Goal: Task Accomplishment & Management: Manage account settings

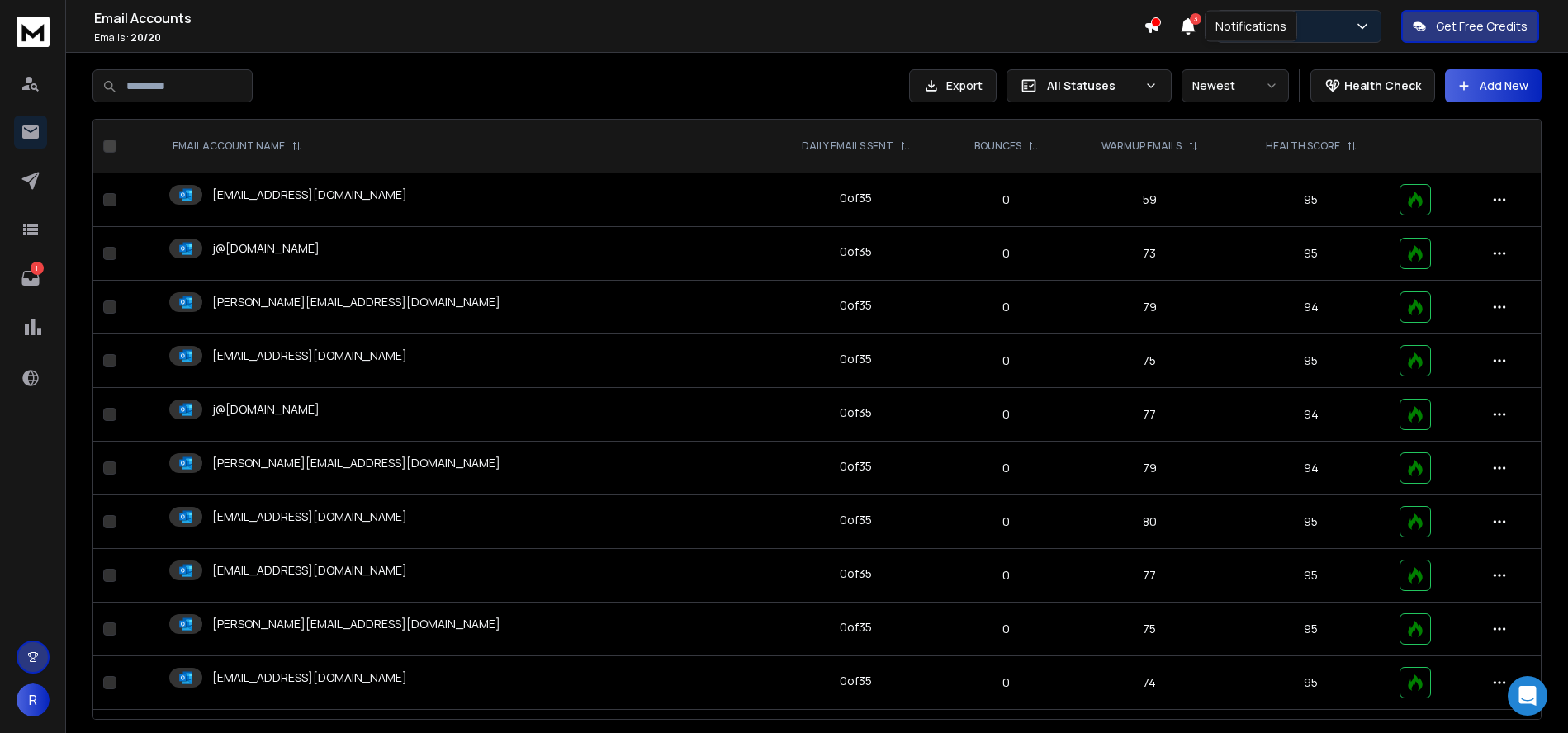
click at [1302, 31] on div "StringCan" at bounding box center [1299, 27] width 143 height 17
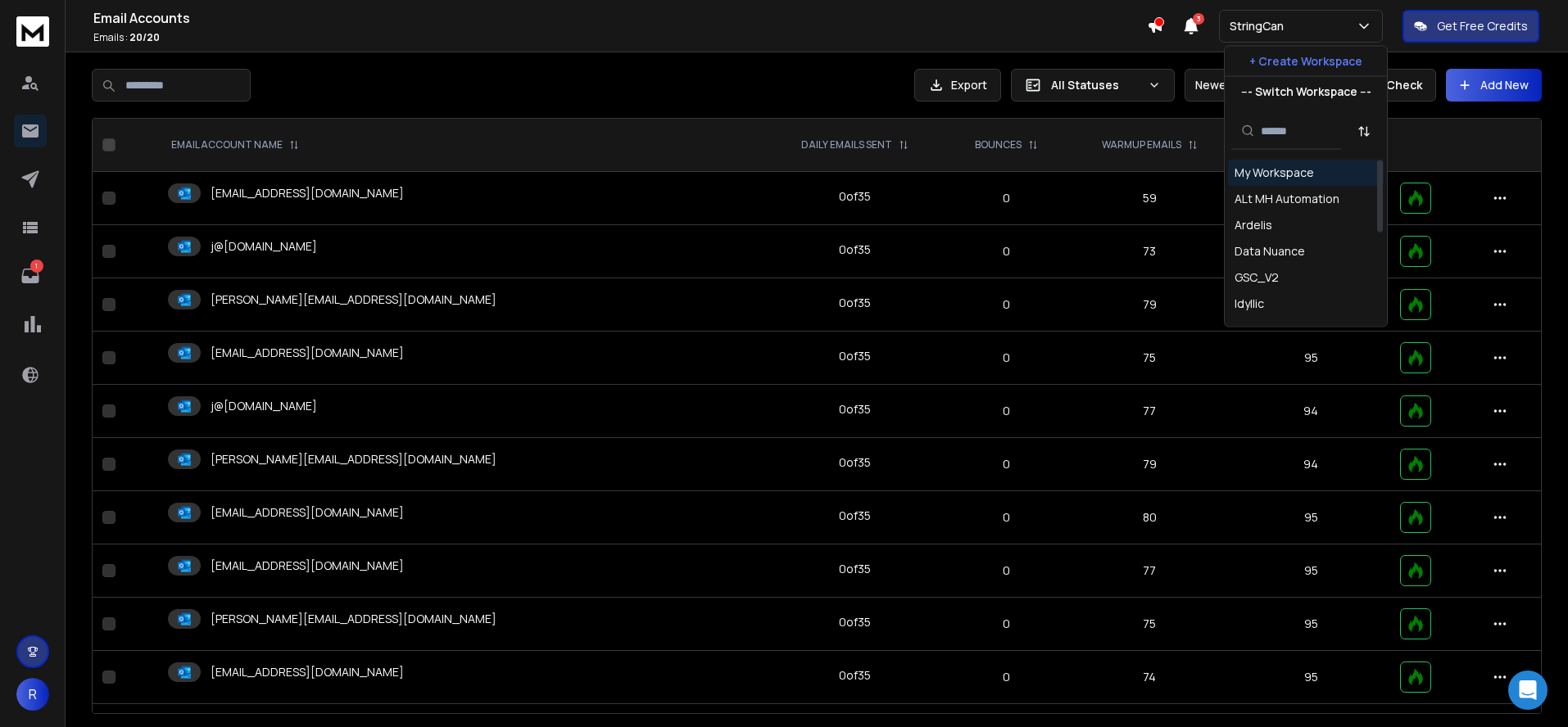
click at [1288, 172] on div "My Workspace" at bounding box center [1274, 173] width 80 height 17
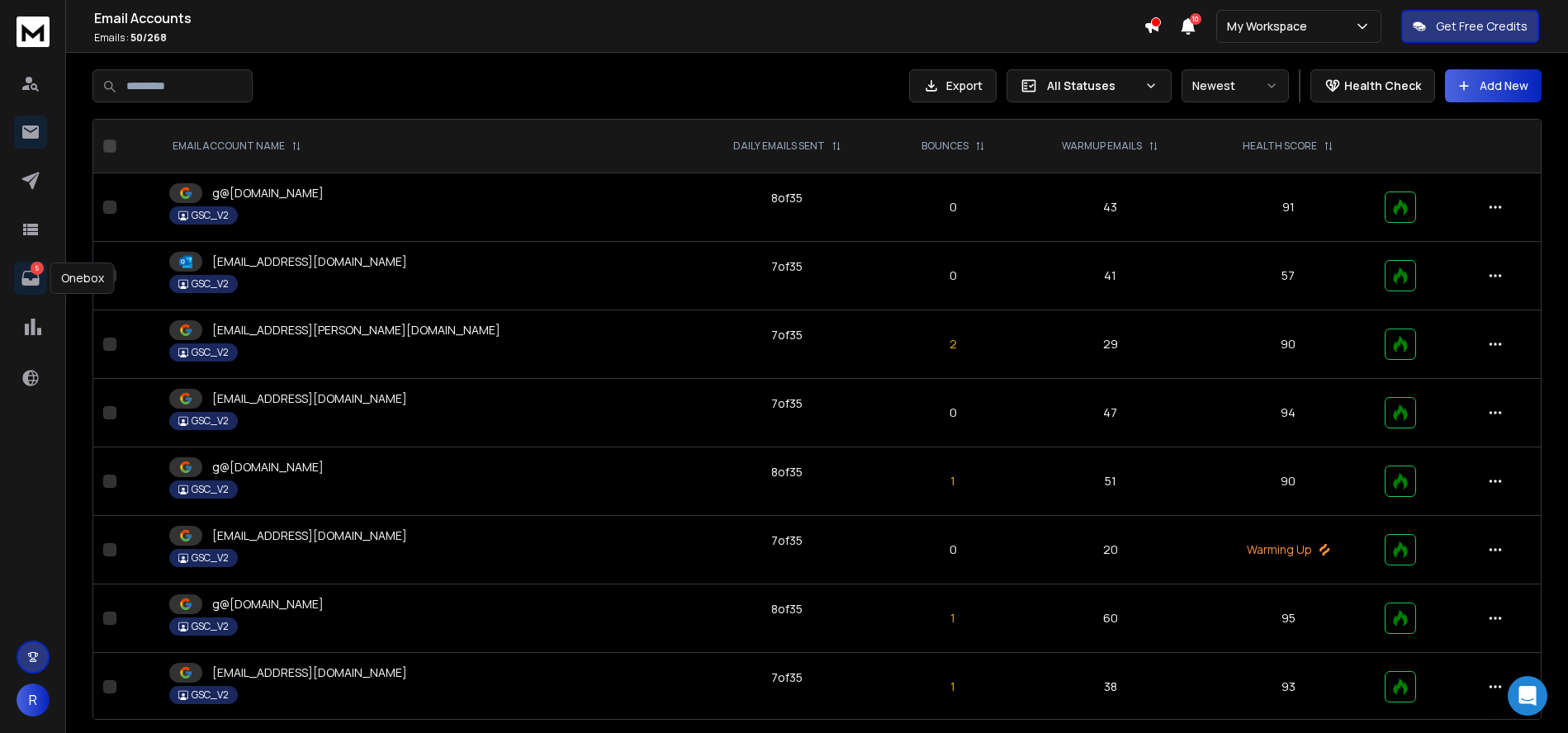
click at [42, 285] on link "5" at bounding box center [31, 278] width 33 height 33
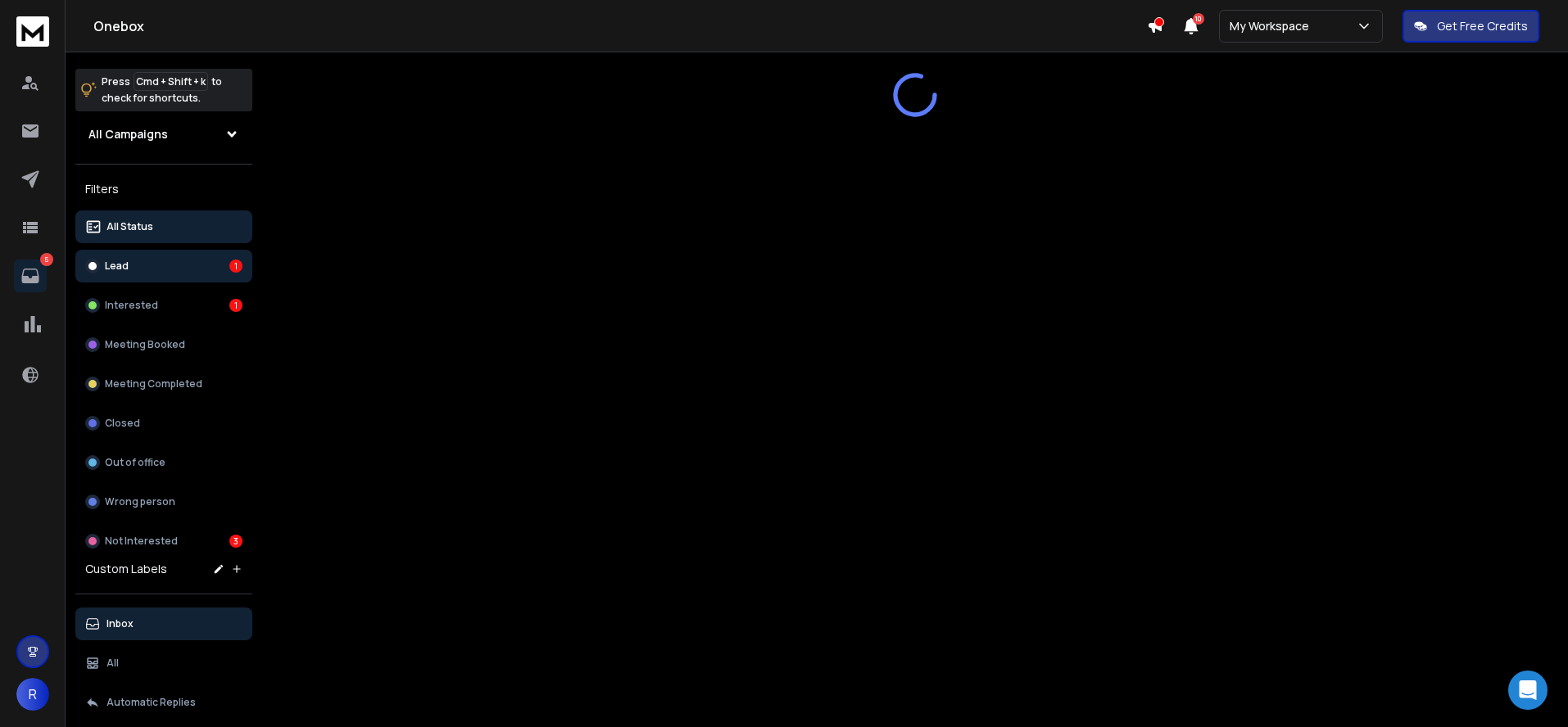
click at [168, 270] on button "Lead 1" at bounding box center [163, 266] width 177 height 33
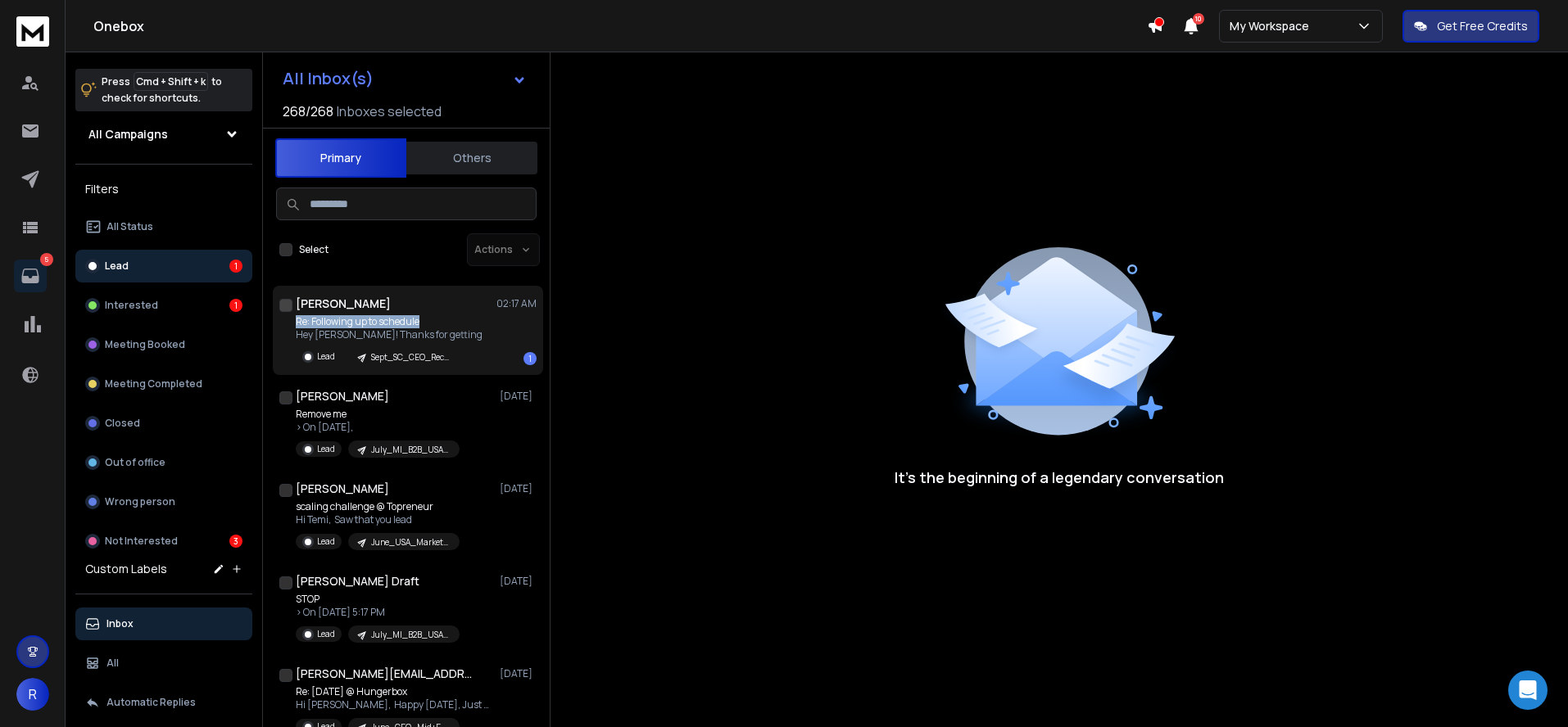
click at [438, 315] on p "Re: Following up to schedule" at bounding box center [390, 322] width 187 height 13
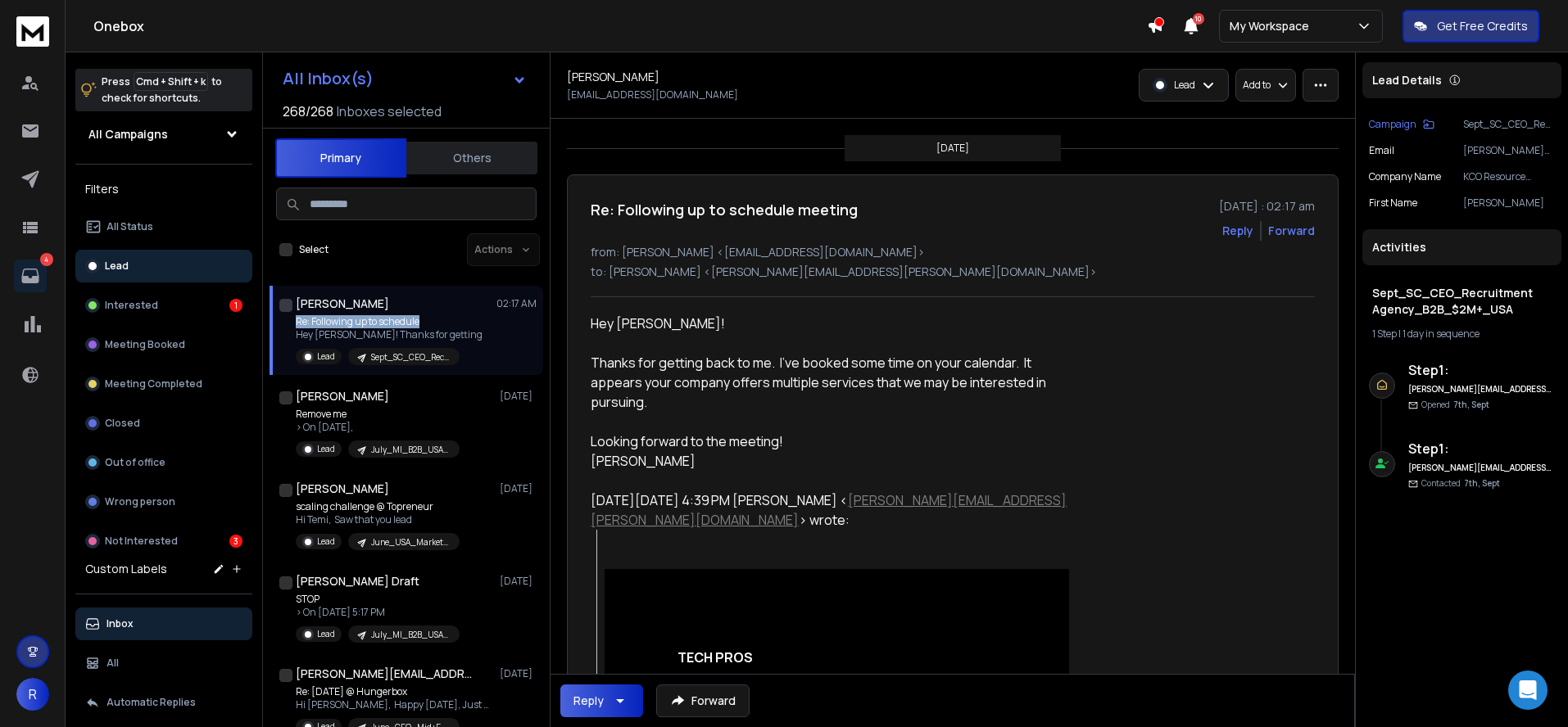
click at [1202, 89] on icon at bounding box center [1209, 85] width 13 height 13
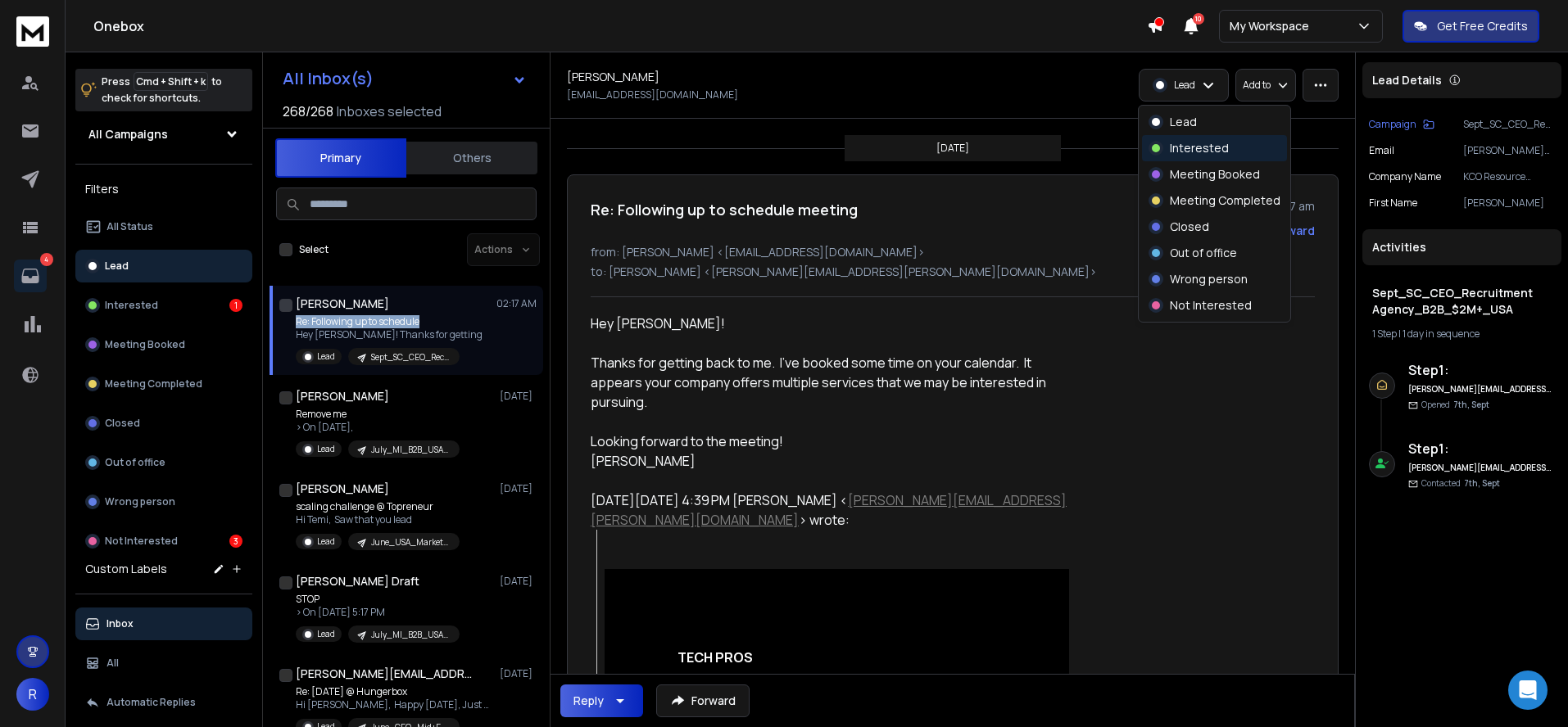
click at [1197, 156] on div "Interested" at bounding box center [1214, 148] width 145 height 27
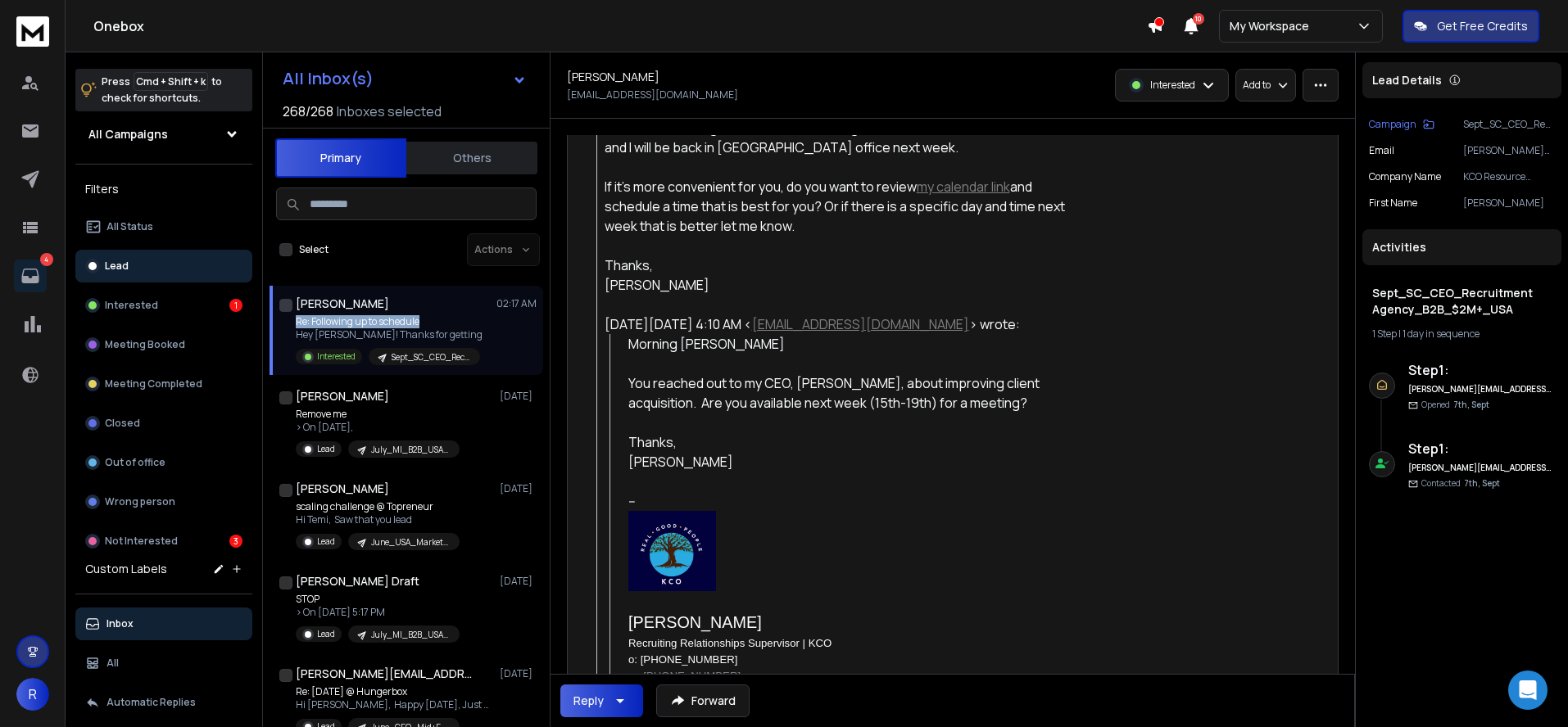
scroll to position [1531, 0]
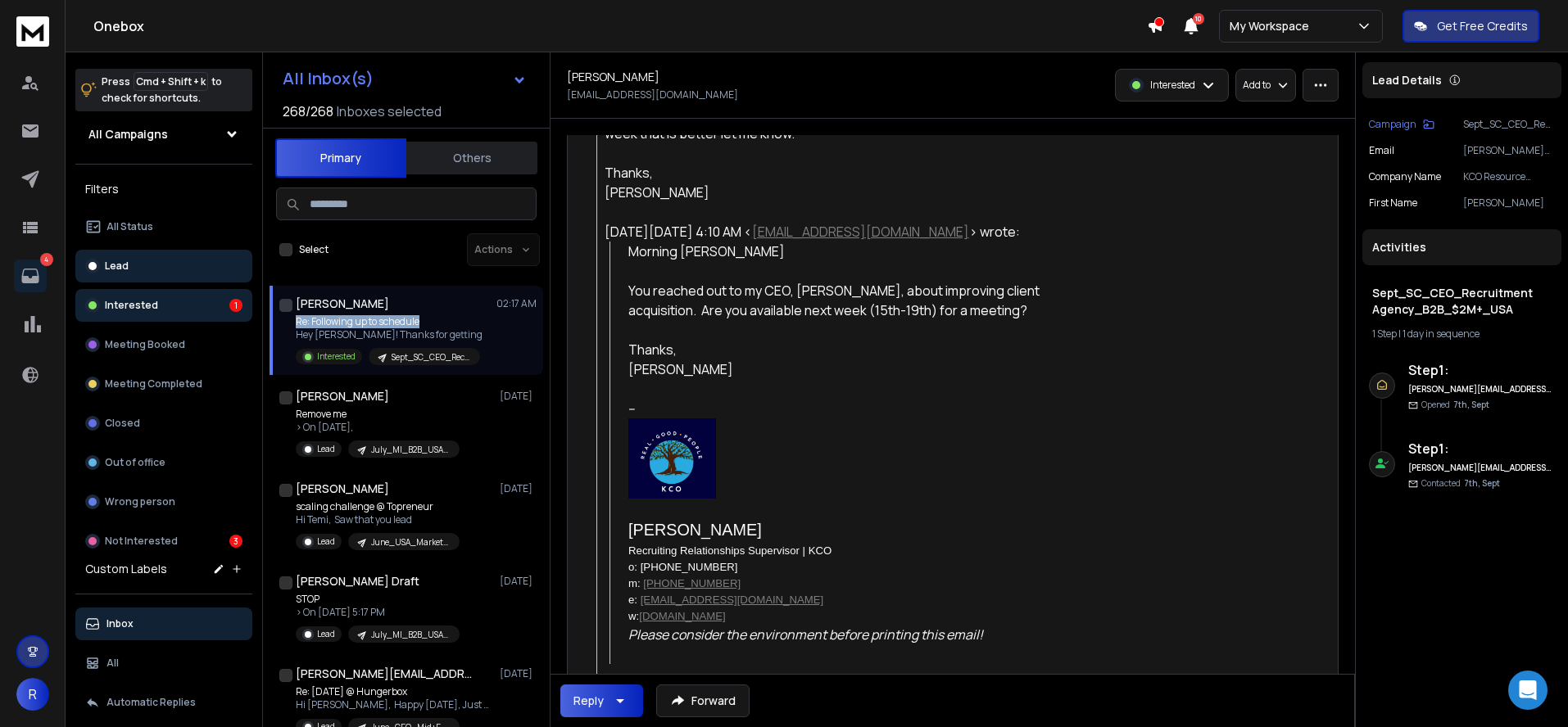
click at [199, 318] on button "Interested 1" at bounding box center [163, 305] width 177 height 33
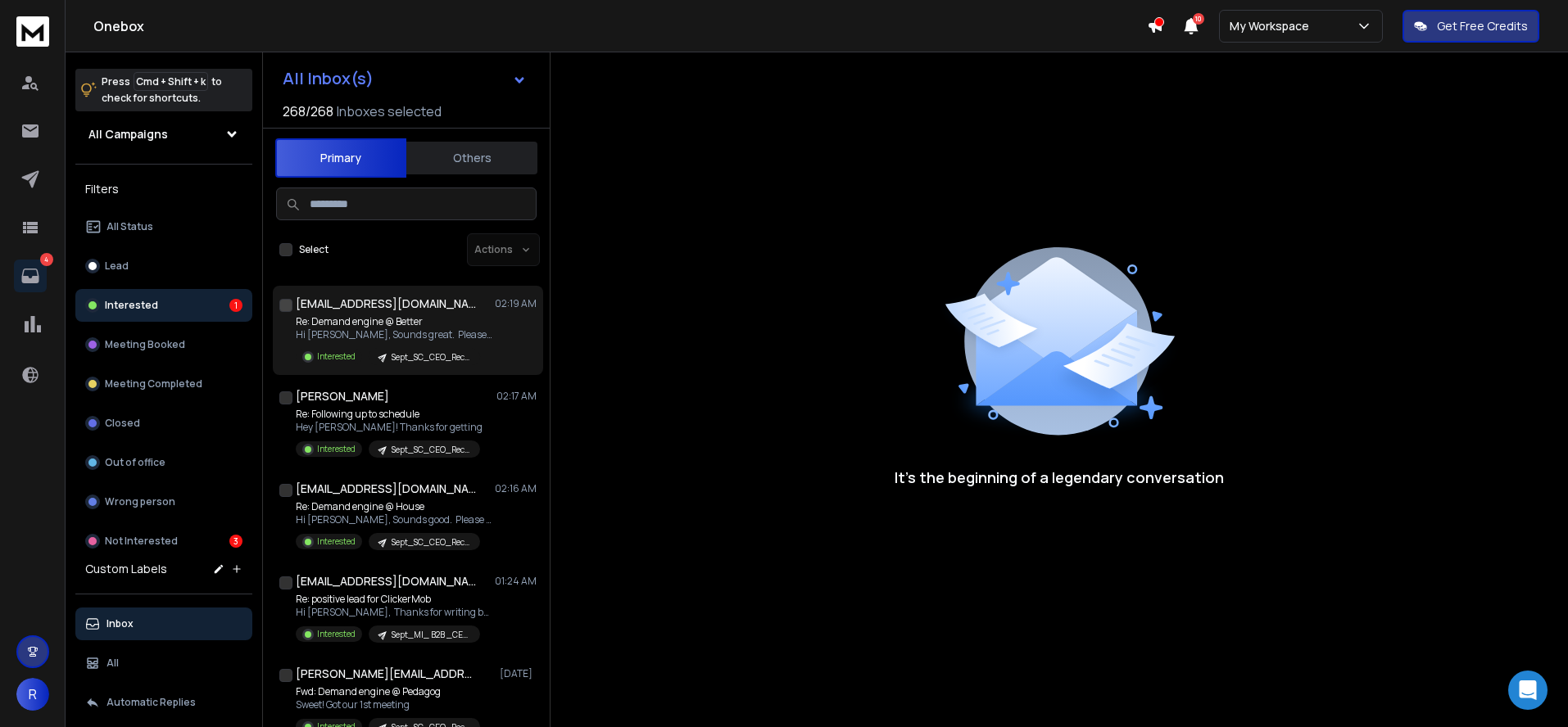
click at [484, 338] on div "Re: Demand engine @ Better Hi Ben, Sounds great. Please visit my Interested Sep…" at bounding box center [416, 340] width 241 height 50
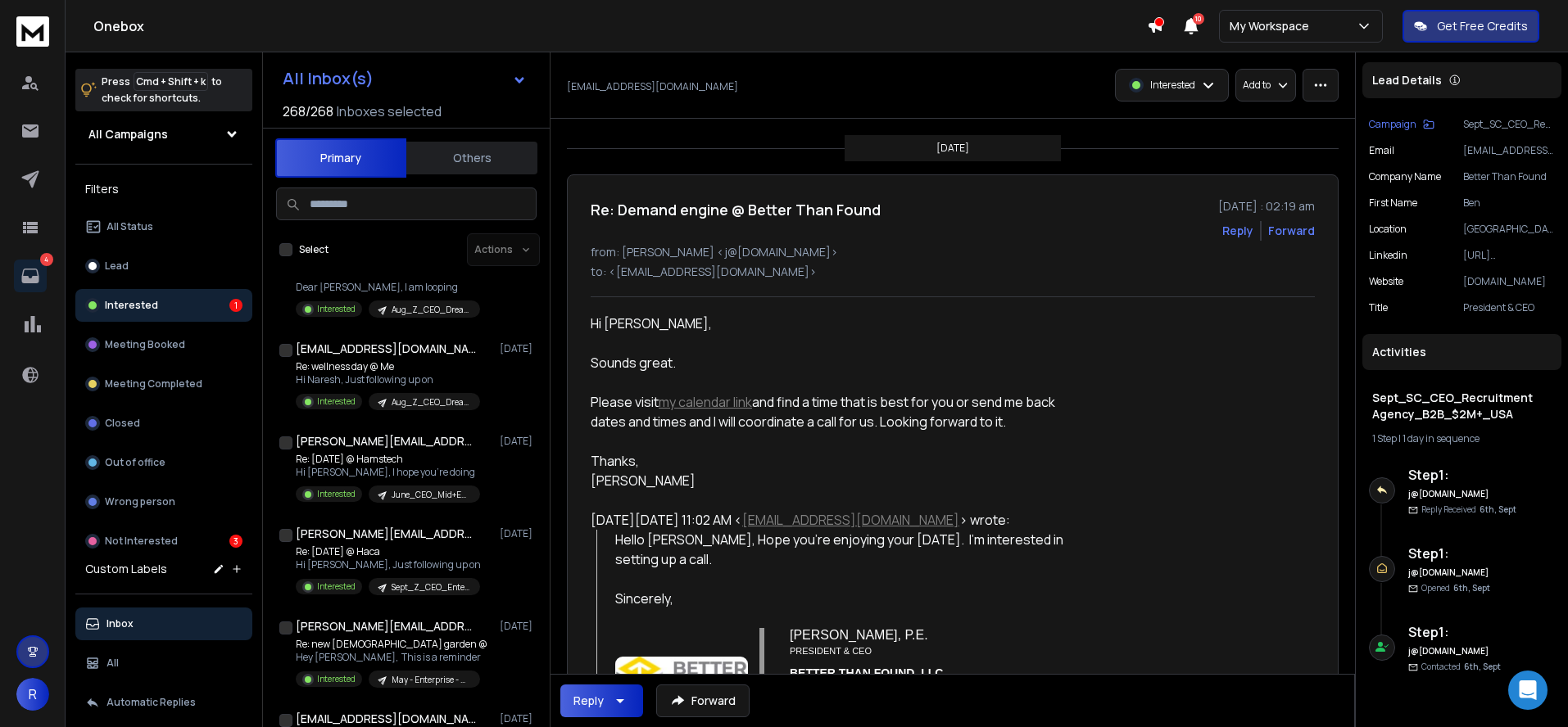
scroll to position [190, 0]
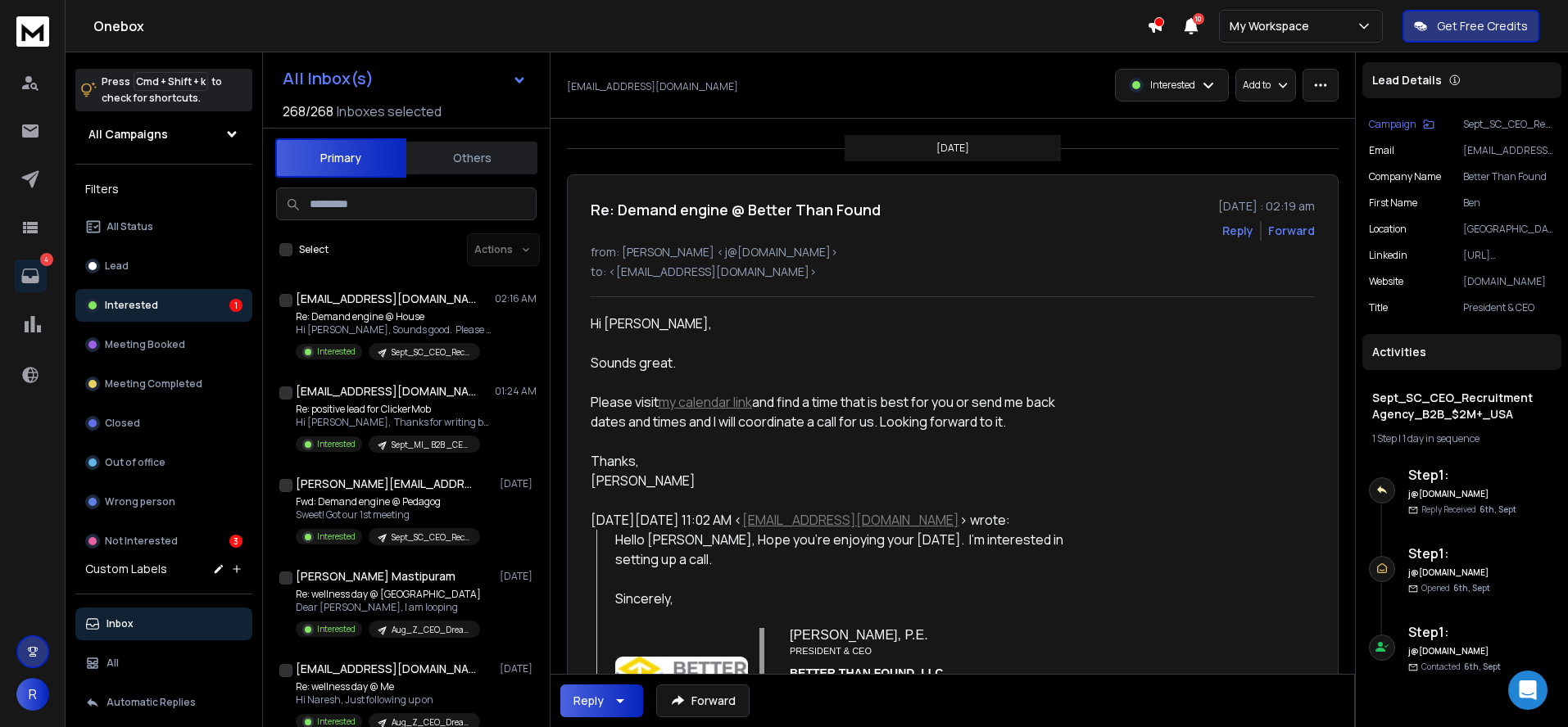
click at [466, 177] on div "Primary Others Select Actions ben@btfsearch.com 02:19 AM Re: Demand engine @ Be…" at bounding box center [406, 481] width 287 height 679
click at [472, 159] on button "Others" at bounding box center [471, 158] width 131 height 36
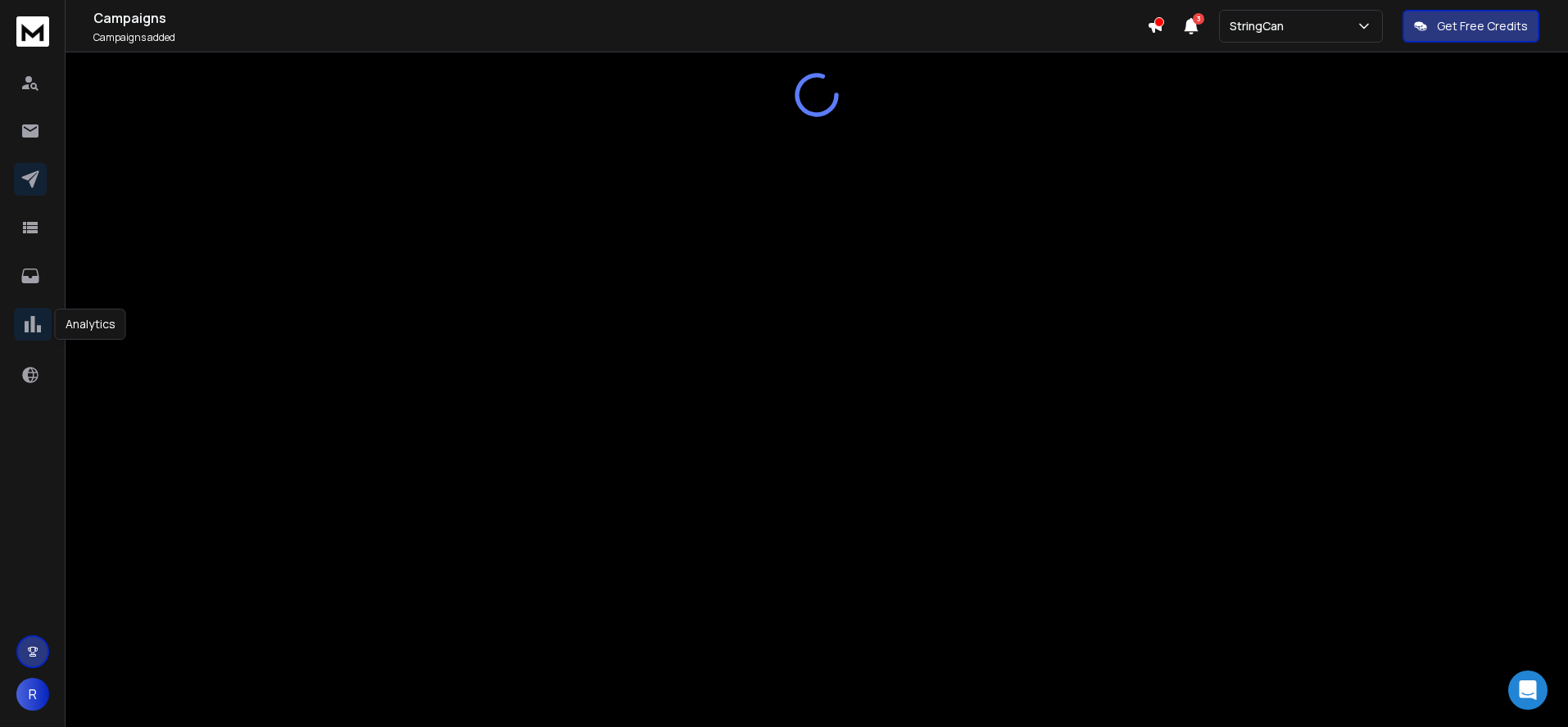
click at [34, 318] on icon at bounding box center [33, 325] width 17 height 17
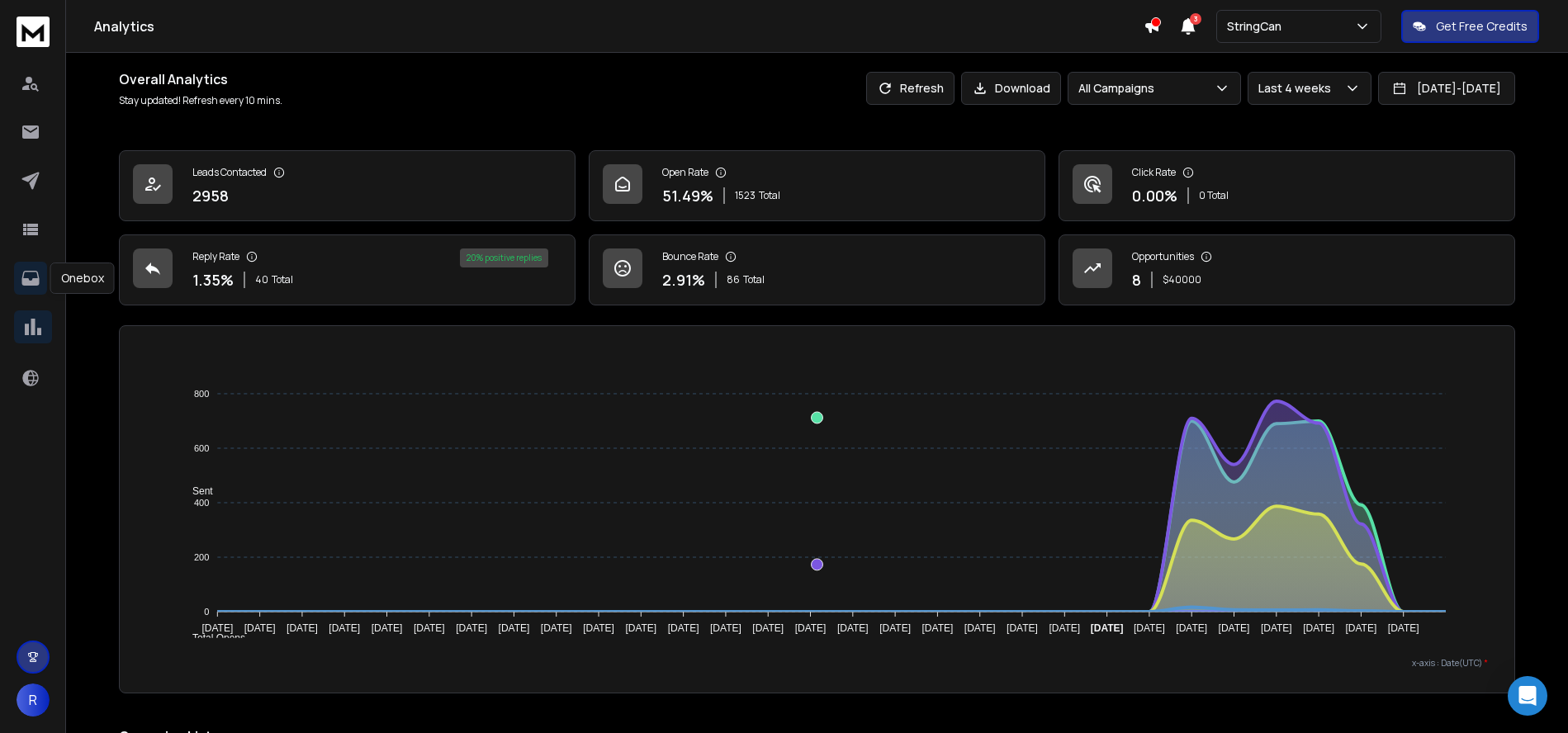
click at [44, 292] on link at bounding box center [31, 278] width 33 height 33
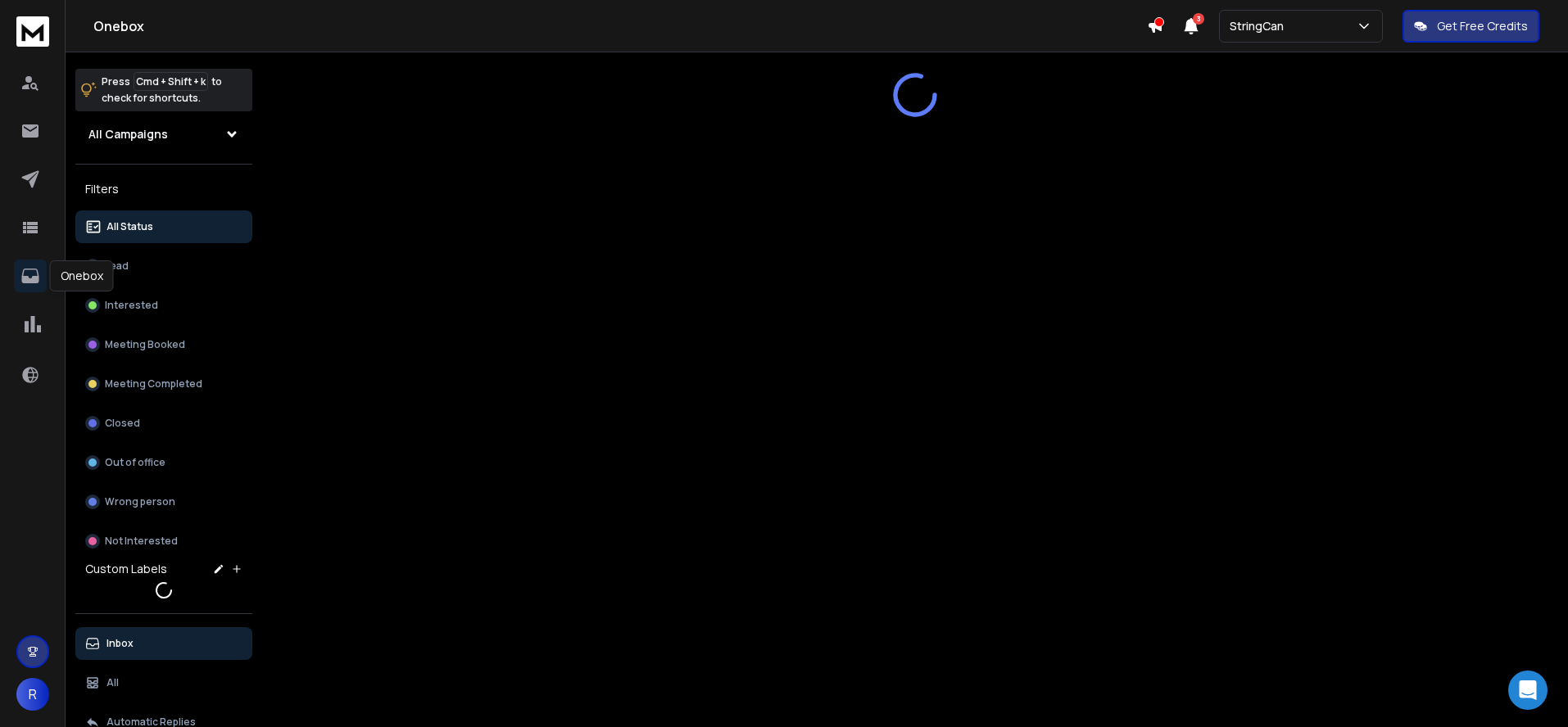
click at [37, 282] on icon at bounding box center [29, 276] width 17 height 15
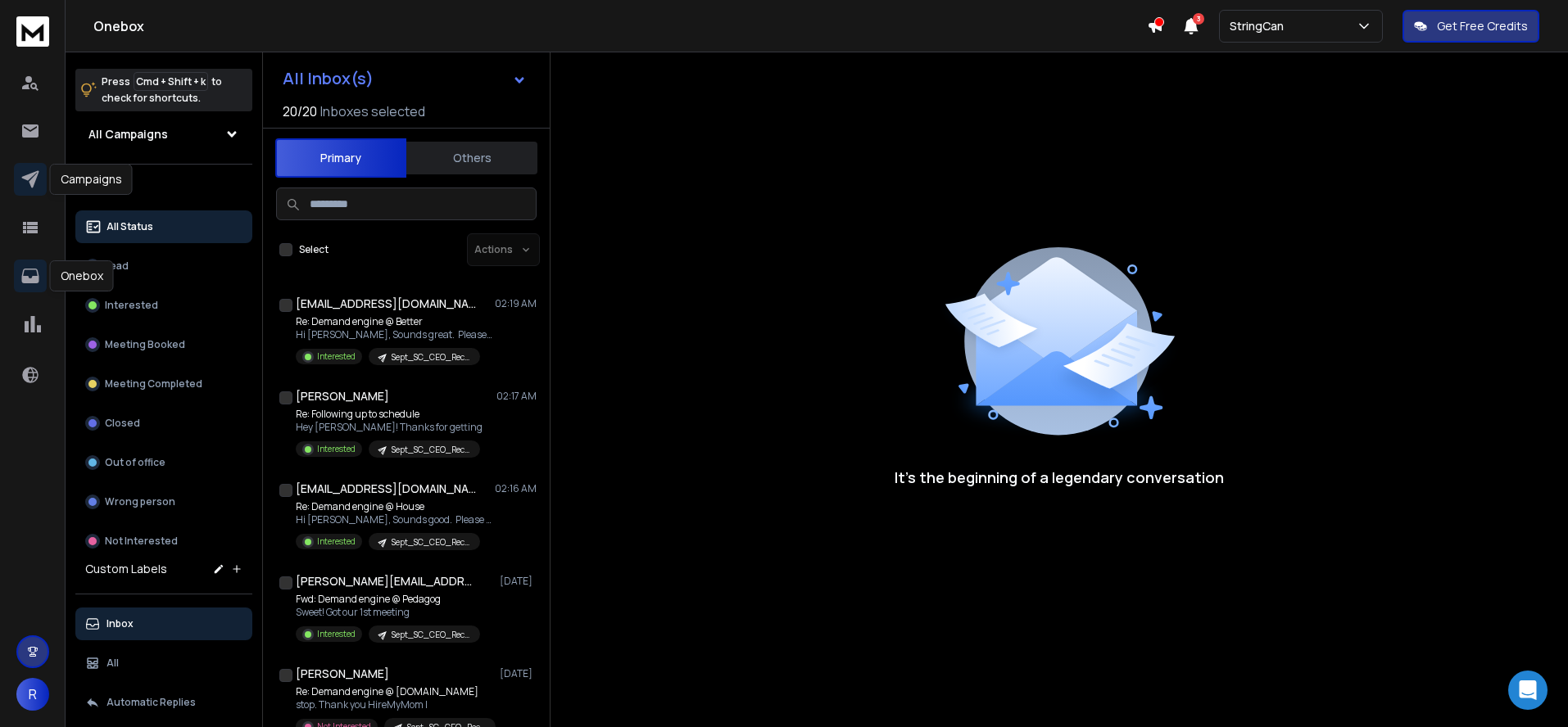
click at [40, 186] on link at bounding box center [30, 180] width 33 height 33
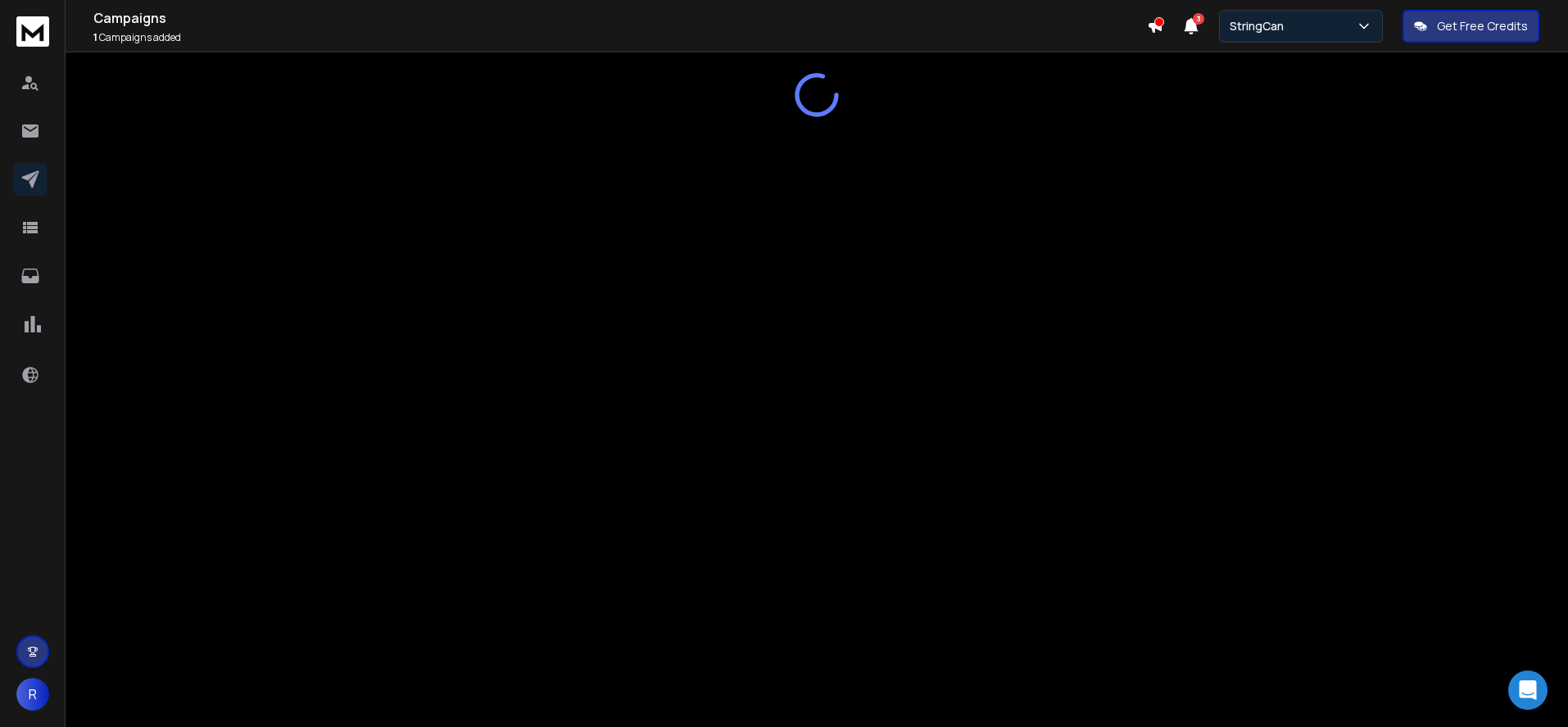
click at [1245, 39] on button "StringCan" at bounding box center [1300, 27] width 164 height 33
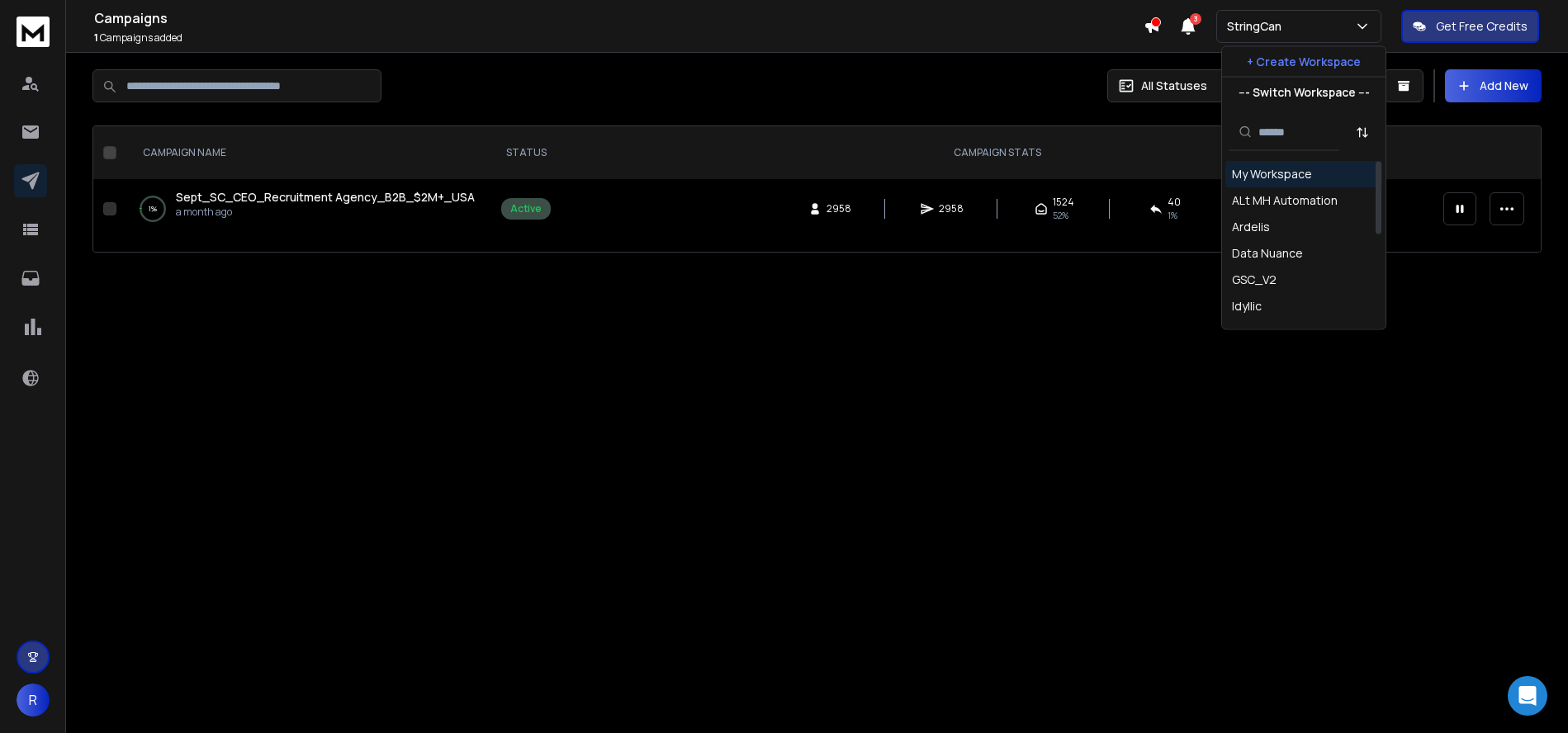
click at [1274, 177] on div "My Workspace" at bounding box center [1272, 175] width 80 height 17
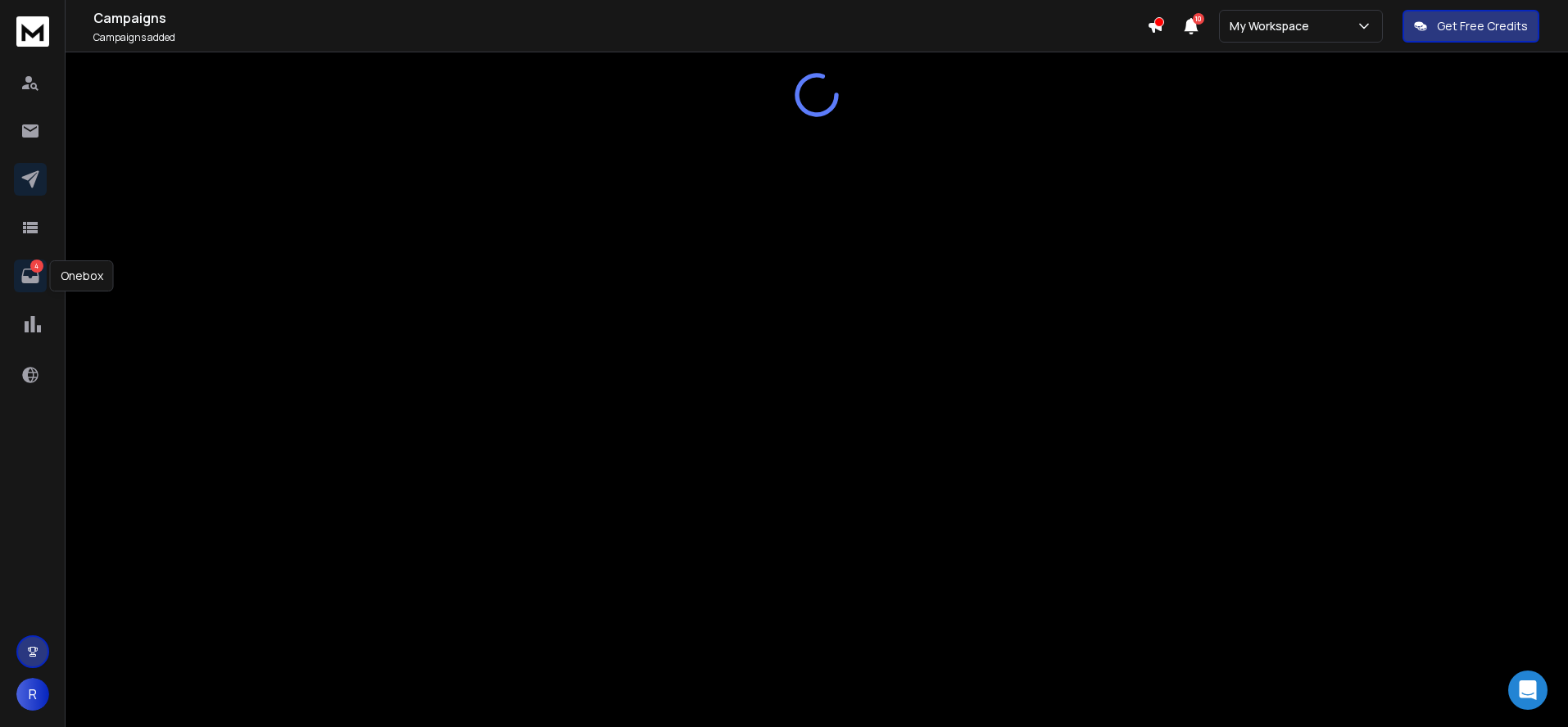
click at [37, 275] on icon at bounding box center [29, 276] width 17 height 15
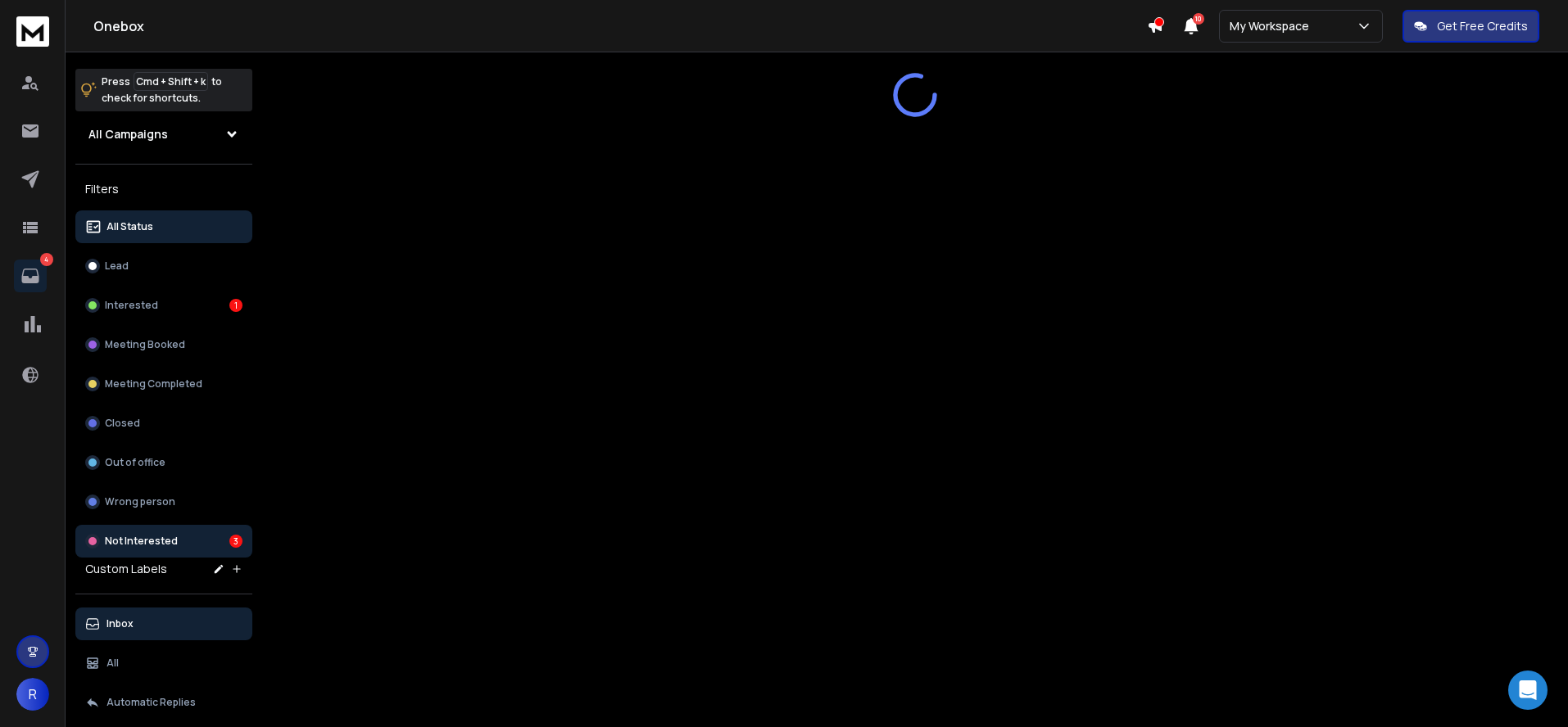
click at [186, 542] on button "Not Interested 3" at bounding box center [163, 542] width 177 height 33
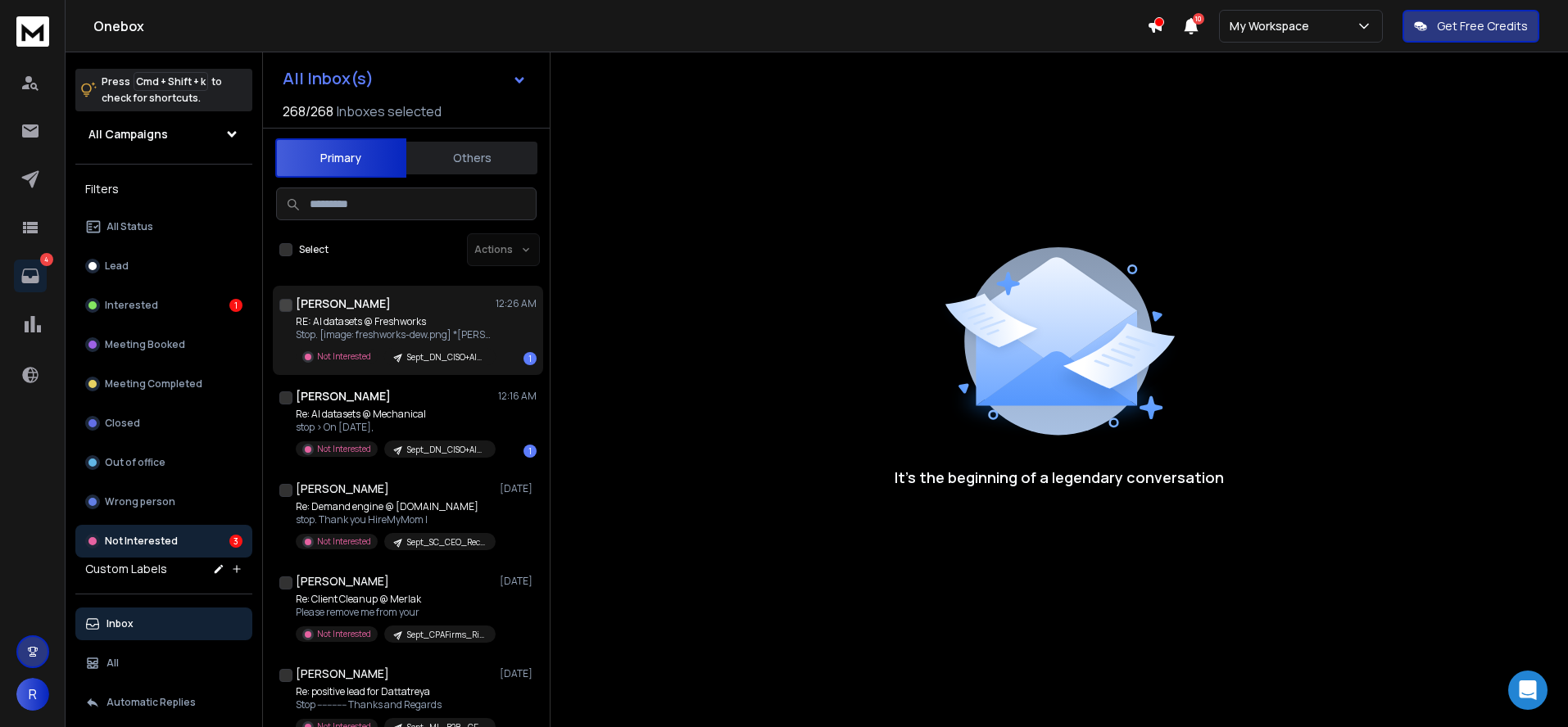
click at [455, 317] on p "RE: AI datasets @ Freshworks" at bounding box center [394, 322] width 196 height 13
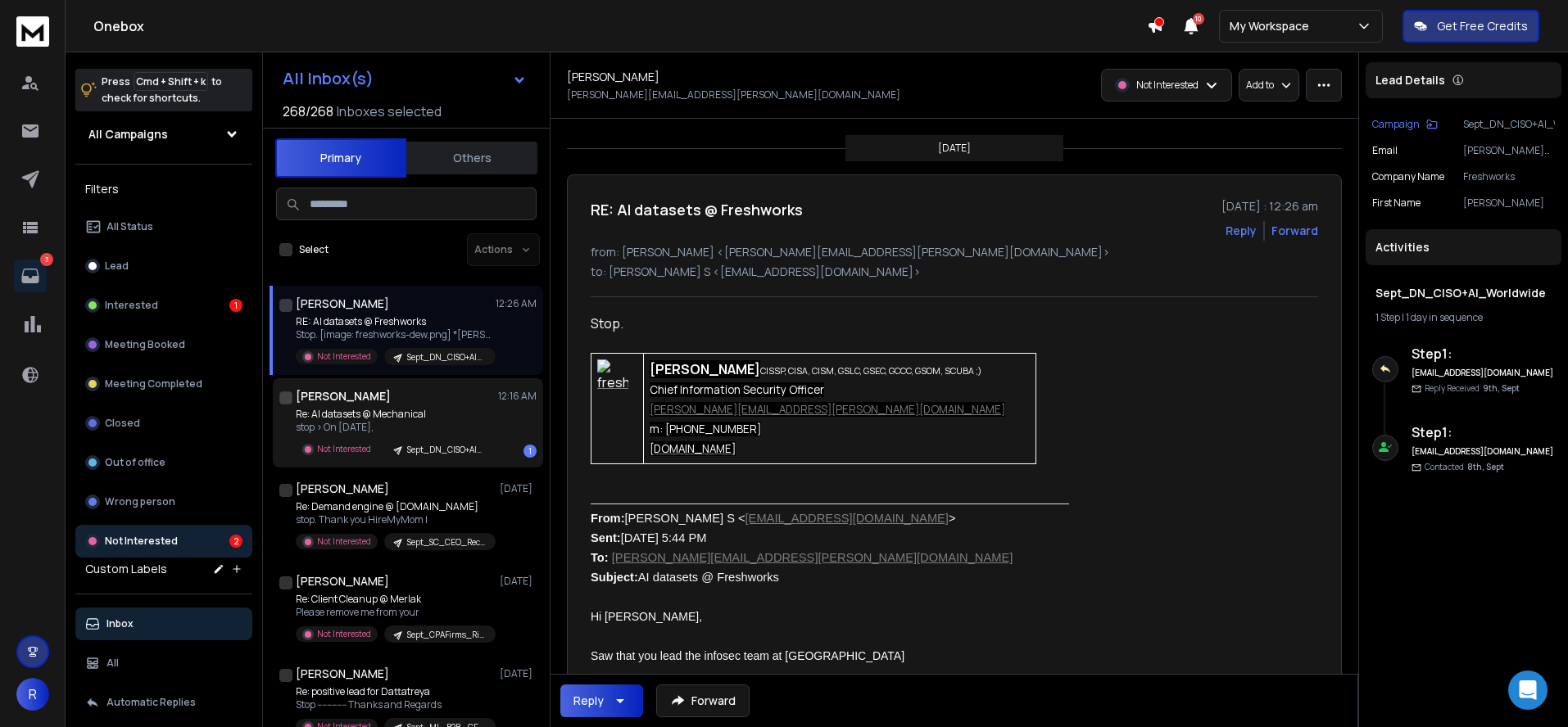
click at [468, 403] on div "Sam Pierson 12:16 AM" at bounding box center [416, 396] width 241 height 17
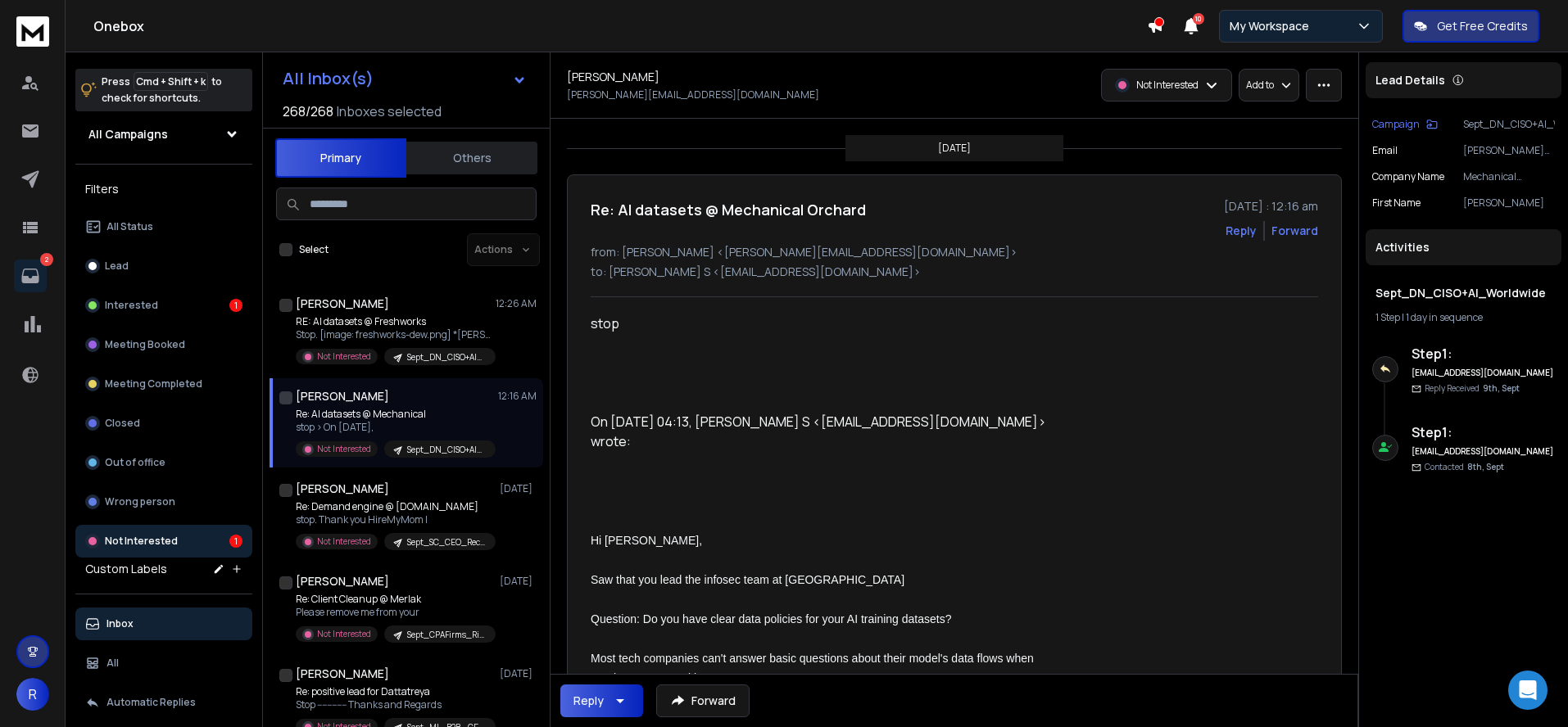
click at [1286, 22] on p "My Workspace" at bounding box center [1273, 27] width 86 height 17
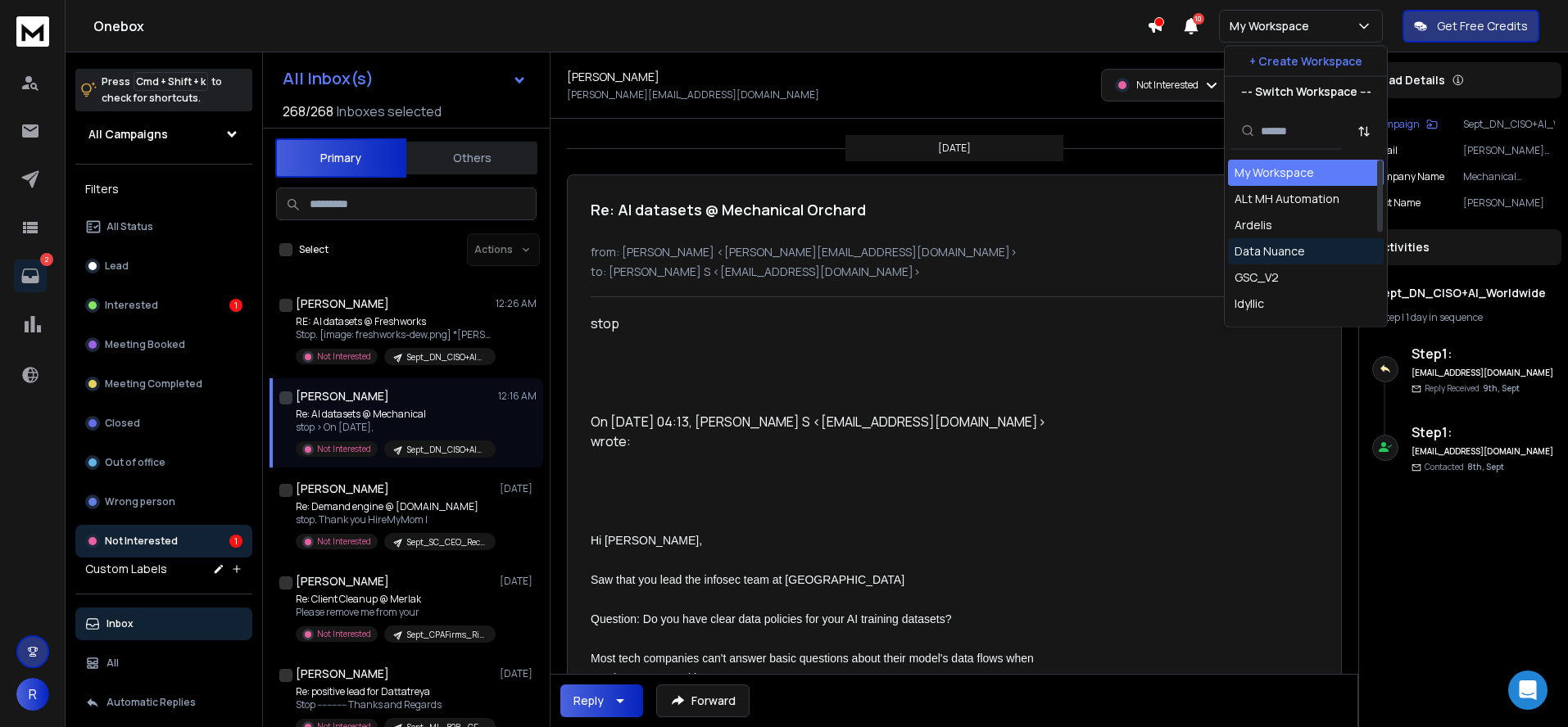
click at [1329, 257] on div "Data Nuance" at bounding box center [1306, 251] width 156 height 27
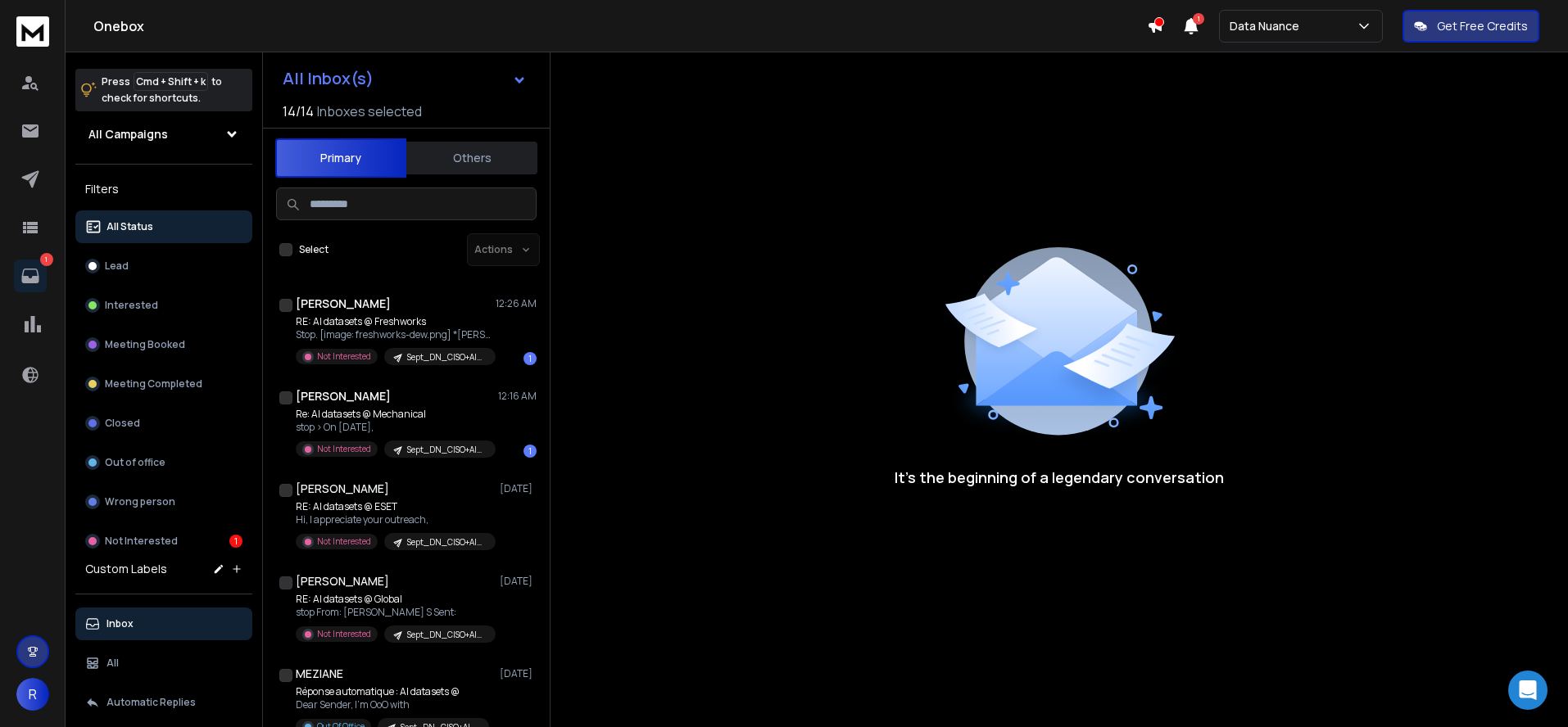
click at [493, 176] on div "Primary Others Select Actions [PERSON_NAME] 12:26 AM RE: AI datasets @ Freshwor…" at bounding box center [406, 481] width 287 height 679
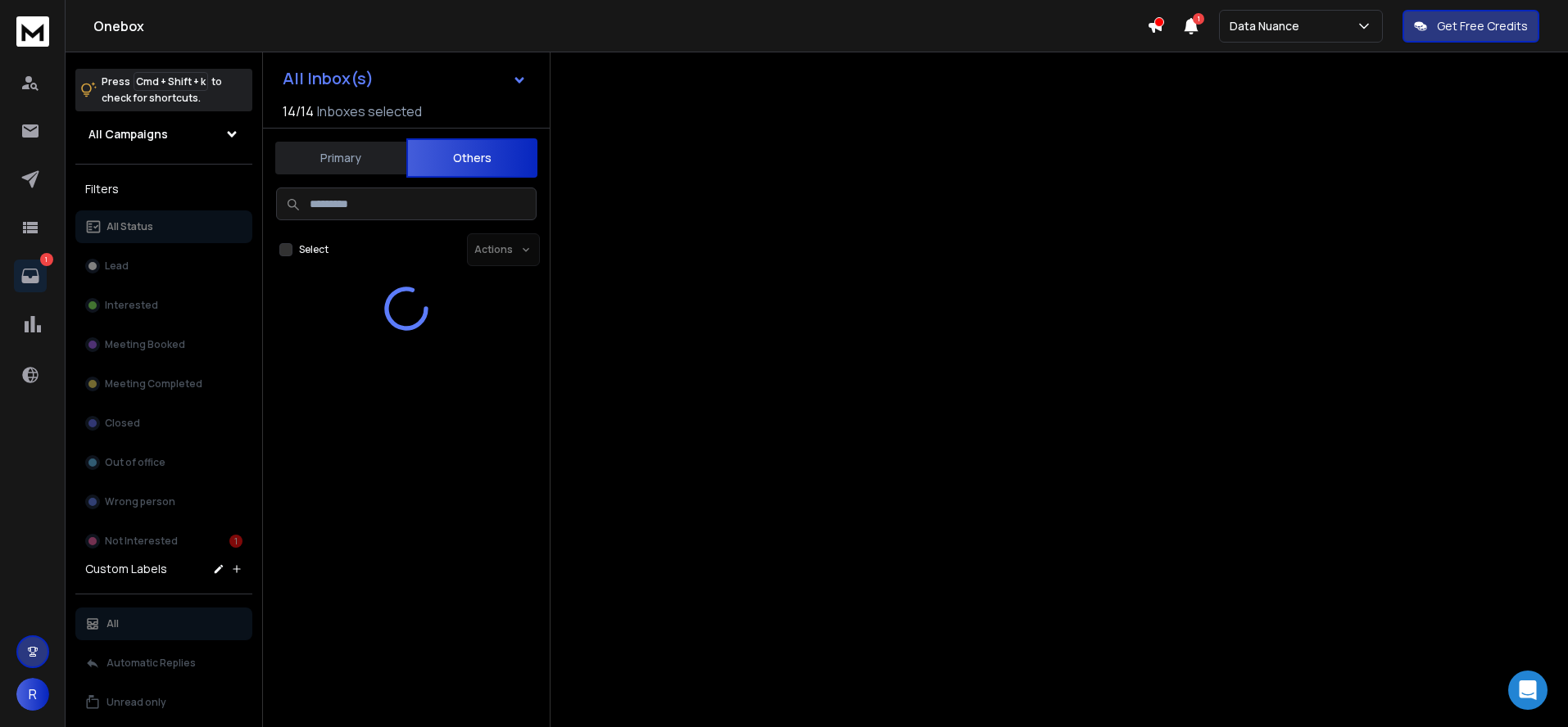
click at [517, 148] on button "Others" at bounding box center [471, 158] width 131 height 39
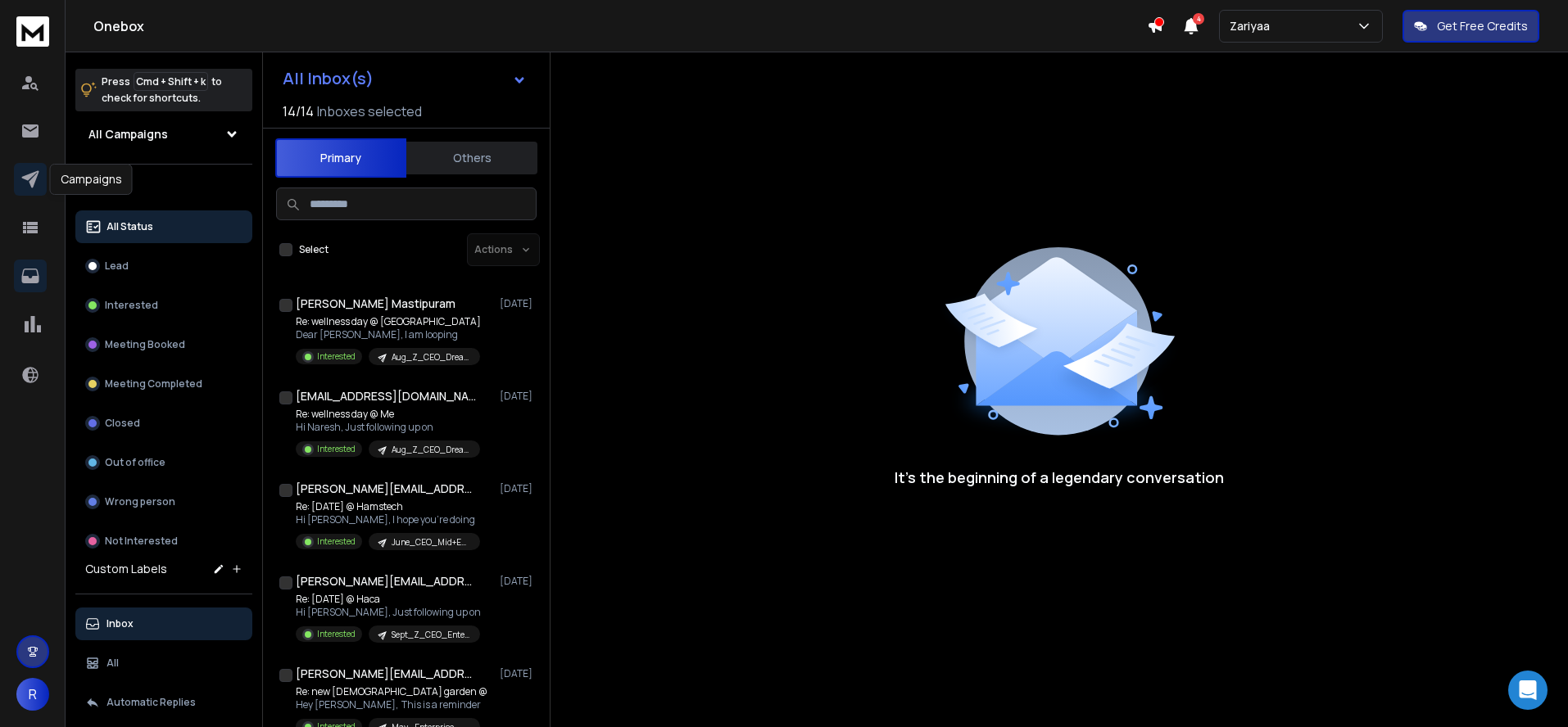
click at [28, 181] on icon at bounding box center [29, 179] width 19 height 19
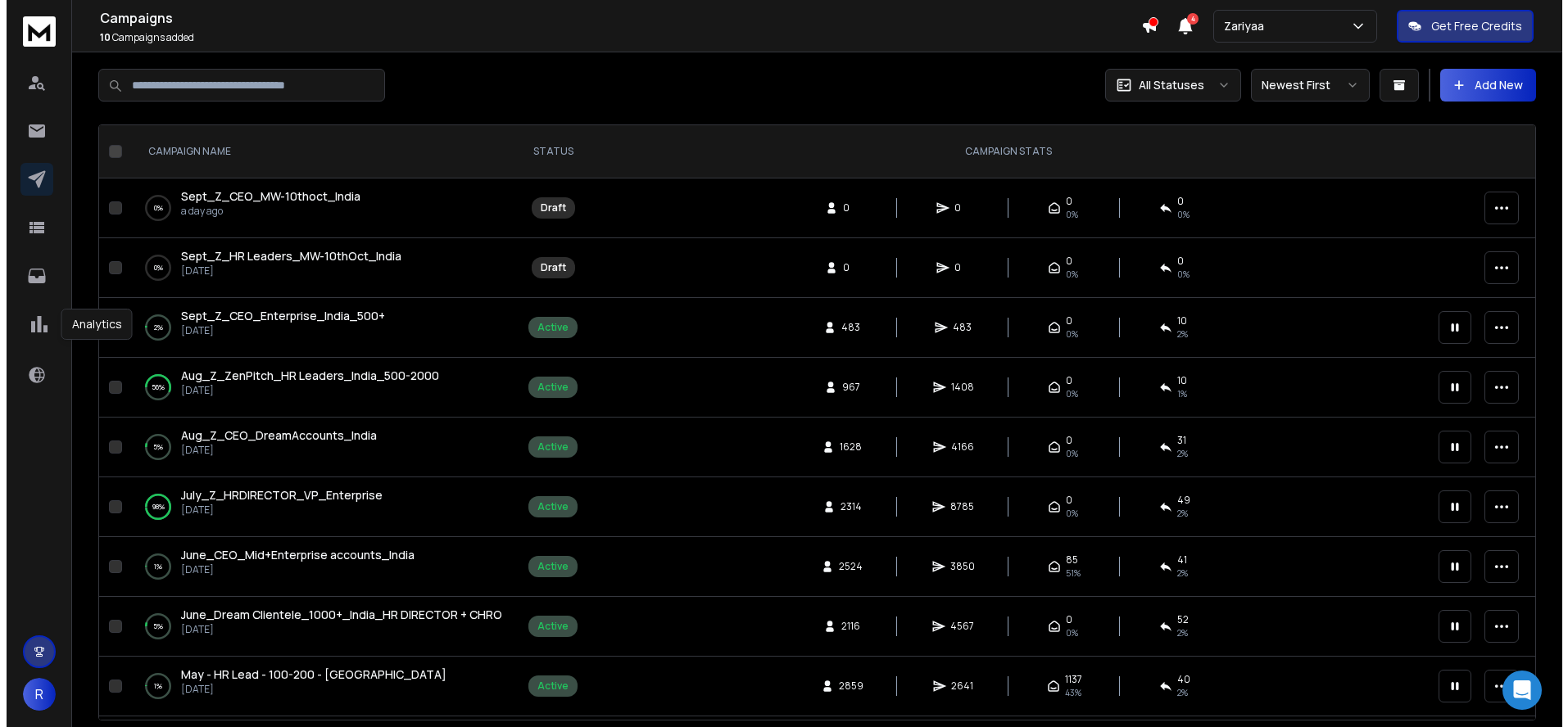
scroll to position [69, 0]
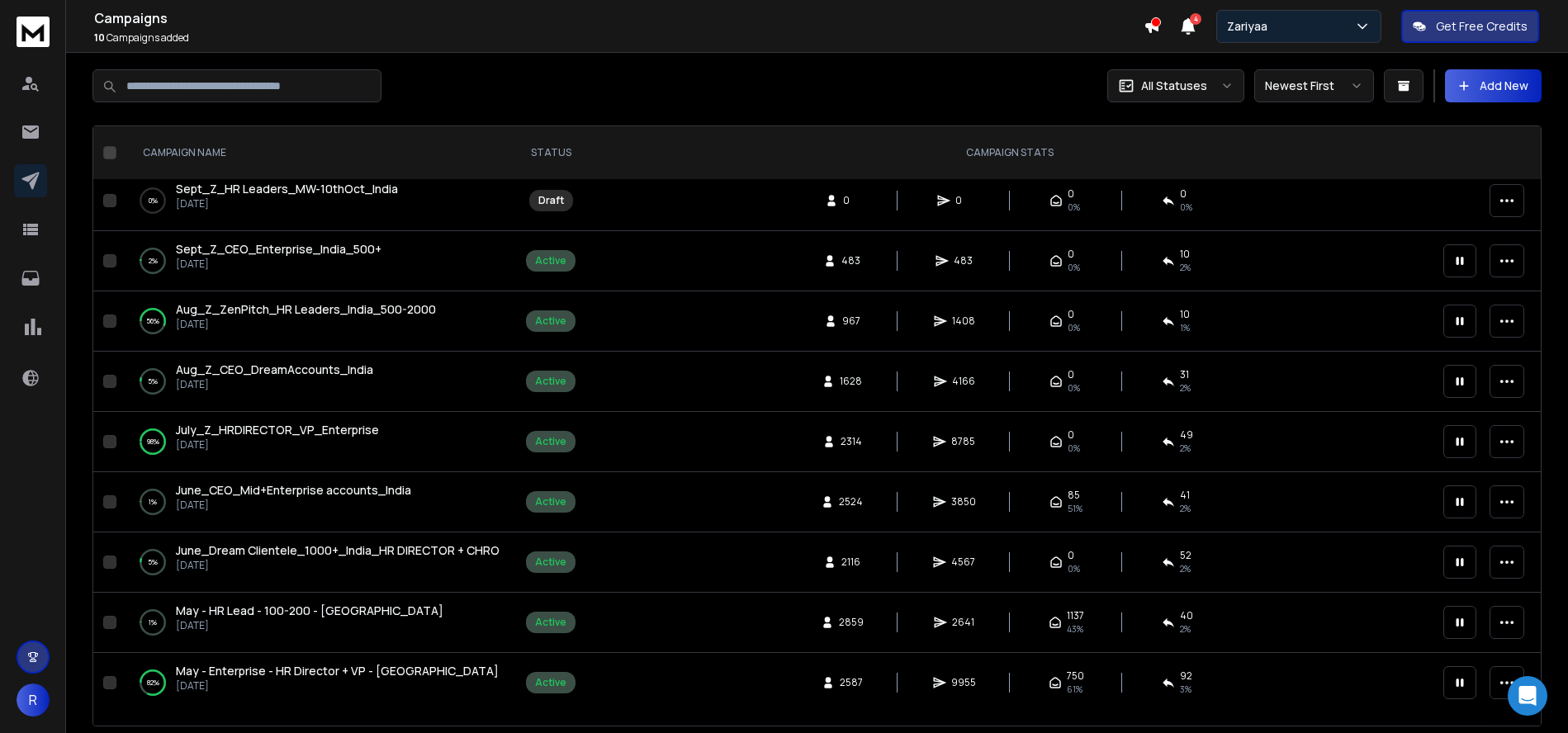
click at [1309, 31] on div "Zariyaa" at bounding box center [1299, 27] width 143 height 17
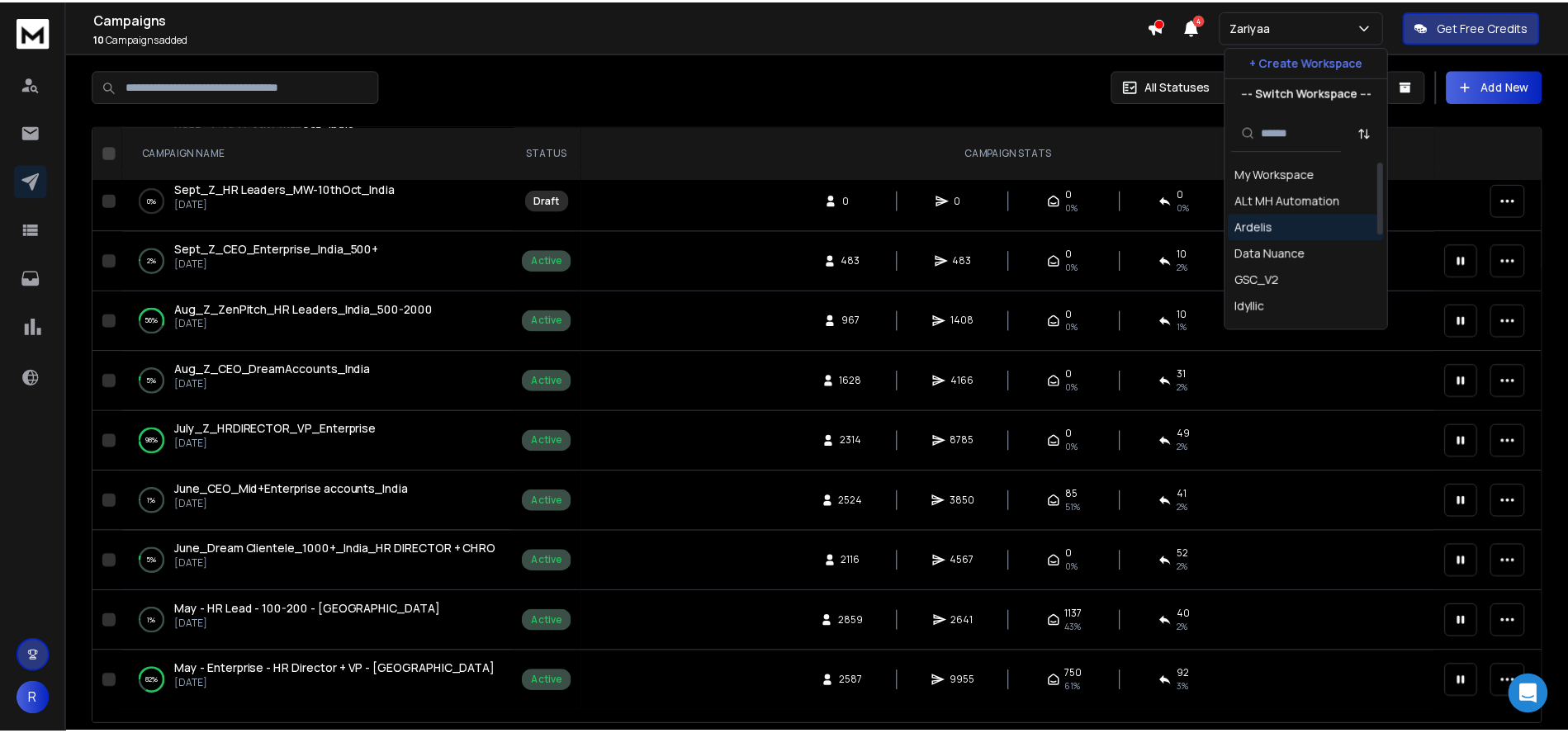
scroll to position [128, 0]
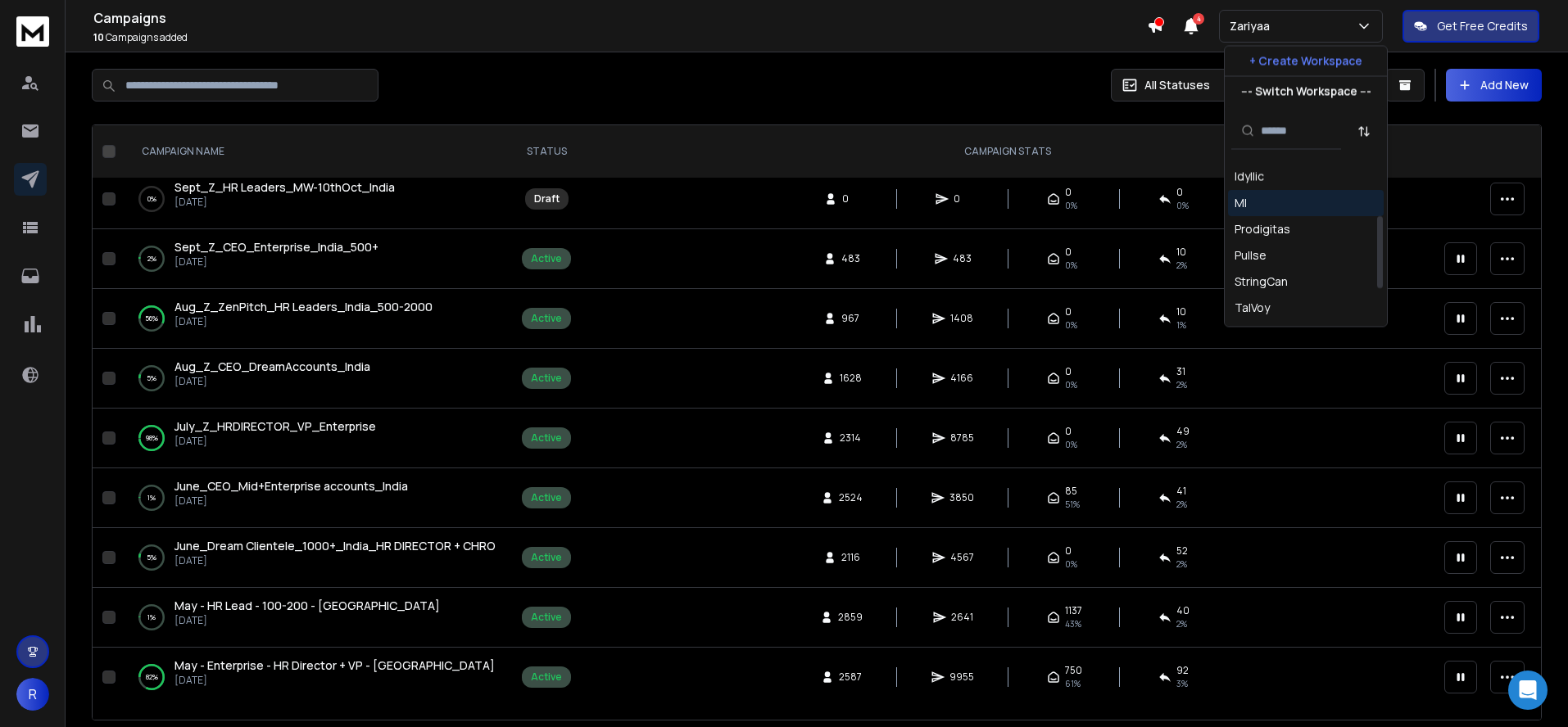
click at [1249, 209] on div "MI" at bounding box center [1306, 203] width 156 height 27
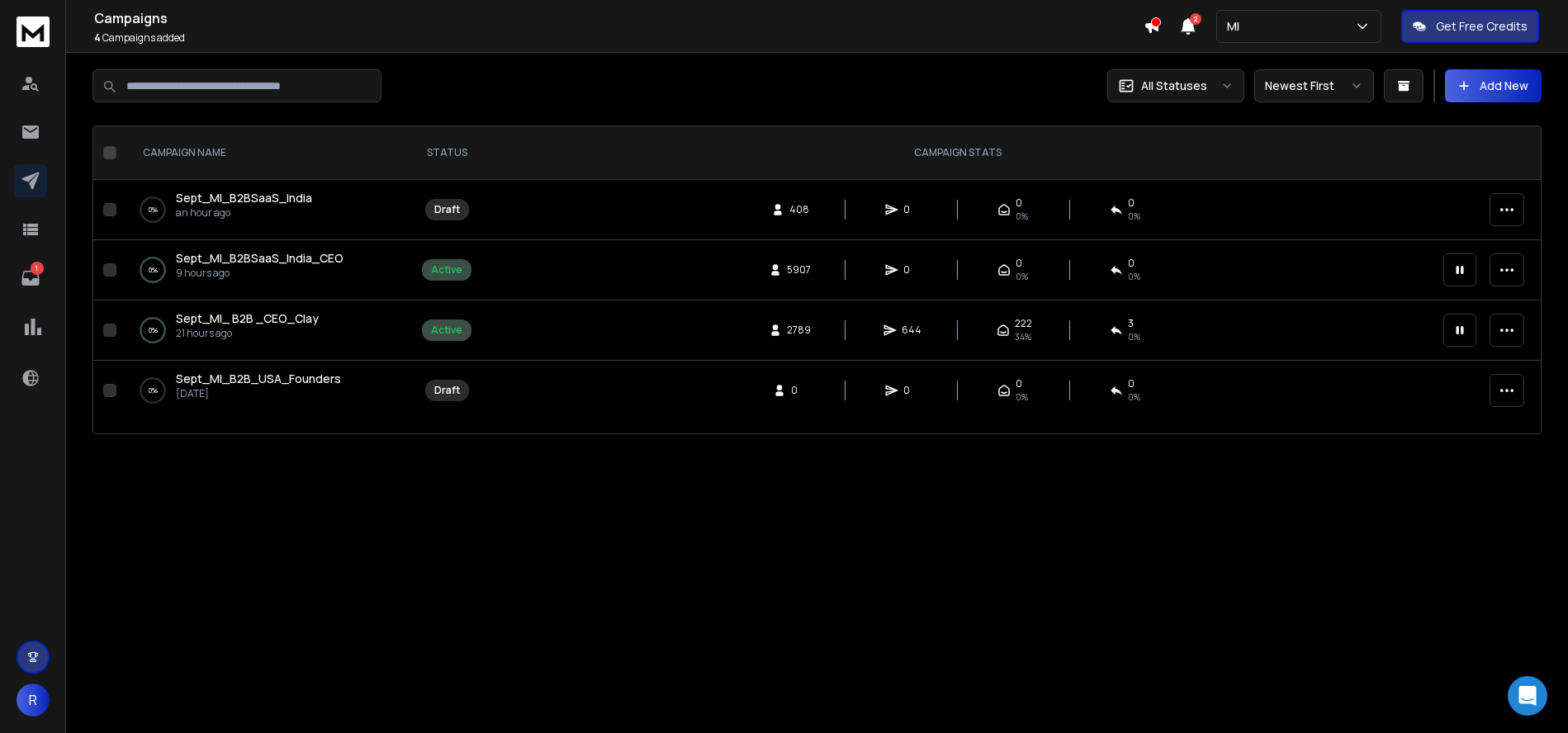
click at [281, 221] on div "Sept_MI_B2BSaaS_India an hour ago" at bounding box center [243, 209] width 136 height 40
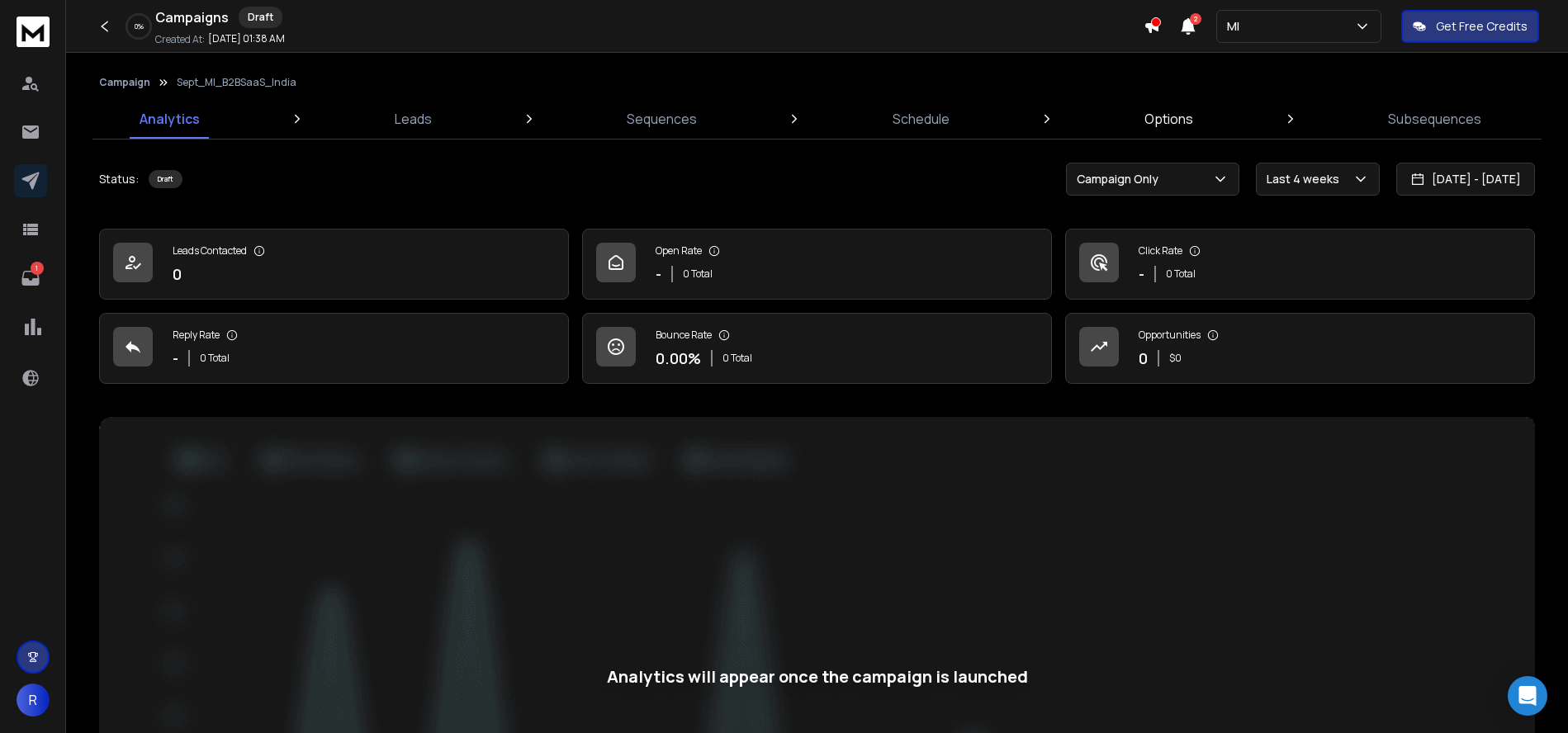
click at [1144, 121] on link "Options" at bounding box center [1169, 118] width 68 height 40
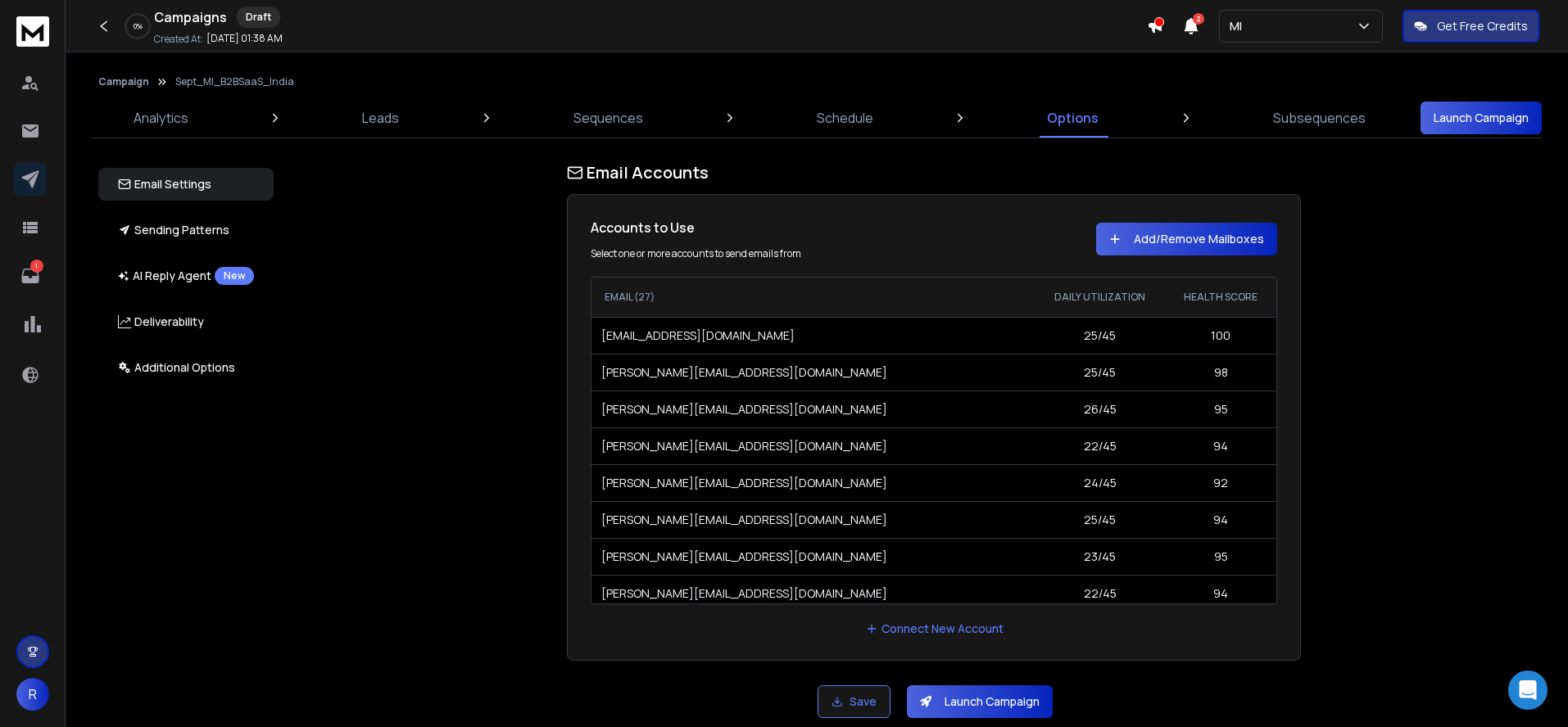
click at [1227, 226] on button "Add/Remove Mailboxes" at bounding box center [1186, 239] width 181 height 33
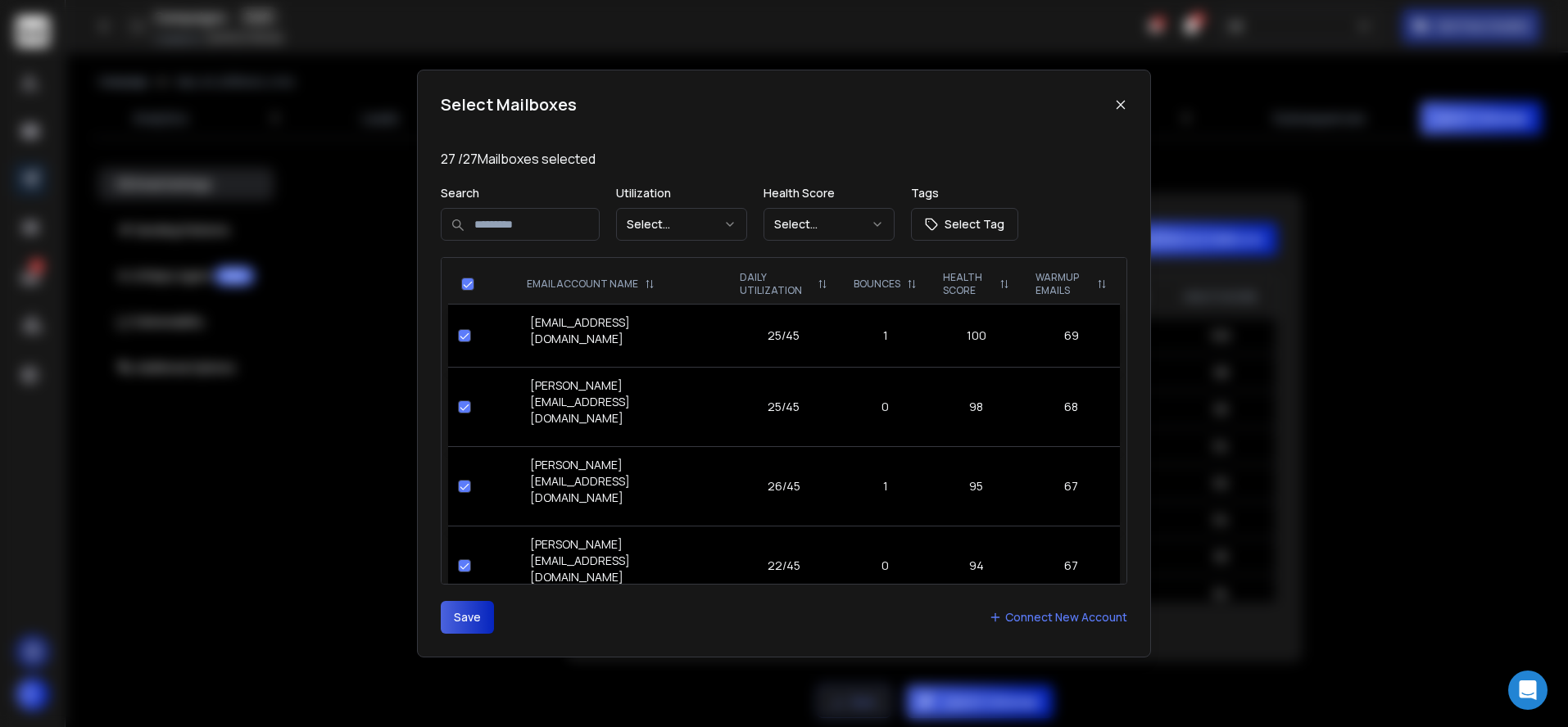
click at [1127, 125] on div "Select Mailboxes 27 / 27 Mailboxes selected Search Utilization Select... Health…" at bounding box center [784, 363] width 734 height 588
click at [1123, 119] on div "Select Mailboxes" at bounding box center [784, 121] width 687 height 56
click at [1124, 96] on div "Select Mailboxes" at bounding box center [784, 105] width 687 height 23
click at [1121, 113] on div "Select Mailboxes" at bounding box center [784, 105] width 687 height 23
click at [1121, 110] on icon at bounding box center [1121, 105] width 13 height 13
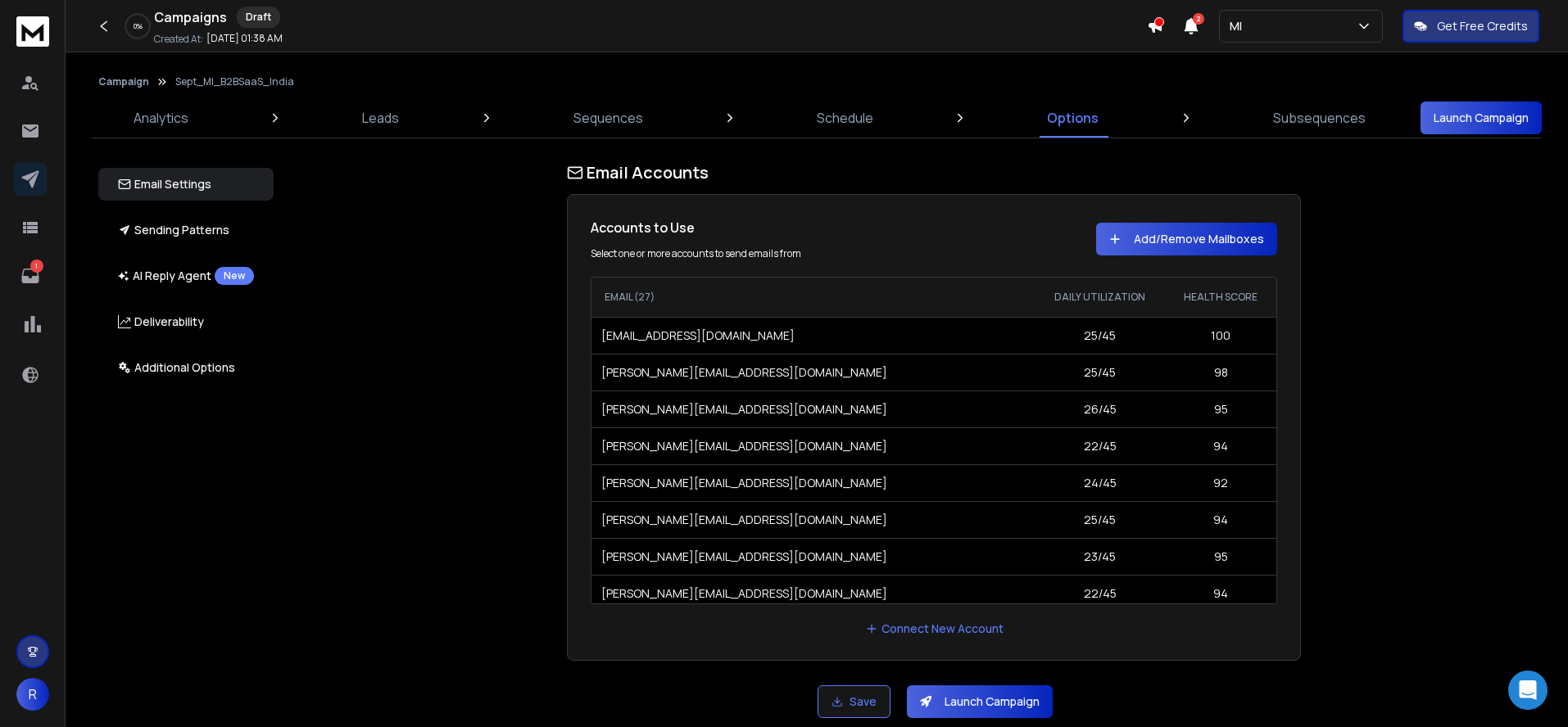
click at [1476, 123] on button "Launch Campaign" at bounding box center [1481, 118] width 121 height 33
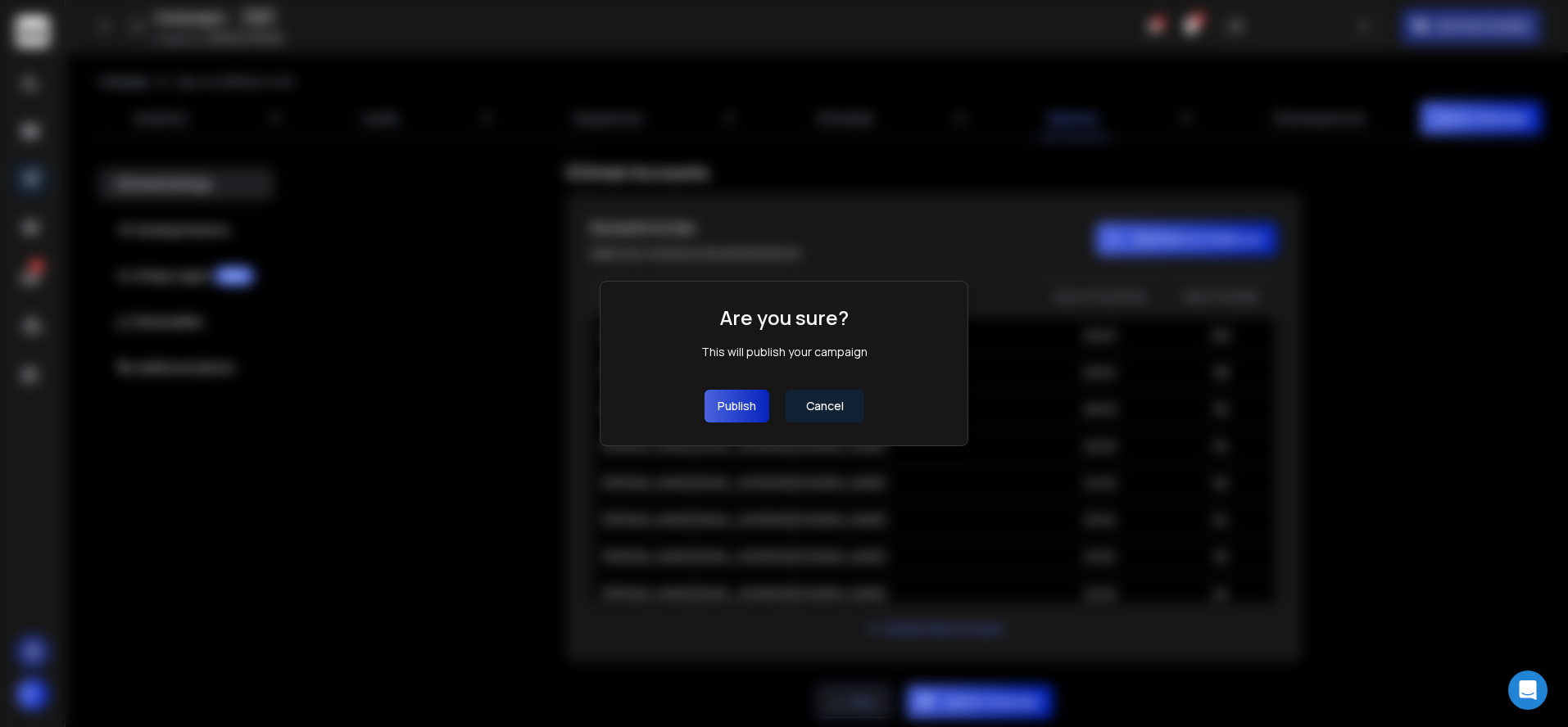
click at [737, 410] on button "Publish" at bounding box center [736, 406] width 65 height 33
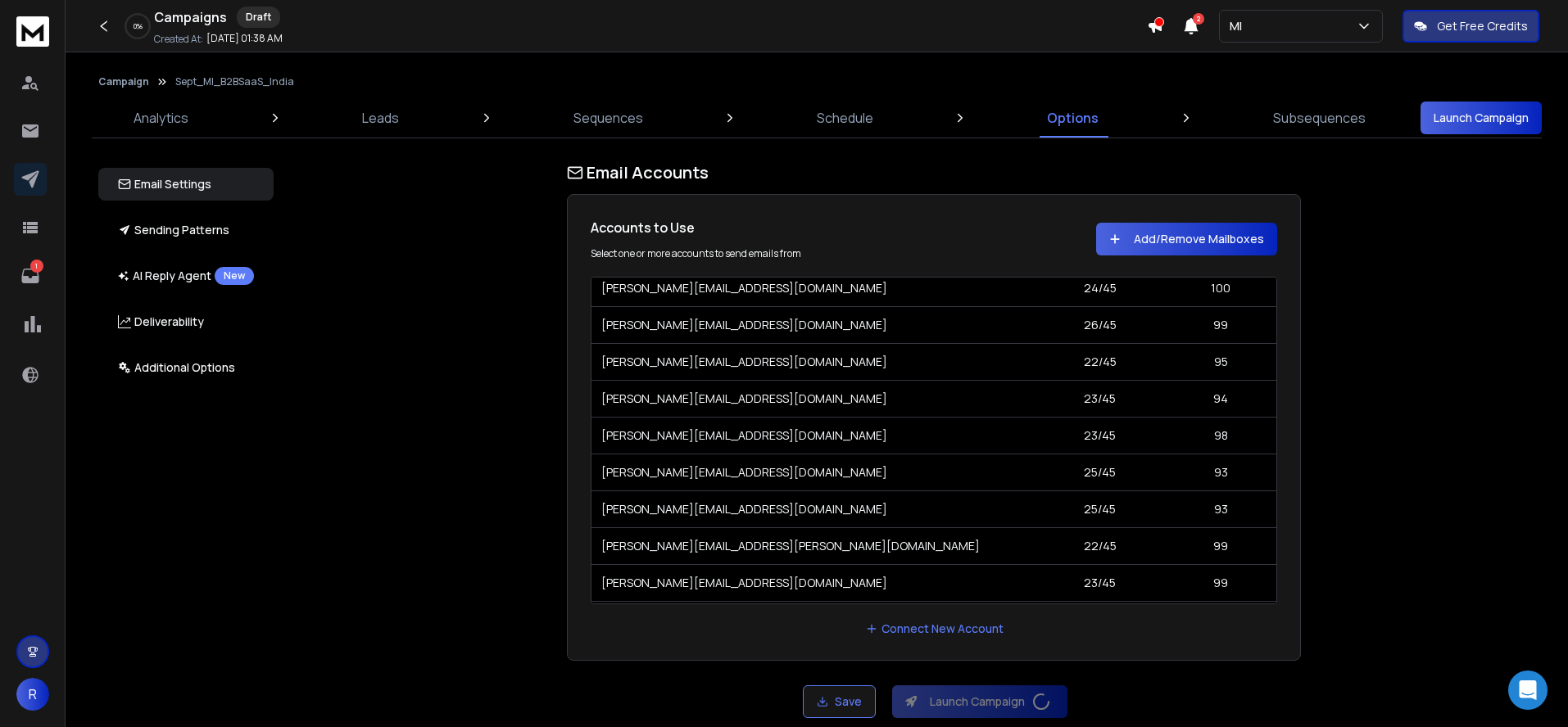
scroll to position [708, 0]
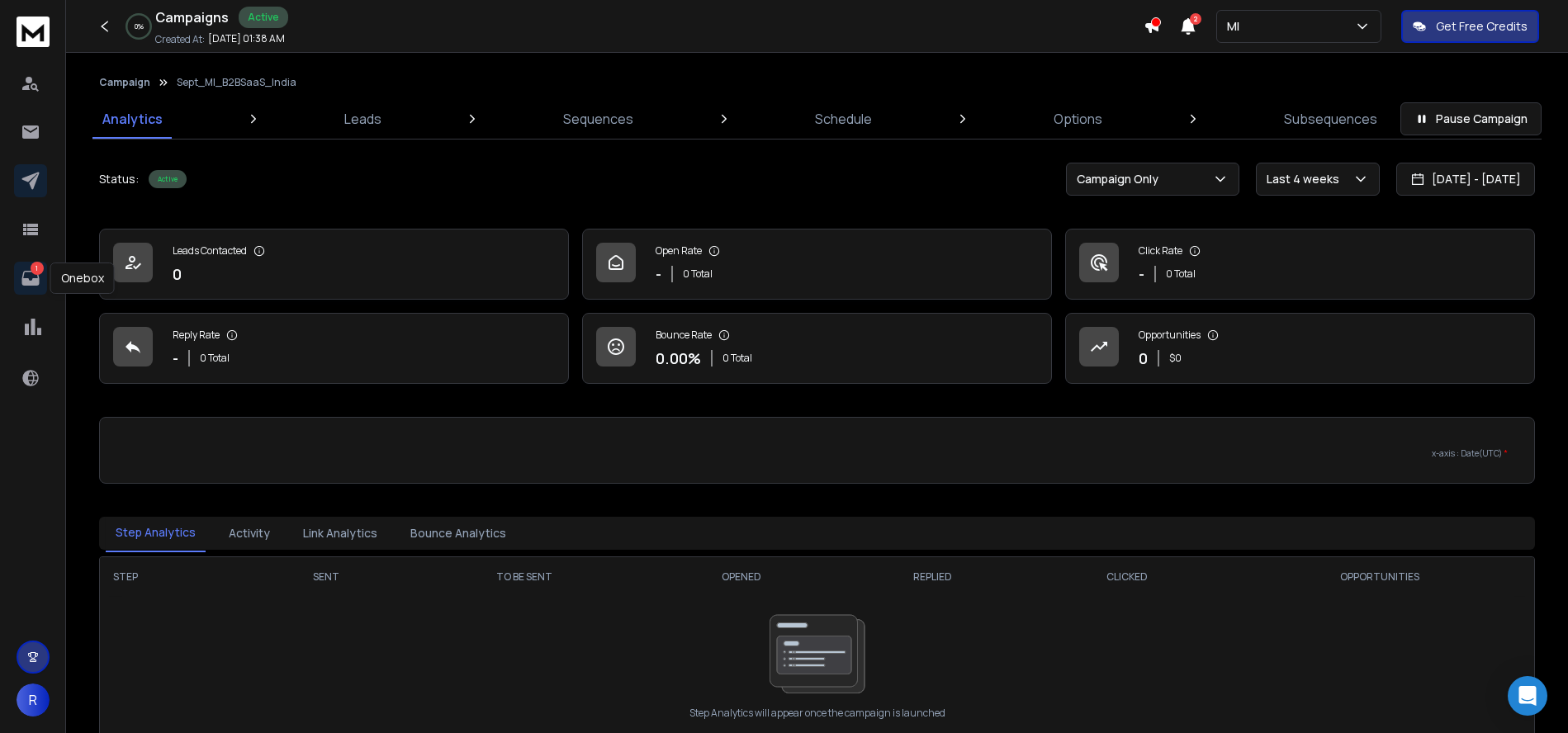
click at [22, 274] on icon at bounding box center [30, 277] width 19 height 19
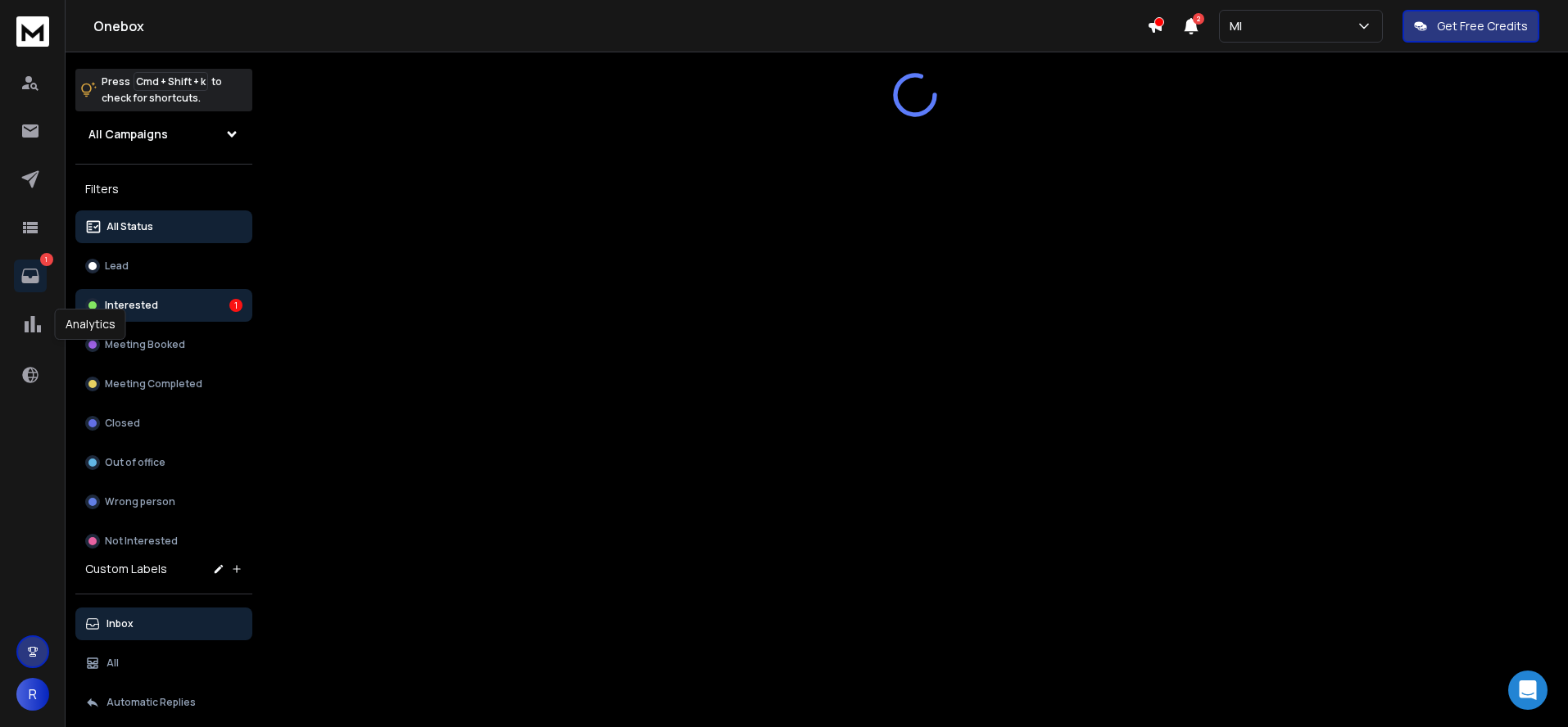
click at [156, 307] on div "All Status Lead Interested 1 Meeting Booked Meeting Completed Closed Out of off…" at bounding box center [163, 384] width 177 height 347
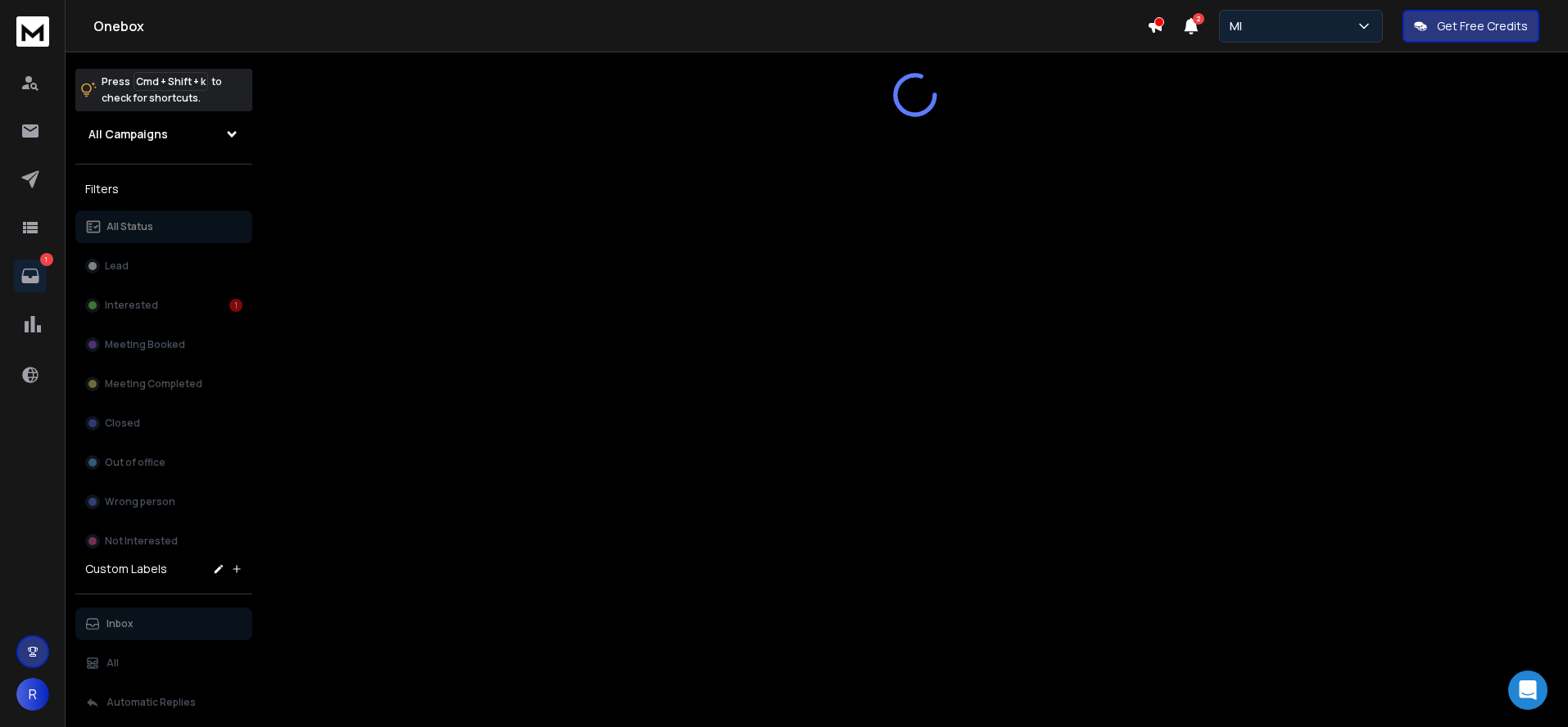
click at [1326, 19] on div "MI" at bounding box center [1300, 27] width 142 height 17
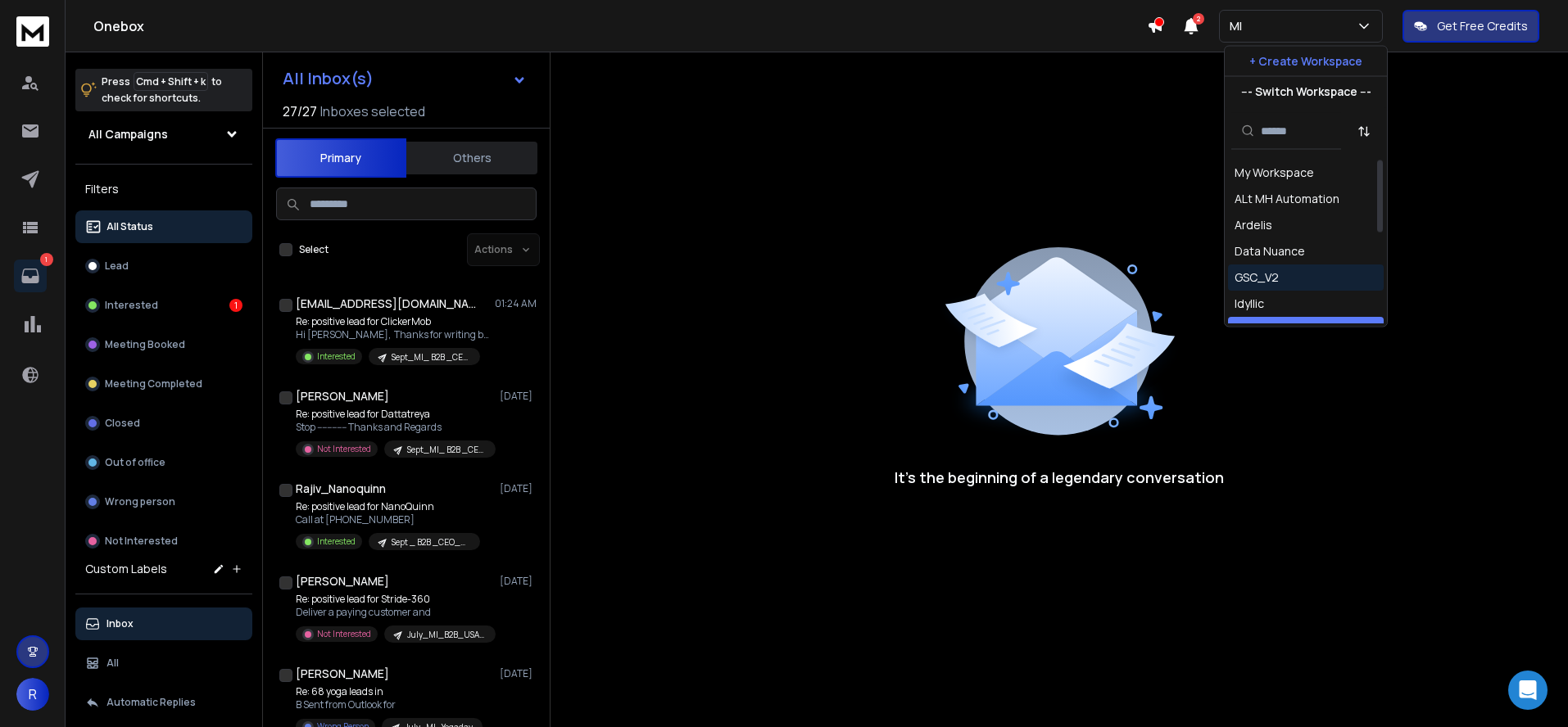
click at [1304, 265] on div "GSC_V2" at bounding box center [1306, 278] width 156 height 27
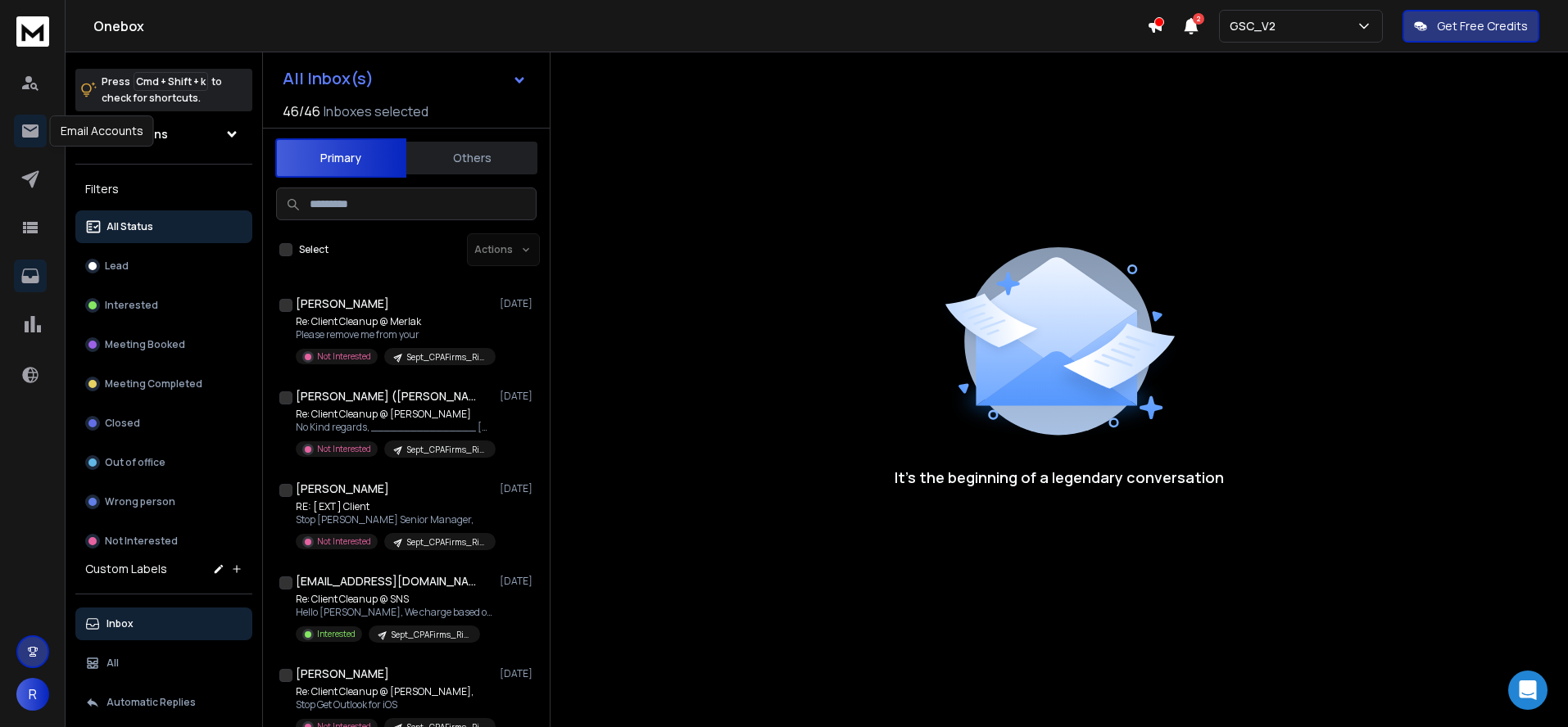
click at [24, 130] on icon at bounding box center [30, 131] width 17 height 13
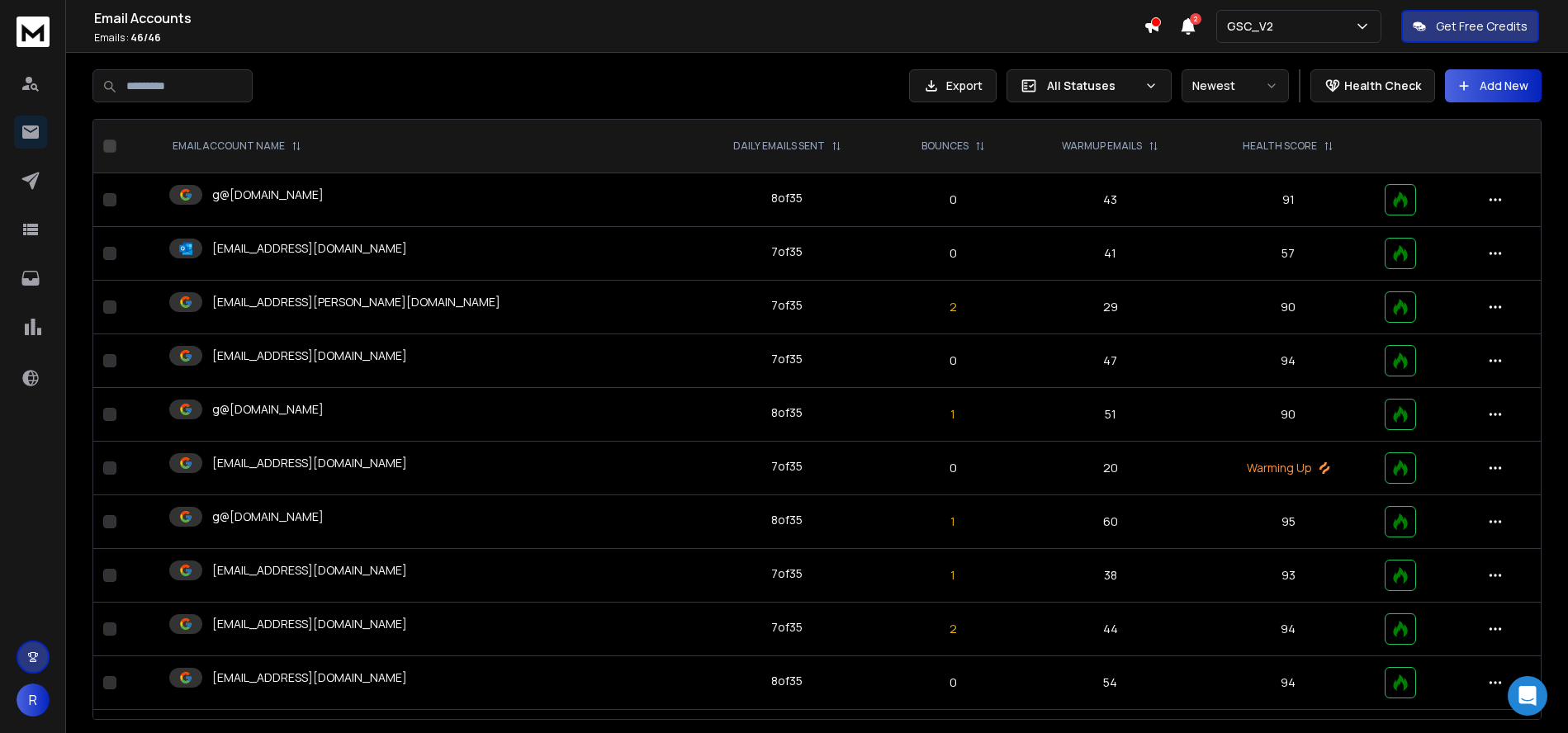
click at [398, 251] on div "[EMAIL_ADDRESS][DOMAIN_NAME]" at bounding box center [423, 248] width 508 height 19
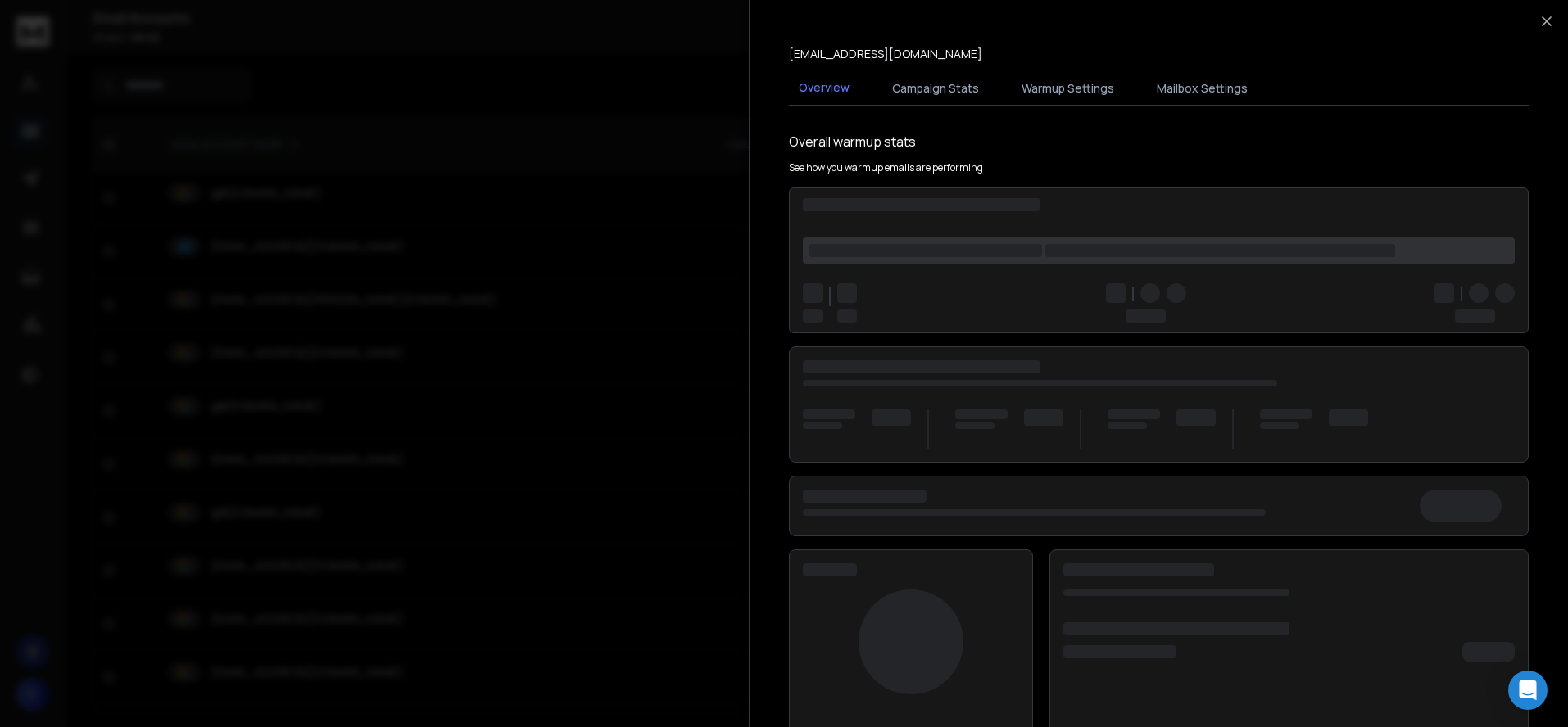
click at [1225, 81] on button "Mailbox Settings" at bounding box center [1202, 88] width 111 height 36
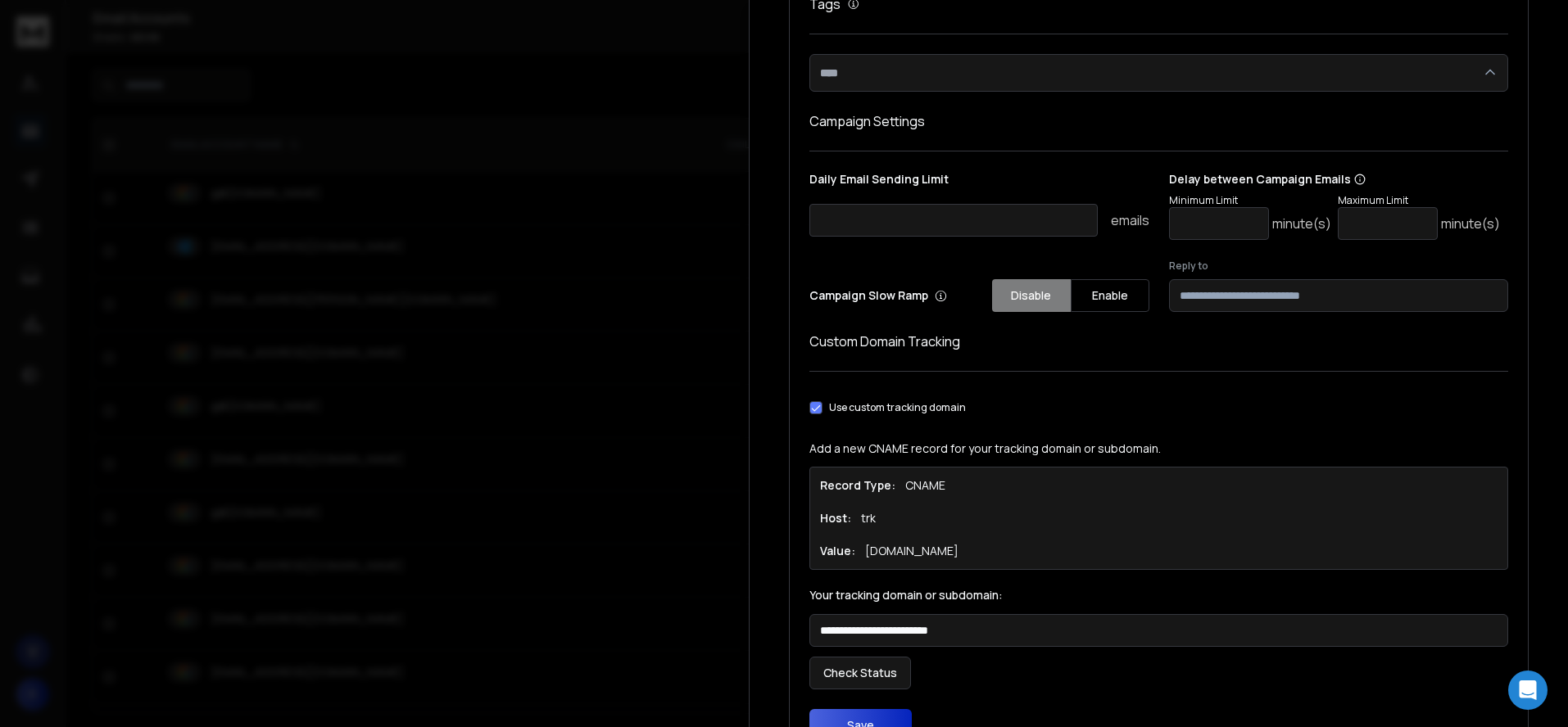
scroll to position [485, 0]
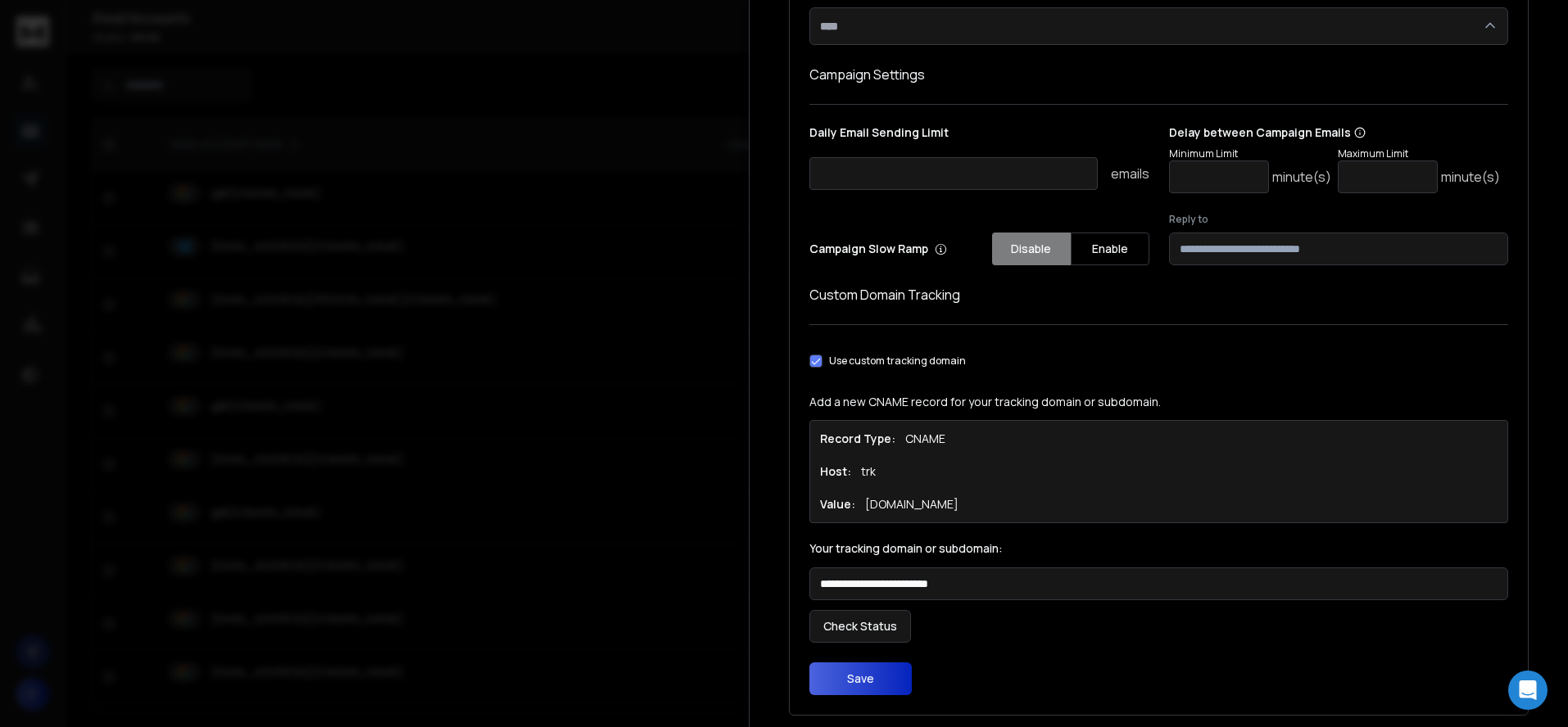
drag, startPoint x: 876, startPoint y: 188, endPoint x: 756, endPoint y: 164, distance: 122.4
click at [756, 164] on div "Multi Select Table Sheet gautam@trygscoutsourcing.com Overview Campaign Stats W…" at bounding box center [1158, 363] width 819 height 727
type input "**"
click at [866, 670] on button "Save" at bounding box center [861, 679] width 103 height 33
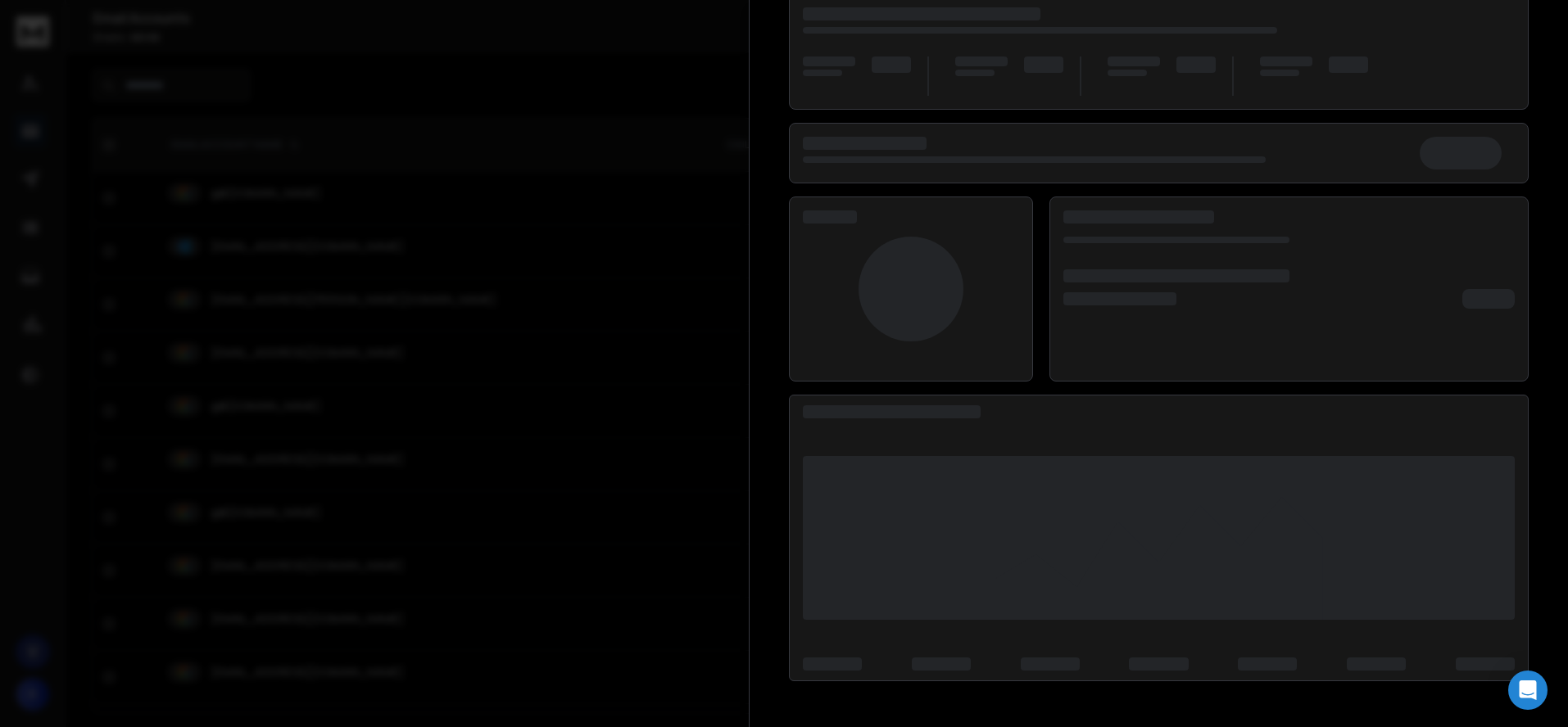
click at [703, 567] on div at bounding box center [784, 363] width 1568 height 727
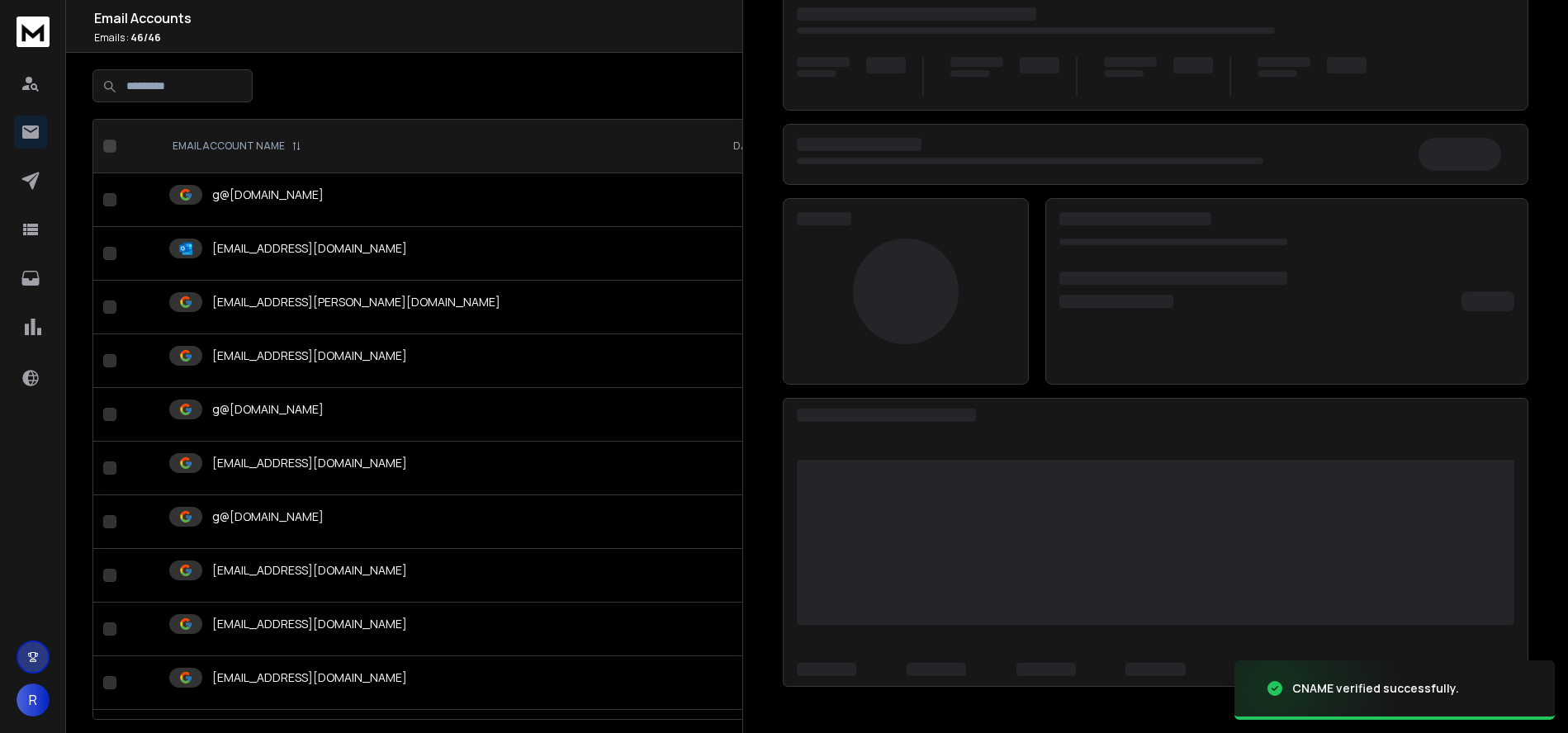
scroll to position [3, 0]
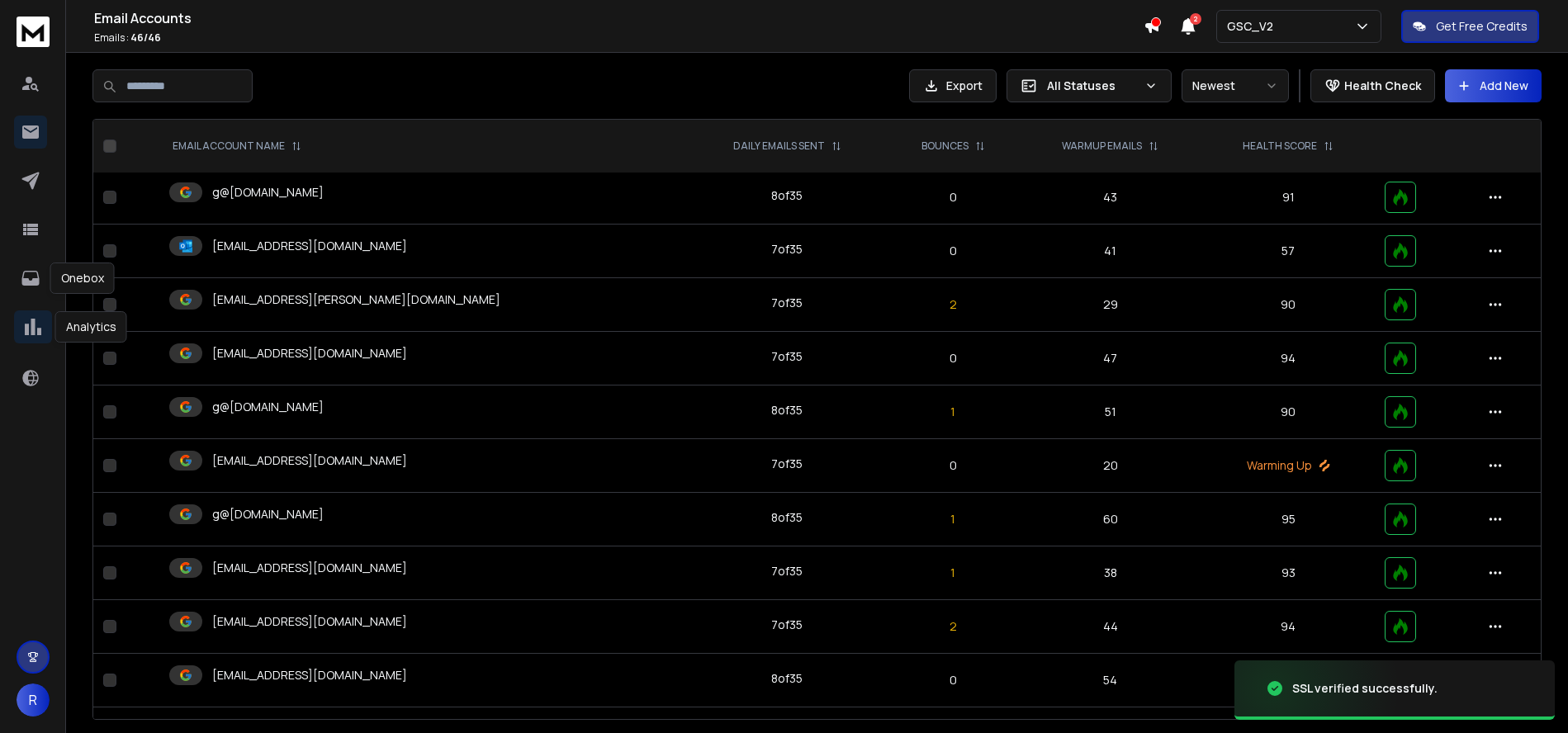
click at [30, 311] on link at bounding box center [32, 326] width 38 height 38
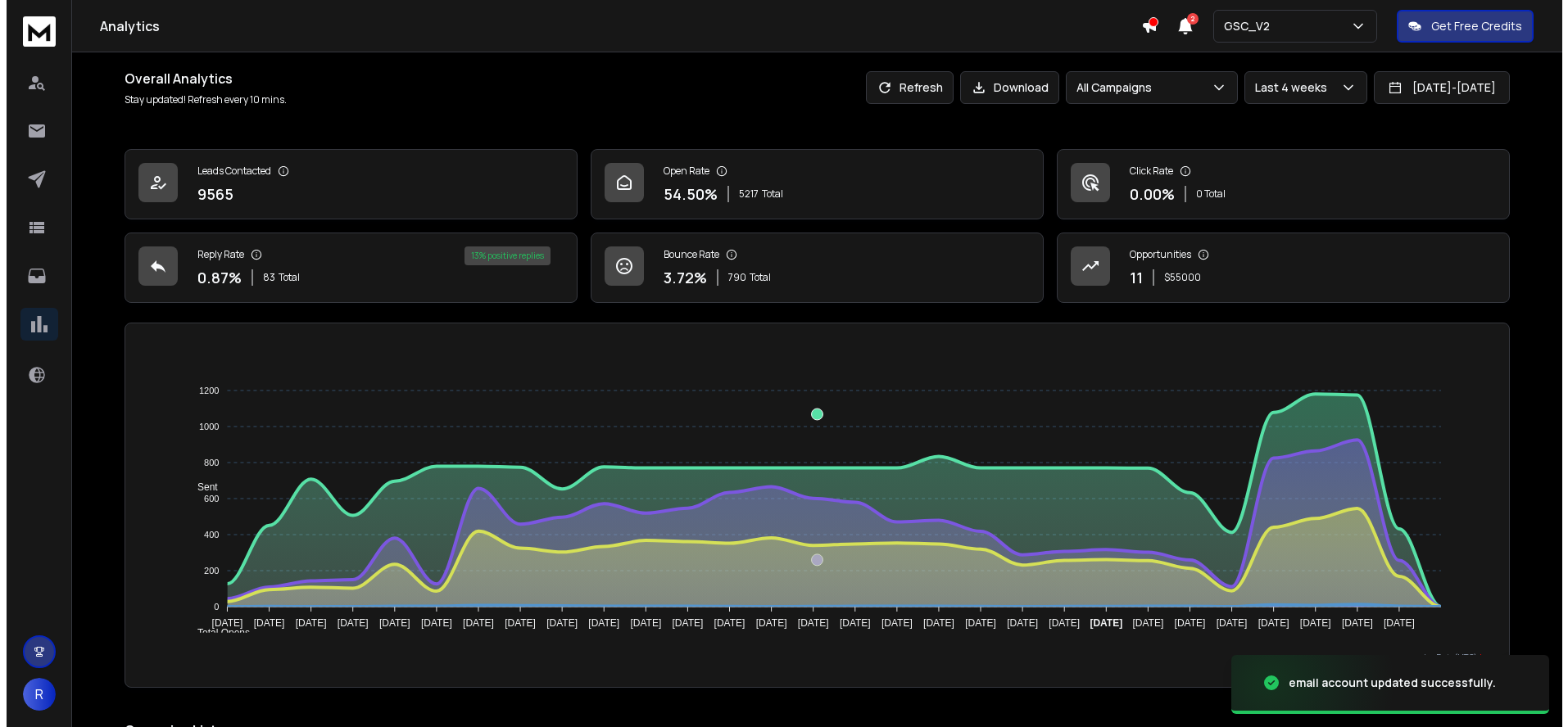
scroll to position [45, 0]
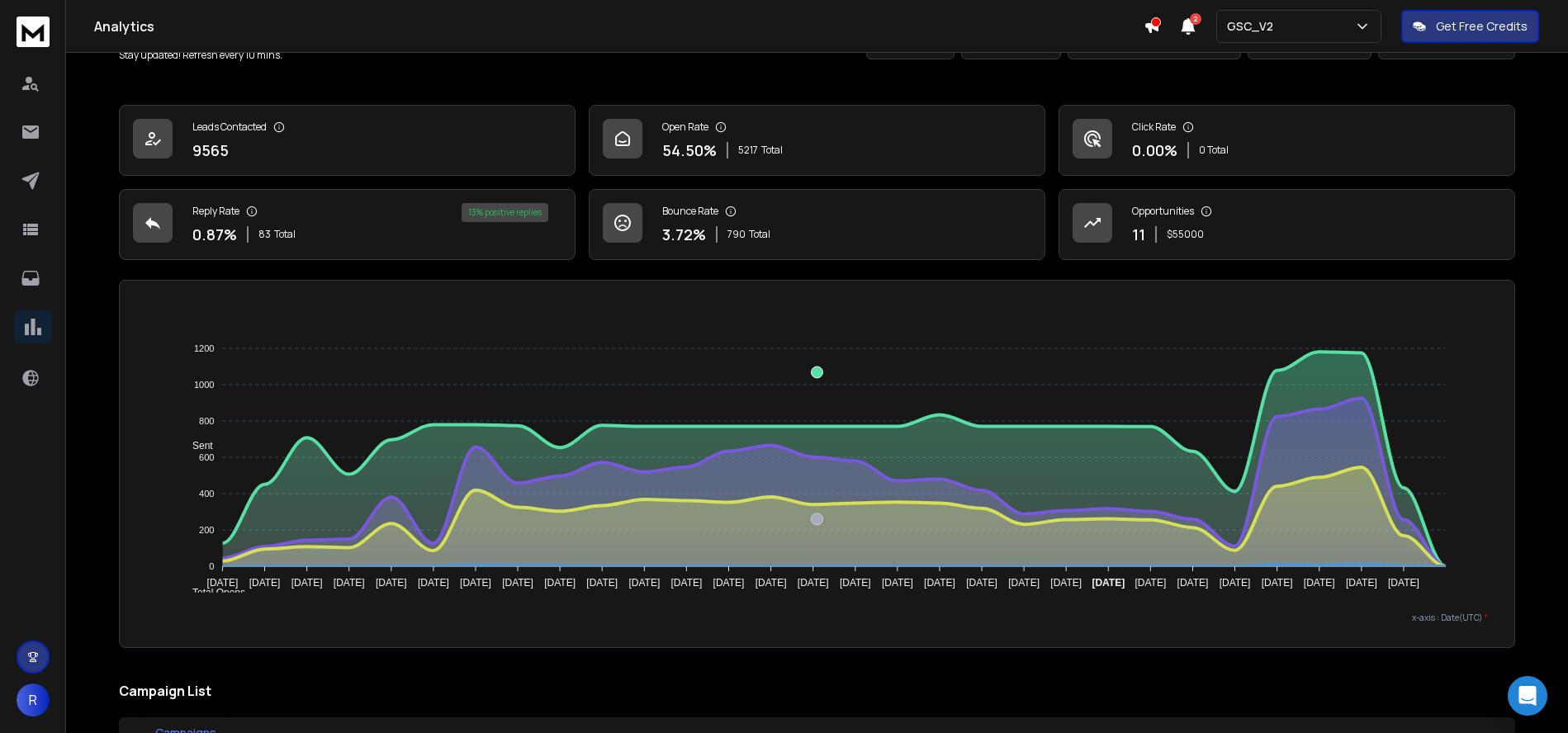
click at [1299, 43] on div "Analytics 2 GSC_V2 Get Free Credits" at bounding box center [784, 26] width 1568 height 53
drag, startPoint x: 1301, startPoint y: 32, endPoint x: 1301, endPoint y: 44, distance: 12.0
click at [1301, 32] on div "GSC_V2" at bounding box center [1299, 27] width 143 height 17
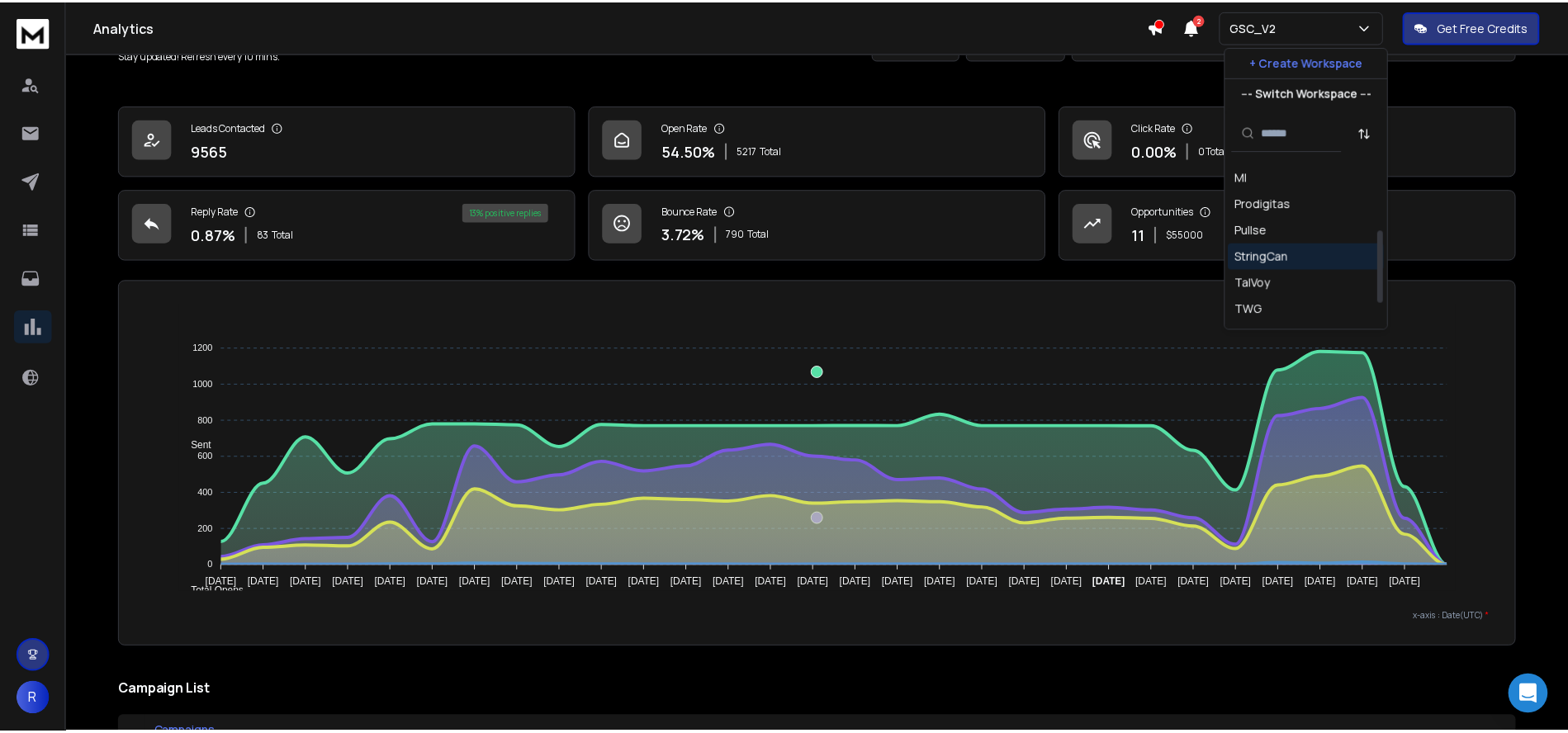
scroll to position [116, 0]
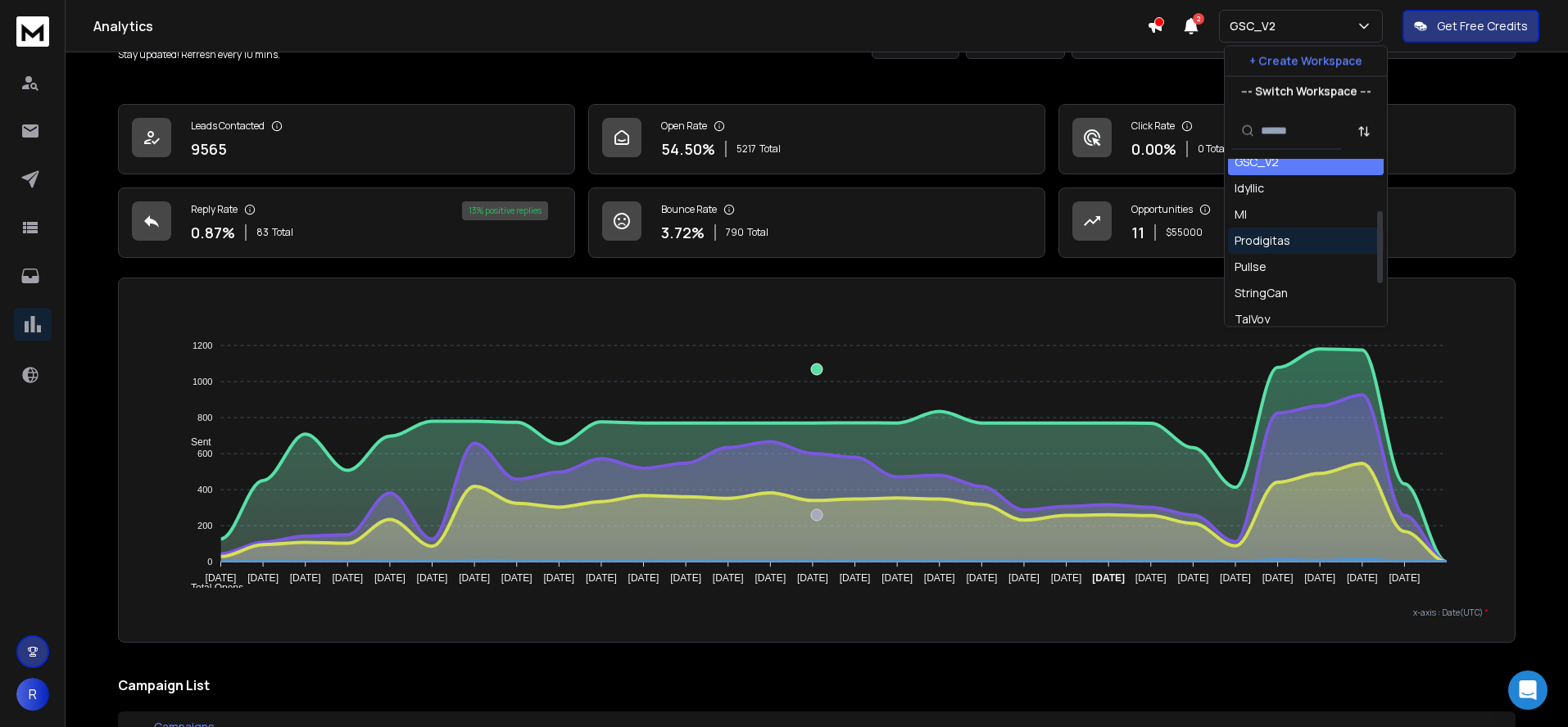
click at [1273, 249] on div "Prodigitas" at bounding box center [1306, 240] width 156 height 27
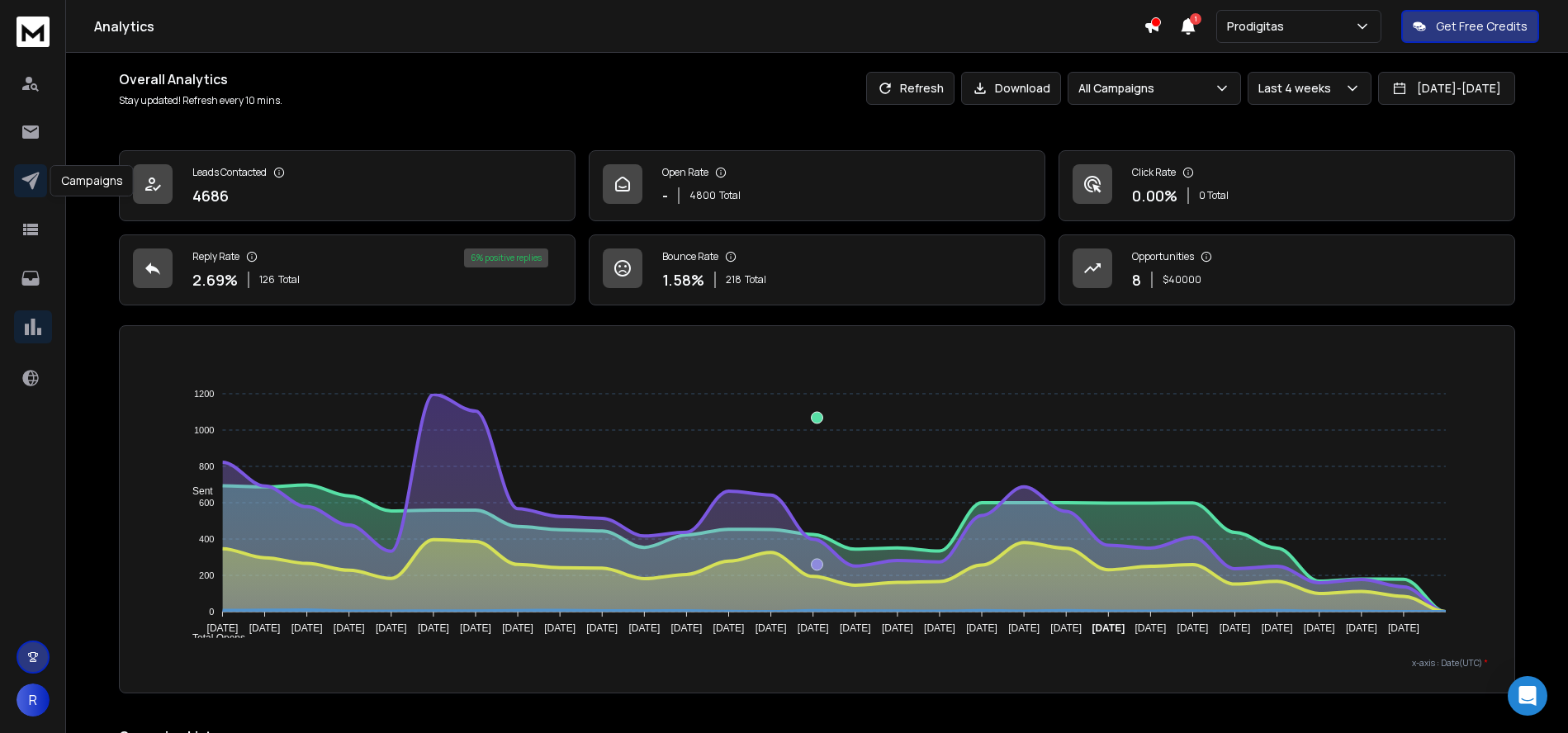
click at [35, 192] on link at bounding box center [31, 181] width 33 height 33
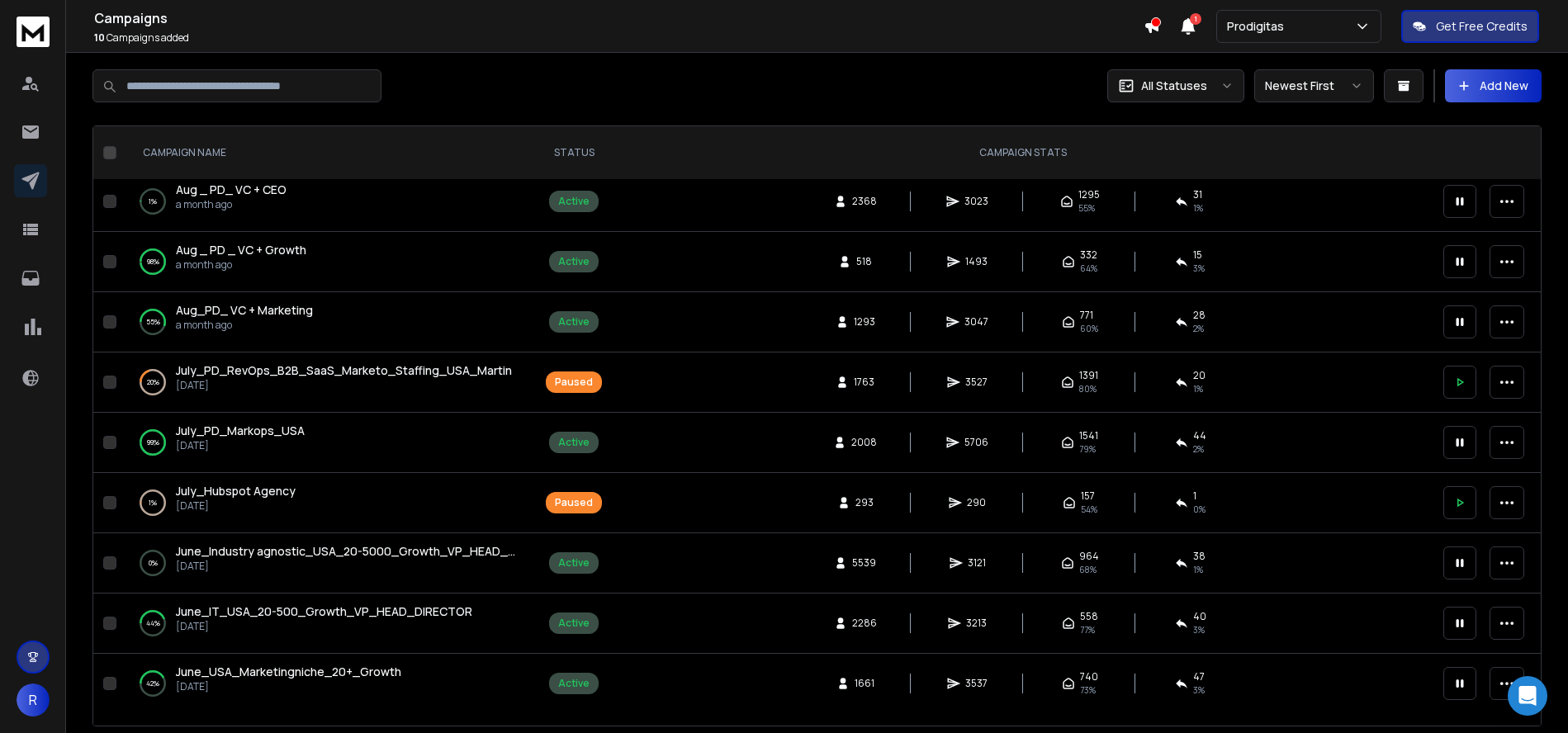
scroll to position [69, 0]
click at [1499, 495] on icon "button" at bounding box center [1507, 502] width 17 height 17
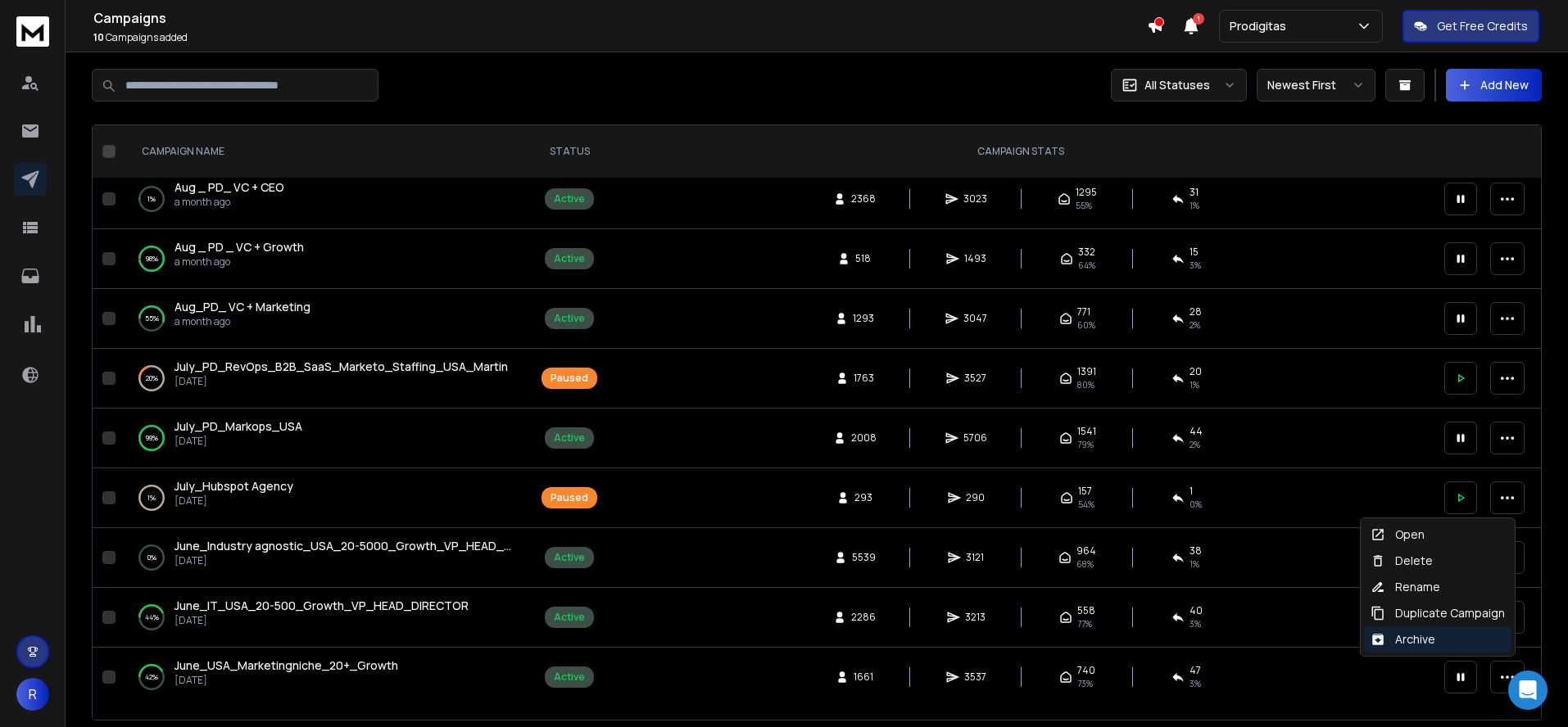
click at [1417, 638] on div "Archive" at bounding box center [1403, 640] width 65 height 17
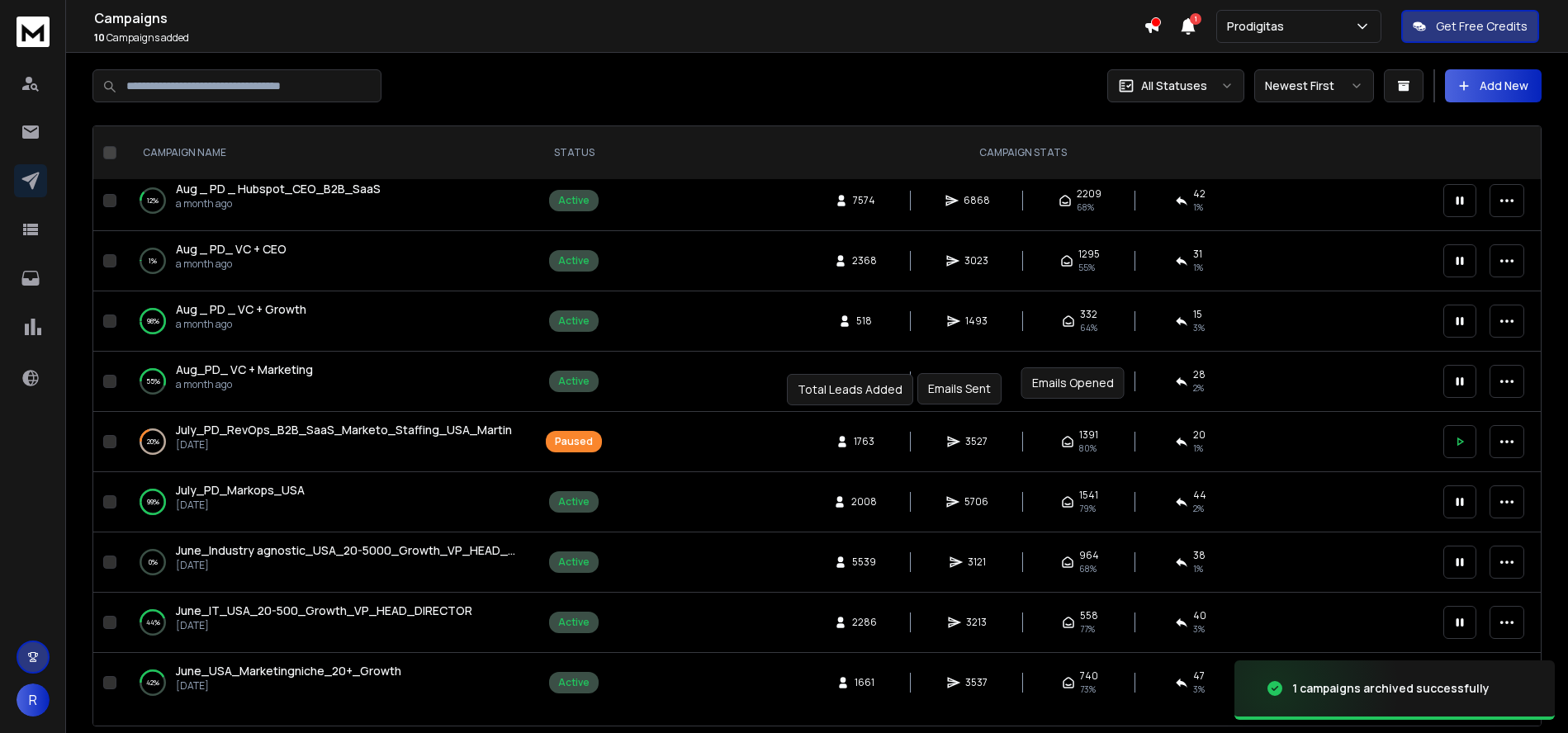
scroll to position [9, 0]
click at [1512, 444] on button "button" at bounding box center [1508, 442] width 35 height 33
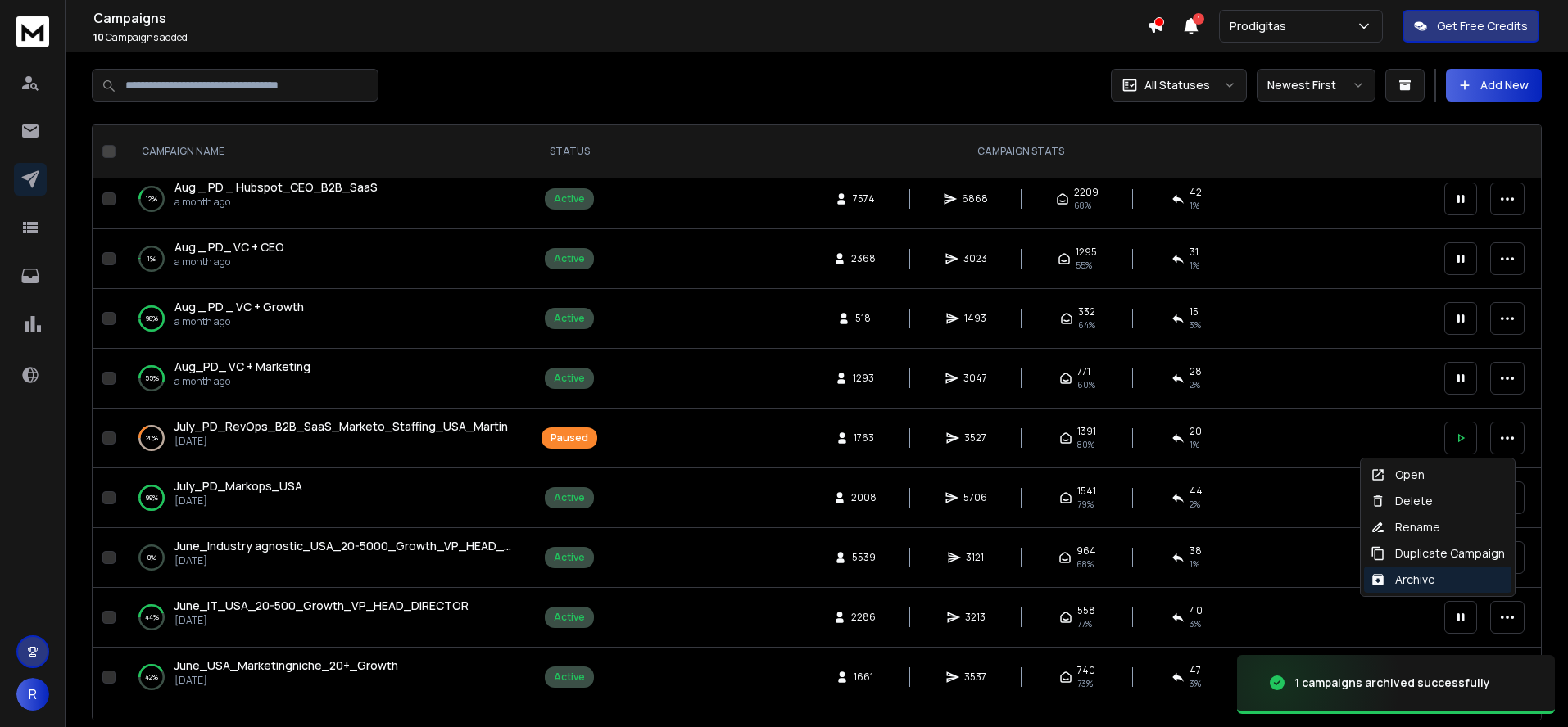
click at [1442, 589] on div "Archive" at bounding box center [1437, 579] width 148 height 27
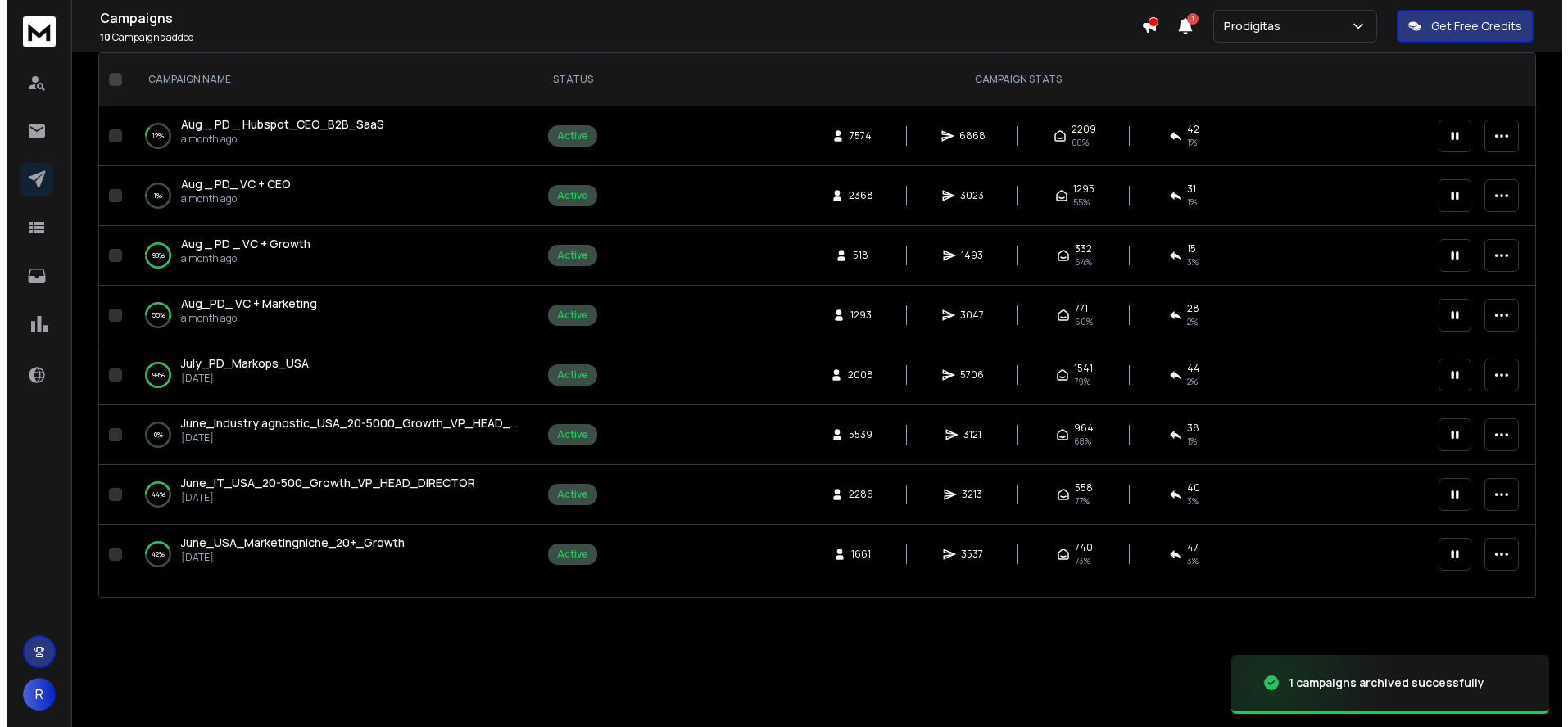
scroll to position [0, 0]
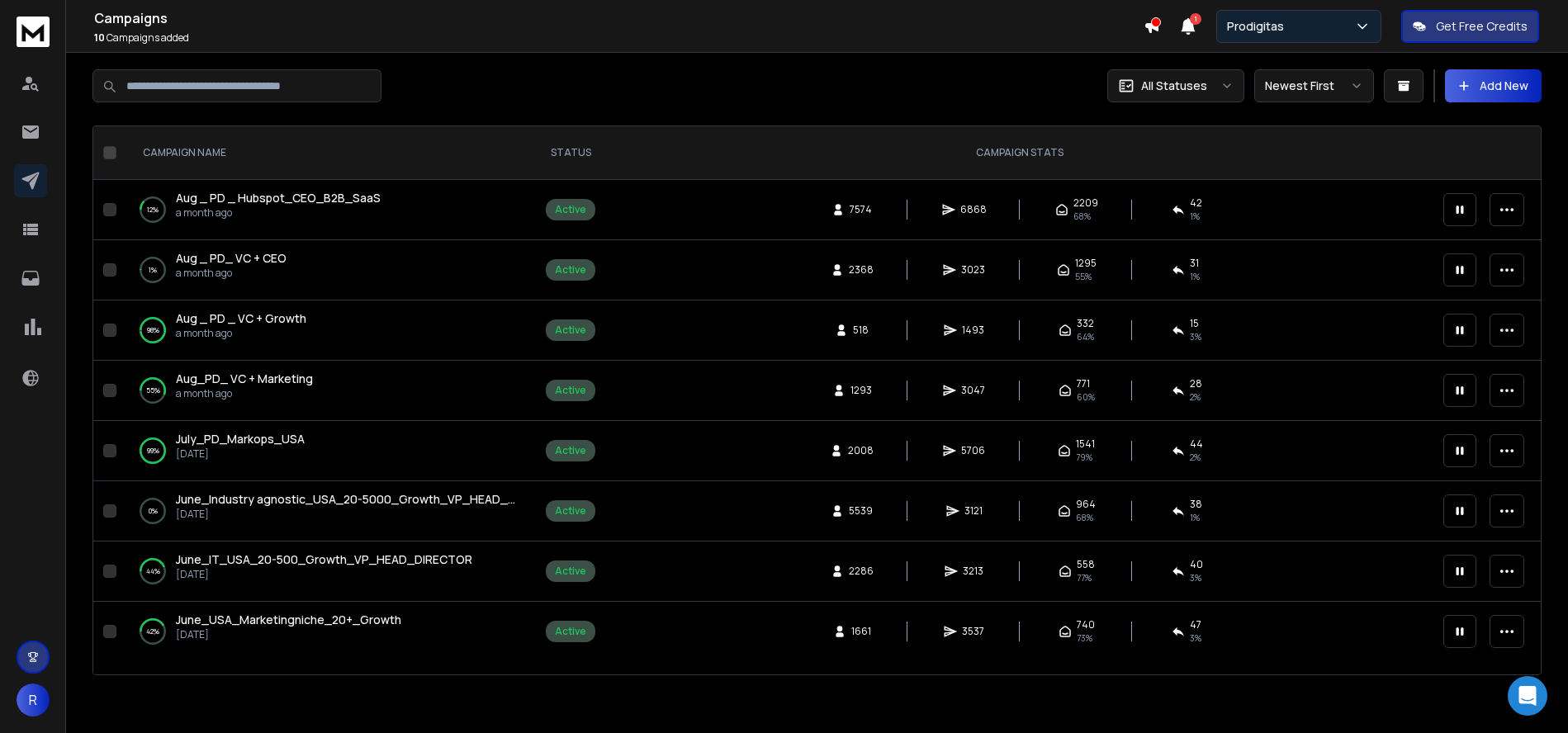
click at [1320, 15] on button "Prodigitas" at bounding box center [1299, 27] width 165 height 33
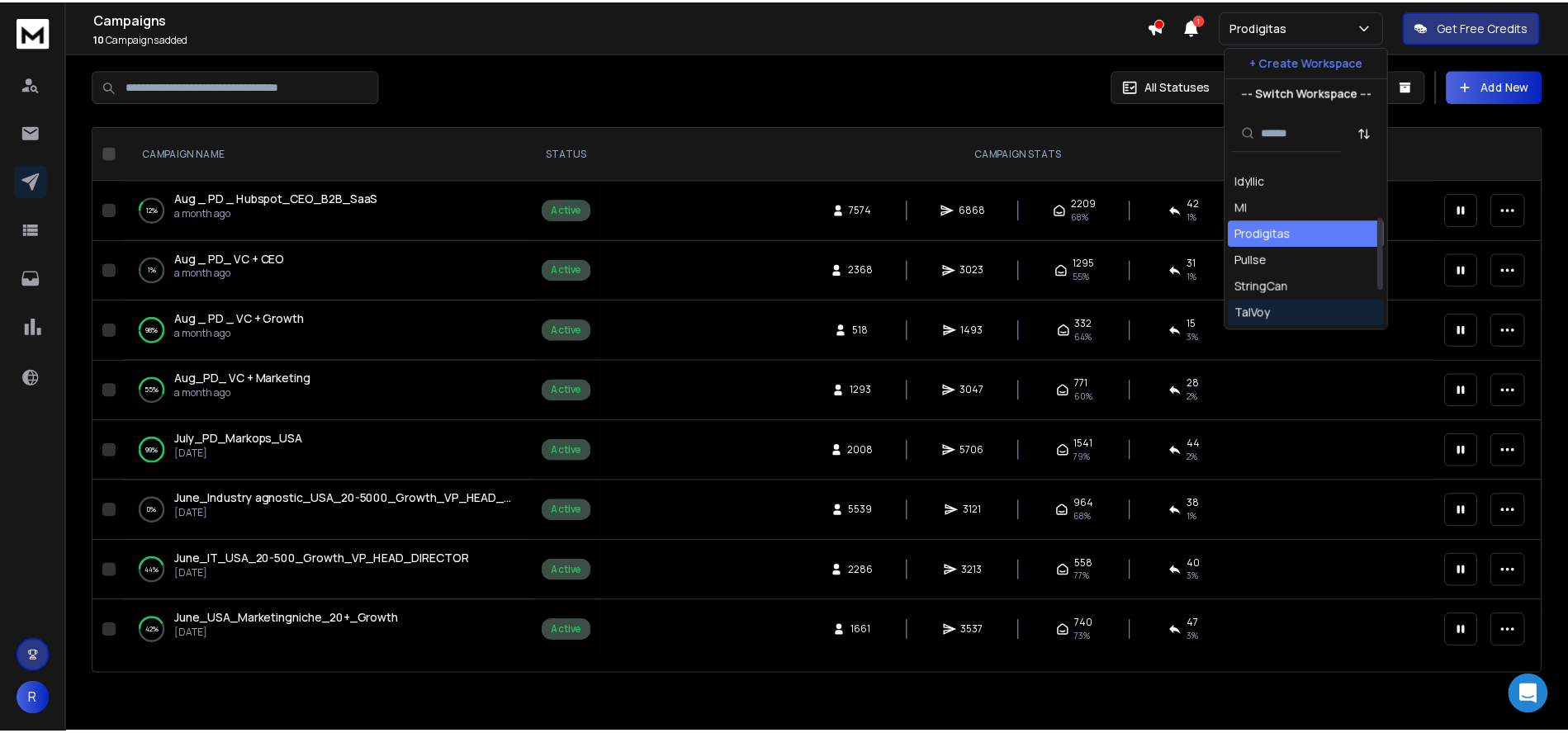
scroll to position [205, 0]
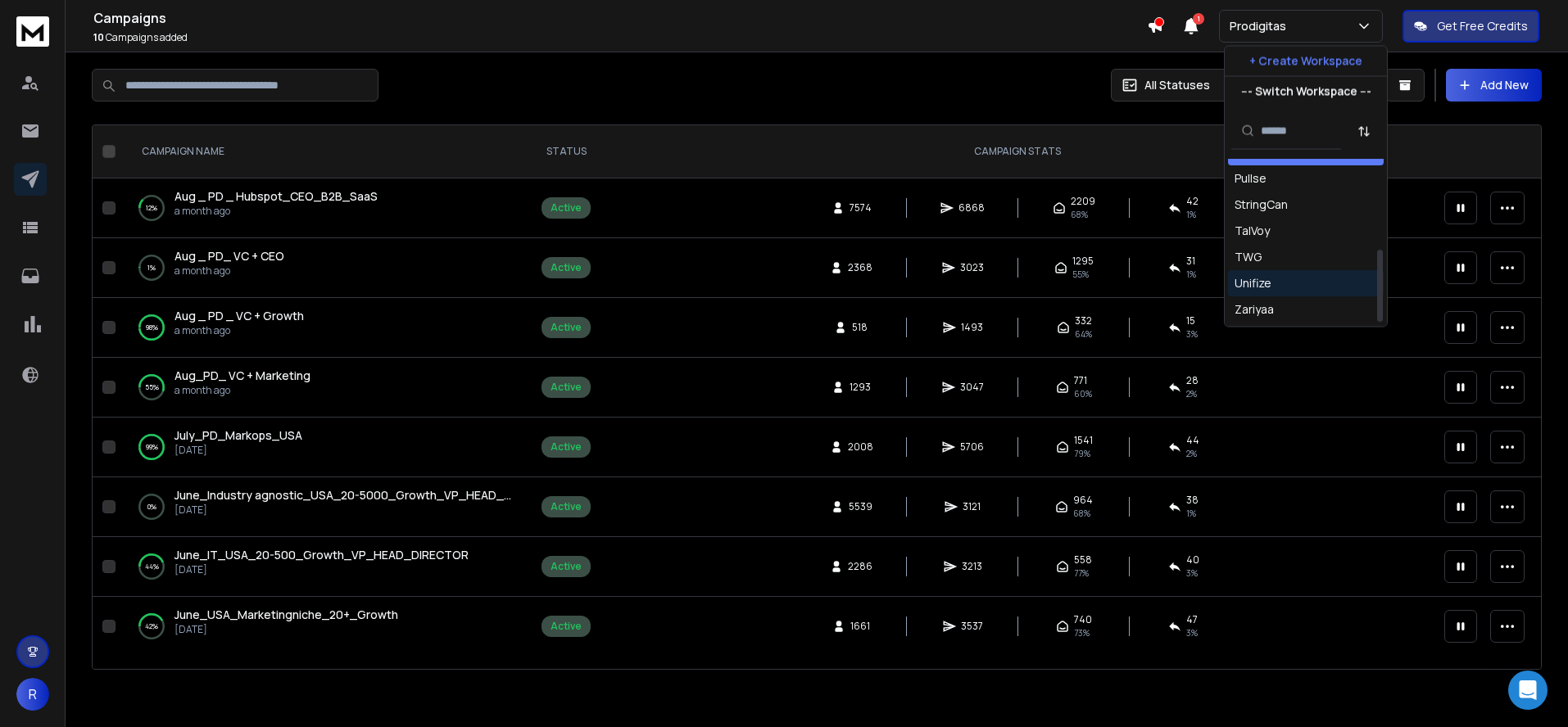
click at [1255, 291] on div "Unifize" at bounding box center [1253, 284] width 37 height 17
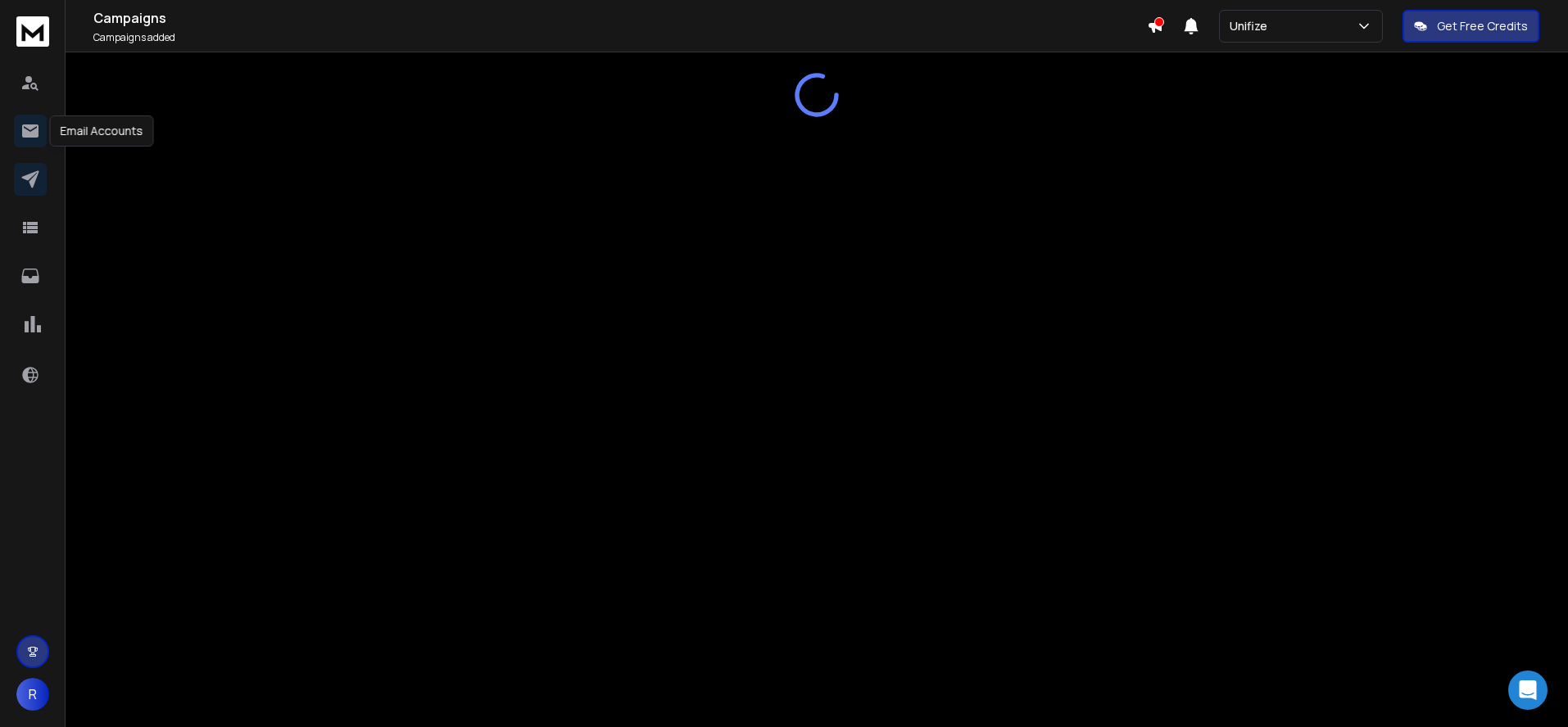
click at [14, 125] on link at bounding box center [30, 131] width 33 height 33
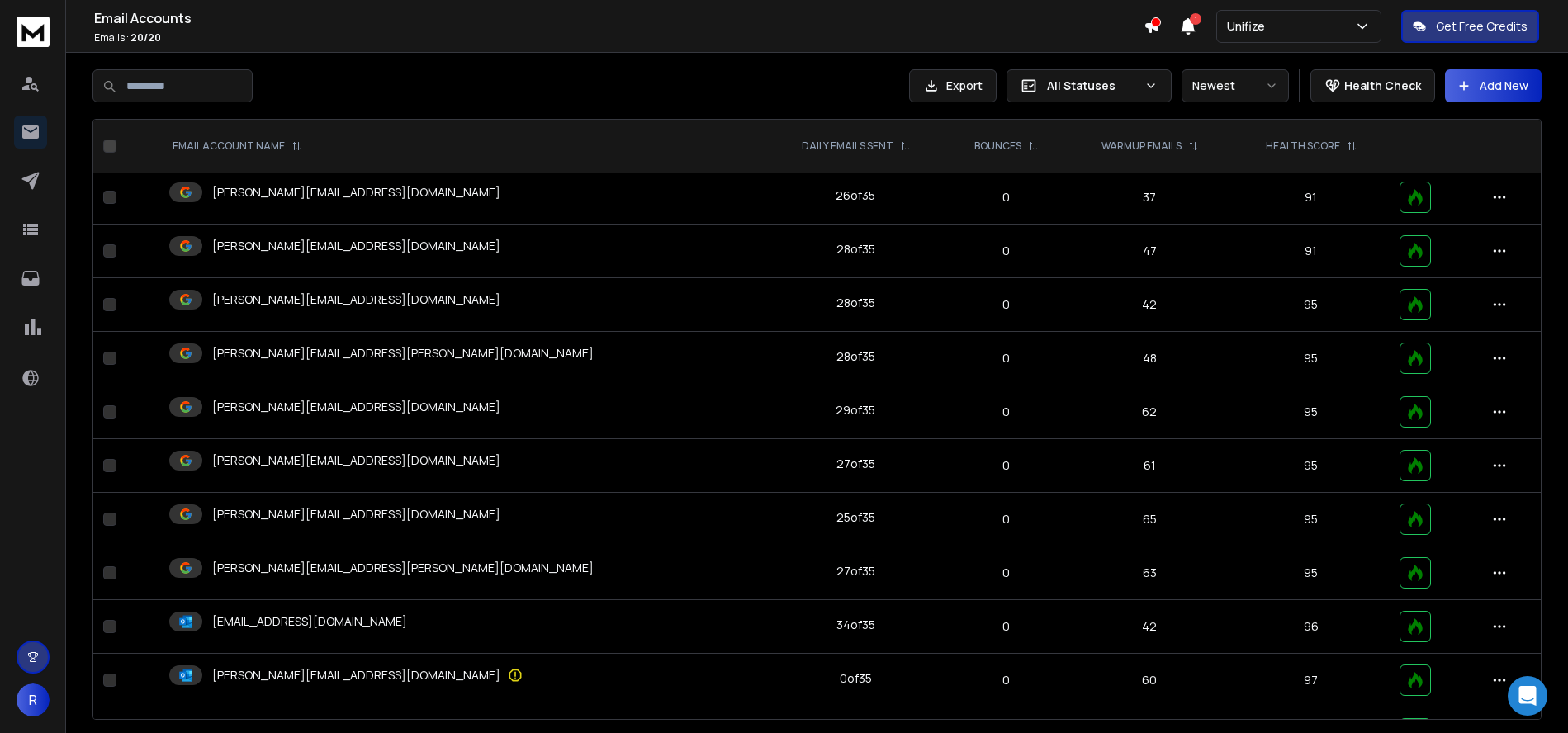
scroll to position [540, 0]
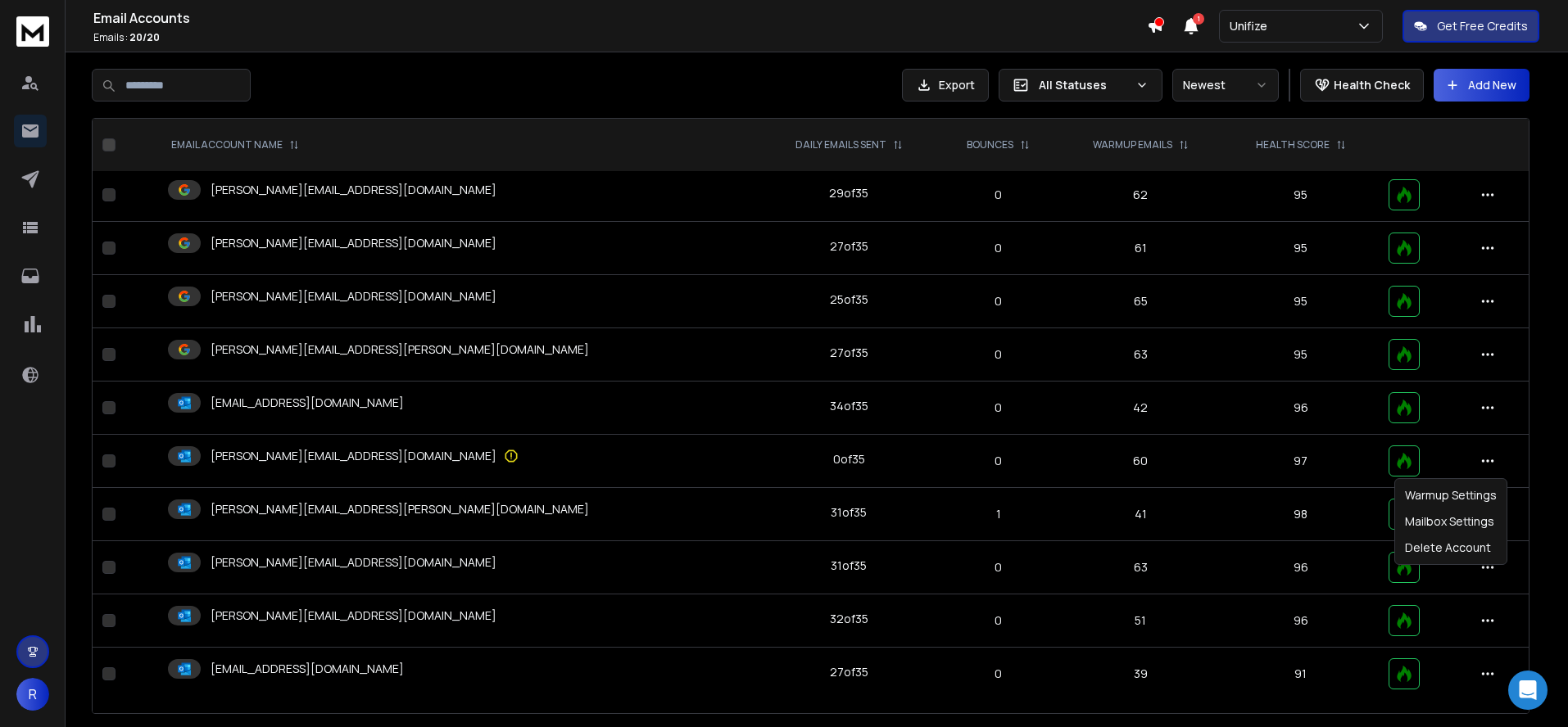
click at [1482, 461] on icon at bounding box center [1487, 460] width 12 height 3
click at [1436, 538] on div "Delete Account" at bounding box center [1451, 547] width 105 height 27
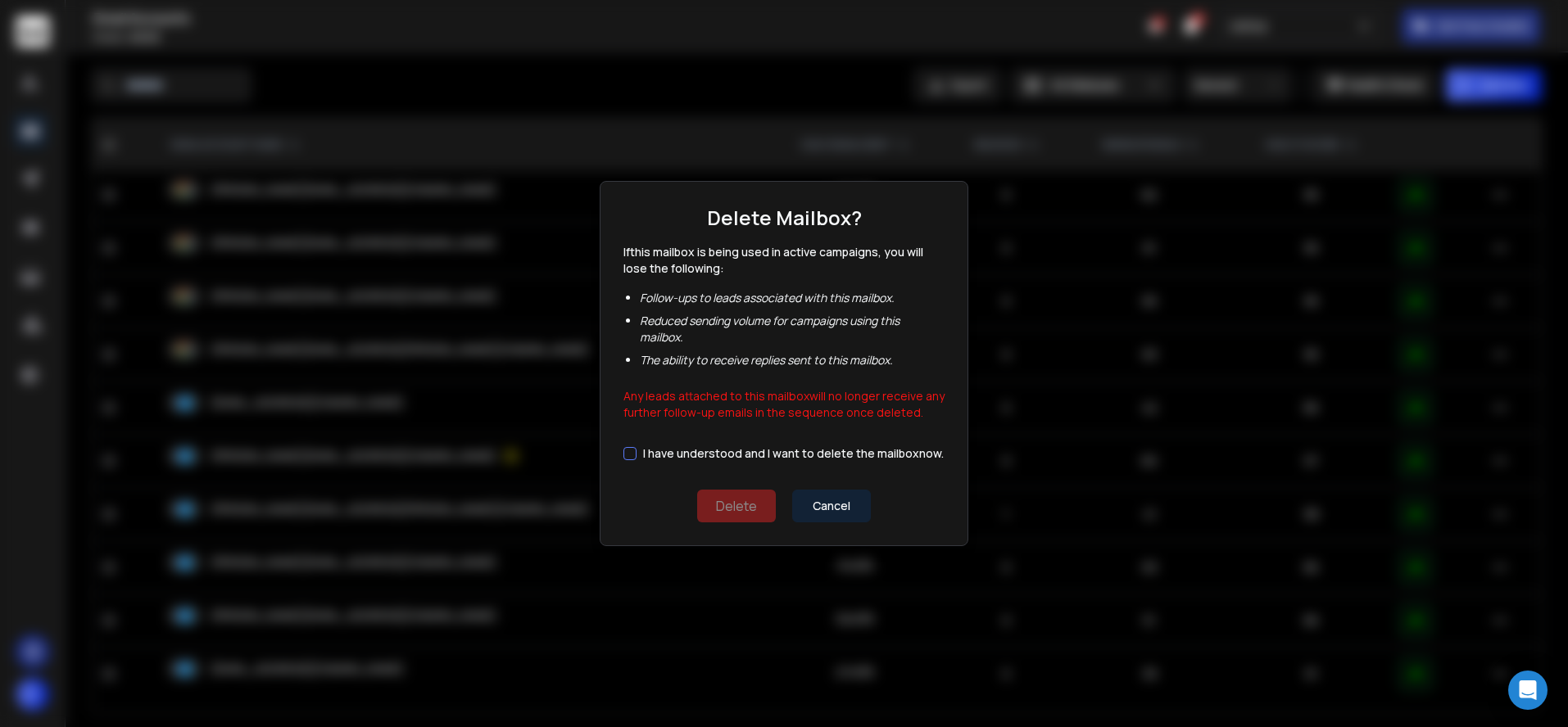
click at [791, 449] on label "I have understood and I want to delete the mailbox now." at bounding box center [793, 454] width 301 height 12
click at [636, 449] on button "I have understood and I want to delete the mailbox now." at bounding box center [630, 454] width 13 height 13
click at [712, 516] on button "Delete" at bounding box center [736, 506] width 79 height 33
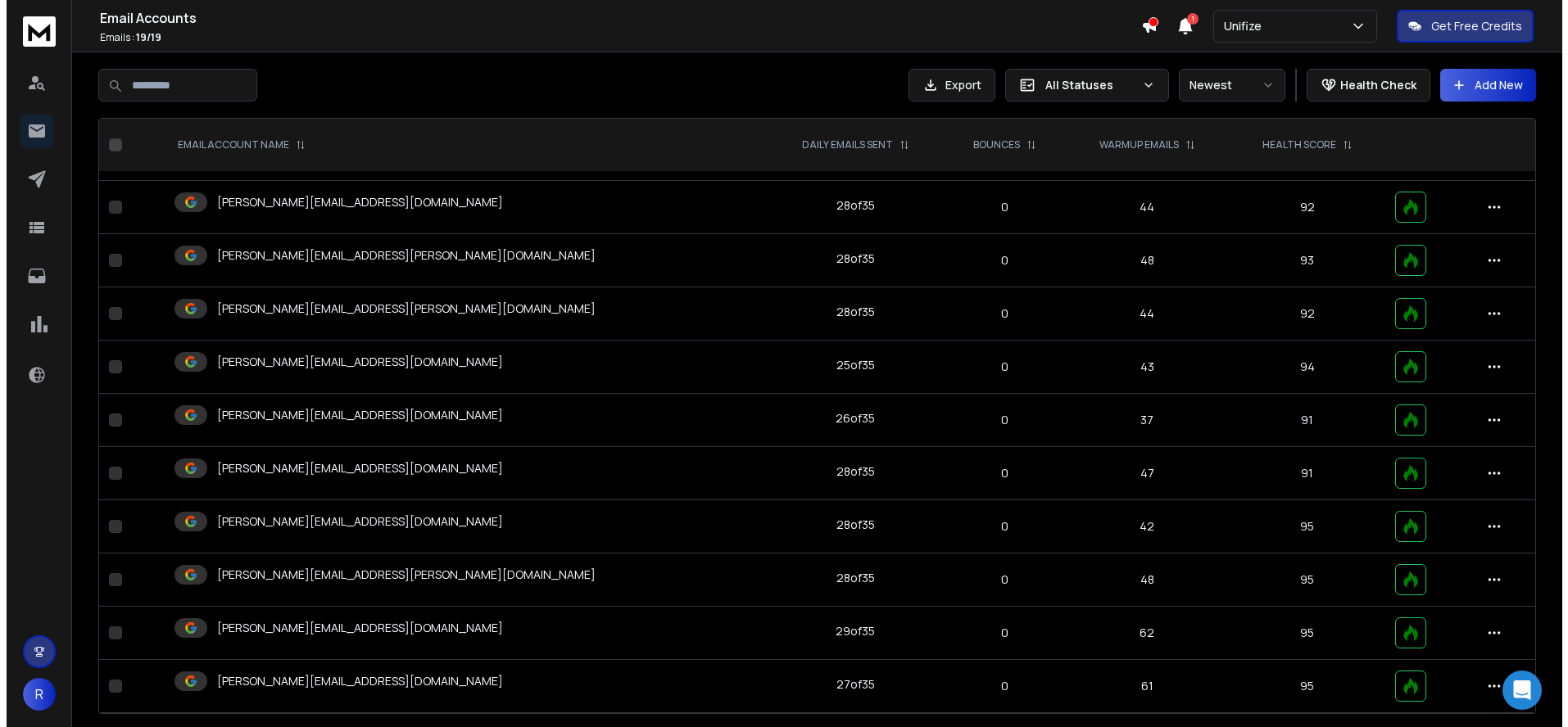
scroll to position [0, 0]
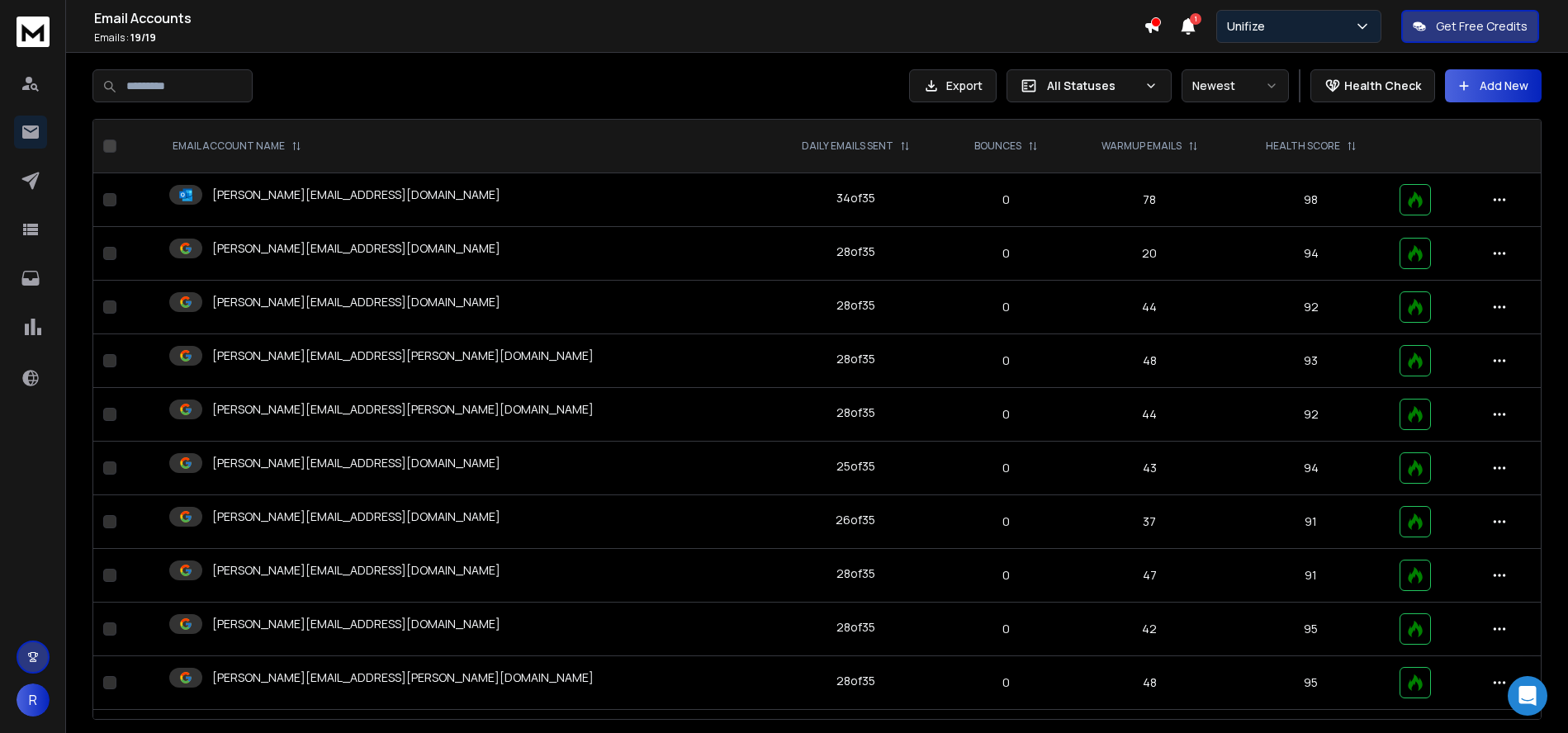
click at [1283, 26] on div "Unifize" at bounding box center [1299, 27] width 143 height 17
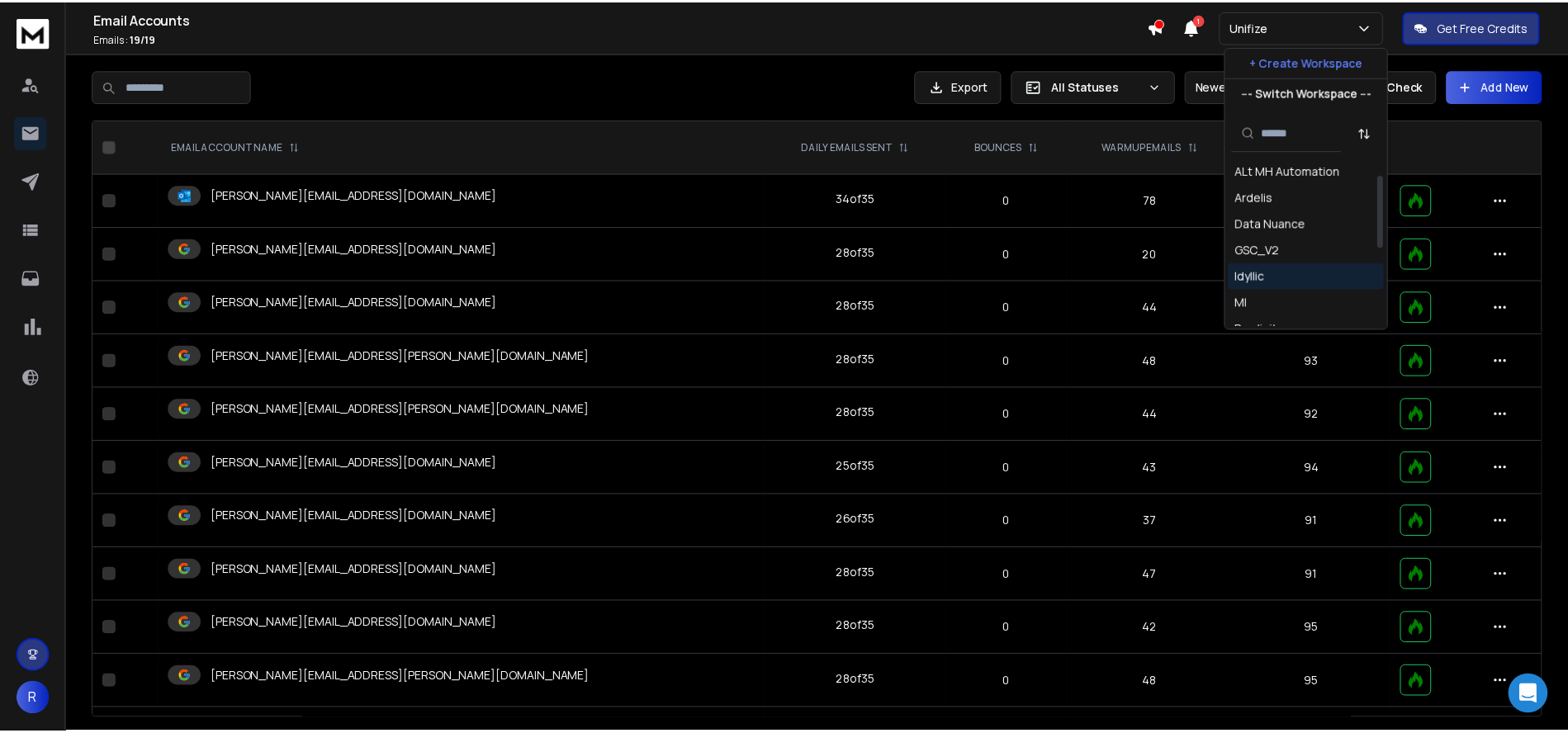
scroll to position [9, 0]
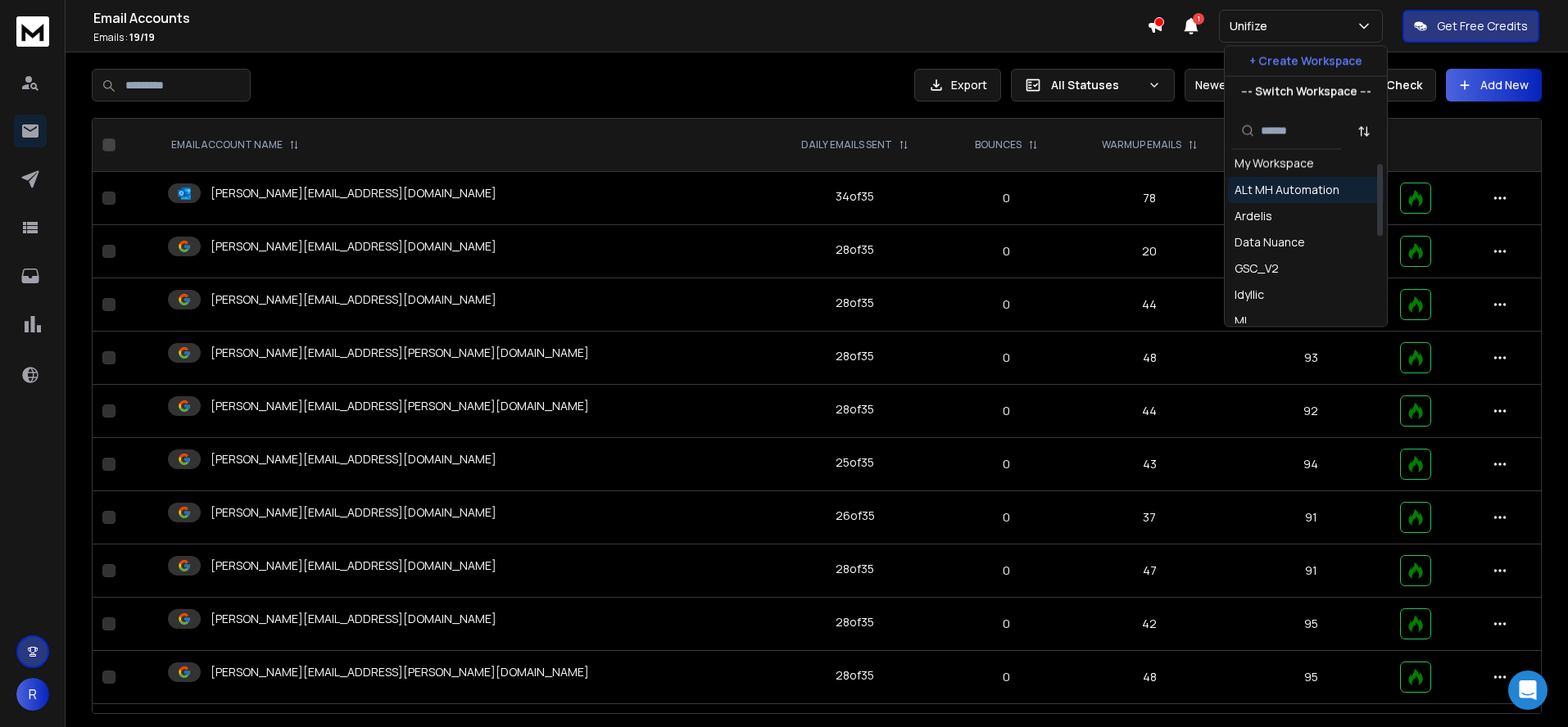
click at [1279, 201] on div "ALt MH Automation" at bounding box center [1306, 190] width 156 height 27
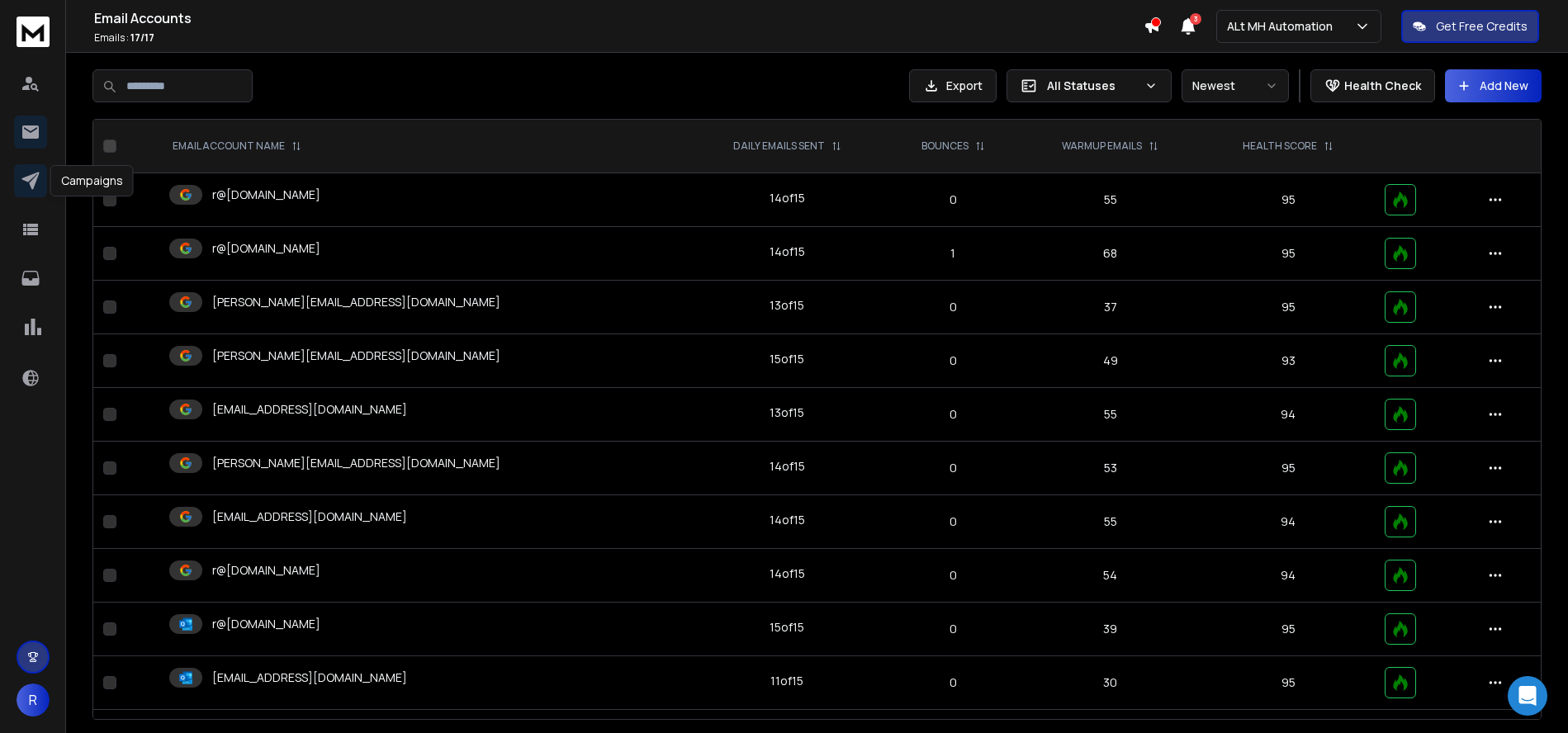
click at [19, 169] on link at bounding box center [31, 181] width 33 height 33
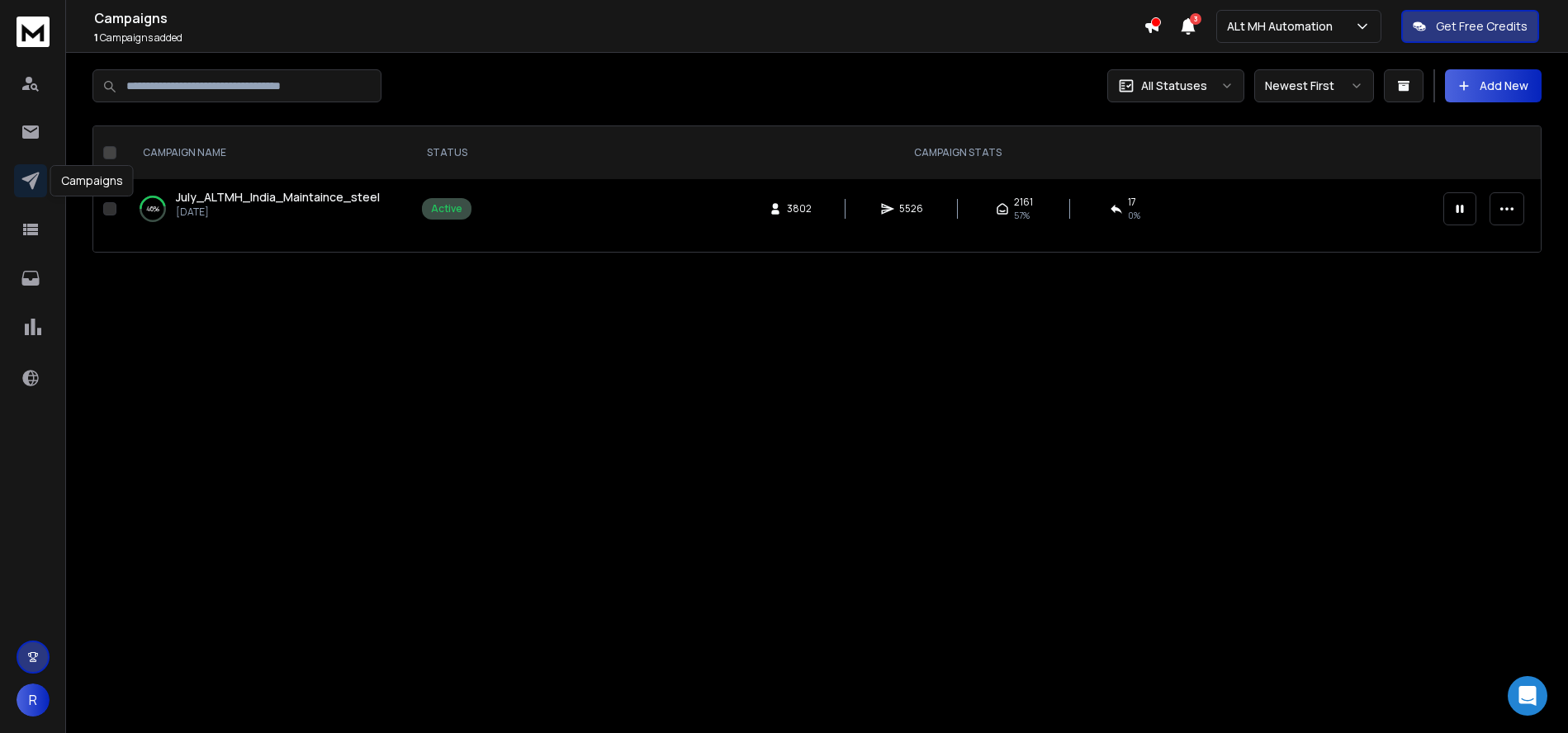
click at [264, 318] on div "Campaigns 1 Campaigns Added All Statuses Newest First Add New CAMPAIGN NAME STA…" at bounding box center [817, 435] width 1450 height 733
click at [1235, 28] on p "ALt MH Automation" at bounding box center [1283, 27] width 112 height 17
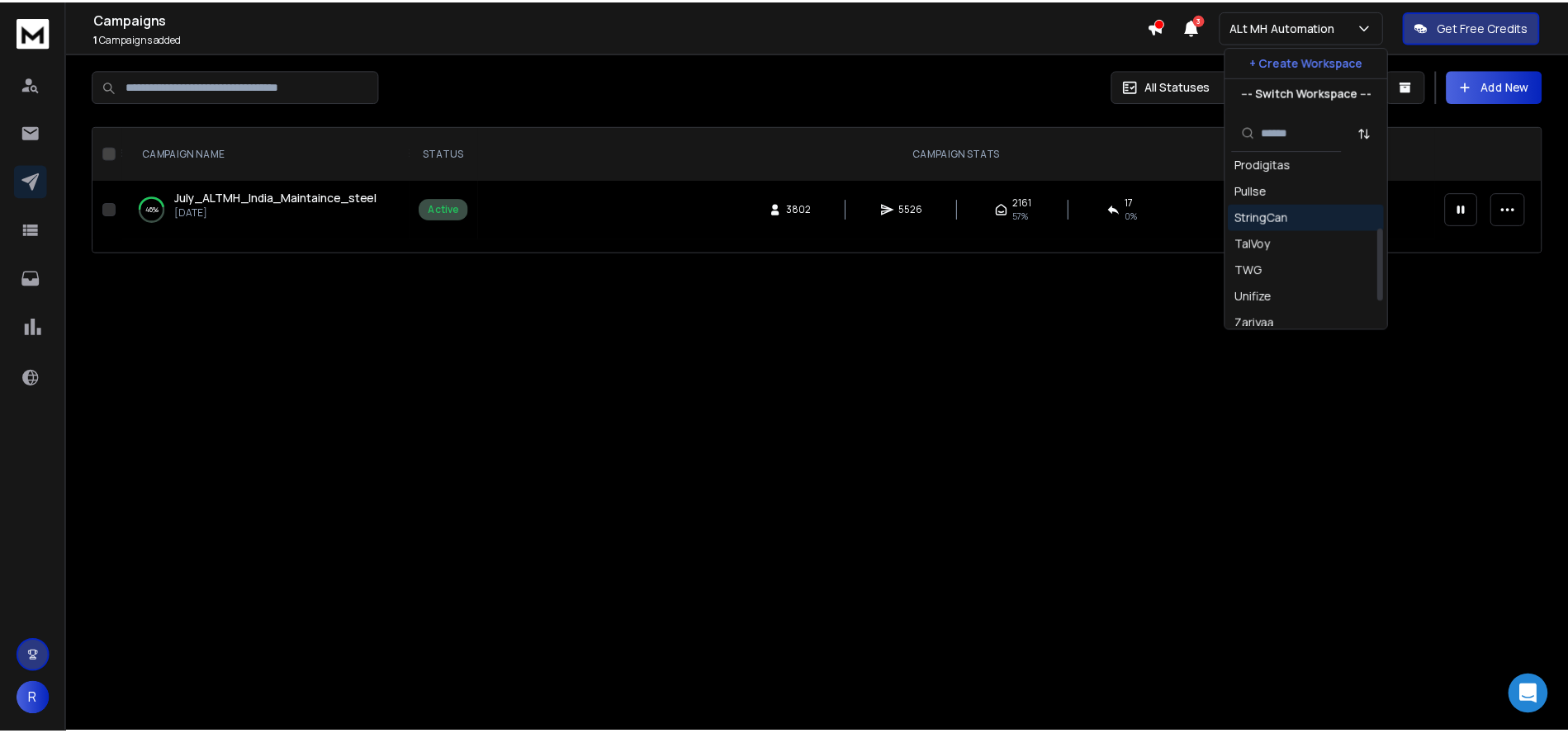
scroll to position [151, 0]
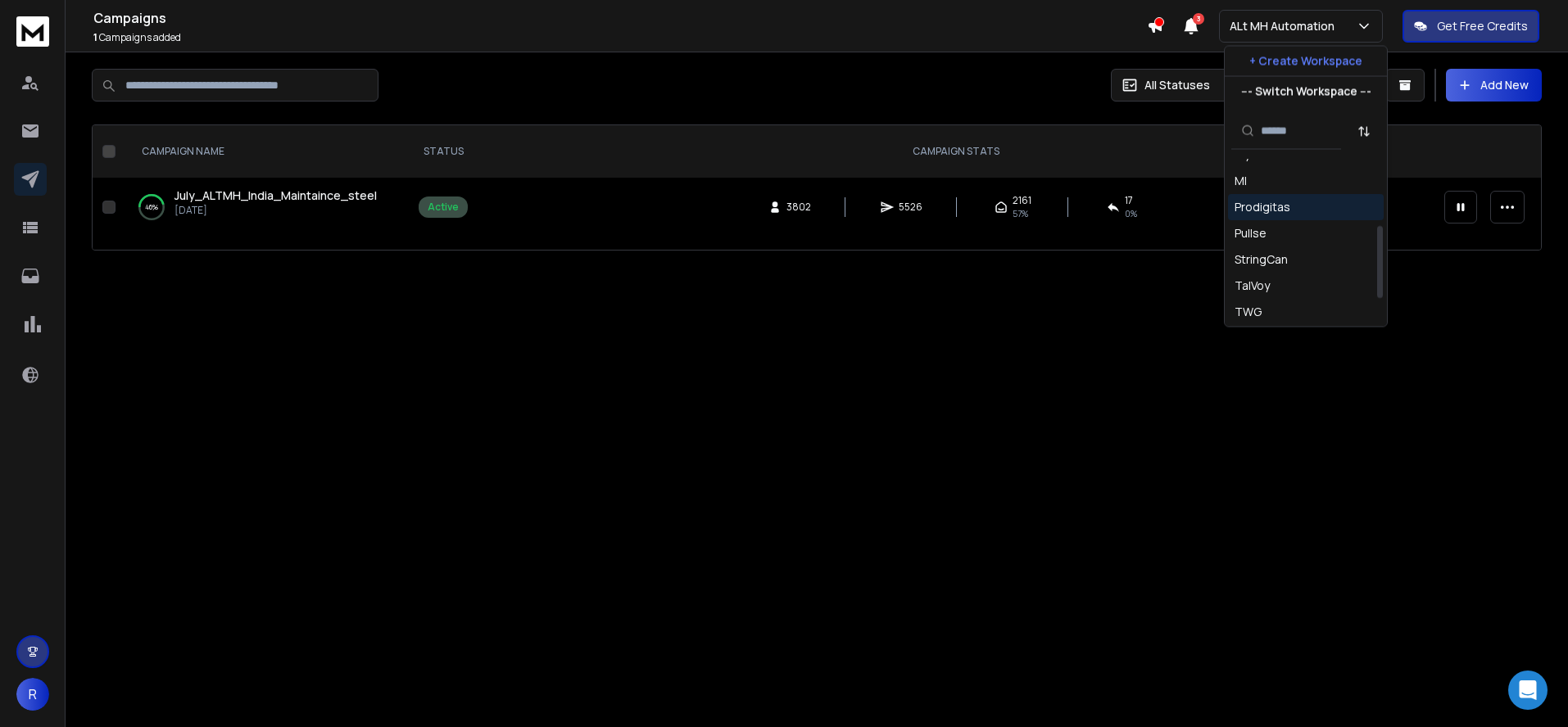
click at [1245, 204] on div "Prodigitas" at bounding box center [1262, 207] width 56 height 17
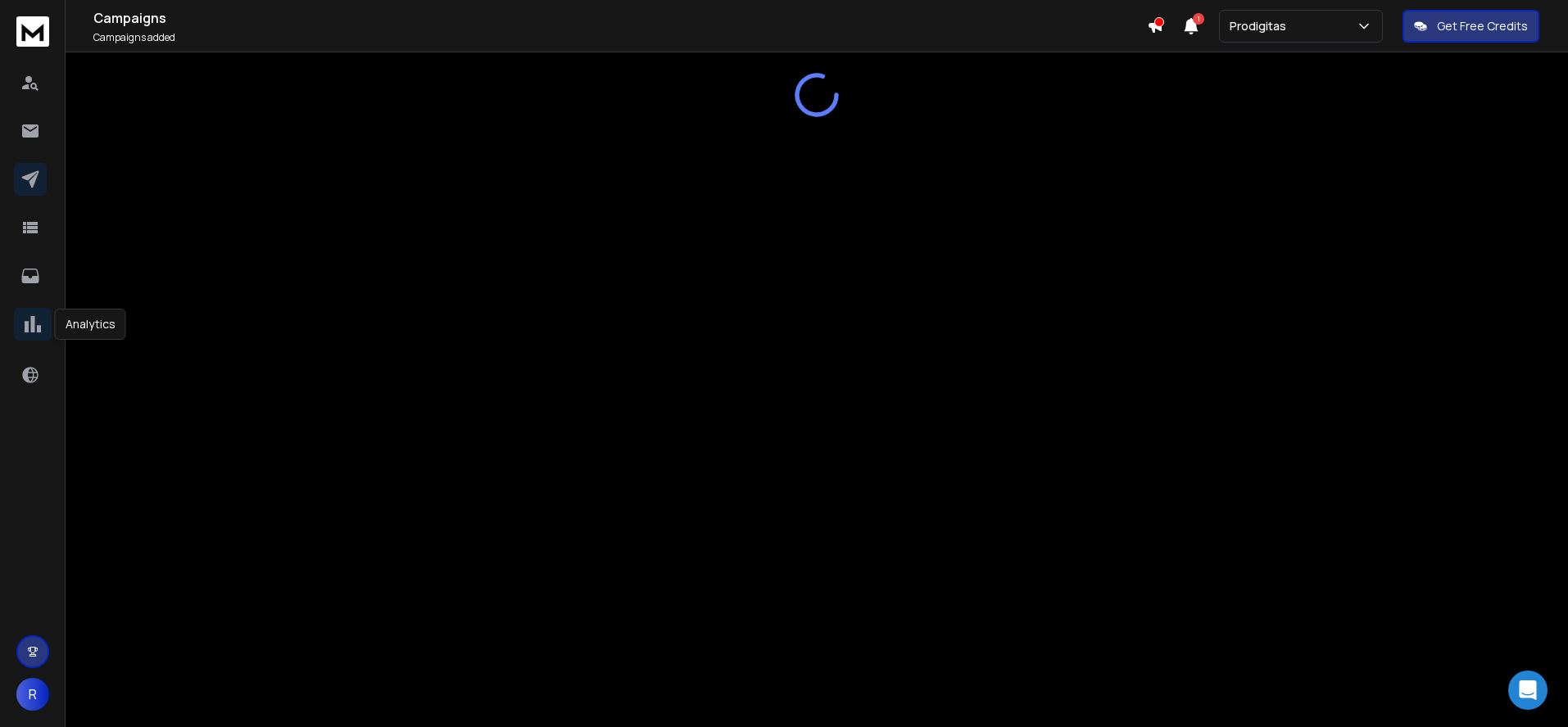
click at [22, 325] on icon at bounding box center [32, 324] width 25 height 25
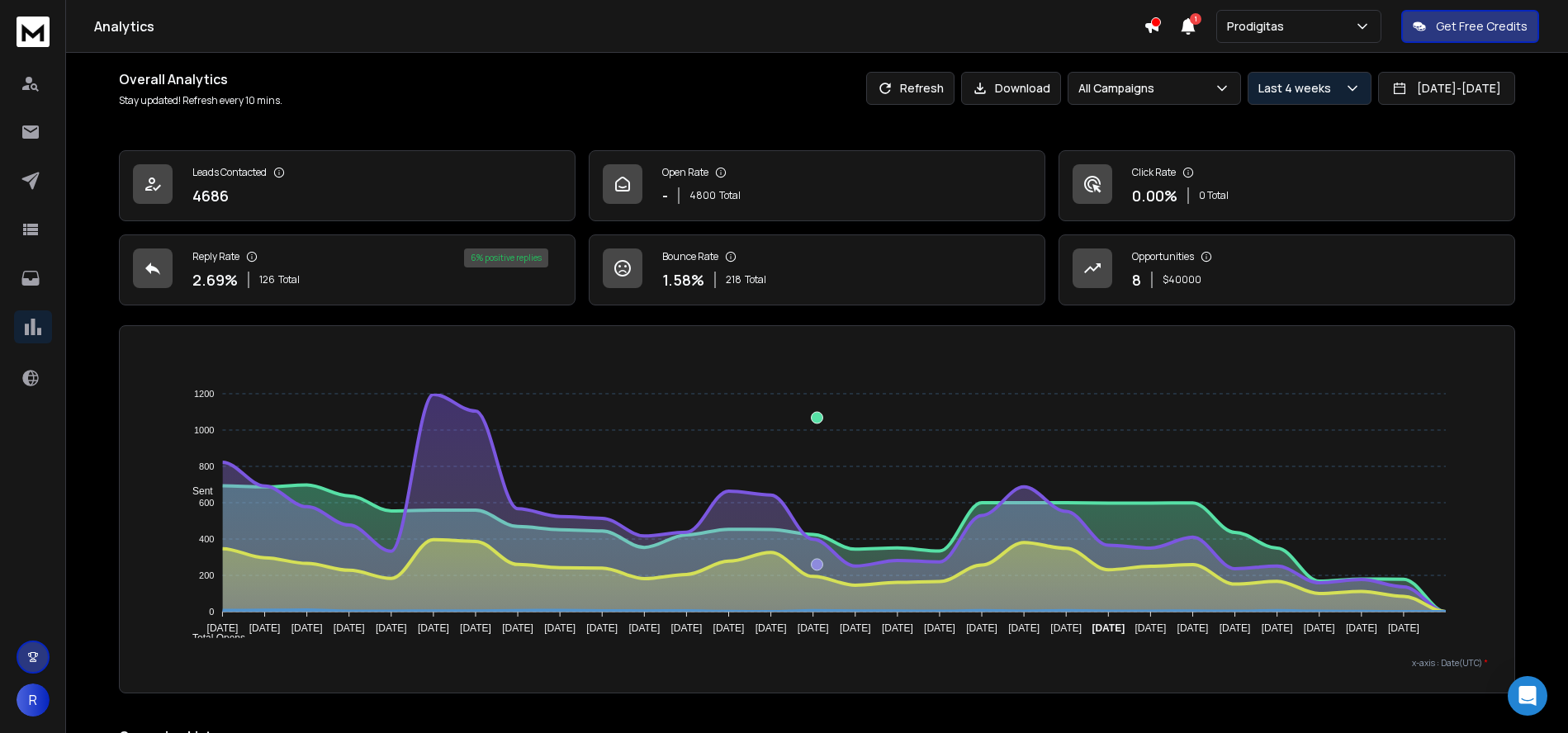
click at [1258, 91] on p "Last 4 weeks" at bounding box center [1298, 89] width 80 height 17
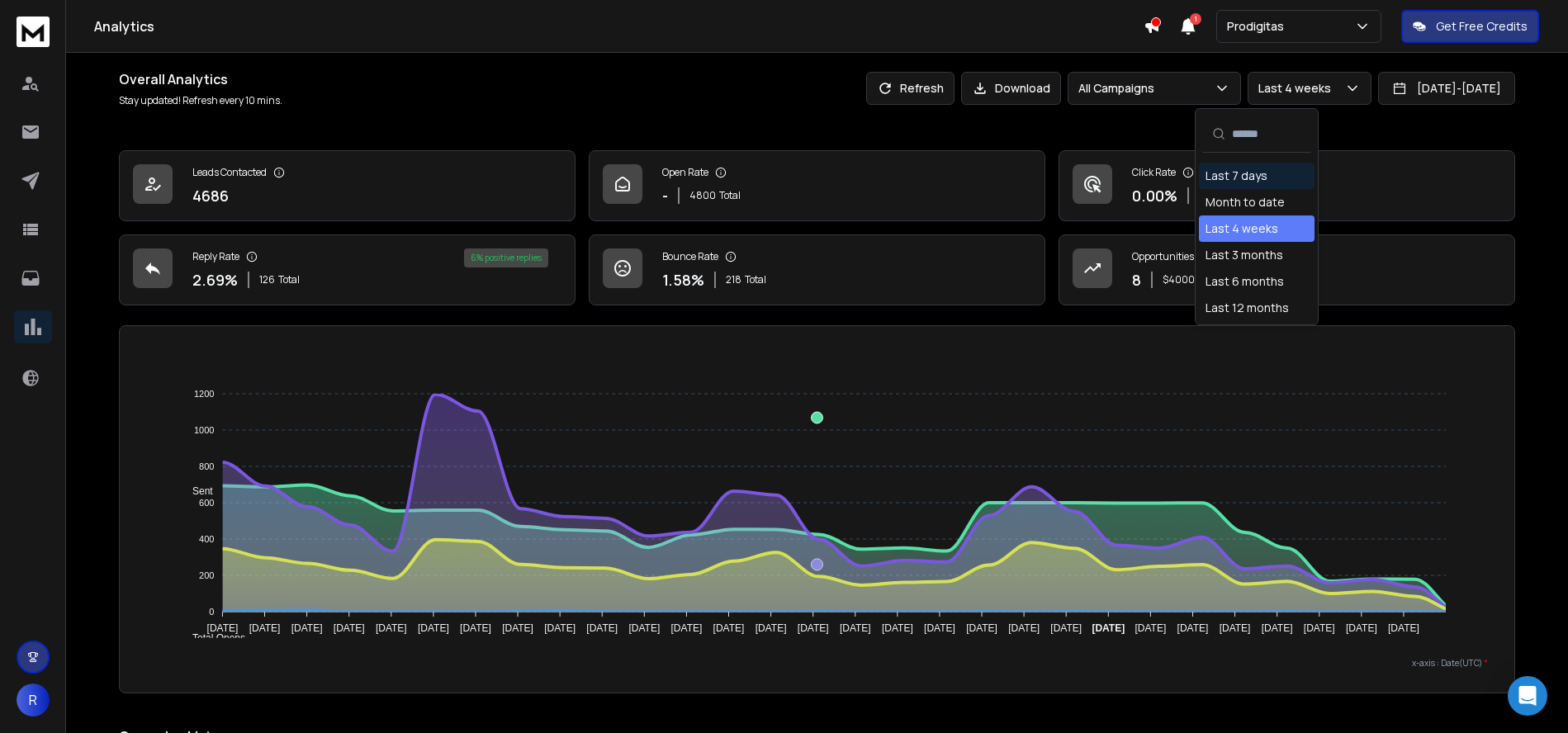
click at [713, 129] on div "Overall Analytics Stay updated! Refresh every 10 mins. Refresh Download All Cam…" at bounding box center [817, 724] width 1397 height 1310
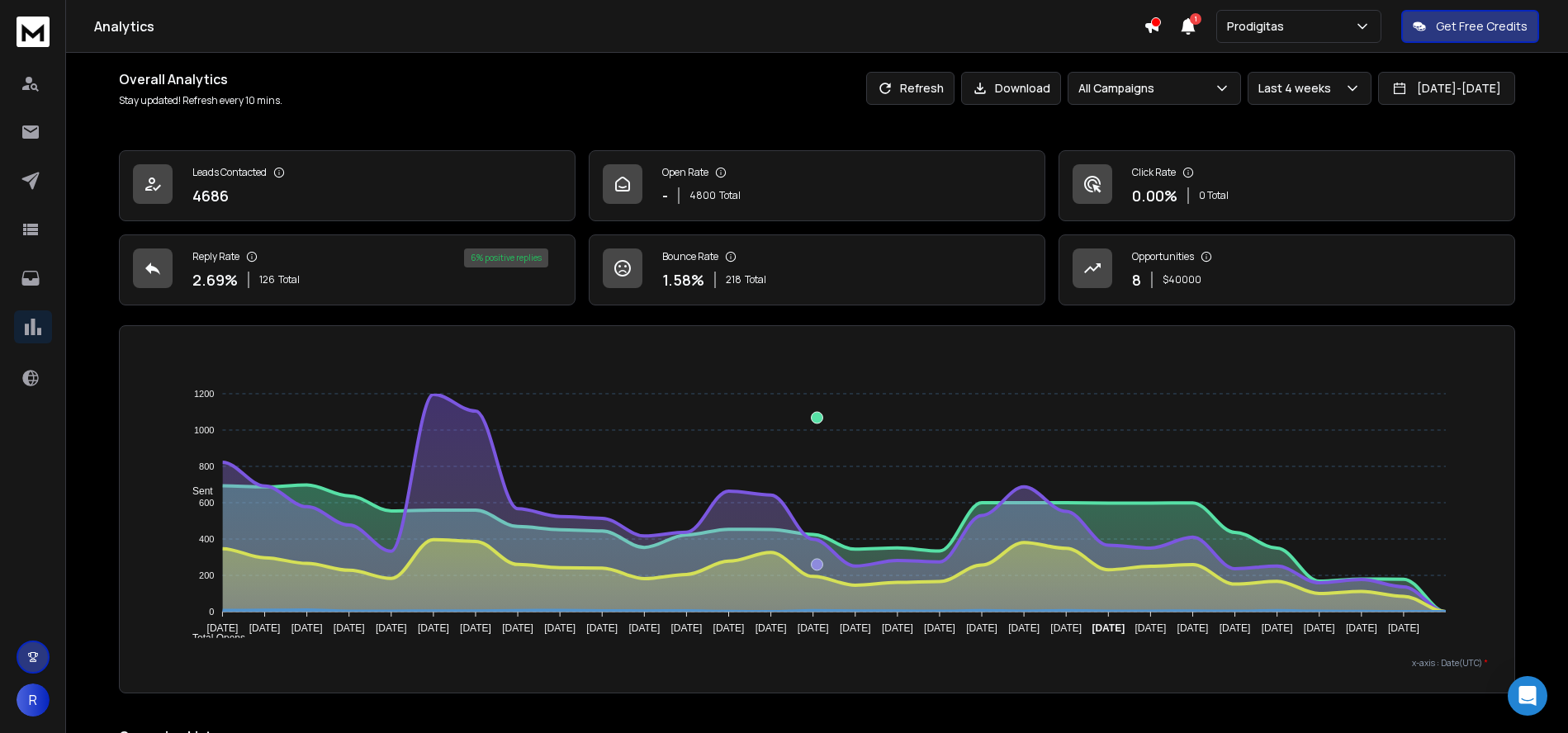
click at [35, 153] on div at bounding box center [32, 135] width 38 height 39
click at [34, 141] on icon at bounding box center [30, 131] width 19 height 19
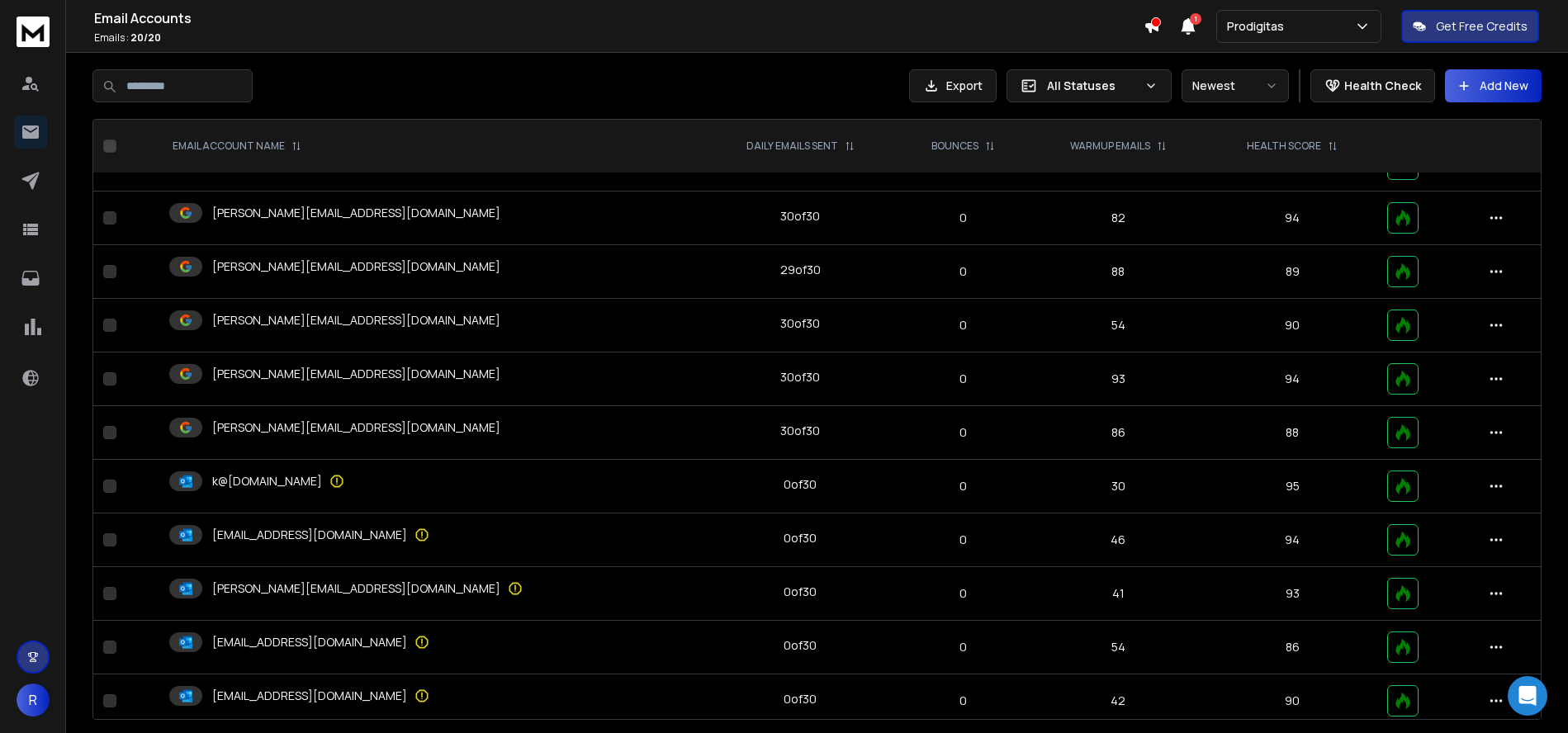
scroll to position [41, 0]
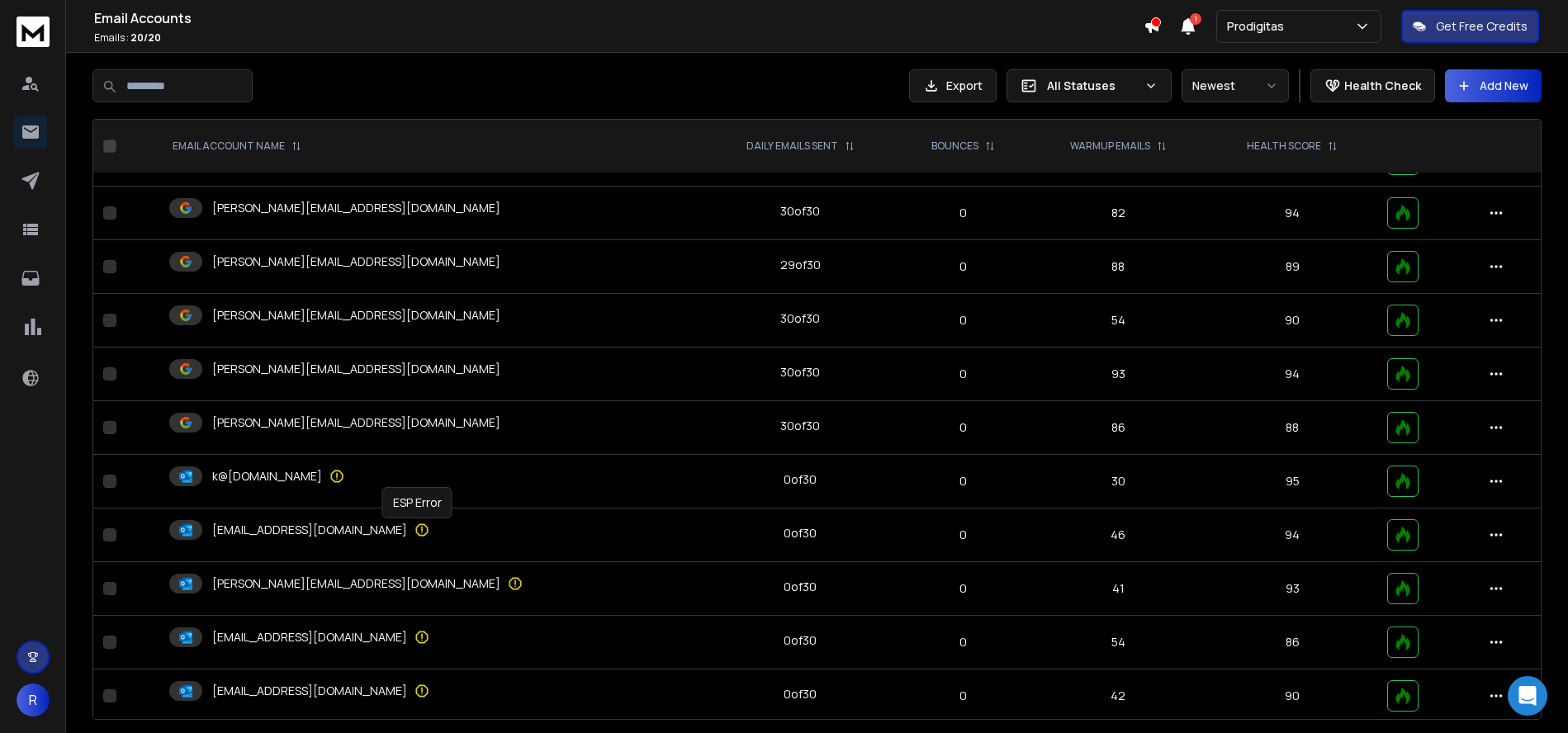
click at [419, 525] on icon at bounding box center [422, 530] width 12 height 12
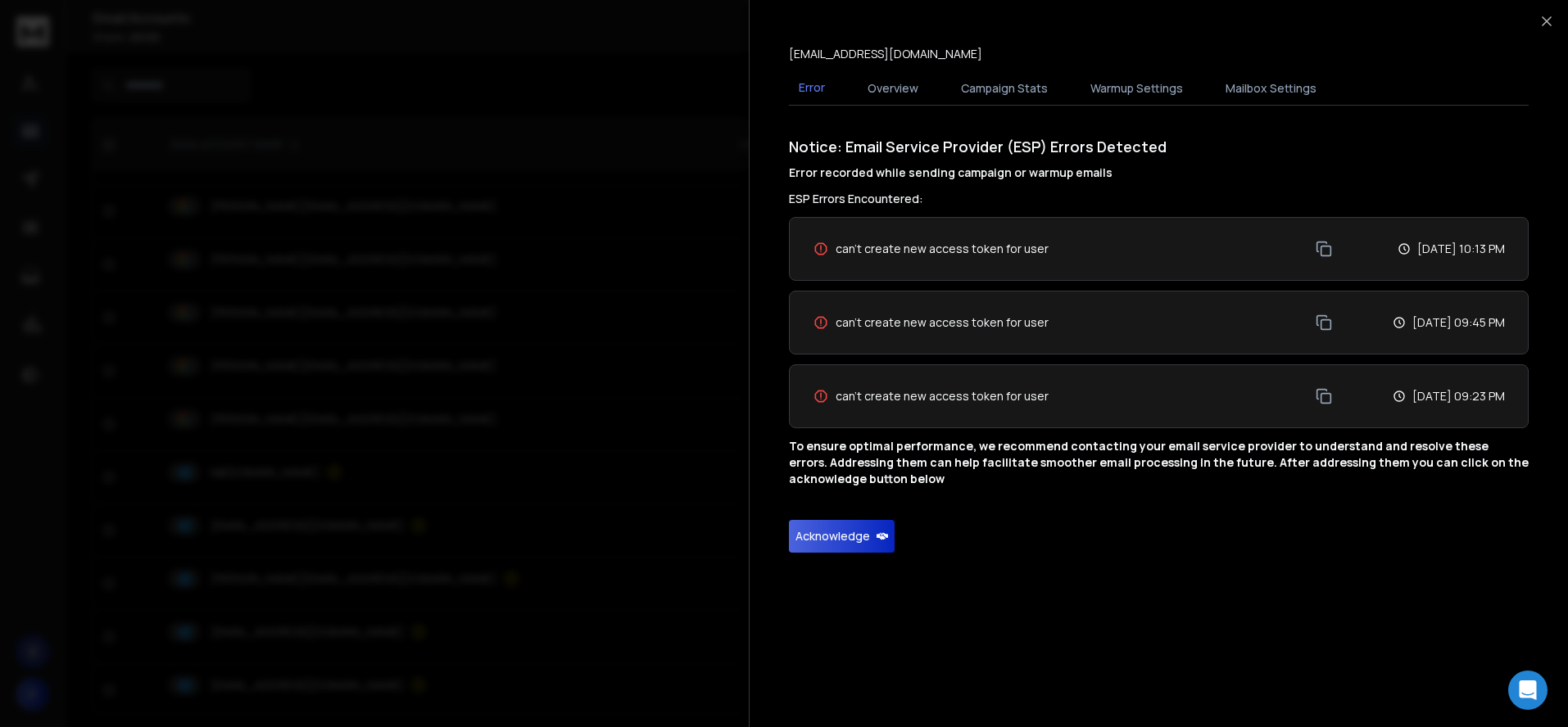
click at [822, 528] on button "Acknowledge" at bounding box center [841, 536] width 105 height 33
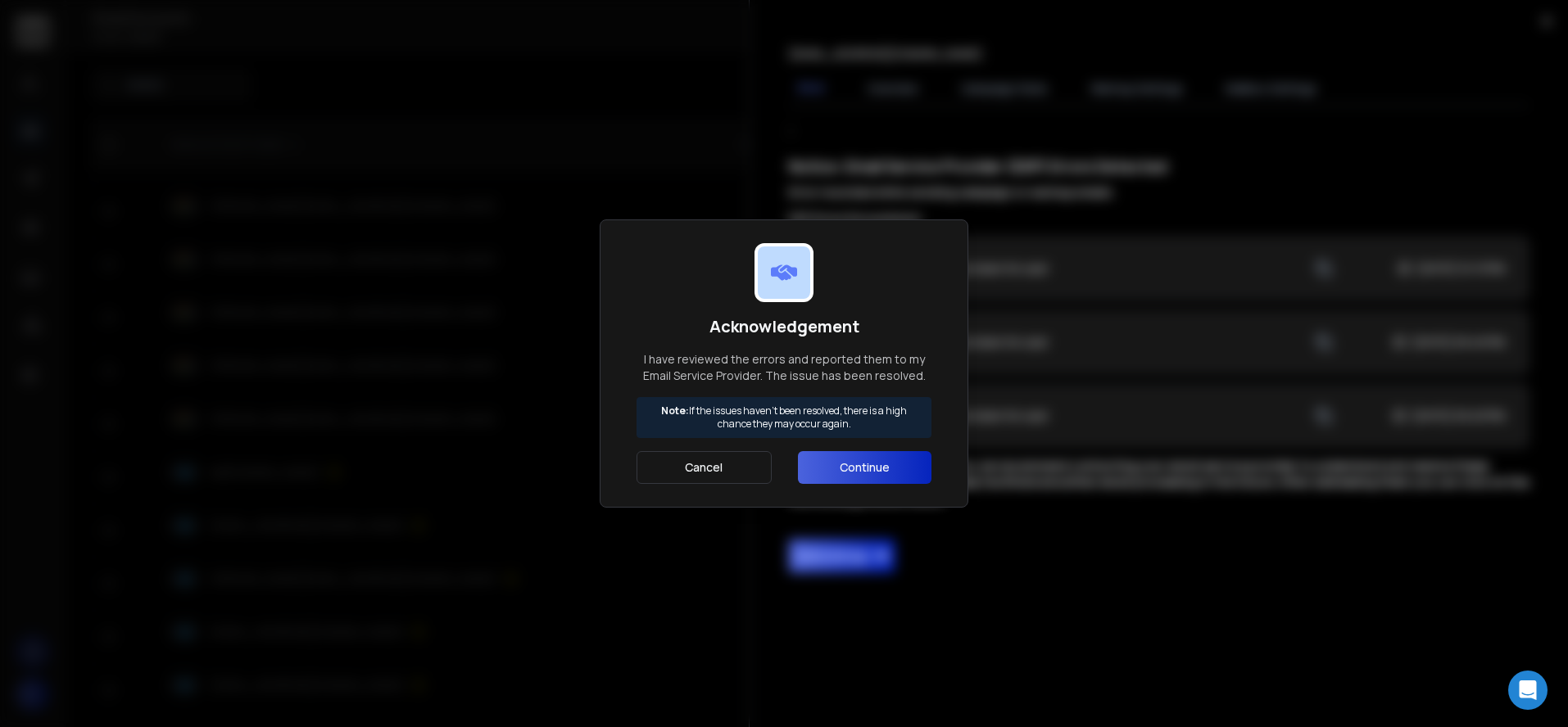
click at [706, 479] on button "Cancel" at bounding box center [703, 468] width 135 height 33
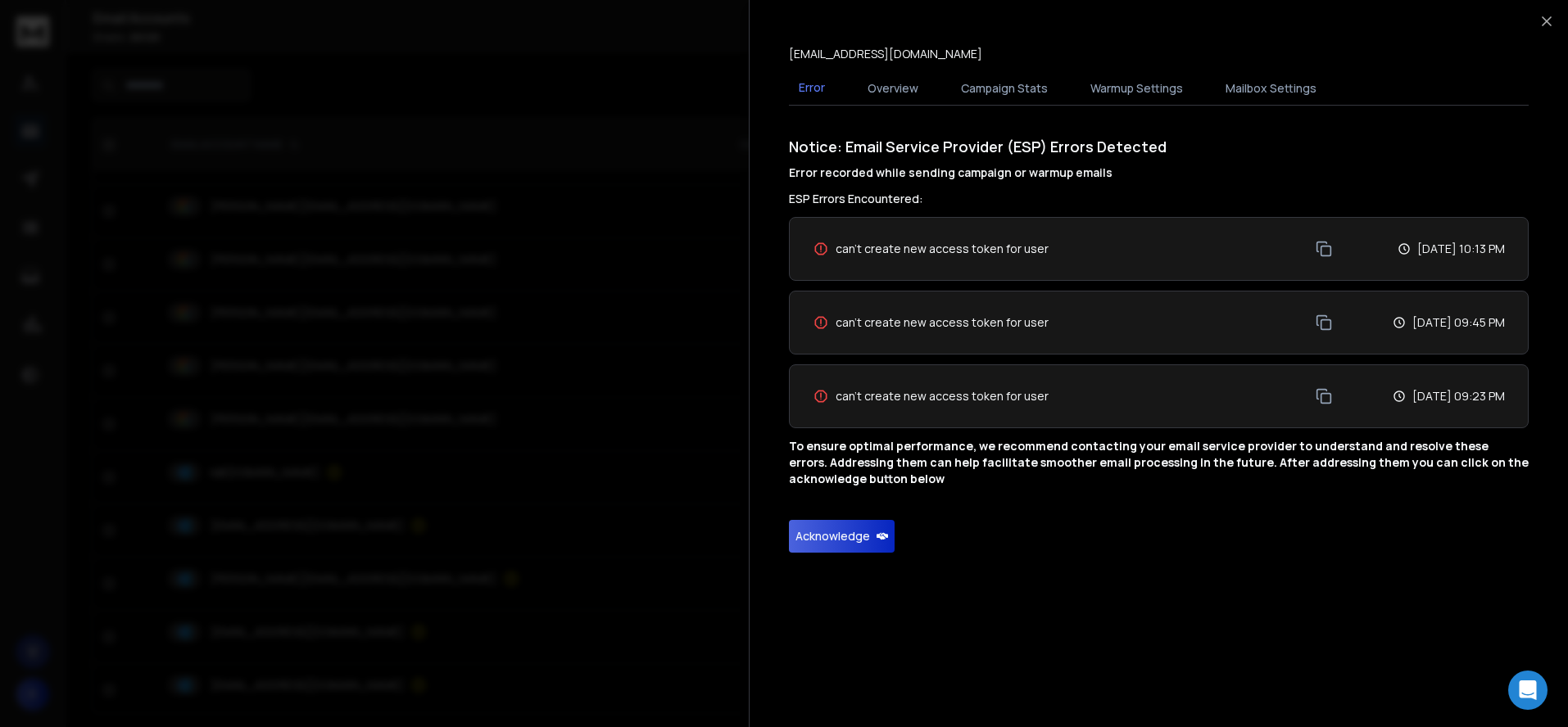
click at [1161, 115] on div "Error Overview Campaign Stats Warmup Settings Mailbox Settings Notice: Email Se…" at bounding box center [1158, 313] width 740 height 480
click at [1547, 17] on icon "button" at bounding box center [1547, 21] width 17 height 17
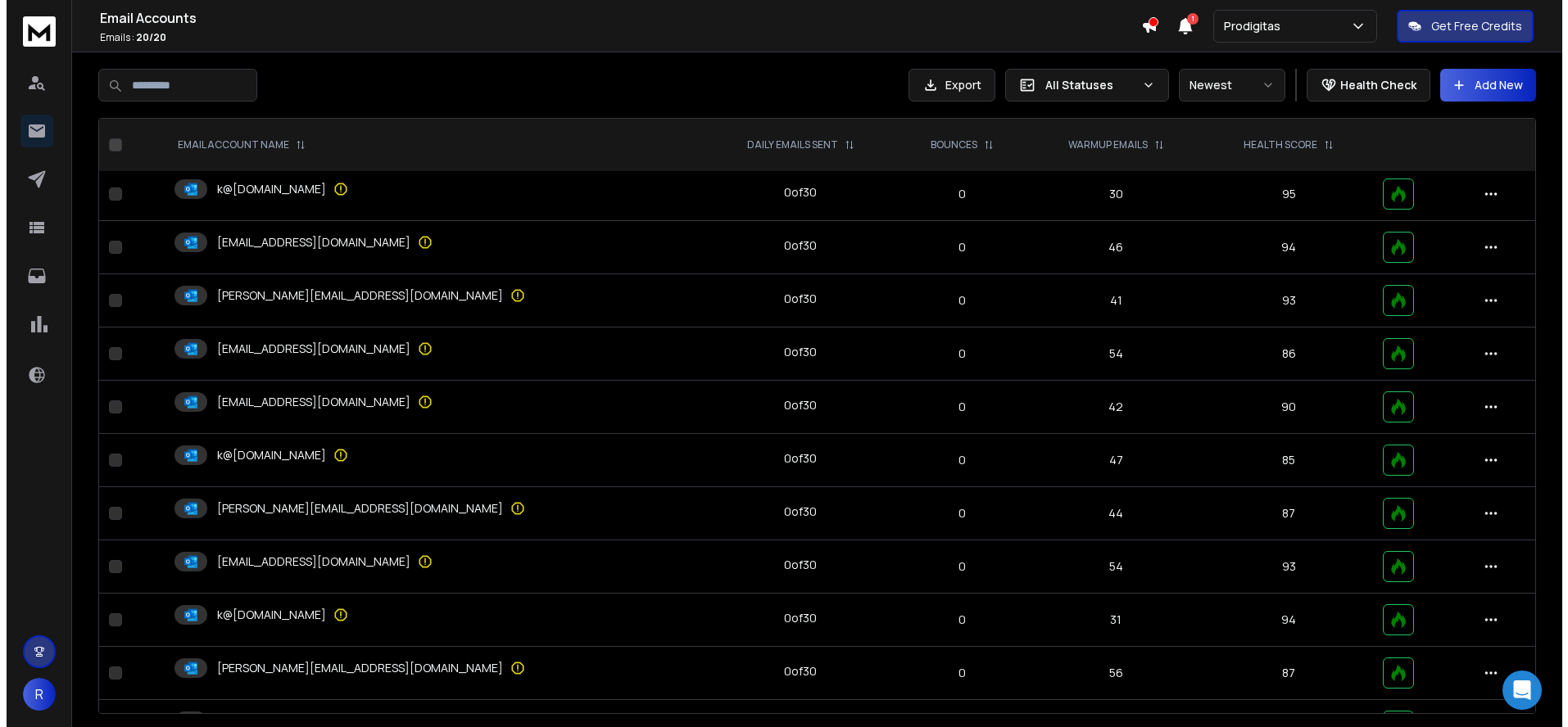
scroll to position [535, 0]
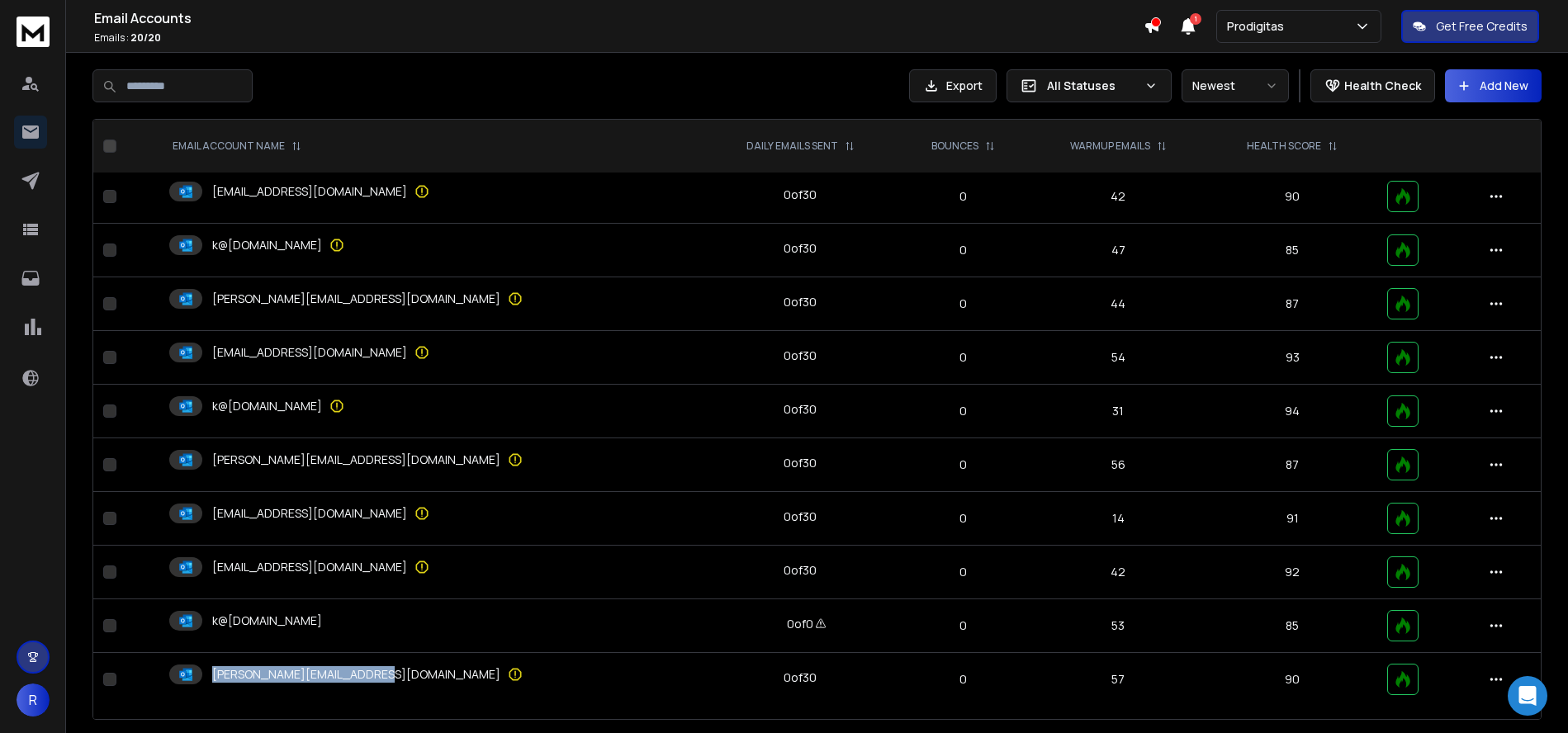
copy p "[PERSON_NAME][EMAIL_ADDRESS][DOMAIN_NAME]"
drag, startPoint x: 371, startPoint y: 677, endPoint x: 210, endPoint y: 669, distance: 161.2
click at [210, 669] on div "[PERSON_NAME][EMAIL_ADDRESS][DOMAIN_NAME]" at bounding box center [431, 674] width 523 height 19
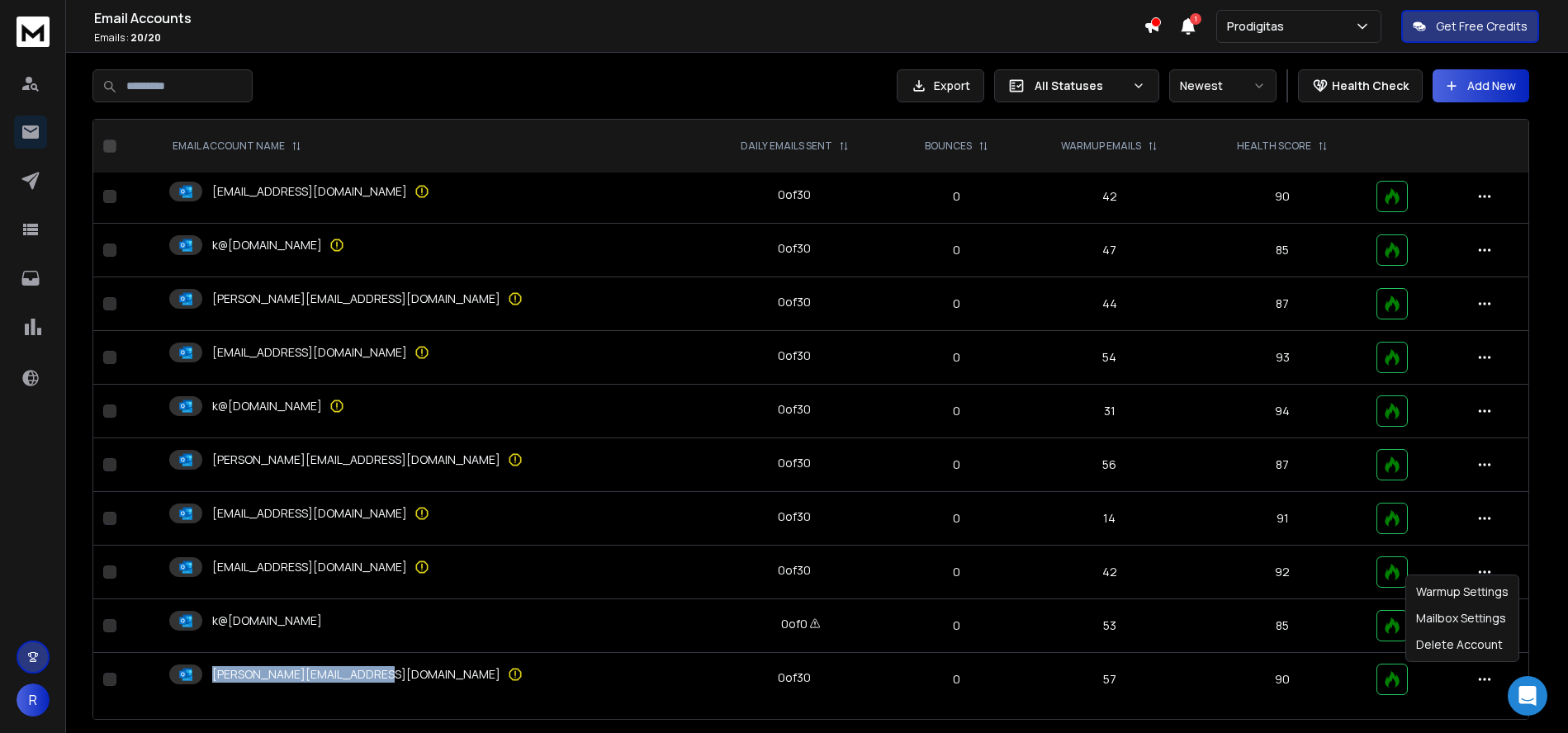
click at [1479, 683] on icon at bounding box center [1485, 679] width 15 height 15
click at [1436, 640] on div "Delete Account" at bounding box center [1463, 644] width 105 height 27
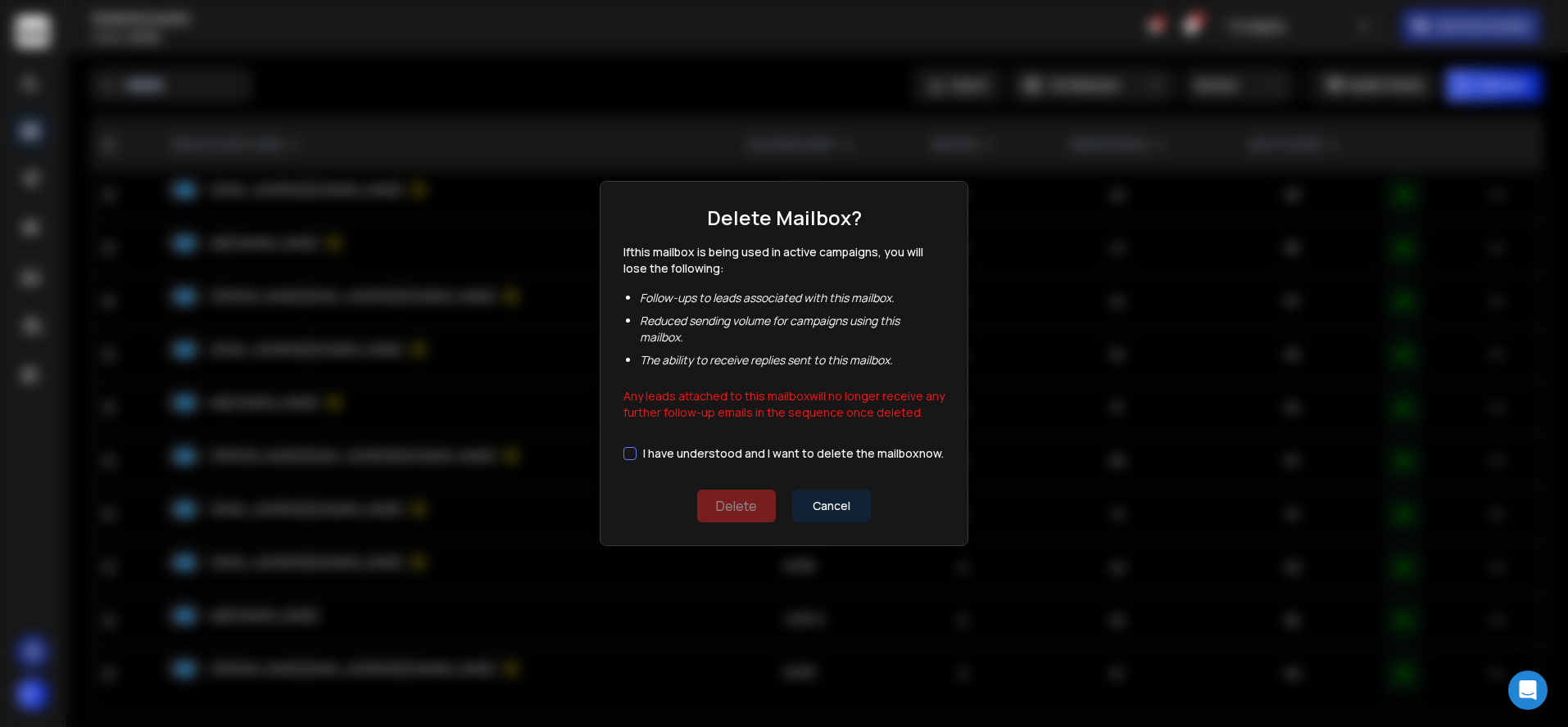
click at [712, 457] on label "I have understood and I want to delete the mailbox now." at bounding box center [793, 454] width 301 height 12
click at [636, 457] on button "I have understood and I want to delete the mailbox now." at bounding box center [630, 454] width 13 height 13
click at [707, 505] on button "Delete" at bounding box center [736, 506] width 79 height 33
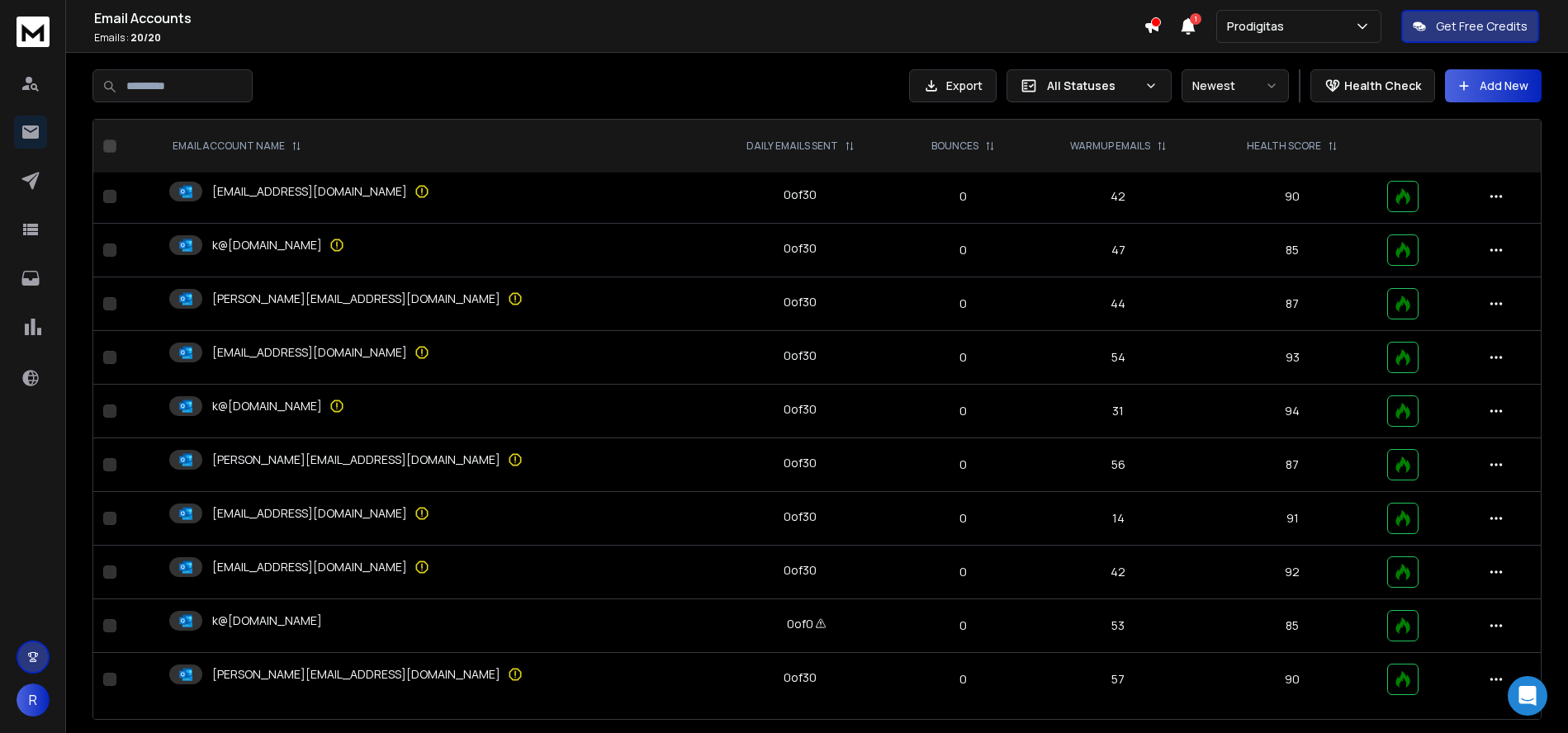
click at [1529, 80] on button "Add New" at bounding box center [1493, 86] width 97 height 33
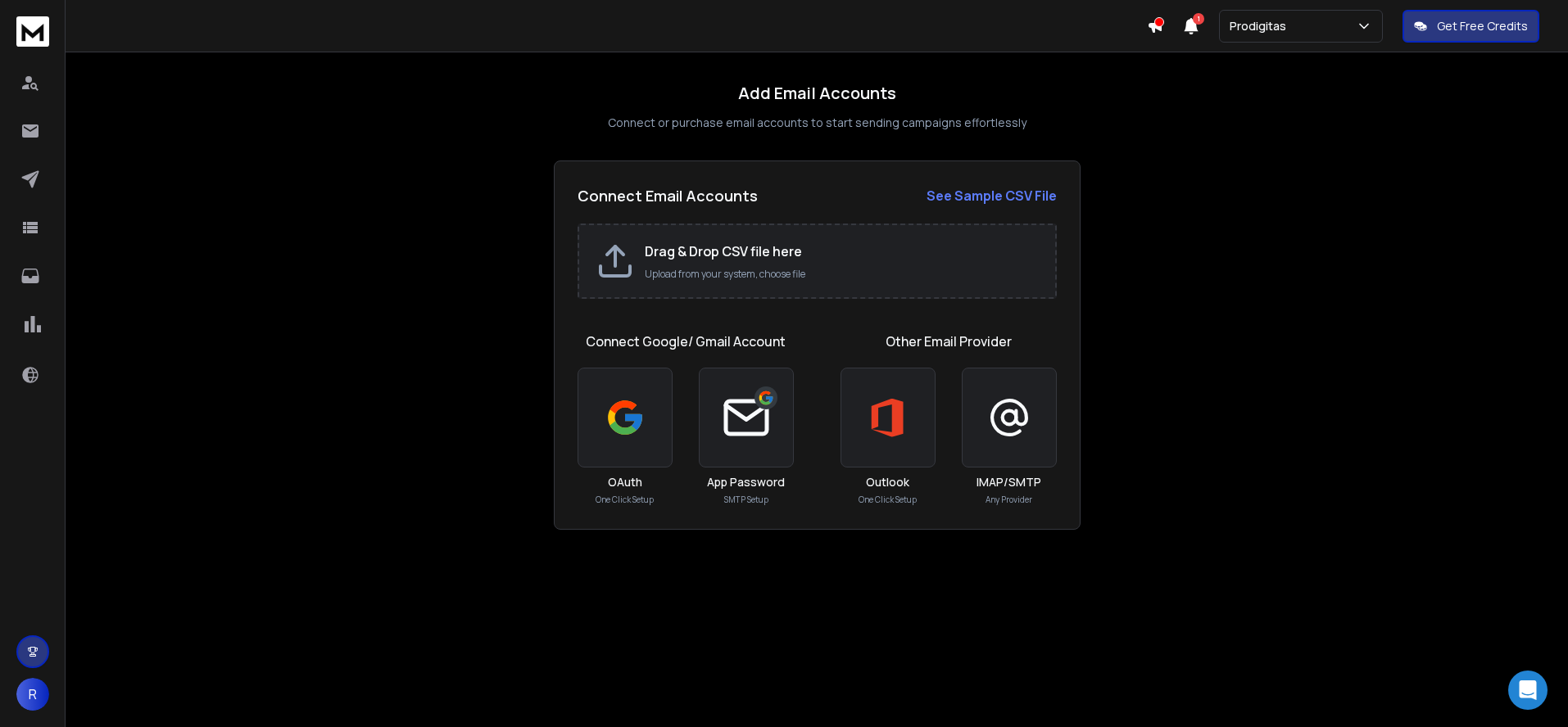
click at [912, 424] on div at bounding box center [889, 417] width 95 height 100
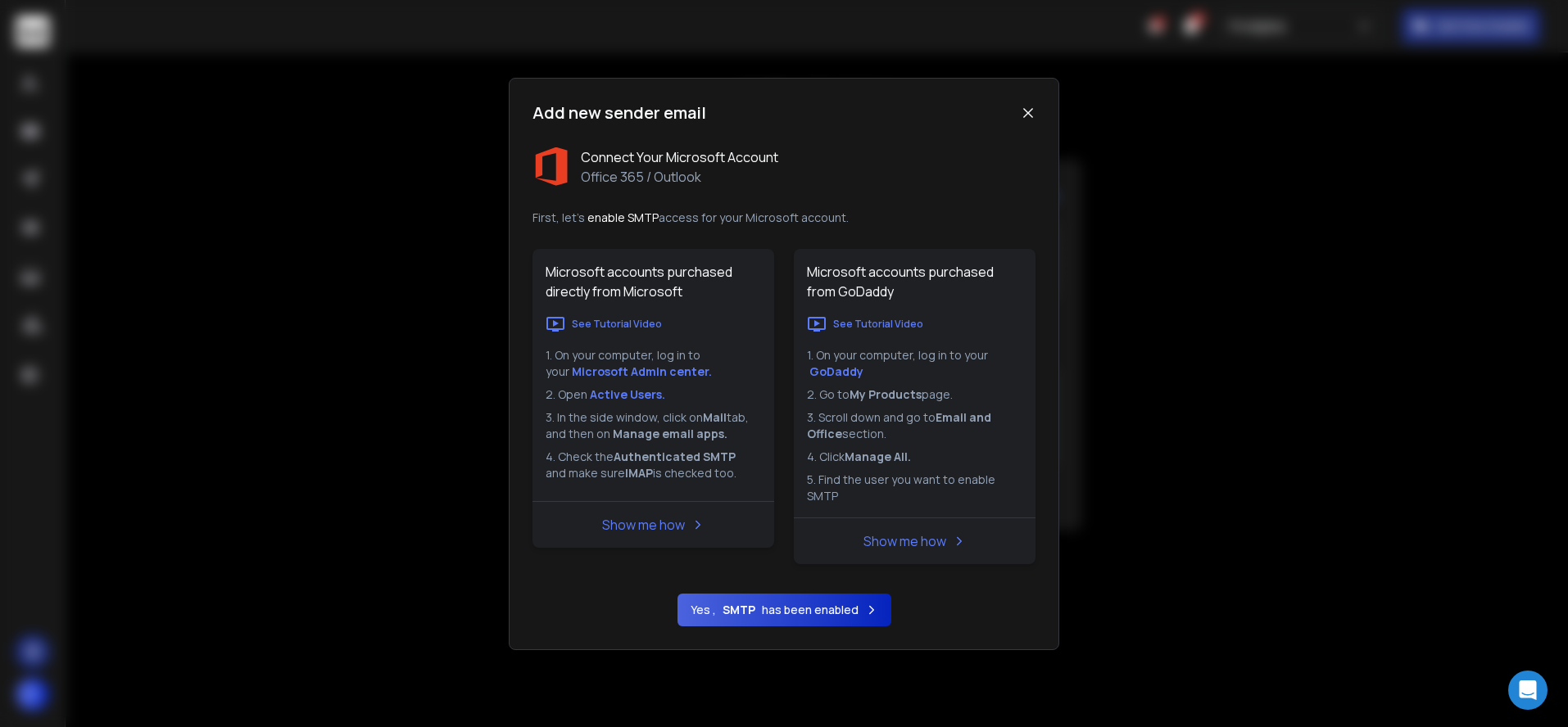
click at [829, 600] on button "Yes , SMTP has been enabled" at bounding box center [784, 611] width 214 height 33
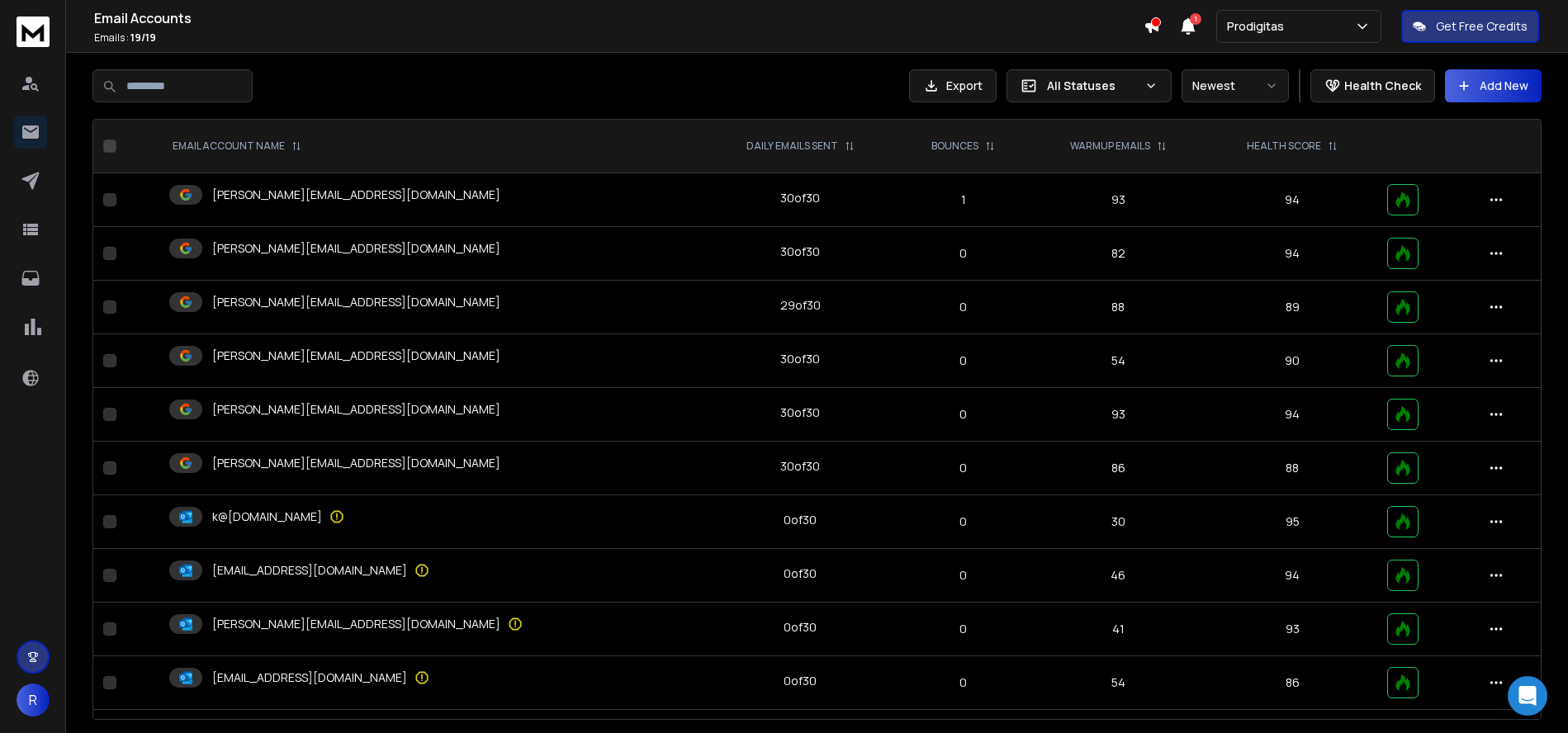
click at [1497, 75] on button "Add New" at bounding box center [1493, 86] width 97 height 33
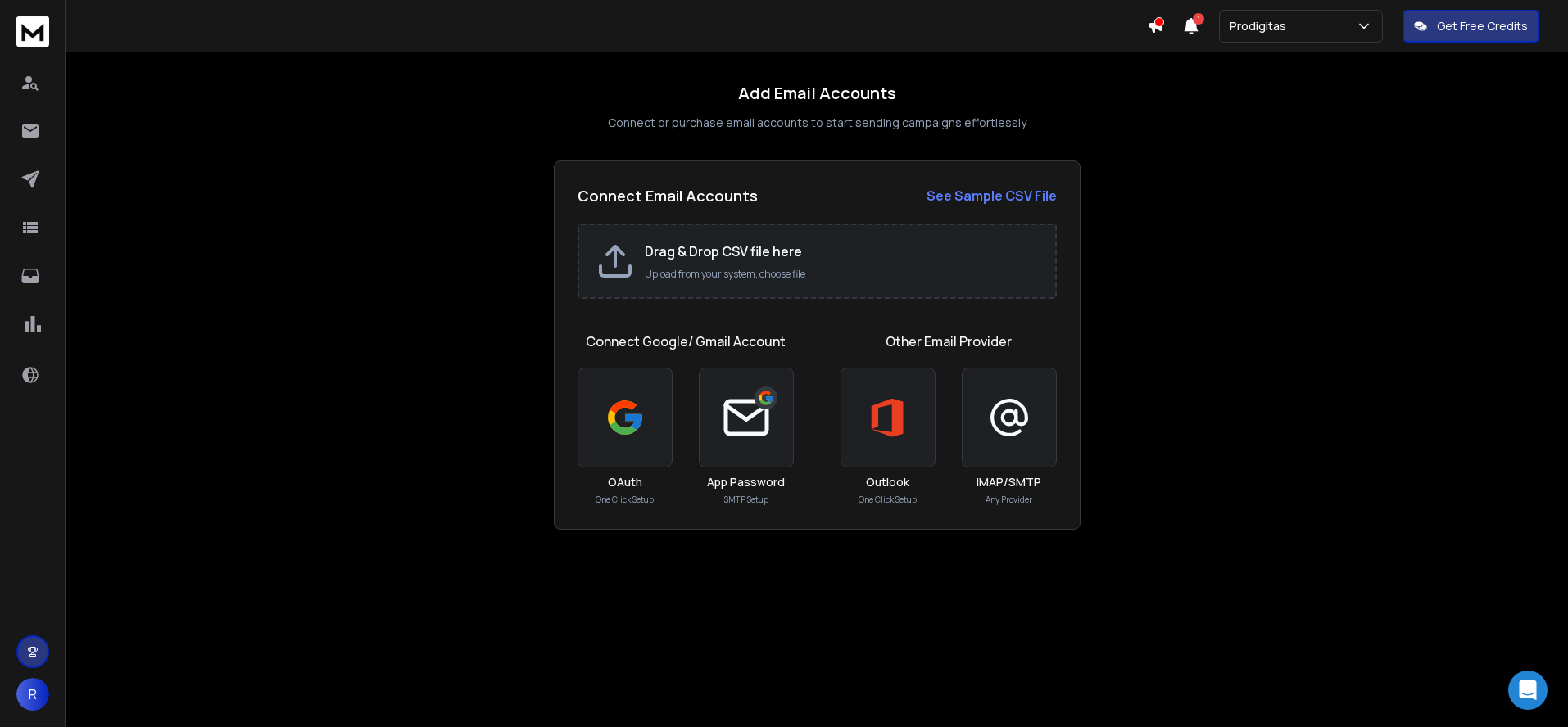
click at [926, 391] on div at bounding box center [889, 417] width 95 height 100
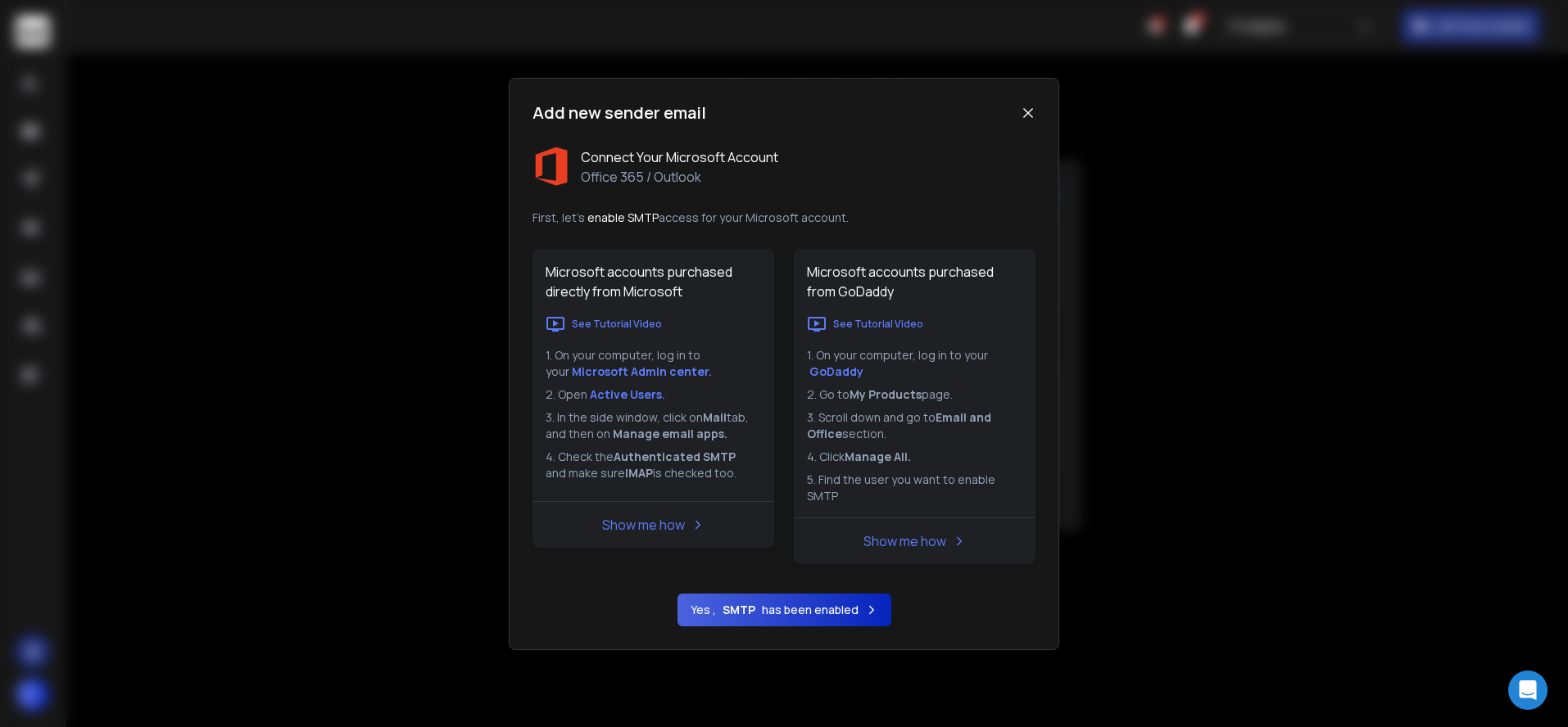
click at [778, 615] on button "Yes , SMTP has been enabled" at bounding box center [784, 611] width 214 height 33
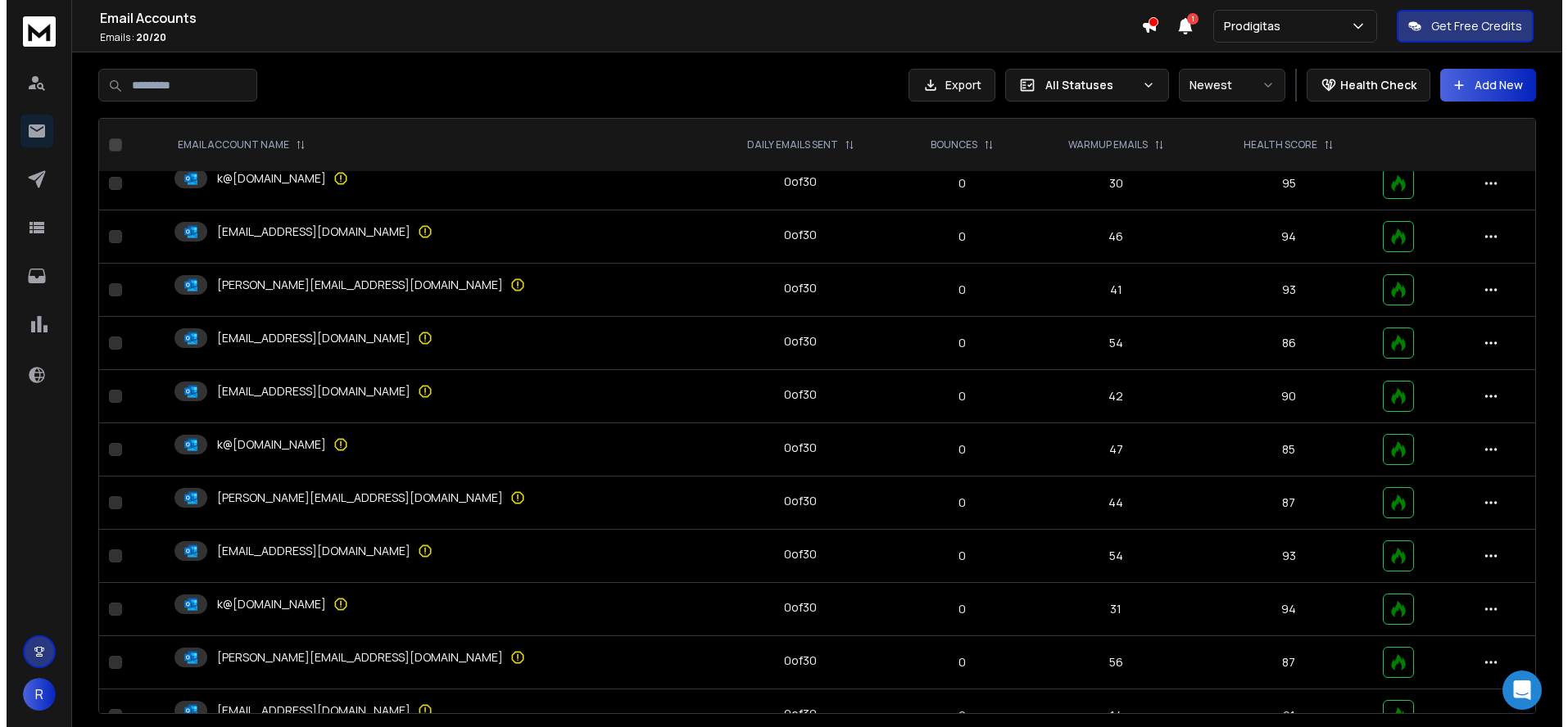
scroll to position [535, 0]
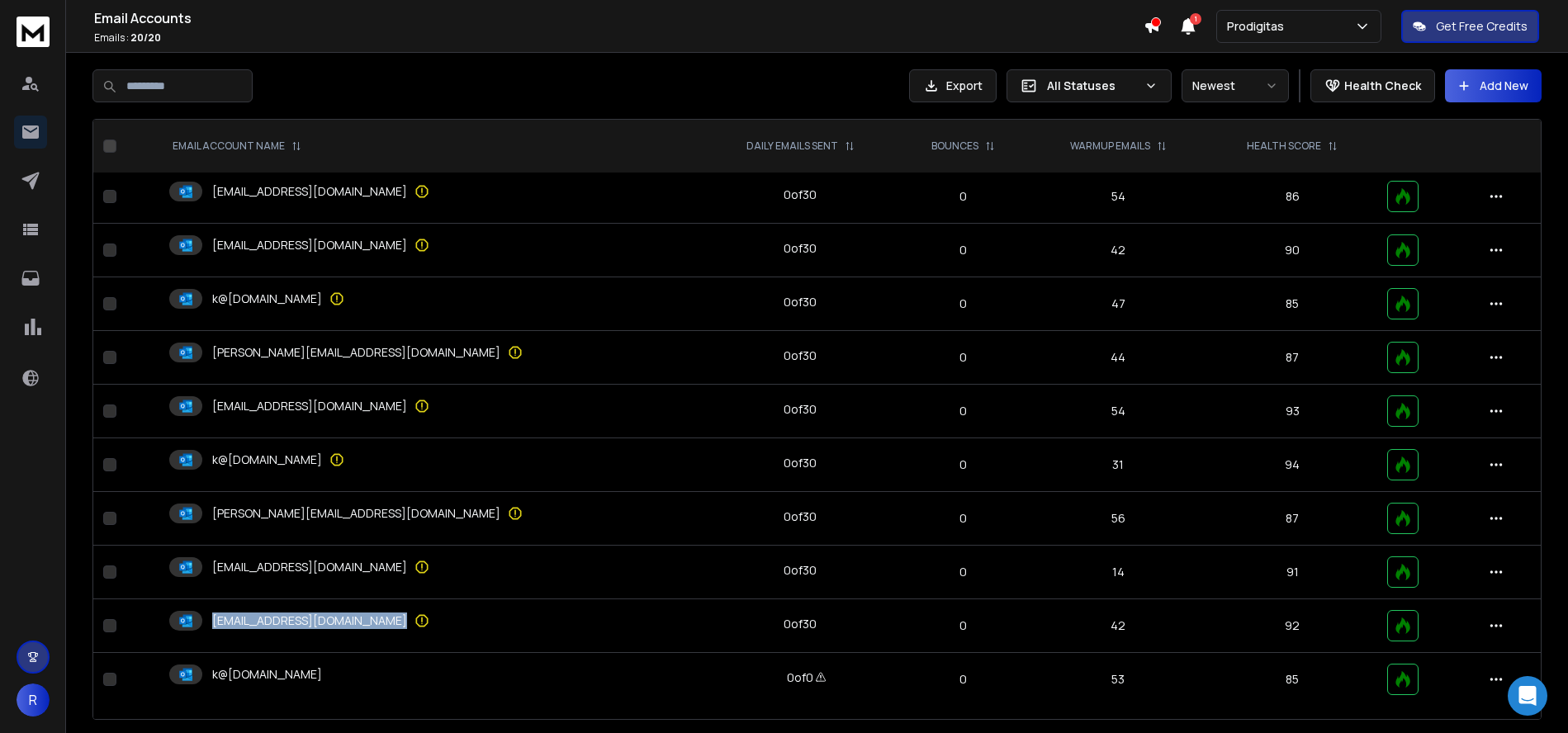
copy td "[EMAIL_ADDRESS][DOMAIN_NAME]"
drag, startPoint x: 386, startPoint y: 623, endPoint x: 205, endPoint y: 622, distance: 181.0
click at [205, 622] on div "[EMAIL_ADDRESS][DOMAIN_NAME]" at bounding box center [431, 620] width 523 height 19
click at [1488, 624] on button at bounding box center [1496, 626] width 69 height 28
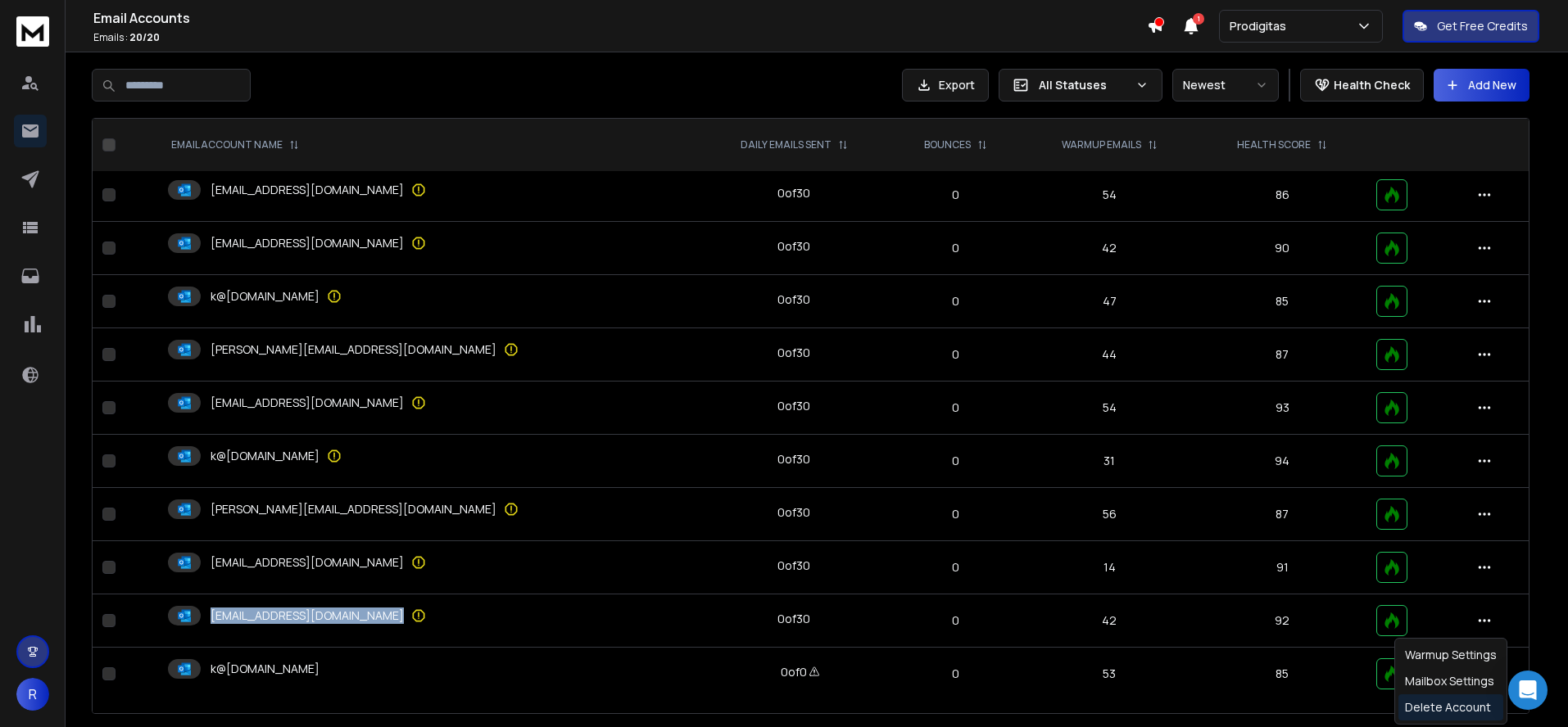
click at [1430, 707] on div "Delete Account" at bounding box center [1451, 708] width 105 height 27
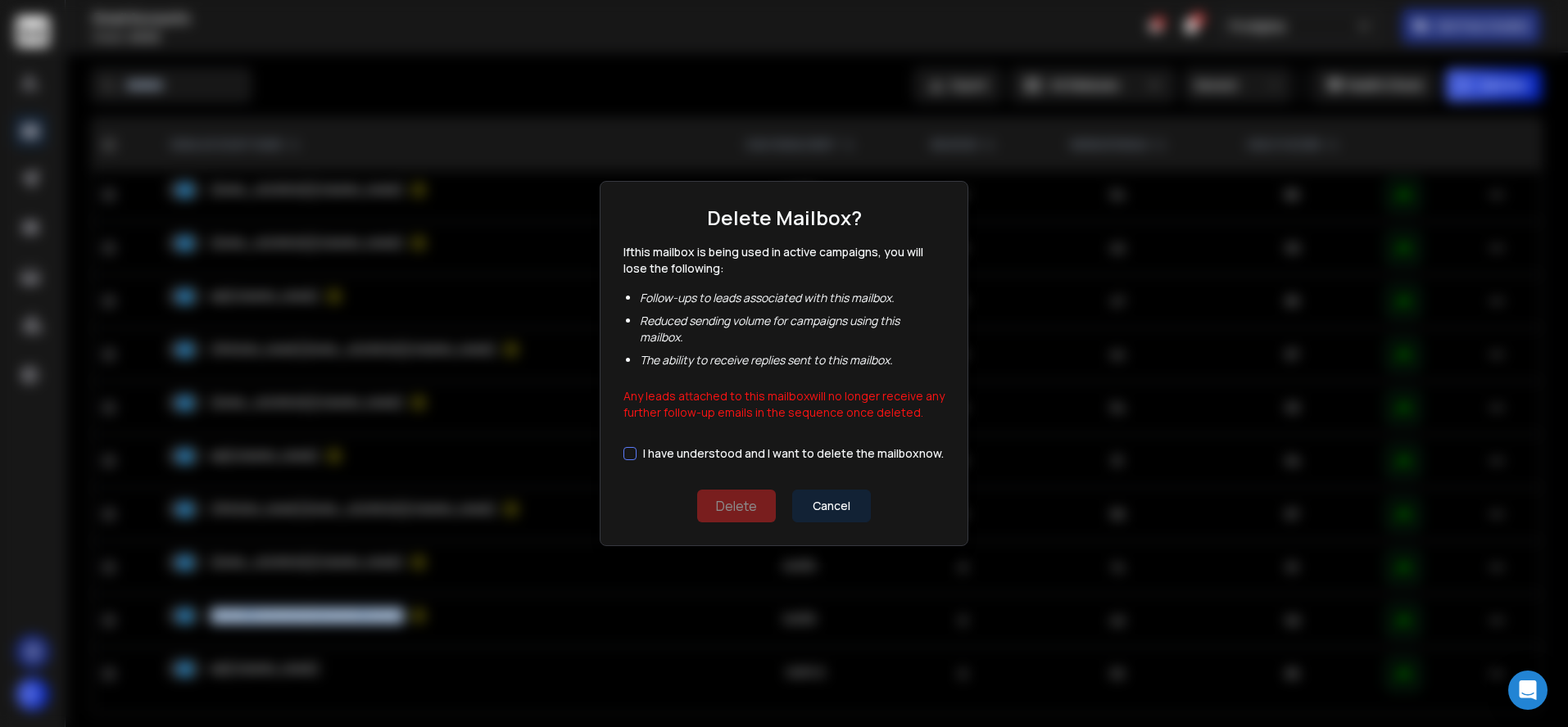
click at [629, 458] on button "I have understood and I want to delete the mailbox now." at bounding box center [630, 454] width 13 height 13
click at [721, 505] on button "Delete" at bounding box center [736, 506] width 79 height 33
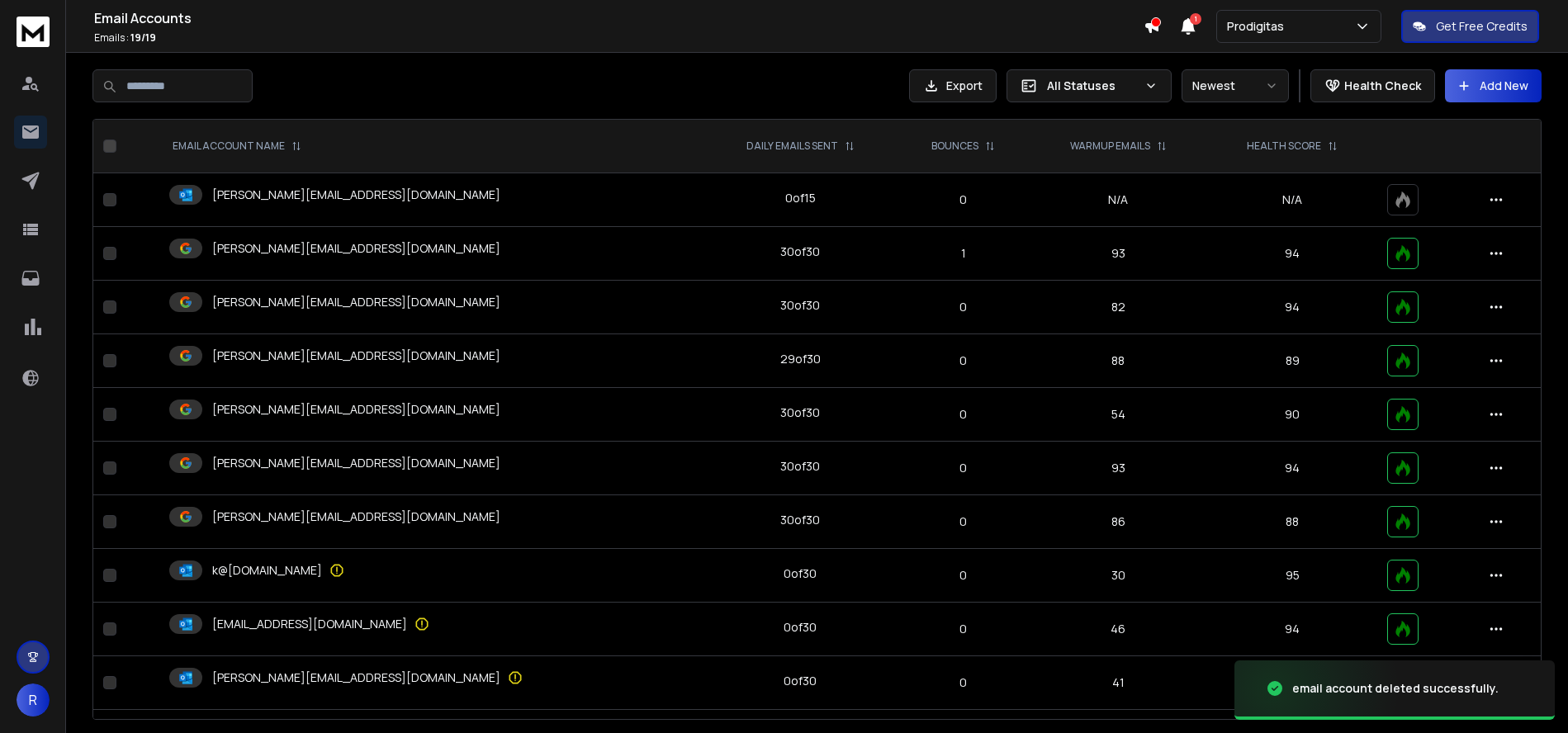
click at [1499, 94] on button "Add New" at bounding box center [1493, 86] width 97 height 33
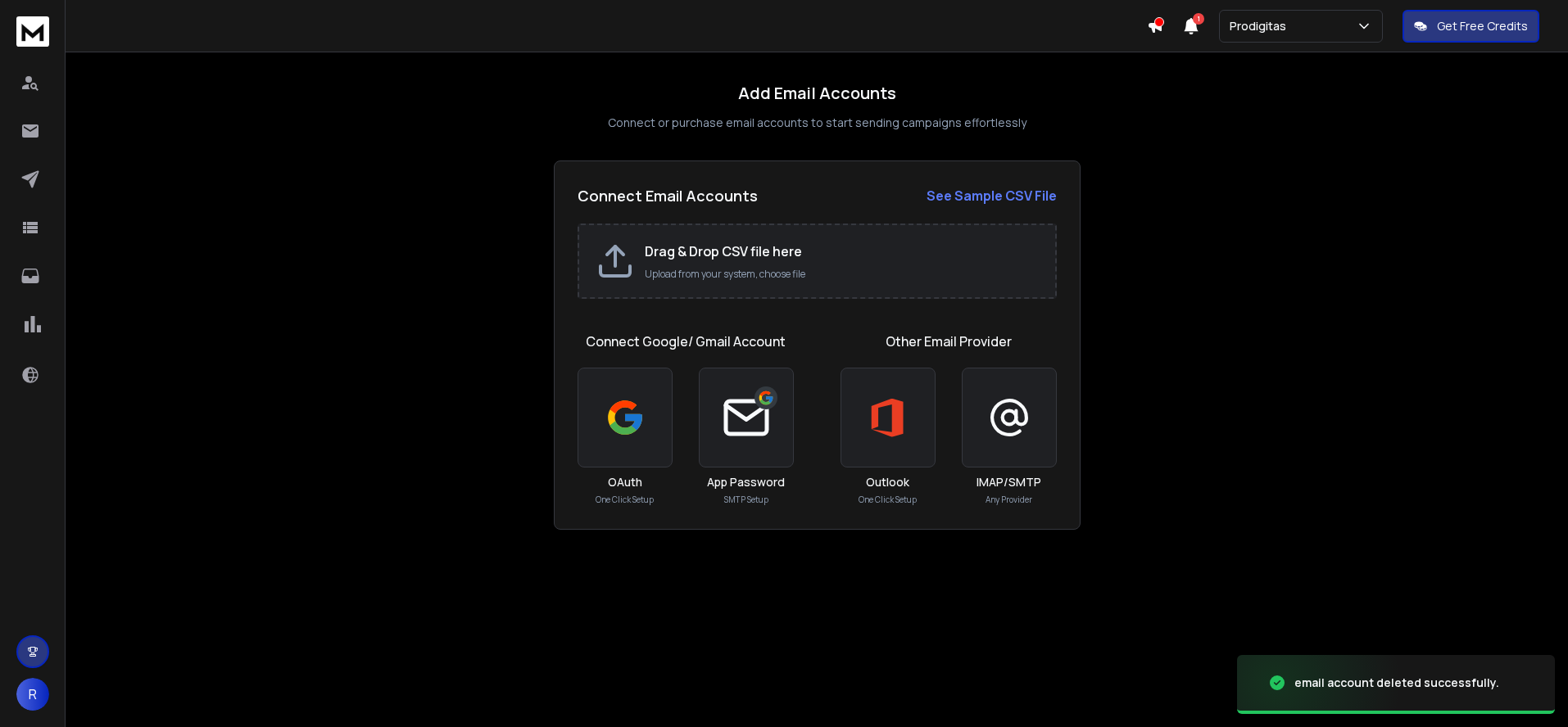
click at [913, 435] on div at bounding box center [889, 417] width 95 height 100
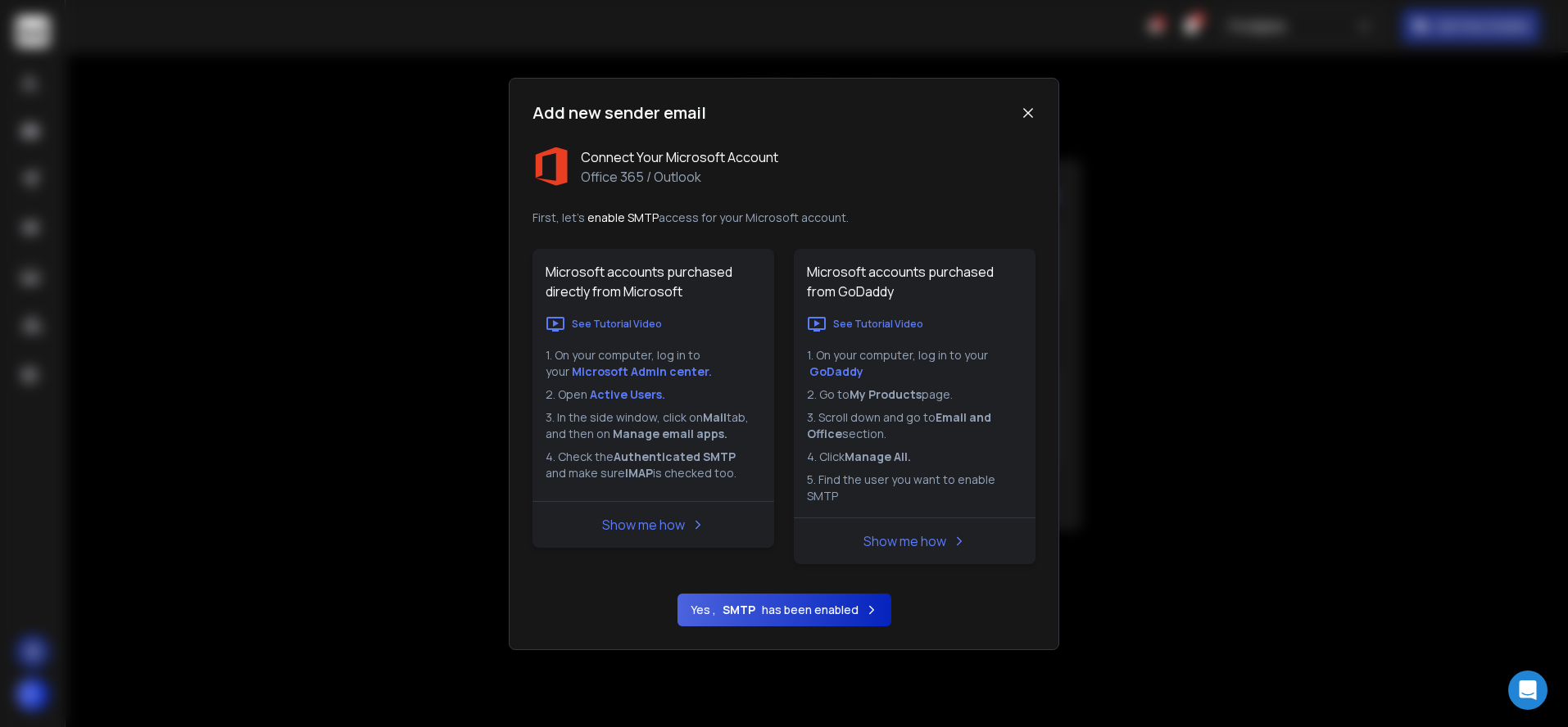
click at [818, 594] on button "Yes , SMTP has been enabled" at bounding box center [784, 611] width 214 height 33
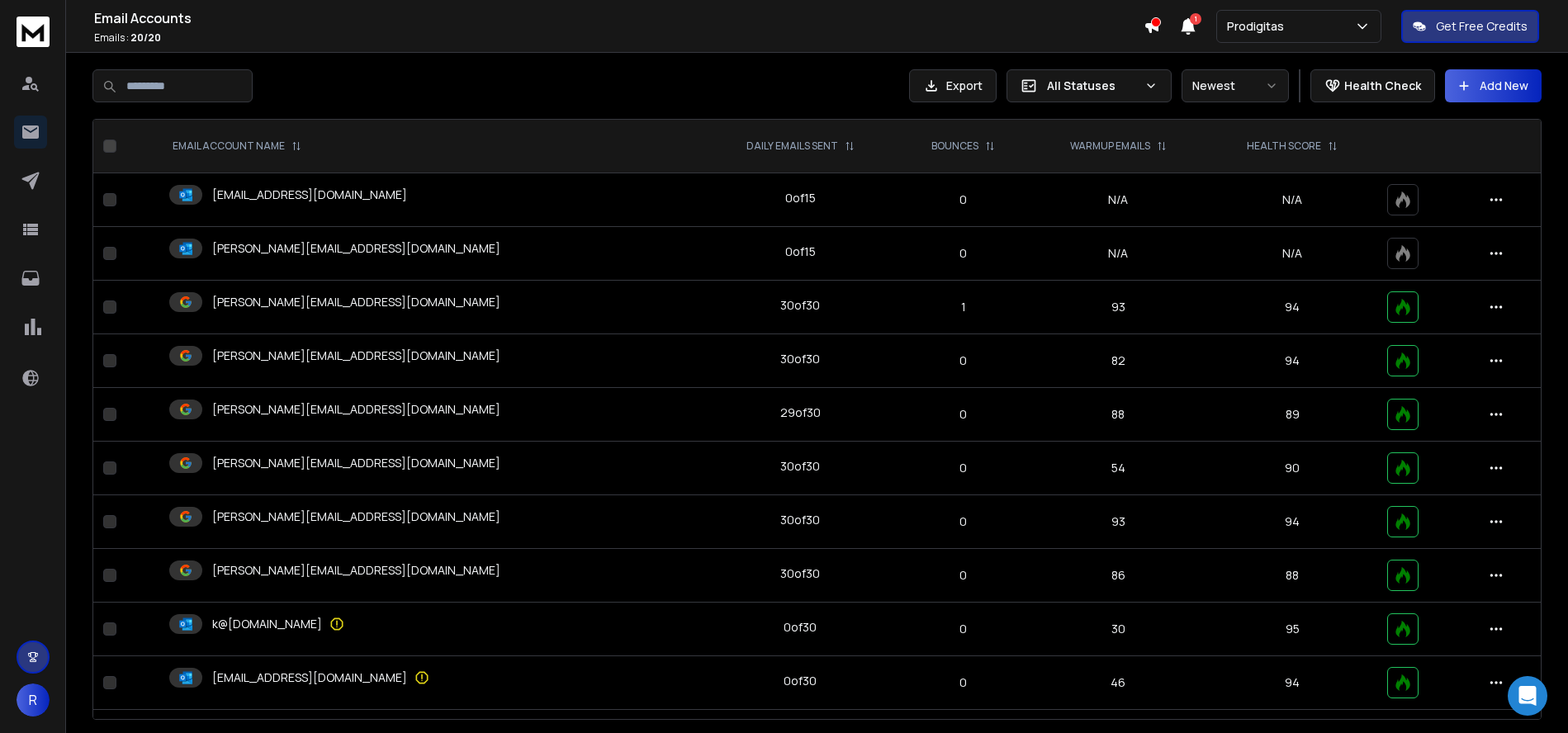
scroll to position [540, 0]
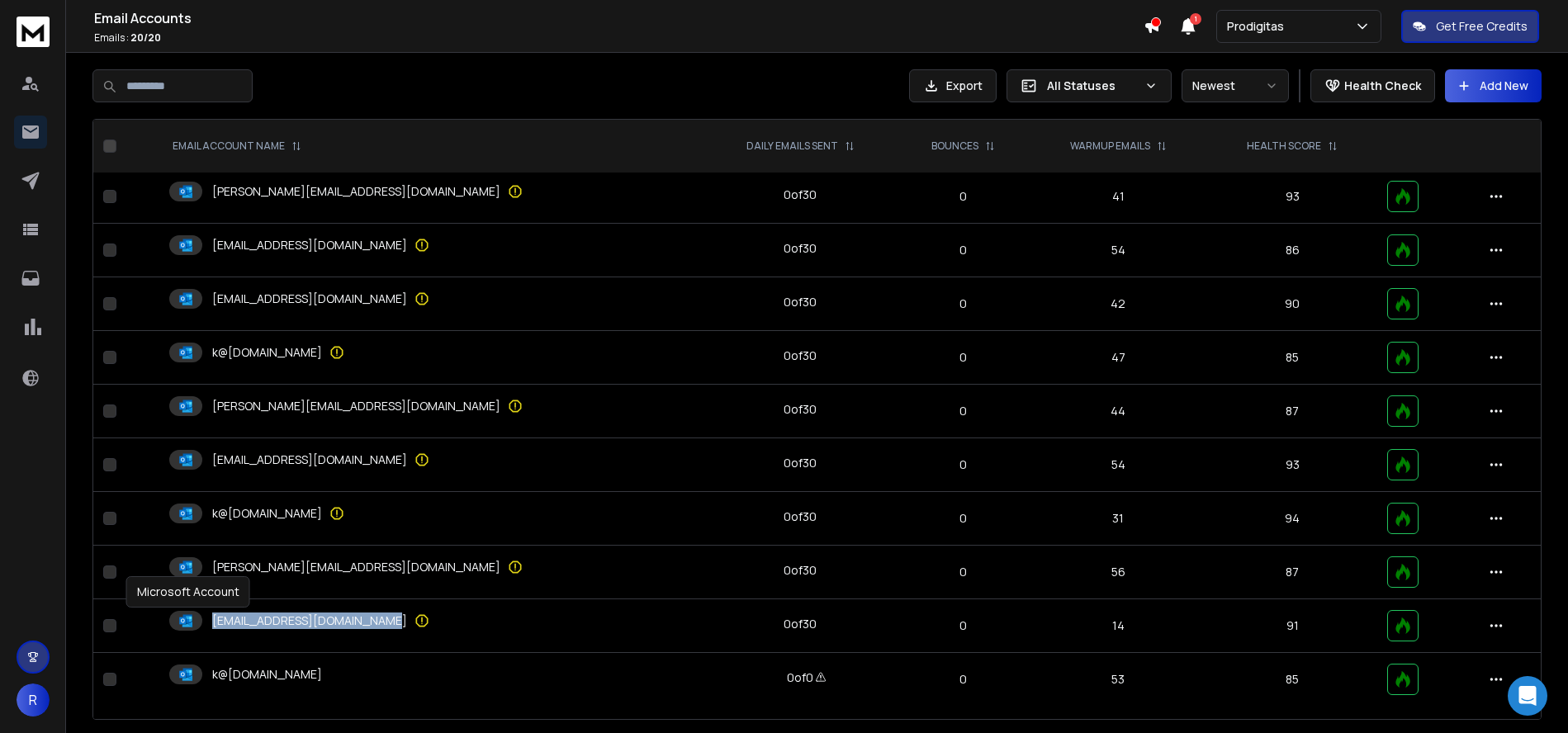
copy p "[EMAIL_ADDRESS][DOMAIN_NAME]"
drag, startPoint x: 378, startPoint y: 619, endPoint x: 368, endPoint y: 608, distance: 14.9
click at [368, 608] on td "[EMAIL_ADDRESS][DOMAIN_NAME]" at bounding box center [431, 627] width 544 height 54
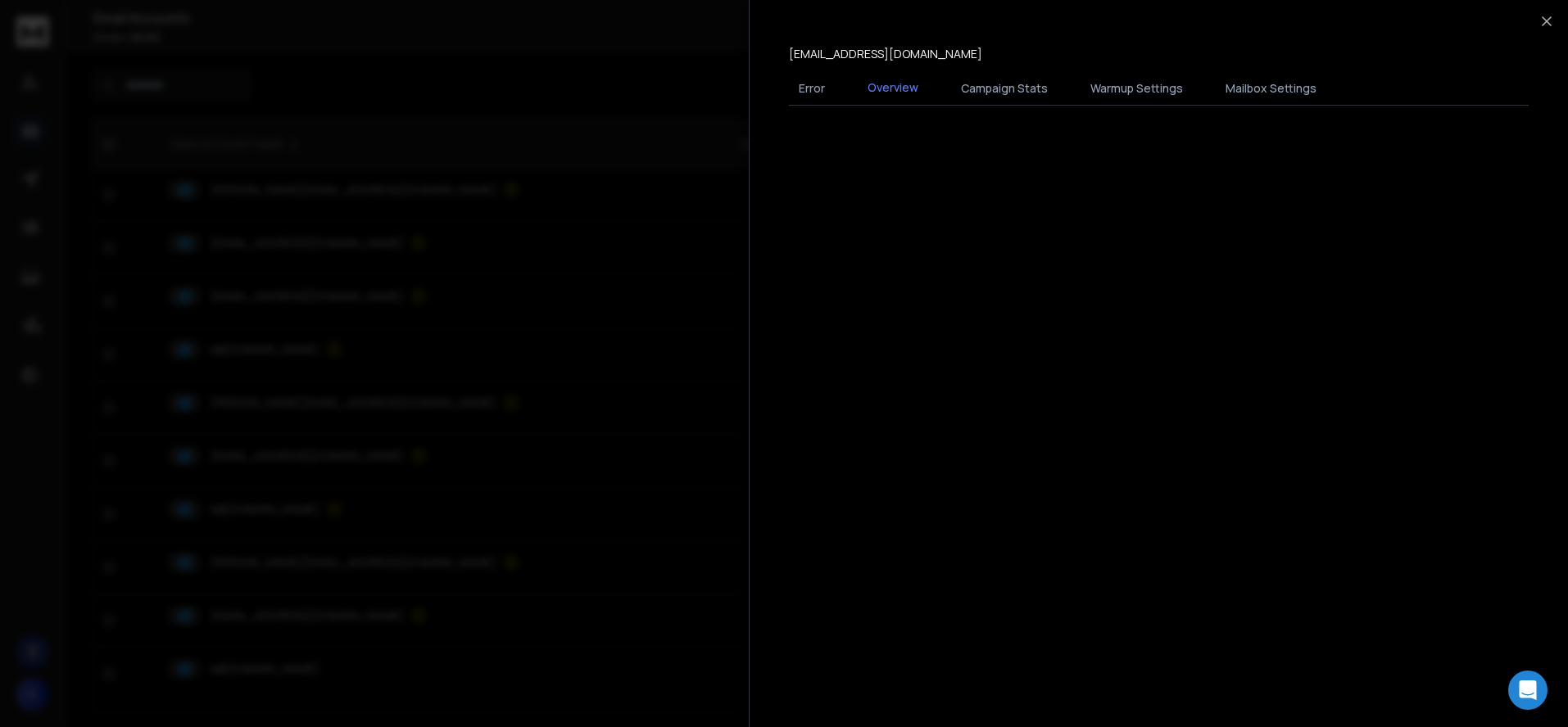
click at [397, 595] on div at bounding box center [784, 363] width 1568 height 727
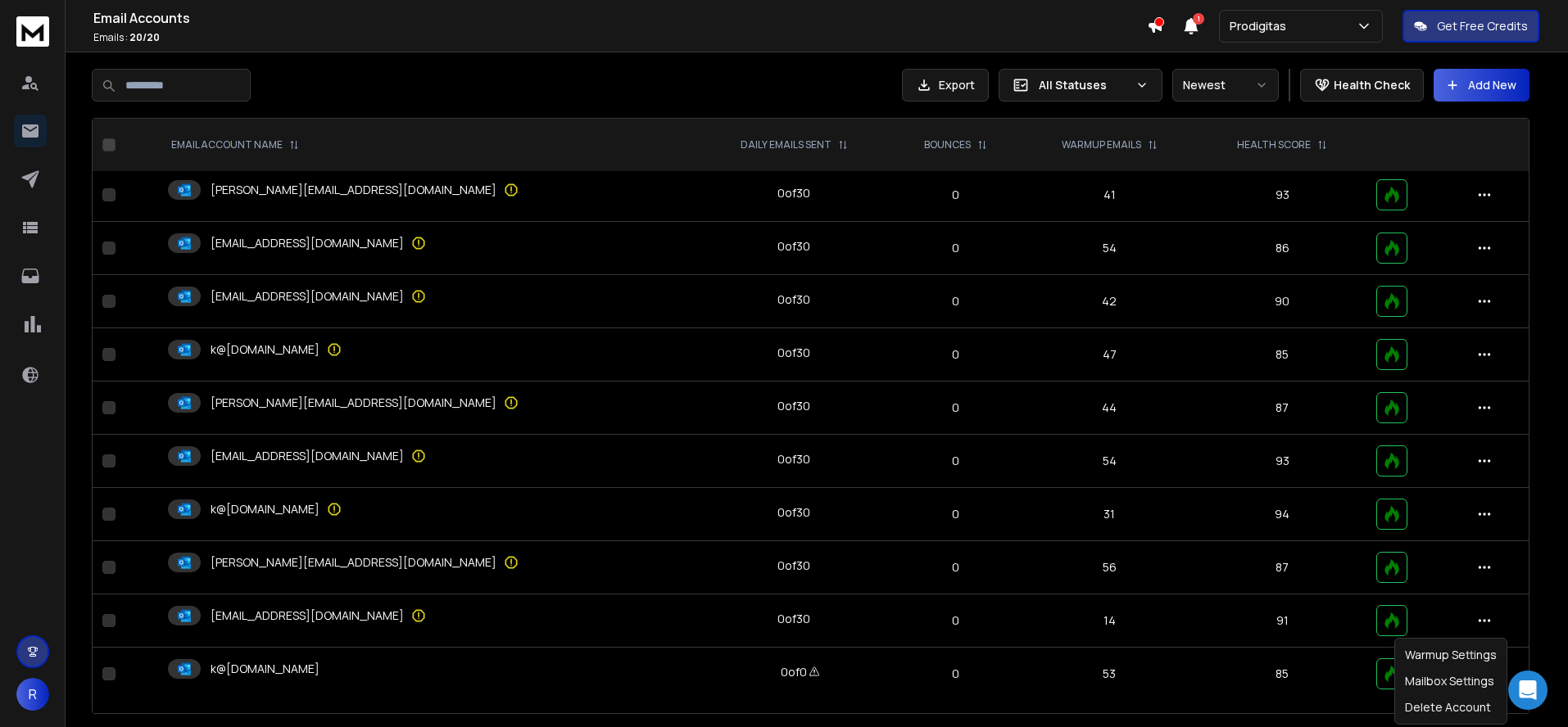
click at [1477, 621] on icon at bounding box center [1485, 621] width 15 height 15
click at [1414, 710] on div "Delete Account" at bounding box center [1451, 708] width 105 height 27
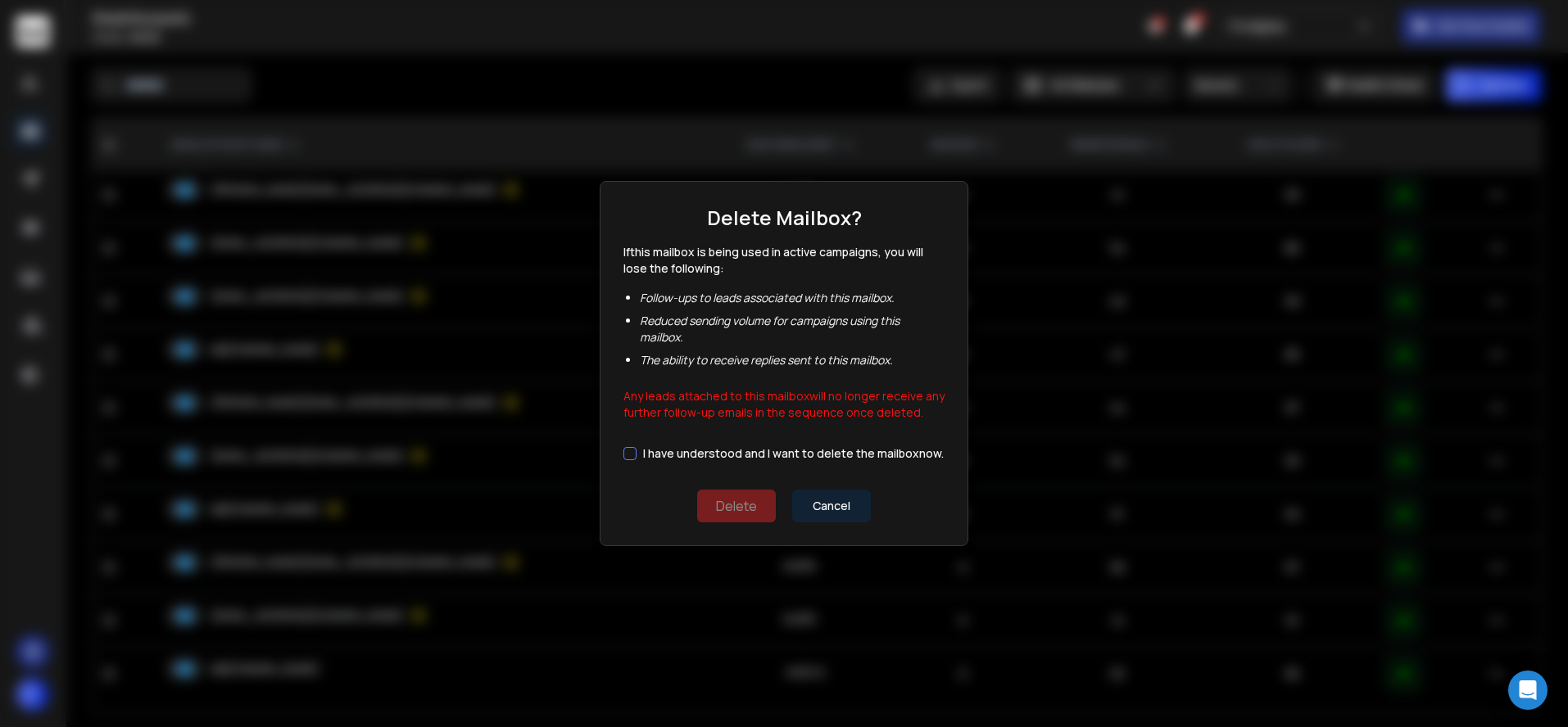
click at [733, 450] on label "I have understood and I want to delete the mailbox now." at bounding box center [793, 454] width 301 height 12
click at [636, 450] on button "I have understood and I want to delete the mailbox now." at bounding box center [630, 454] width 13 height 13
click at [716, 500] on button "Delete" at bounding box center [736, 506] width 79 height 33
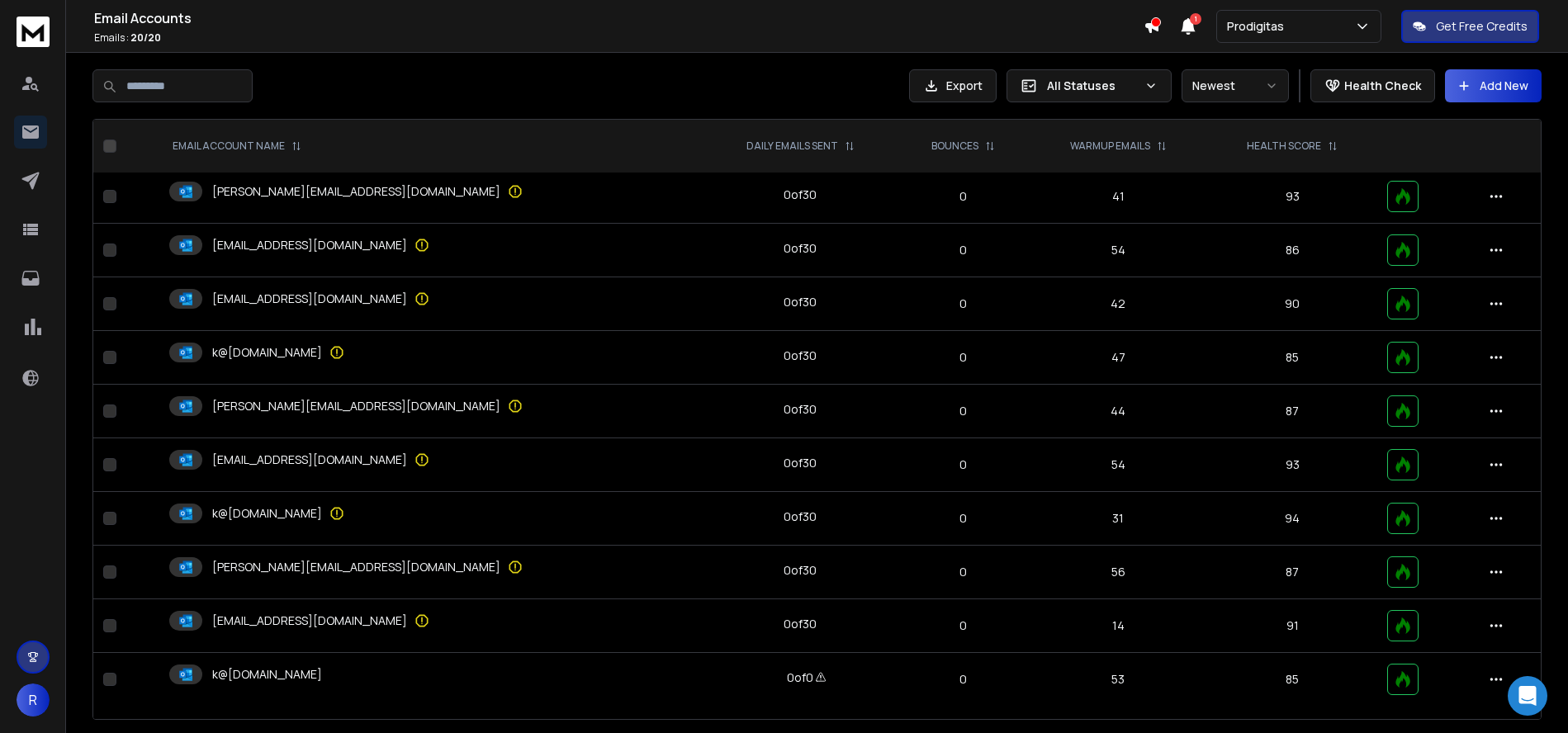
click at [1537, 87] on button "Add New" at bounding box center [1493, 86] width 97 height 33
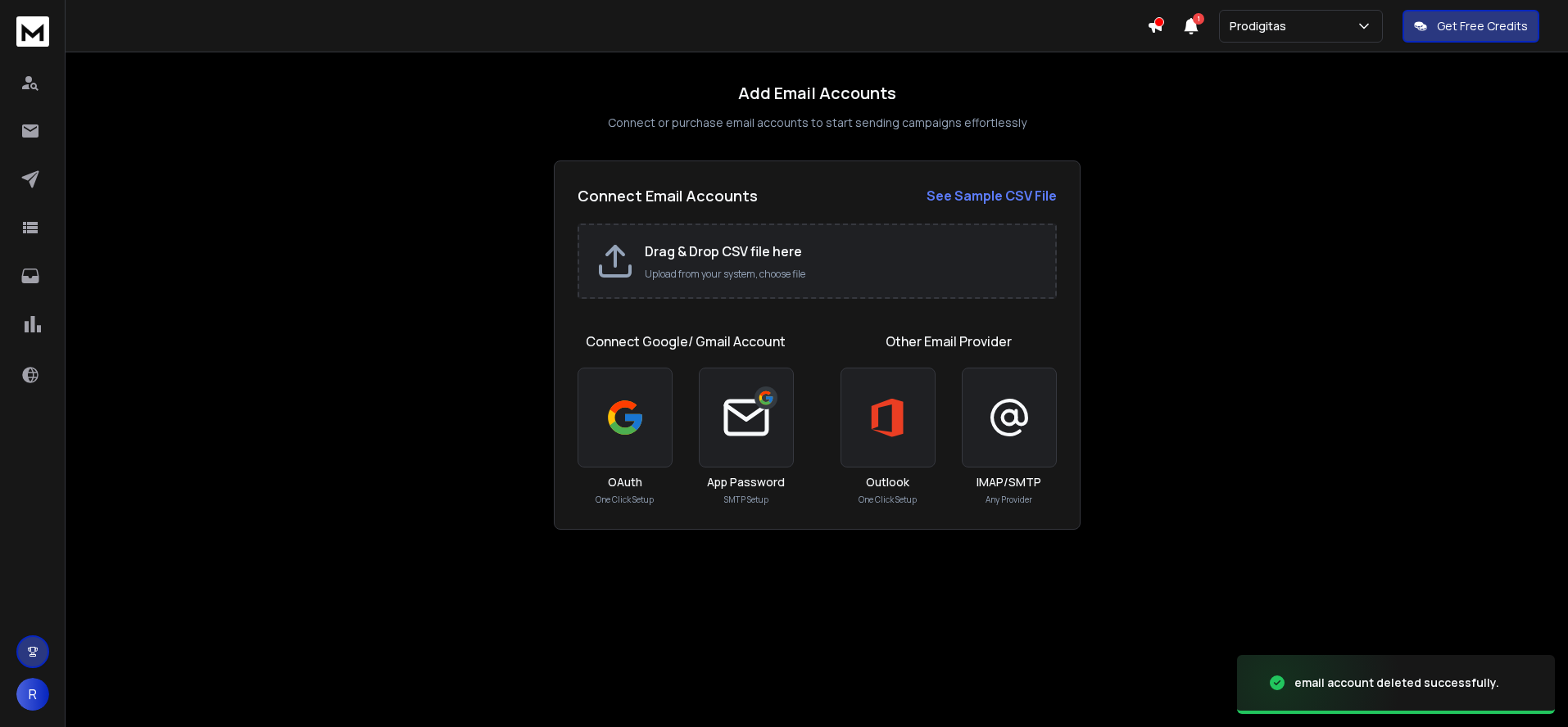
click at [896, 426] on icon at bounding box center [887, 417] width 32 height 39
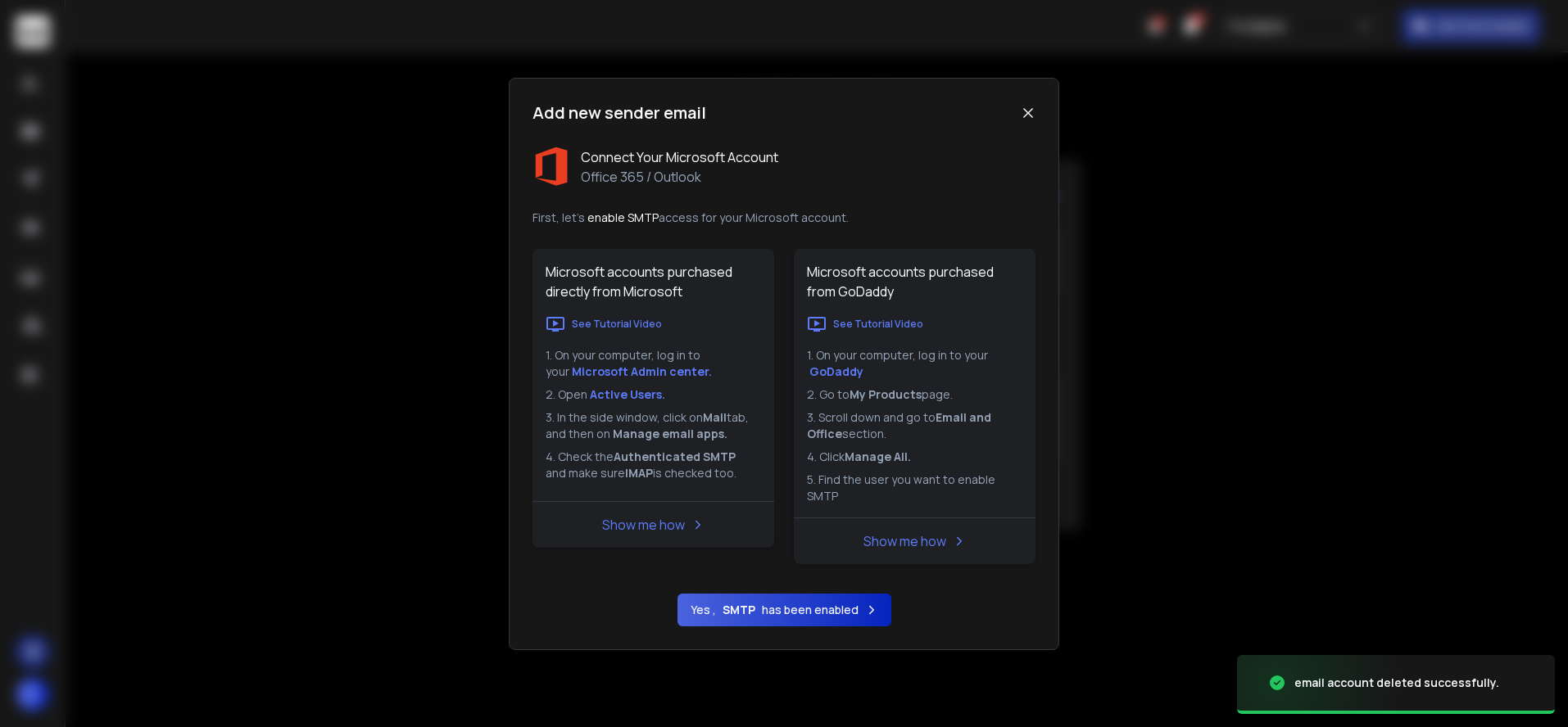
click at [808, 604] on button "Yes , SMTP has been enabled" at bounding box center [784, 611] width 214 height 33
click at [809, 609] on button "Yes , SMTP has been enabled" at bounding box center [784, 611] width 214 height 33
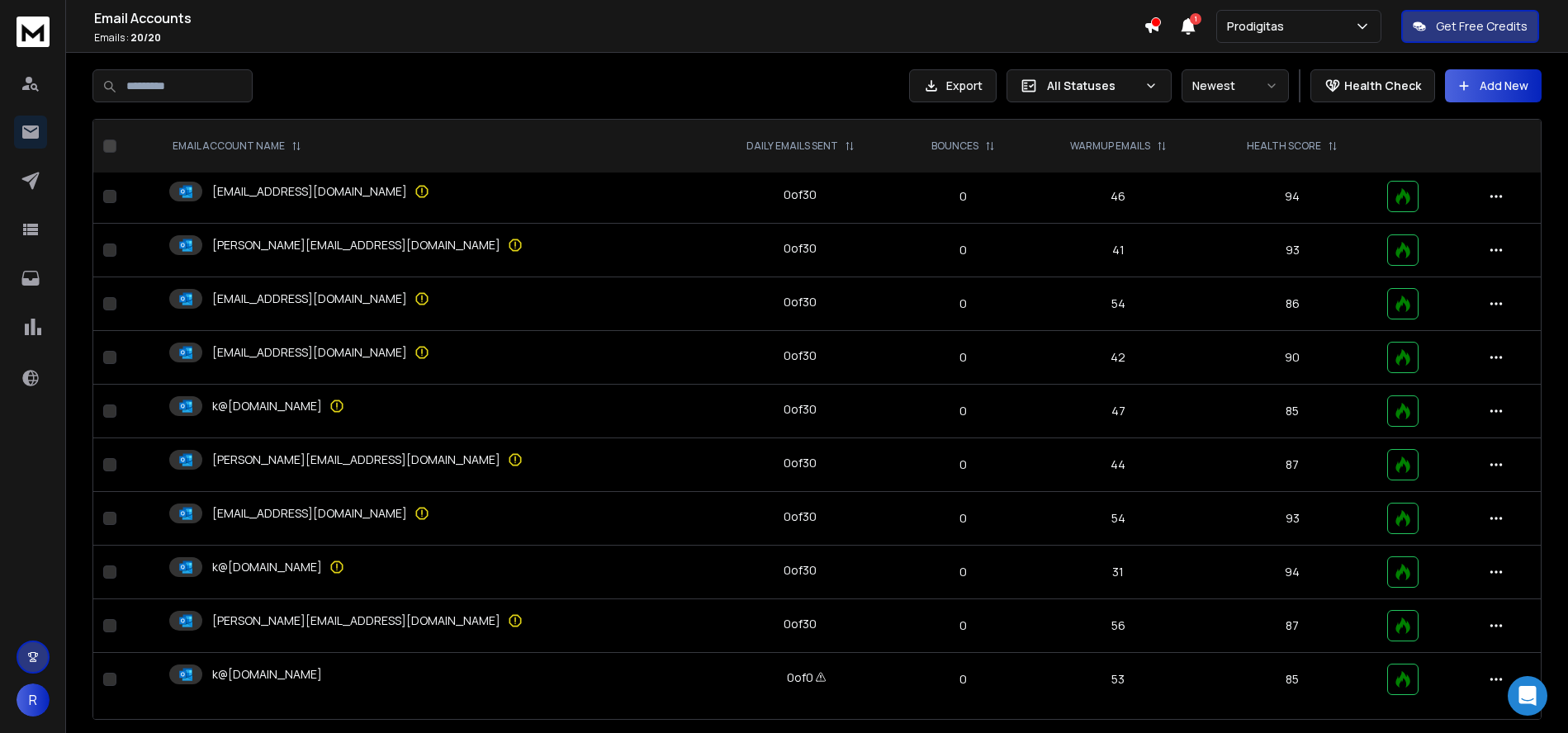
scroll to position [4, 0]
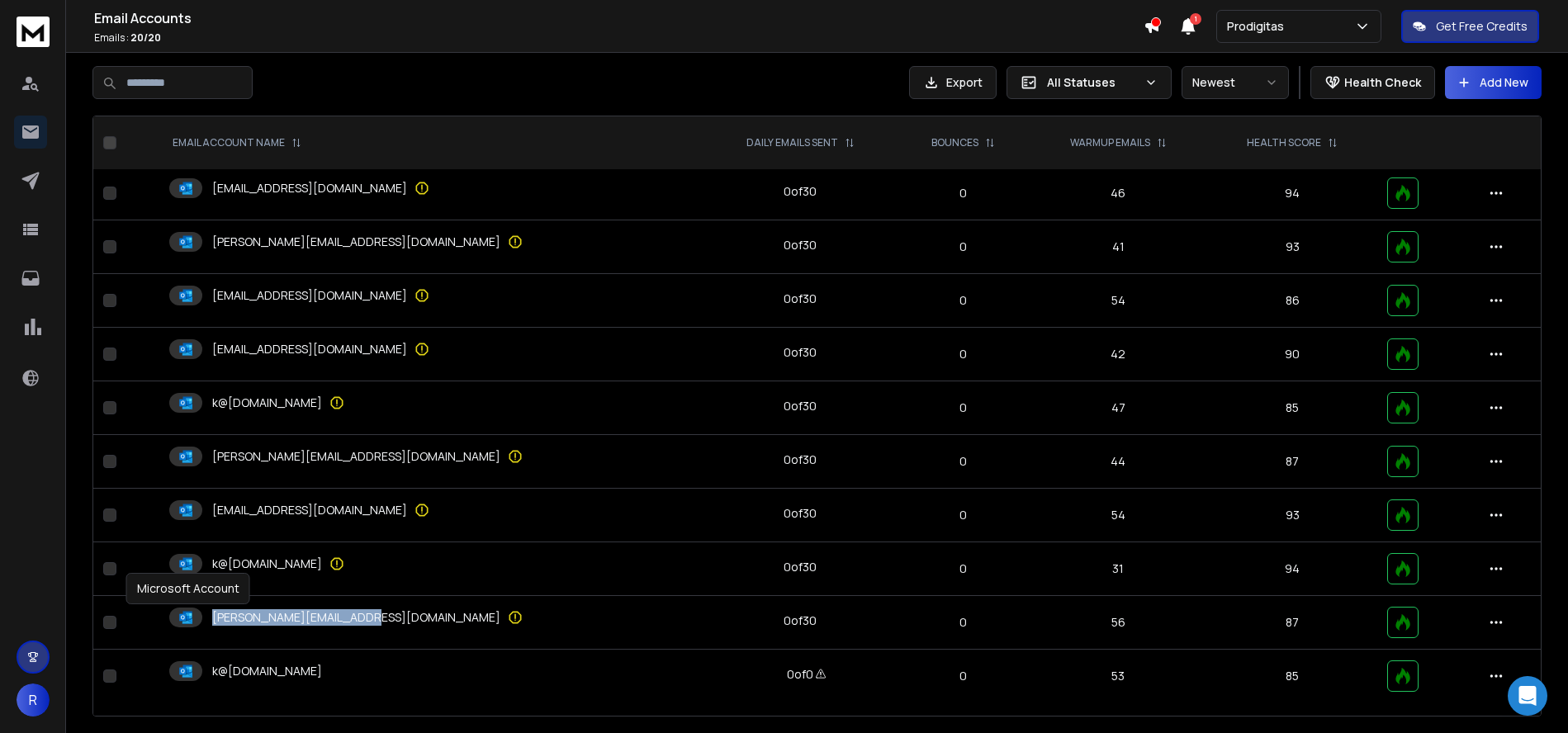
copy p "[PERSON_NAME][EMAIL_ADDRESS][DOMAIN_NAME]"
drag, startPoint x: 361, startPoint y: 622, endPoint x: 543, endPoint y: 617, distance: 182.1
click at [543, 617] on div "kaustubh@proddigitas.com" at bounding box center [431, 617] width 523 height 19
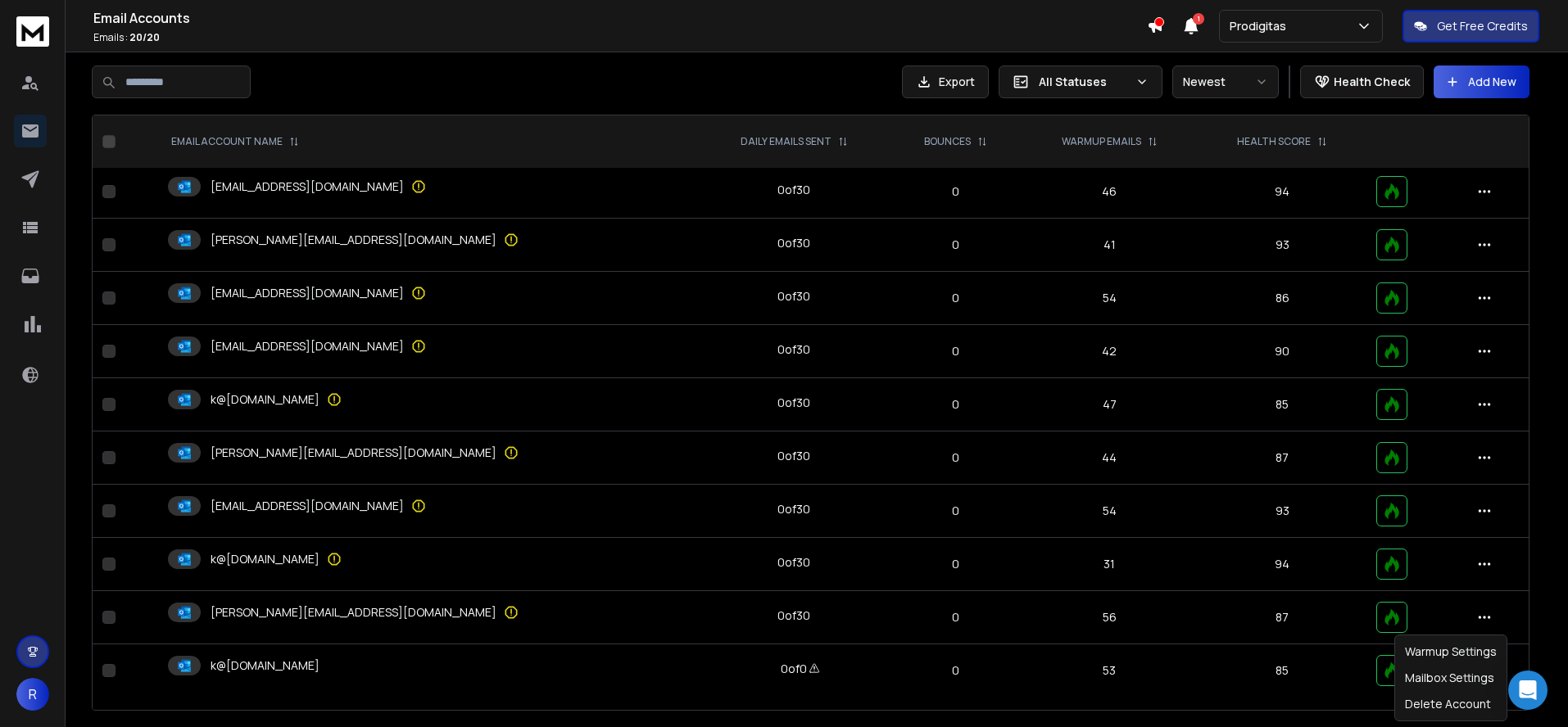
click at [1460, 617] on button at bounding box center [1484, 617] width 69 height 28
click at [1420, 705] on div "Delete Account" at bounding box center [1451, 704] width 105 height 27
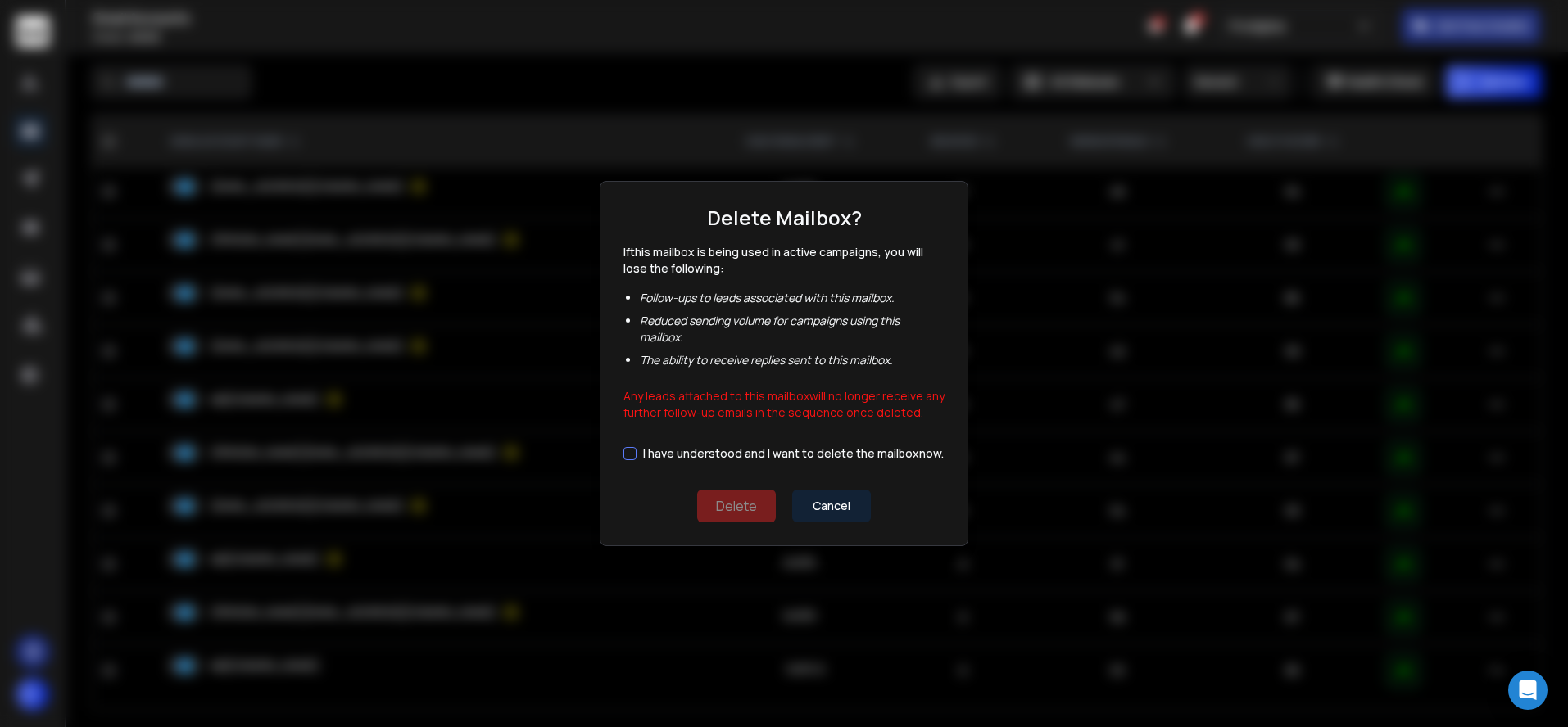
drag, startPoint x: 628, startPoint y: 459, endPoint x: 643, endPoint y: 468, distance: 17.5
click at [628, 459] on button "I have understood and I want to delete the mailbox now." at bounding box center [630, 454] width 13 height 13
click at [746, 526] on div "Delete Mailbox? If this mailbox is being used in active campaigns, you will los…" at bounding box center [784, 363] width 369 height 365
click at [759, 508] on button "Delete" at bounding box center [736, 506] width 79 height 33
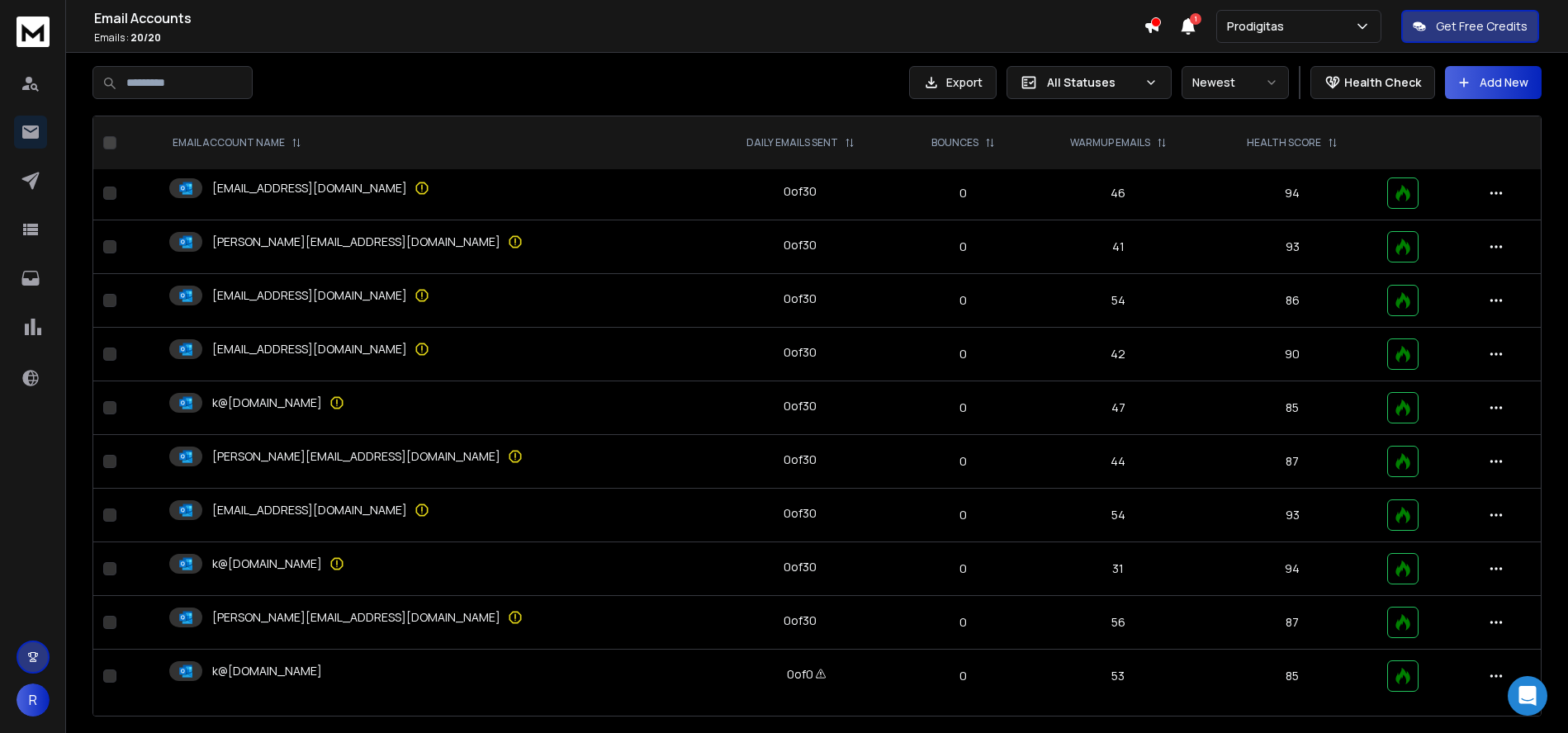
click at [1517, 95] on button "Add New" at bounding box center [1493, 82] width 97 height 33
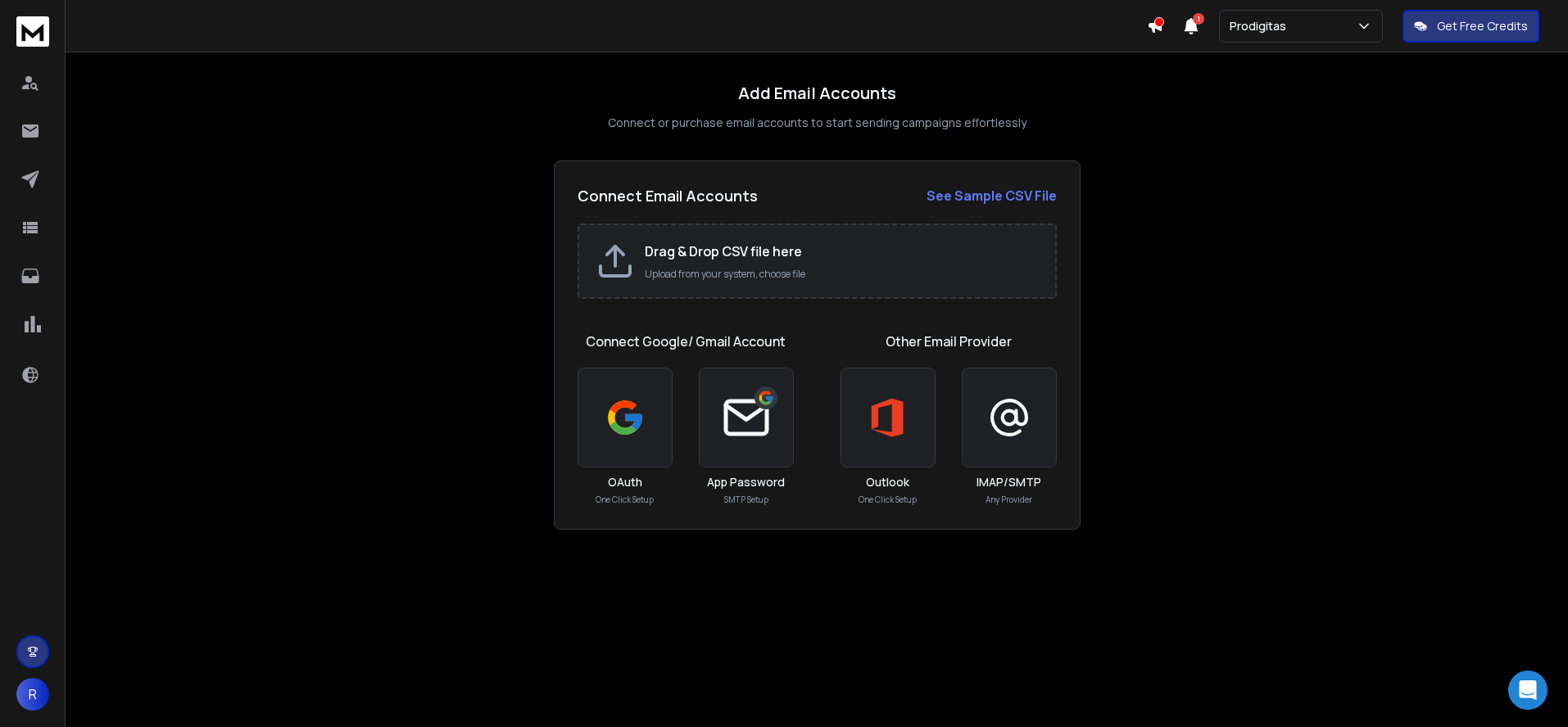
click at [889, 449] on div at bounding box center [889, 417] width 95 height 100
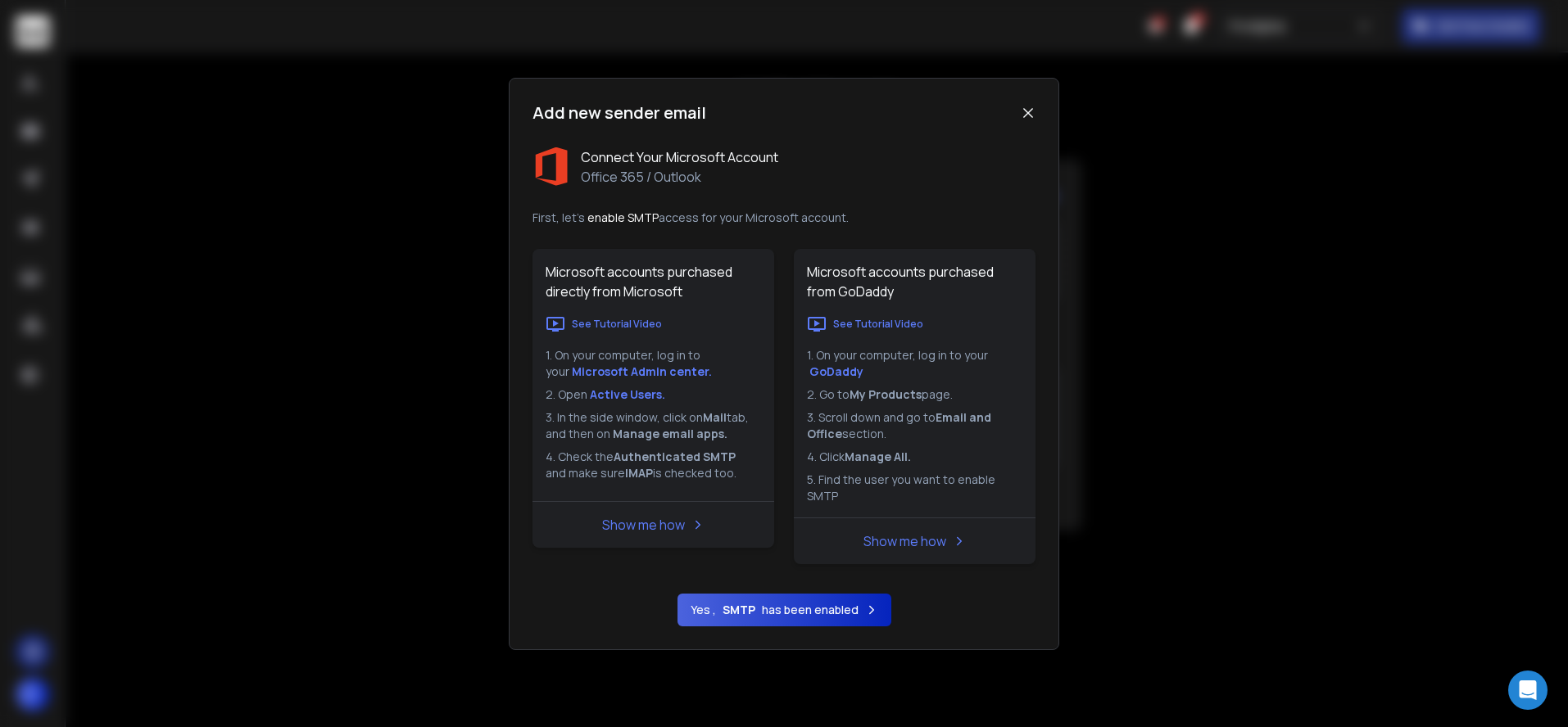
click at [809, 605] on button "Yes , SMTP has been enabled" at bounding box center [784, 611] width 214 height 33
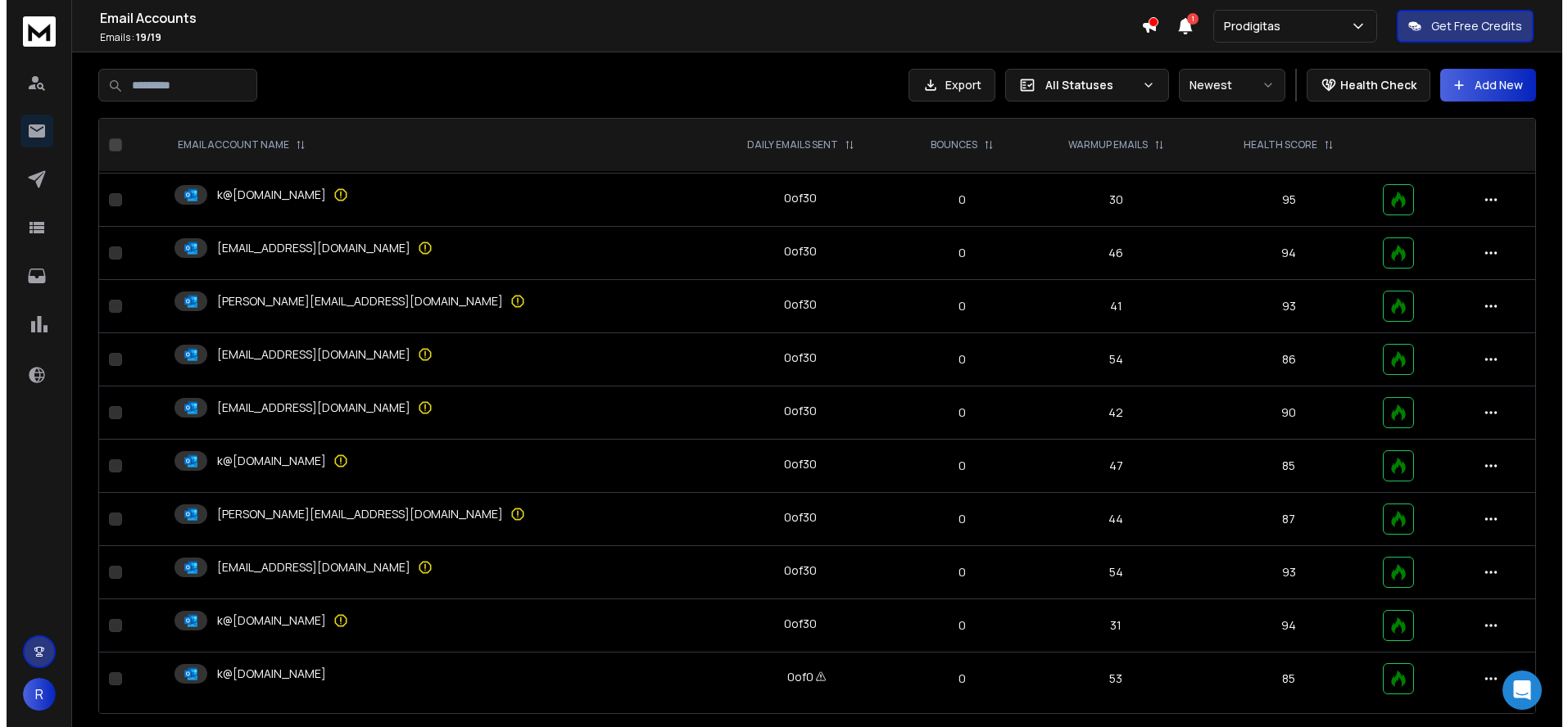
scroll to position [482, 0]
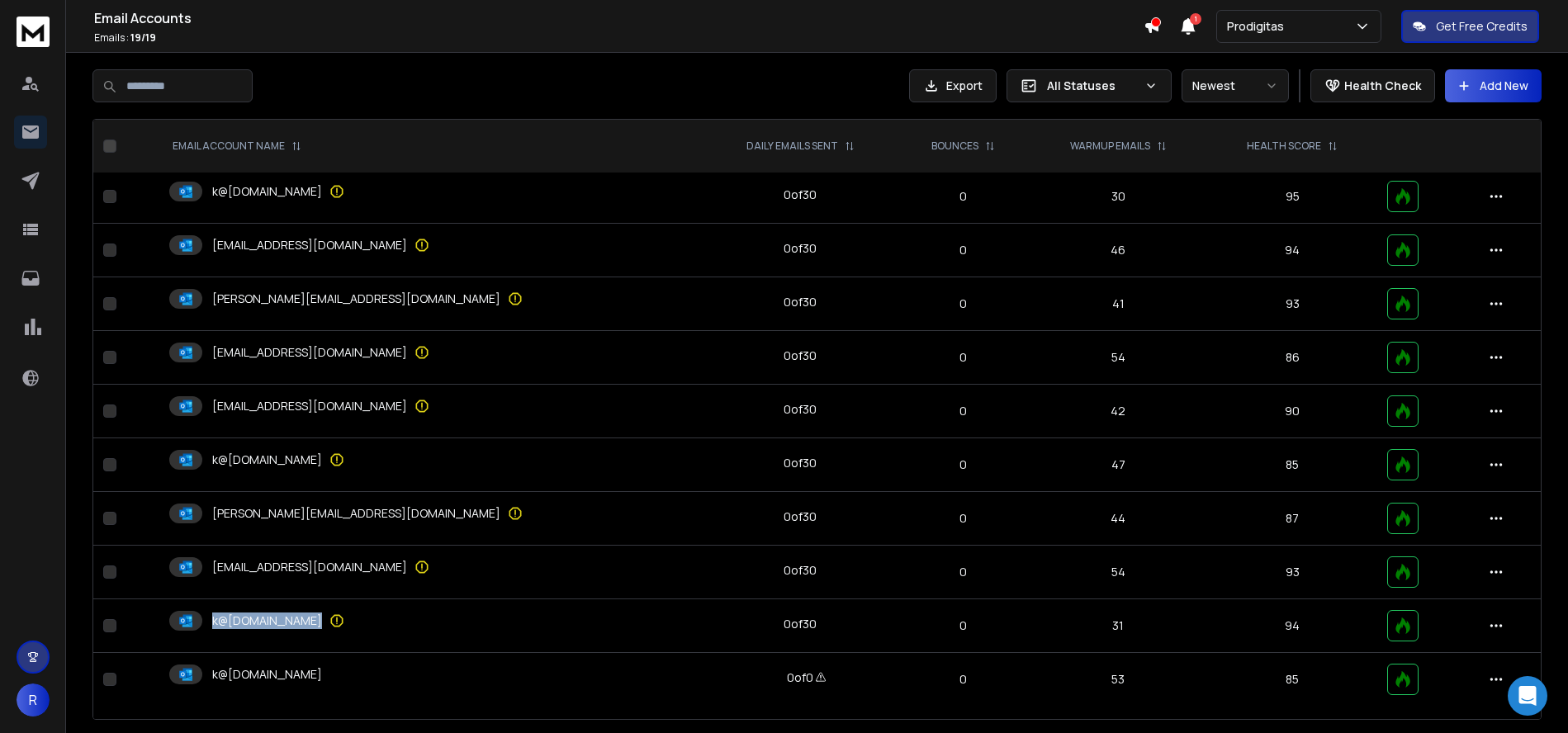
copy td "k@[DOMAIN_NAME]"
drag, startPoint x: 317, startPoint y: 622, endPoint x: 556, endPoint y: 624, distance: 239.0
click at [556, 624] on div "k@[DOMAIN_NAME]" at bounding box center [431, 620] width 523 height 19
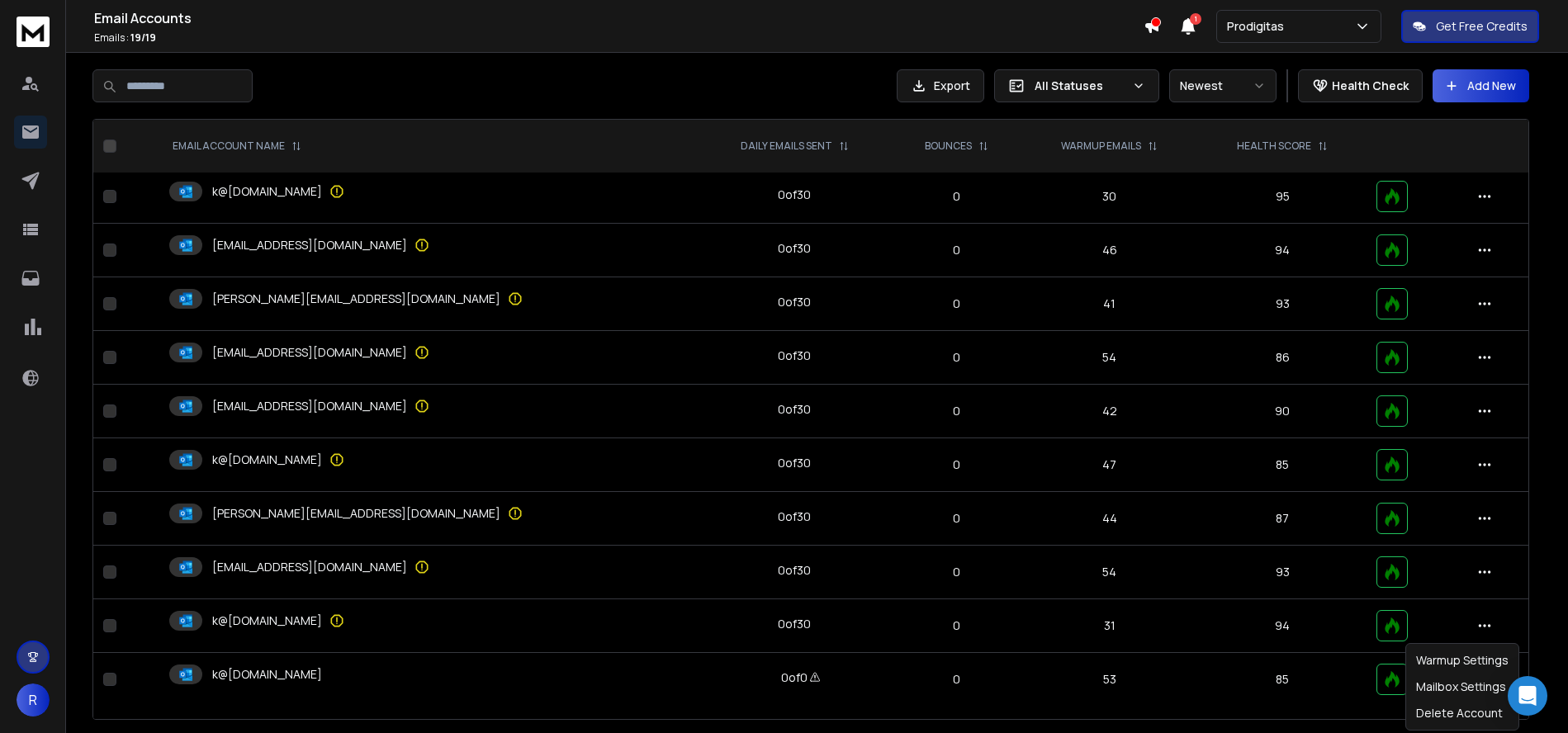
click at [1483, 620] on icon at bounding box center [1485, 626] width 15 height 15
click at [1462, 714] on div "Delete Account" at bounding box center [1463, 714] width 105 height 27
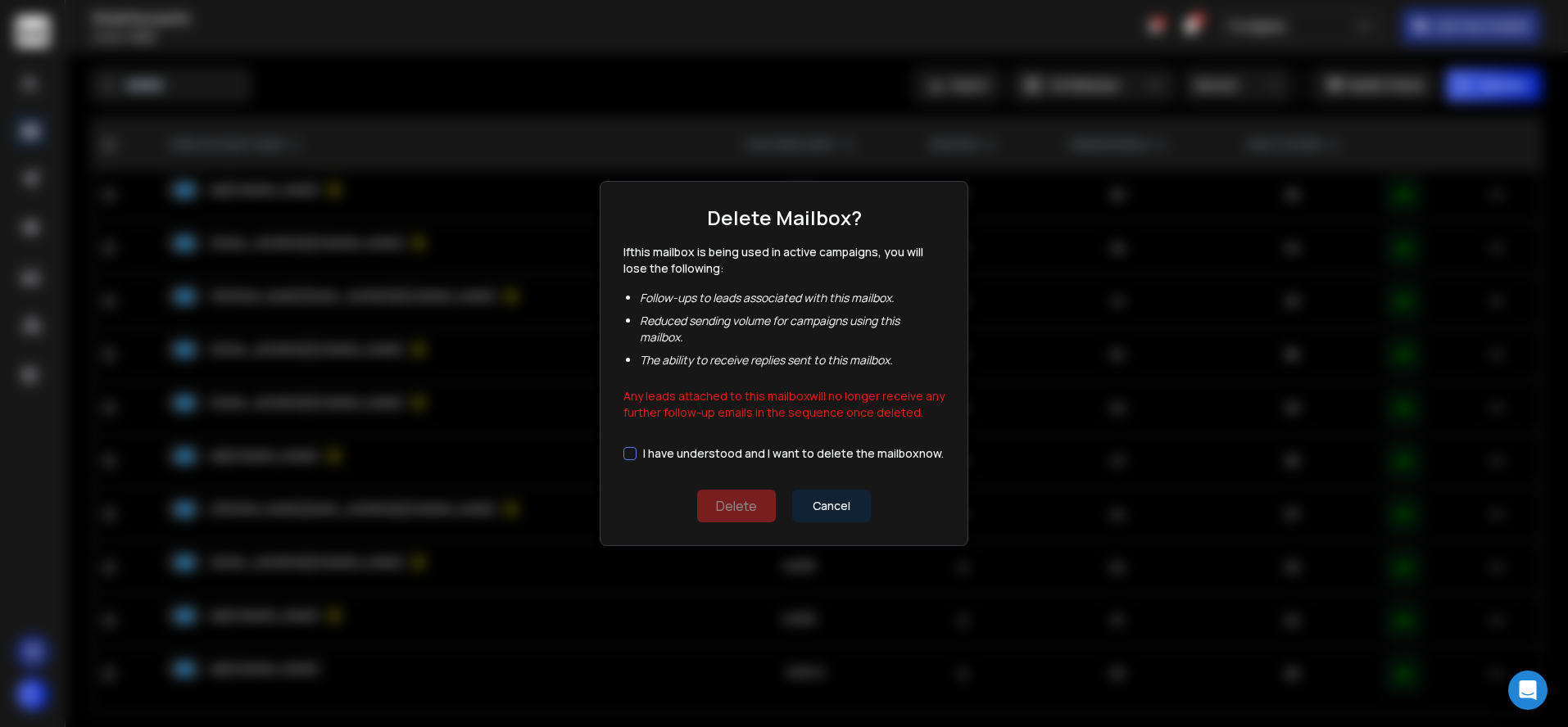
click at [745, 468] on div "Delete Mailbox? If this mailbox is being used in active campaigns, you will los…" at bounding box center [784, 363] width 321 height 318
click at [751, 453] on label "I have understood and I want to delete the mailbox now." at bounding box center [793, 454] width 301 height 12
click at [636, 453] on button "I have understood and I want to delete the mailbox now." at bounding box center [630, 454] width 13 height 13
click at [737, 503] on button "Delete" at bounding box center [736, 506] width 79 height 33
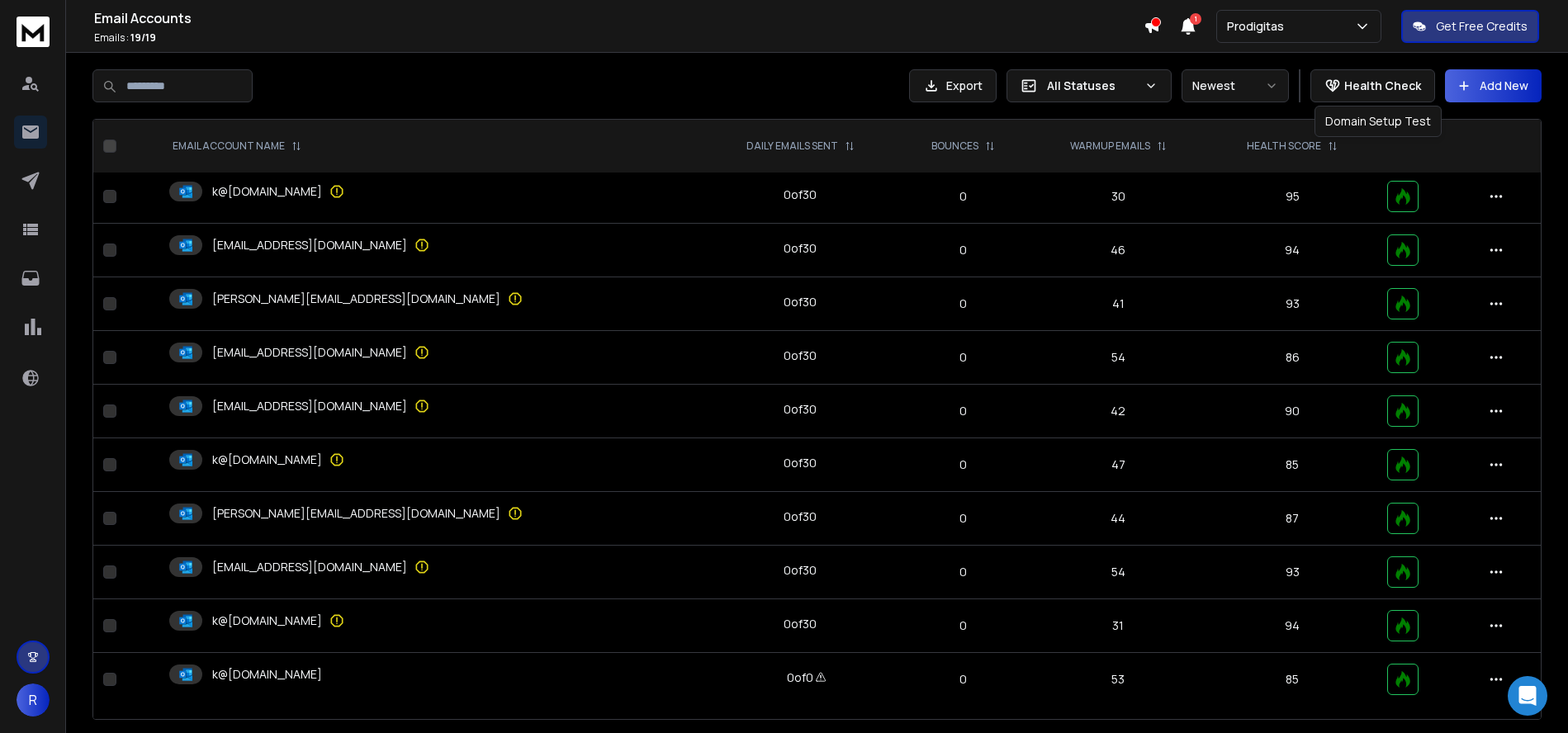
click at [1469, 80] on icon at bounding box center [1464, 86] width 12 height 12
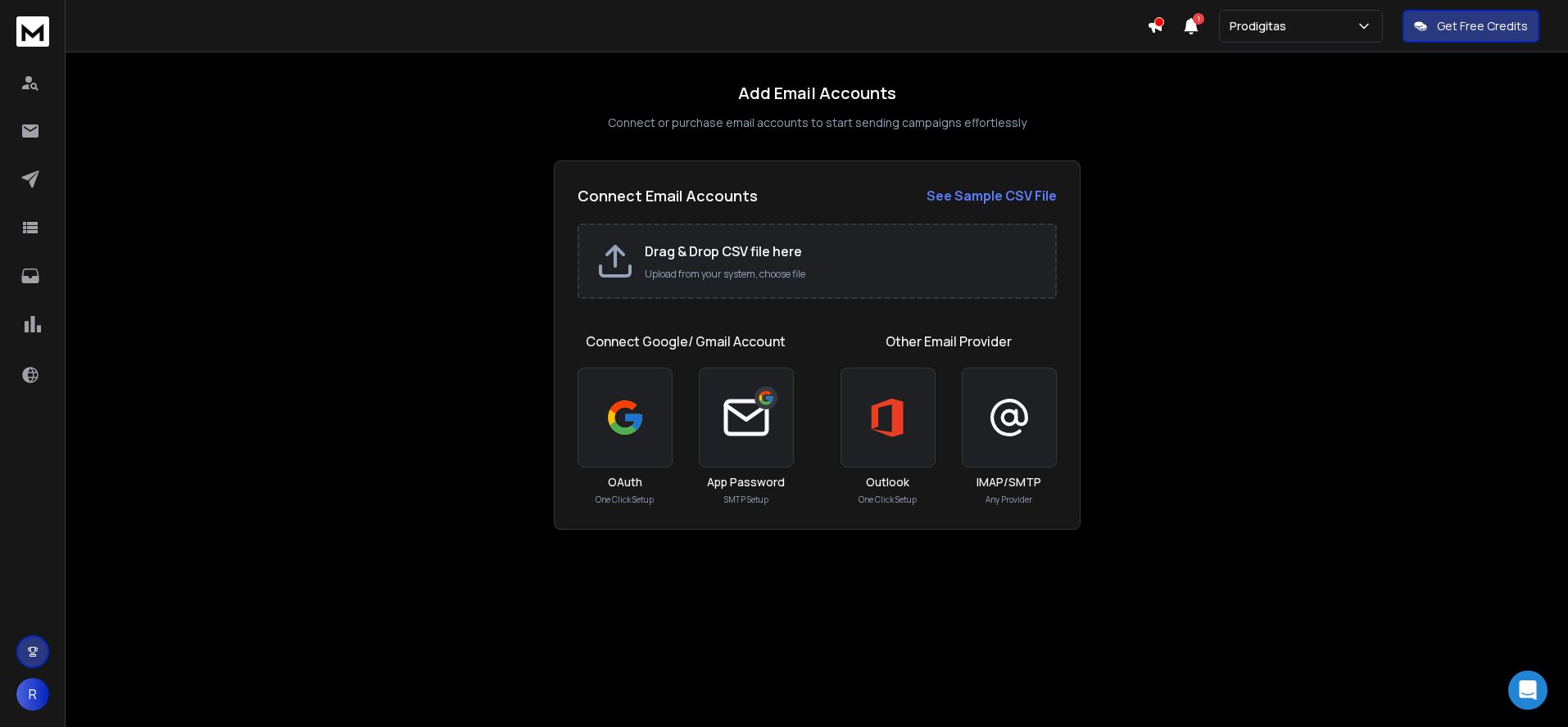
click at [885, 442] on div at bounding box center [889, 417] width 95 height 100
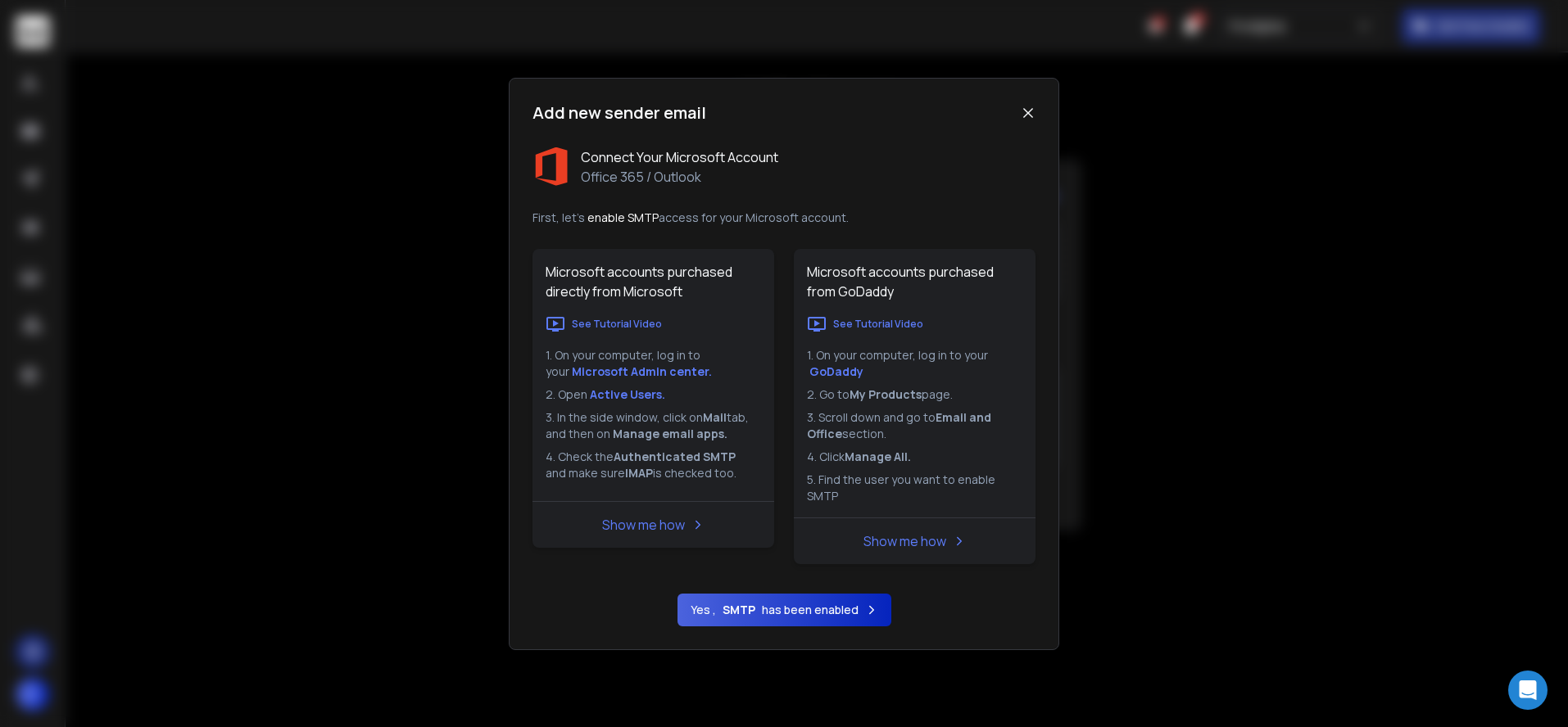
drag, startPoint x: 800, startPoint y: 579, endPoint x: 793, endPoint y: 605, distance: 26.9
click at [799, 581] on div "Yes , SMTP has been enabled" at bounding box center [784, 603] width 503 height 46
click at [793, 605] on button "Yes , SMTP has been enabled" at bounding box center [784, 611] width 214 height 33
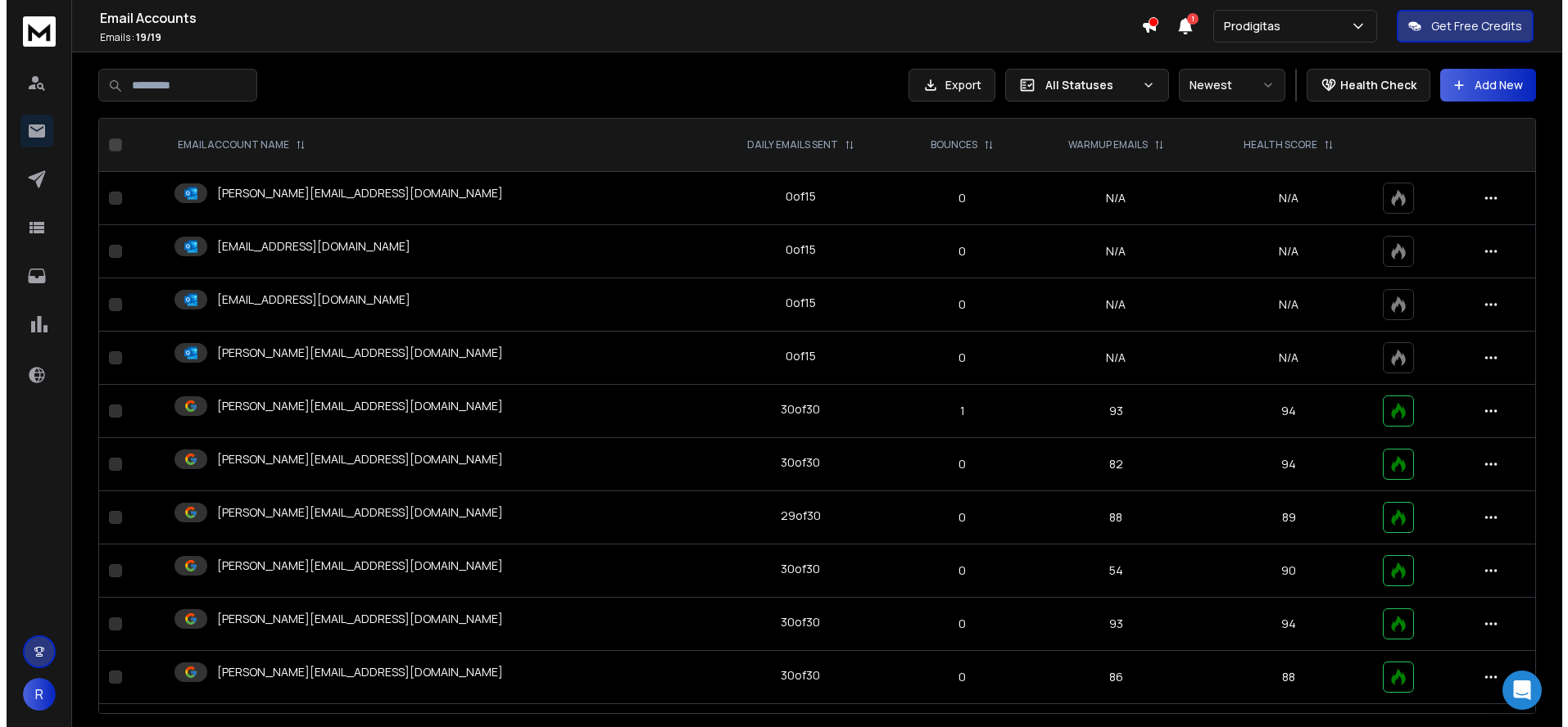
scroll to position [482, 0]
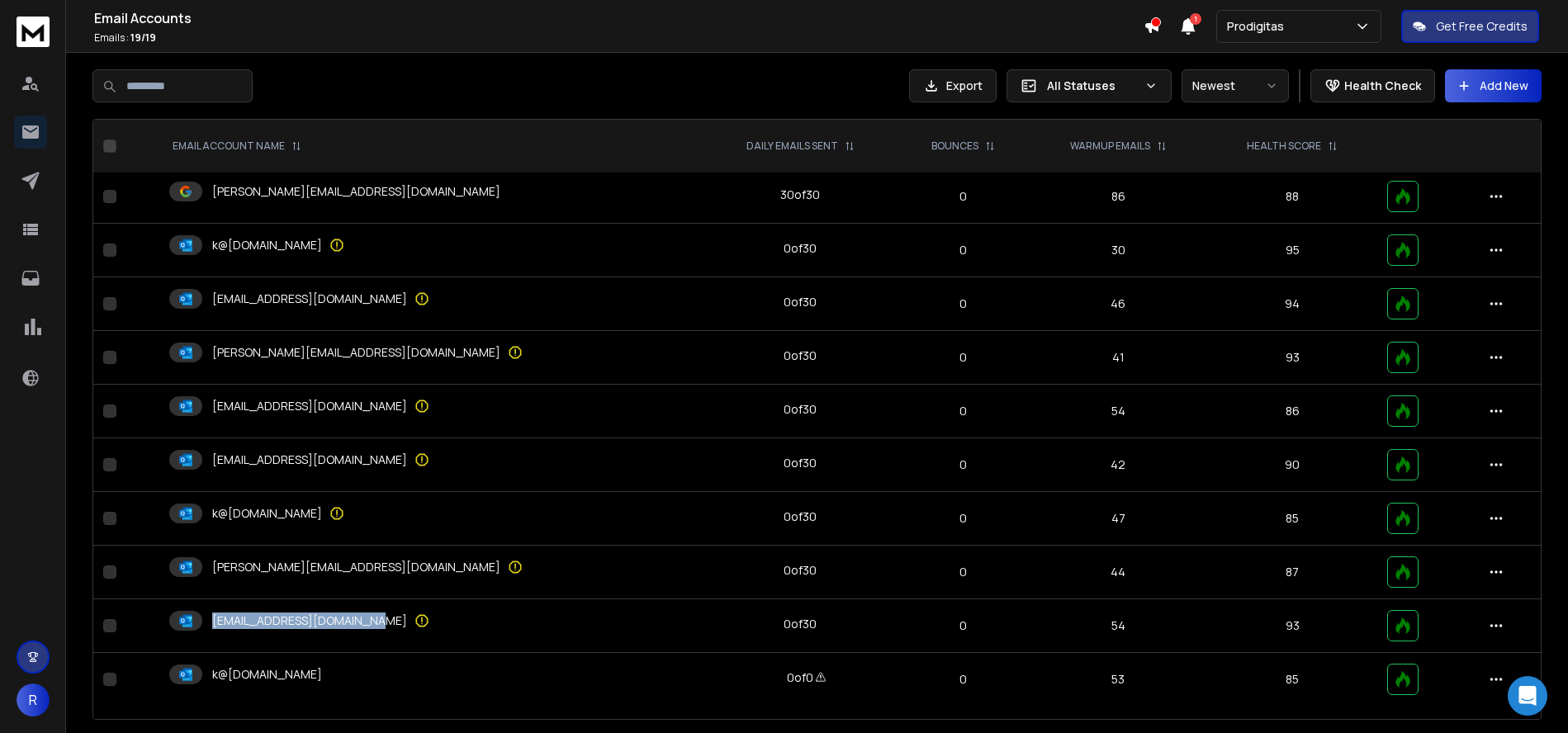
copy p "[EMAIL_ADDRESS][DOMAIN_NAME]"
drag, startPoint x: 368, startPoint y: 625, endPoint x: 1440, endPoint y: 626, distance: 1072.0
click at [1440, 626] on tr "[EMAIL_ADDRESS][DOMAIN_NAME] 0 of 30 0 54 93" at bounding box center [817, 627] width 1448 height 54
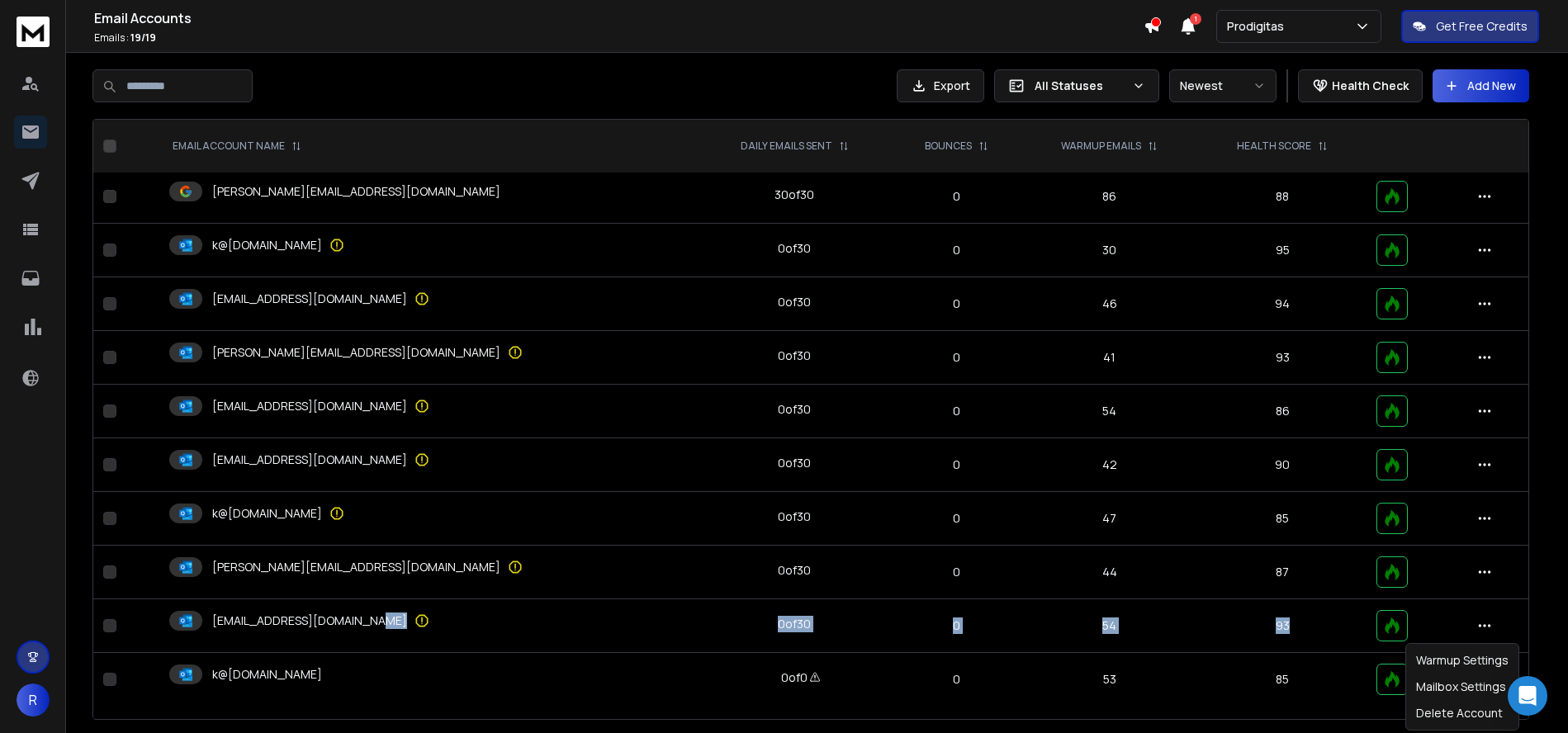
click at [1479, 628] on icon at bounding box center [1485, 626] width 15 height 15
click at [1436, 724] on div "Delete Account" at bounding box center [1463, 714] width 105 height 27
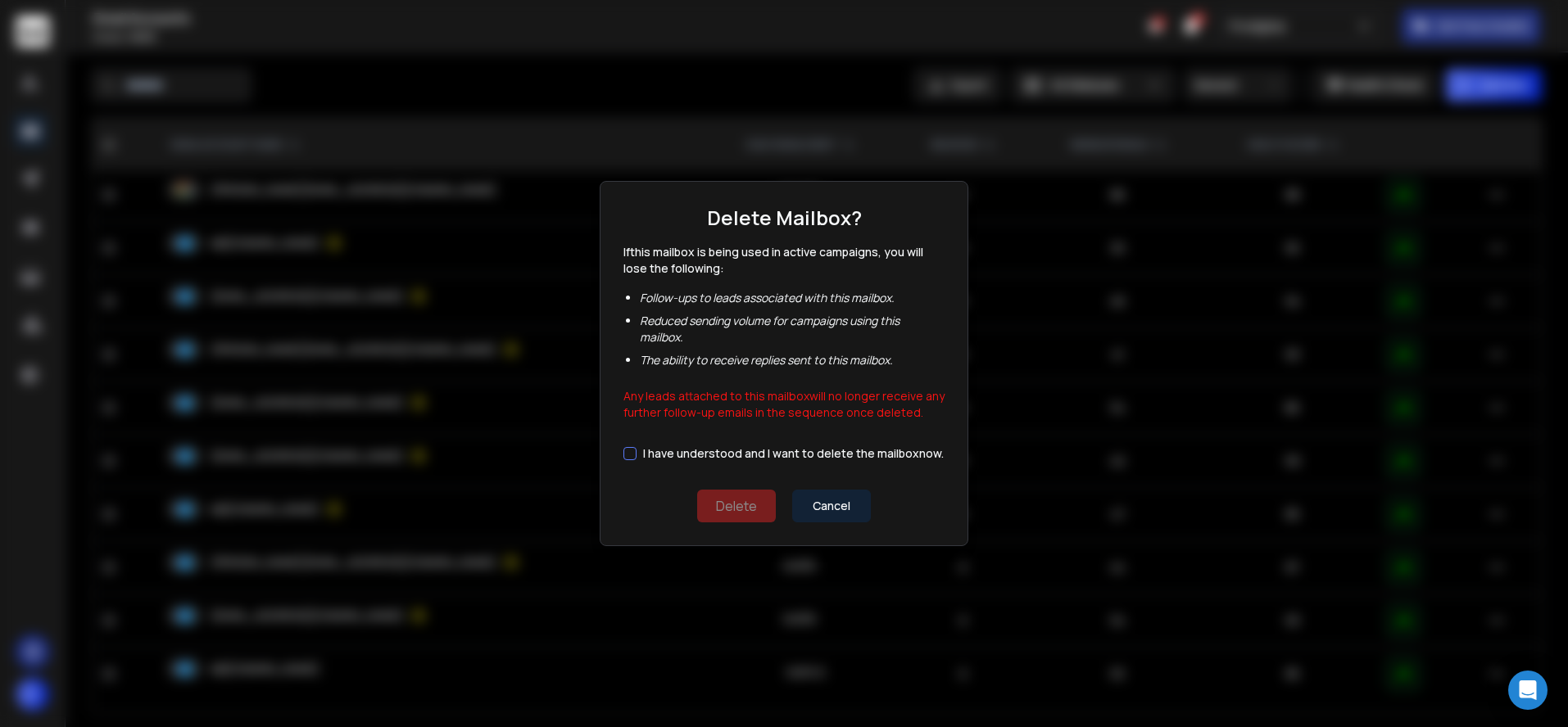
click at [712, 454] on label "I have understood and I want to delete the mailbox now." at bounding box center [793, 454] width 301 height 12
click at [636, 454] on button "I have understood and I want to delete the mailbox now." at bounding box center [630, 454] width 13 height 13
click at [715, 514] on button "Delete" at bounding box center [736, 506] width 79 height 33
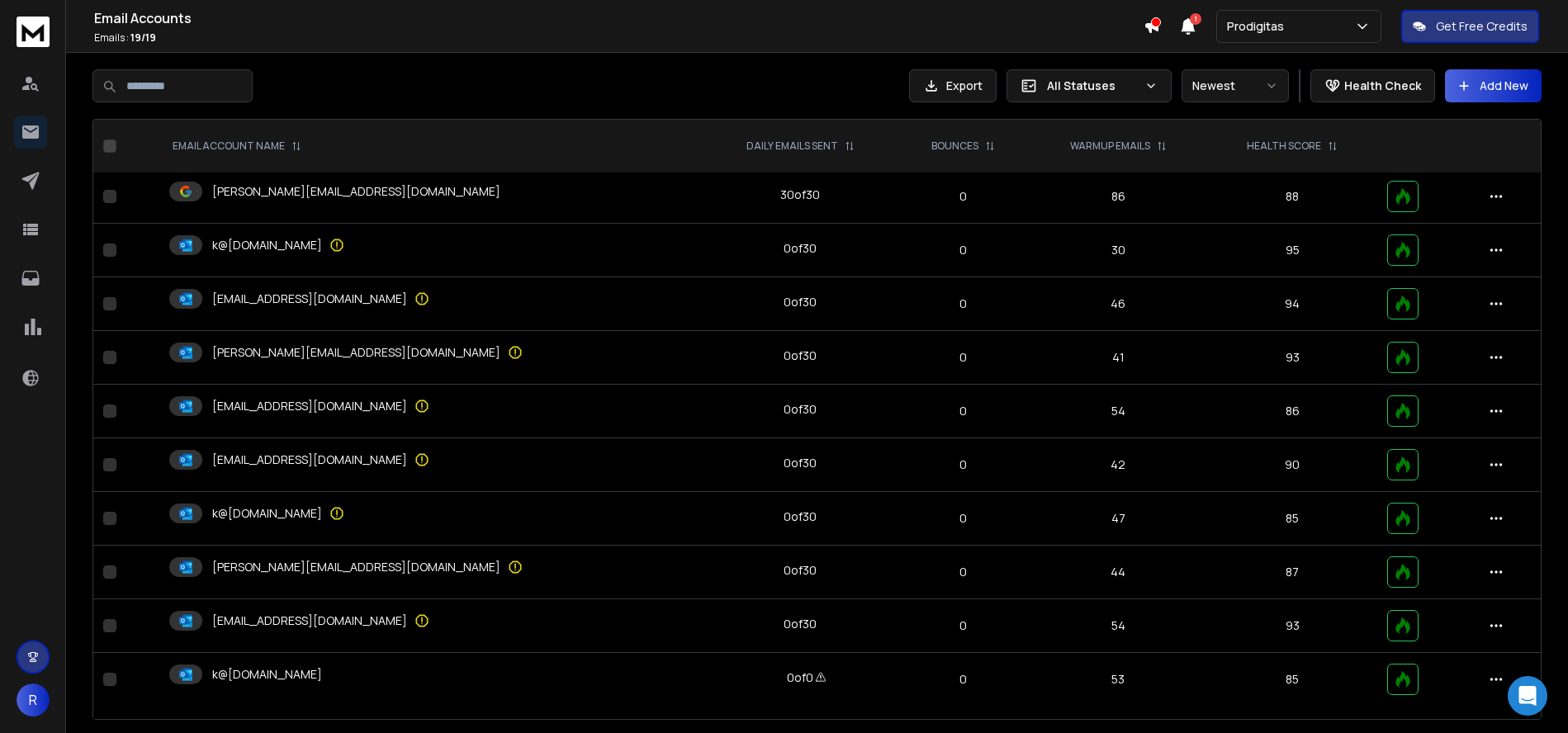
click at [1493, 97] on button "Add New" at bounding box center [1493, 86] width 97 height 33
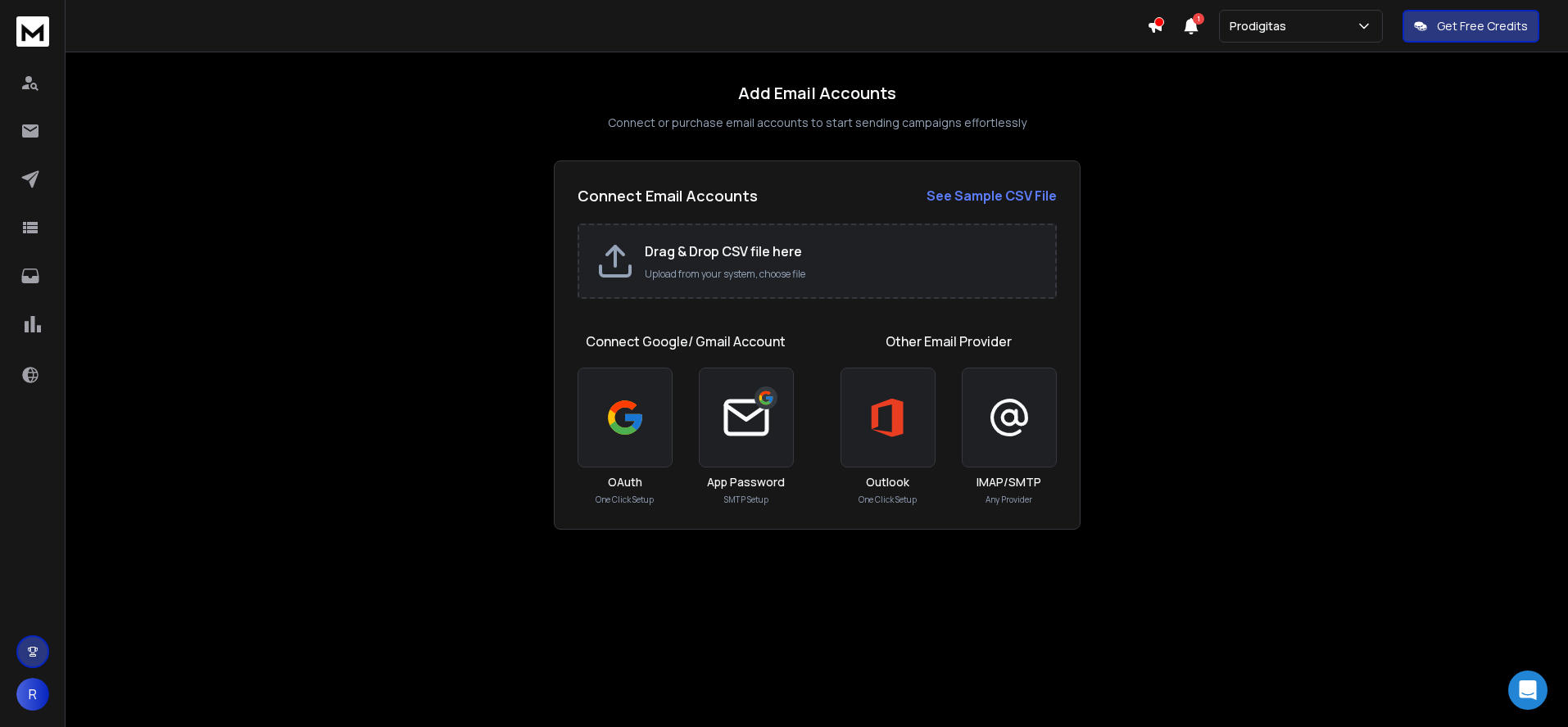
click at [888, 454] on div at bounding box center [889, 417] width 95 height 100
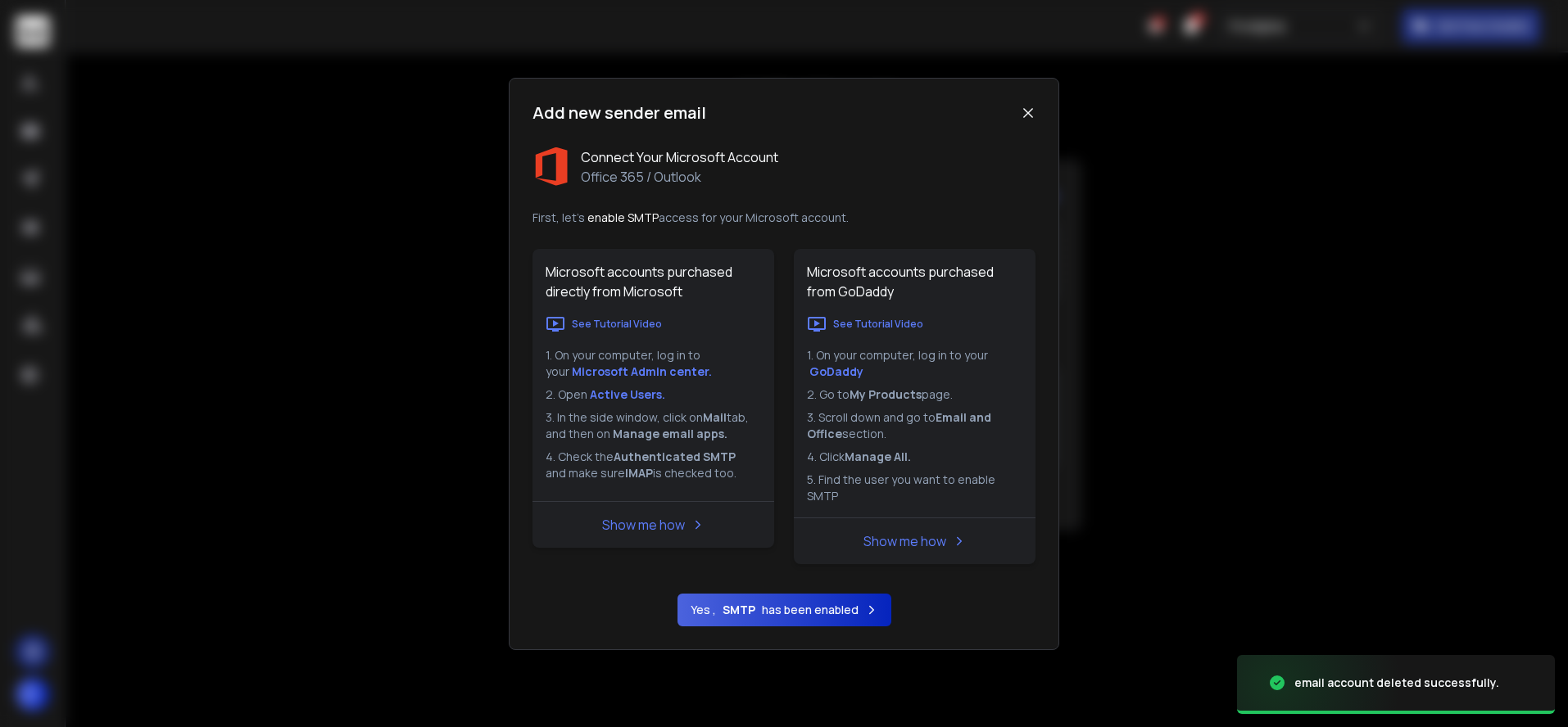
click at [834, 621] on div "Add new sender email Connect Your Microsoft Account Office 365 / Outlook First,…" at bounding box center [784, 364] width 550 height 572
click at [871, 606] on icon at bounding box center [871, 610] width 4 height 7
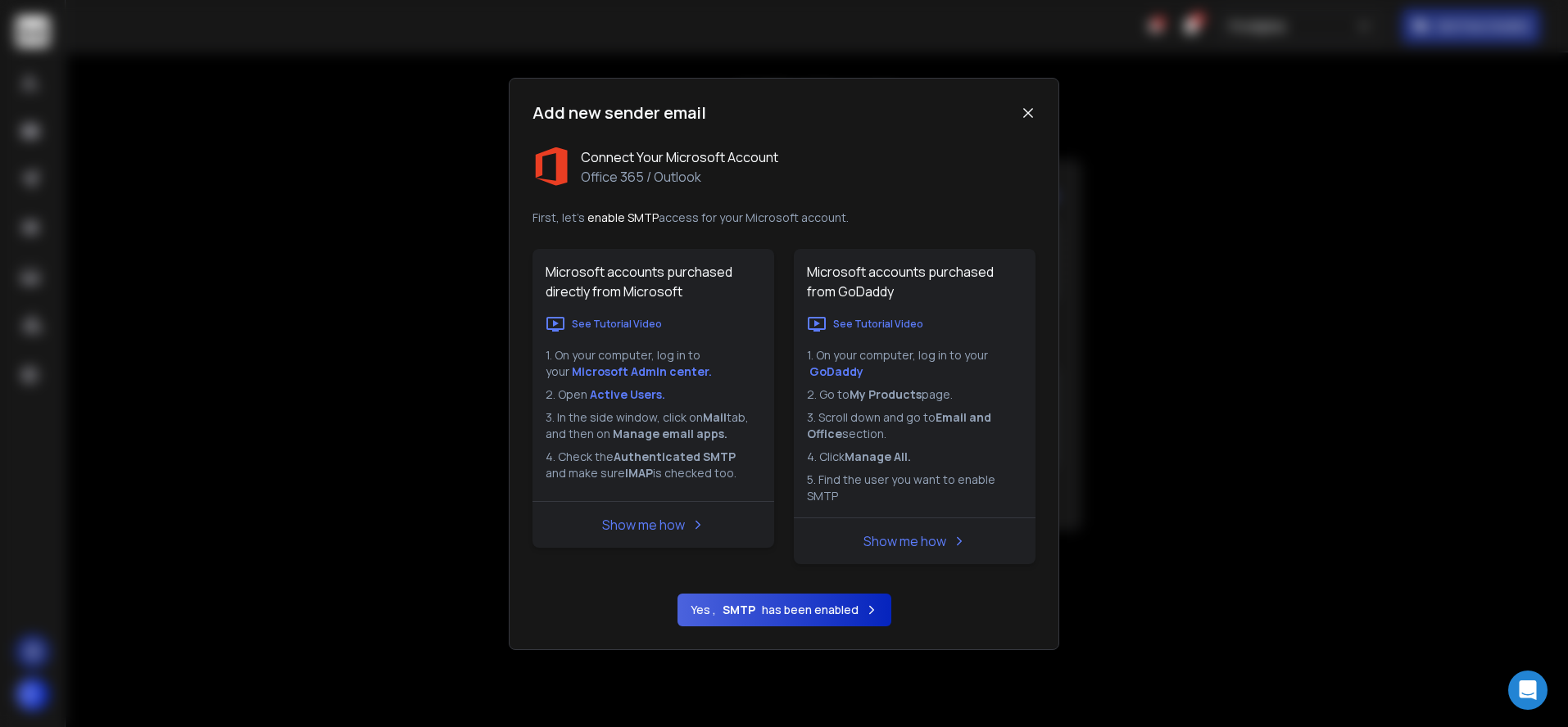
click at [861, 612] on button "Yes , SMTP has been enabled" at bounding box center [784, 611] width 214 height 33
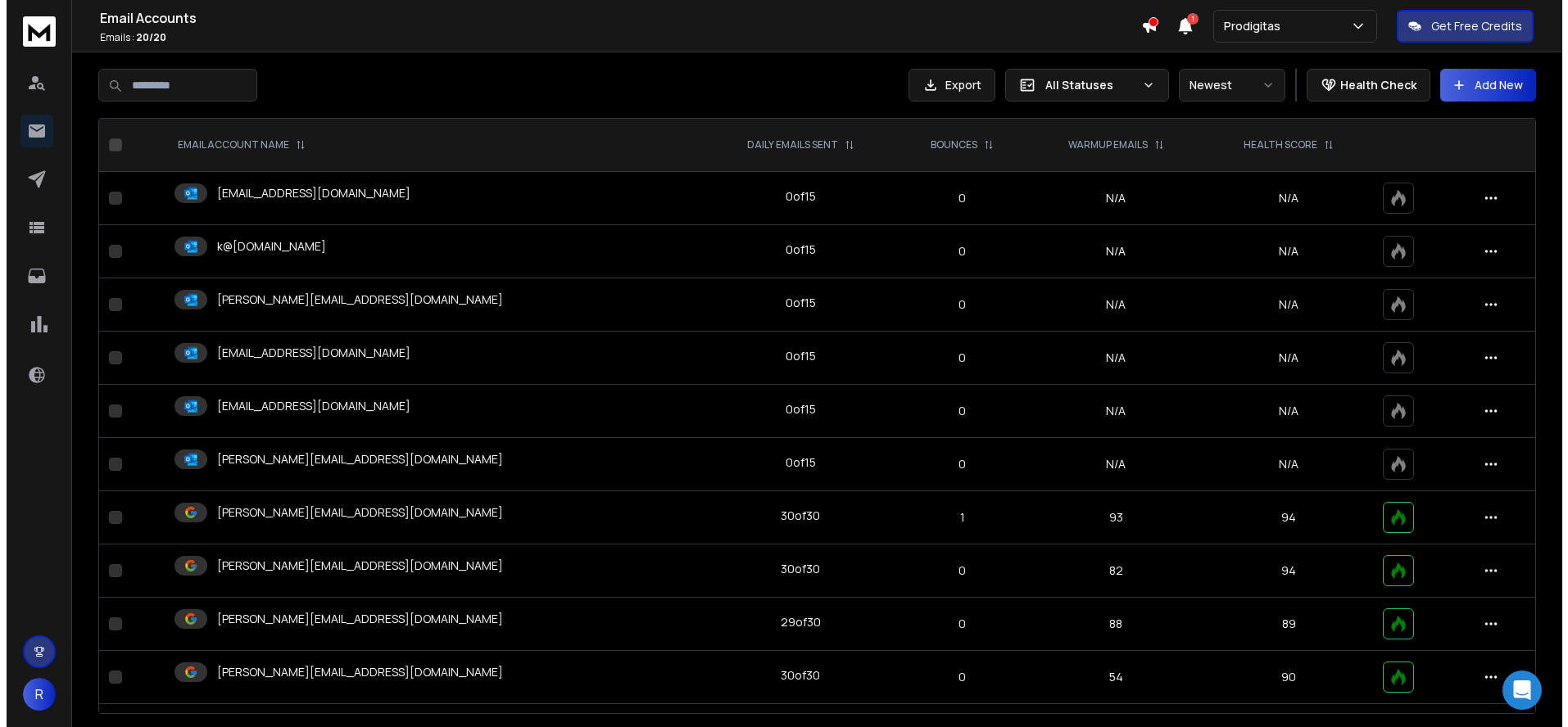
scroll to position [535, 0]
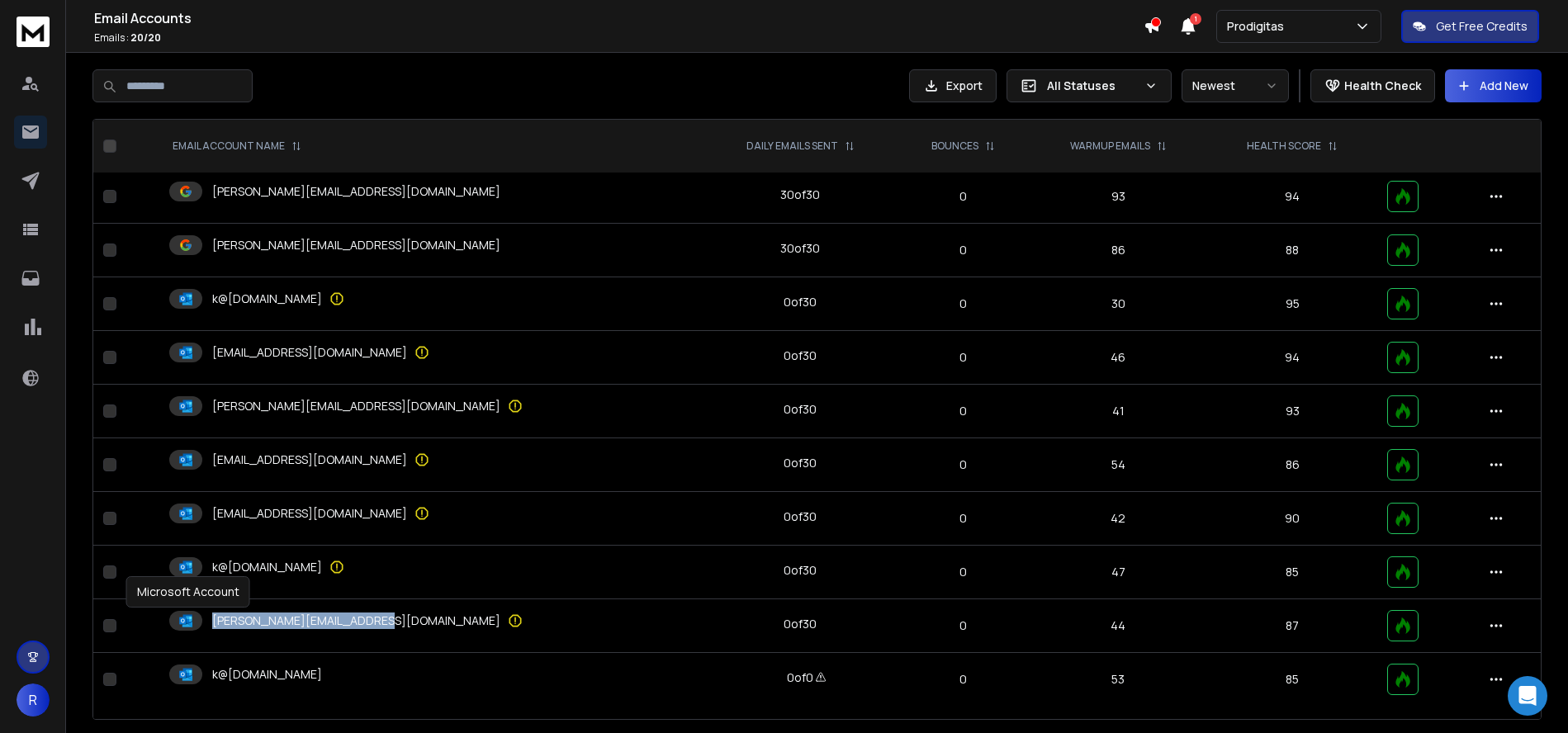
copy p "[PERSON_NAME][EMAIL_ADDRESS][DOMAIN_NAME]"
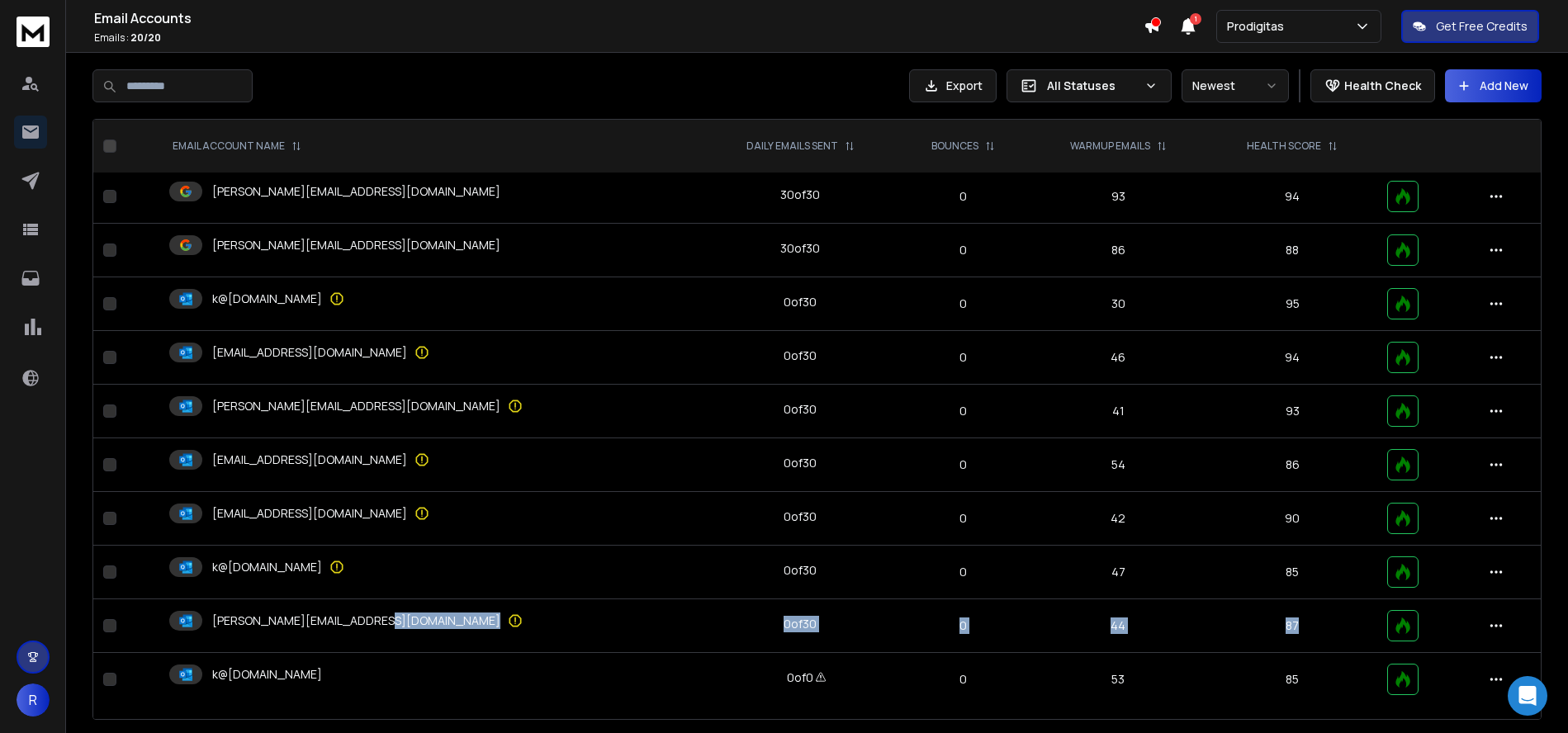
drag, startPoint x: 374, startPoint y: 624, endPoint x: 1459, endPoint y: 630, distance: 1085.0
click at [1459, 630] on tr "[PERSON_NAME][EMAIL_ADDRESS][DOMAIN_NAME] 0 of 30 0 44 87" at bounding box center [817, 627] width 1448 height 54
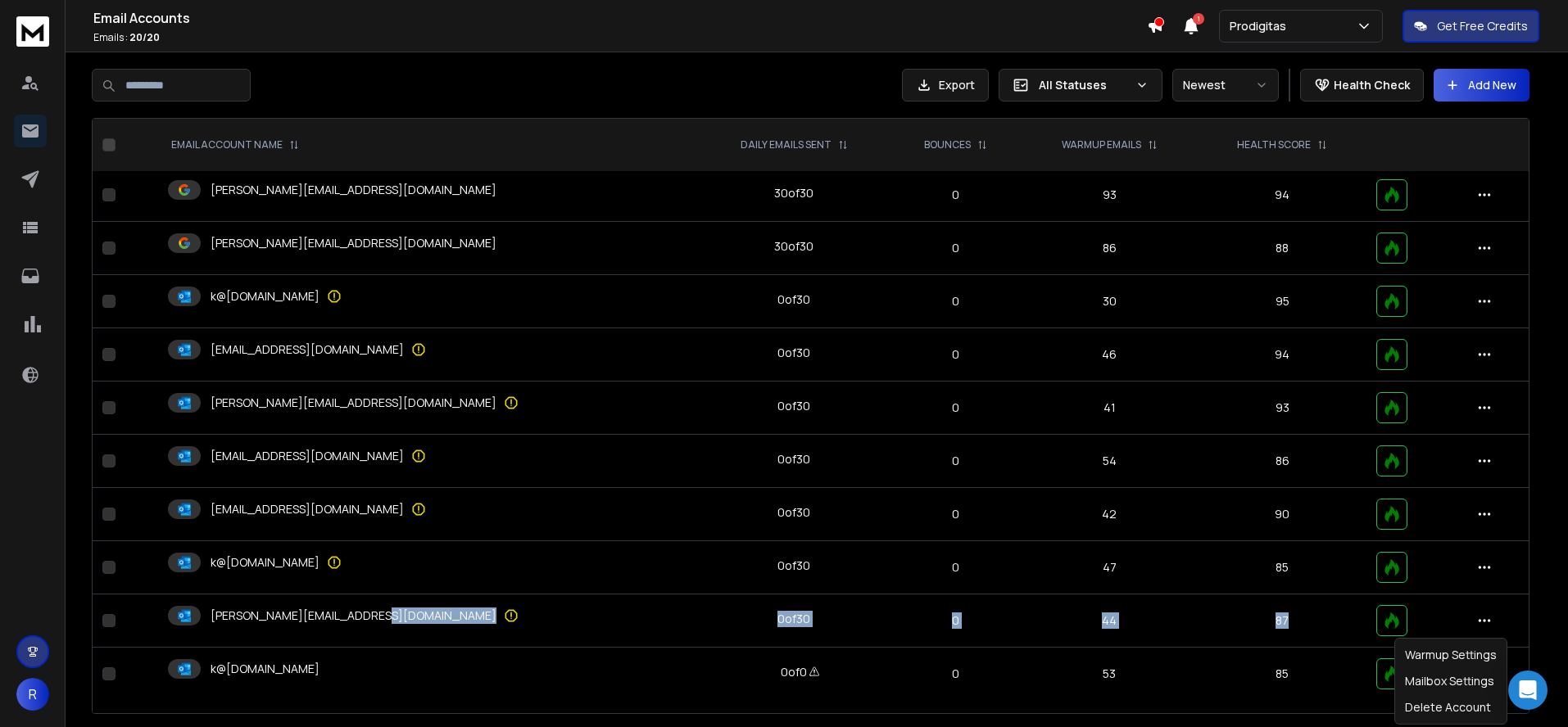
click at [1475, 619] on button at bounding box center [1484, 621] width 69 height 28
click at [1428, 715] on div "Delete Account" at bounding box center [1451, 708] width 105 height 27
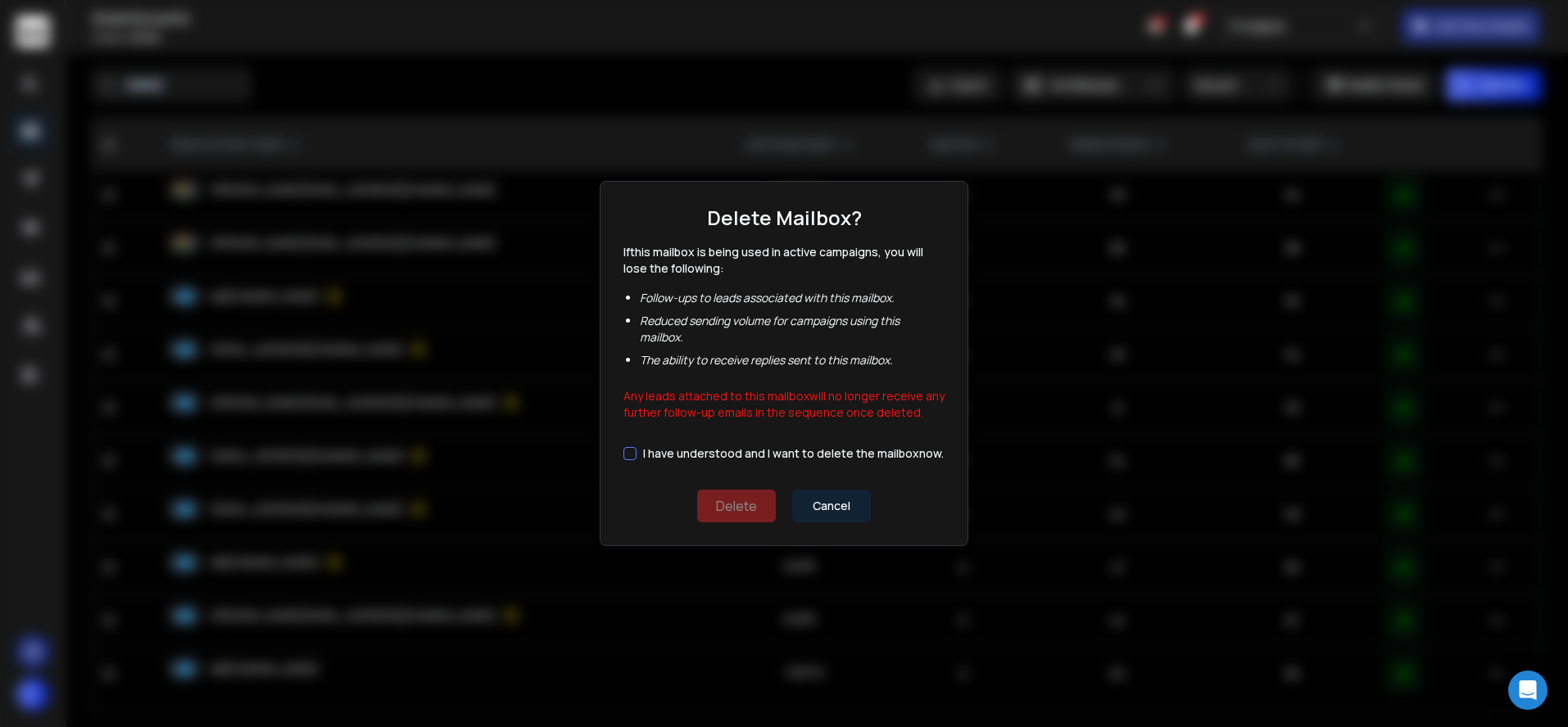
click at [620, 468] on div "Delete Mailbox? If this mailbox is being used in active campaigns, you will los…" at bounding box center [784, 363] width 369 height 365
click at [628, 462] on div "Delete Mailbox? If this mailbox is being used in active campaigns, you will los…" at bounding box center [784, 363] width 321 height 318
drag, startPoint x: 630, startPoint y: 458, endPoint x: 691, endPoint y: 499, distance: 73.5
click at [630, 458] on button "I have understood and I want to delete the mailbox now." at bounding box center [630, 454] width 13 height 13
click at [723, 503] on button "Delete" at bounding box center [736, 506] width 79 height 33
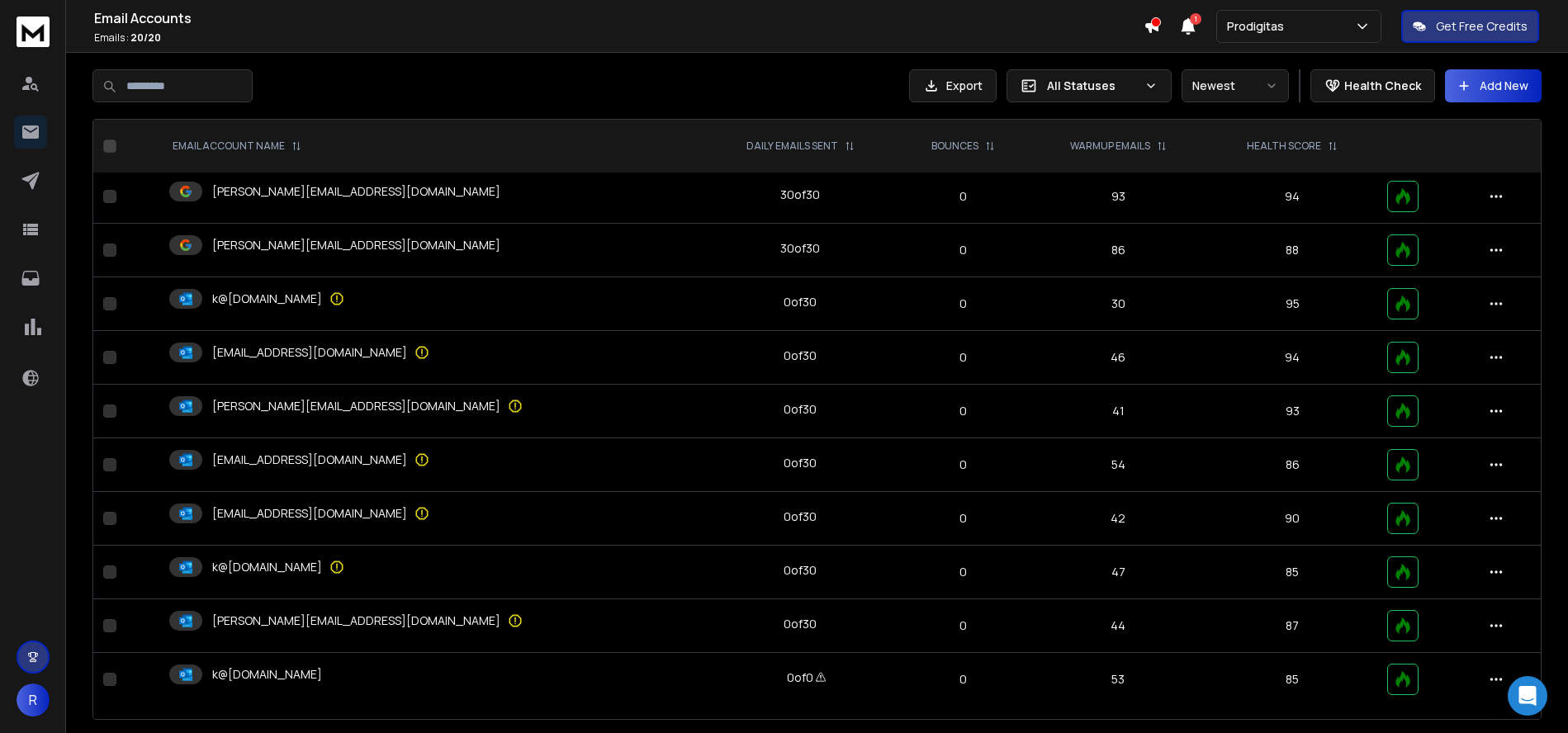
click at [1498, 87] on button "Add New" at bounding box center [1493, 86] width 97 height 33
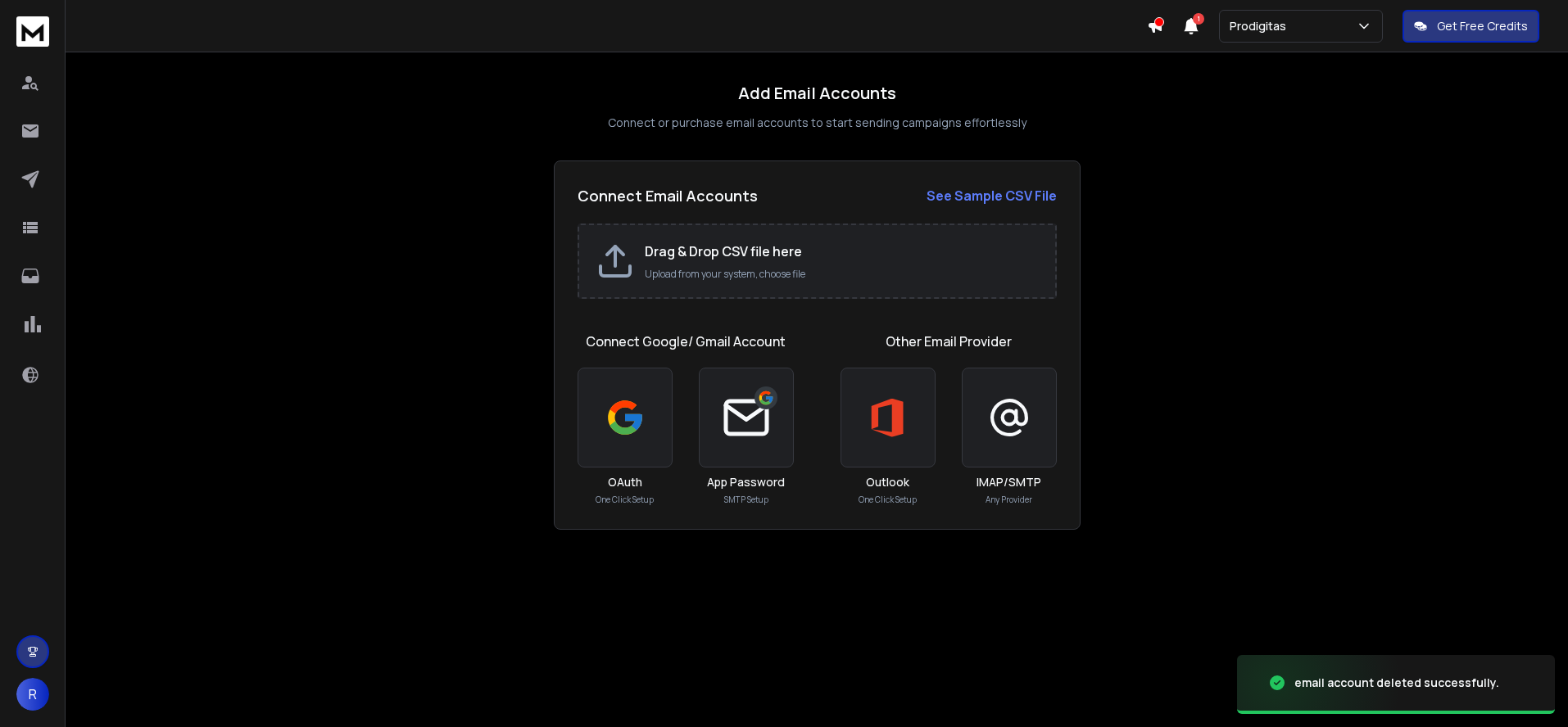
click at [834, 430] on div "Connect Google/ Gmail Account OAuth One Click Setup App Password SMTP Setup Oth…" at bounding box center [817, 419] width 480 height 174
click at [896, 414] on icon at bounding box center [887, 417] width 32 height 39
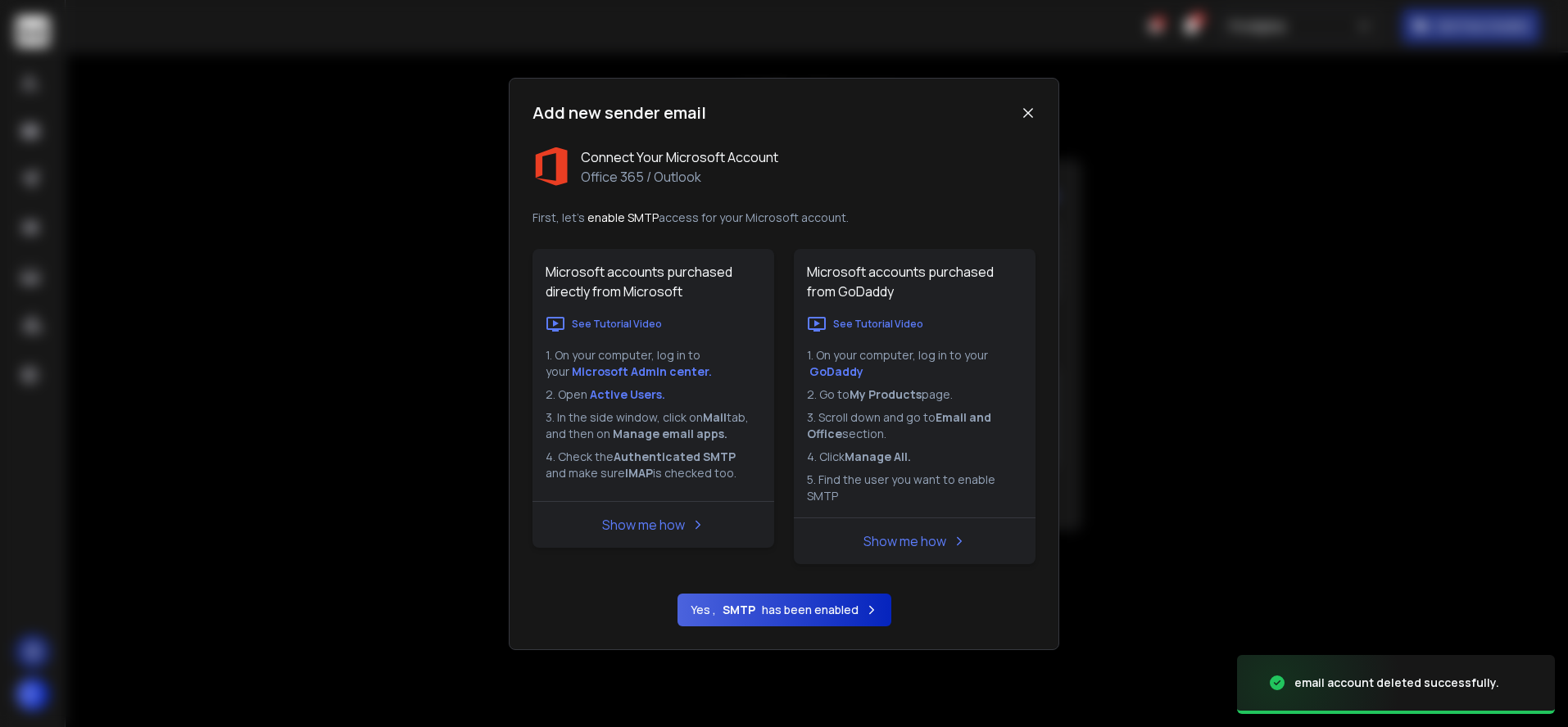
click at [834, 601] on button "Yes , SMTP has been enabled" at bounding box center [784, 611] width 214 height 33
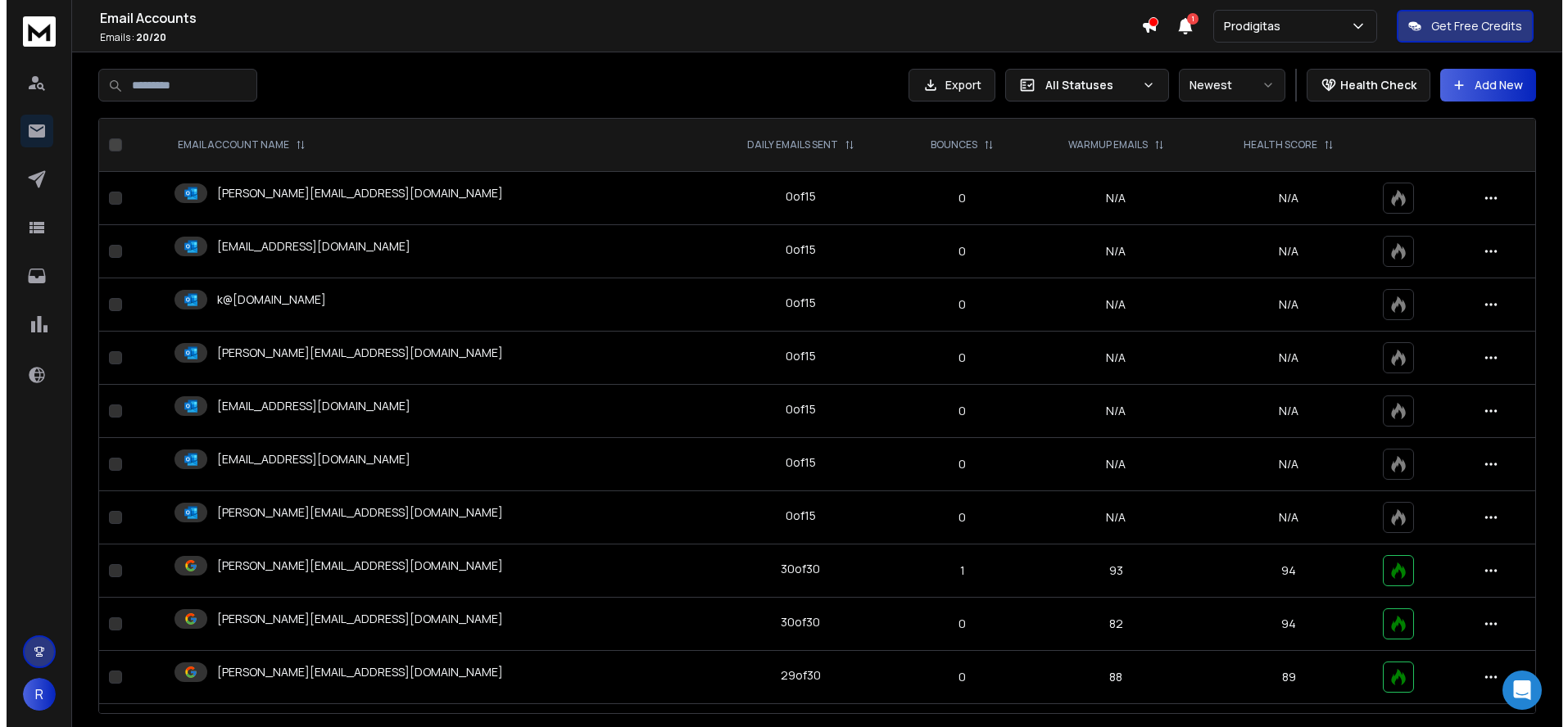
scroll to position [535, 0]
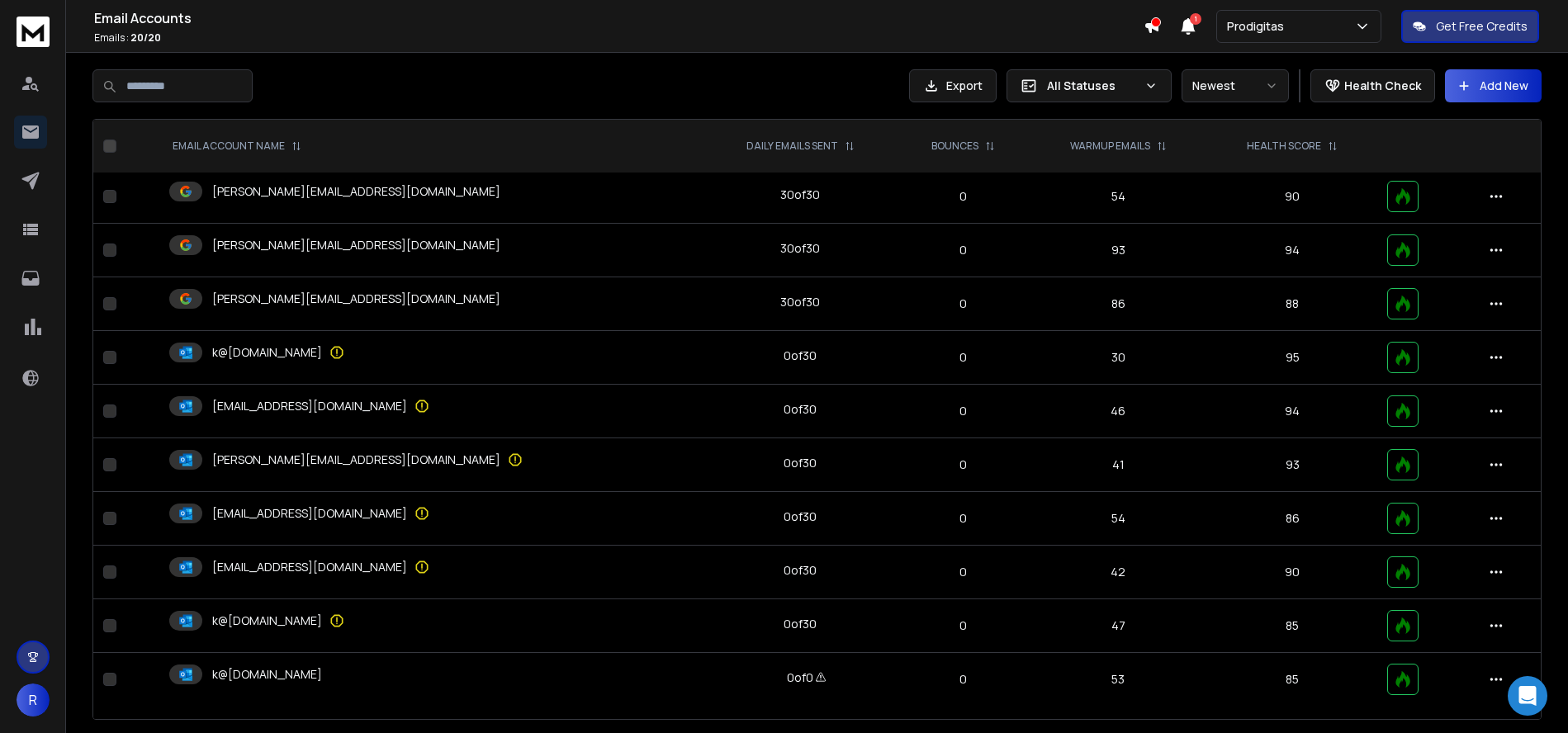
copy p "k@[DOMAIN_NAME]"
drag, startPoint x: 330, startPoint y: 623, endPoint x: 205, endPoint y: 622, distance: 125.0
click at [205, 622] on div "k@[DOMAIN_NAME]" at bounding box center [431, 620] width 523 height 19
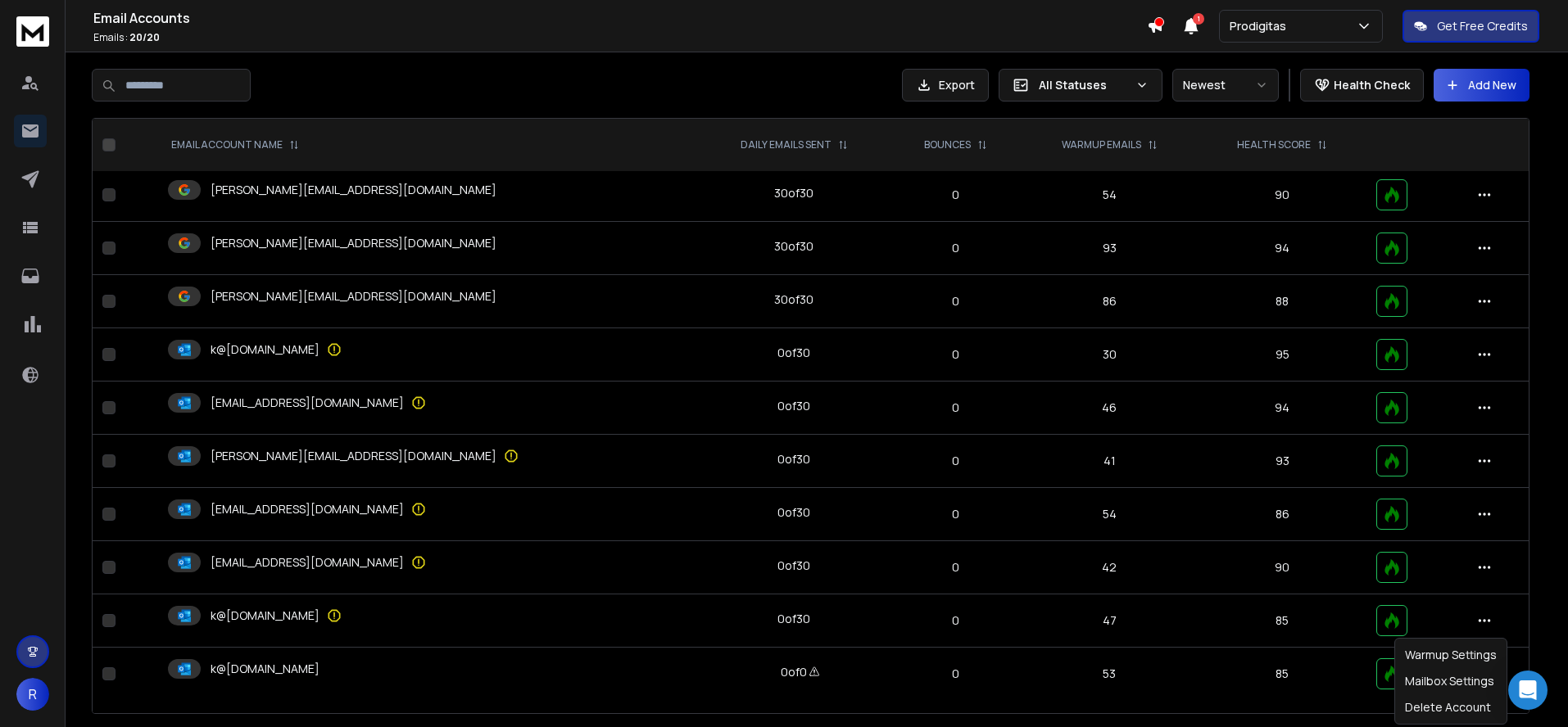
click at [1478, 622] on button at bounding box center [1484, 621] width 69 height 28
click at [1420, 711] on div "Delete Account" at bounding box center [1451, 708] width 105 height 27
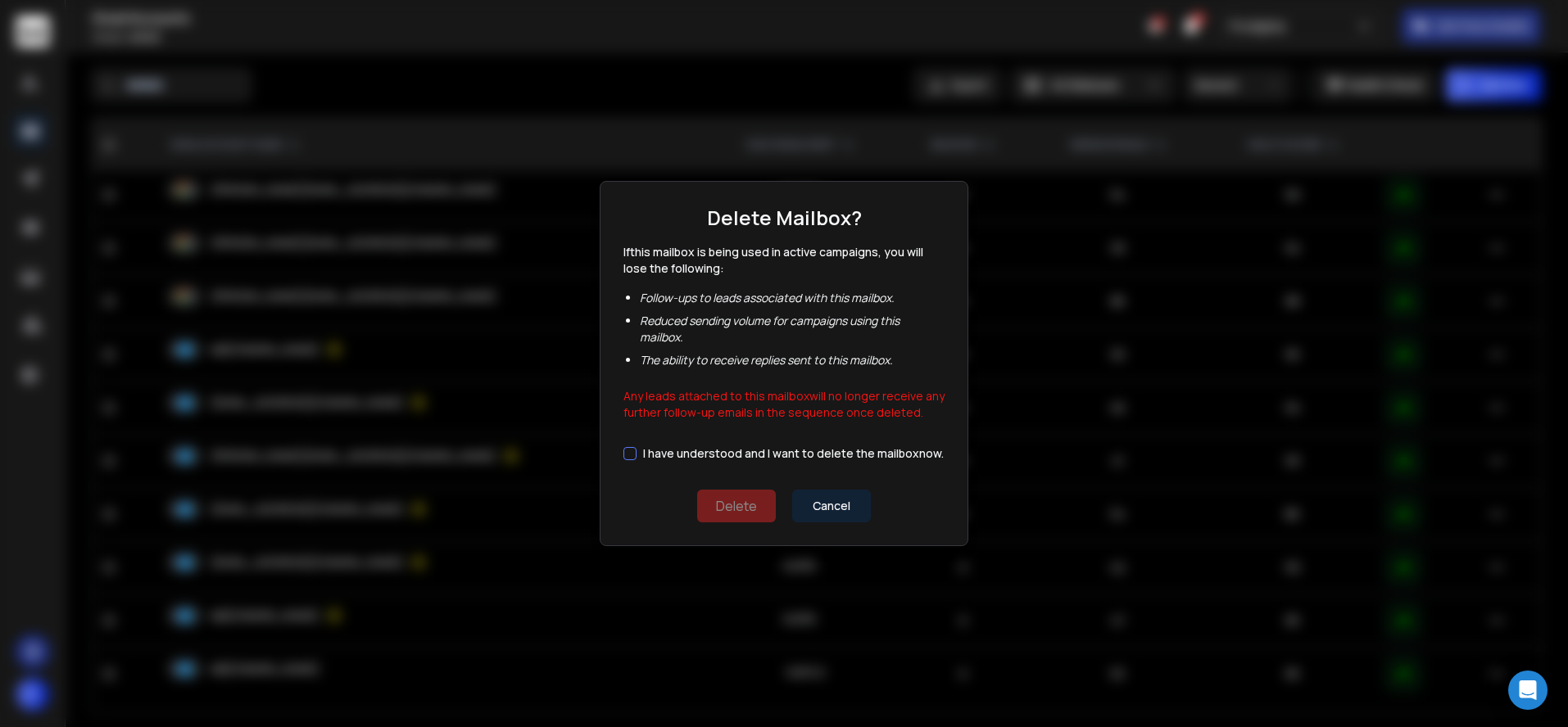
click at [635, 450] on button "I have understood and I want to delete the mailbox now." at bounding box center [630, 454] width 13 height 13
click at [733, 498] on button "Delete" at bounding box center [736, 506] width 79 height 33
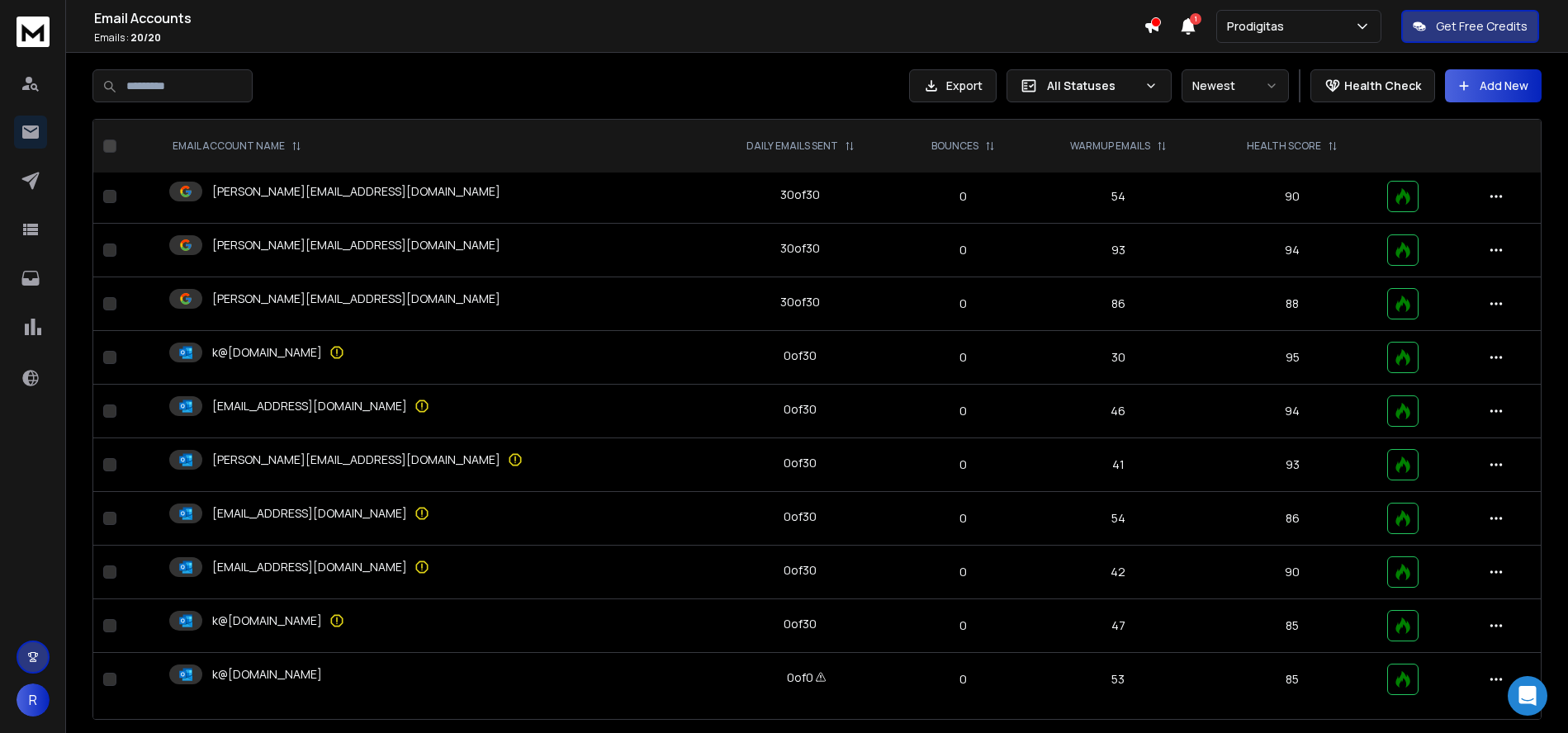
click at [1528, 82] on button "Add New" at bounding box center [1493, 86] width 97 height 33
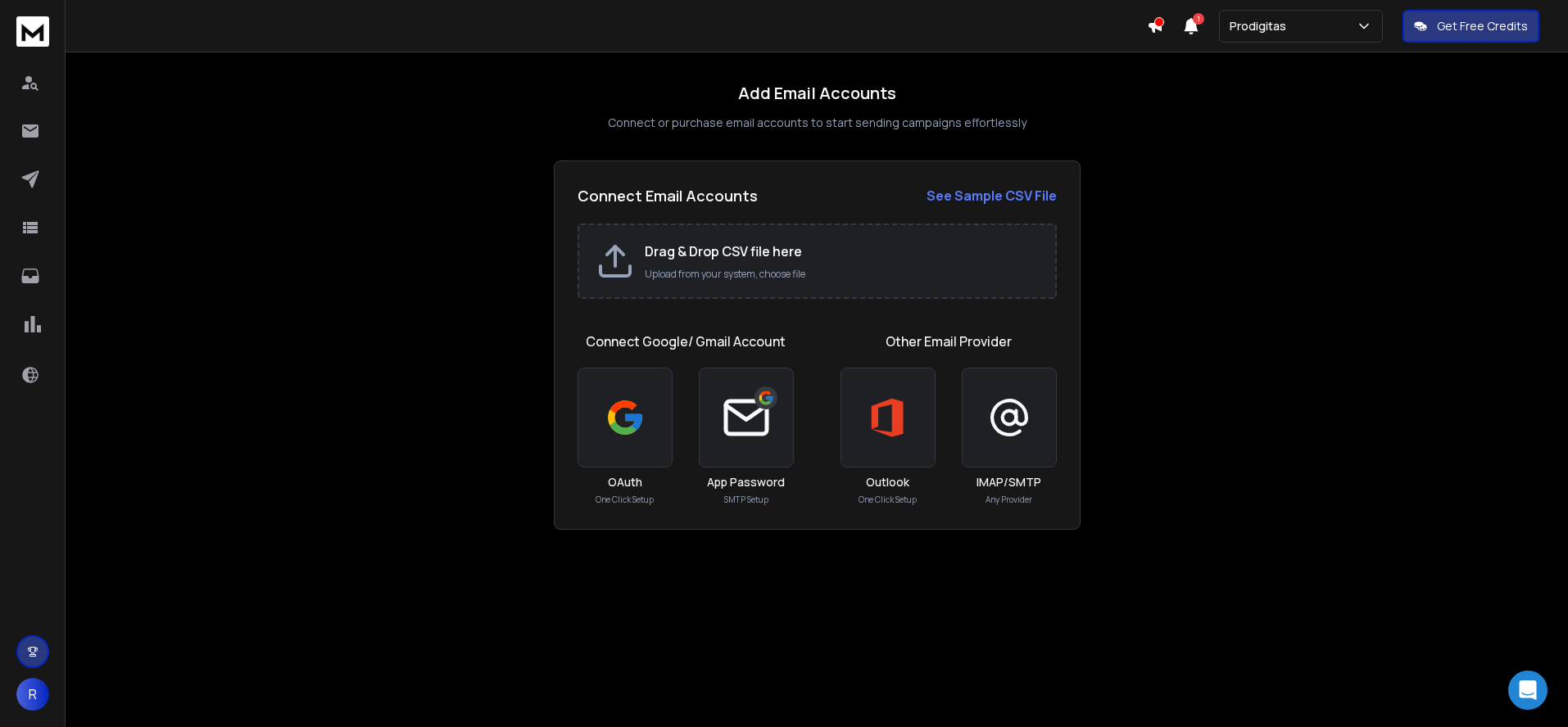
click at [898, 426] on icon at bounding box center [887, 417] width 32 height 39
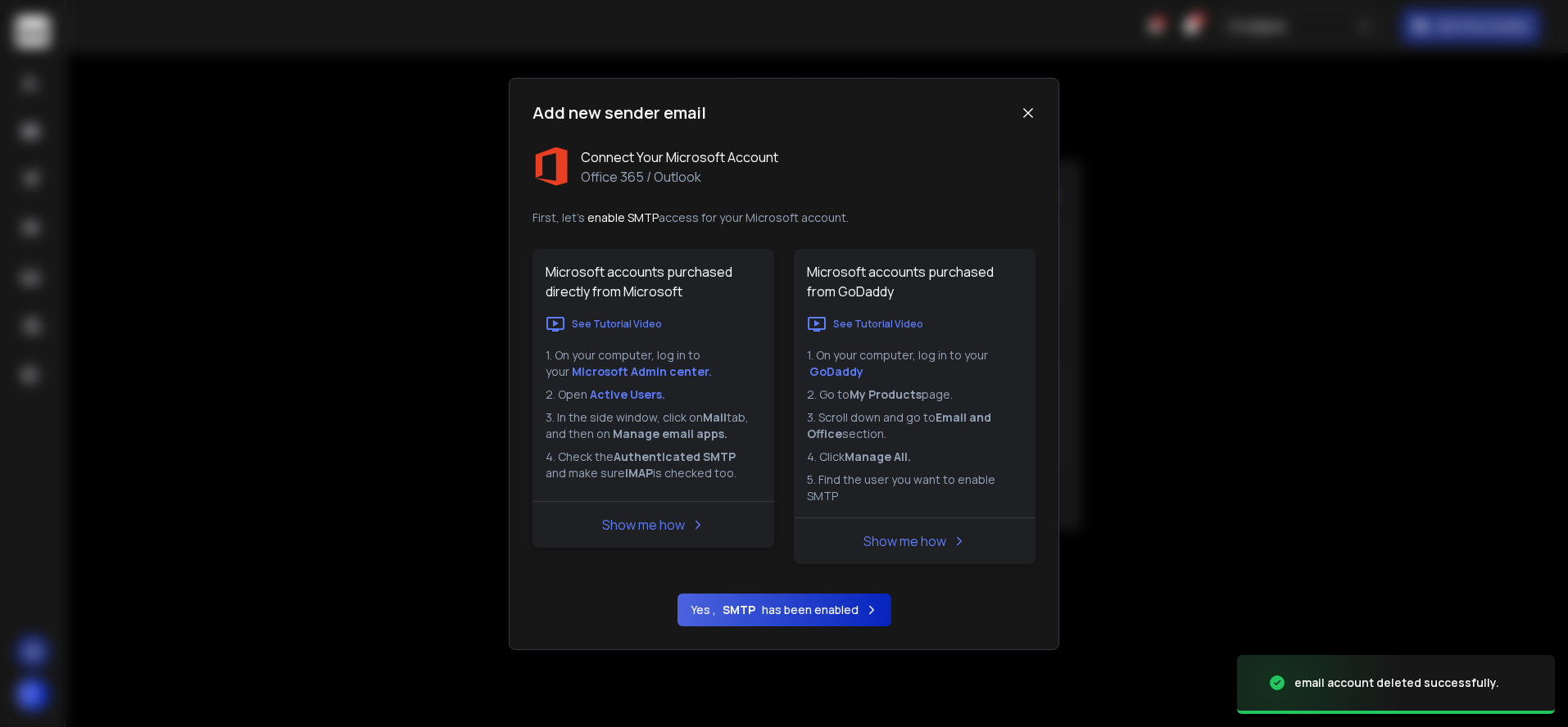
click at [826, 595] on button "Yes , SMTP has been enabled" at bounding box center [784, 611] width 214 height 33
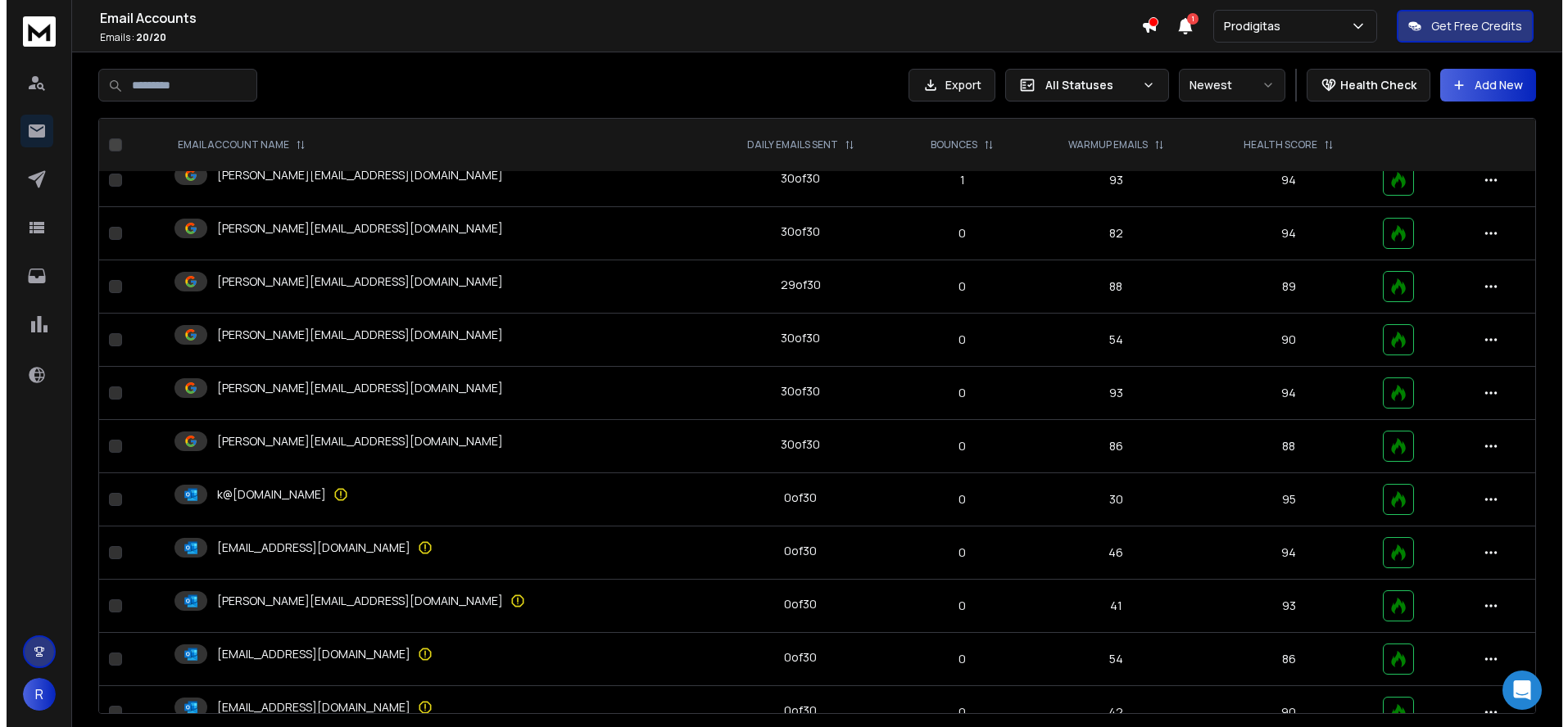
scroll to position [535, 0]
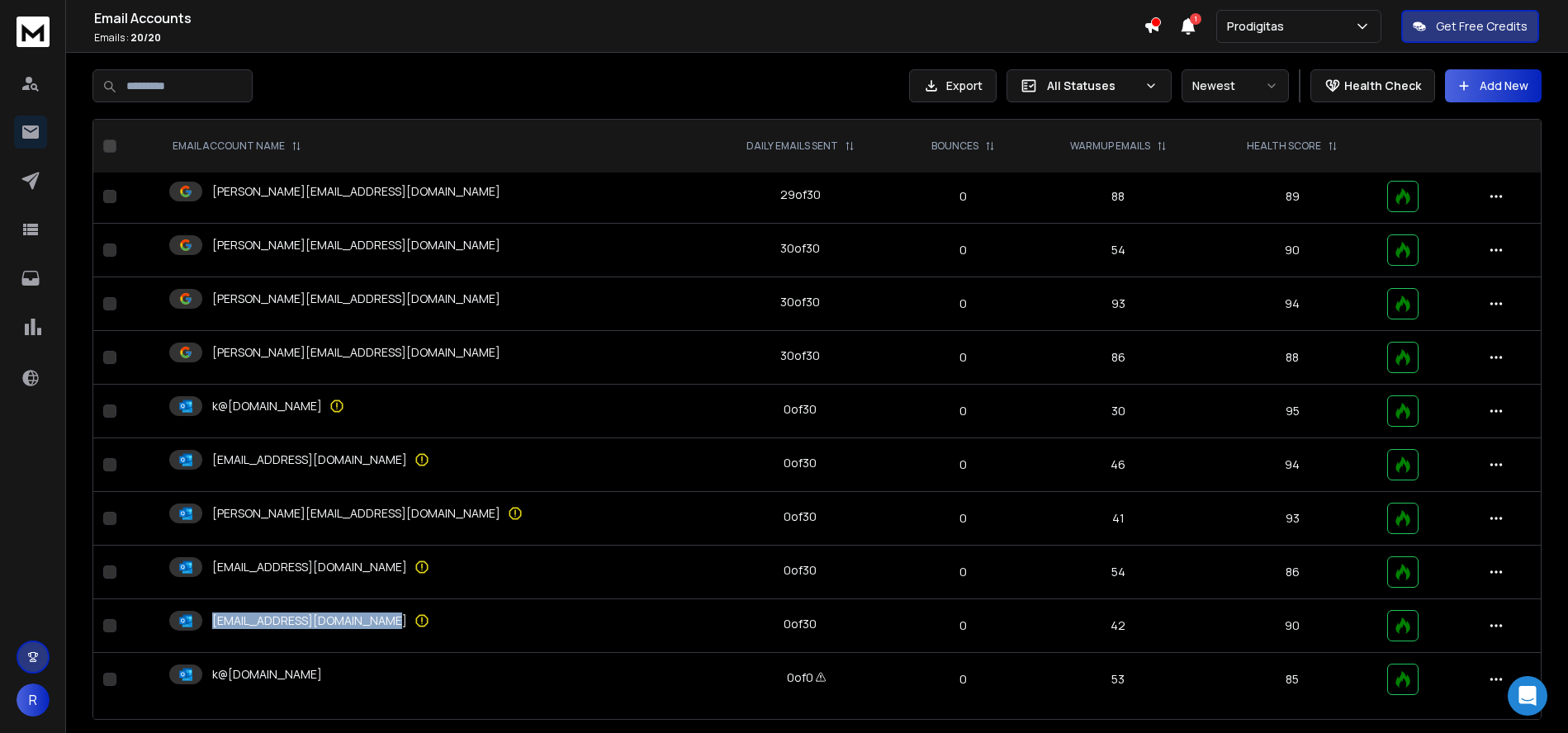
copy p "[EMAIL_ADDRESS][DOMAIN_NAME]"
drag, startPoint x: 382, startPoint y: 623, endPoint x: 1343, endPoint y: 621, distance: 961.0
click at [1343, 621] on tr "kaustubhd@useprodigitas.com 0 of 30 0 42 90" at bounding box center [817, 627] width 1448 height 54
click at [1502, 625] on icon at bounding box center [1508, 625] width 12 height 3
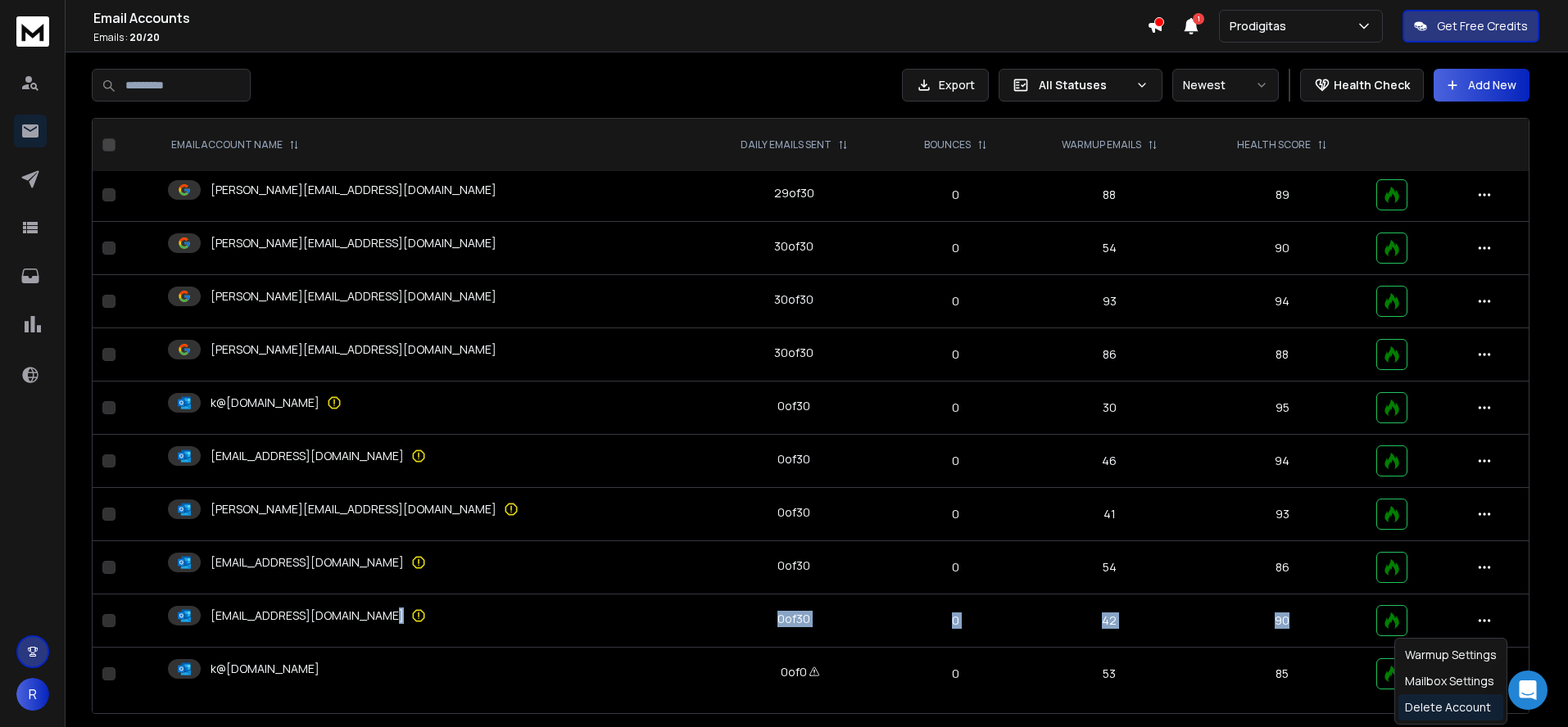
click at [1420, 709] on div "Delete Account" at bounding box center [1451, 708] width 105 height 27
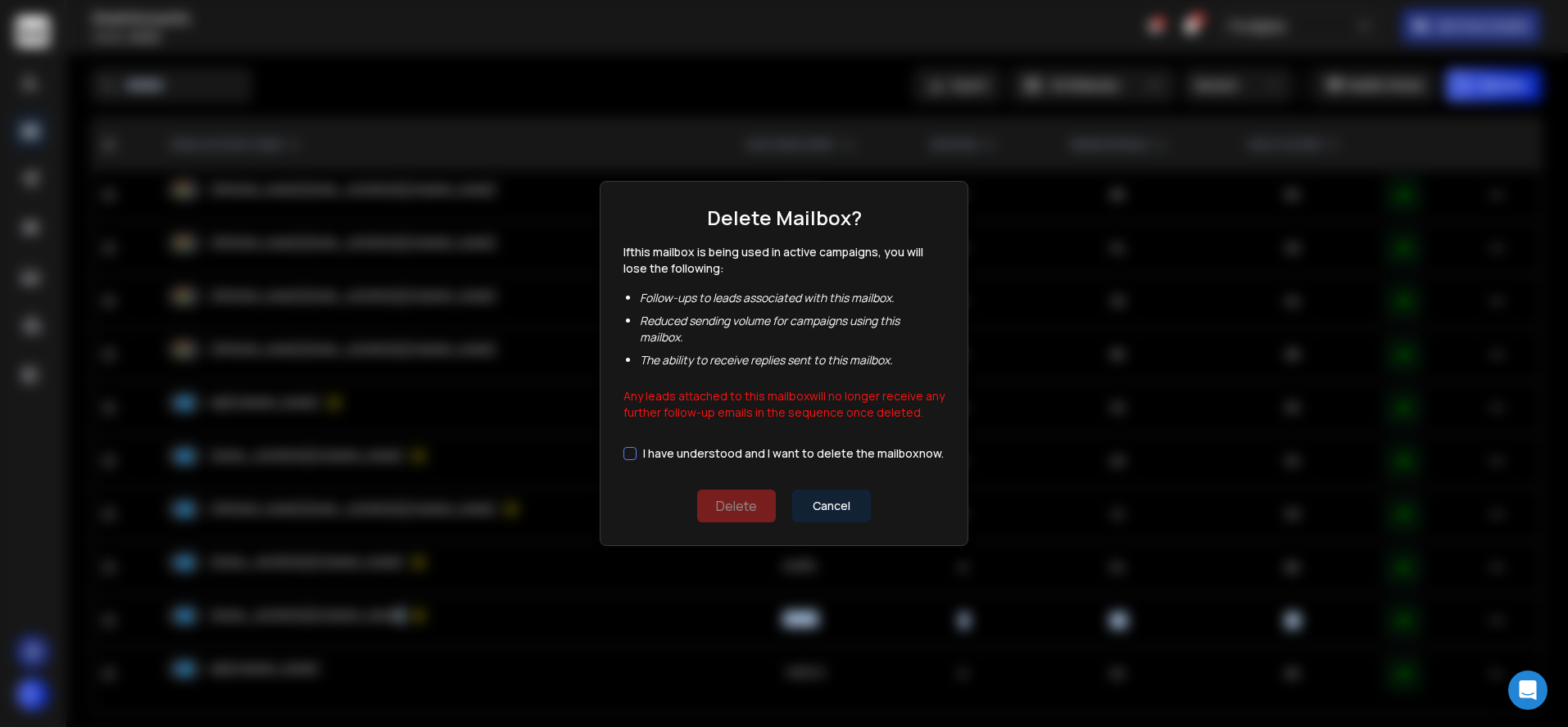
click at [626, 454] on button "I have understood and I want to delete the mailbox now." at bounding box center [630, 454] width 13 height 13
click at [747, 512] on button "Delete" at bounding box center [736, 506] width 79 height 33
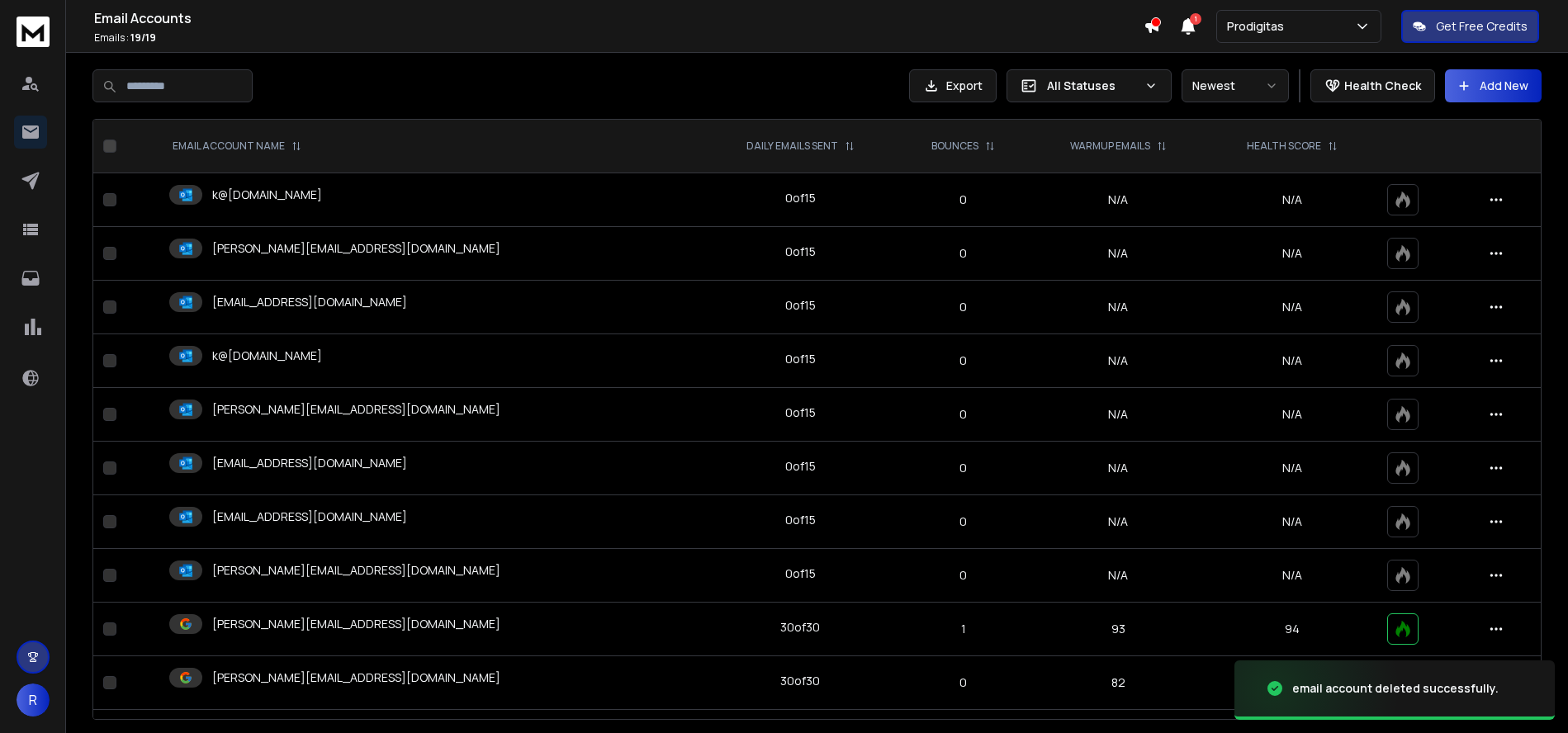
click at [1511, 84] on button "Add New" at bounding box center [1493, 86] width 97 height 33
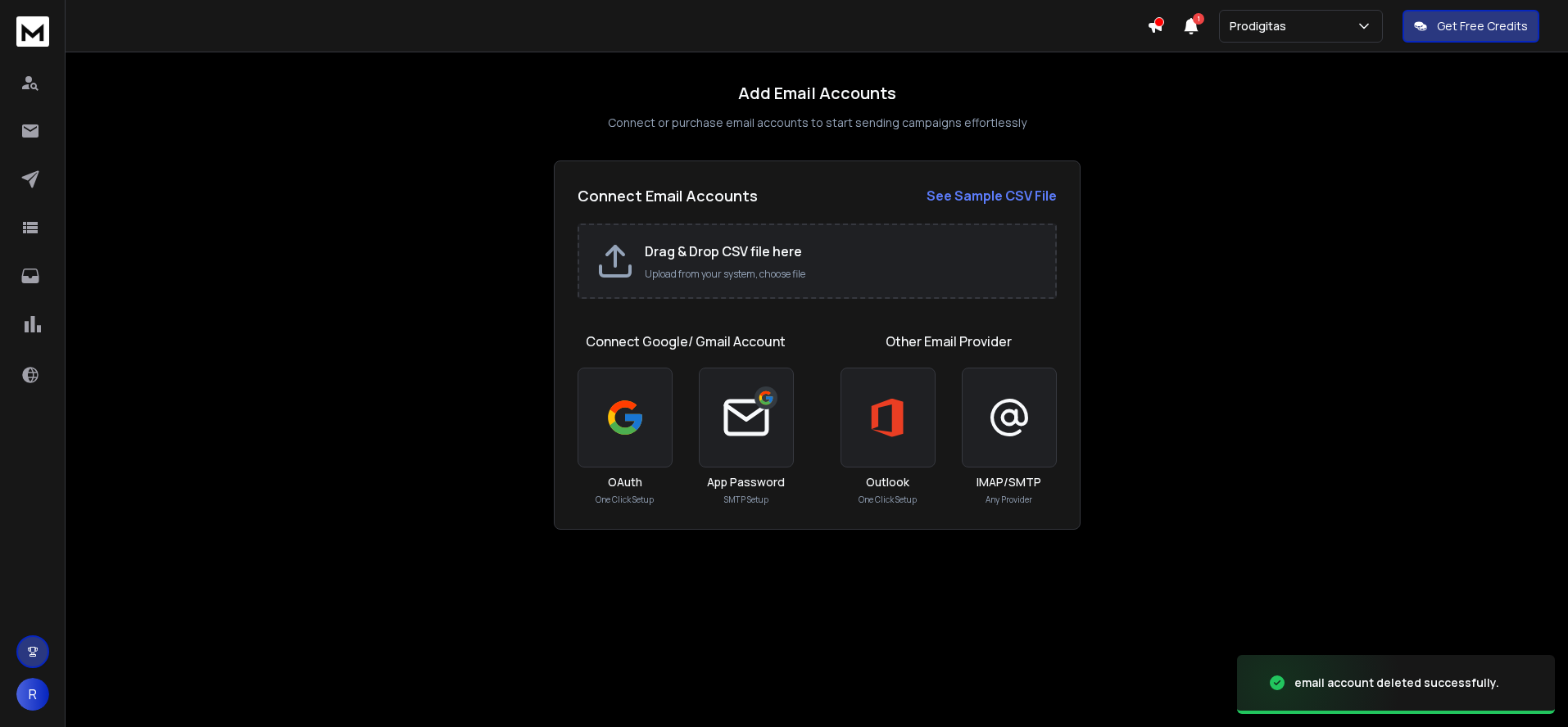
click at [826, 435] on div "Connect Google/ Gmail Account OAuth One Click Setup App Password SMTP Setup Oth…" at bounding box center [817, 419] width 480 height 174
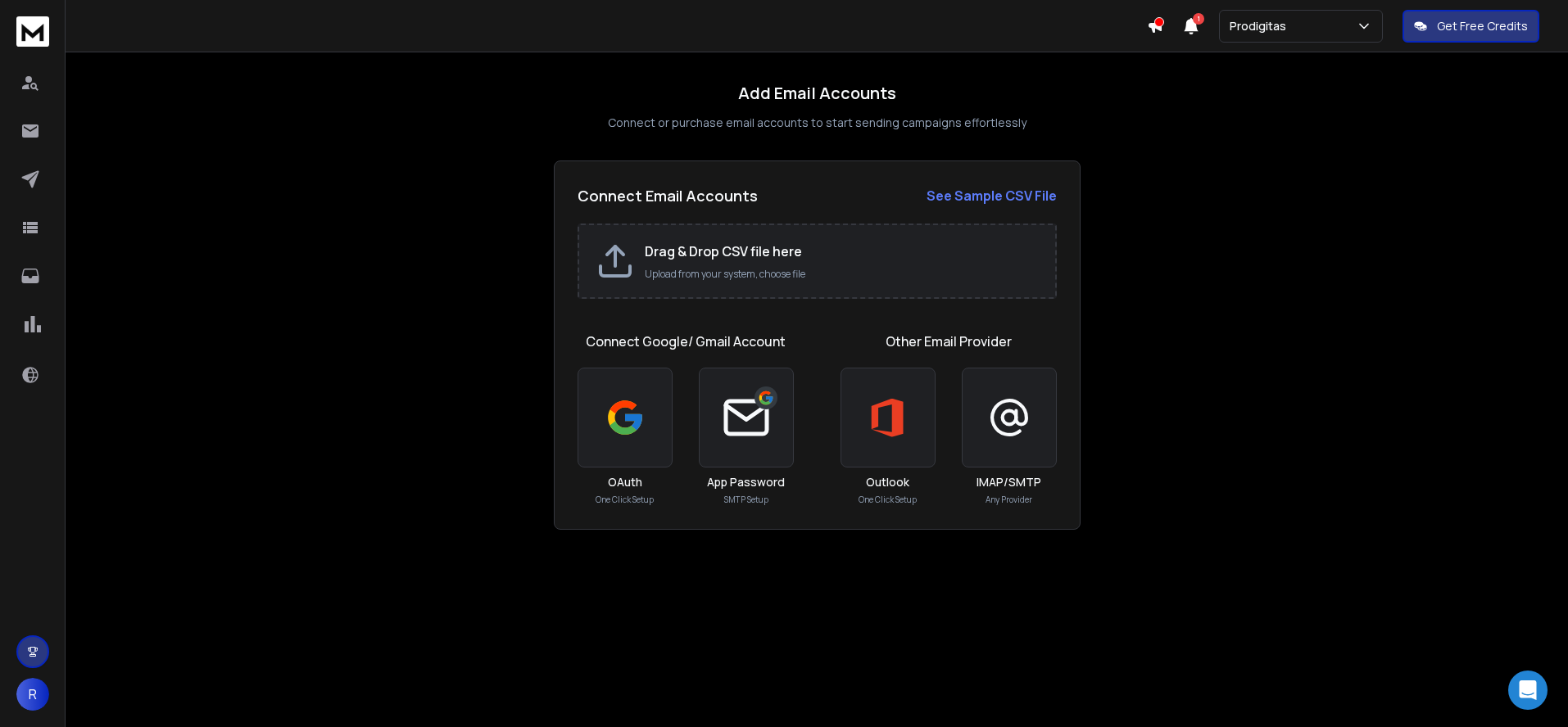
click at [870, 425] on icon at bounding box center [888, 418] width 39 height 39
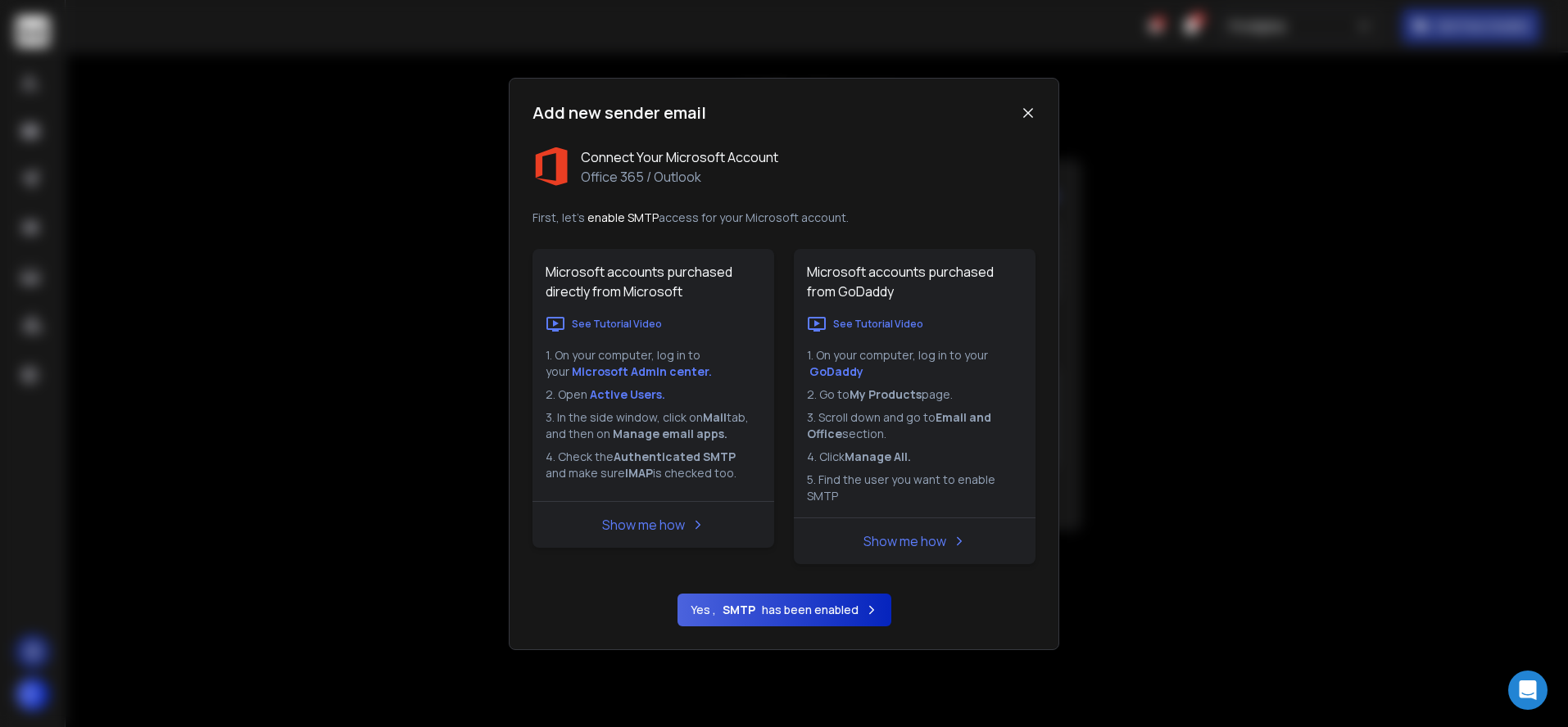
click at [796, 600] on button "Yes , SMTP has been enabled" at bounding box center [784, 611] width 214 height 33
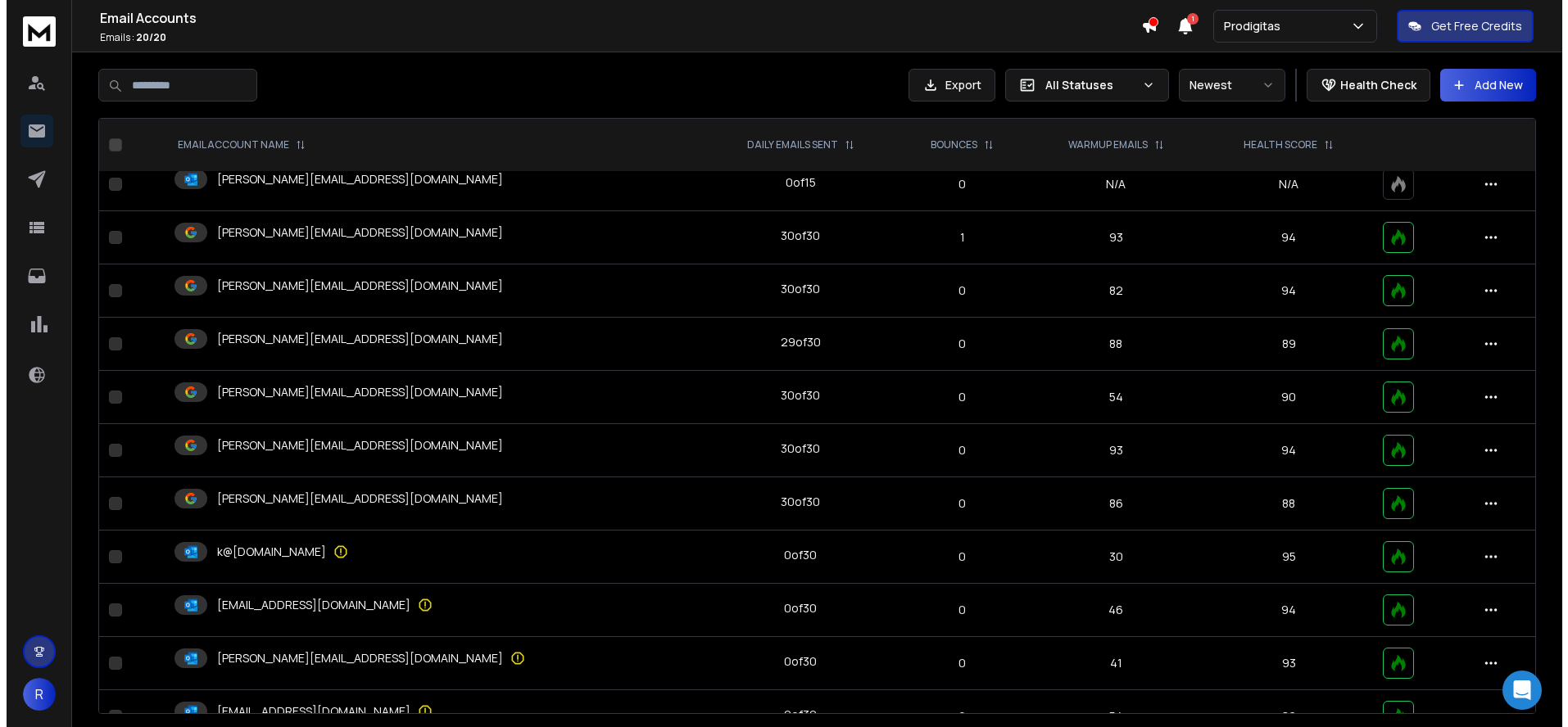
scroll to position [535, 0]
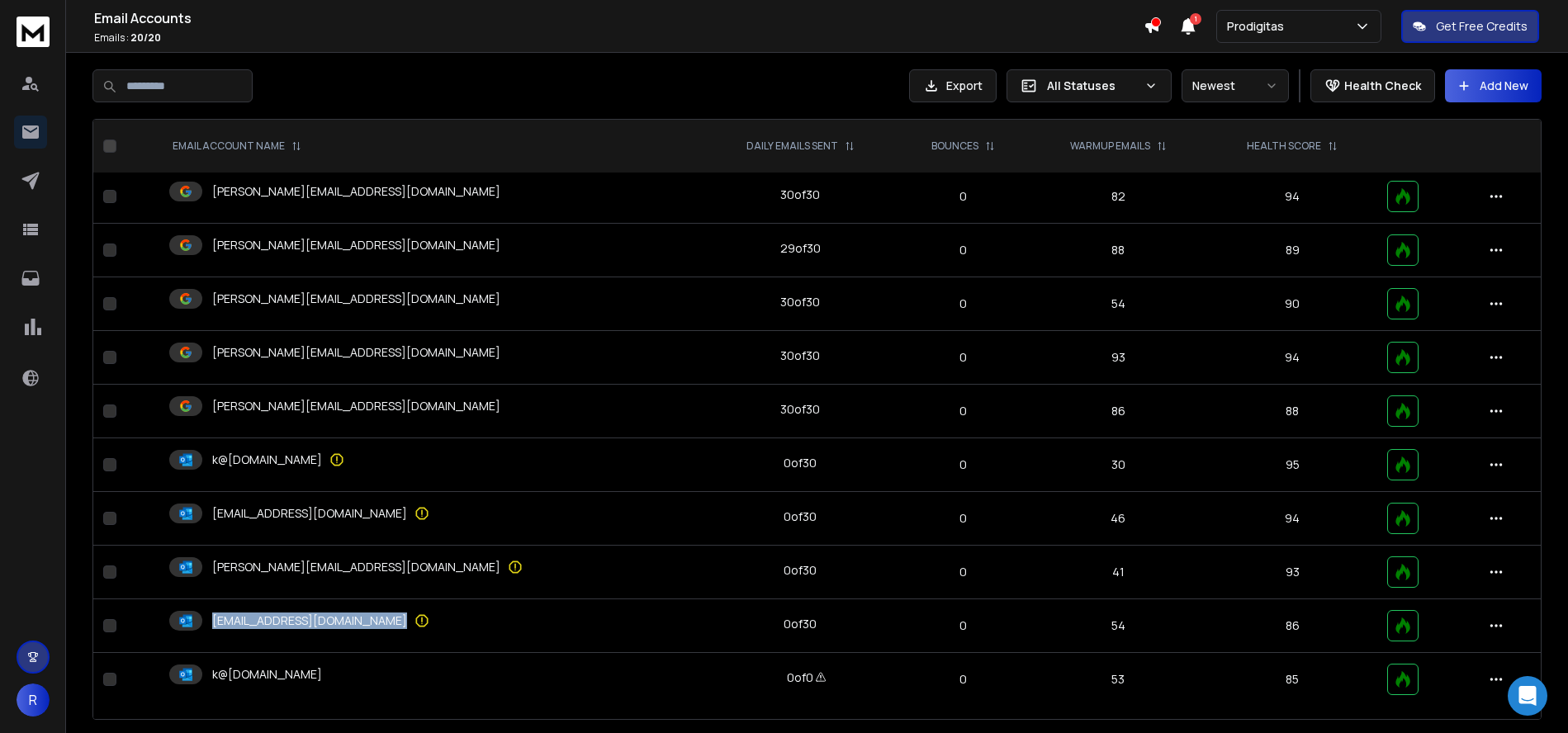
copy td "[EMAIL_ADDRESS][DOMAIN_NAME]"
drag, startPoint x: 387, startPoint y: 623, endPoint x: 1043, endPoint y: 612, distance: 656.1
click at [1043, 612] on tr "[EMAIL_ADDRESS][DOMAIN_NAME] 0 of 30 0 54 86" at bounding box center [817, 627] width 1448 height 54
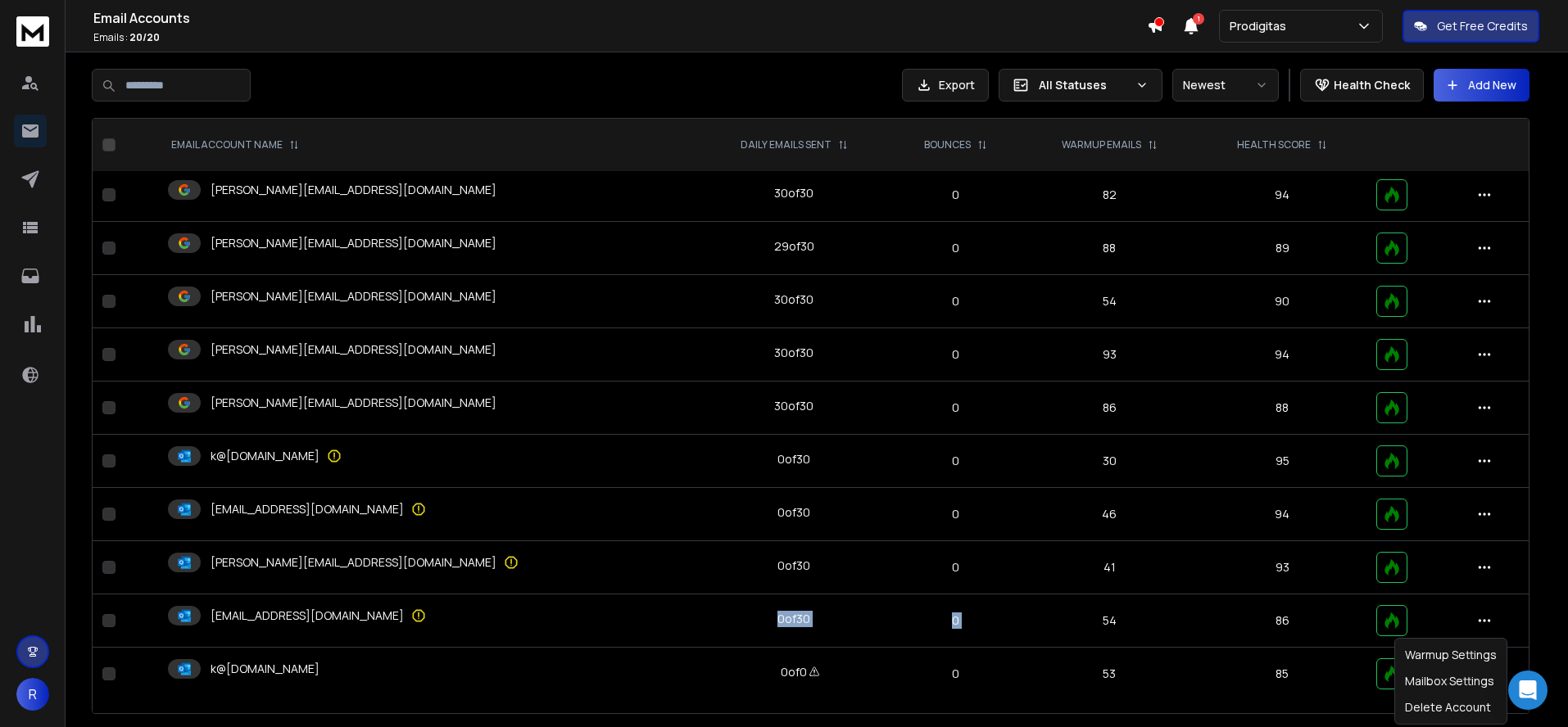
click at [1477, 622] on icon at bounding box center [1485, 621] width 15 height 15
click at [1430, 717] on div "Delete Account" at bounding box center [1451, 708] width 105 height 27
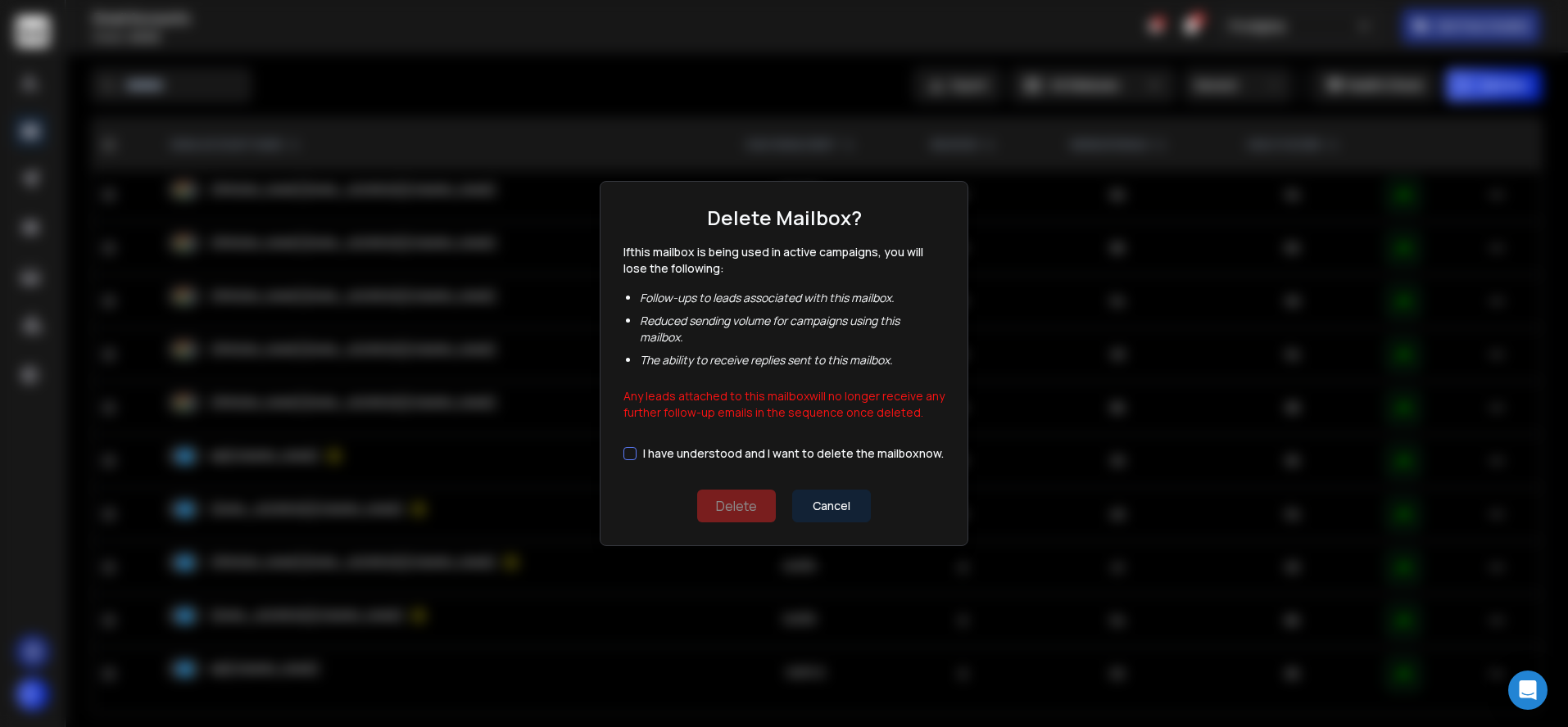
drag, startPoint x: 703, startPoint y: 457, endPoint x: 703, endPoint y: 475, distance: 18.0
click at [703, 457] on label "I have understood and I want to delete the mailbox now." at bounding box center [793, 454] width 301 height 12
click at [636, 457] on button "I have understood and I want to delete the mailbox now." at bounding box center [630, 454] width 13 height 13
click at [725, 518] on button "Delete" at bounding box center [736, 506] width 79 height 33
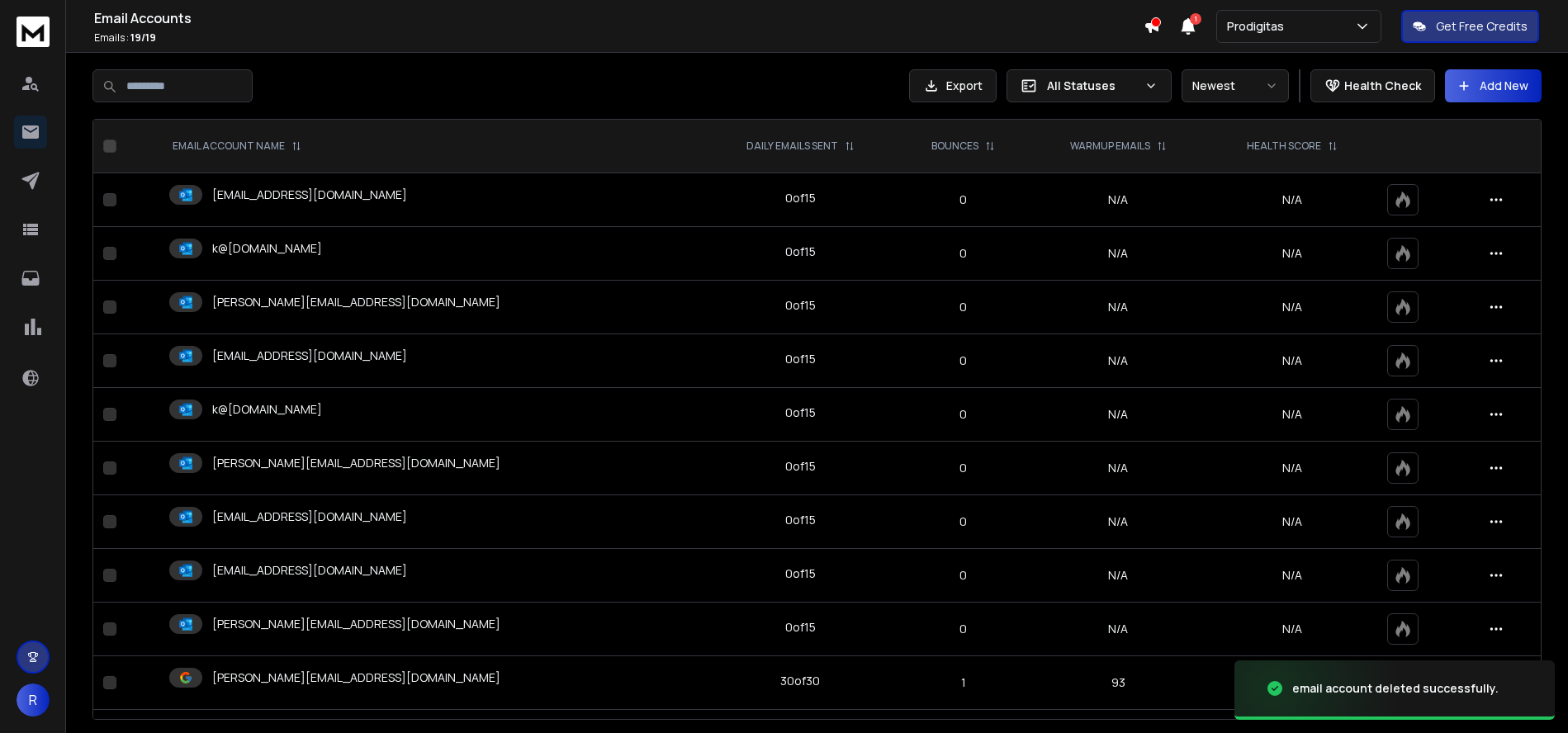
click at [1524, 97] on button "Add New" at bounding box center [1493, 86] width 97 height 33
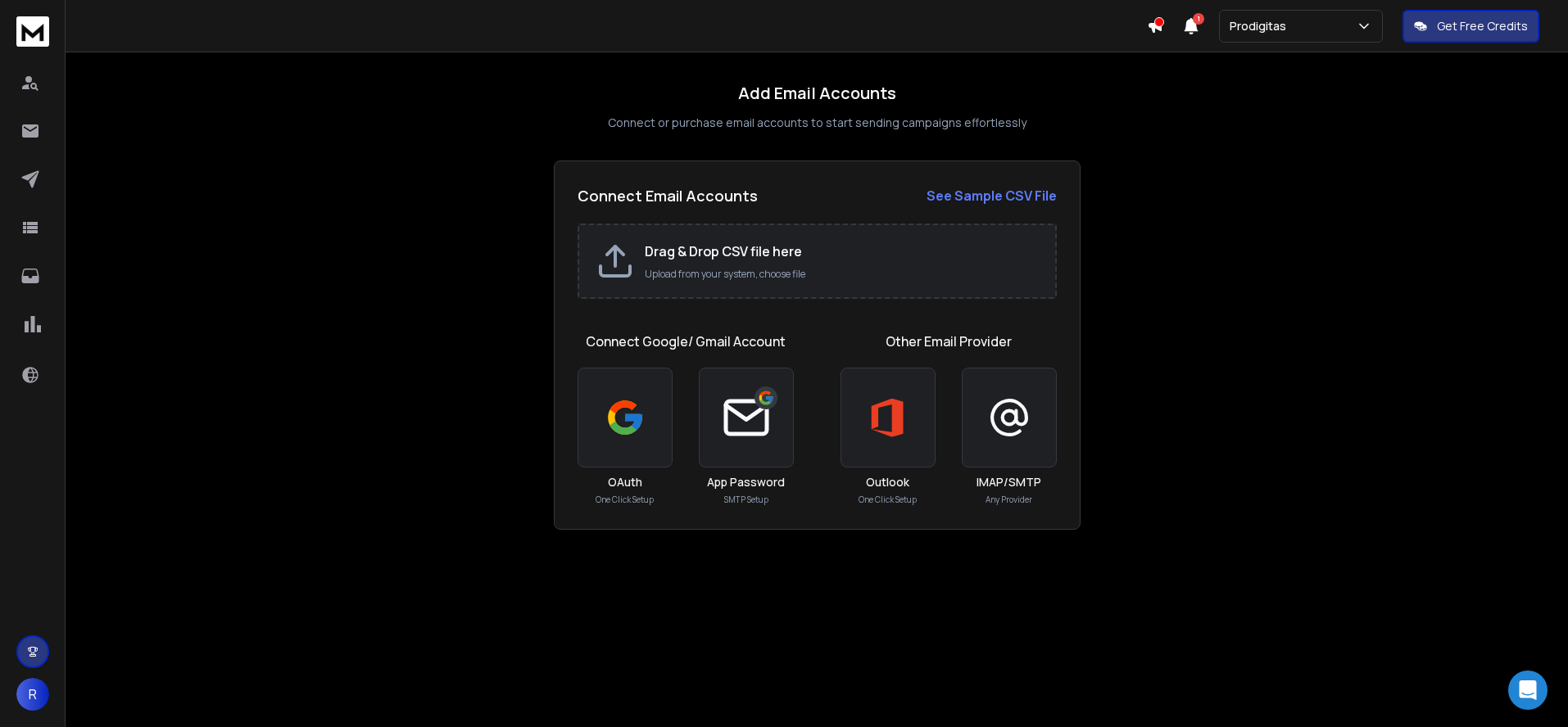
click at [891, 426] on icon at bounding box center [888, 418] width 39 height 39
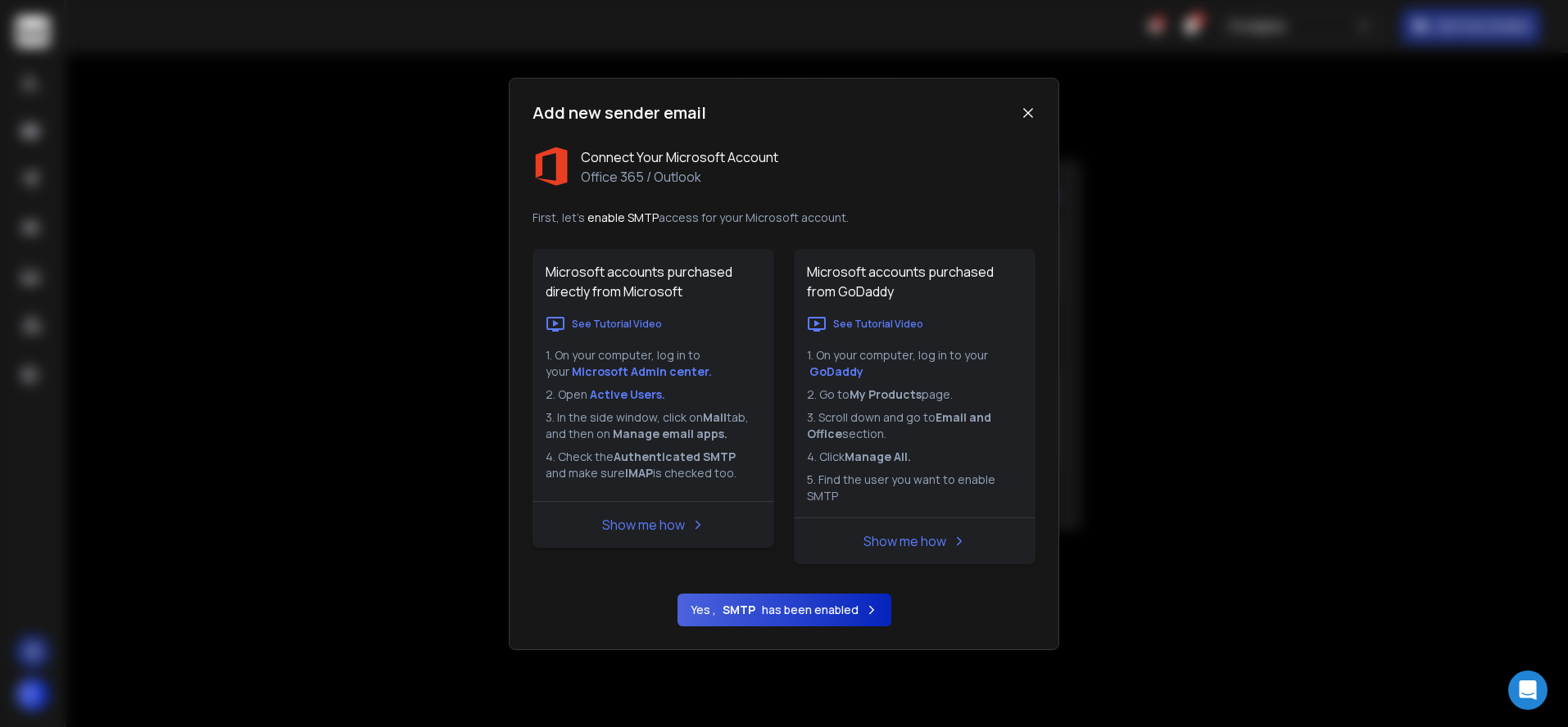
click at [716, 615] on button "Yes , SMTP has been enabled" at bounding box center [784, 611] width 214 height 33
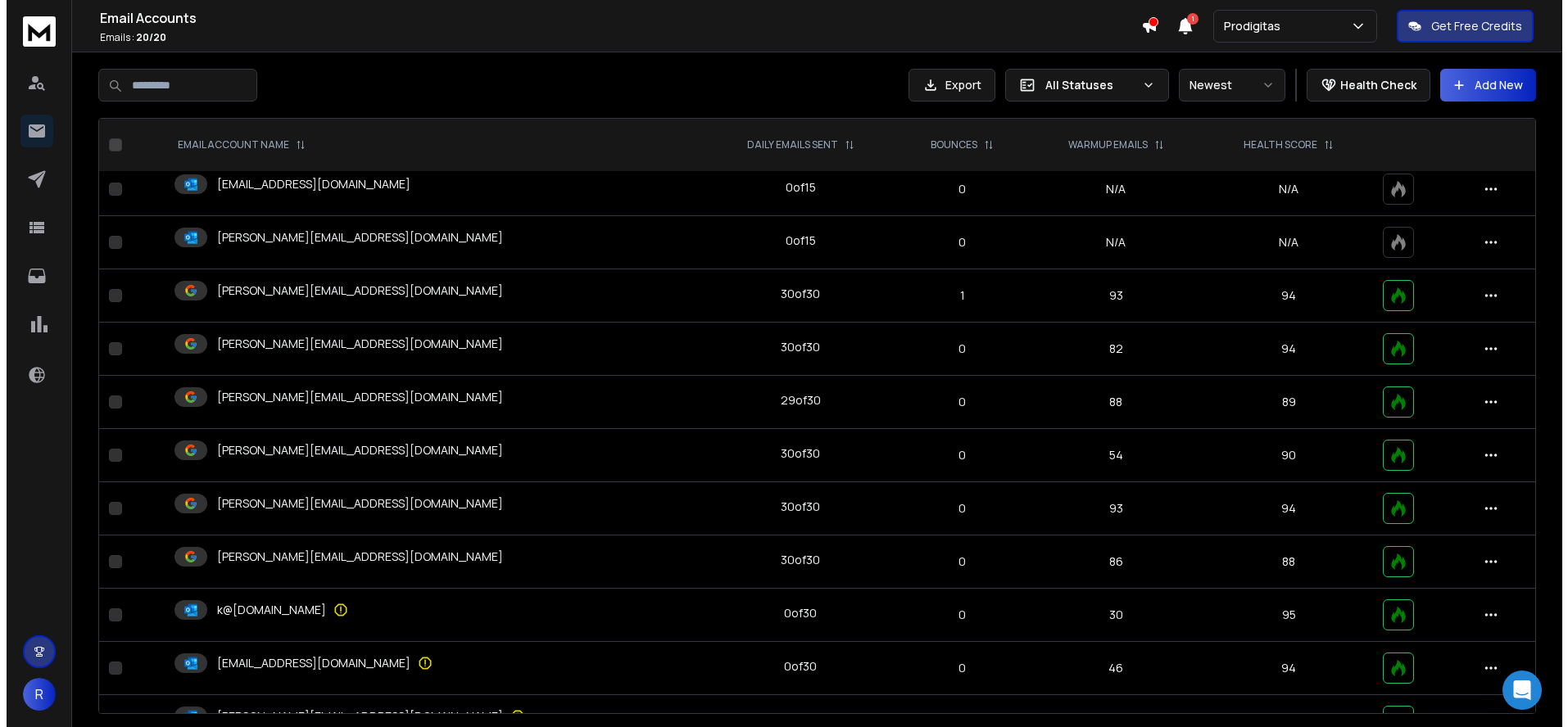
scroll to position [535, 0]
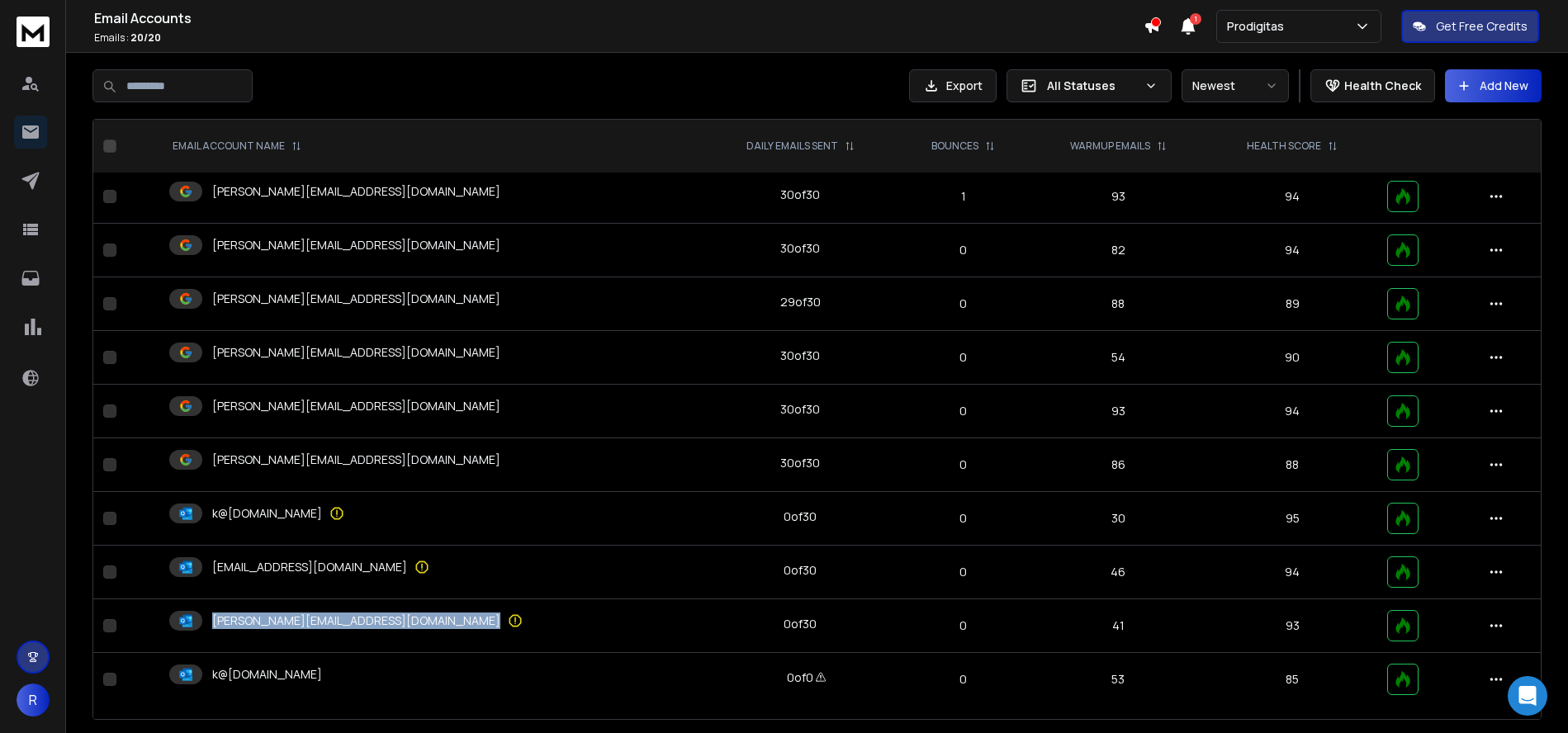
copy td "[PERSON_NAME][EMAIL_ADDRESS][DOMAIN_NAME]"
drag, startPoint x: 398, startPoint y: 623, endPoint x: 213, endPoint y: 615, distance: 185.2
click at [213, 615] on div "[PERSON_NAME][EMAIL_ADDRESS][DOMAIN_NAME]" at bounding box center [431, 620] width 523 height 19
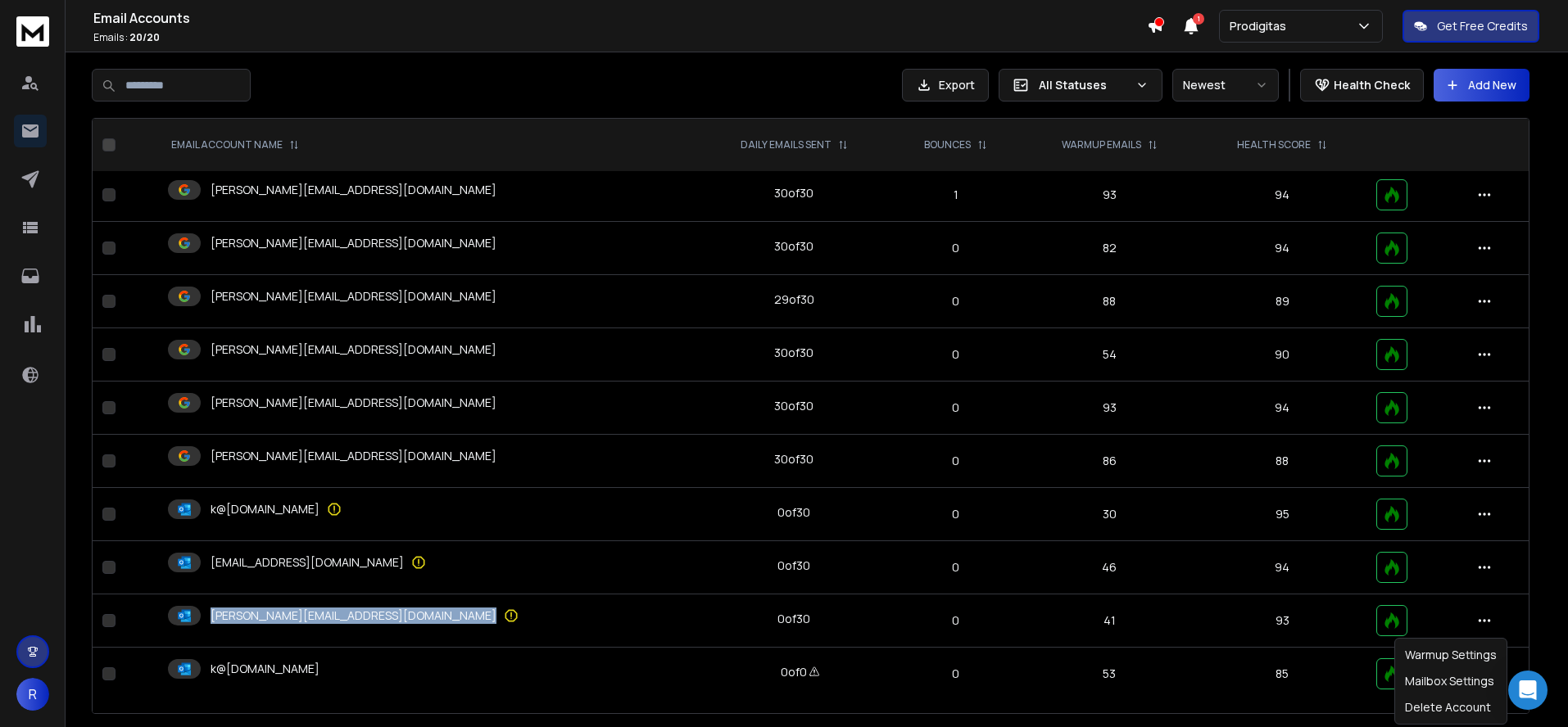
click at [1479, 621] on icon at bounding box center [1485, 620] width 12 height 3
click at [1436, 710] on div "Delete Account" at bounding box center [1451, 708] width 105 height 27
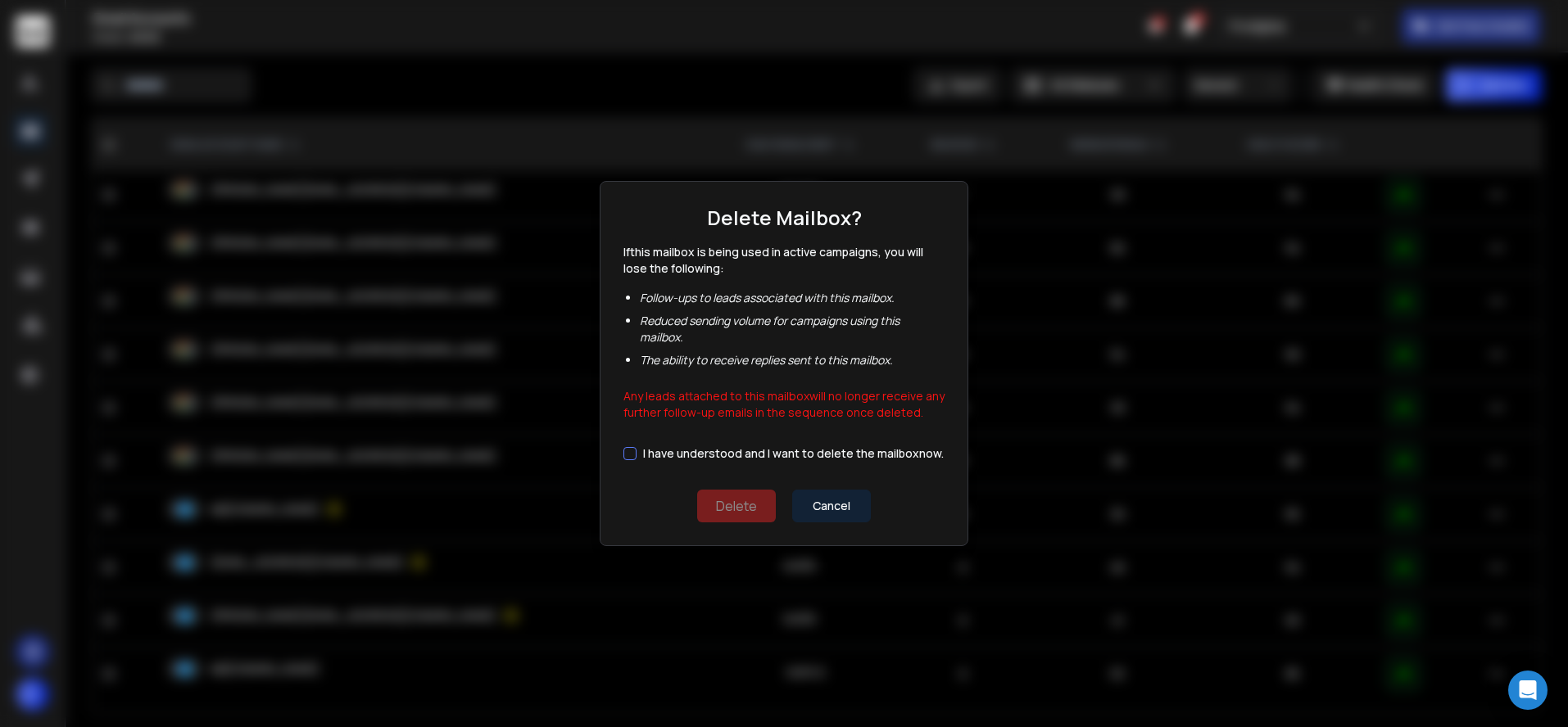
click at [768, 444] on div "I have understood and I want to delete the mailbox now." at bounding box center [784, 446] width 321 height 27
click at [765, 457] on label "I have understood and I want to delete the mailbox now." at bounding box center [793, 454] width 301 height 12
click at [636, 457] on button "I have understood and I want to delete the mailbox now." at bounding box center [630, 454] width 13 height 13
click at [751, 491] on div "Delete Mailbox? If this mailbox is being used in active campaigns, you will los…" at bounding box center [784, 363] width 321 height 318
click at [752, 506] on button "Delete" at bounding box center [736, 506] width 79 height 33
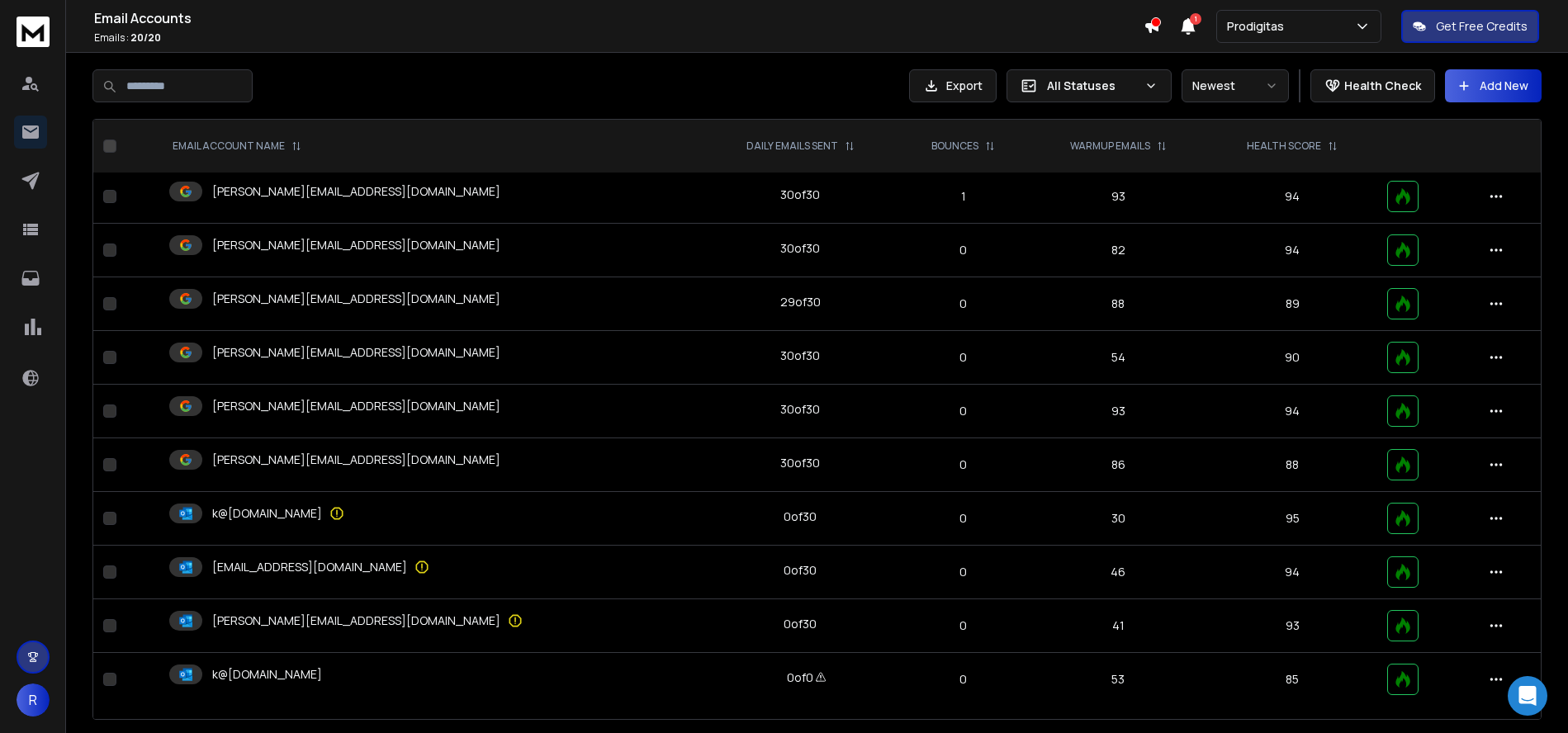
click at [1515, 92] on button "Add New" at bounding box center [1493, 86] width 97 height 33
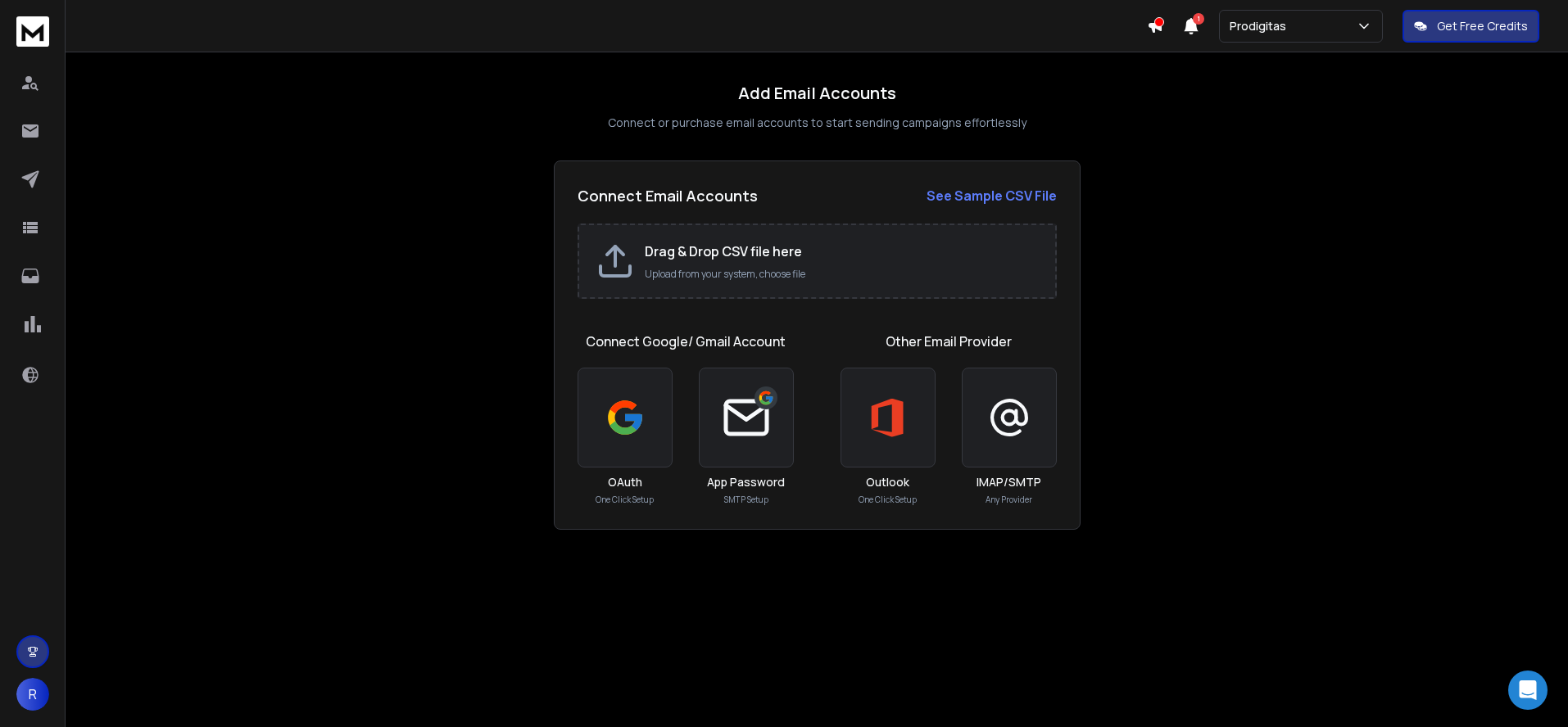
click at [865, 414] on div at bounding box center [889, 417] width 95 height 100
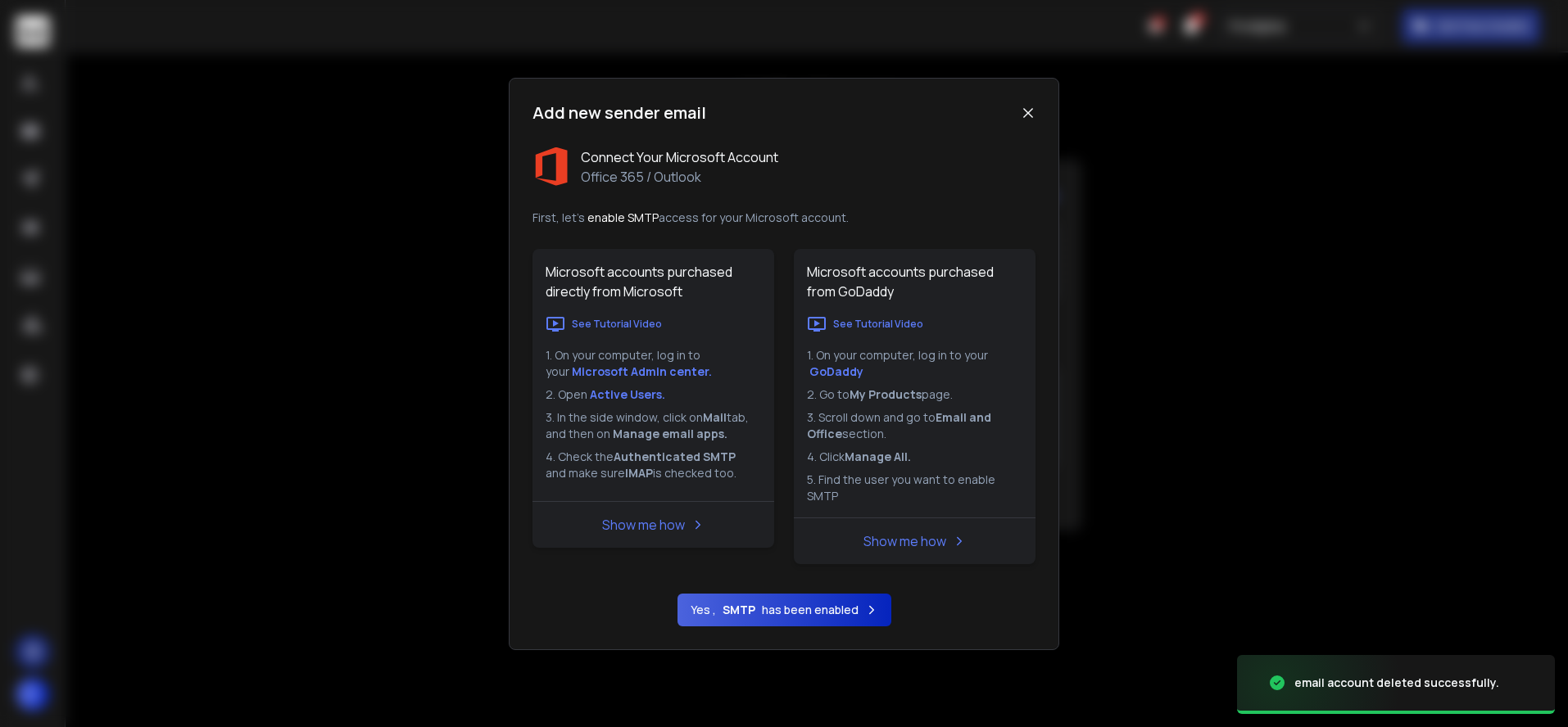
click at [798, 603] on button "Yes , SMTP has been enabled" at bounding box center [784, 611] width 214 height 33
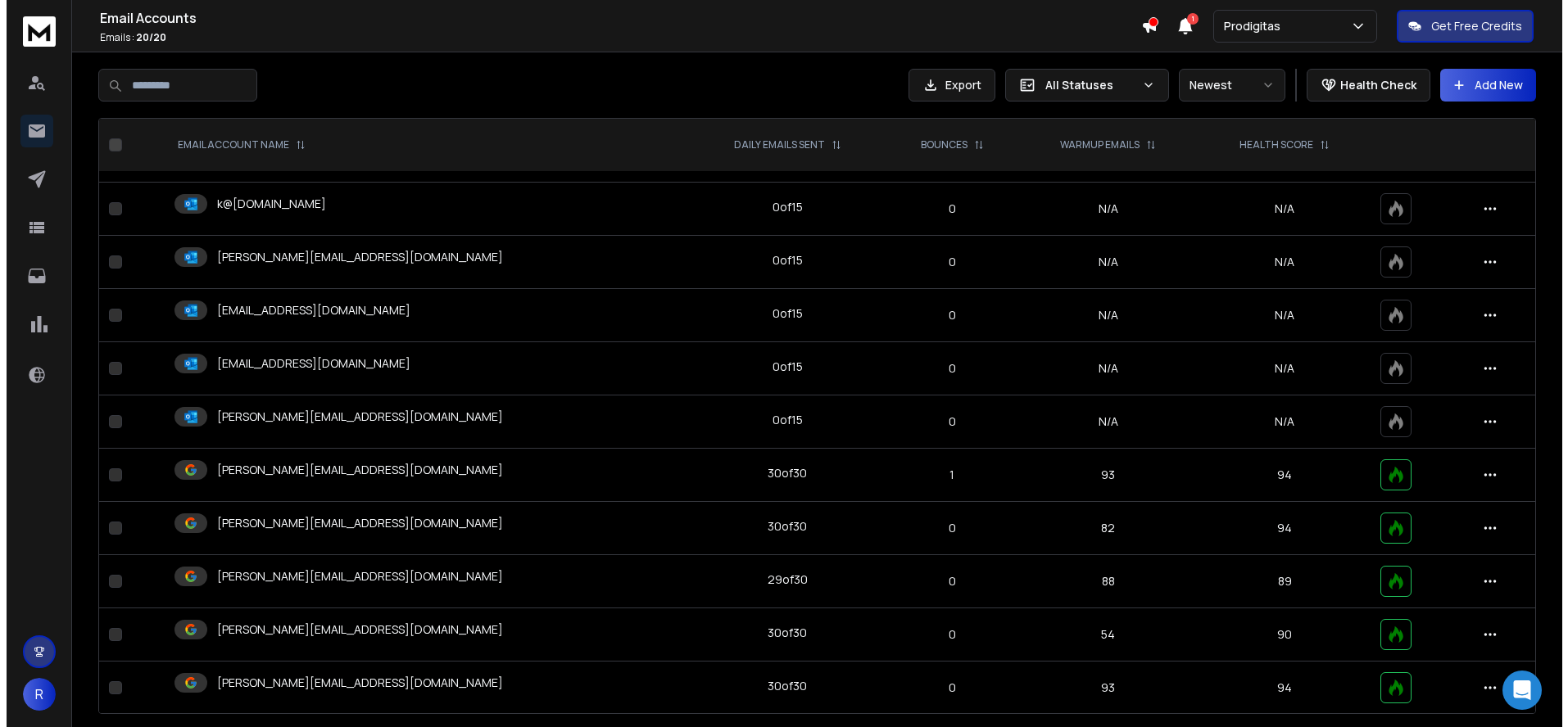
scroll to position [535, 0]
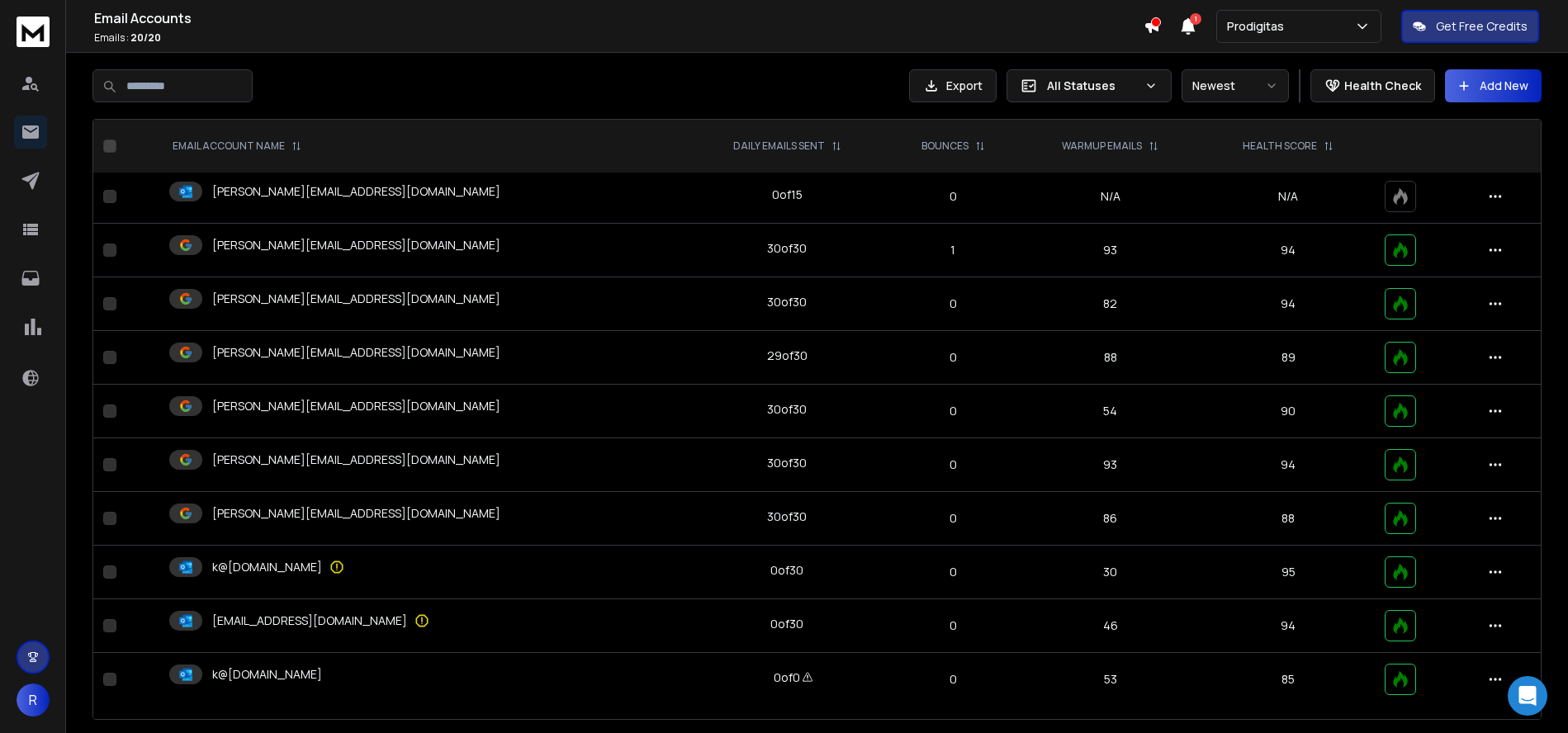
copy p "[EMAIL_ADDRESS][DOMAIN_NAME]"
drag, startPoint x: 403, startPoint y: 622, endPoint x: 221, endPoint y: 628, distance: 182.1
click at [221, 628] on div "[EMAIL_ADDRESS][DOMAIN_NAME]" at bounding box center [423, 620] width 508 height 19
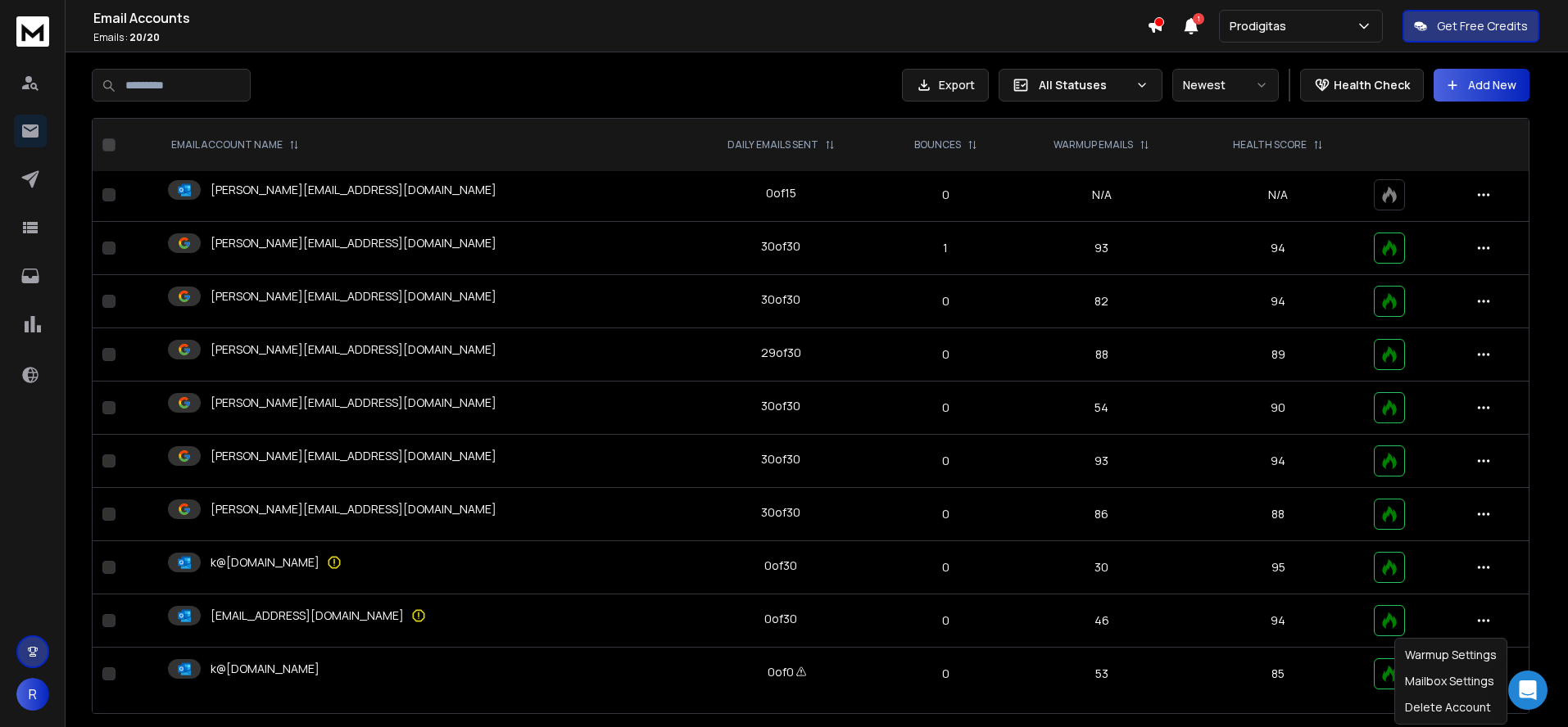
click at [1465, 630] on button at bounding box center [1484, 621] width 70 height 28
click at [1448, 713] on div "Delete Account" at bounding box center [1451, 708] width 105 height 27
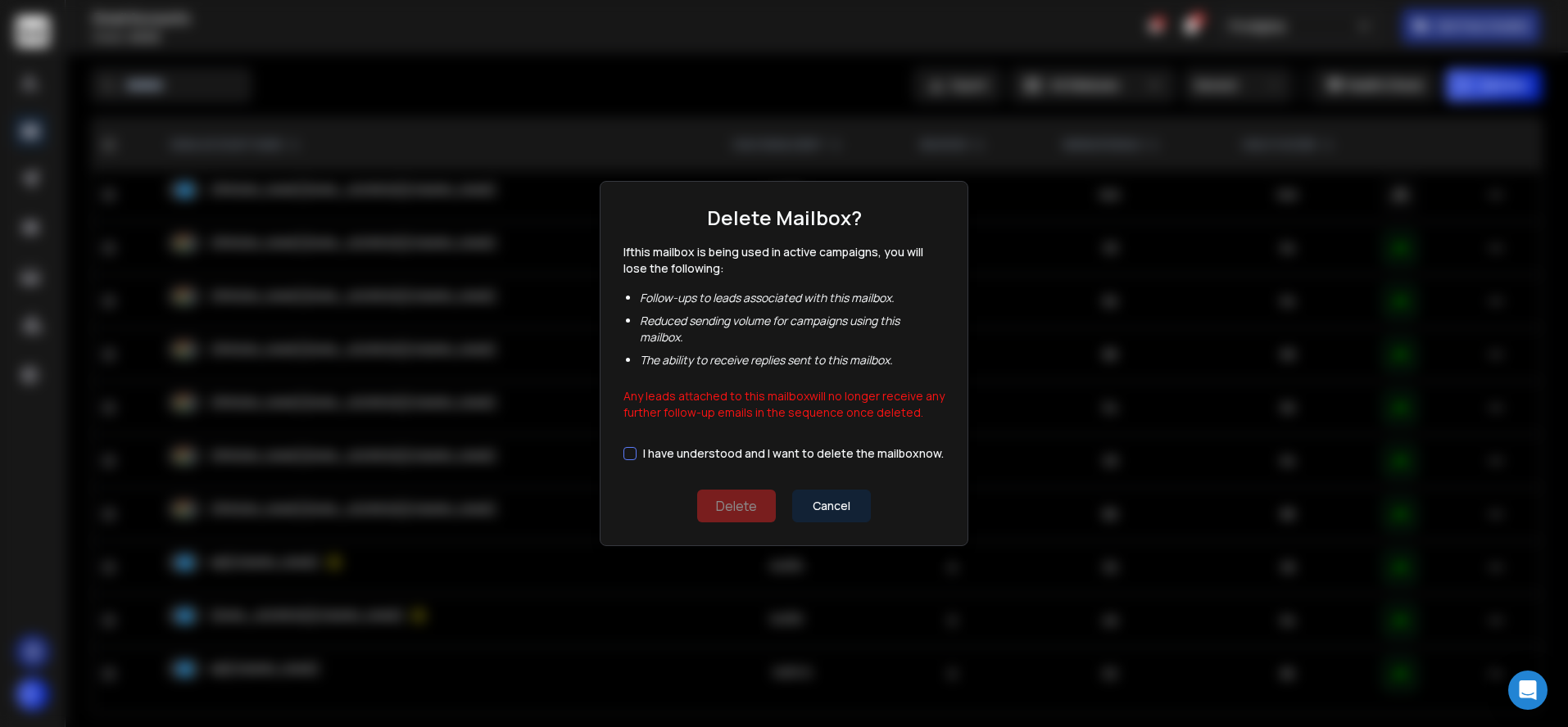
click at [757, 449] on label "I have understood and I want to delete the mailbox now." at bounding box center [793, 454] width 301 height 12
click at [636, 449] on button "I have understood and I want to delete the mailbox now." at bounding box center [630, 454] width 13 height 13
click at [737, 501] on button "Delete" at bounding box center [736, 506] width 79 height 33
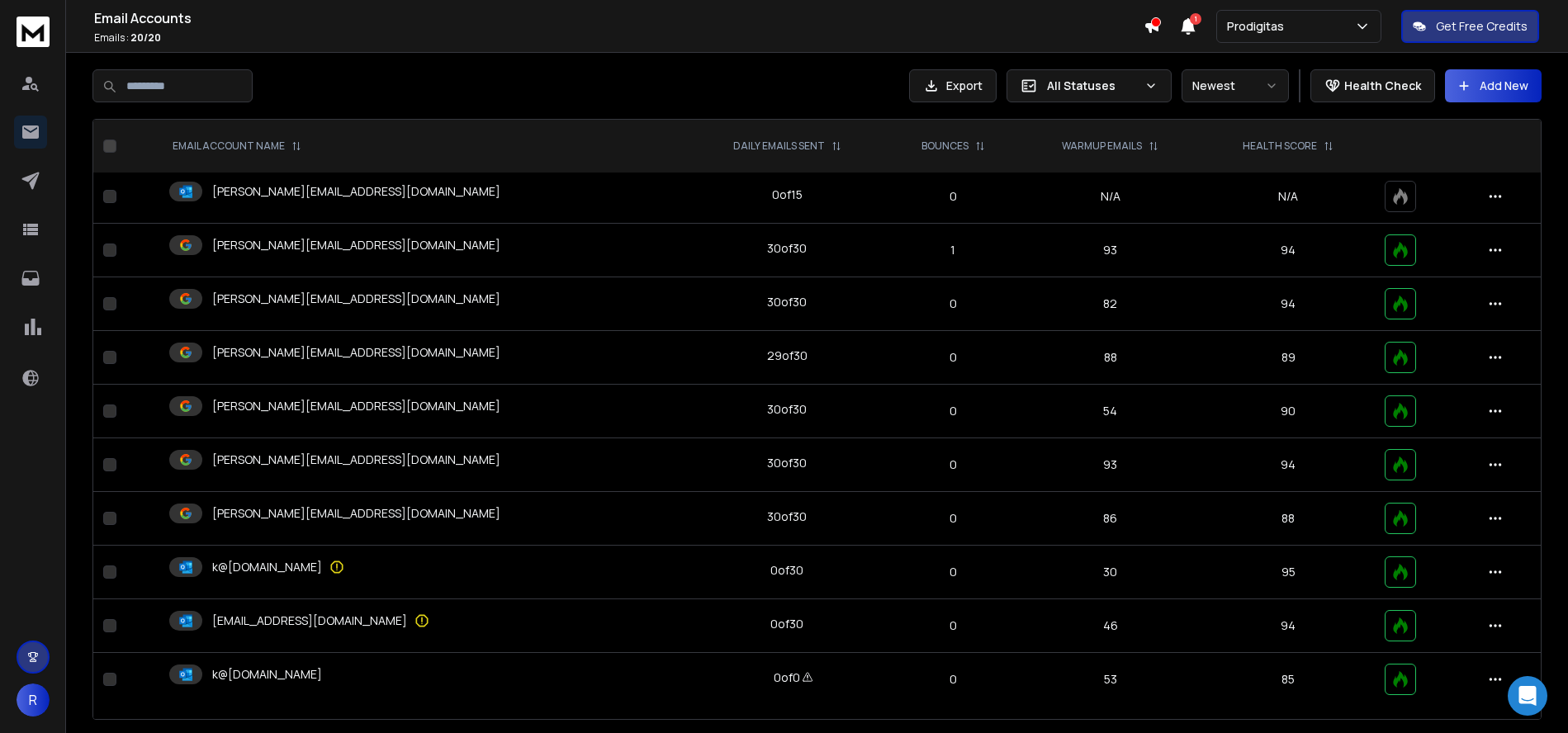
drag, startPoint x: 1483, startPoint y: 63, endPoint x: 1496, endPoint y: 87, distance: 27.3
click at [1483, 65] on div "Export All Statuses Newest Health Check Add New EMAIL ACCOUNT NAME DAILY EMAILS…" at bounding box center [816, 395] width 1502 height 684
click at [1499, 91] on button "Add New" at bounding box center [1493, 86] width 97 height 33
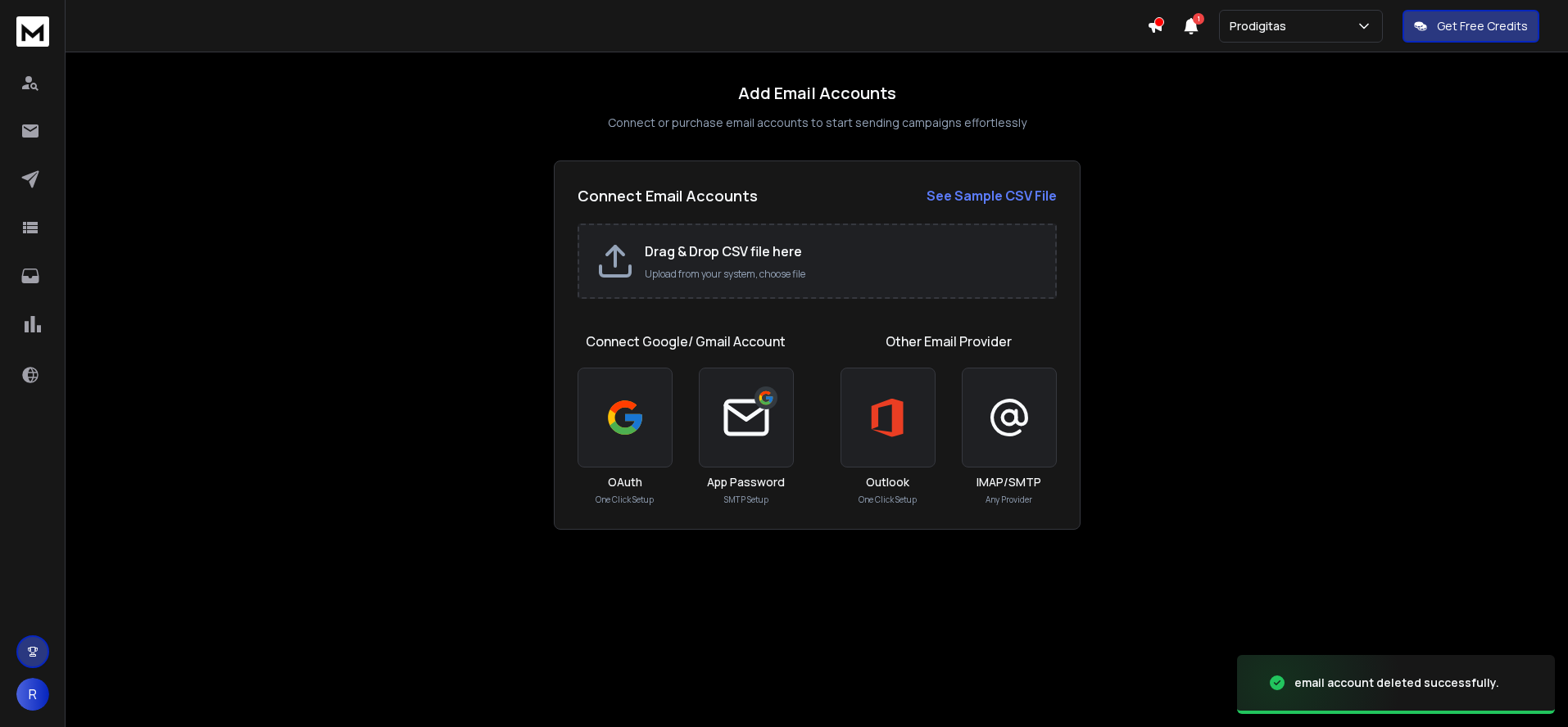
click at [879, 444] on div at bounding box center [889, 417] width 95 height 100
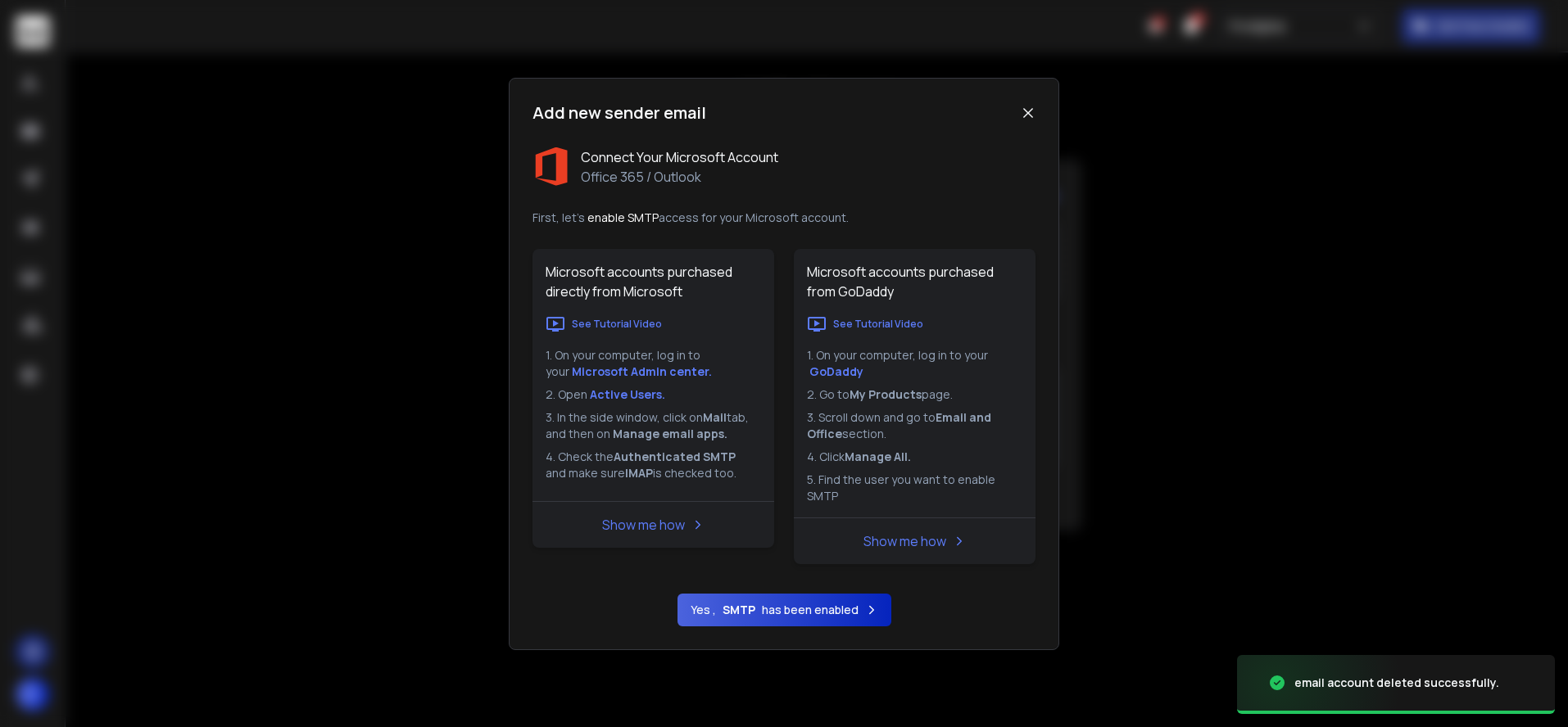
click at [824, 597] on button "Yes , SMTP has been enabled" at bounding box center [784, 611] width 214 height 33
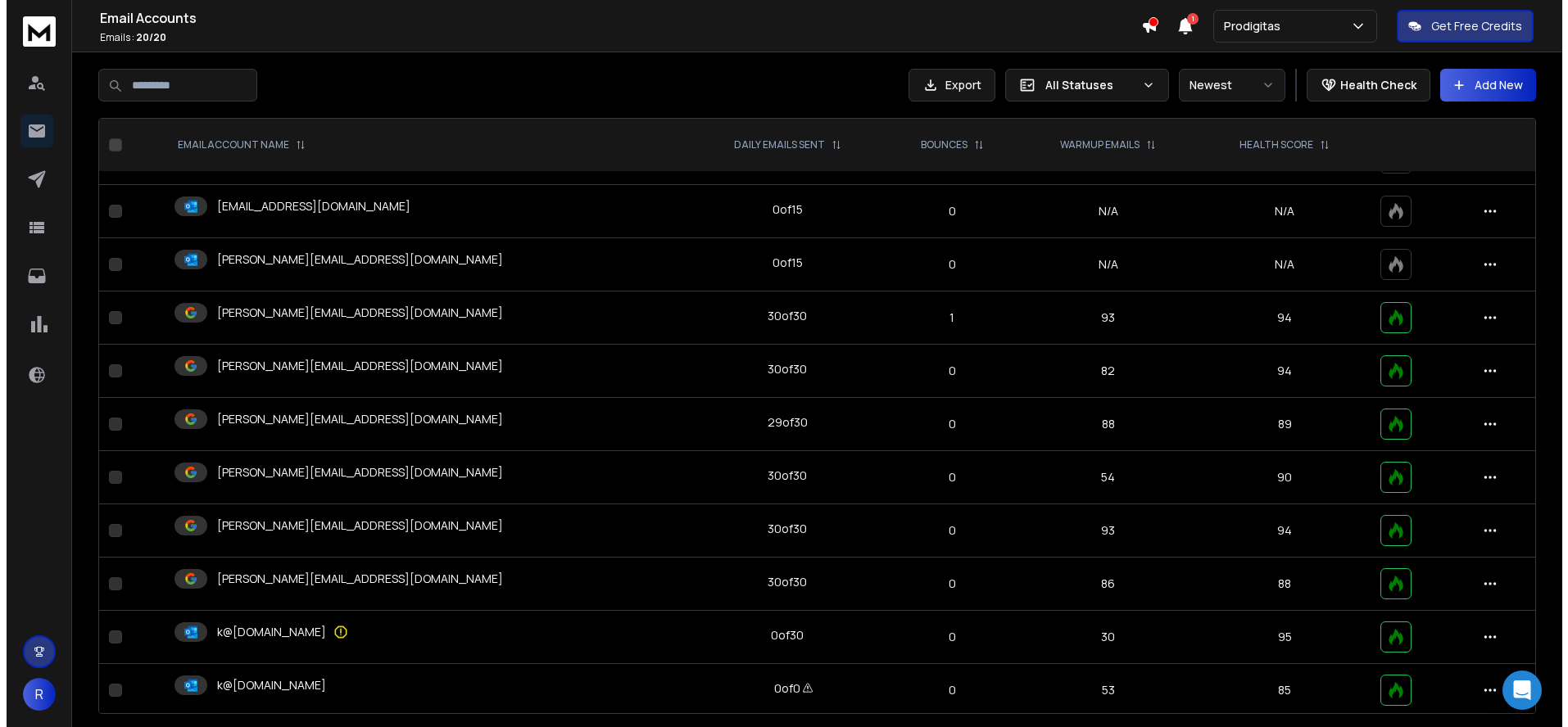
scroll to position [535, 0]
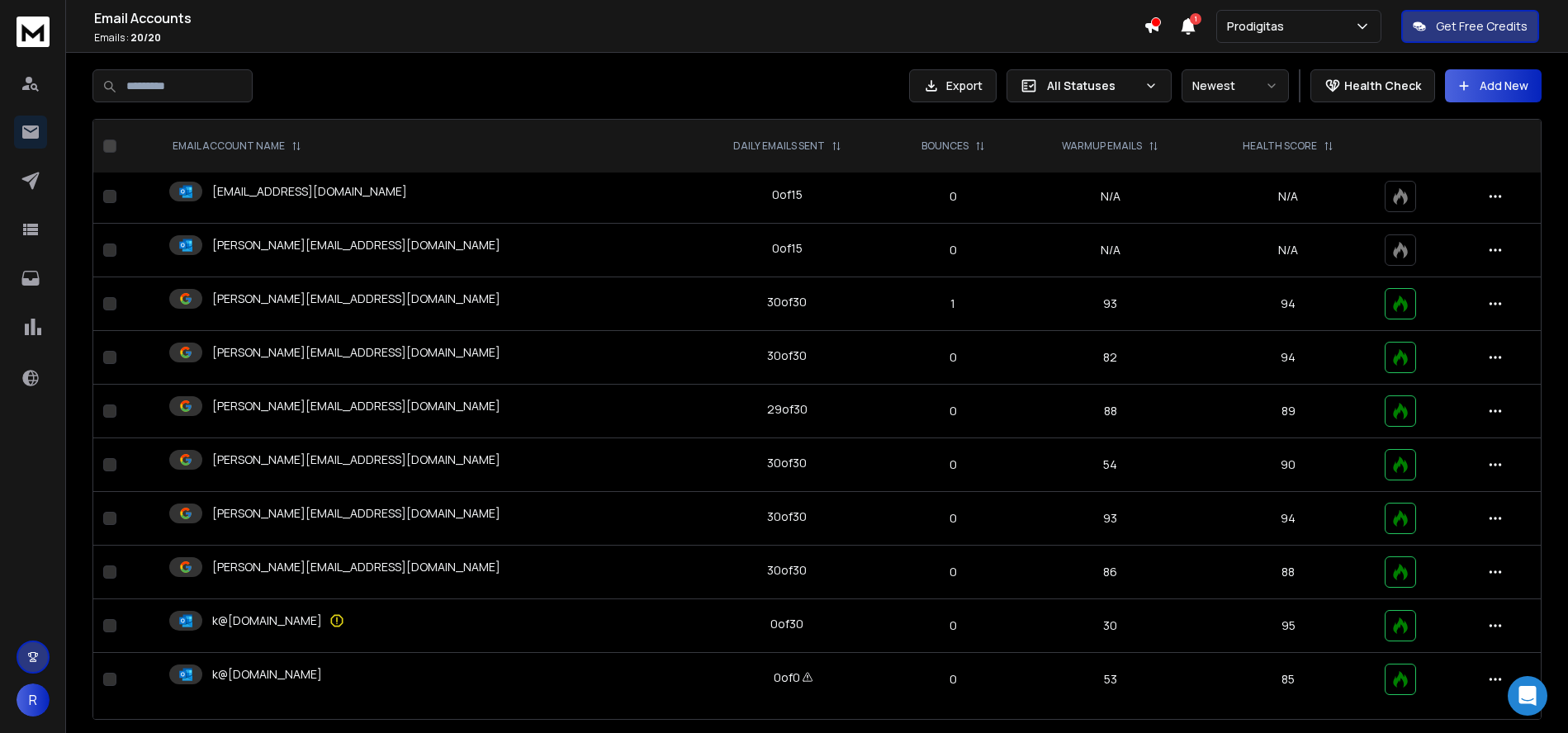
copy p "k@[DOMAIN_NAME]"
drag, startPoint x: 324, startPoint y: 625, endPoint x: 211, endPoint y: 623, distance: 113.0
click at [211, 623] on div "k@[DOMAIN_NAME]" at bounding box center [423, 620] width 508 height 19
click at [1502, 629] on button at bounding box center [1496, 626] width 70 height 28
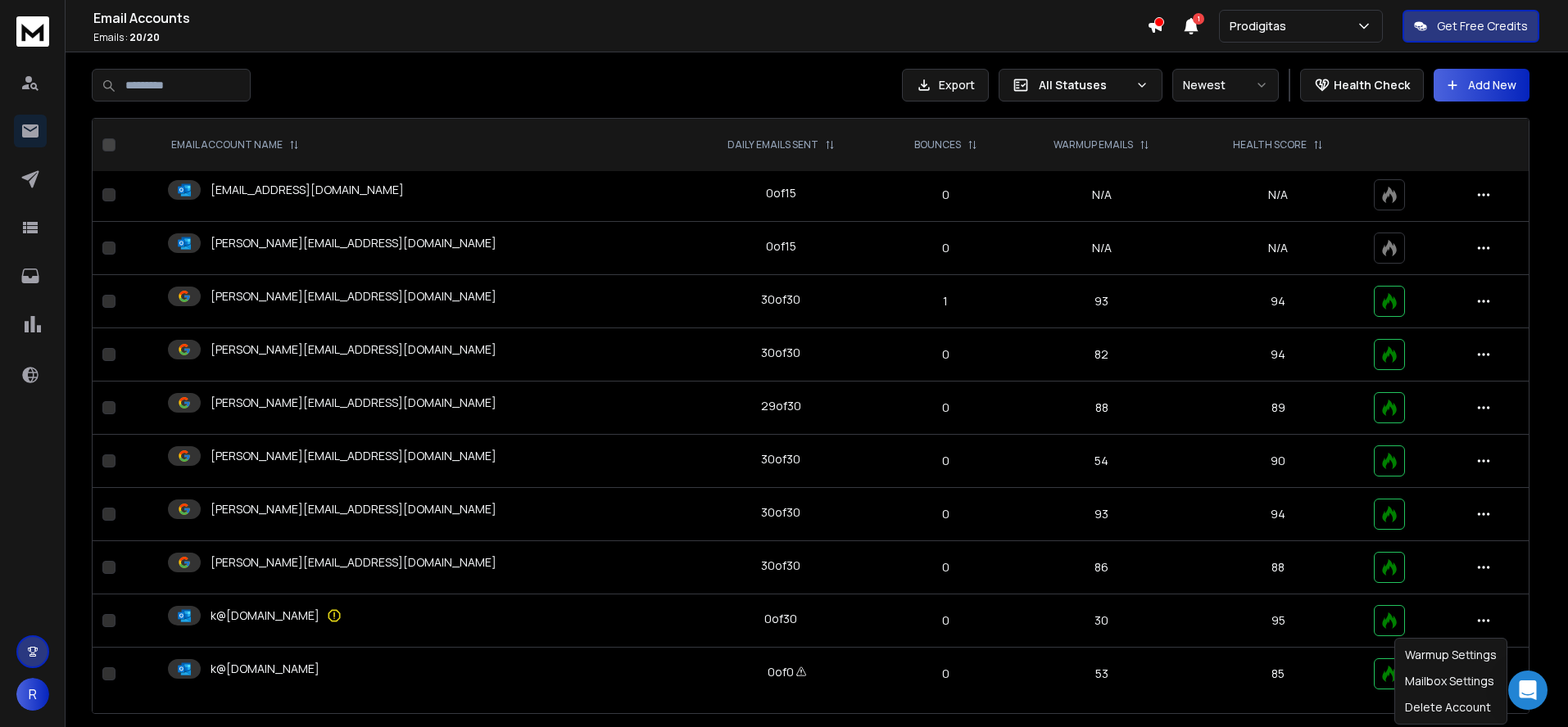
click at [1472, 633] on button at bounding box center [1484, 621] width 70 height 28
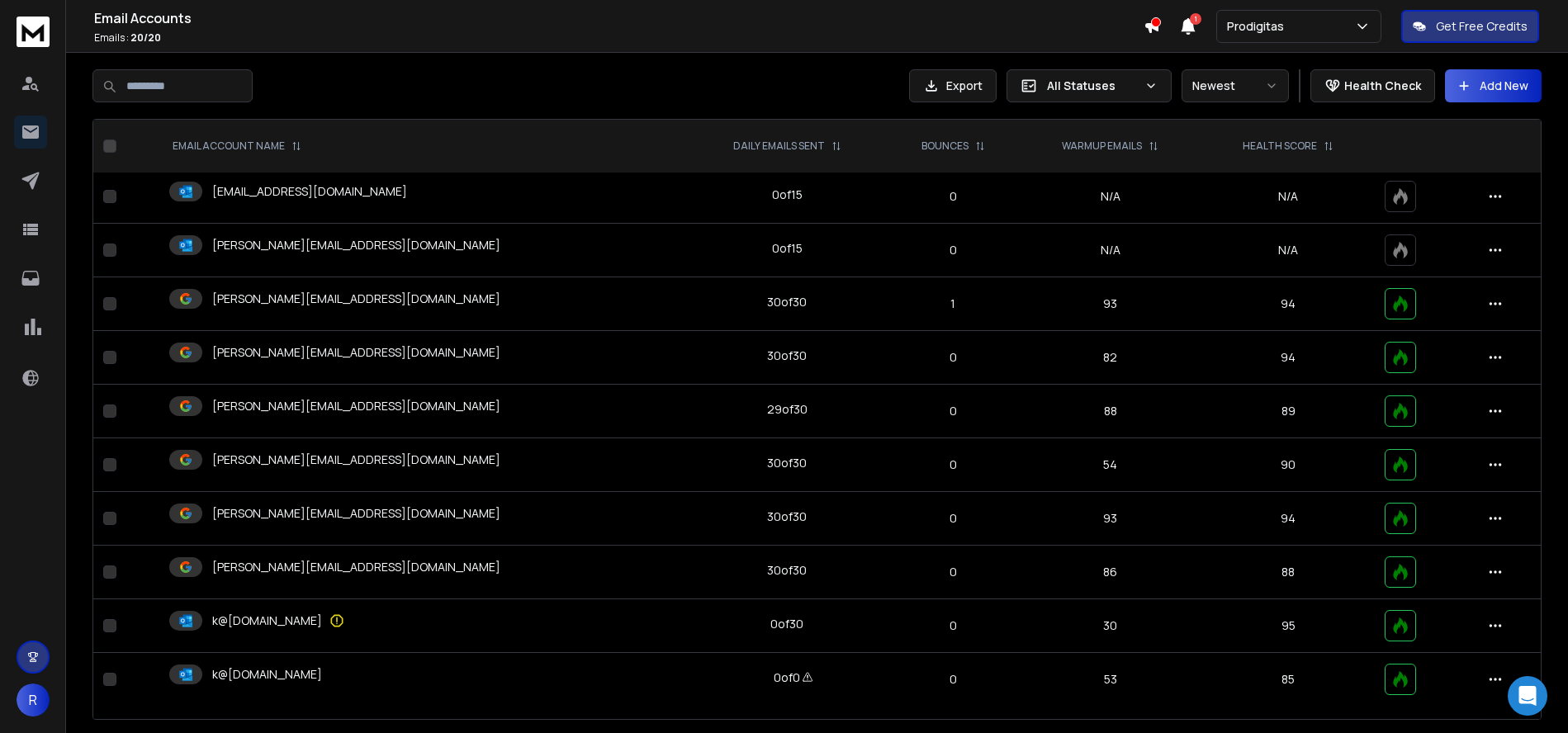
click at [1488, 628] on icon at bounding box center [1496, 626] width 15 height 15
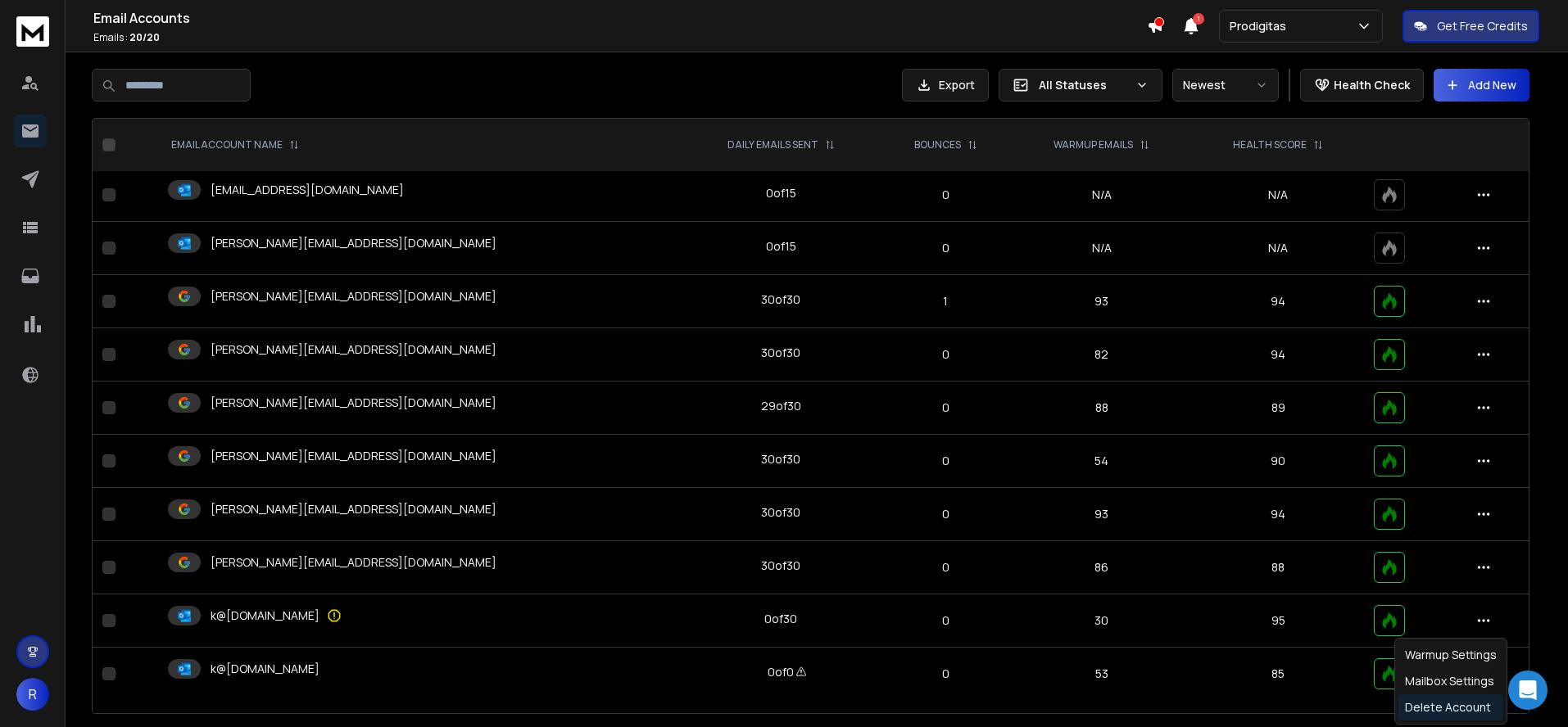
click at [1433, 717] on div "Delete Account" at bounding box center [1451, 708] width 105 height 27
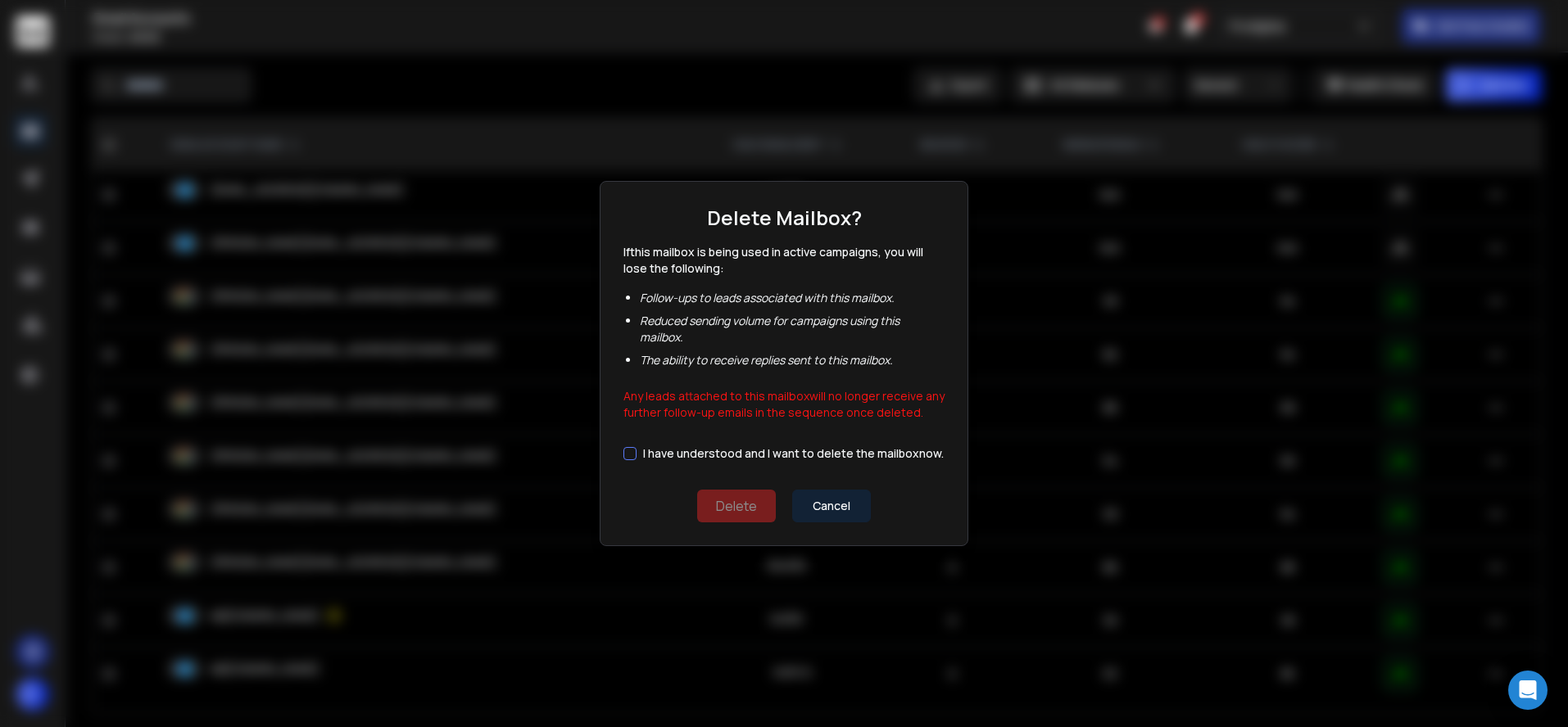
click at [634, 457] on button "I have understood and I want to delete the mailbox now." at bounding box center [630, 454] width 13 height 13
click at [734, 517] on button "Delete" at bounding box center [736, 506] width 79 height 33
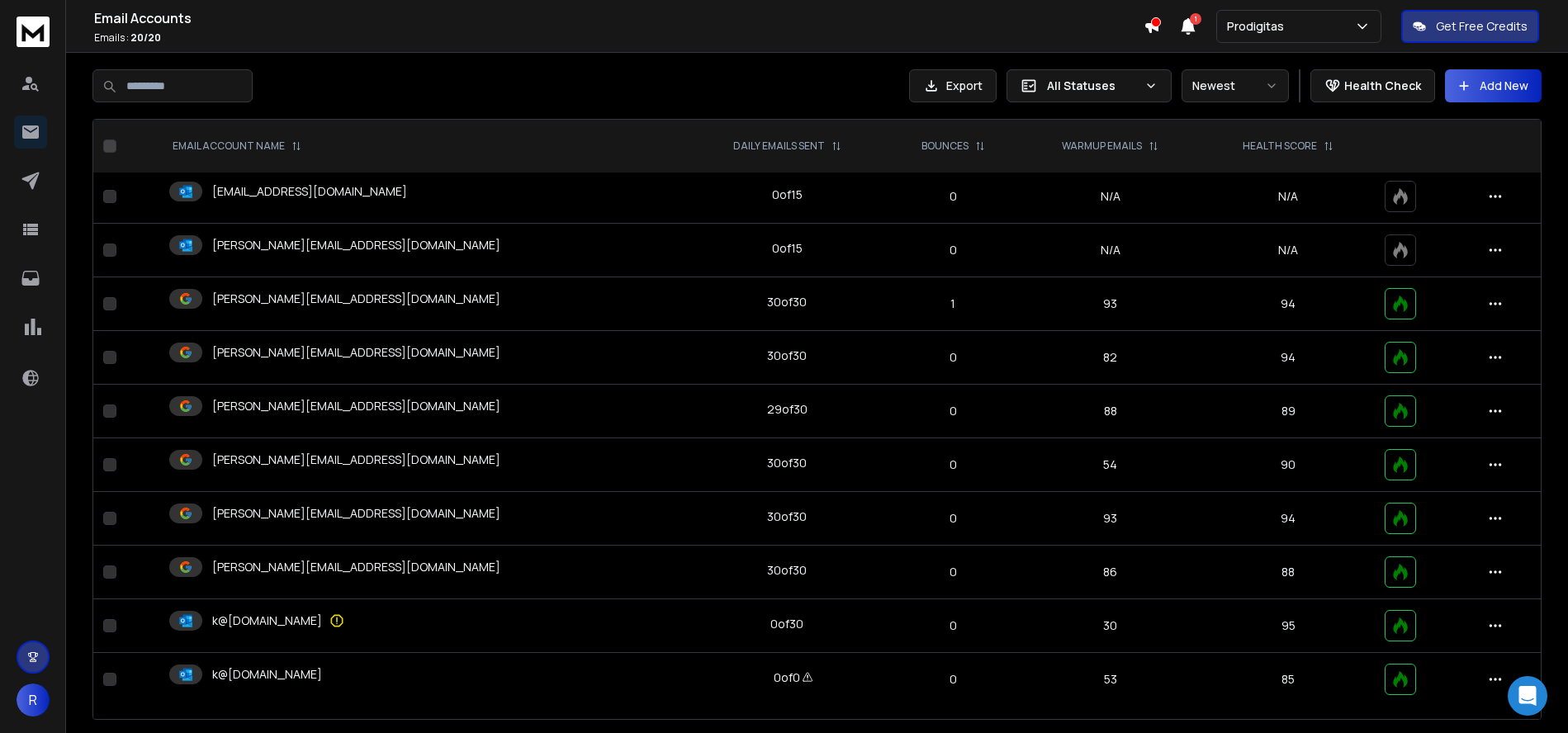
click at [1481, 97] on button "Add New" at bounding box center [1493, 86] width 97 height 33
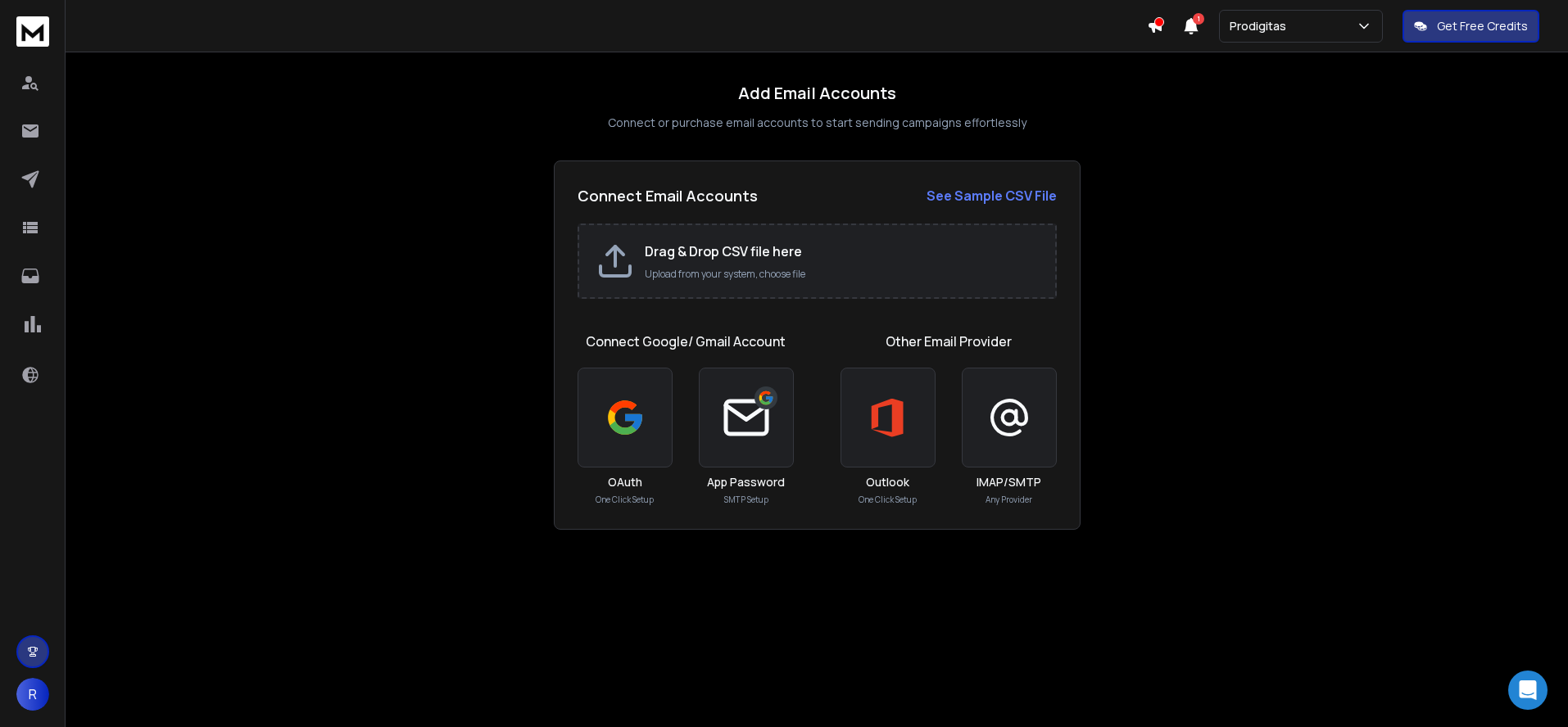
click at [898, 442] on div at bounding box center [889, 417] width 95 height 100
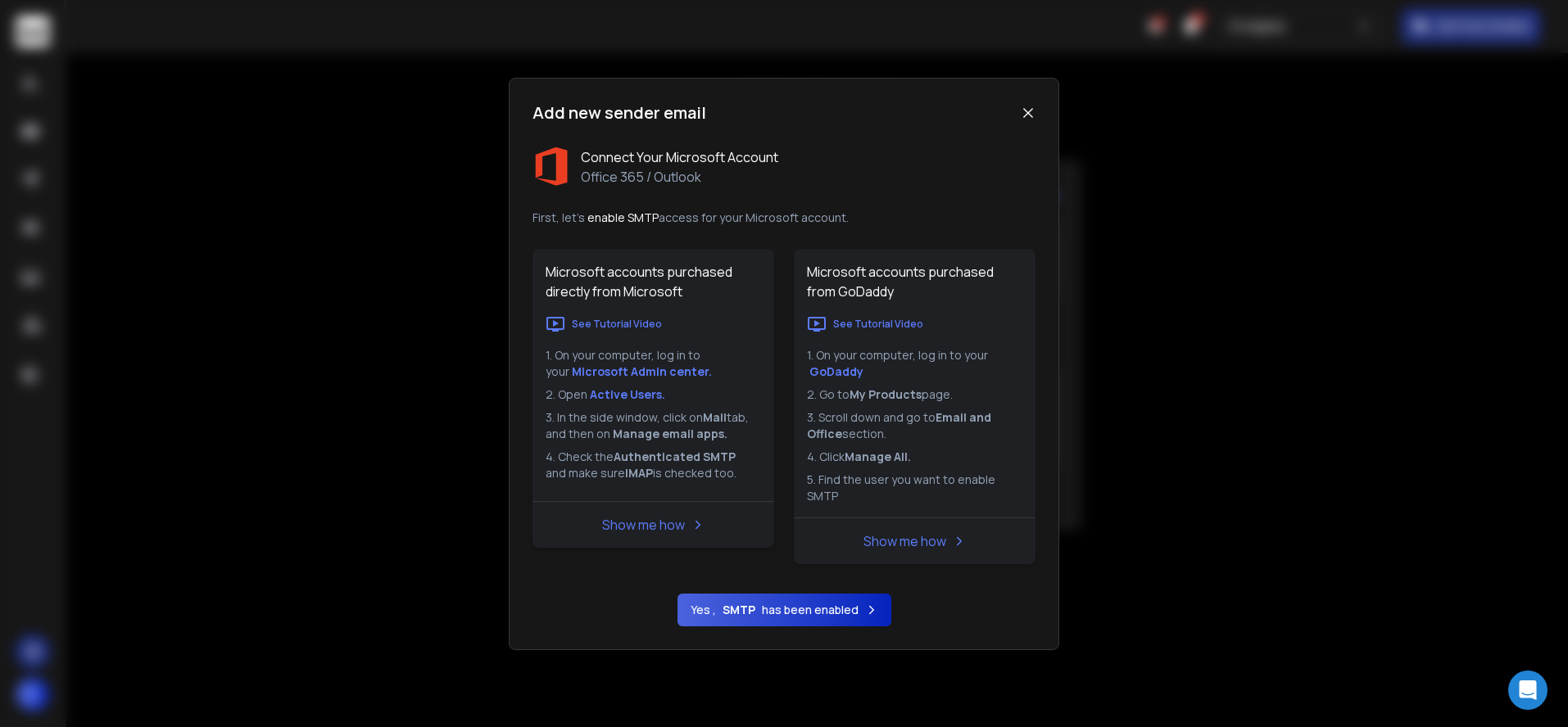
click at [772, 615] on button "Yes , SMTP has been enabled" at bounding box center [784, 611] width 214 height 33
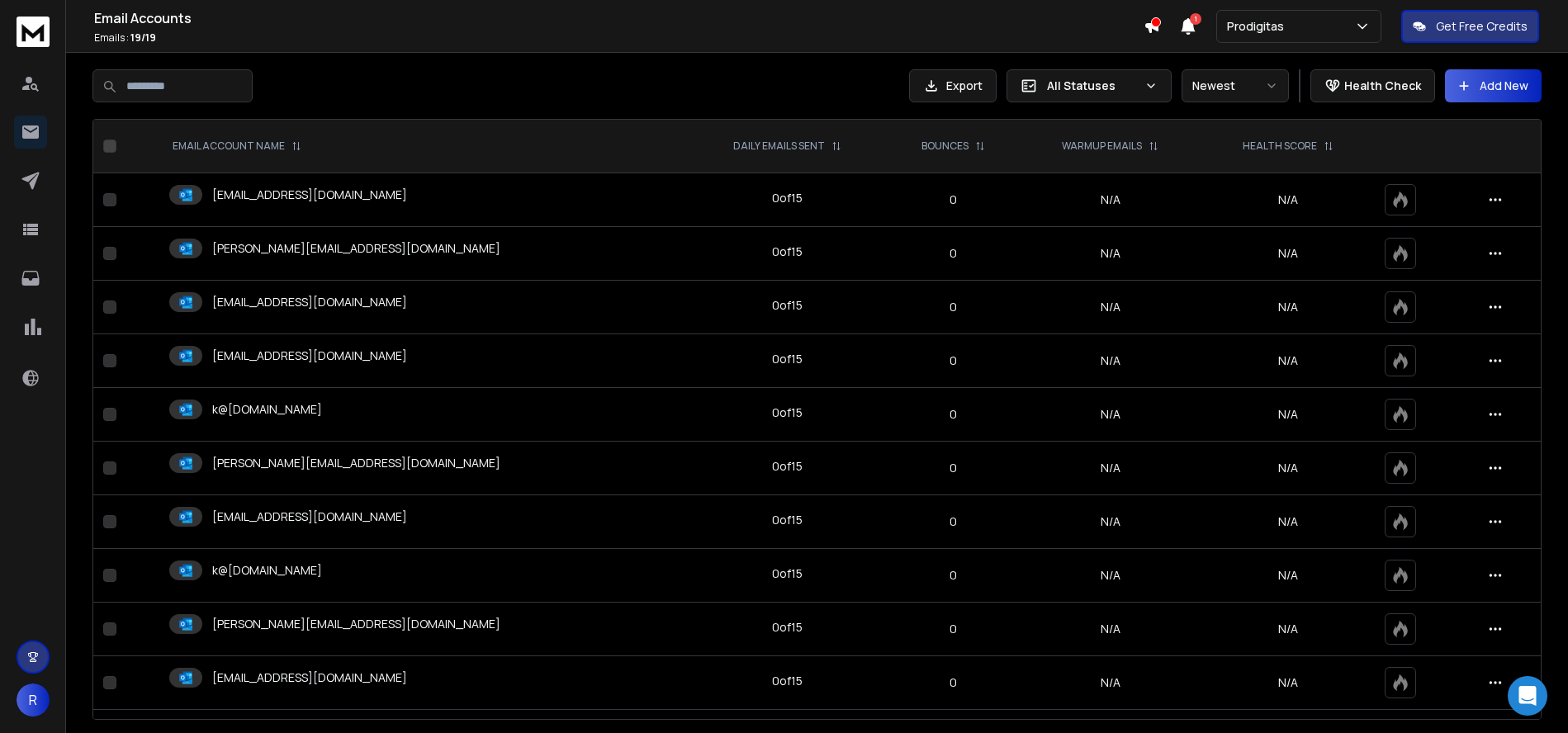
click at [1520, 81] on button "Add New" at bounding box center [1493, 86] width 97 height 33
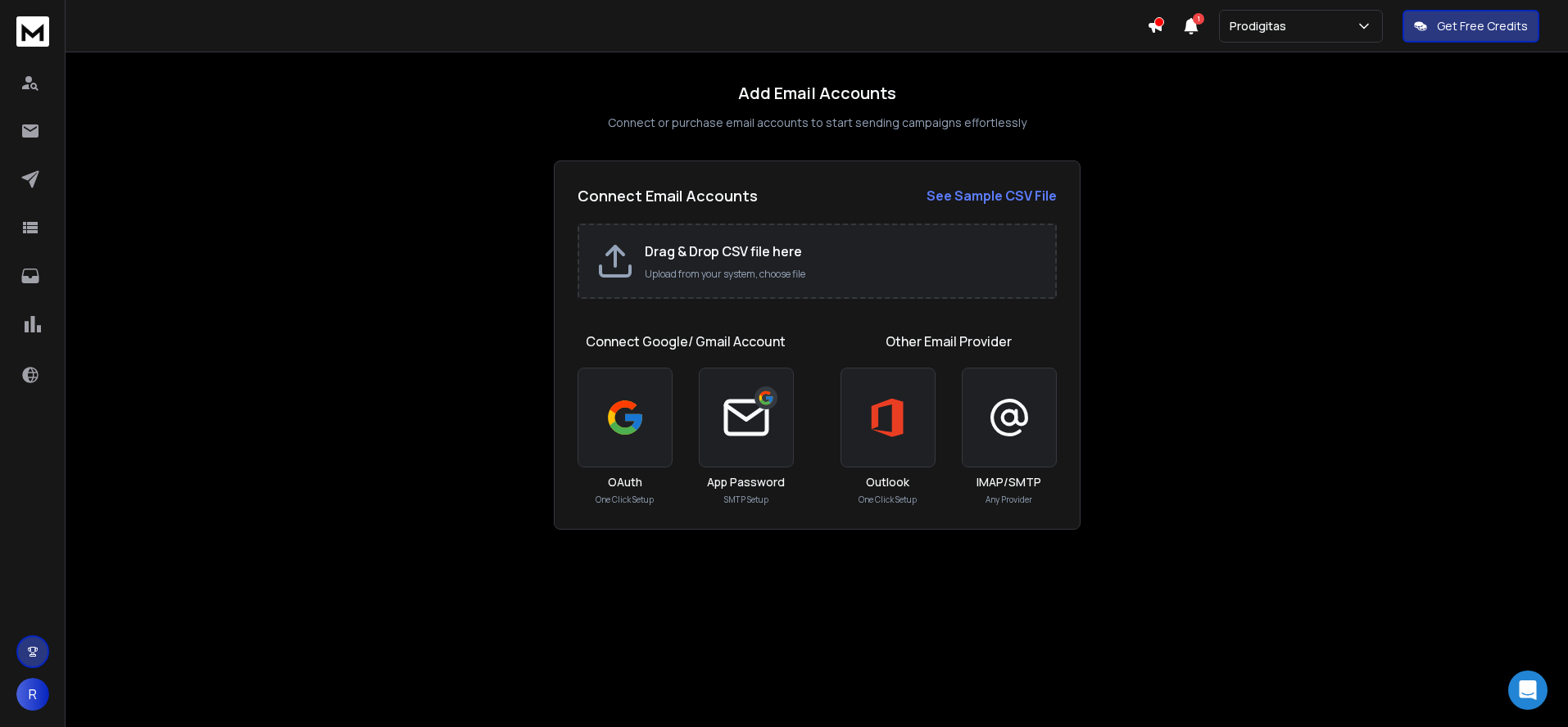
click at [876, 408] on icon at bounding box center [887, 417] width 32 height 39
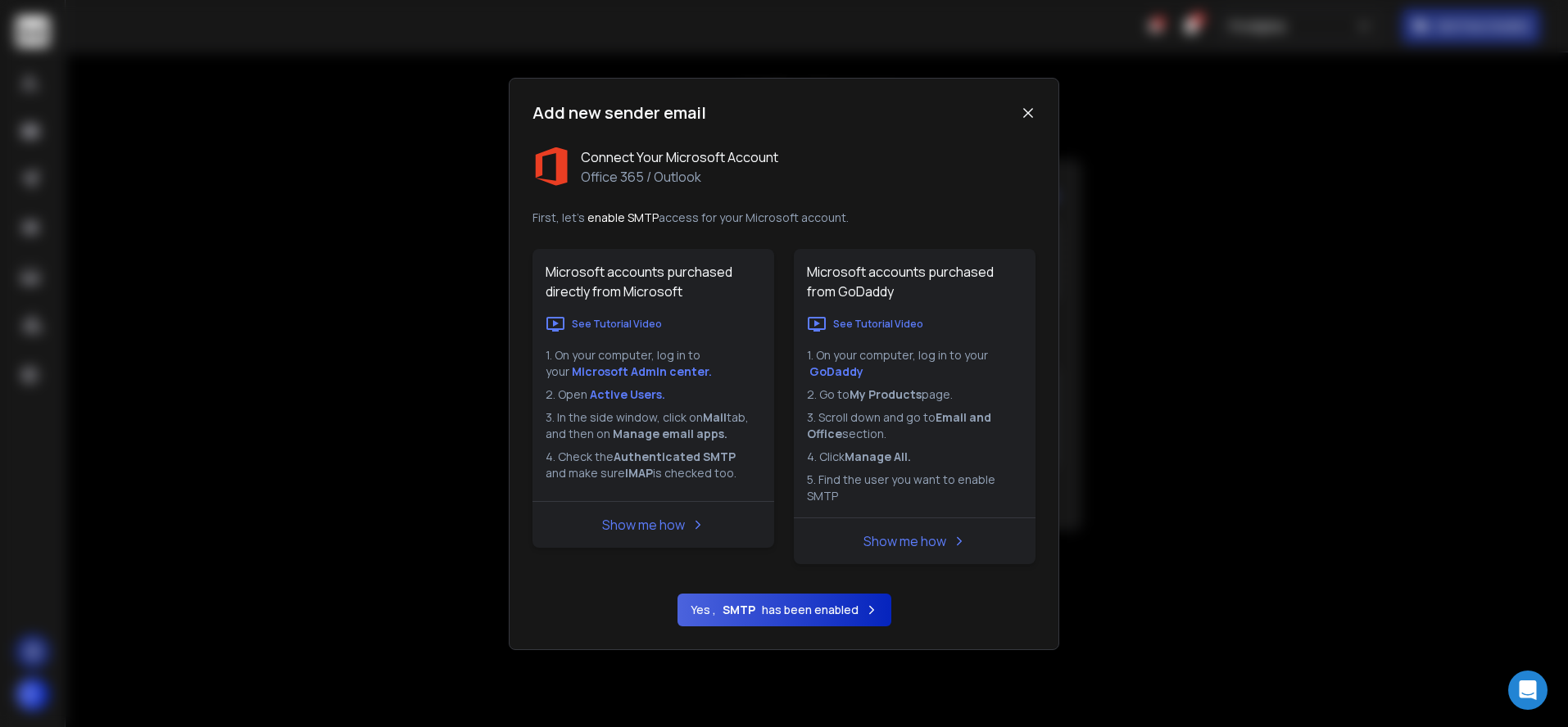
click at [806, 605] on button "Yes , SMTP has been enabled" at bounding box center [784, 611] width 214 height 33
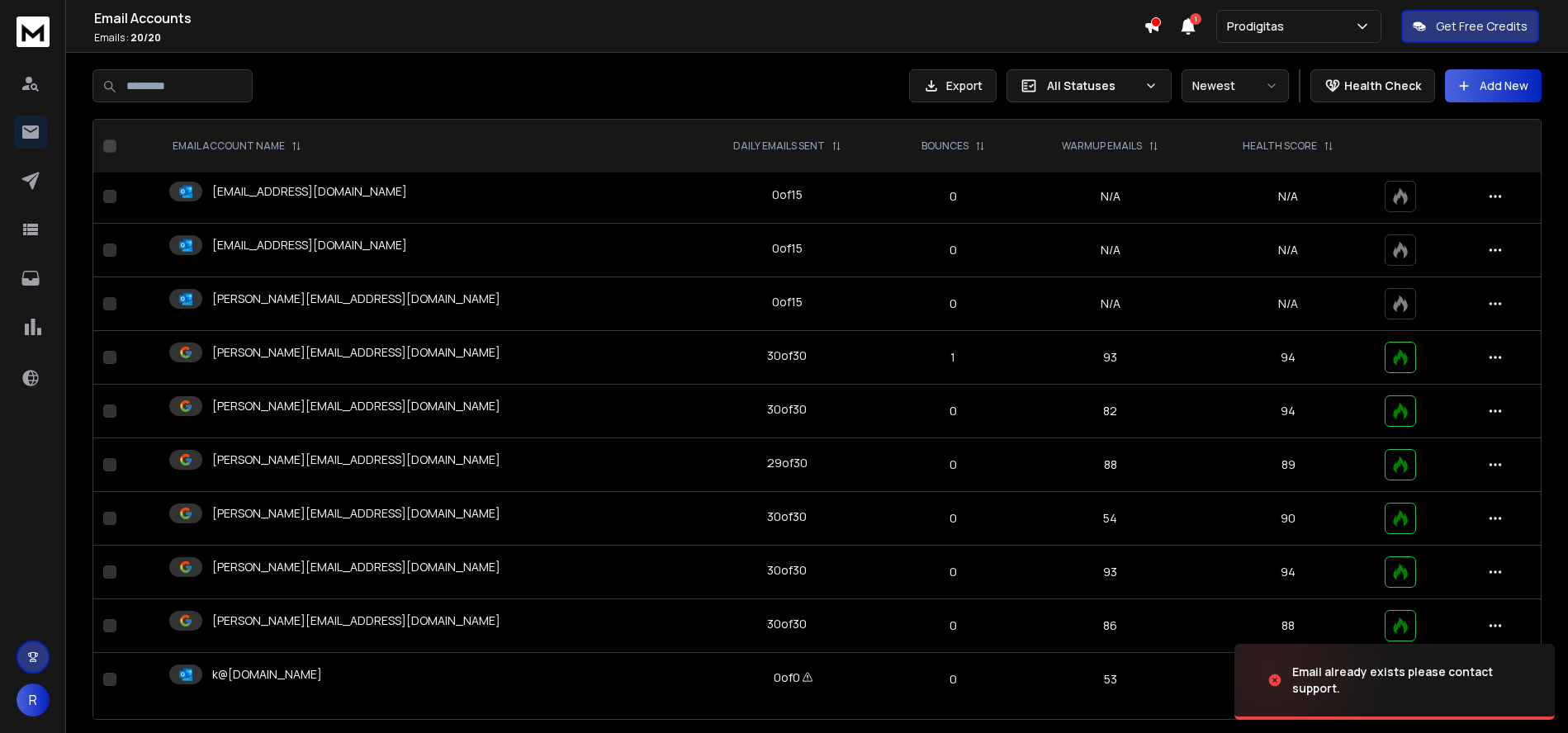
scroll to position [4, 0]
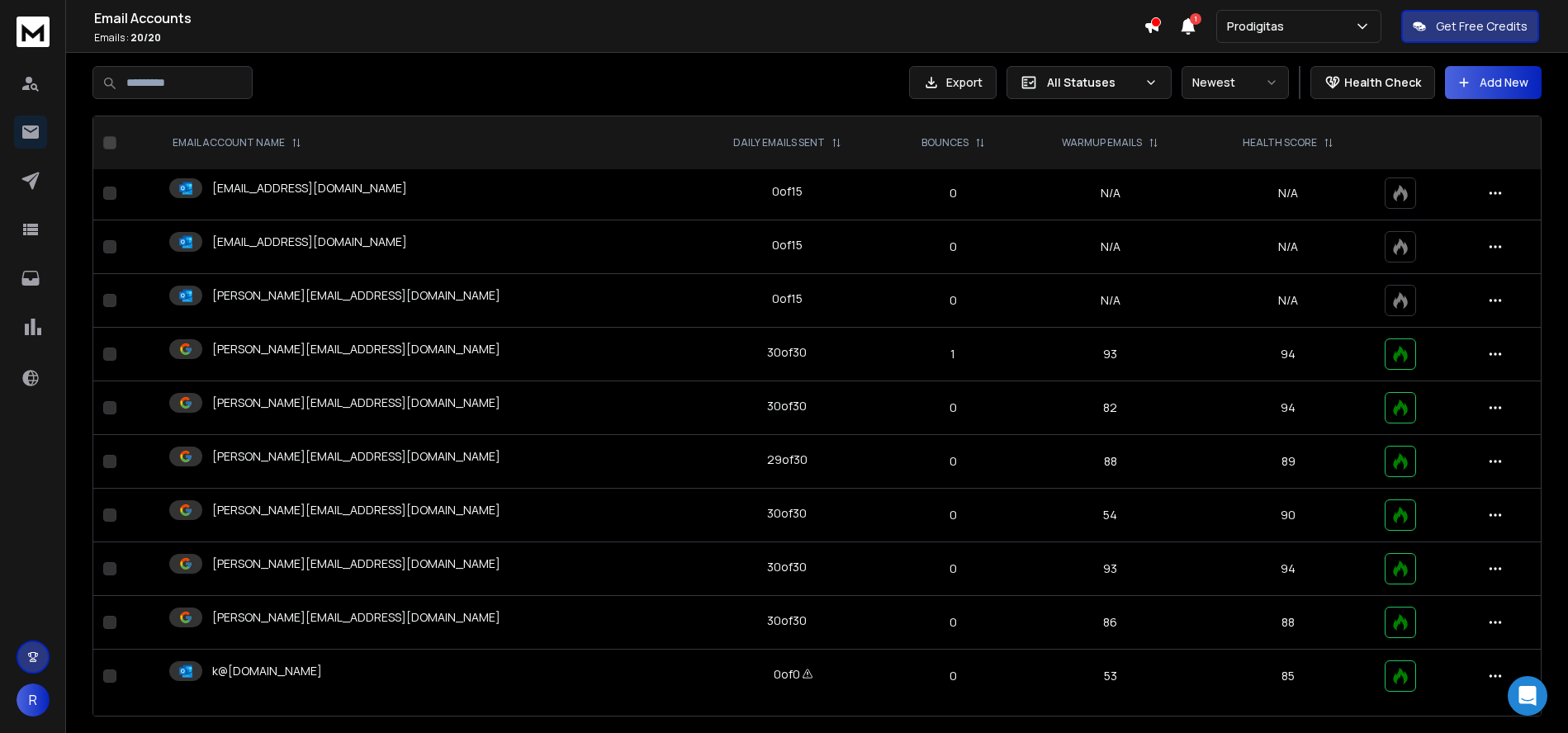
copy p "k@[DOMAIN_NAME]"
drag, startPoint x: 328, startPoint y: 674, endPoint x: 207, endPoint y: 671, distance: 121.0
click at [207, 671] on td "k@[DOMAIN_NAME]" at bounding box center [423, 677] width 529 height 54
copy p "k@[DOMAIN_NAME]"
click at [1488, 674] on icon at bounding box center [1496, 677] width 15 height 15
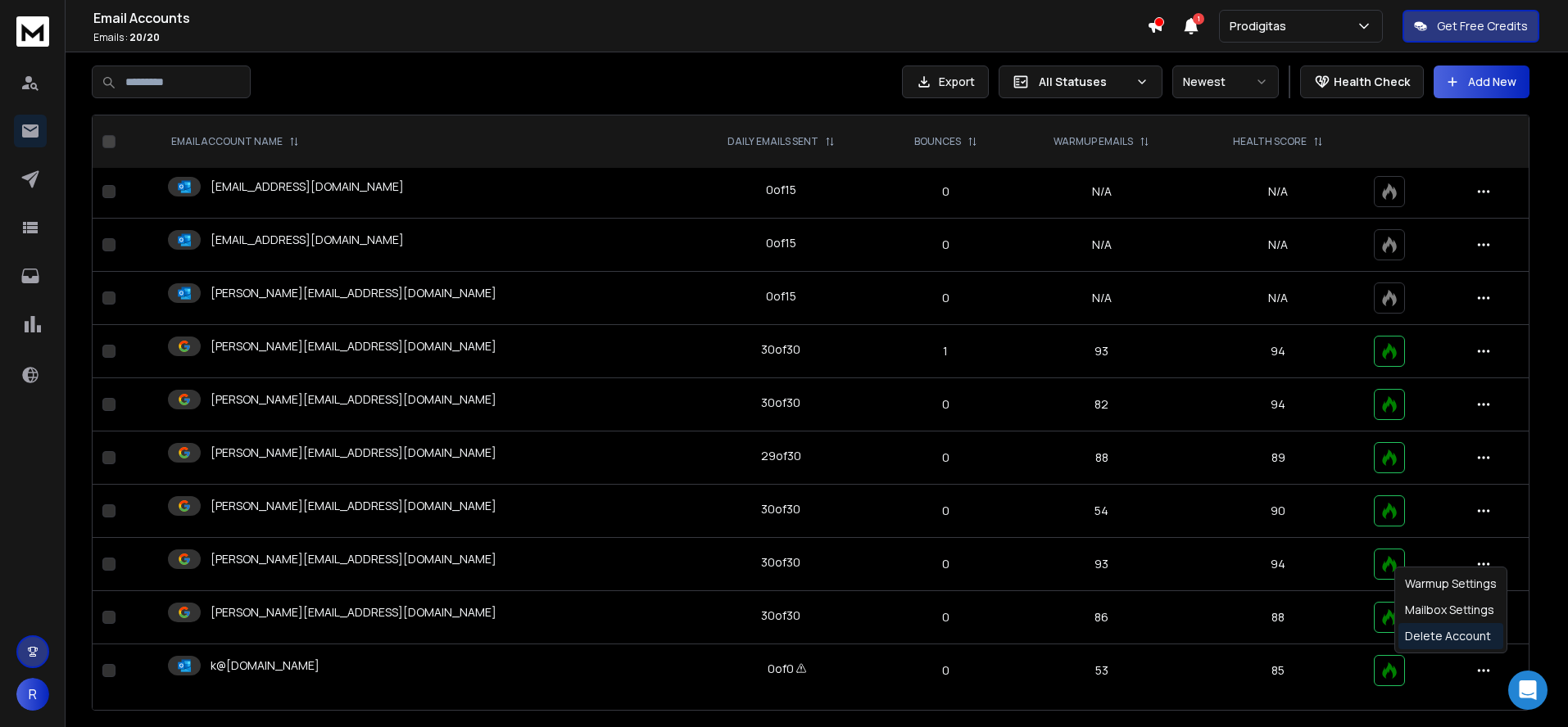
click at [1452, 635] on div "Delete Account" at bounding box center [1451, 636] width 105 height 27
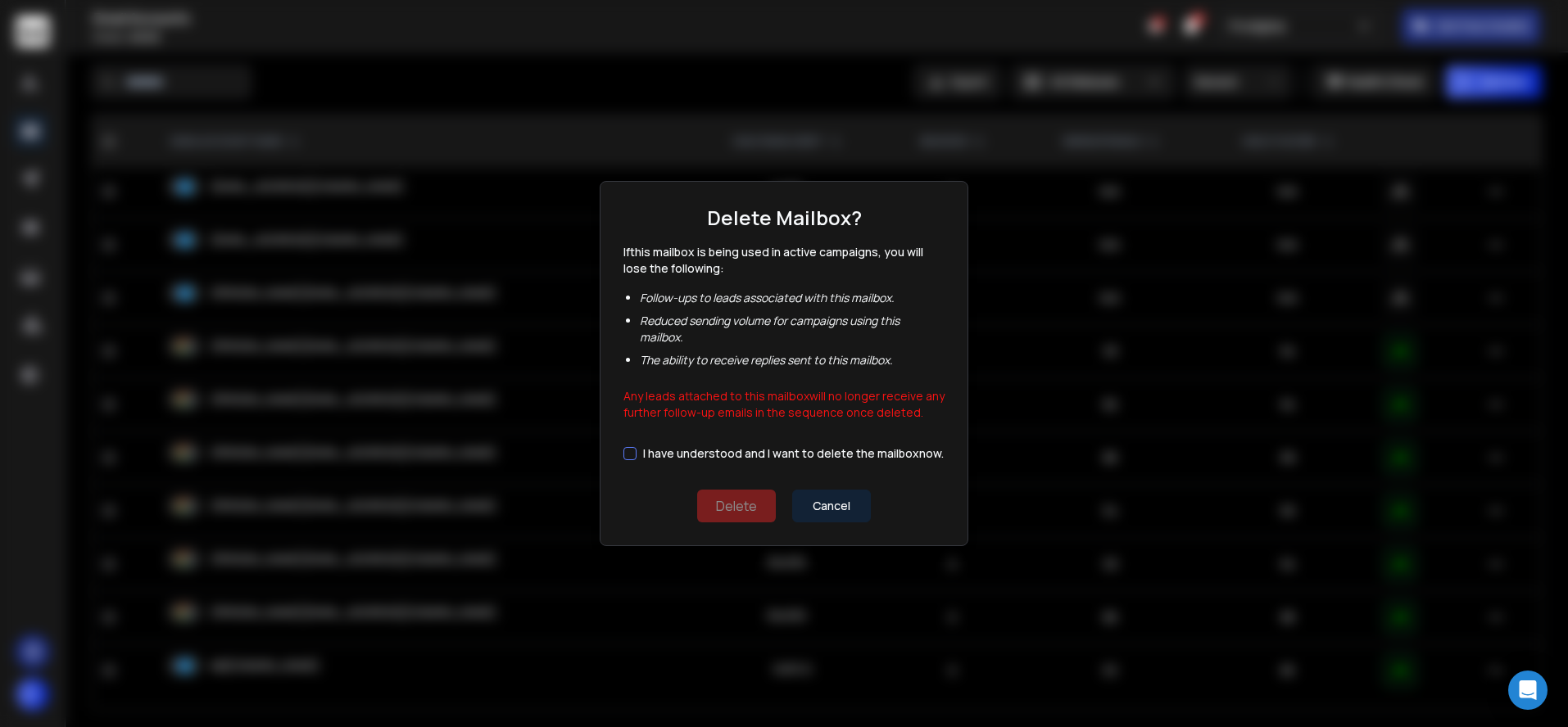
click at [631, 452] on button "I have understood and I want to delete the mailbox now." at bounding box center [630, 454] width 13 height 13
click at [729, 512] on button "Delete" at bounding box center [736, 506] width 79 height 33
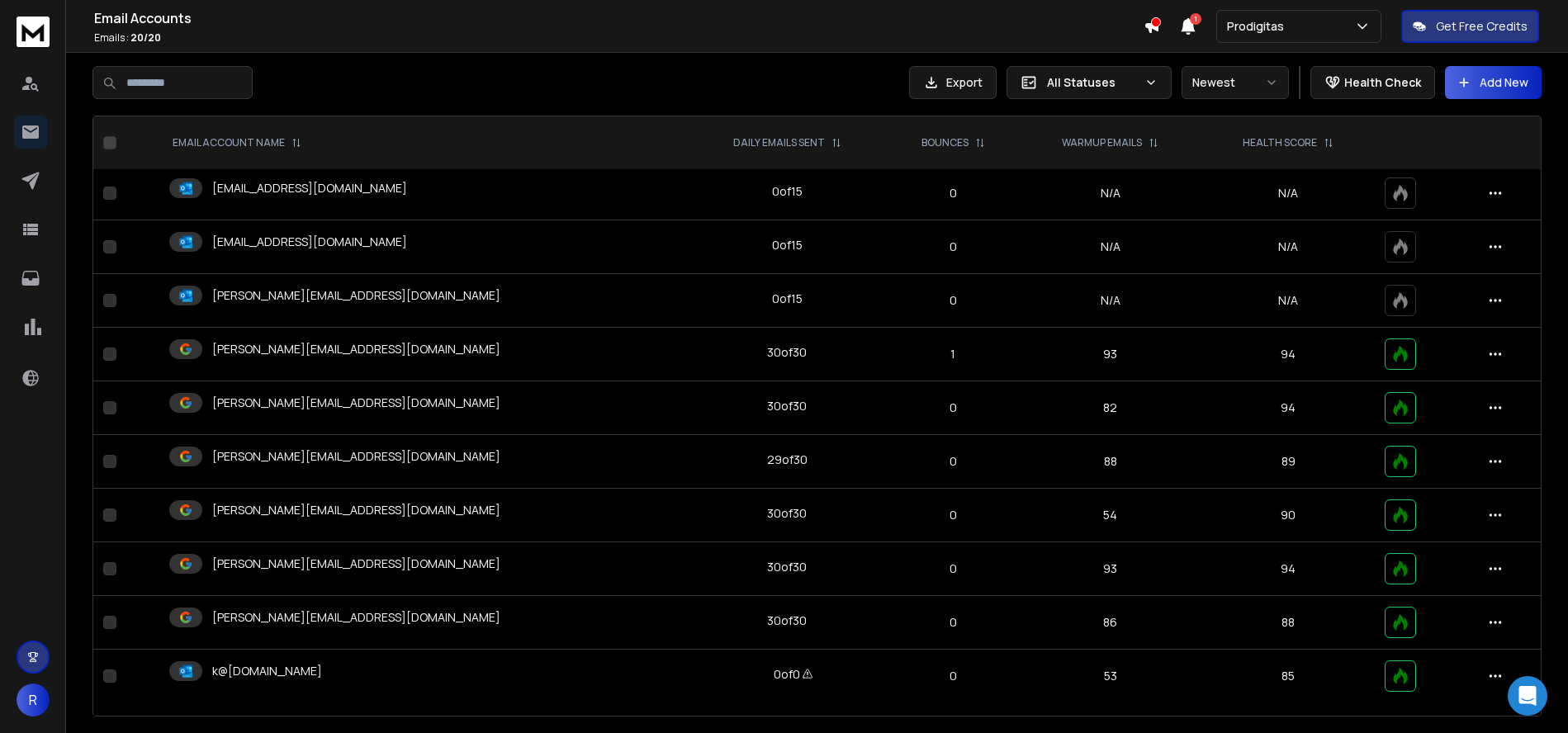
click at [1481, 84] on button "Add New" at bounding box center [1493, 82] width 97 height 33
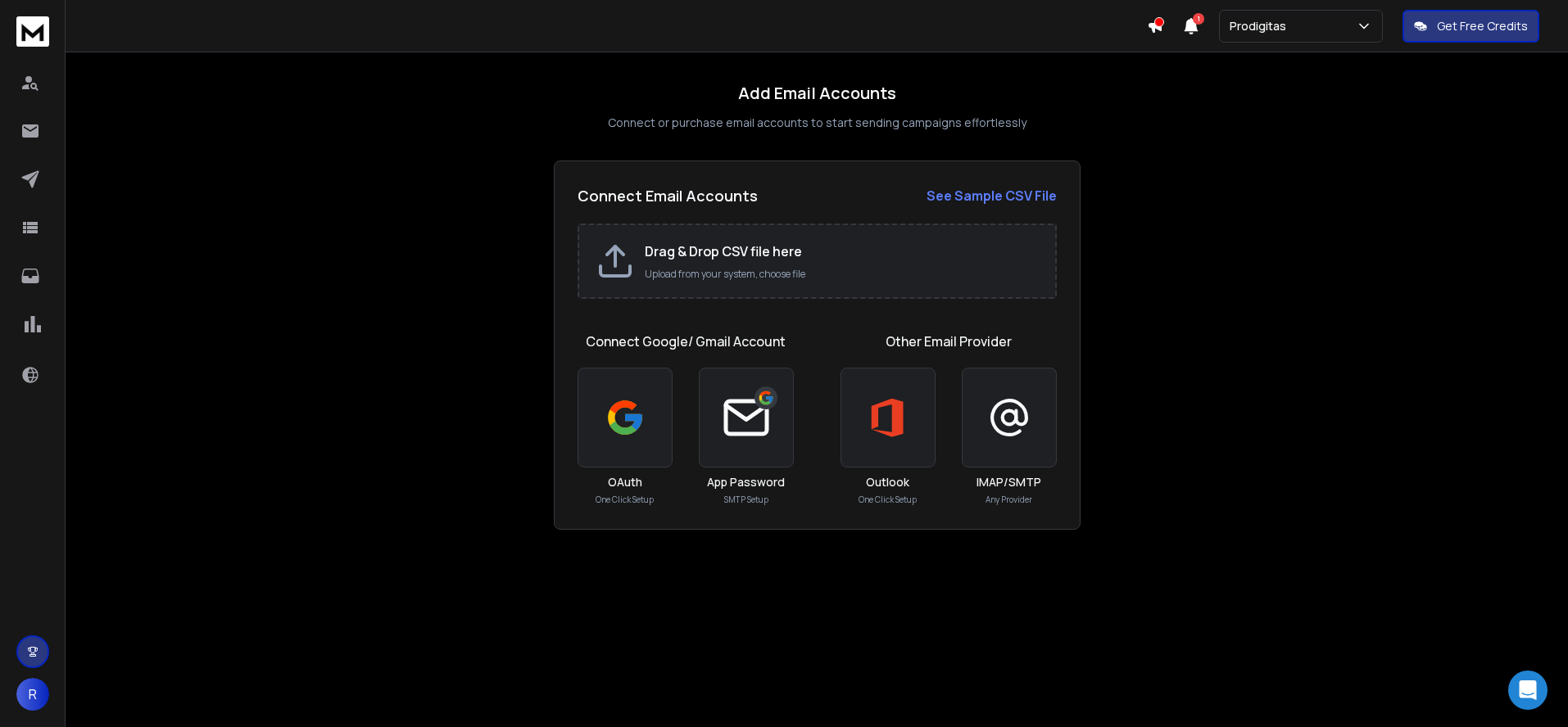
click at [914, 427] on div at bounding box center [889, 417] width 95 height 100
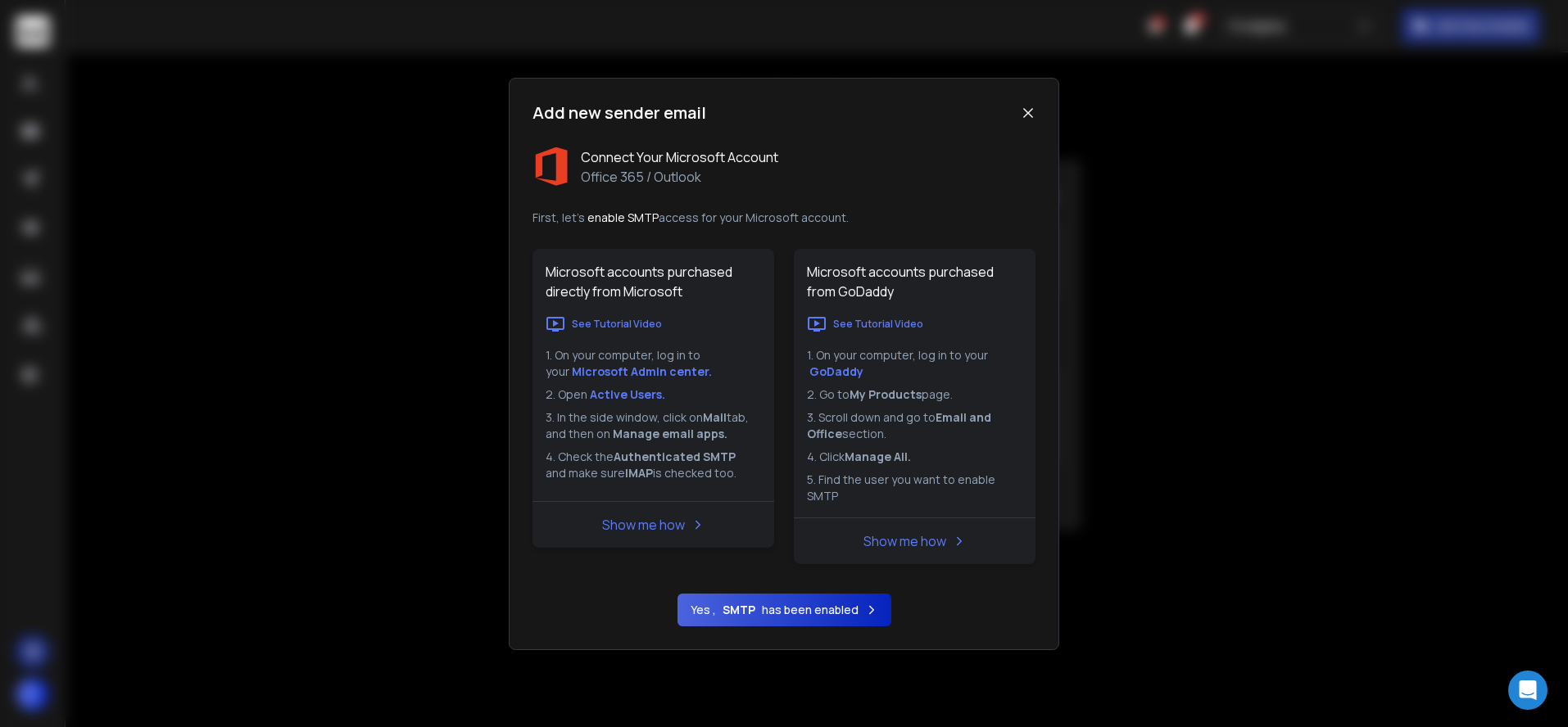
click at [811, 594] on button "Yes , SMTP has been enabled" at bounding box center [784, 611] width 214 height 33
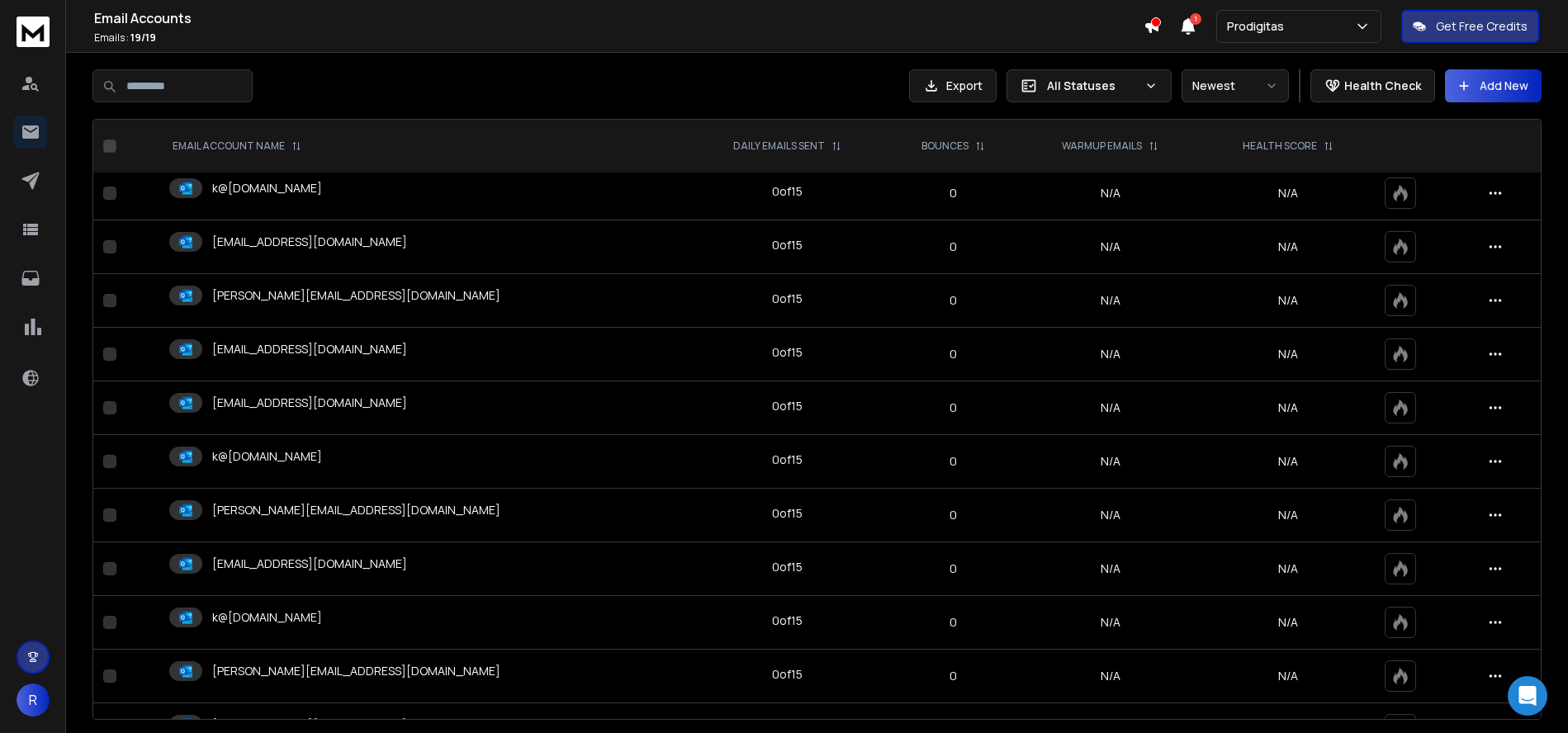
scroll to position [277, 0]
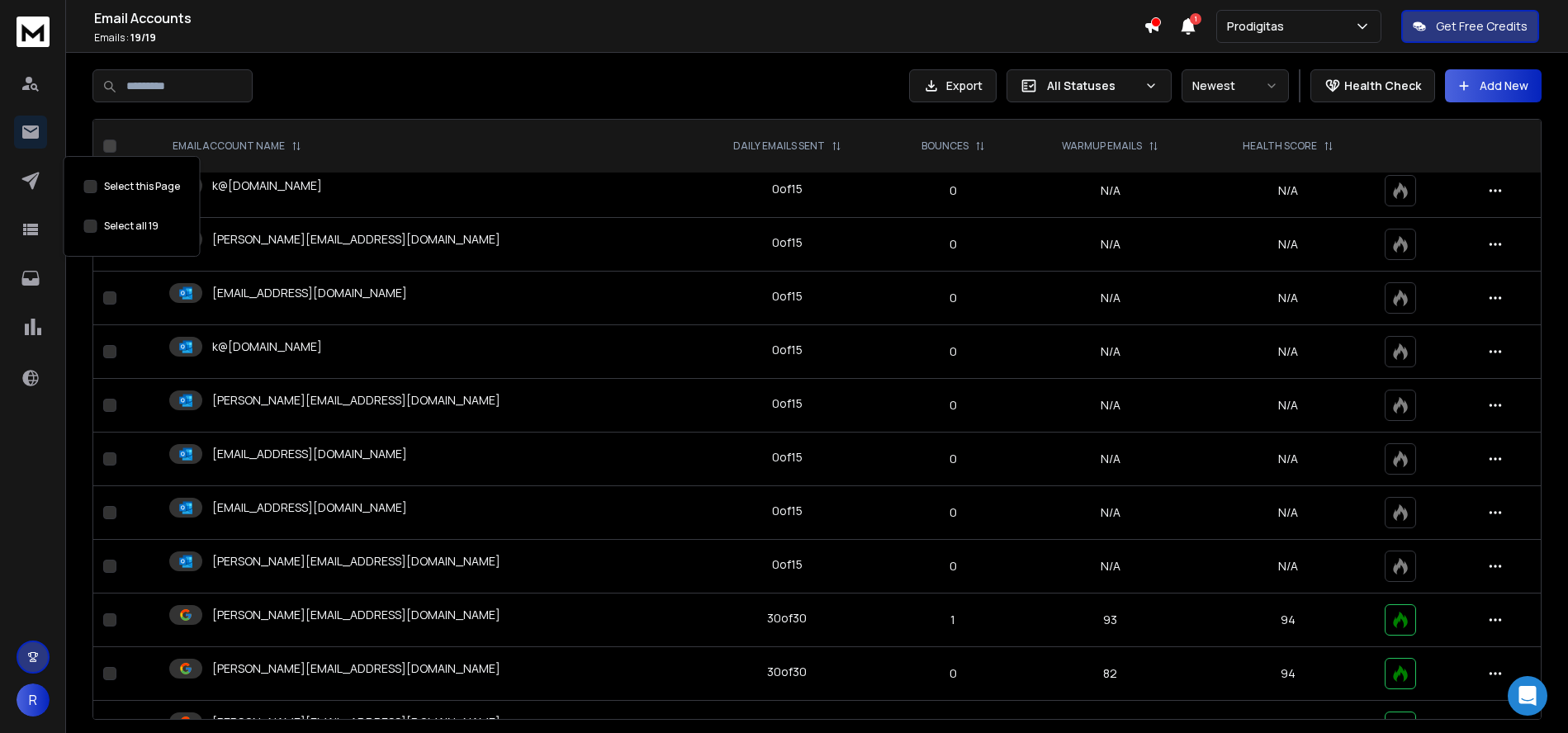
click at [106, 148] on button "Select this Page" at bounding box center [110, 146] width 13 height 13
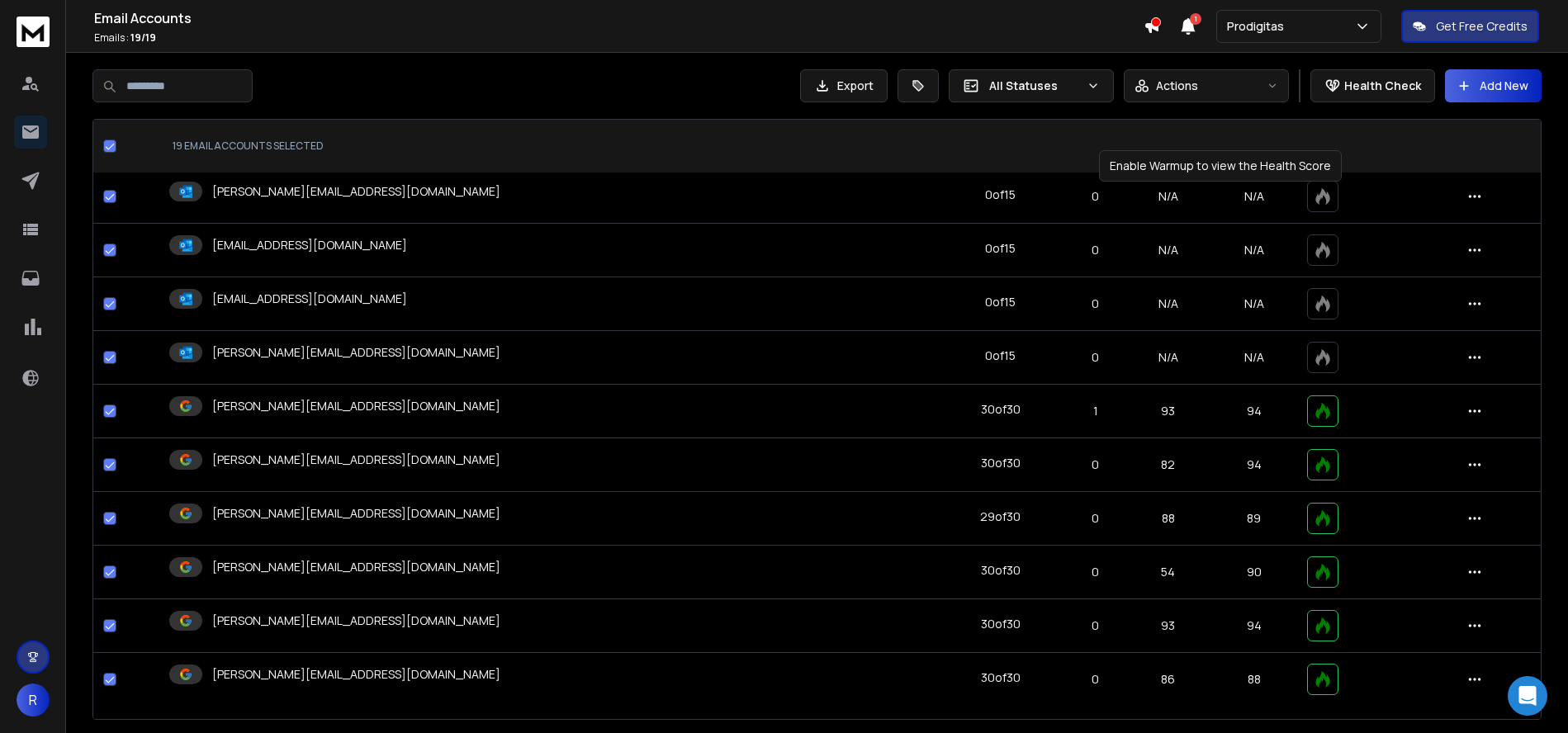
scroll to position [4, 0]
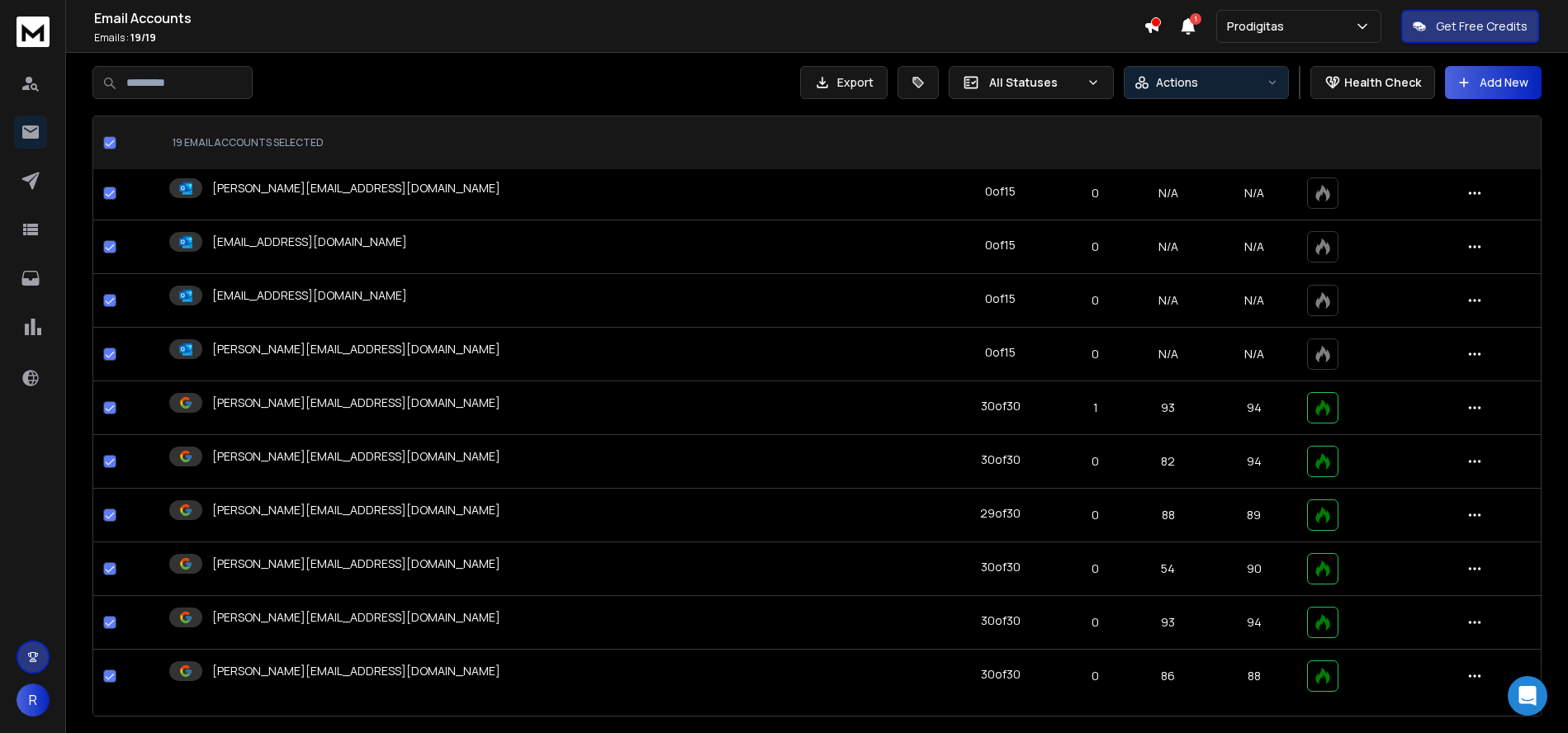
drag, startPoint x: 1237, startPoint y: 77, endPoint x: 1229, endPoint y: 97, distance: 21.5
click at [1237, 77] on div "Actions" at bounding box center [1197, 82] width 126 height 17
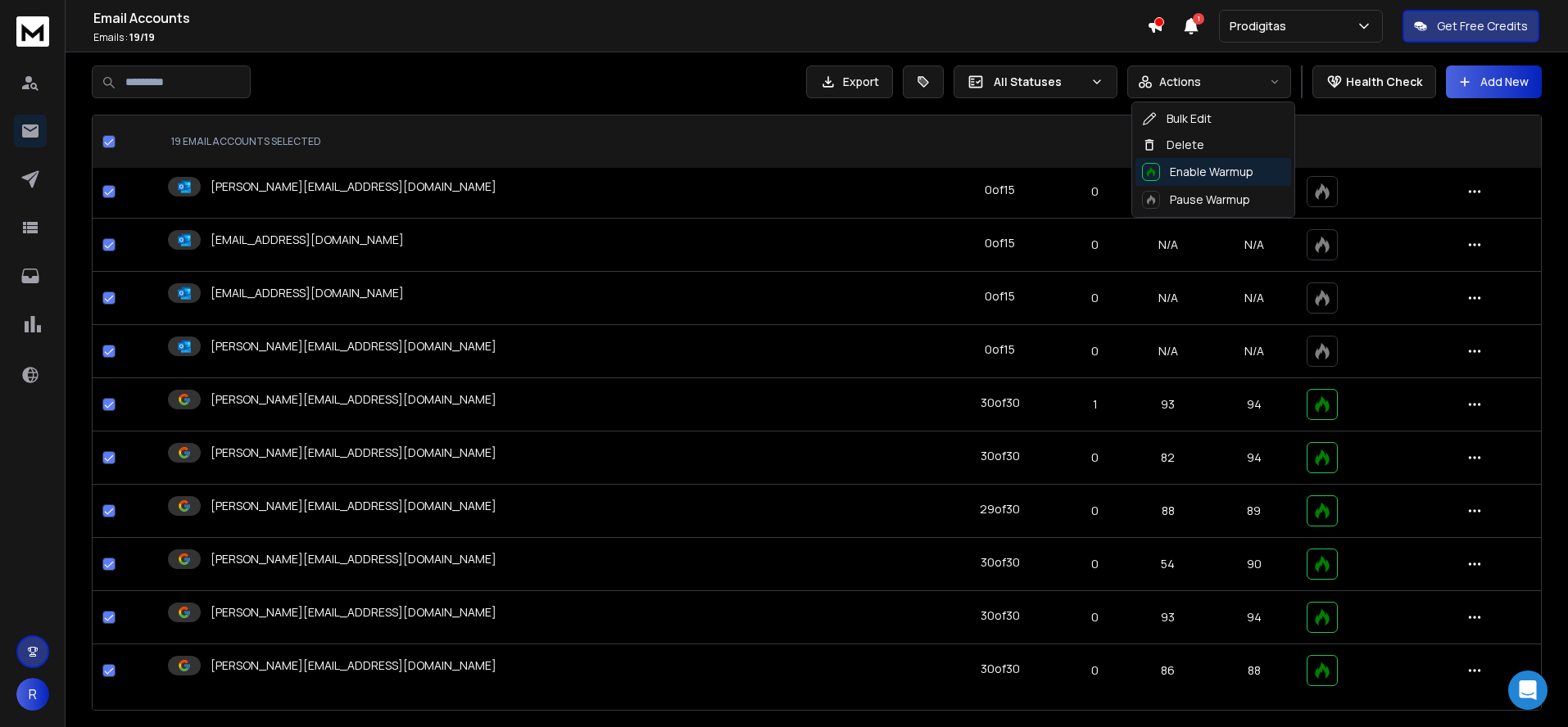
drag, startPoint x: 1195, startPoint y: 164, endPoint x: 1171, endPoint y: 199, distance: 42.4
click at [1195, 164] on div "Enable Warmup" at bounding box center [1197, 172] width 111 height 18
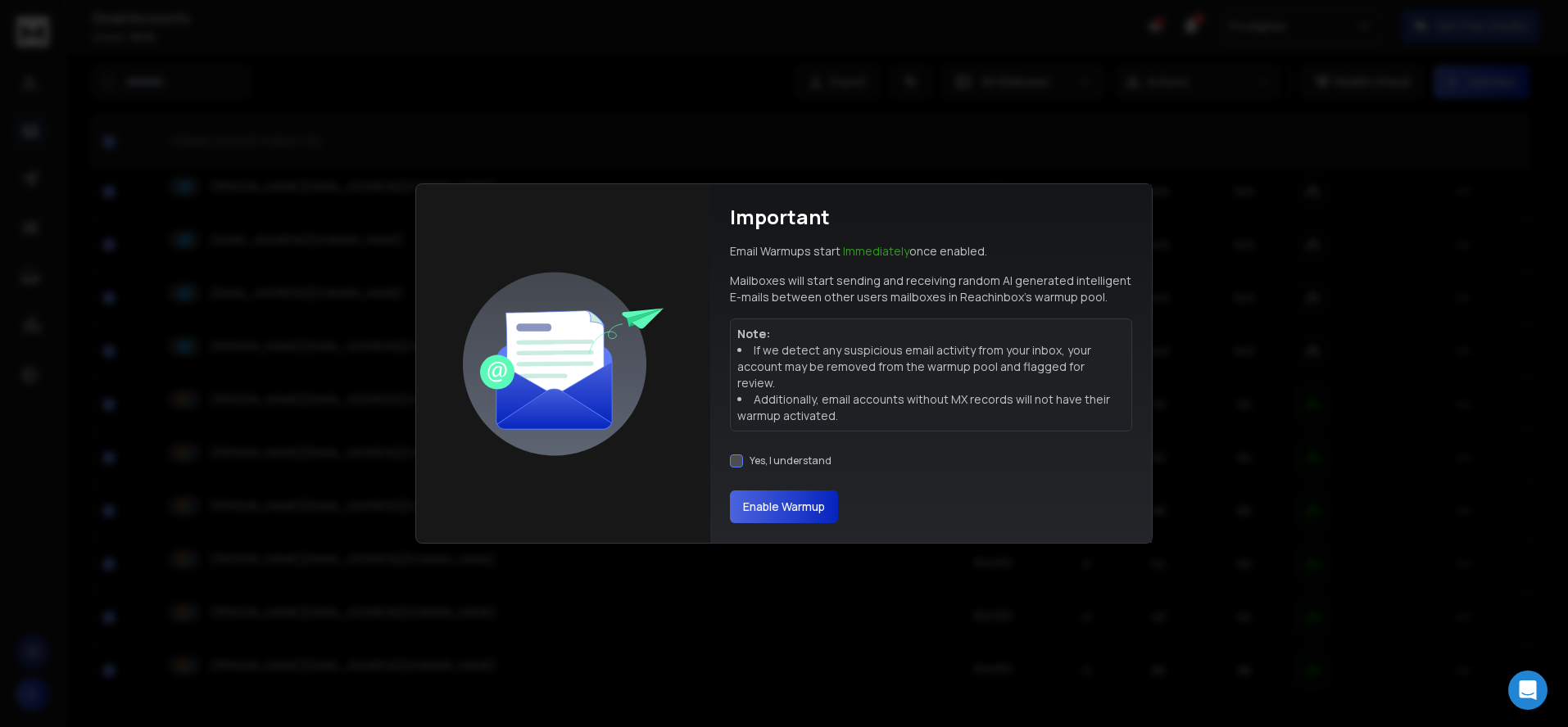
click at [781, 455] on label "Yes, I understand" at bounding box center [790, 461] width 82 height 13
click at [771, 505] on button "Enable Warmup" at bounding box center [784, 507] width 108 height 33
click at [739, 455] on button "Yes, I understand" at bounding box center [736, 461] width 13 height 13
click at [761, 512] on button "Enable Warmup" at bounding box center [784, 507] width 108 height 33
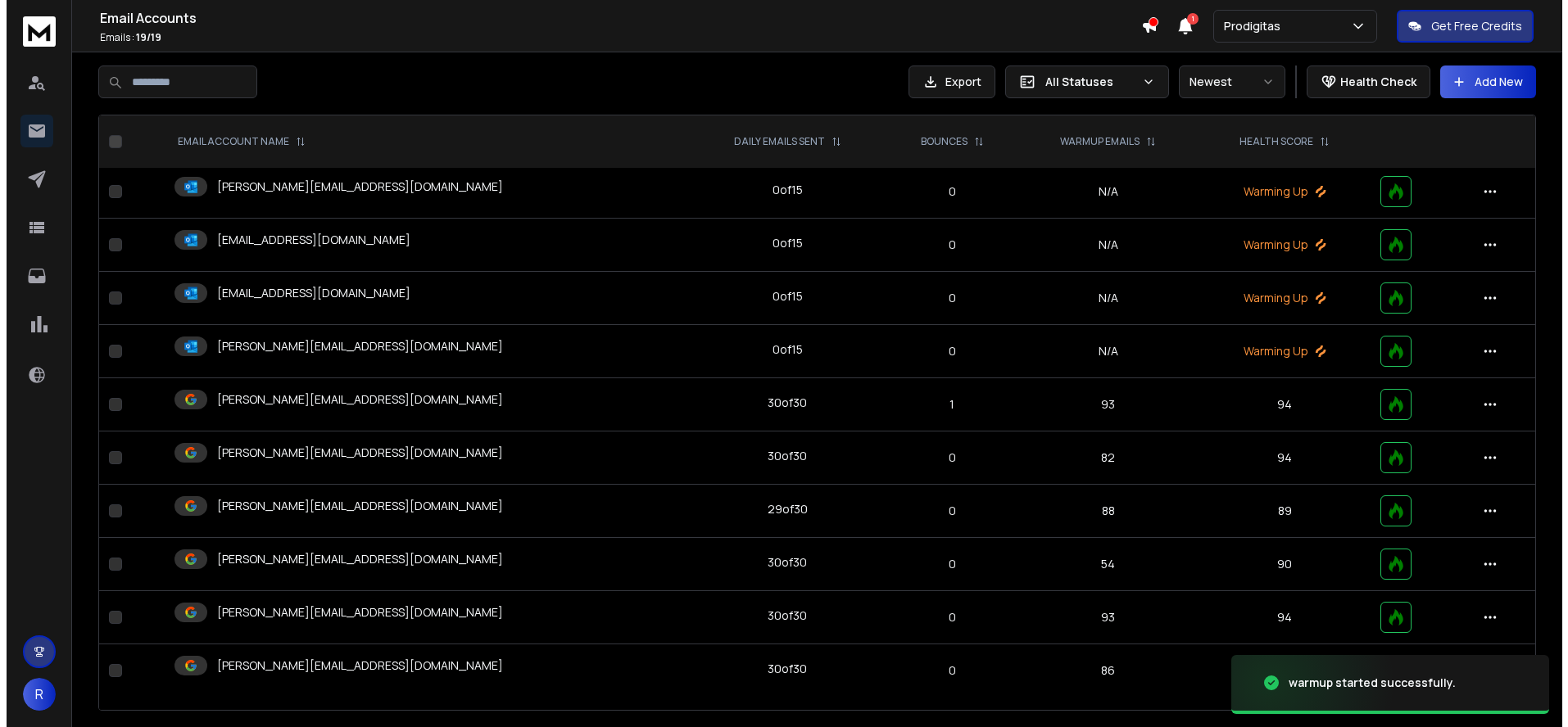
scroll to position [0, 0]
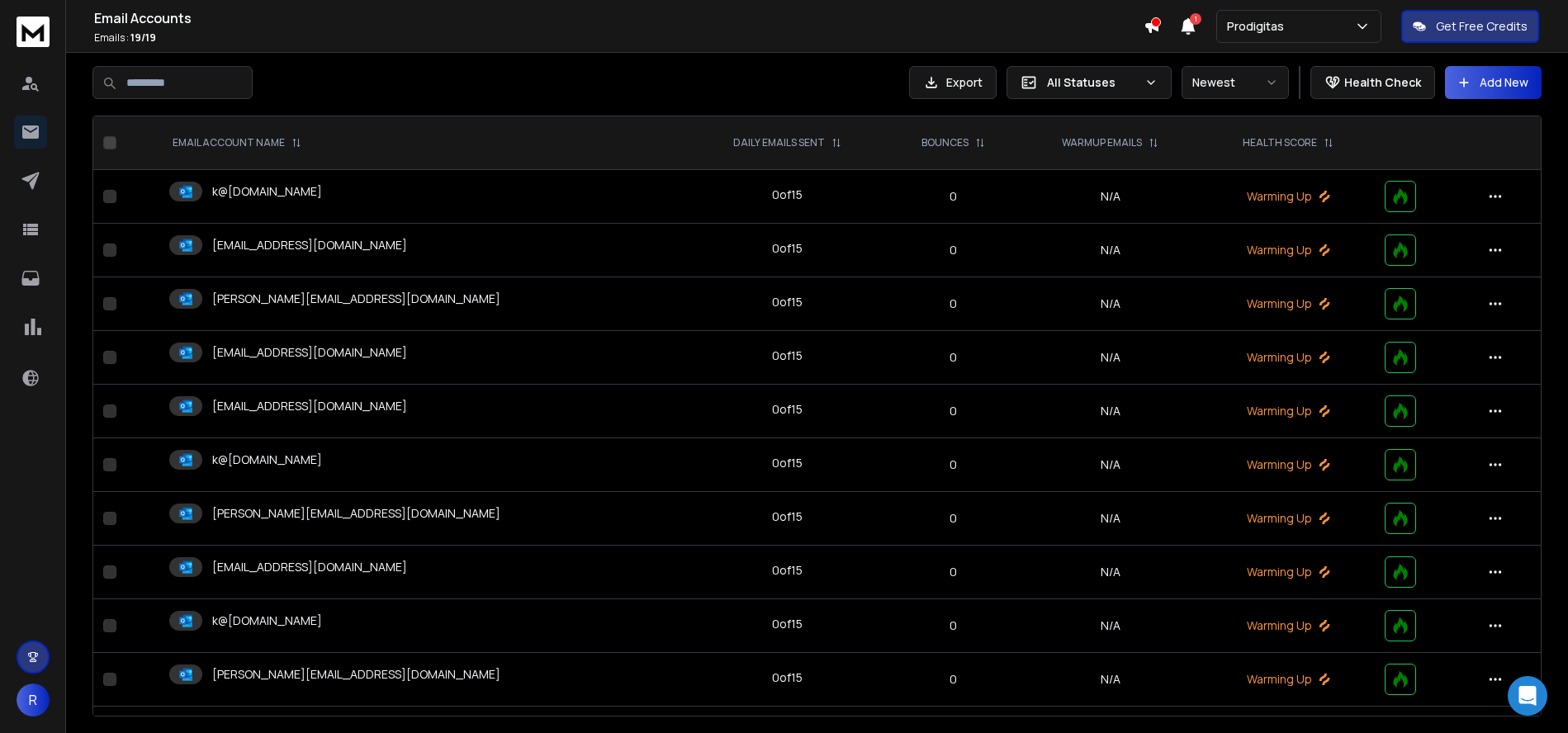
drag, startPoint x: 340, startPoint y: 198, endPoint x: 318, endPoint y: 190, distance: 23.4
click at [318, 190] on p "k@prodigitasagency.com" at bounding box center [267, 191] width 110 height 17
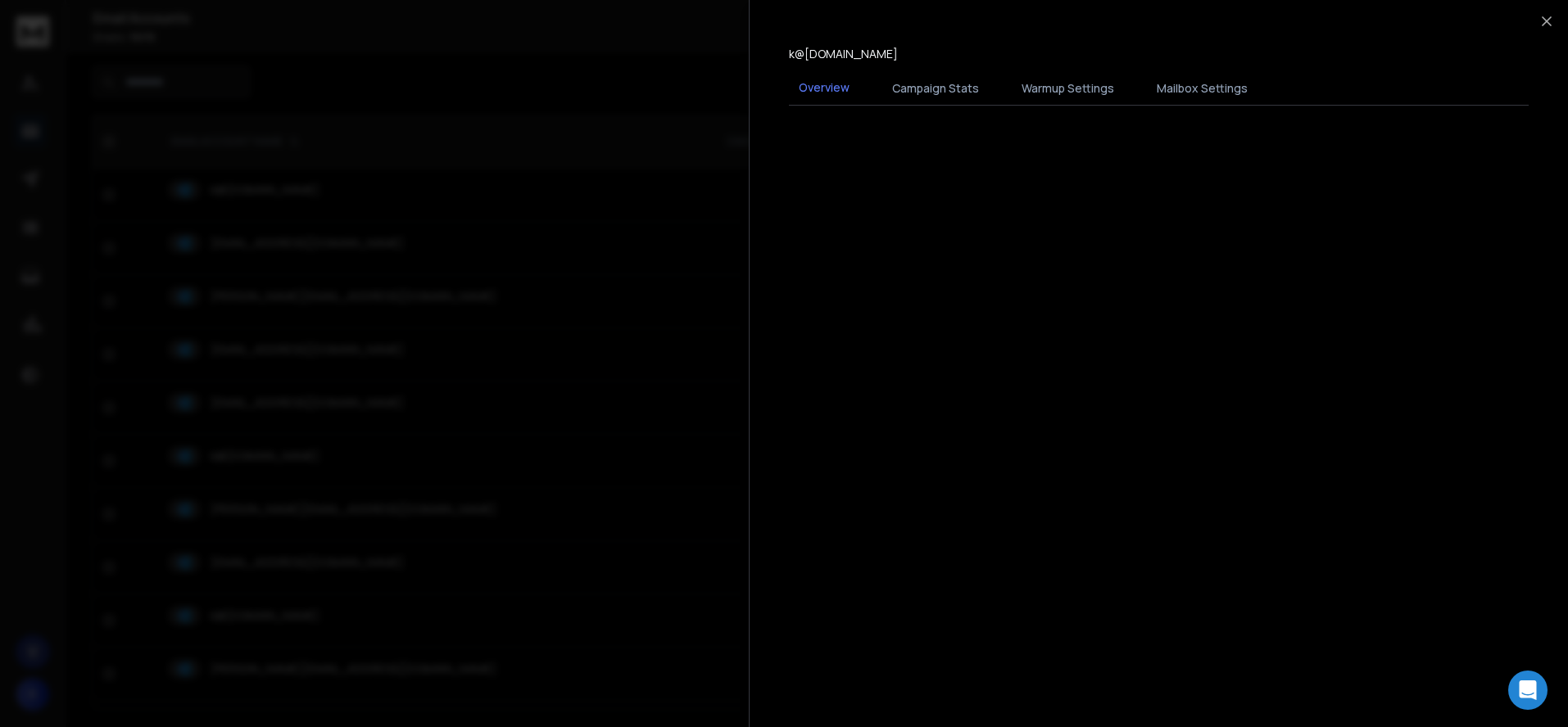
click at [358, 195] on div at bounding box center [784, 363] width 1568 height 727
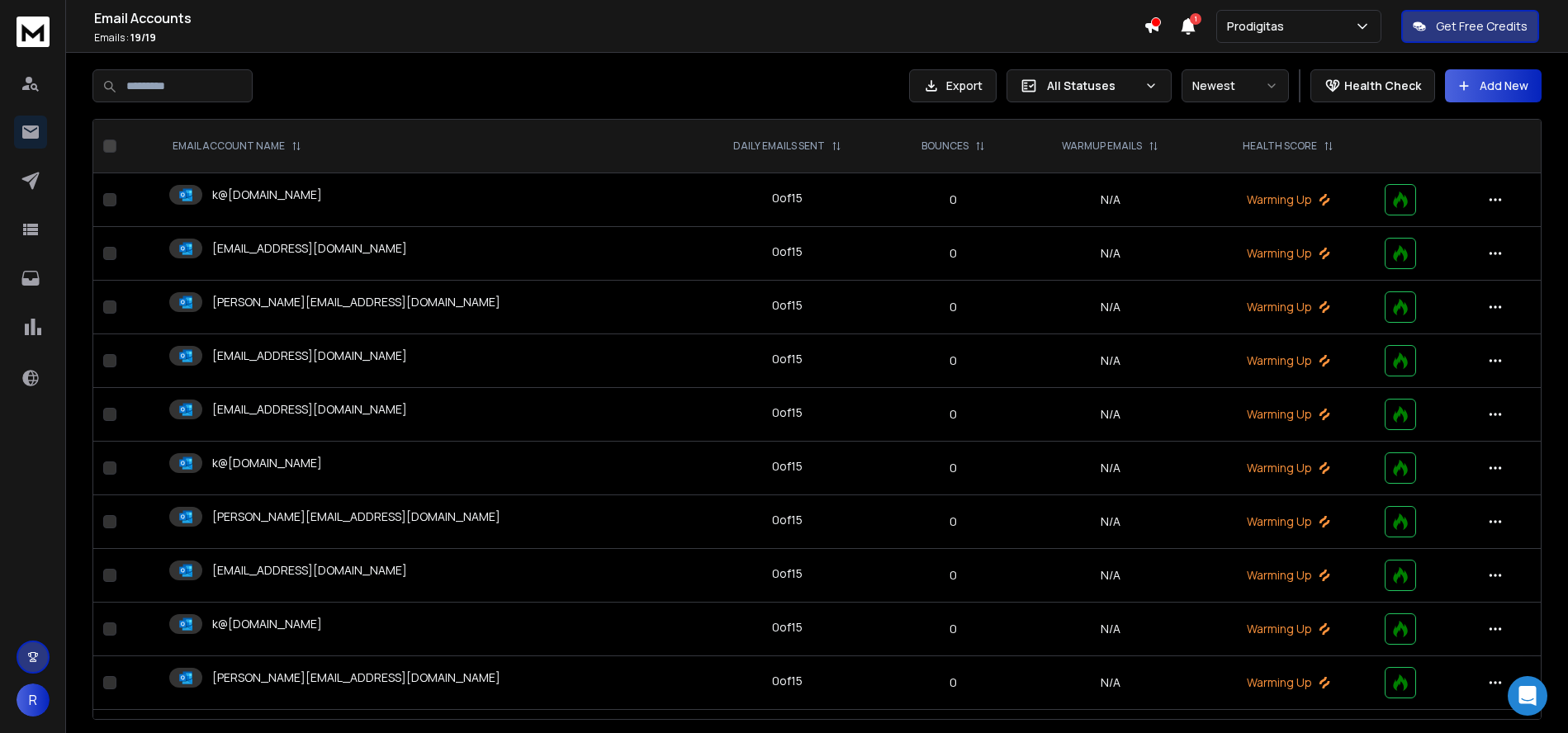
copy p "prodigitasagency.com"
drag, startPoint x: 361, startPoint y: 196, endPoint x: 230, endPoint y: 198, distance: 131.0
click at [230, 198] on div "k@prodigitasagency.com" at bounding box center [423, 194] width 508 height 19
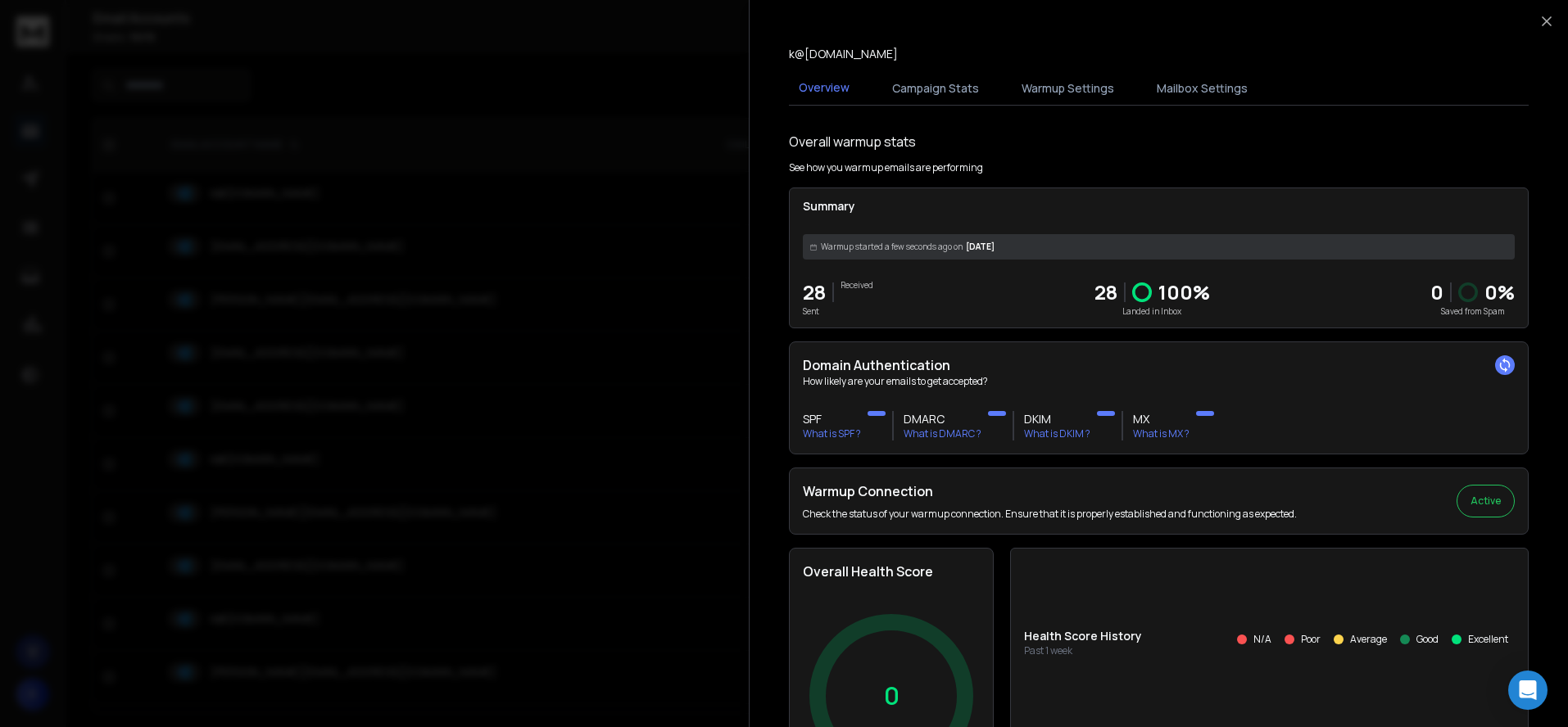
click at [191, 78] on div at bounding box center [784, 363] width 1568 height 727
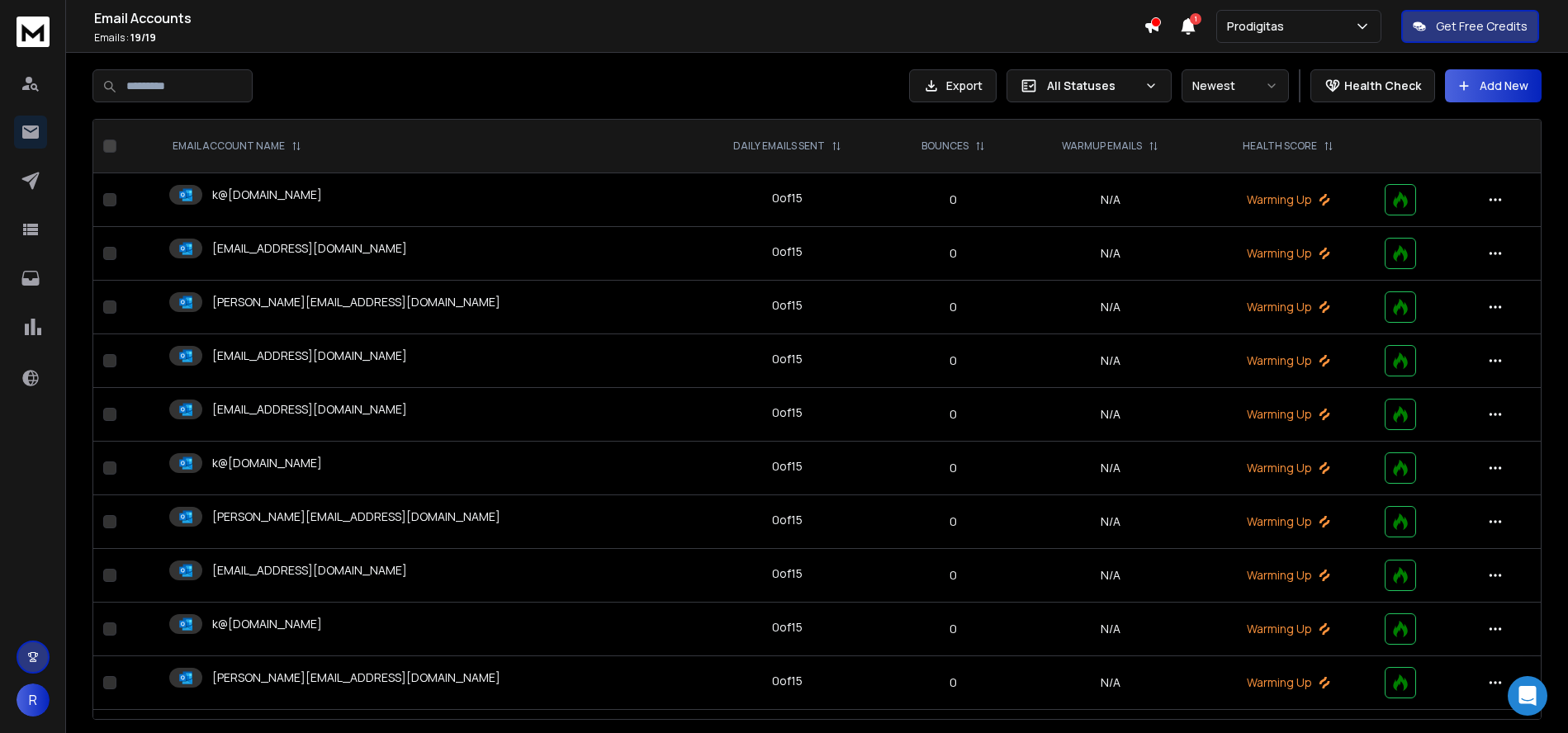
click at [179, 94] on input at bounding box center [172, 86] width 160 height 33
paste input "**********"
type input "**********"
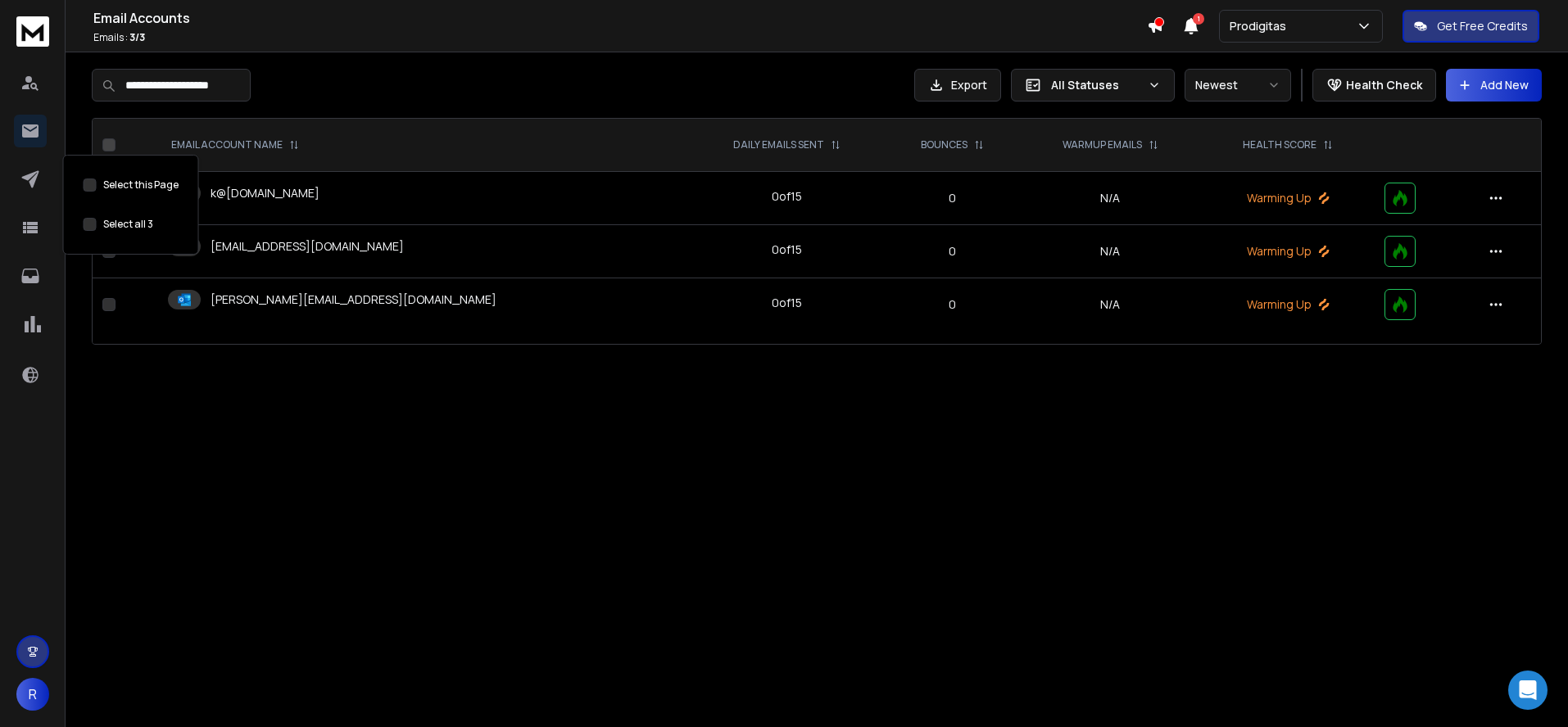
drag, startPoint x: 112, startPoint y: 143, endPoint x: 250, endPoint y: 127, distance: 138.9
click at [112, 143] on button "Select this Page" at bounding box center [109, 145] width 13 height 13
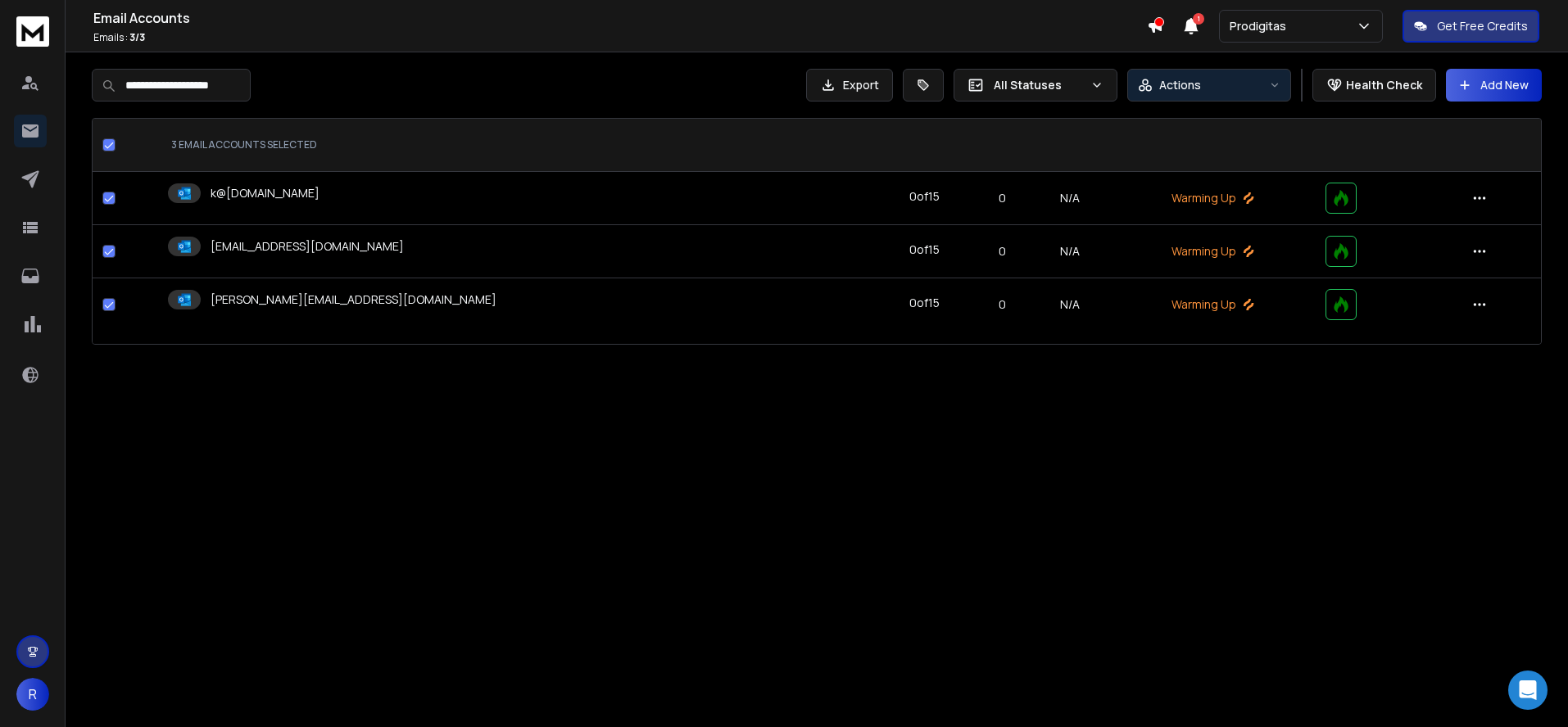
drag, startPoint x: 1227, startPoint y: 87, endPoint x: 1223, endPoint y: 96, distance: 9.8
click at [1227, 87] on div "Actions" at bounding box center [1200, 85] width 125 height 17
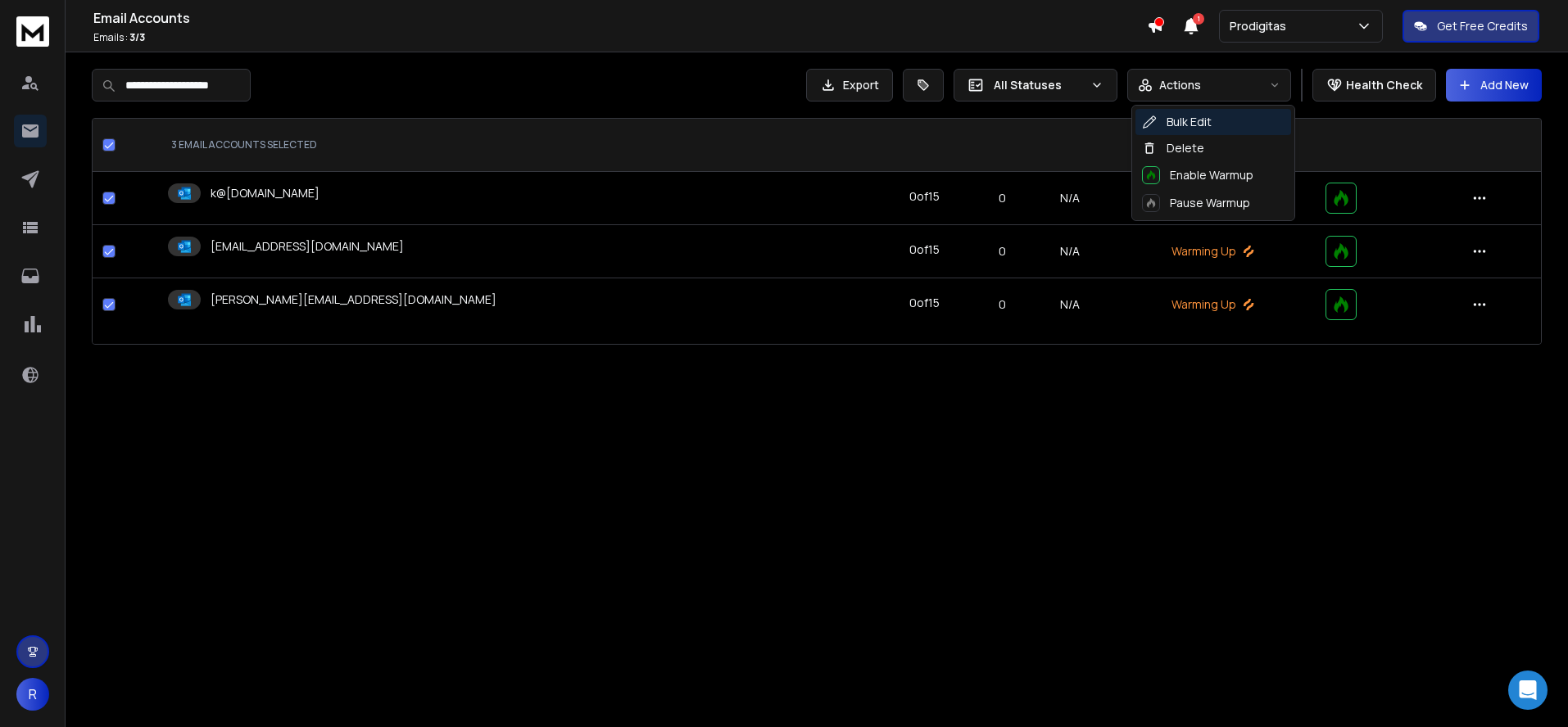
drag, startPoint x: 1207, startPoint y: 121, endPoint x: 1208, endPoint y: 160, distance: 39.0
click at [1207, 121] on div "Bulk Edit" at bounding box center [1176, 122] width 70 height 17
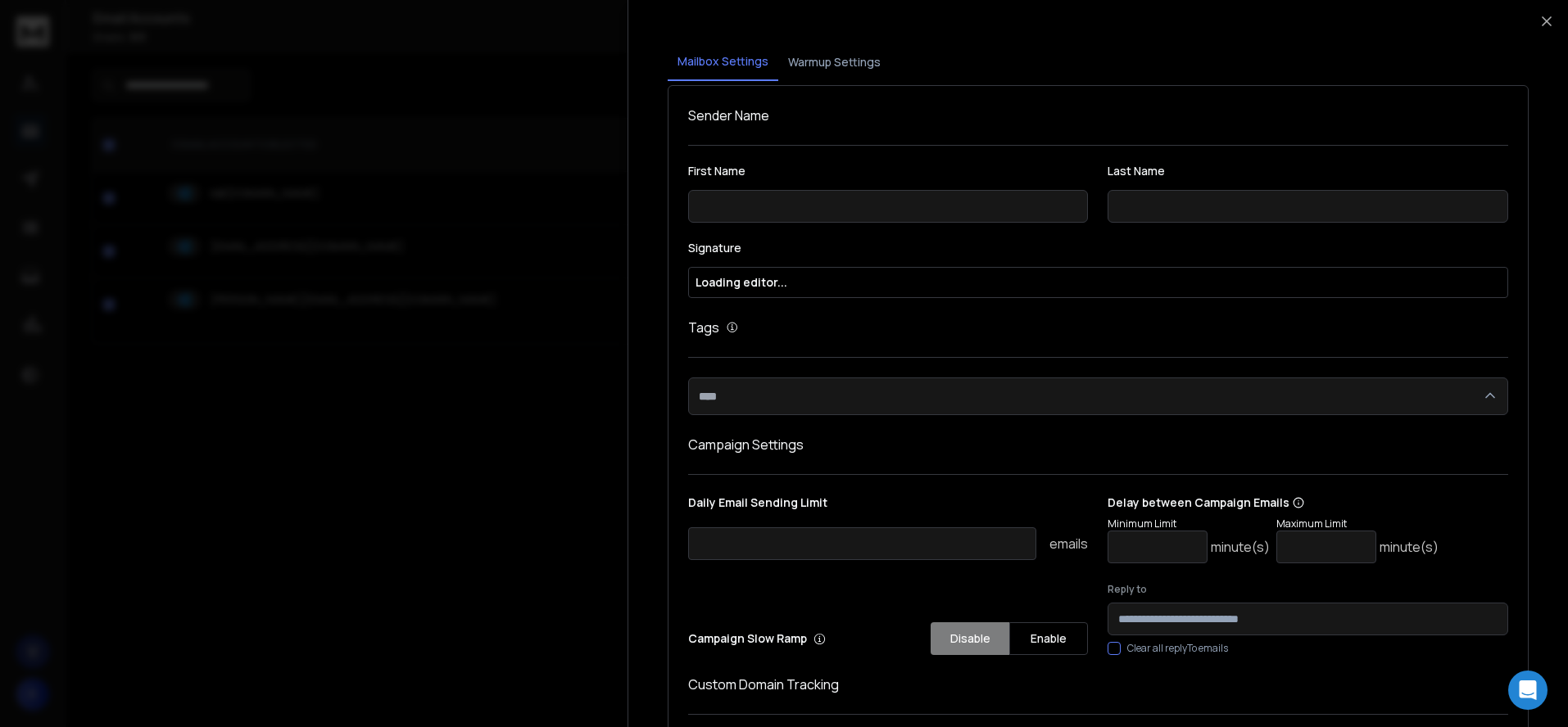
scroll to position [240, 0]
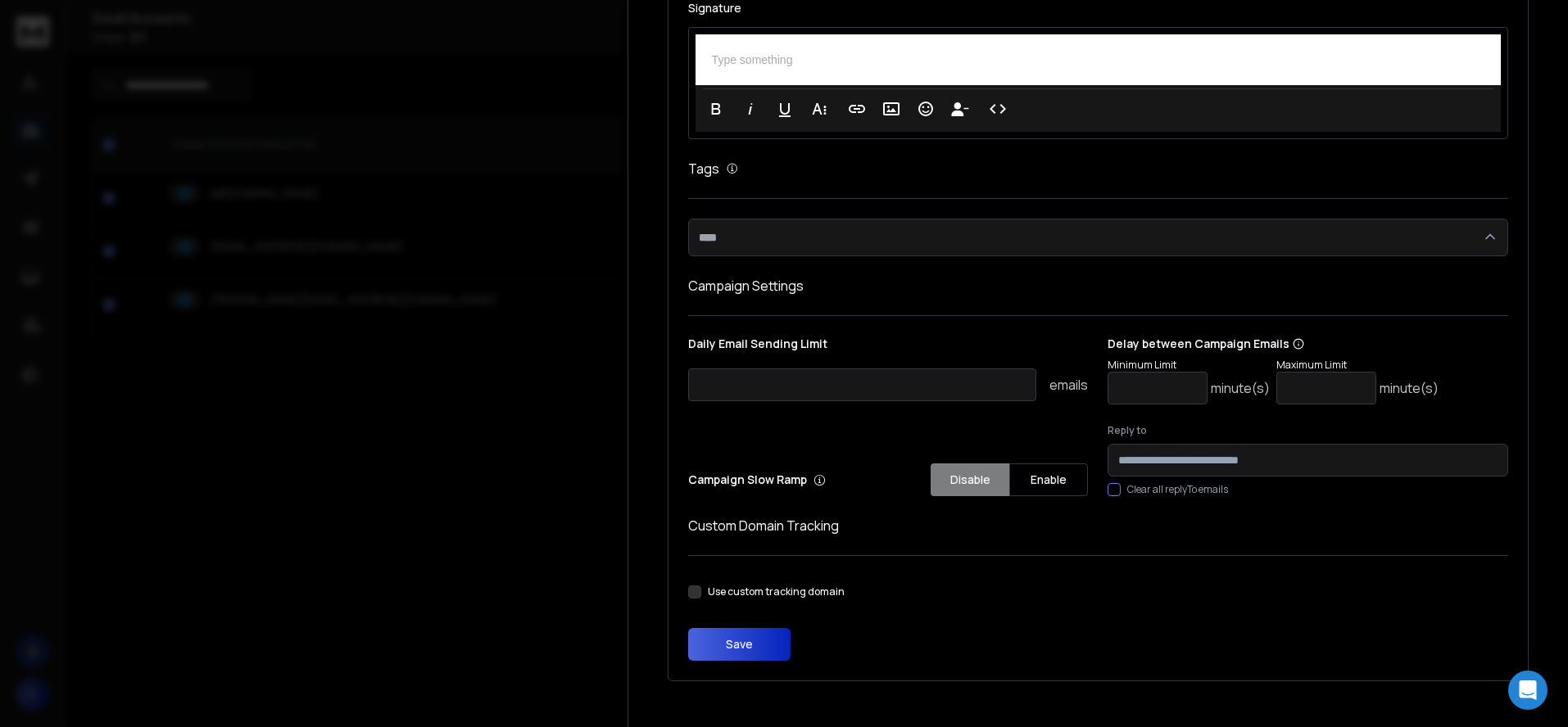
click at [696, 591] on button "Reply to" at bounding box center [694, 592] width 13 height 13
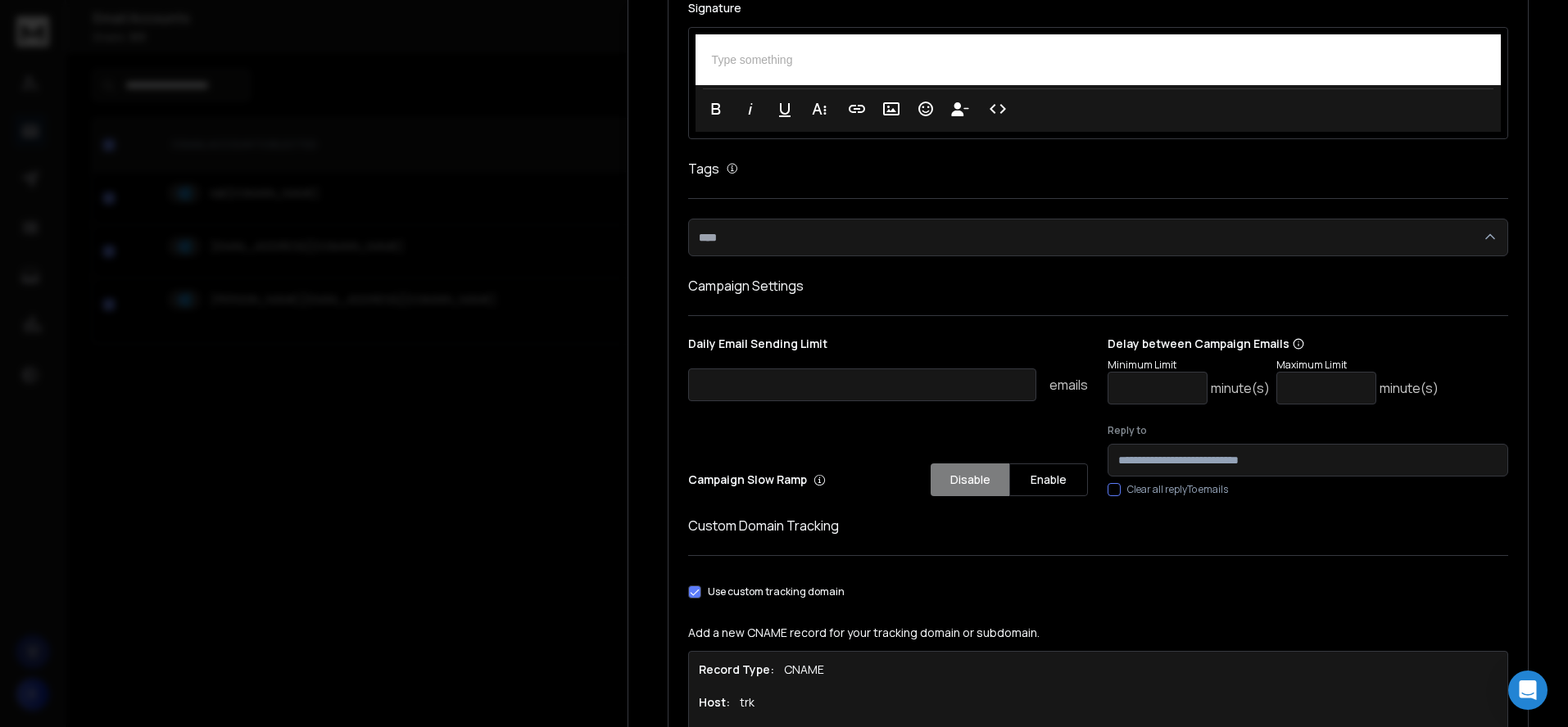
scroll to position [489, 0]
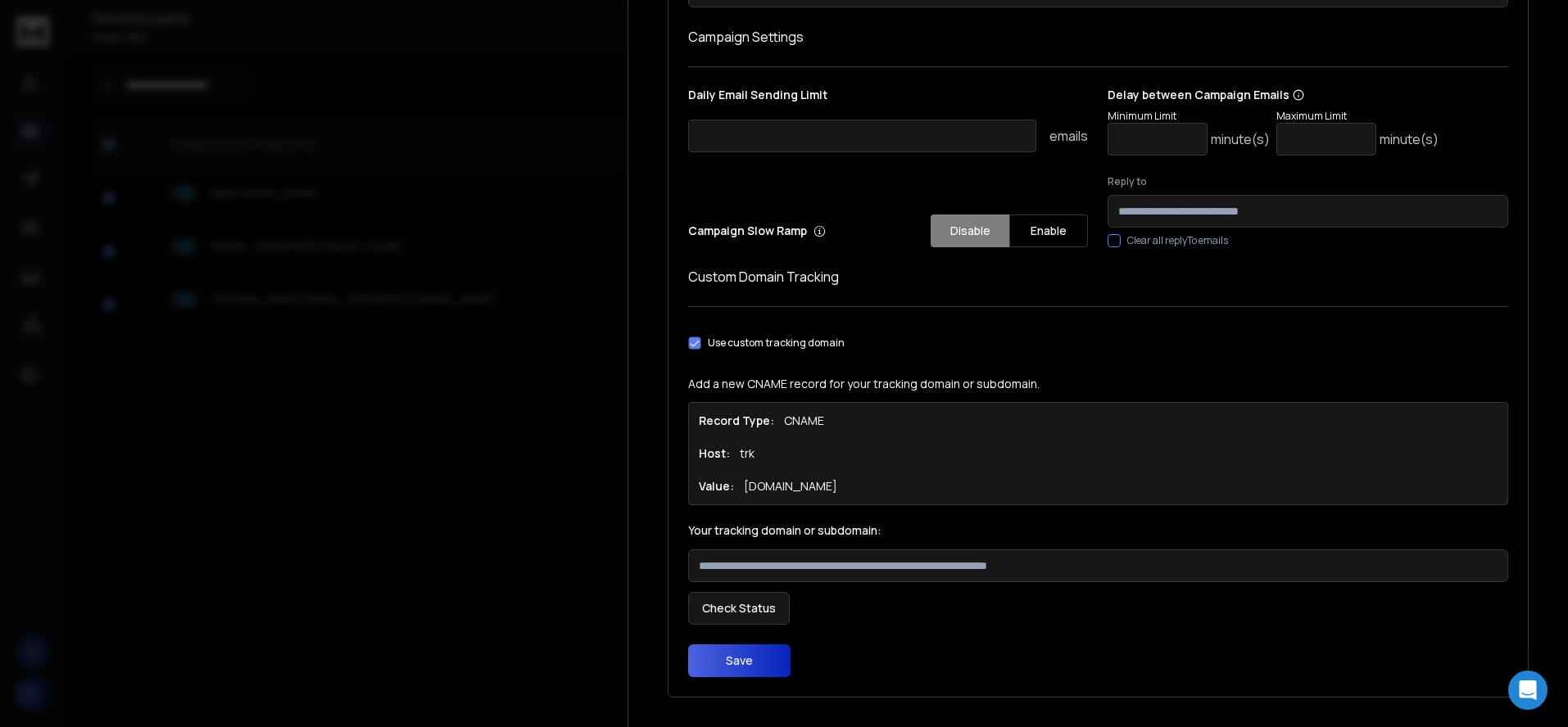
click at [765, 565] on input at bounding box center [1098, 566] width 820 height 33
paste input "**********"
type input "**********"
click at [765, 597] on button "Check Status" at bounding box center [738, 609] width 102 height 33
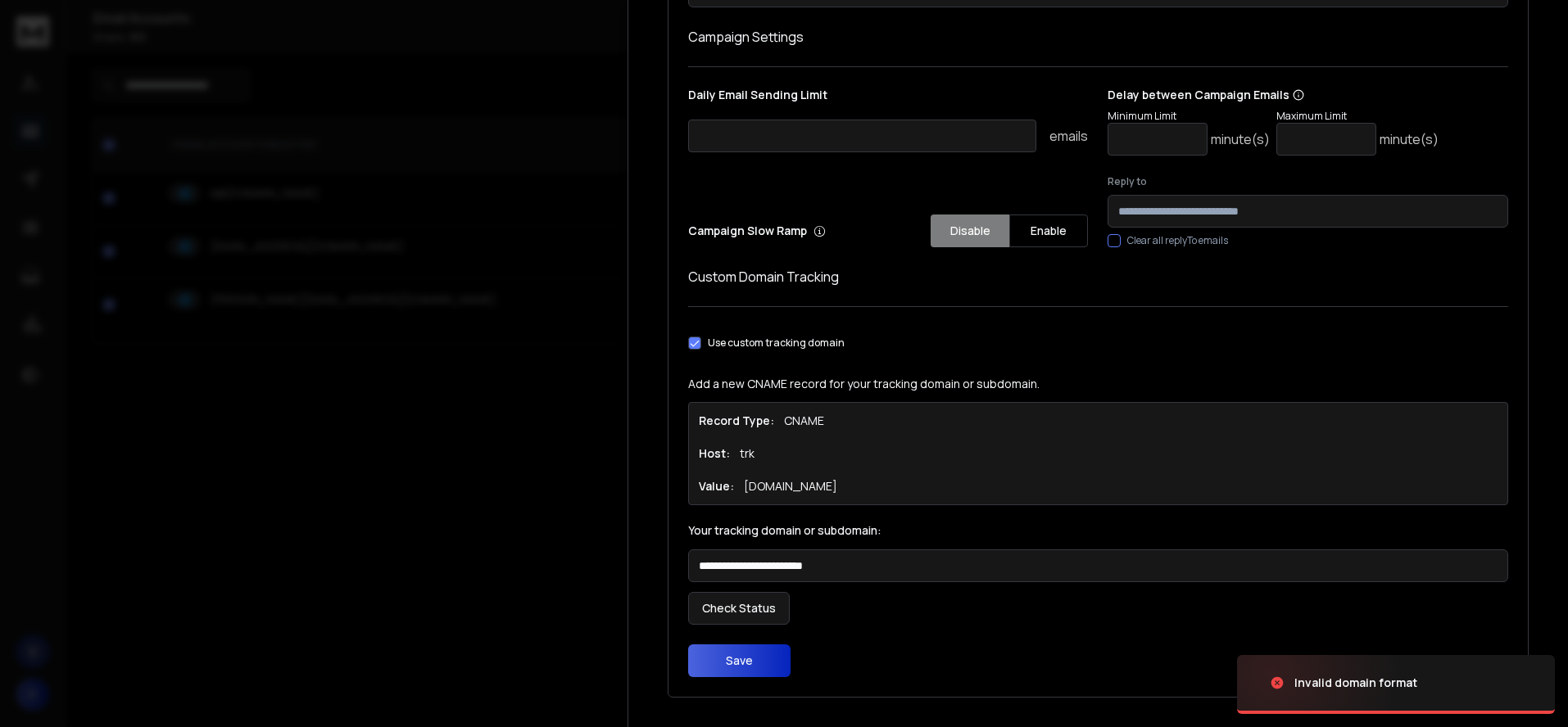
drag, startPoint x: 764, startPoint y: 567, endPoint x: 787, endPoint y: 571, distance: 23.3
click at [764, 567] on input "**********" at bounding box center [1098, 566] width 820 height 33
click at [857, 571] on input "**********" at bounding box center [1098, 566] width 820 height 33
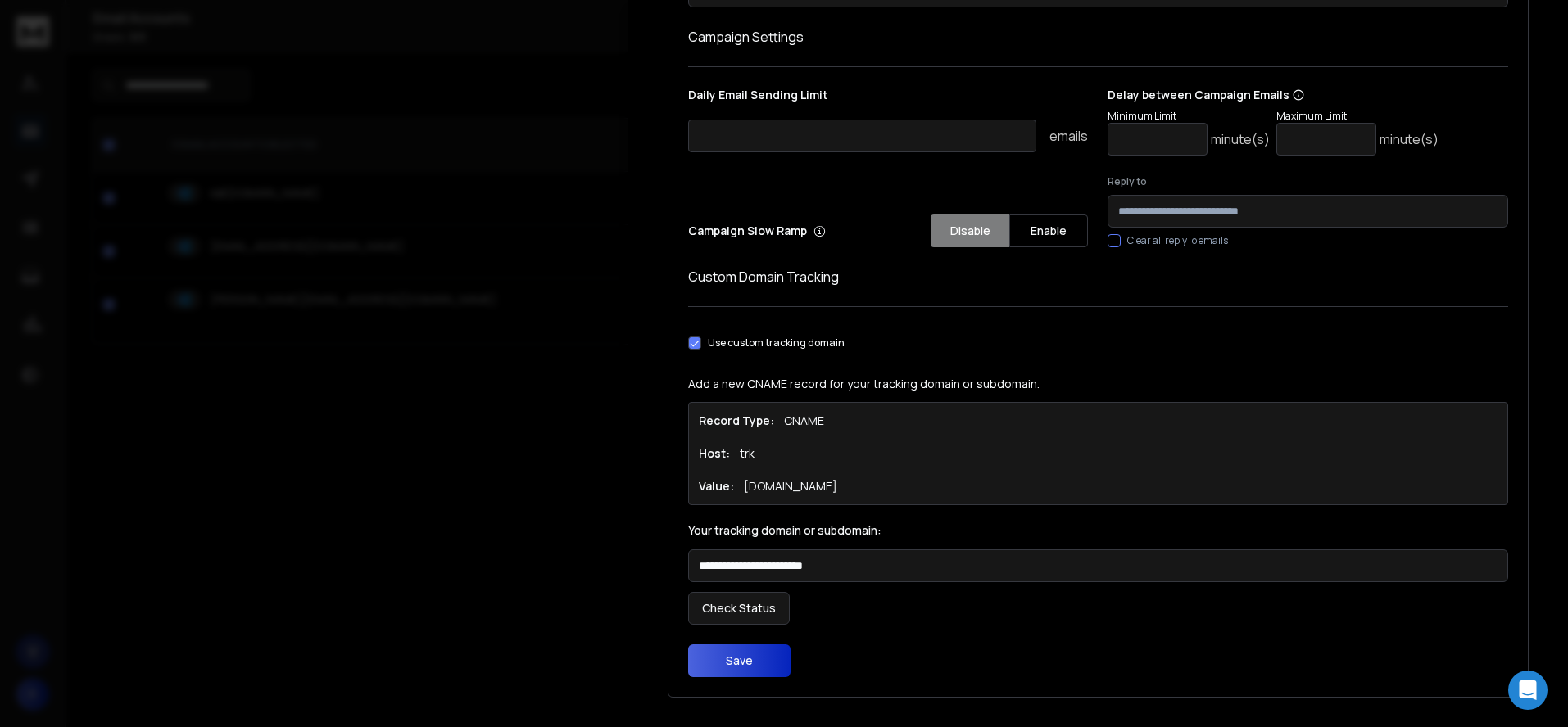
click at [695, 567] on input "**********" at bounding box center [1098, 566] width 820 height 33
click at [741, 606] on button "Check Status" at bounding box center [738, 609] width 102 height 33
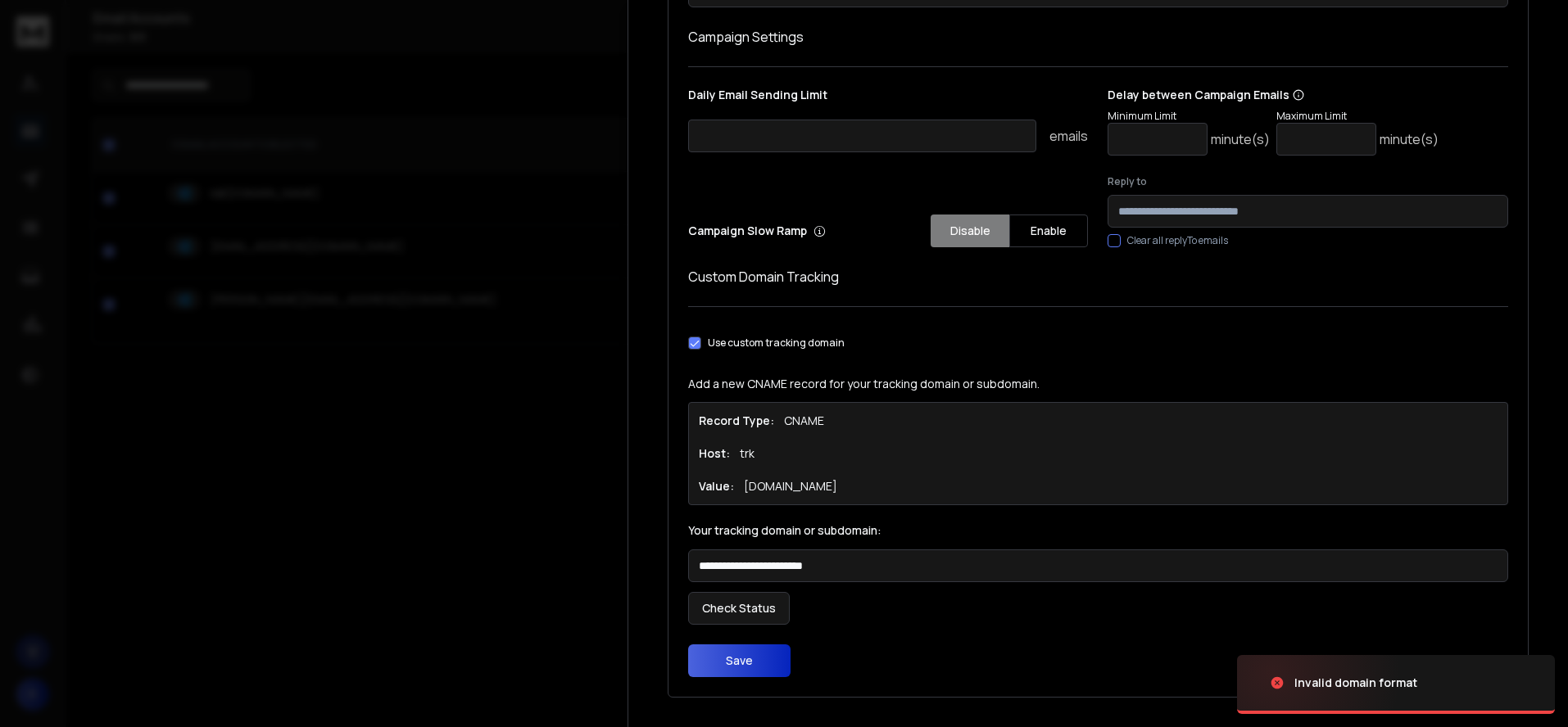
click at [741, 660] on button "Save" at bounding box center [739, 661] width 103 height 33
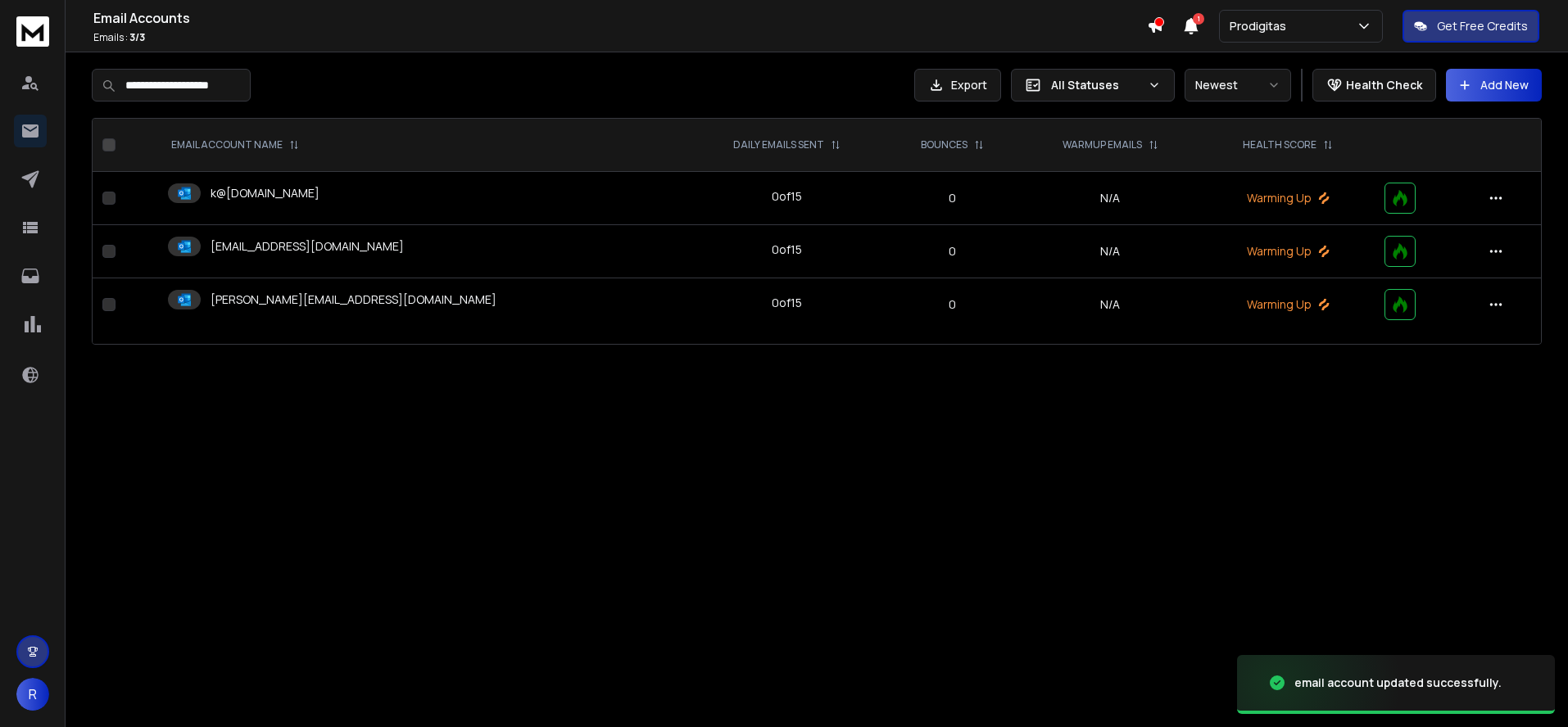
click at [596, 567] on div "**********" at bounding box center [784, 363] width 1568 height 727
click at [274, 218] on td "k@prodigitasagency.com" at bounding box center [422, 199] width 529 height 53
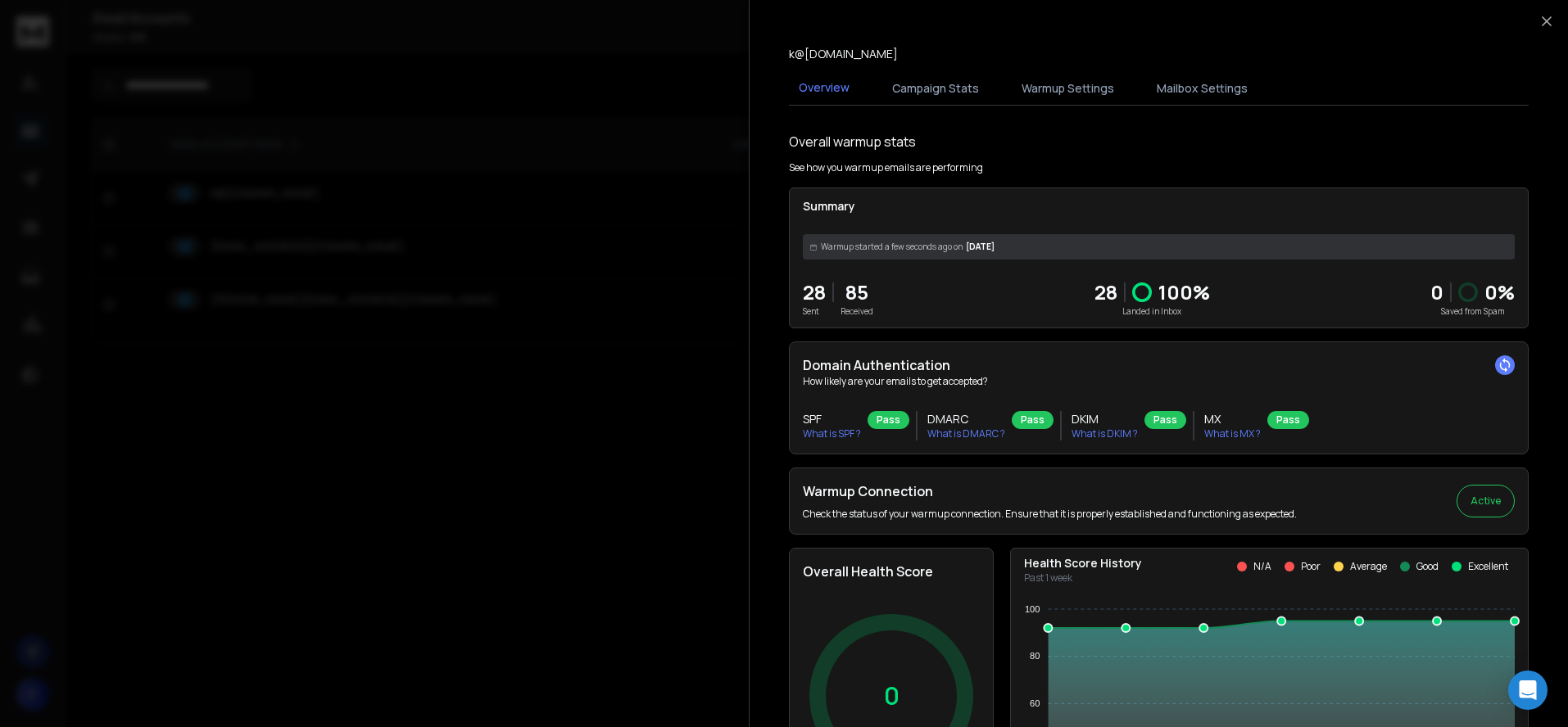
click at [1184, 88] on button "Mailbox Settings" at bounding box center [1202, 88] width 111 height 36
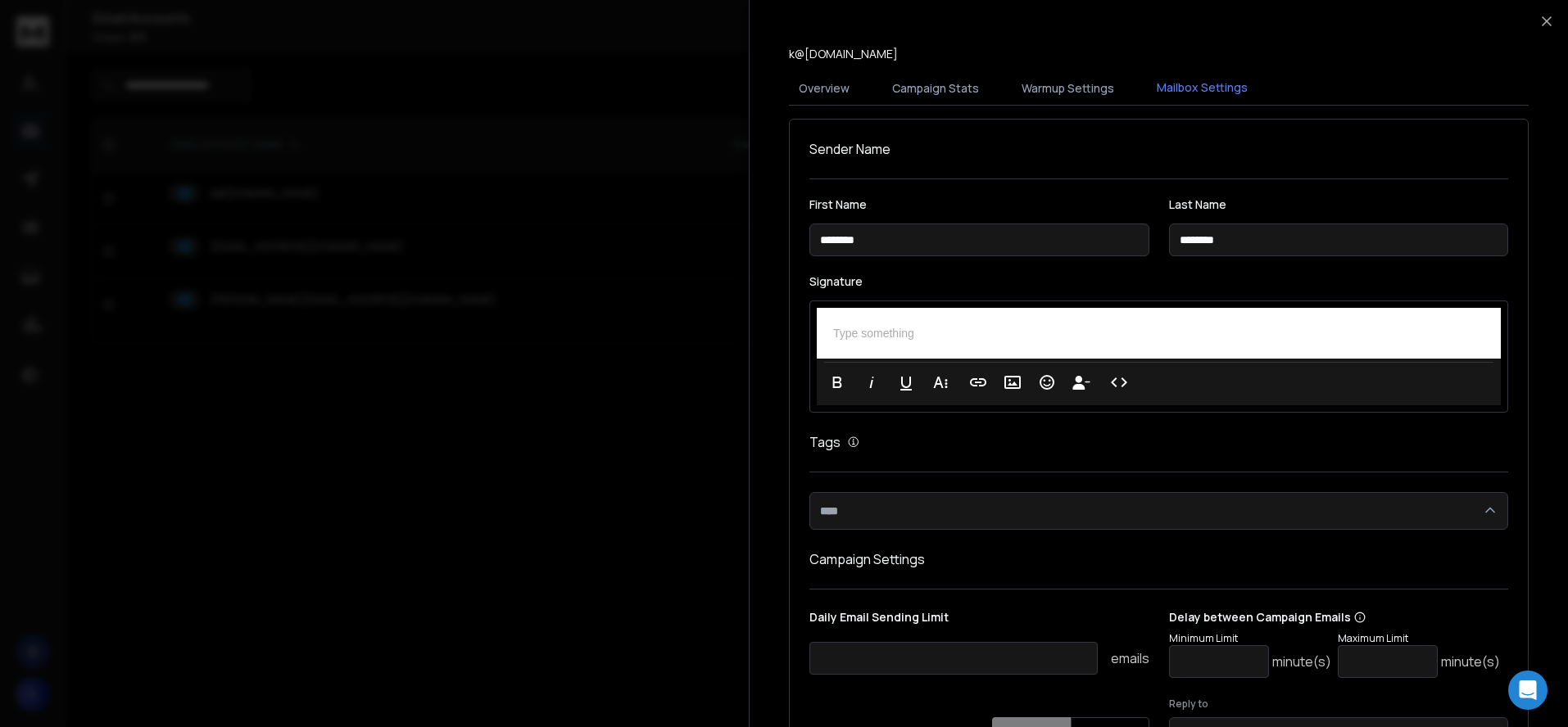
scroll to position [254, 0]
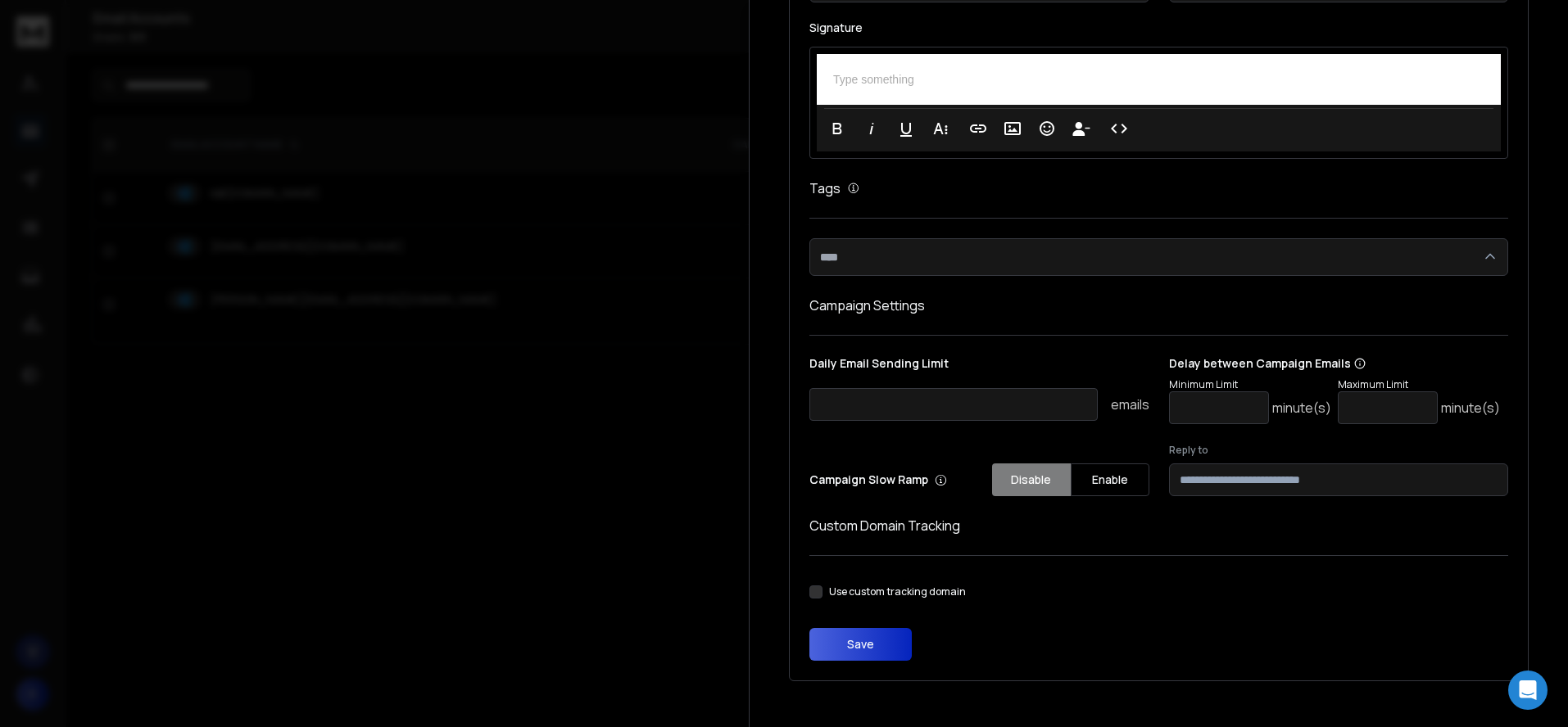
click at [819, 588] on button "Reply to" at bounding box center [816, 592] width 13 height 13
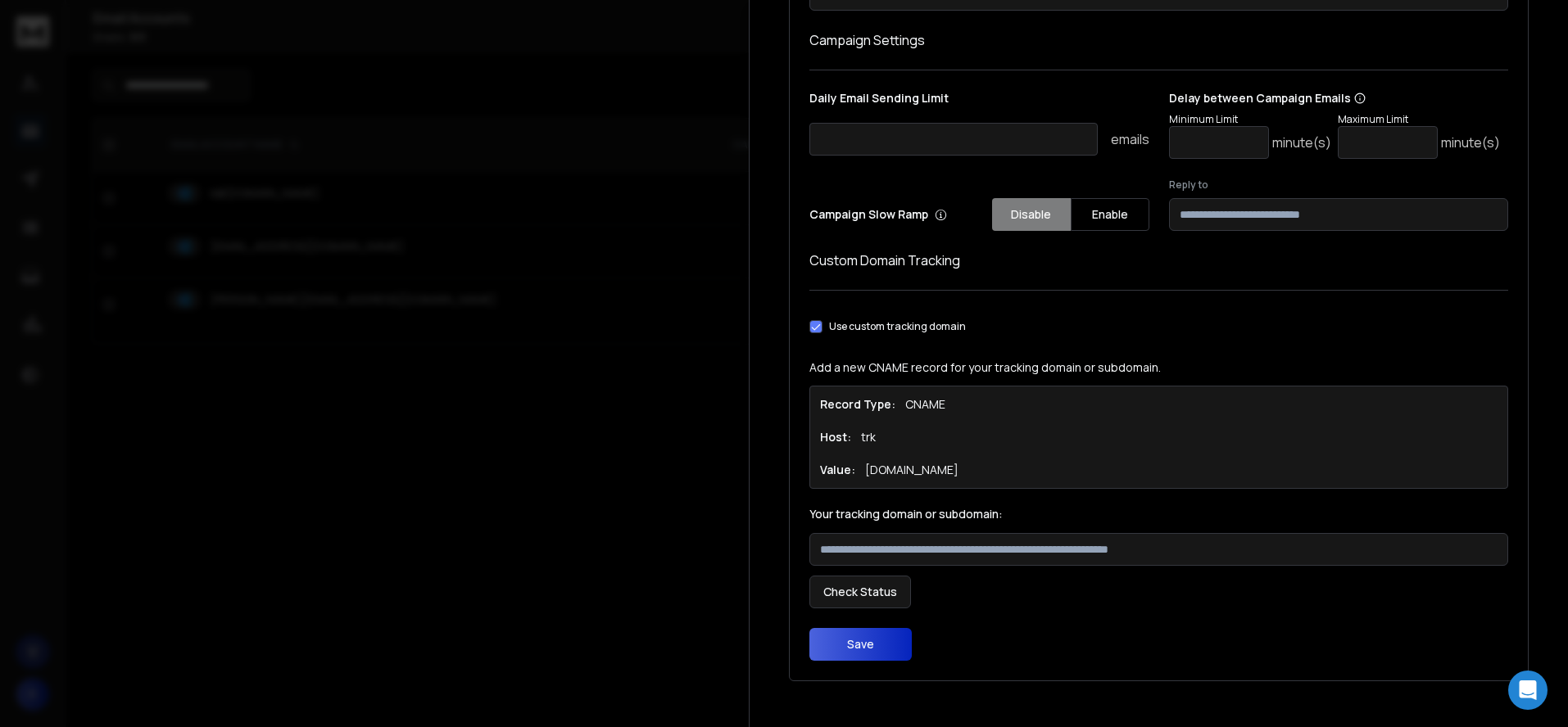
click at [447, 490] on div at bounding box center [784, 363] width 1568 height 727
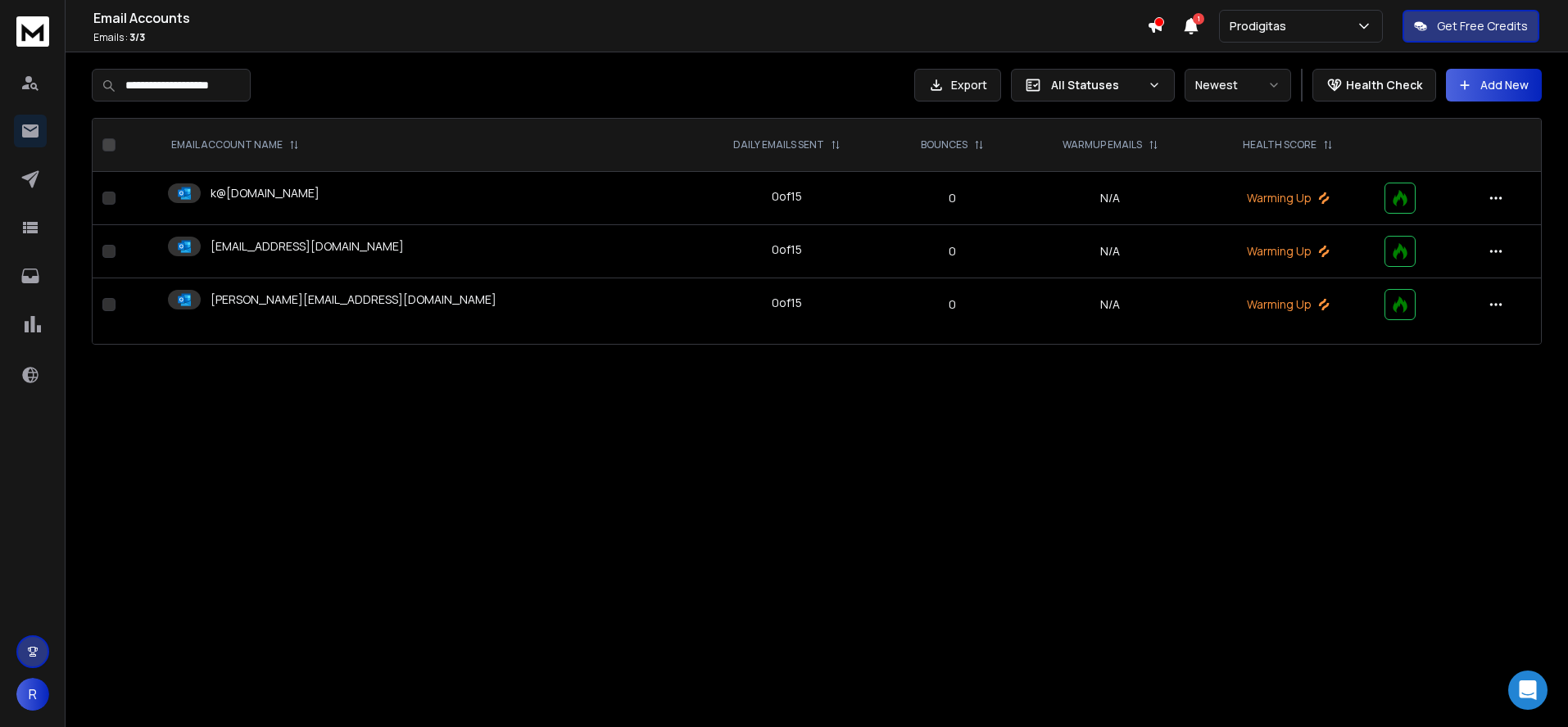
click at [219, 85] on input "**********" at bounding box center [171, 85] width 159 height 33
click at [351, 314] on td "kaustubh@prodigitasagency.com" at bounding box center [422, 305] width 529 height 53
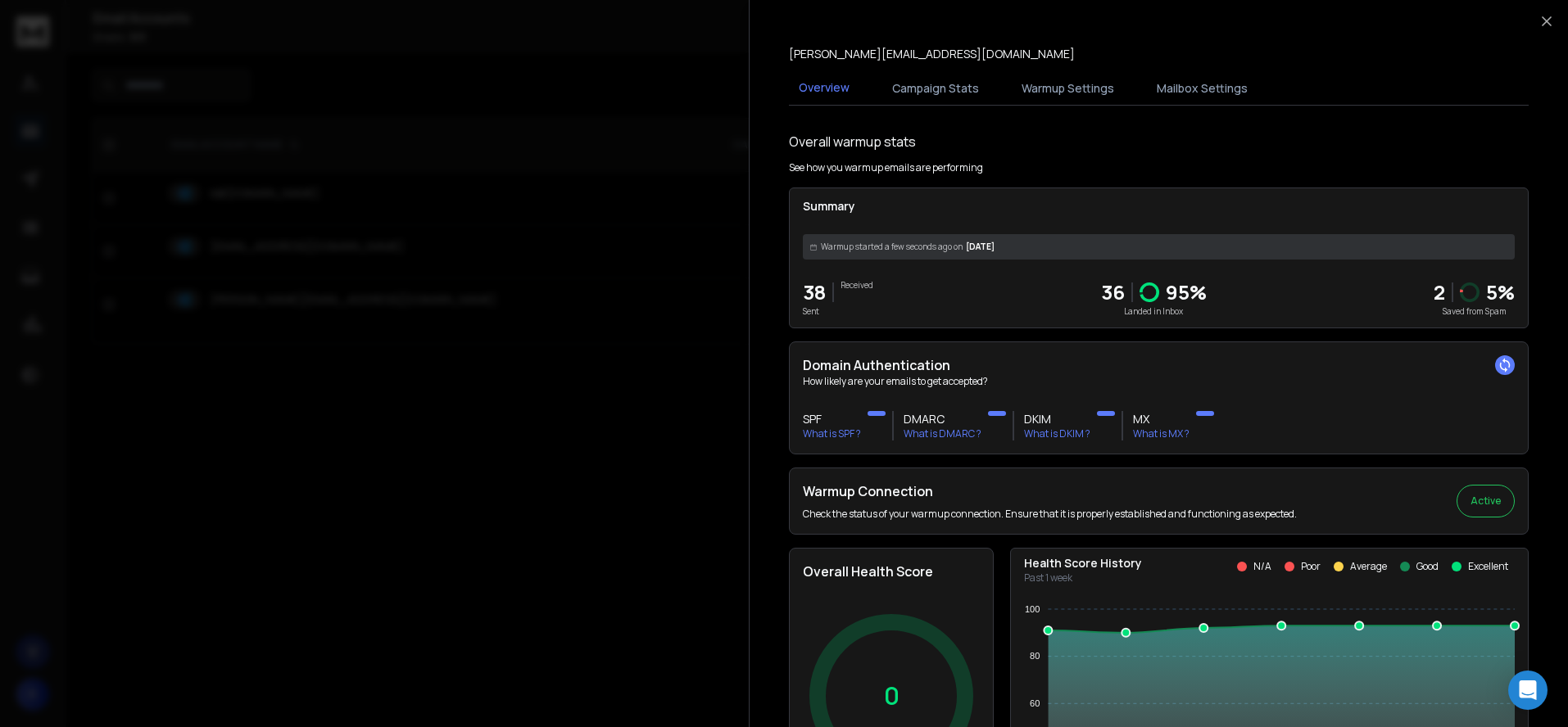
click at [340, 248] on div at bounding box center [784, 363] width 1568 height 727
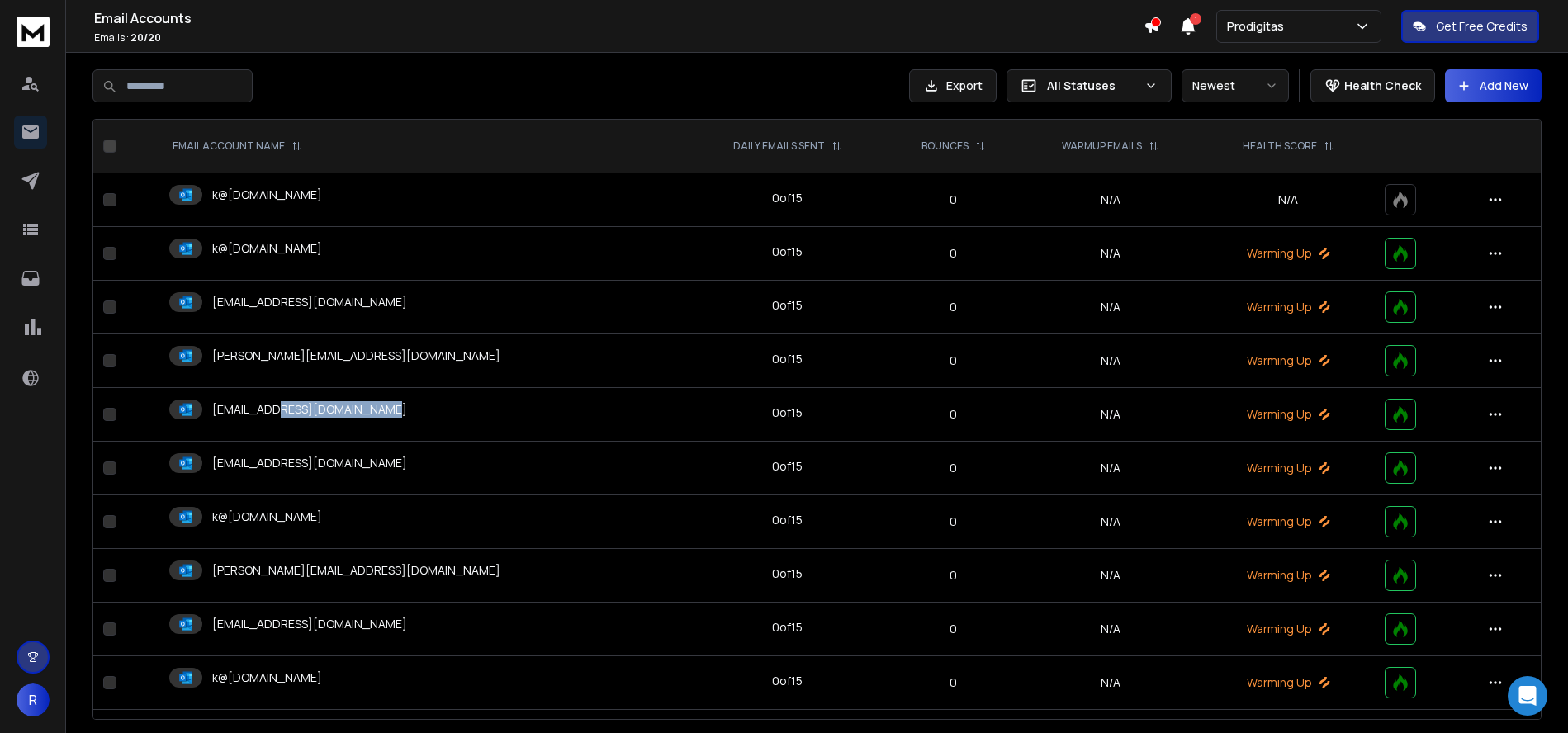
copy p "useprodigitas.com"
drag, startPoint x: 401, startPoint y: 407, endPoint x: 287, endPoint y: 408, distance: 114.0
click at [287, 408] on div "kdeshmukh@useprodigitas.com" at bounding box center [423, 409] width 508 height 19
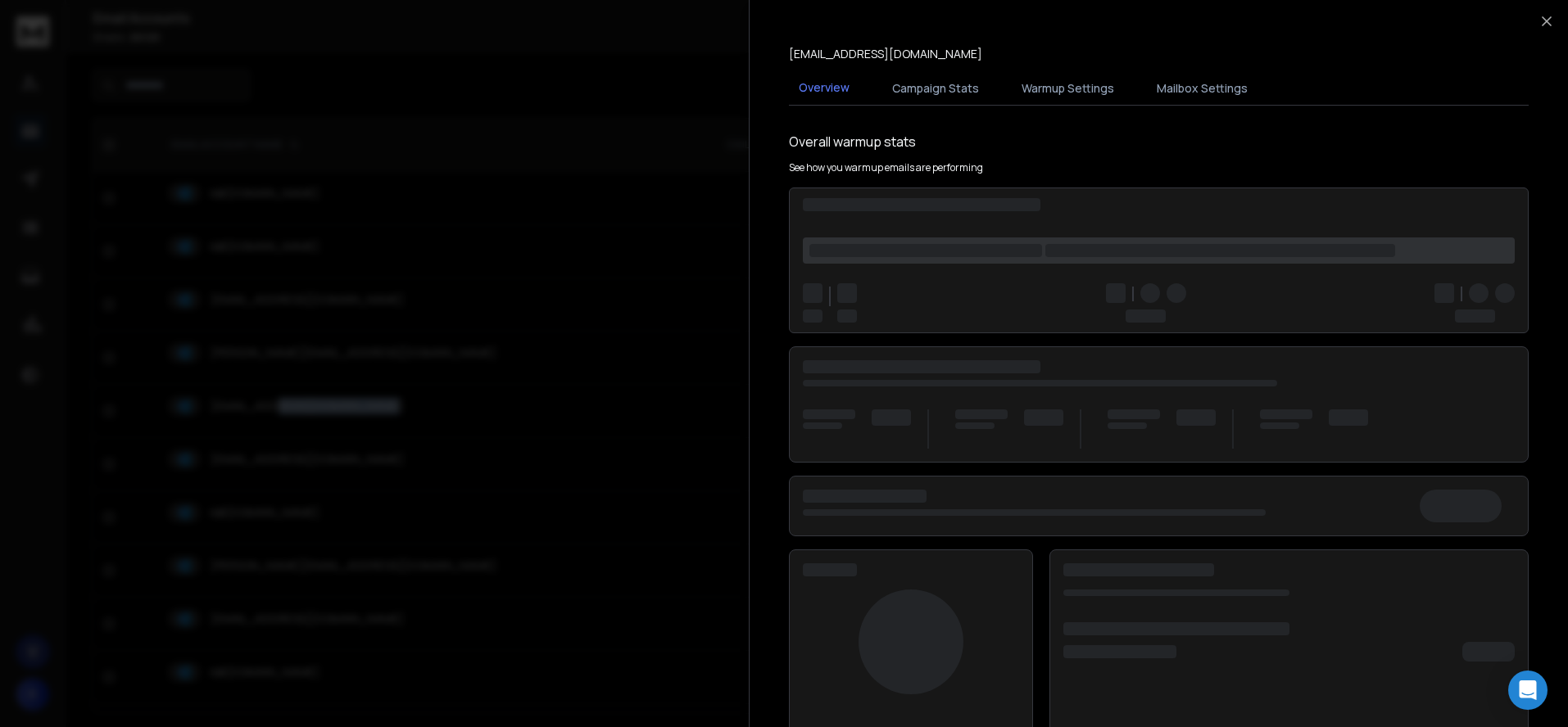
click at [226, 301] on div at bounding box center [784, 363] width 1568 height 727
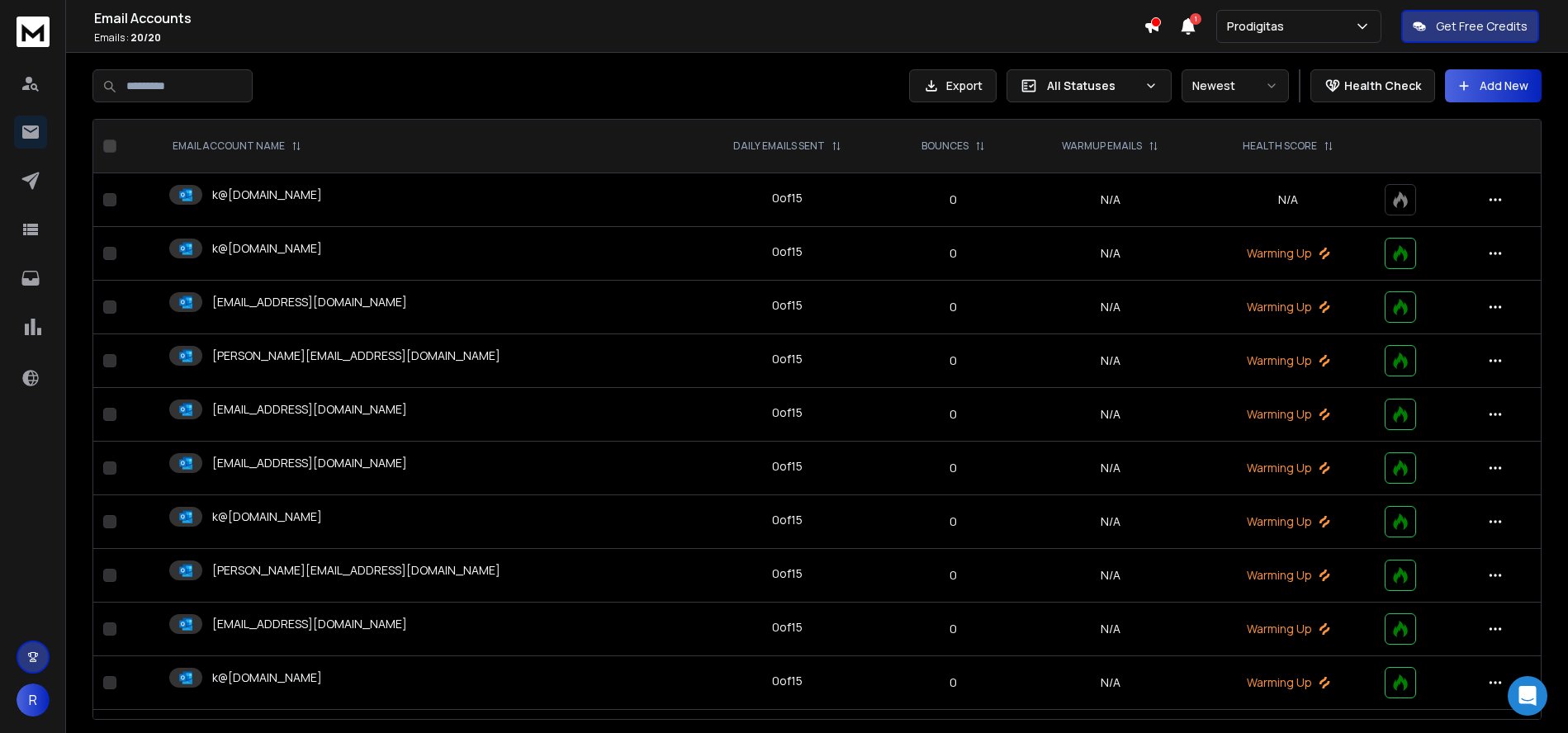
click at [1392, 197] on icon at bounding box center [1401, 200] width 17 height 17
click at [1385, 190] on div at bounding box center [1401, 200] width 31 height 31
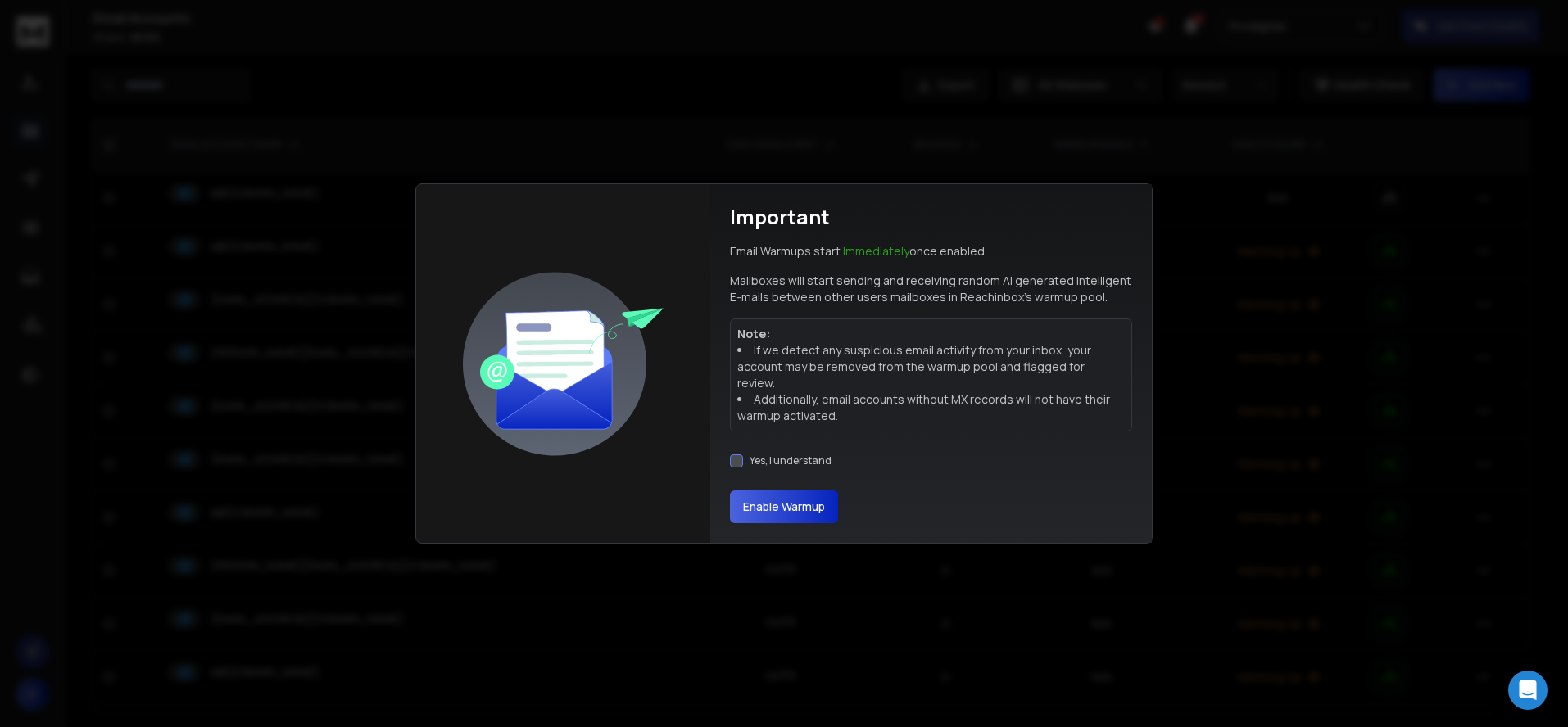
click at [734, 455] on button "Yes, I understand" at bounding box center [736, 461] width 13 height 13
click at [767, 496] on button "Enable Warmup" at bounding box center [784, 507] width 108 height 33
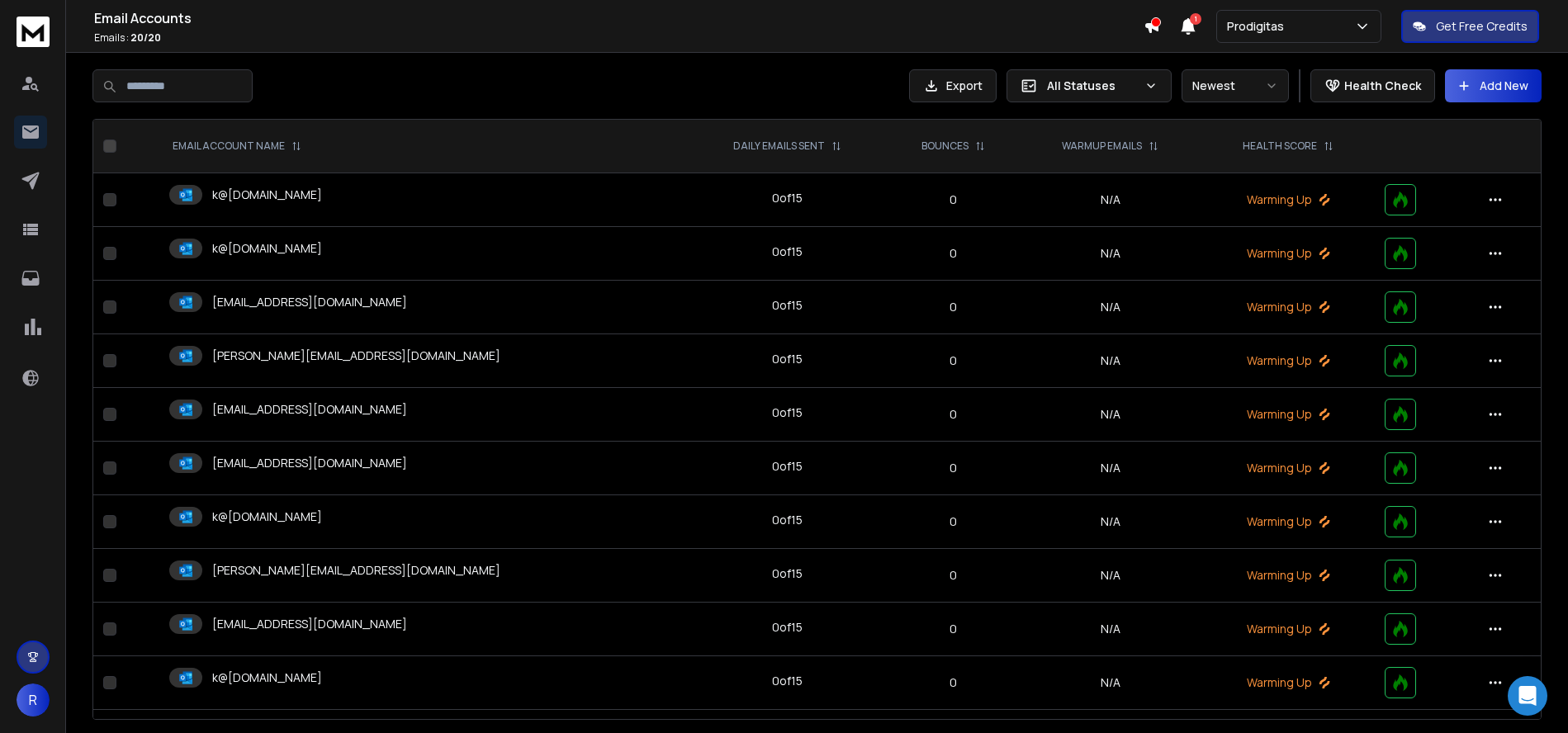
click at [189, 97] on input at bounding box center [172, 86] width 160 height 33
type input "***"
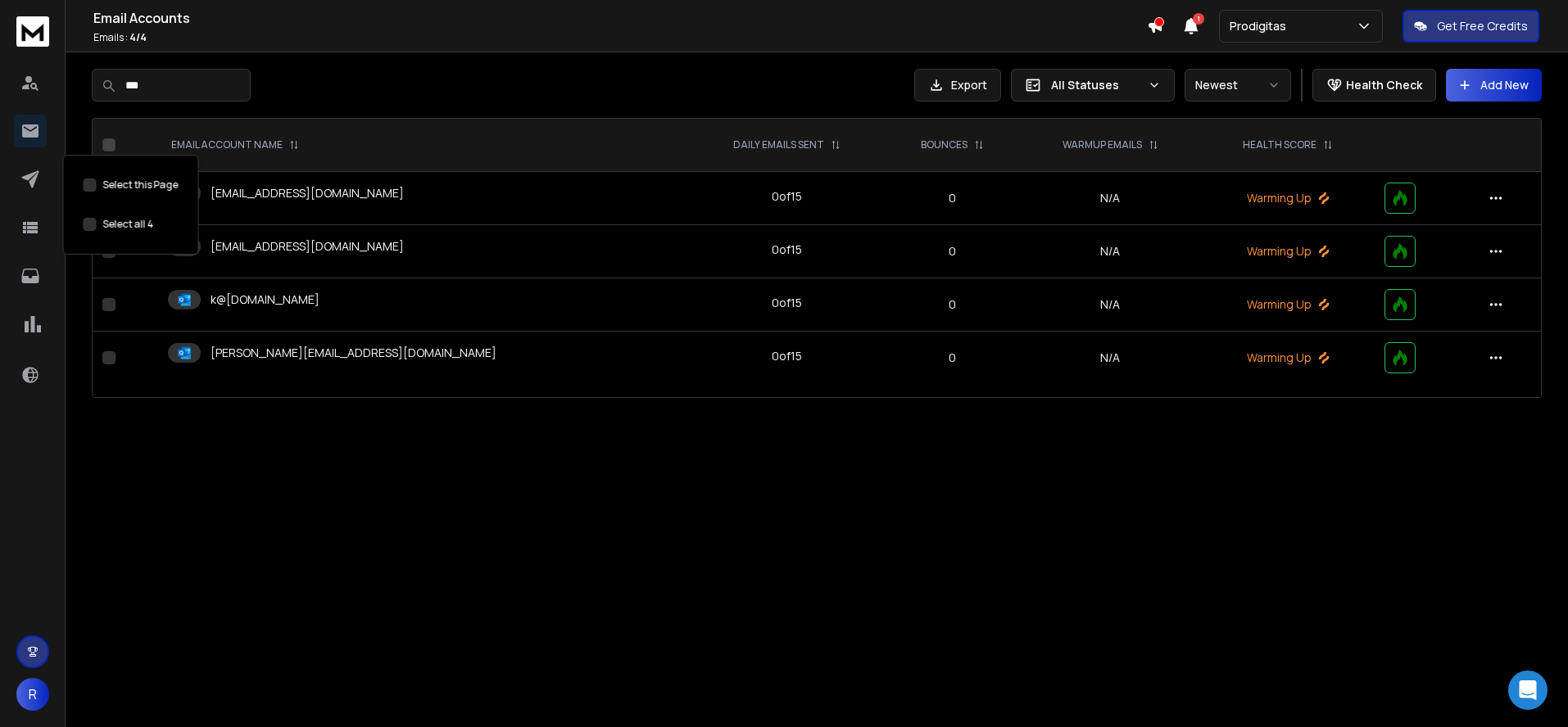
drag, startPoint x: 105, startPoint y: 147, endPoint x: 119, endPoint y: 151, distance: 14.6
click at [105, 147] on button "Select this Page" at bounding box center [109, 145] width 13 height 13
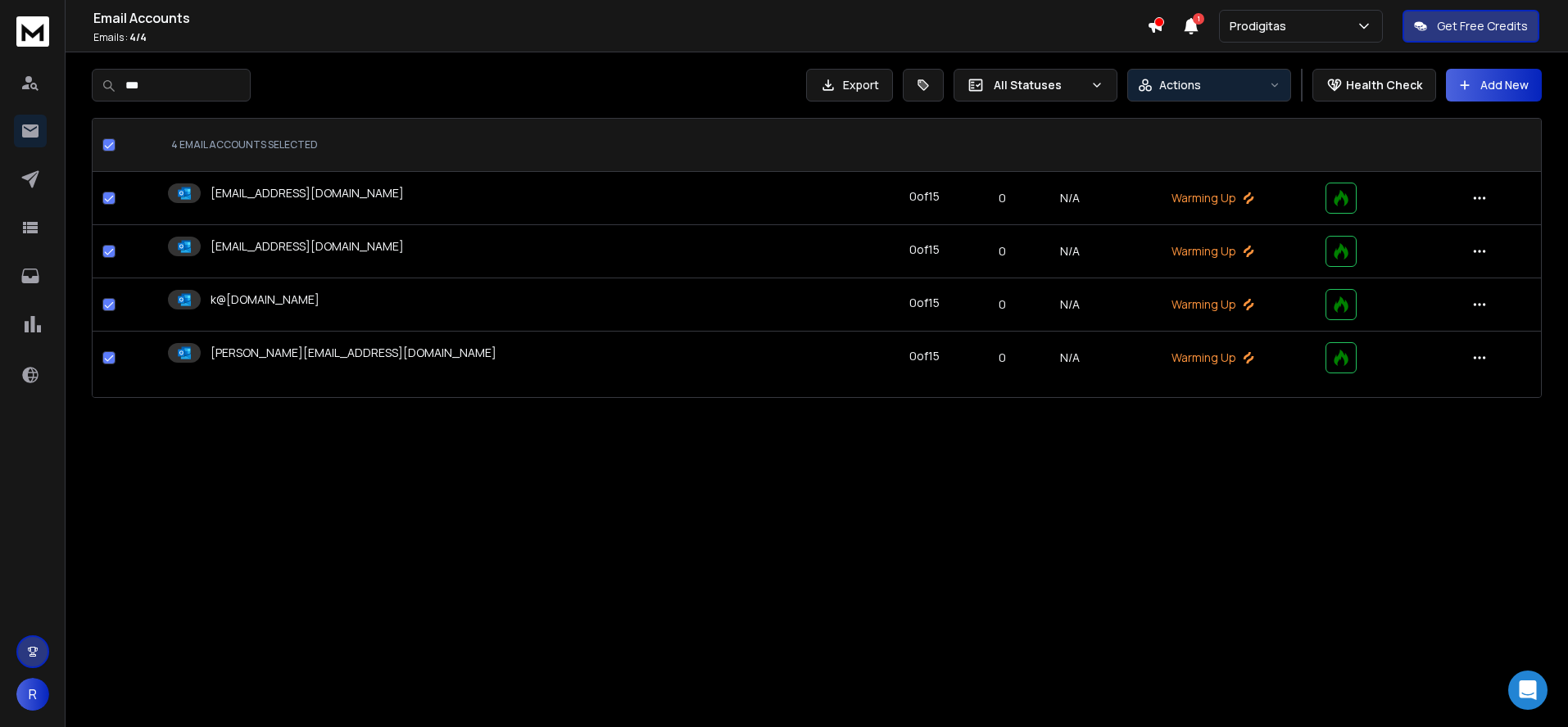
click at [1201, 88] on p "Actions" at bounding box center [1180, 85] width 42 height 17
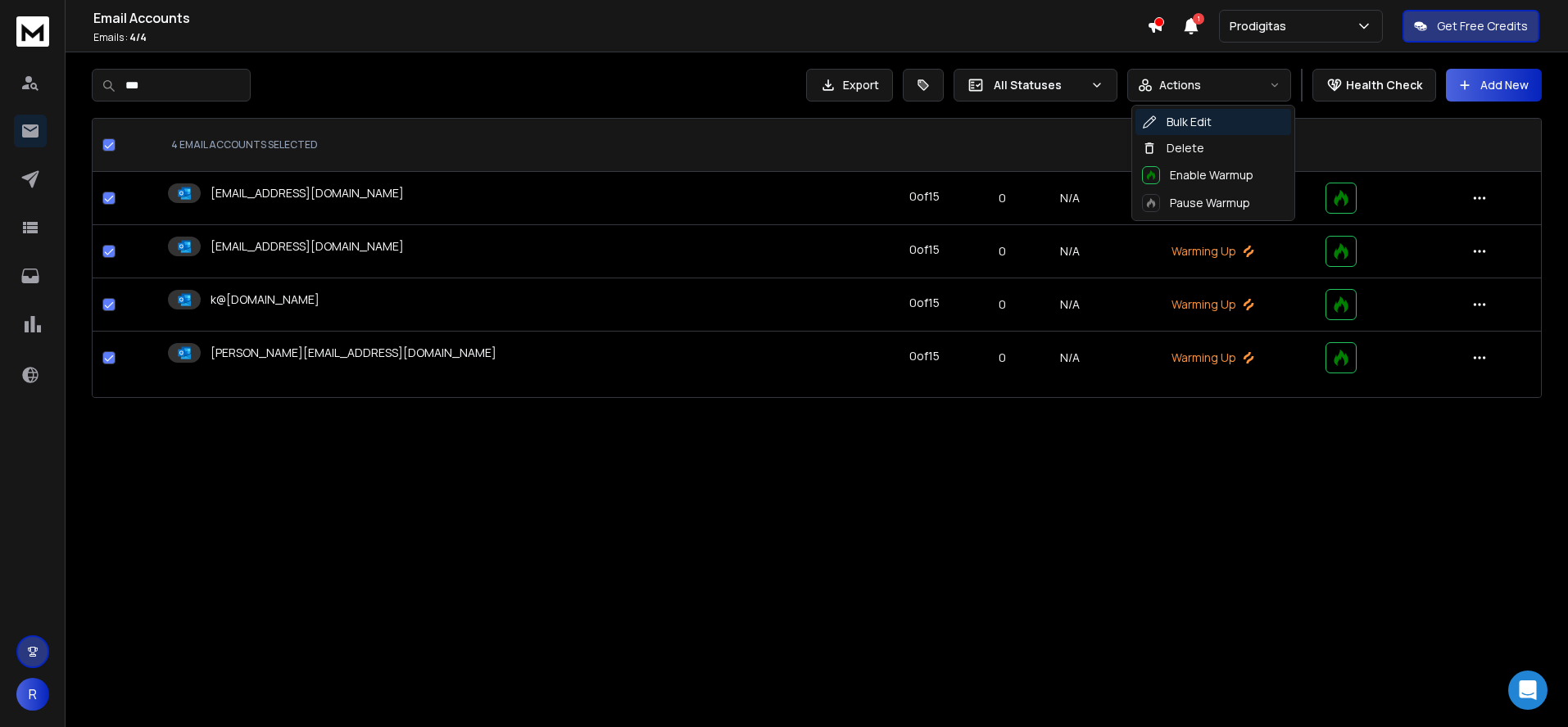
click at [1209, 129] on div "Bulk Edit Delete Enable Warmup Pause Warmup" at bounding box center [1213, 163] width 156 height 108
click at [1209, 130] on div "Bulk Edit" at bounding box center [1213, 122] width 156 height 27
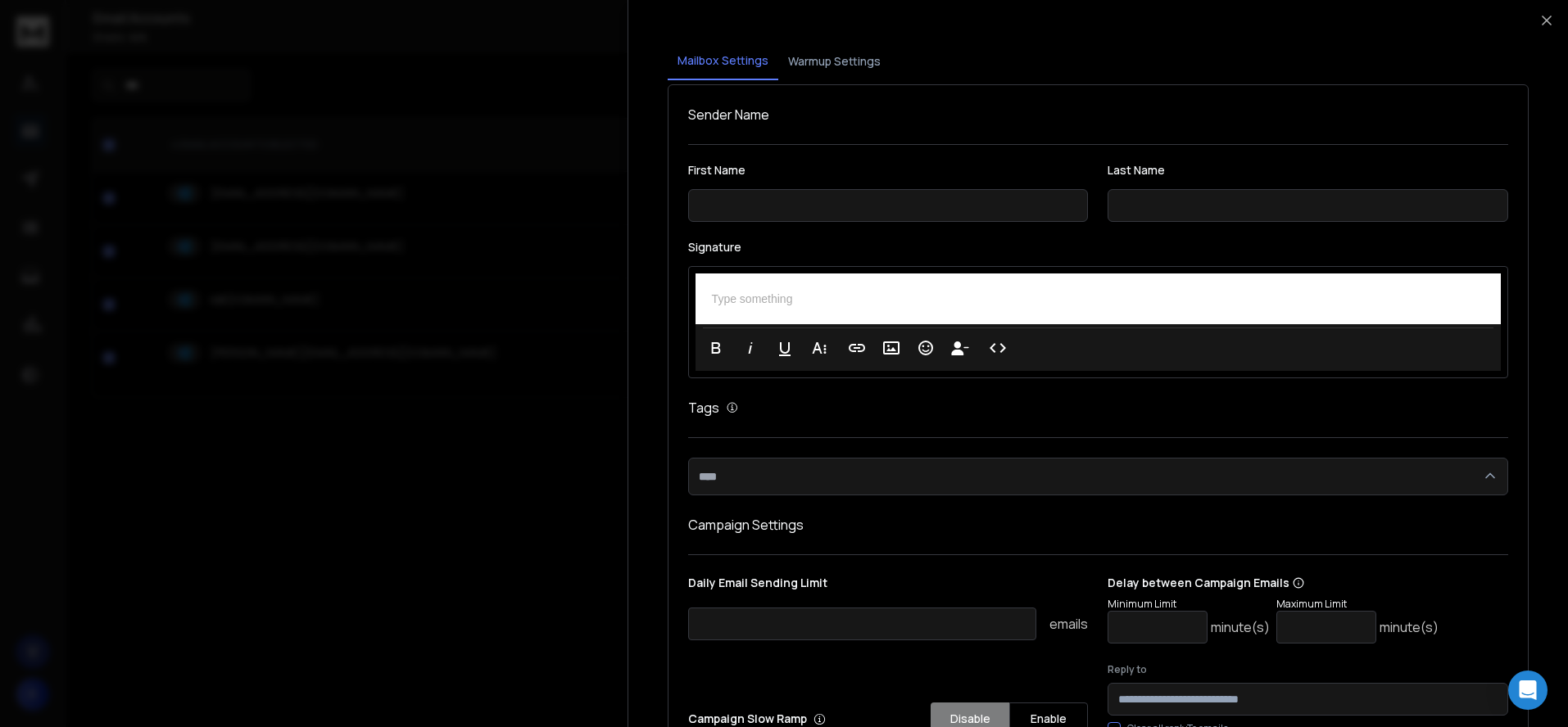
scroll to position [240, 0]
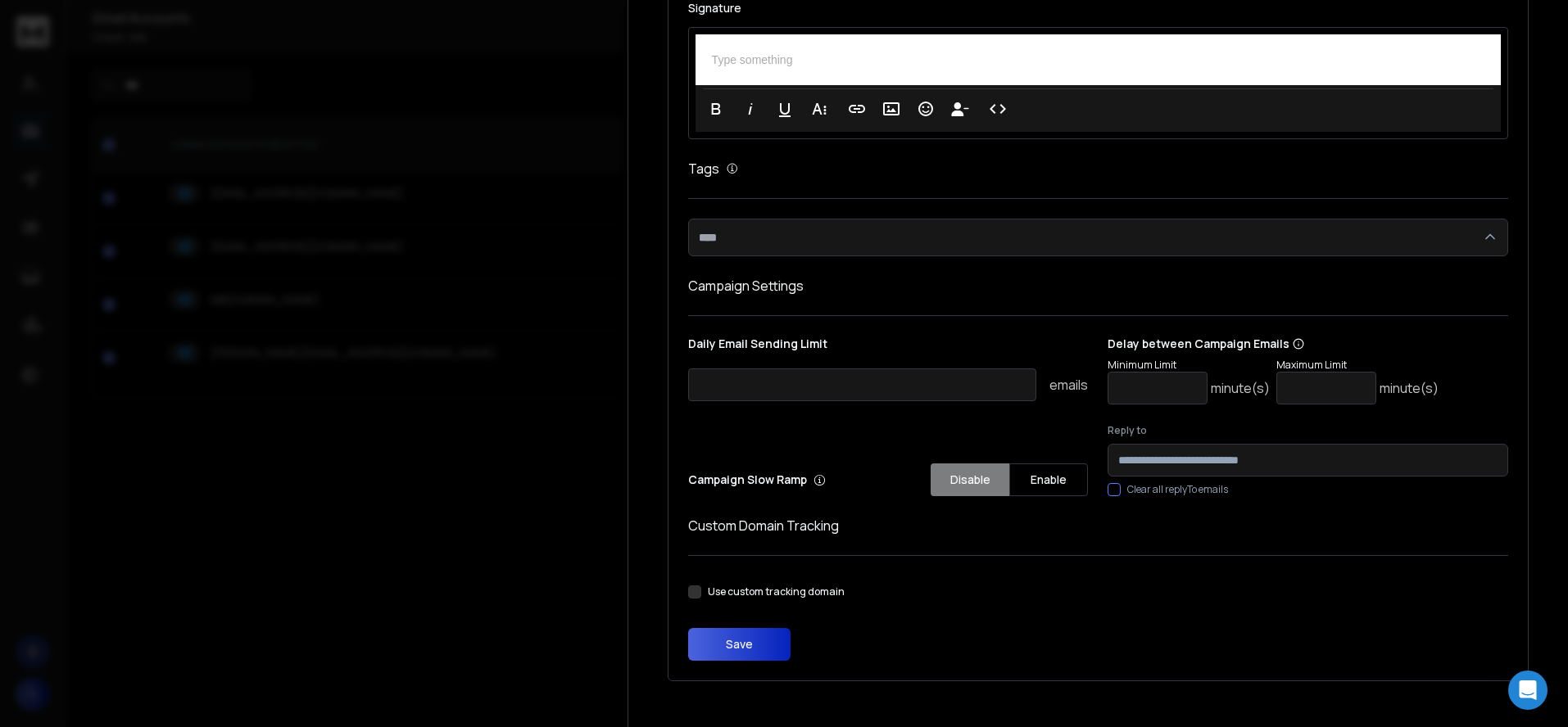
click at [694, 593] on button "Reply to" at bounding box center [694, 592] width 13 height 13
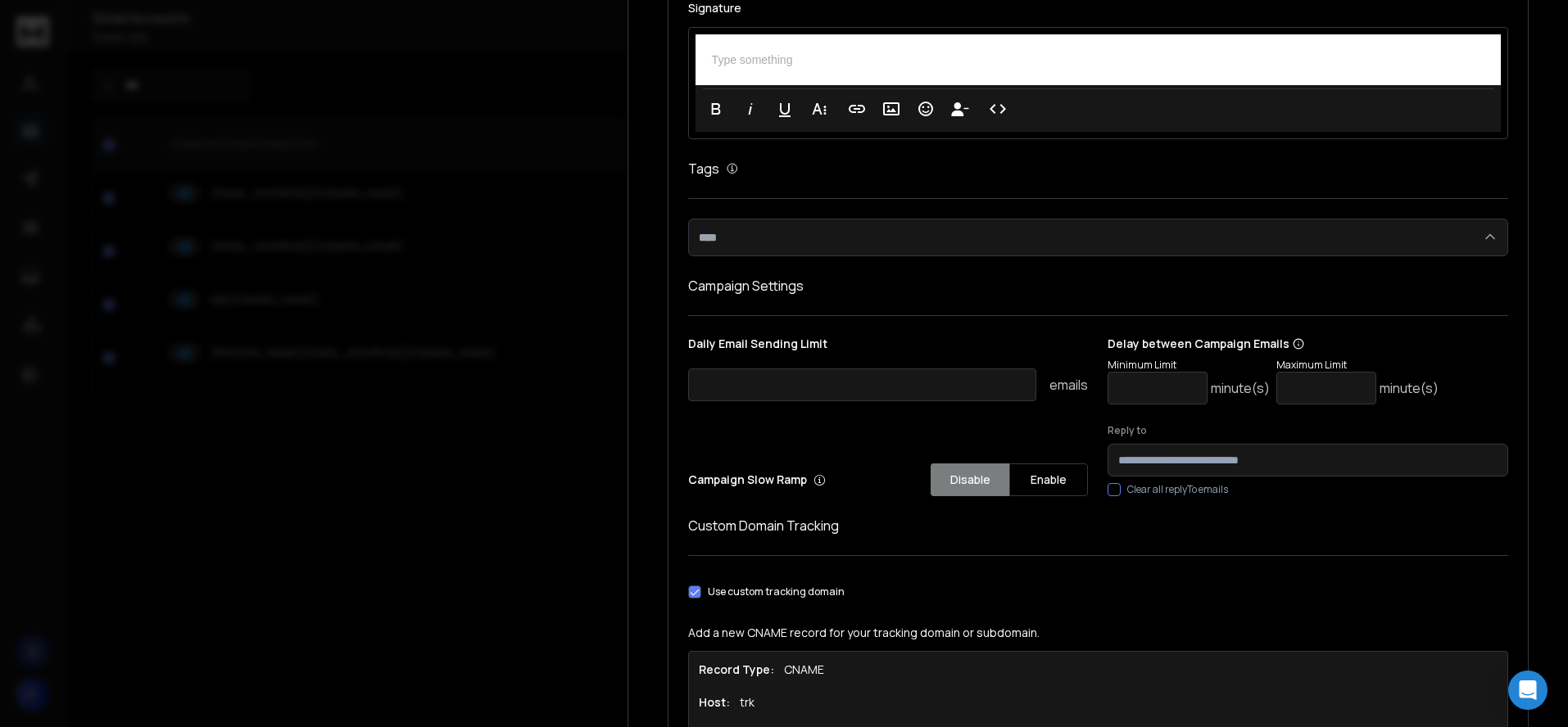
scroll to position [505, 0]
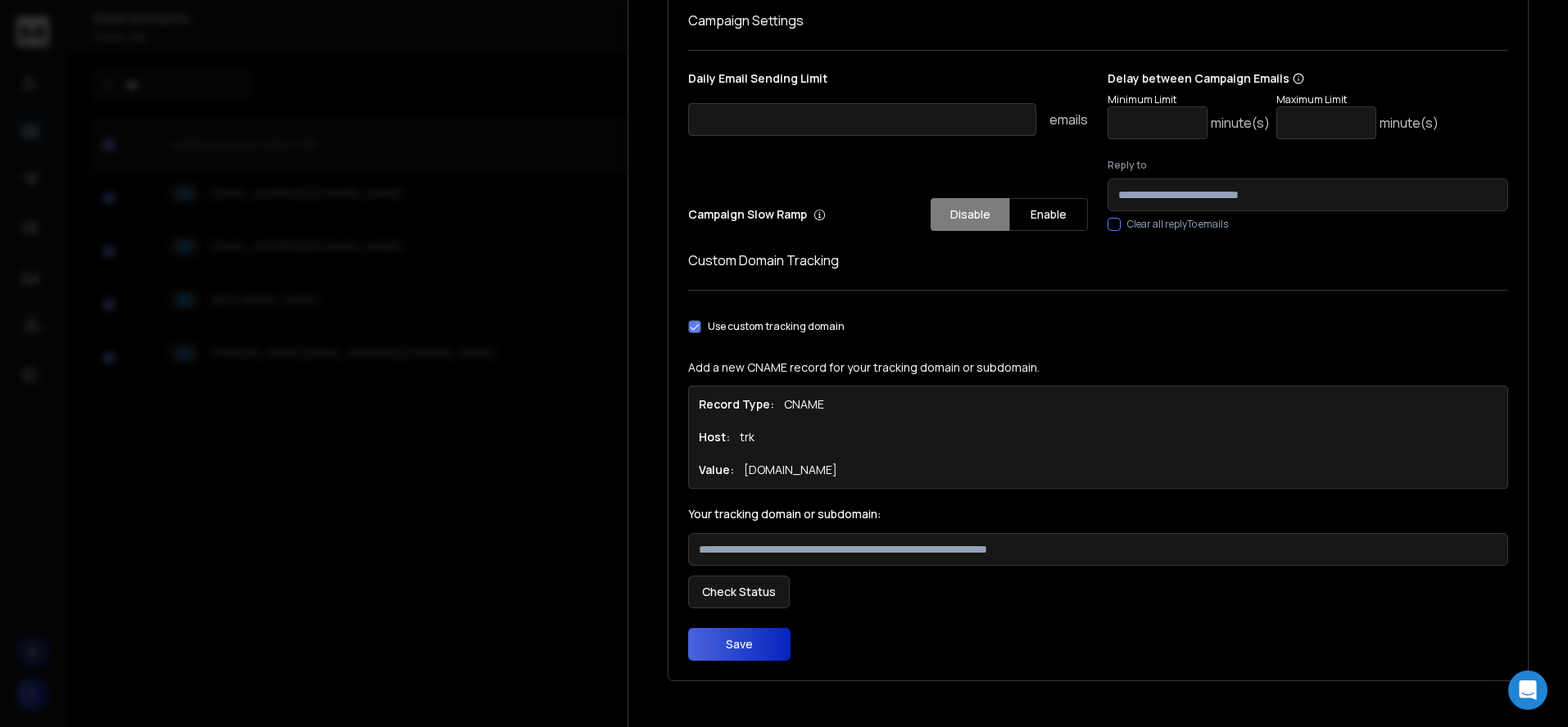
click at [737, 556] on input at bounding box center [1098, 550] width 820 height 33
paste input "**********"
click at [770, 584] on button "Check Status" at bounding box center [738, 592] width 102 height 33
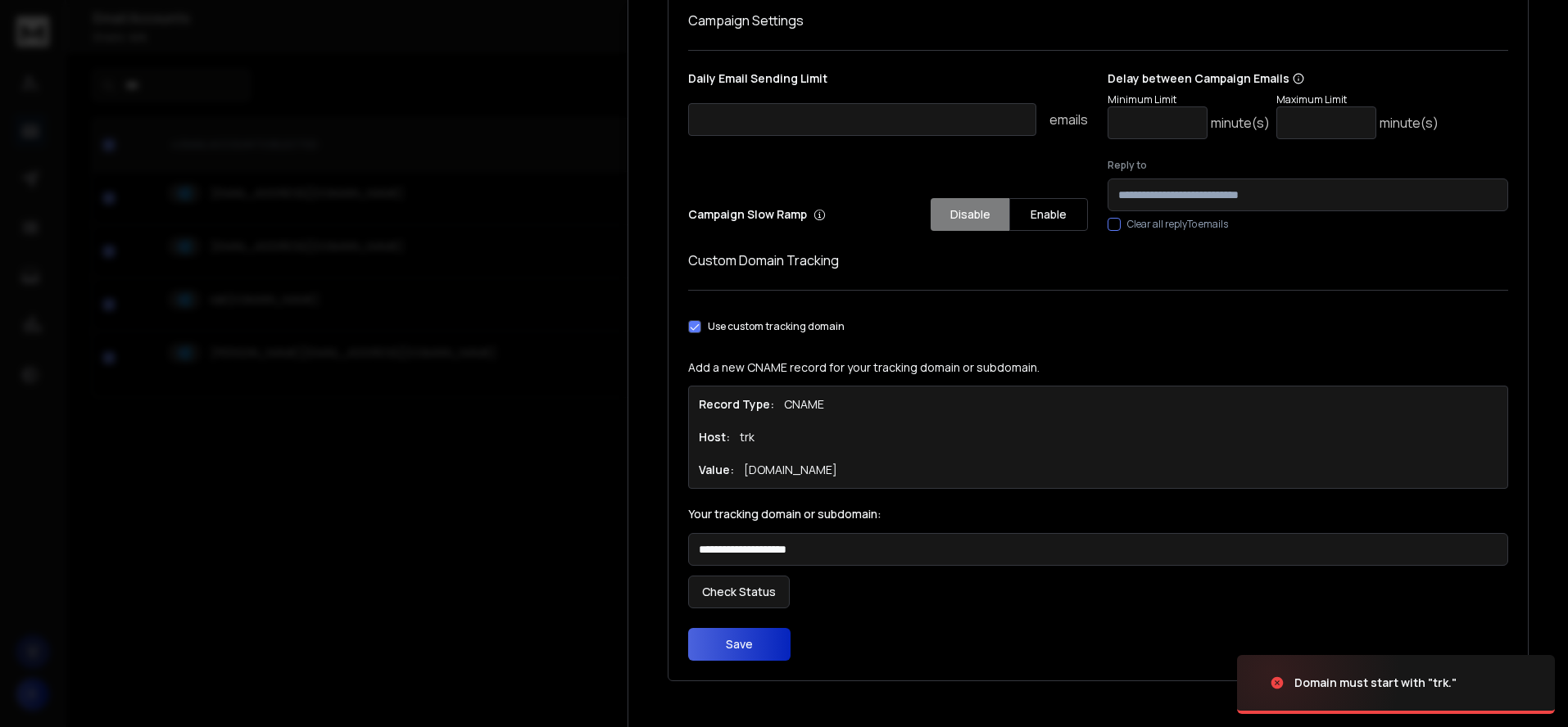
drag, startPoint x: 719, startPoint y: 554, endPoint x: 674, endPoint y: 556, distance: 45.0
click at [674, 556] on div "**********" at bounding box center [1098, 131] width 861 height 1102
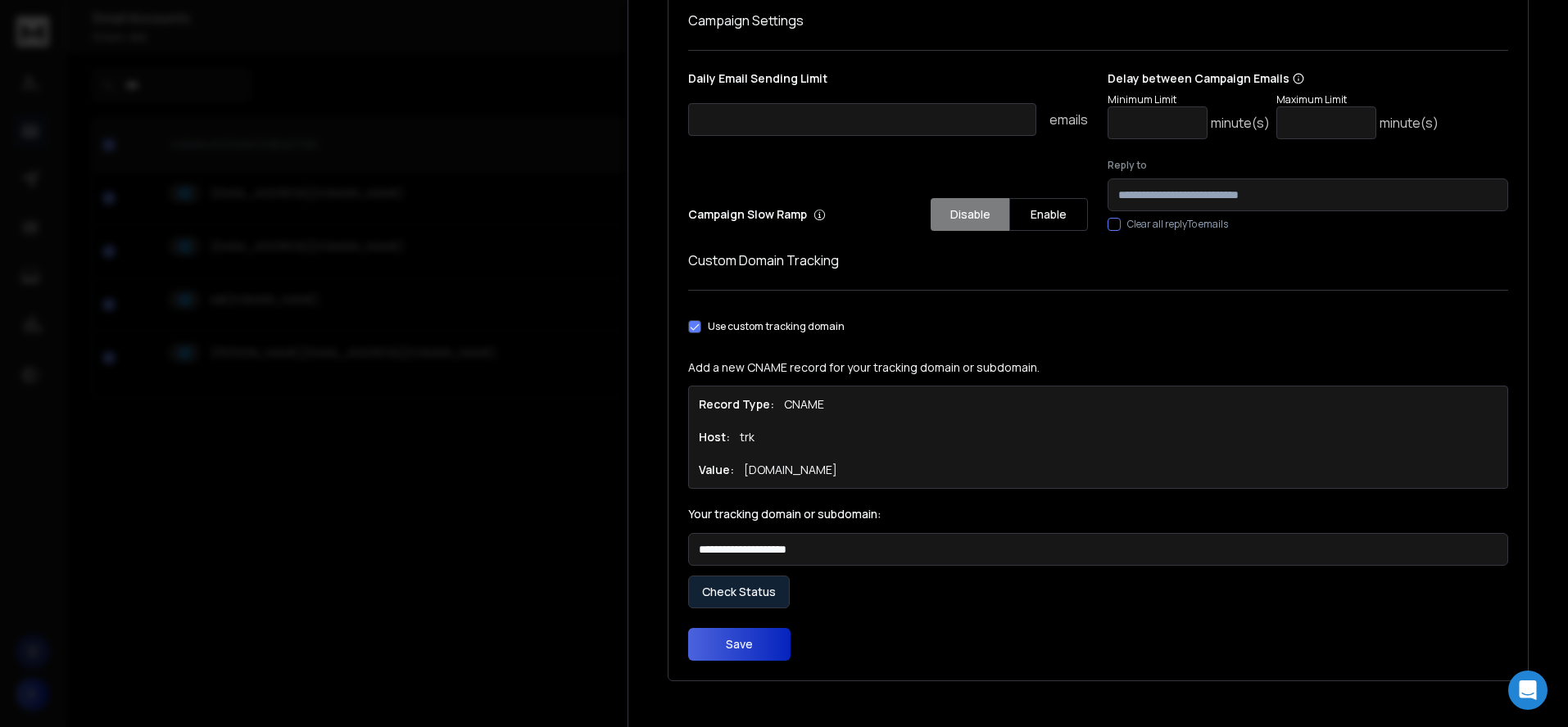
type input "**********"
click at [757, 595] on button "Check Status" at bounding box center [738, 592] width 102 height 33
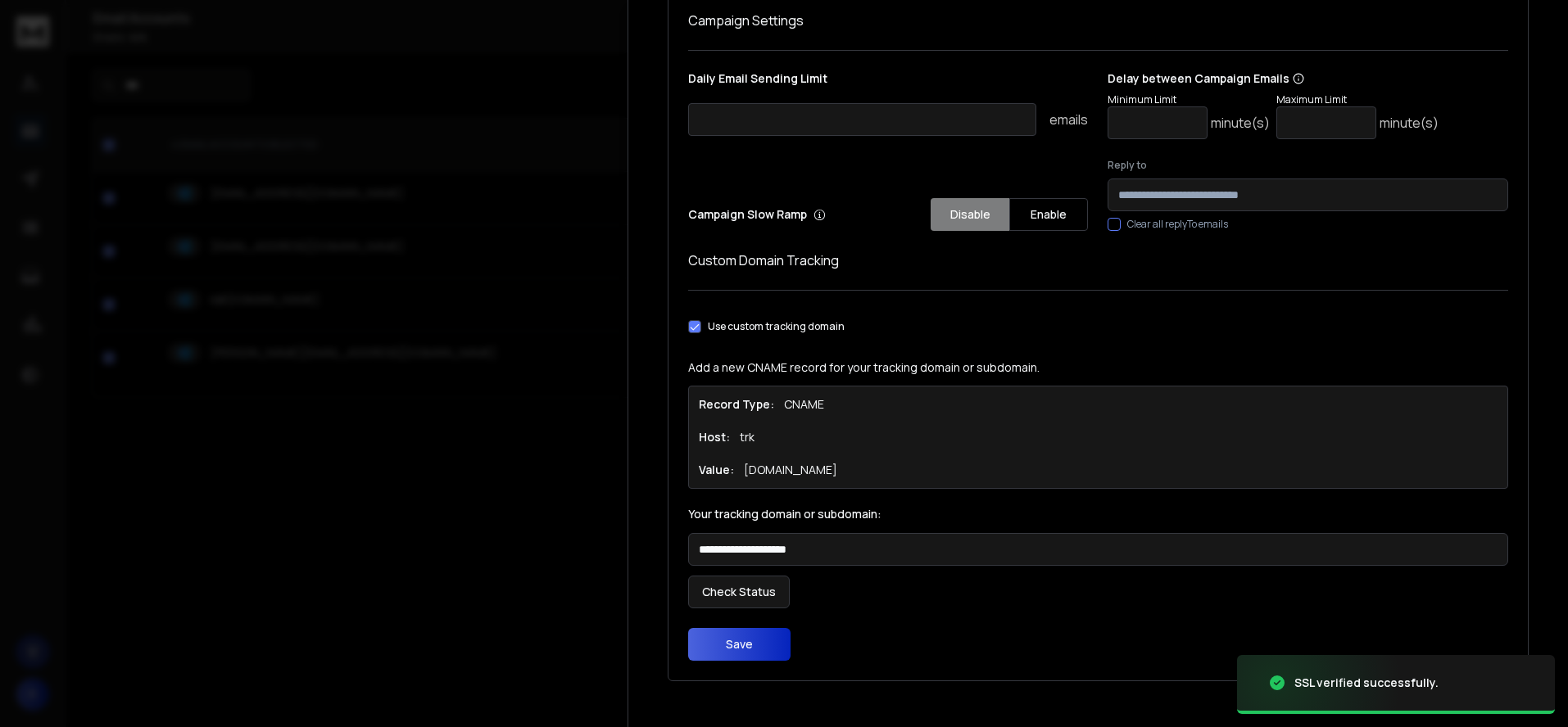
click at [744, 644] on button "Save" at bounding box center [739, 644] width 103 height 33
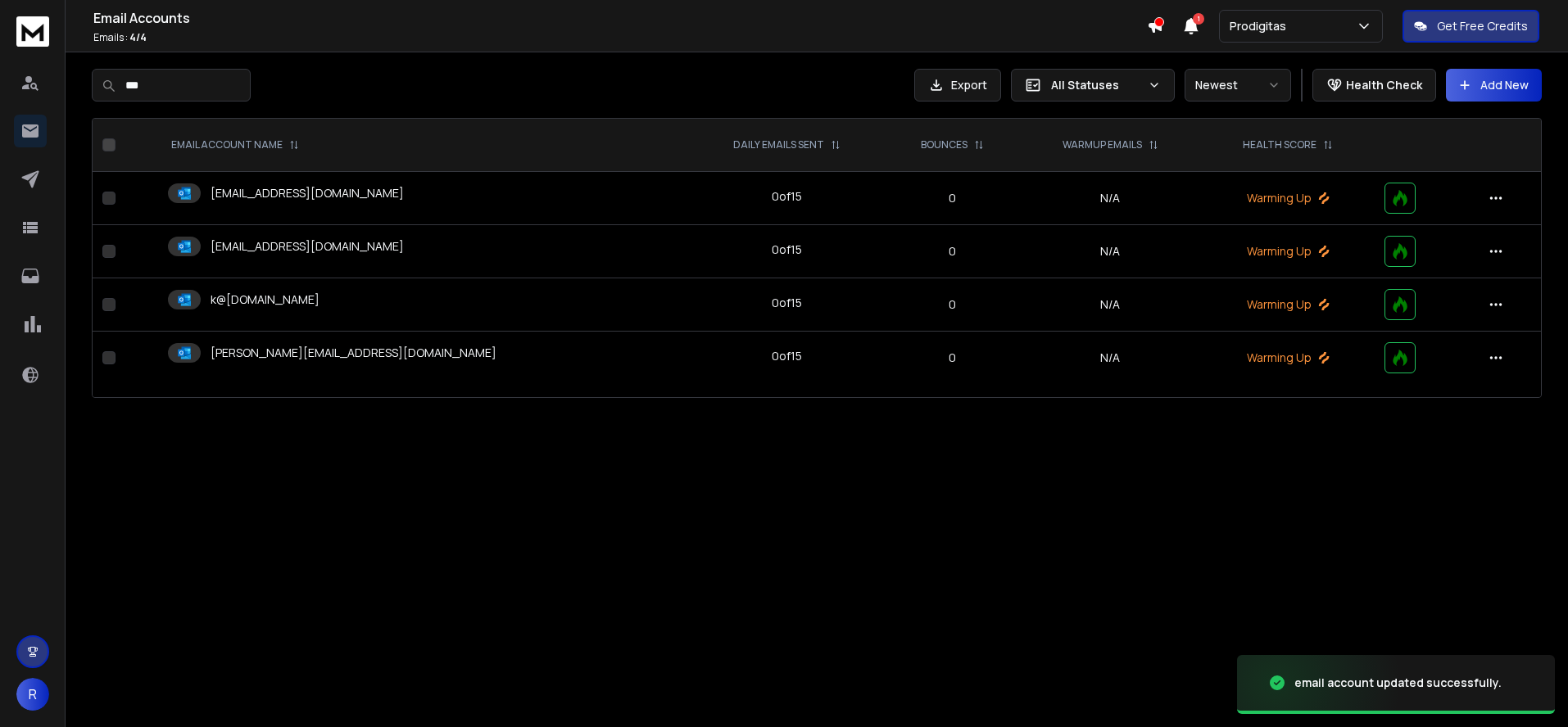
drag, startPoint x: 171, startPoint y: 79, endPoint x: 174, endPoint y: 107, distance: 28.2
click at [174, 107] on div "*** Export All Statuses Newest Health Check Add New *** EMAIL ACCOUNT NAME DAIL…" at bounding box center [816, 233] width 1450 height 329
drag, startPoint x: 87, startPoint y: 70, endPoint x: 39, endPoint y: 61, distance: 48.8
click at [39, 61] on div "R Email Accounts Emails : 4 / 4 1 Prodigitas Get Free Credits *** Export All St…" at bounding box center [784, 207] width 1568 height 414
click at [239, 83] on input "***" at bounding box center [171, 85] width 159 height 33
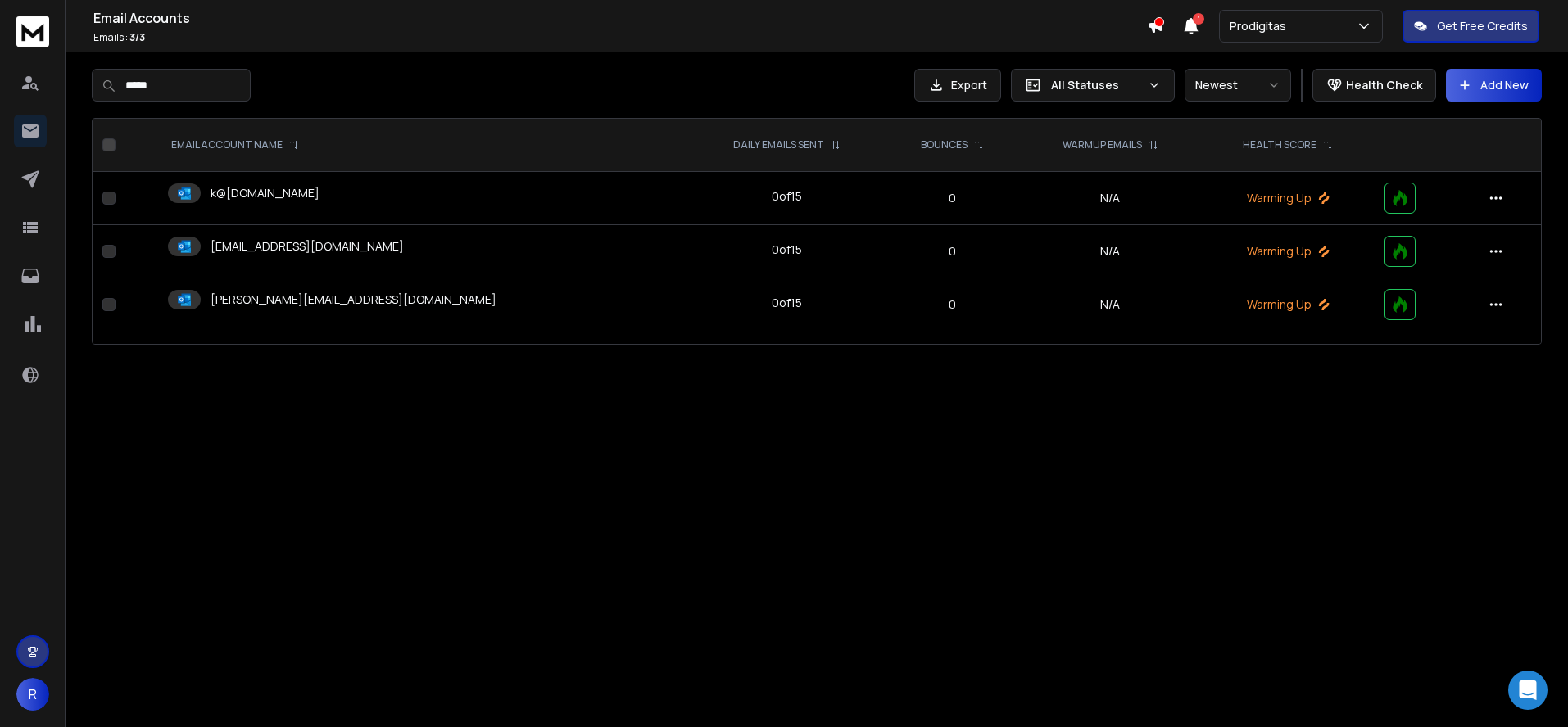
type input "******"
click at [110, 140] on button "Select this Page" at bounding box center [109, 145] width 13 height 13
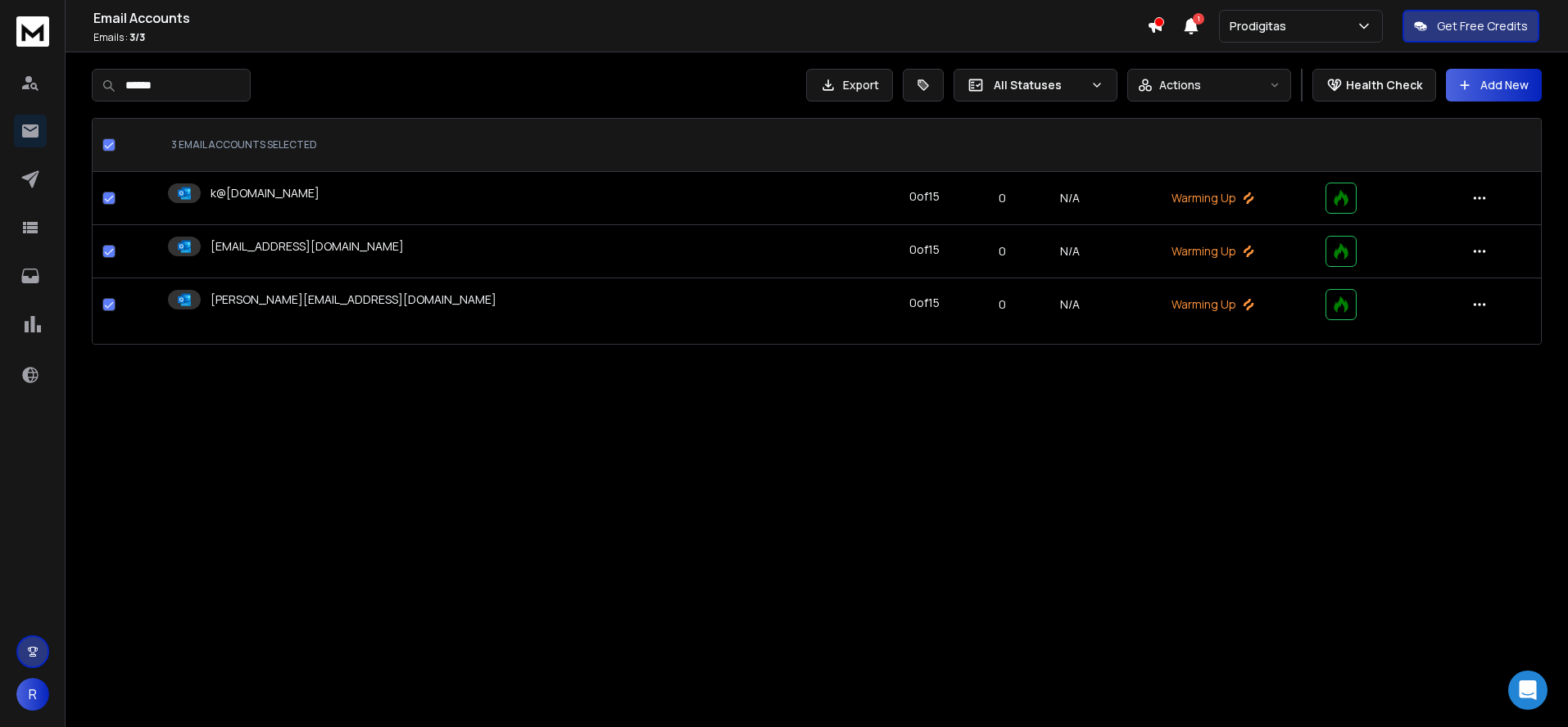
copy p "prodigitasagency.com"
drag, startPoint x: 367, startPoint y: 195, endPoint x: 228, endPoint y: 200, distance: 139.1
click at [228, 200] on div "k@prodigitasagency.com" at bounding box center [515, 193] width 696 height 19
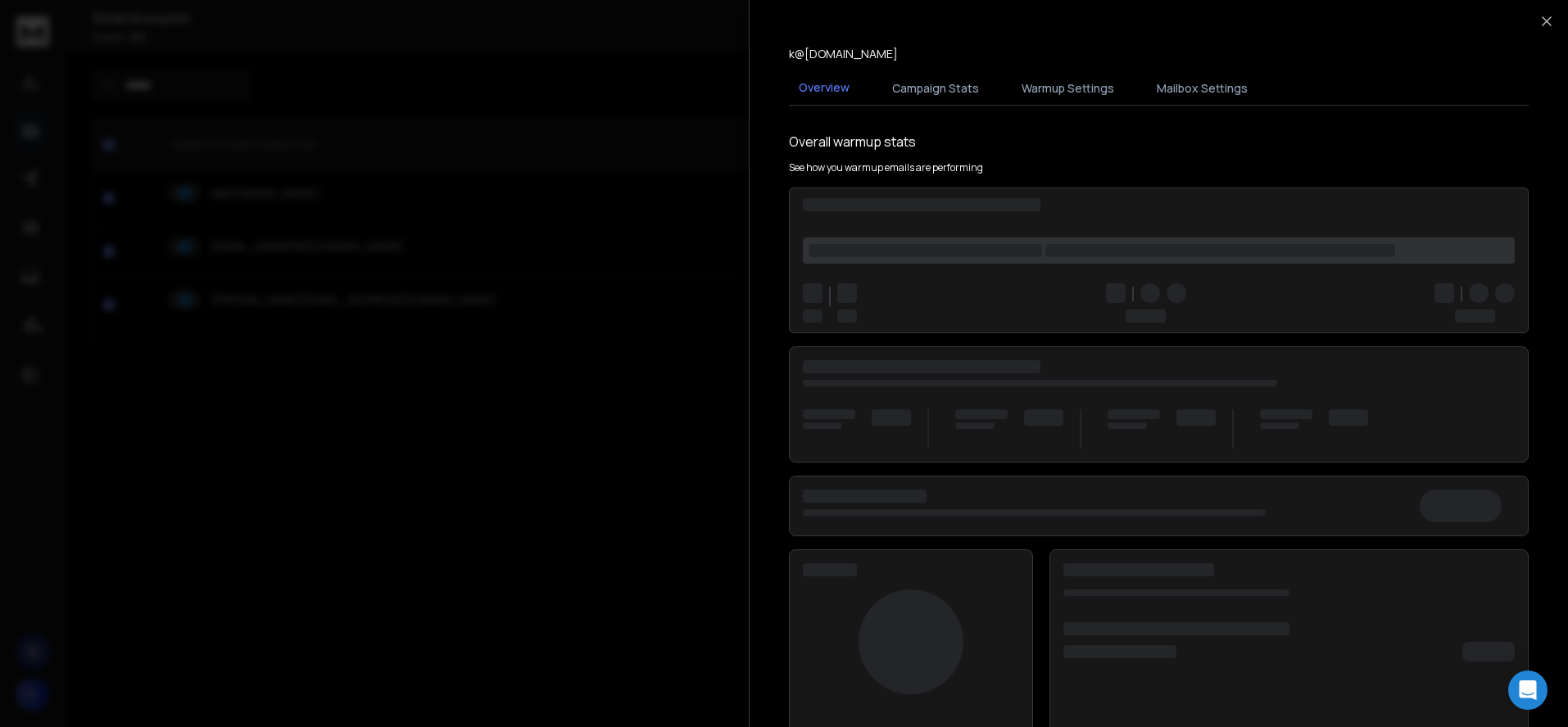
click at [244, 463] on div at bounding box center [784, 363] width 1568 height 727
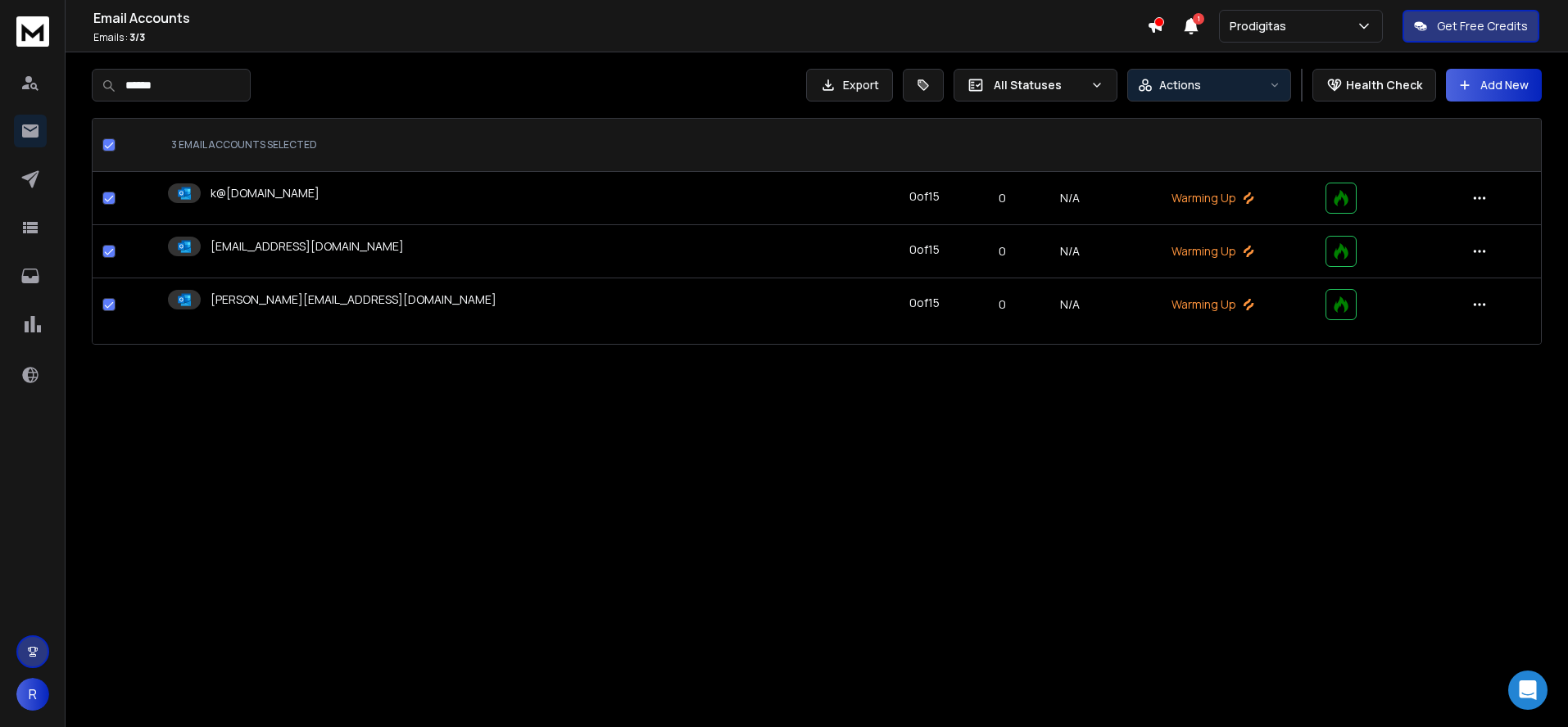
click at [1181, 87] on p "Actions" at bounding box center [1180, 85] width 42 height 17
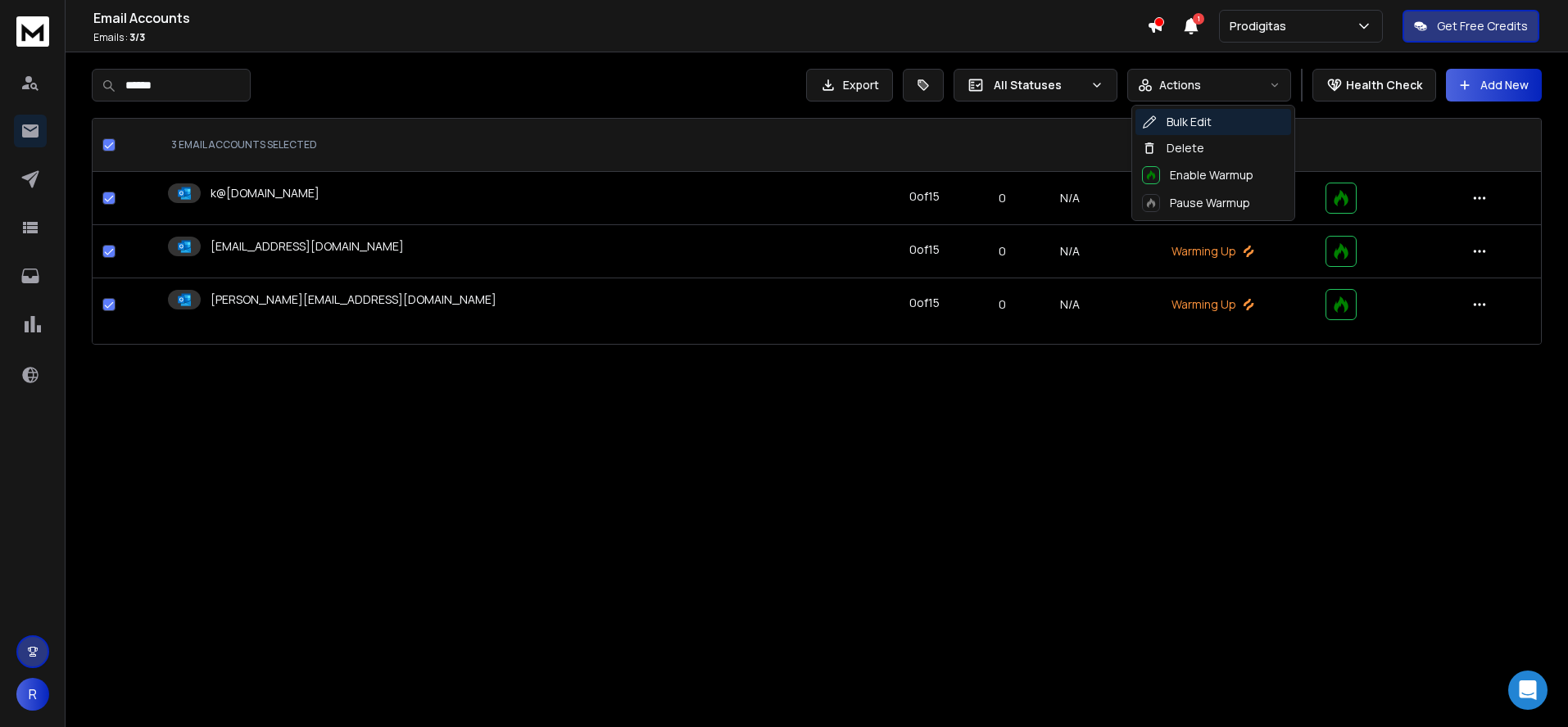
click at [1185, 132] on div "Bulk Edit" at bounding box center [1213, 122] width 156 height 27
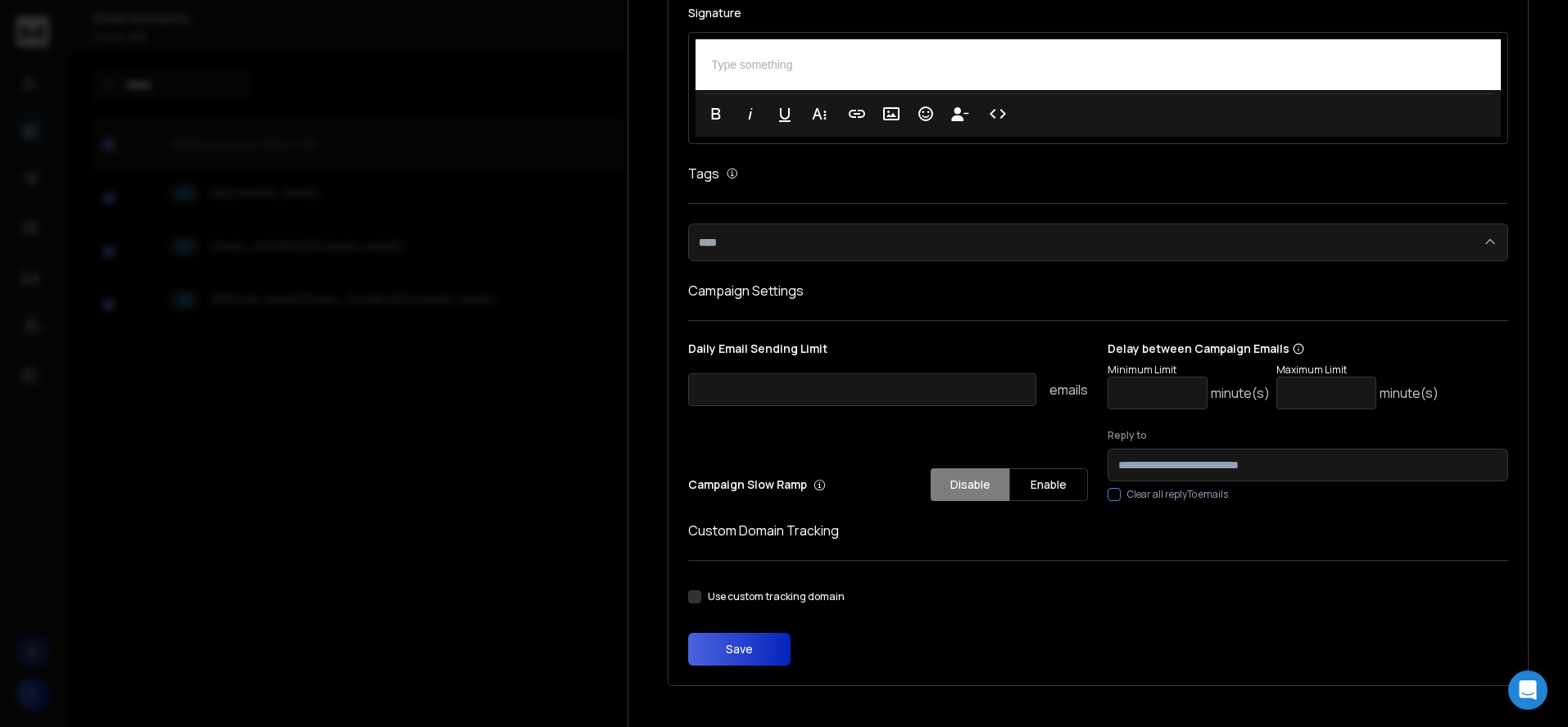
scroll to position [240, 0]
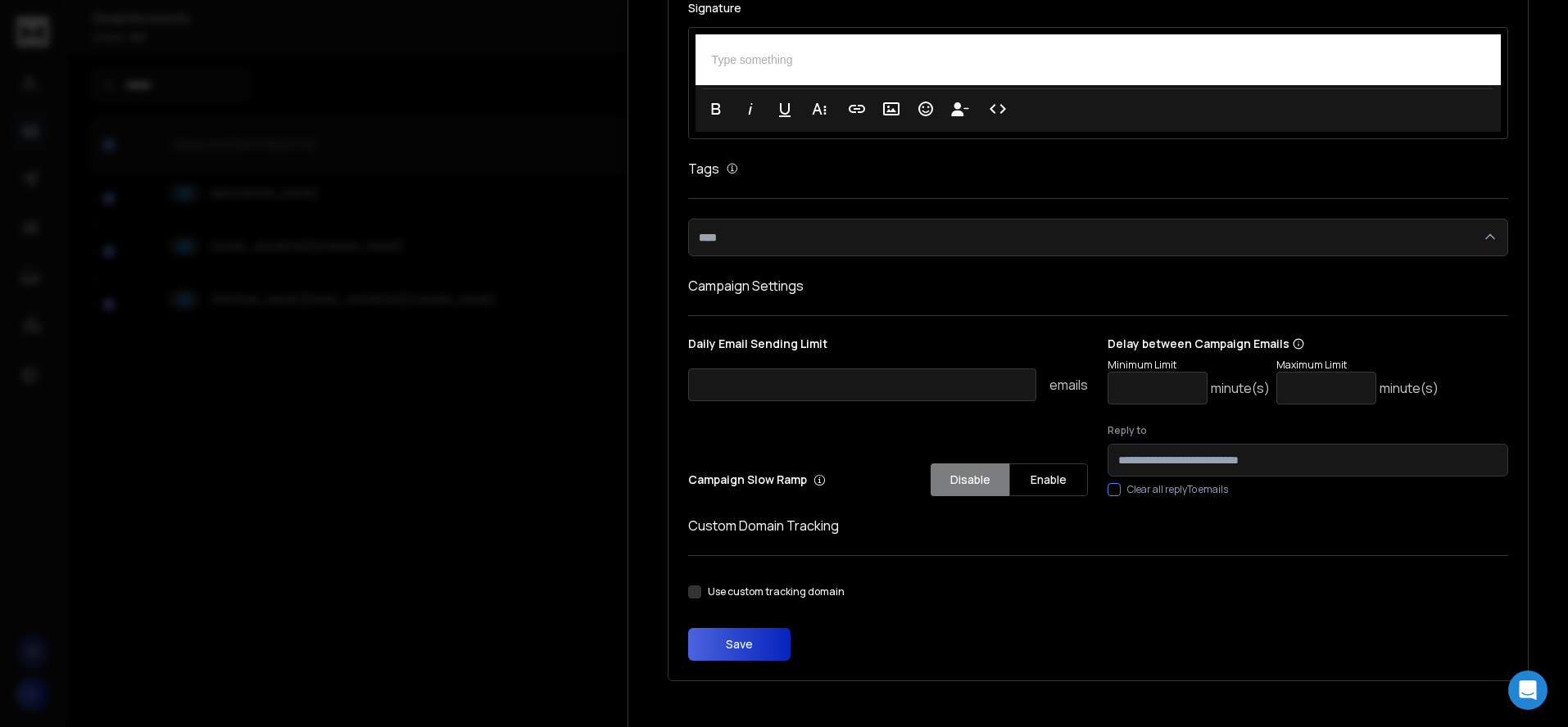
click at [699, 597] on button "Reply to" at bounding box center [694, 592] width 13 height 13
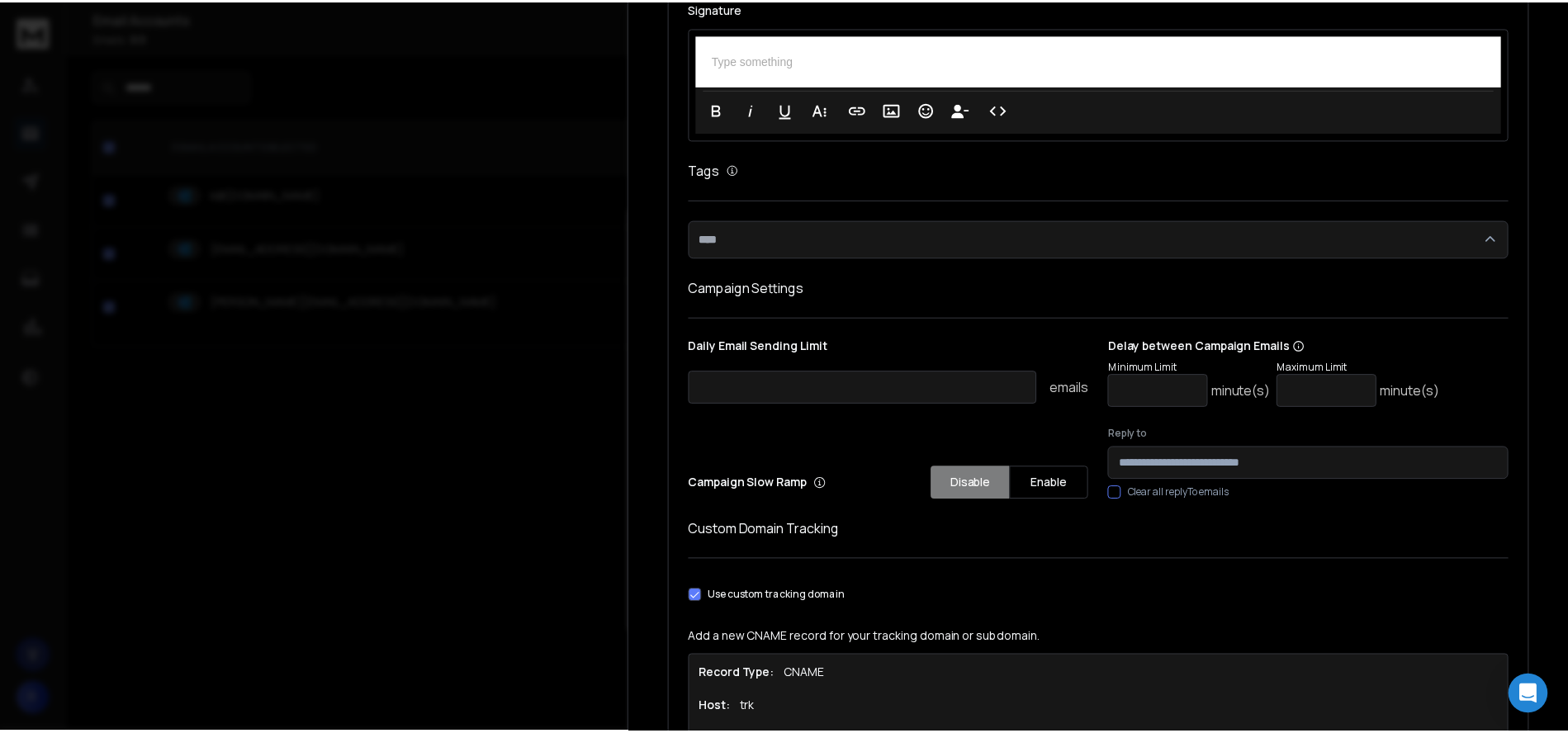
scroll to position [509, 0]
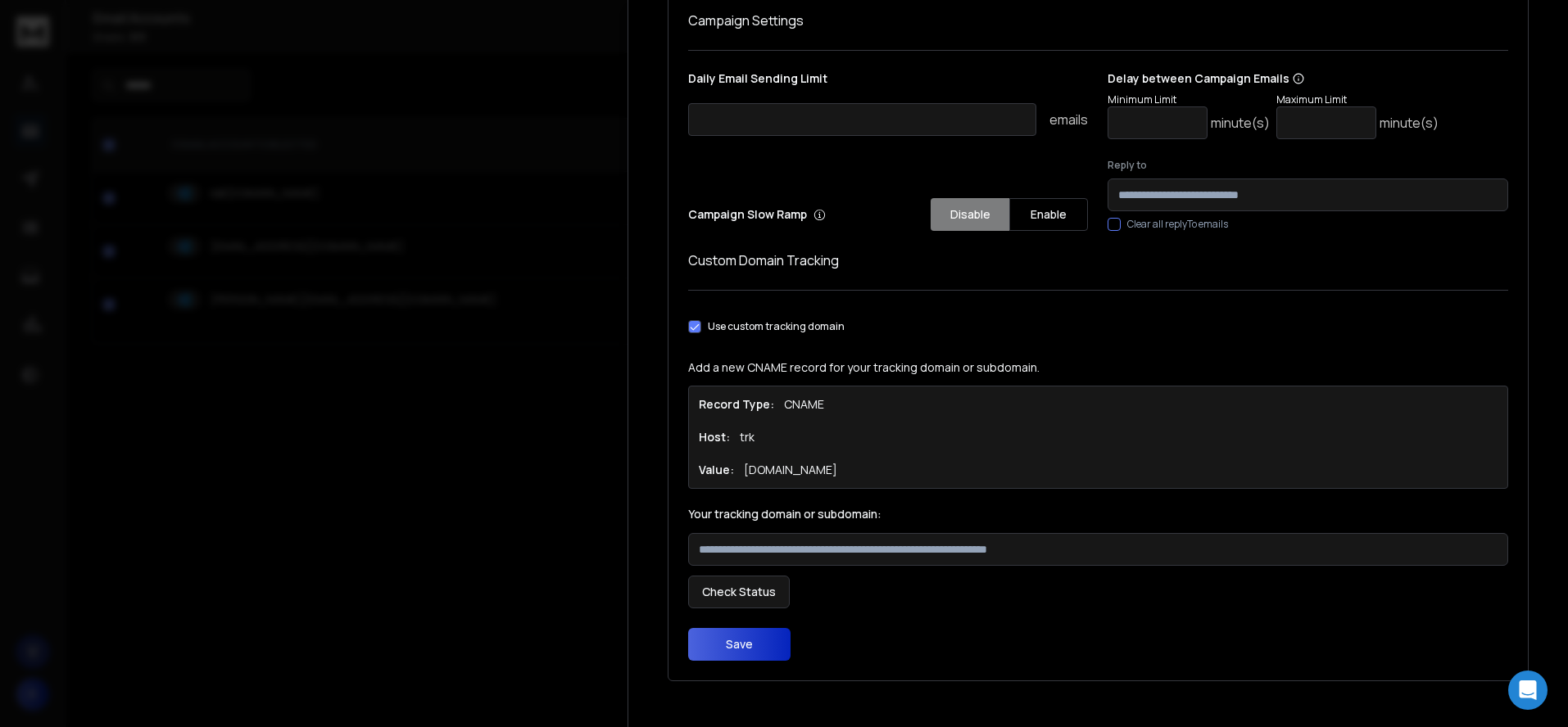
click at [821, 544] on input at bounding box center [1098, 550] width 820 height 33
paste input "**********"
type input "**********"
click at [399, 431] on div at bounding box center [784, 363] width 1568 height 727
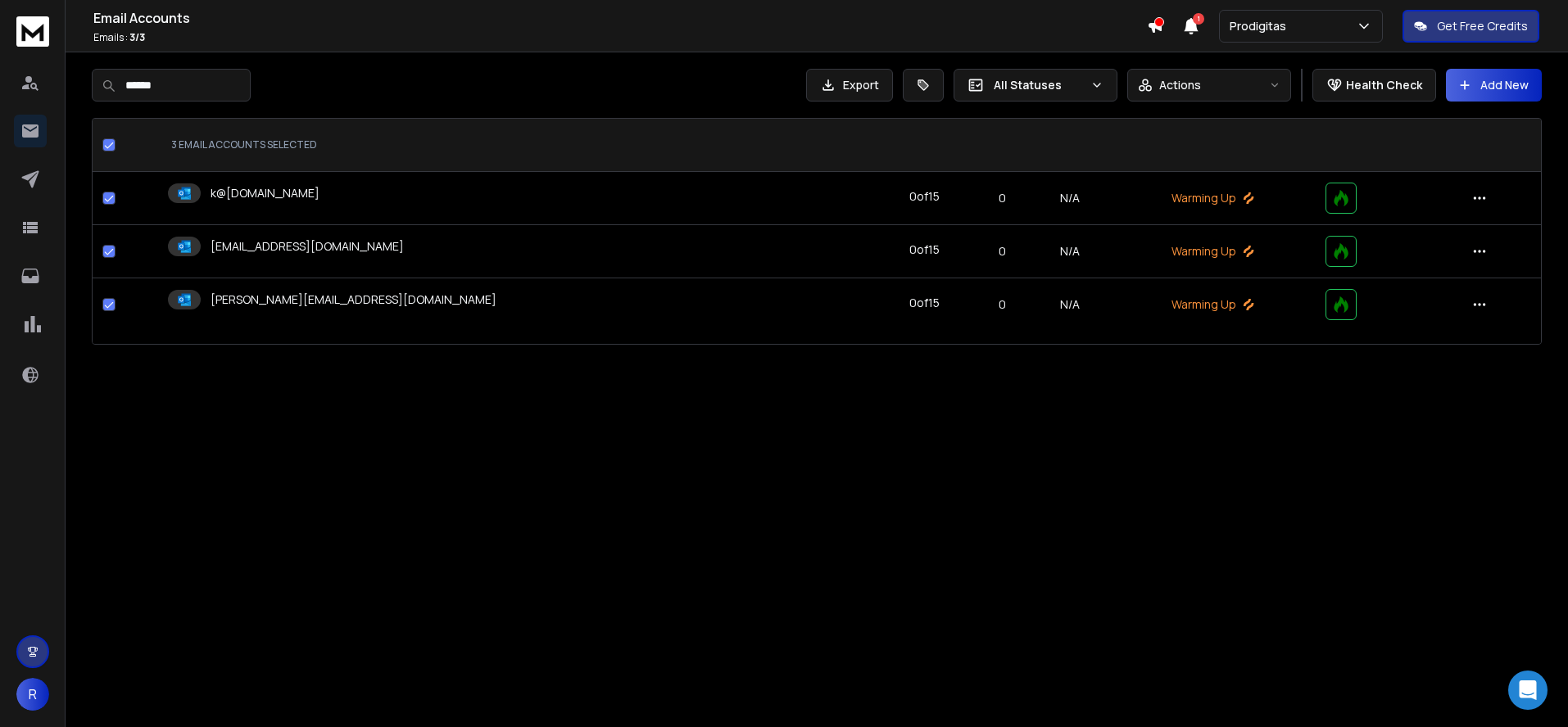
drag, startPoint x: 190, startPoint y: 91, endPoint x: 39, endPoint y: 64, distance: 153.4
click at [45, 63] on div "R Email Accounts Emails : 3 / 3 1 Prodigitas Get Free Credits ****** Export All…" at bounding box center [784, 181] width 1568 height 361
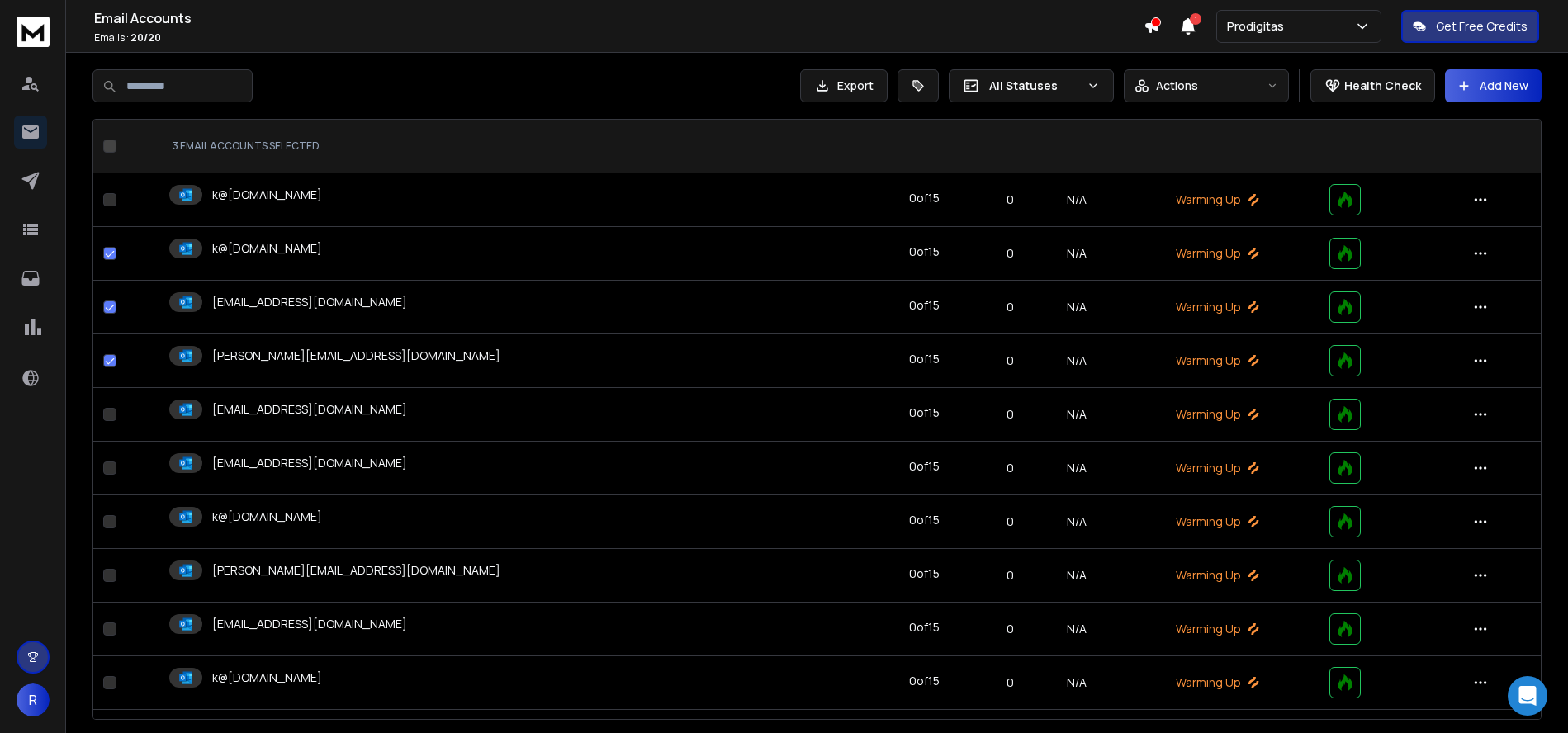
click at [1060, 81] on p "All Statuses" at bounding box center [1035, 86] width 91 height 17
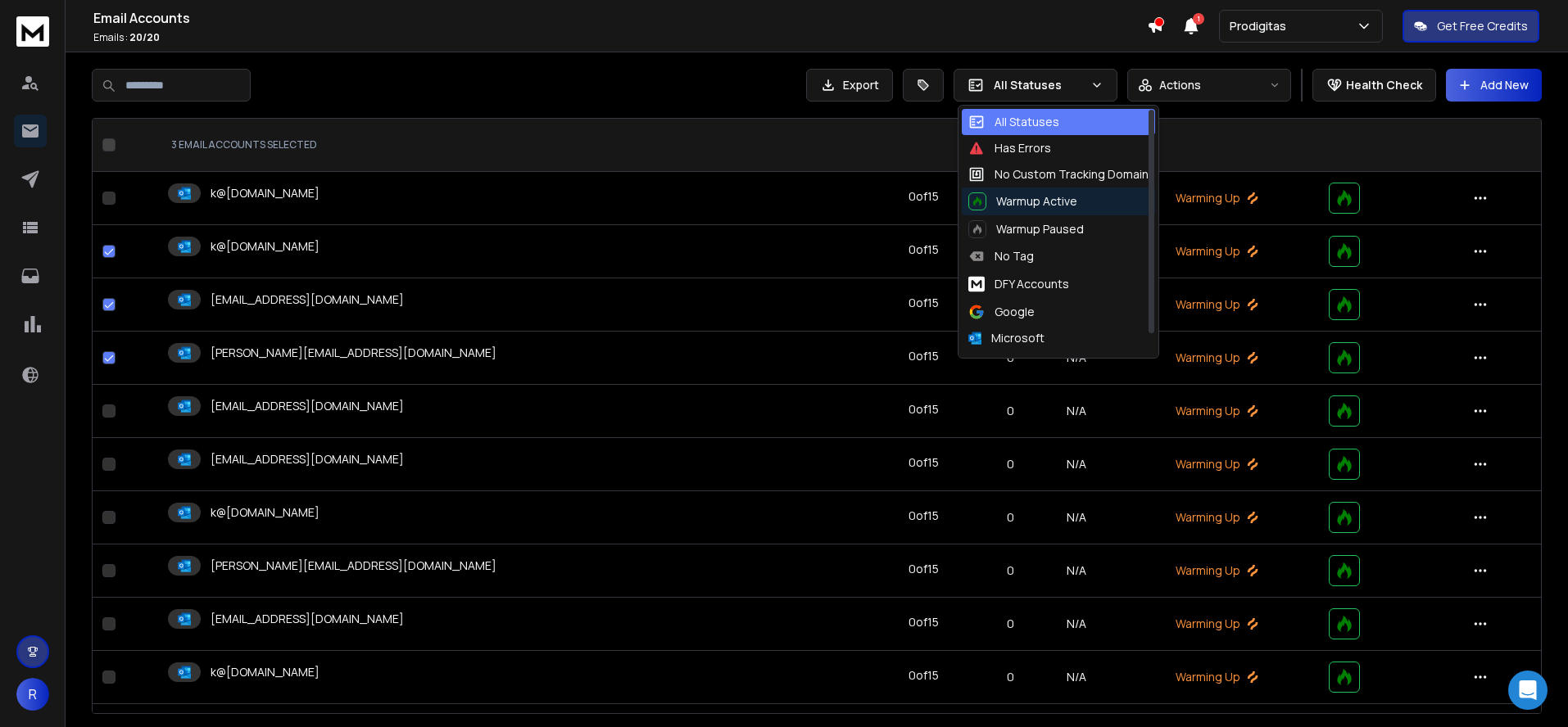
click at [1065, 188] on div "Warmup Active" at bounding box center [1058, 202] width 193 height 28
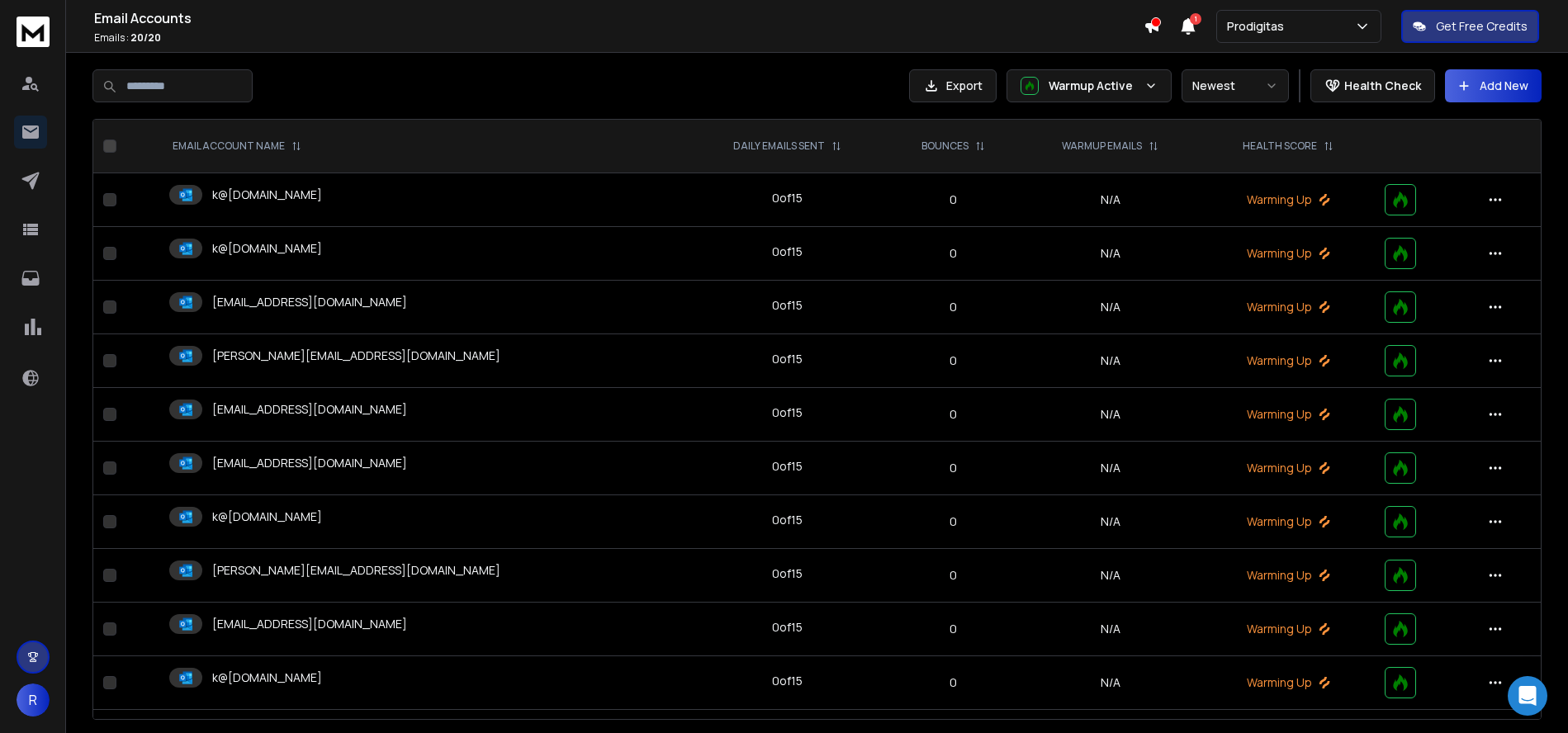
click at [1032, 94] on div at bounding box center [1030, 86] width 18 height 18
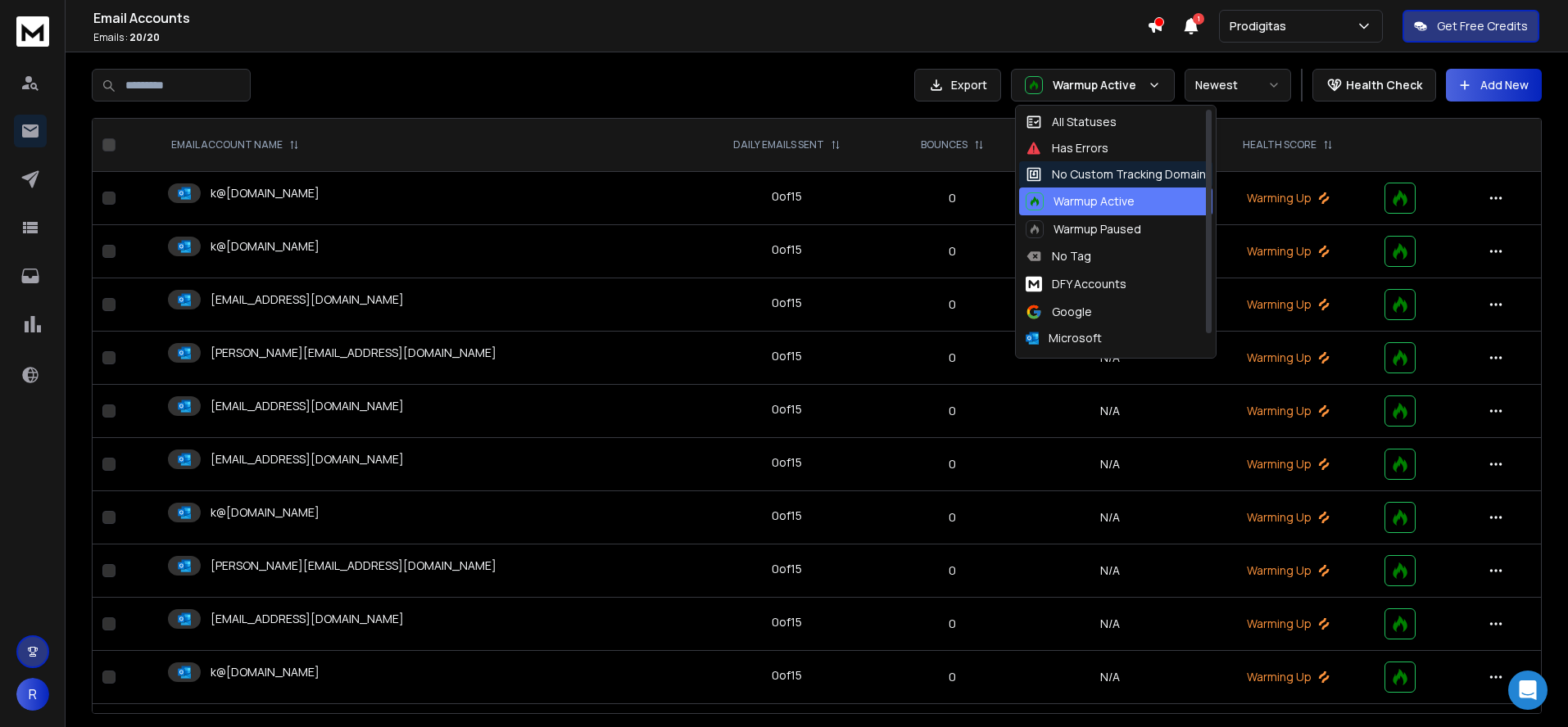
click at [1121, 172] on div "No Custom Tracking Domain" at bounding box center [1115, 174] width 181 height 17
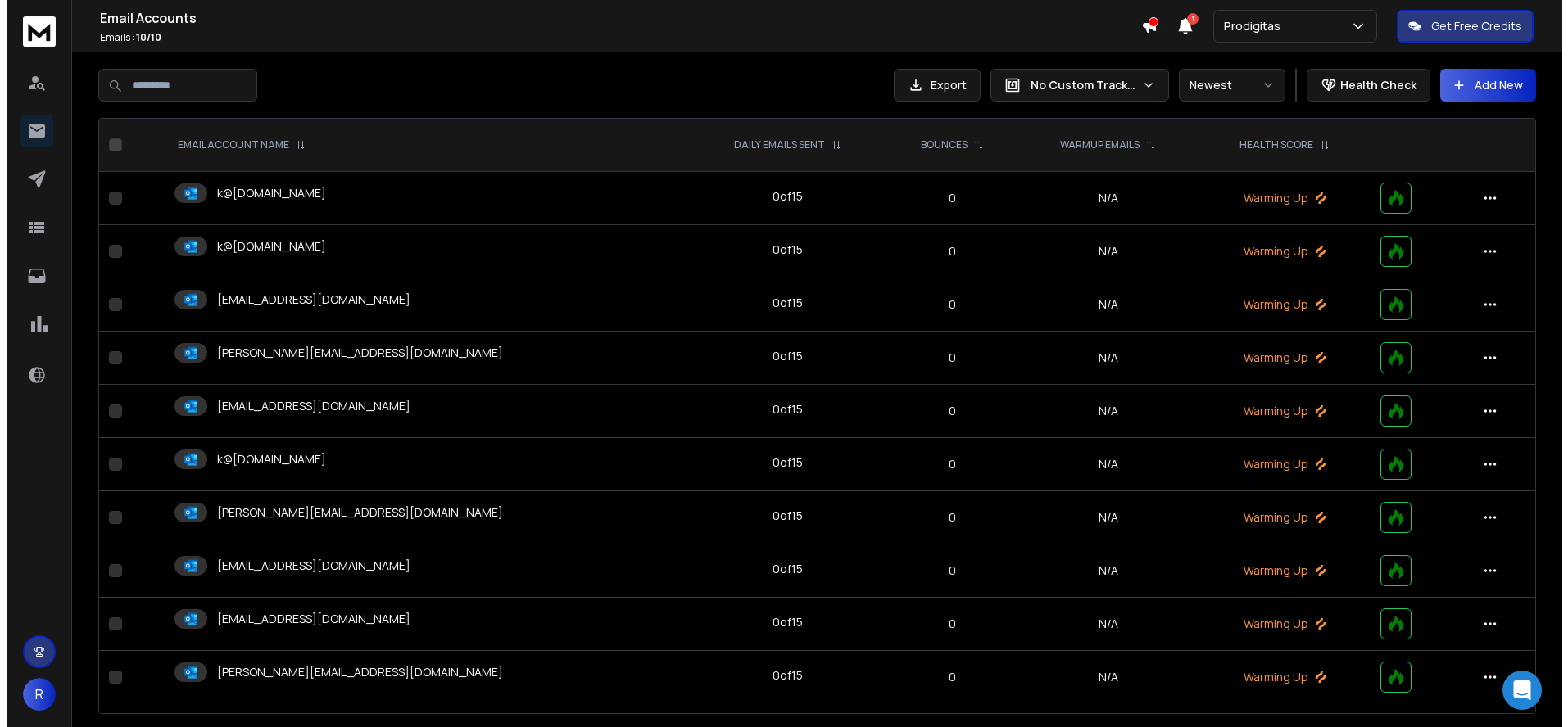
scroll to position [4, 0]
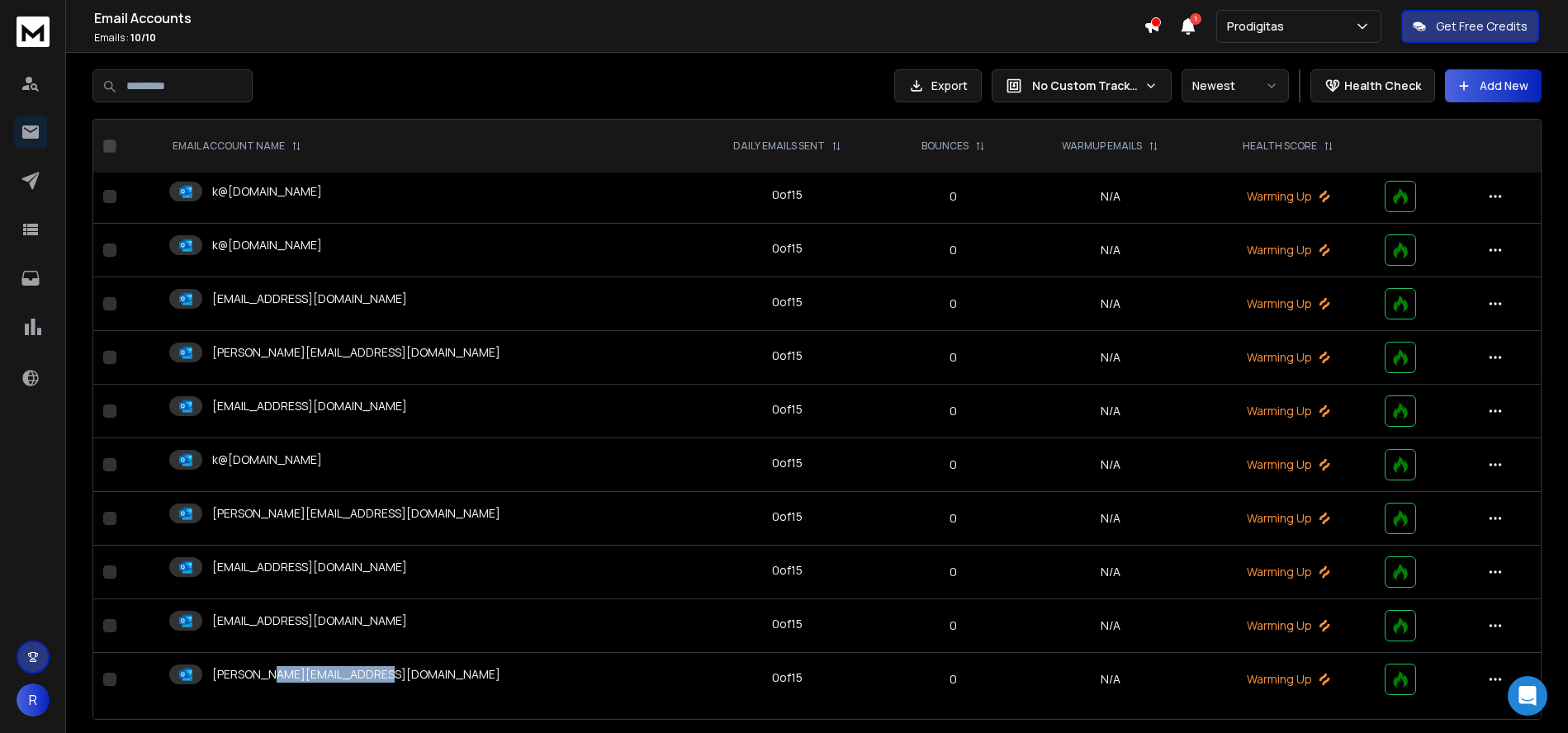
copy p "getprodigitas.com"
drag, startPoint x: 406, startPoint y: 681, endPoint x: 270, endPoint y: 673, distance: 136.2
click at [270, 673] on div "kaustubh@getprodigitas.com" at bounding box center [423, 674] width 508 height 19
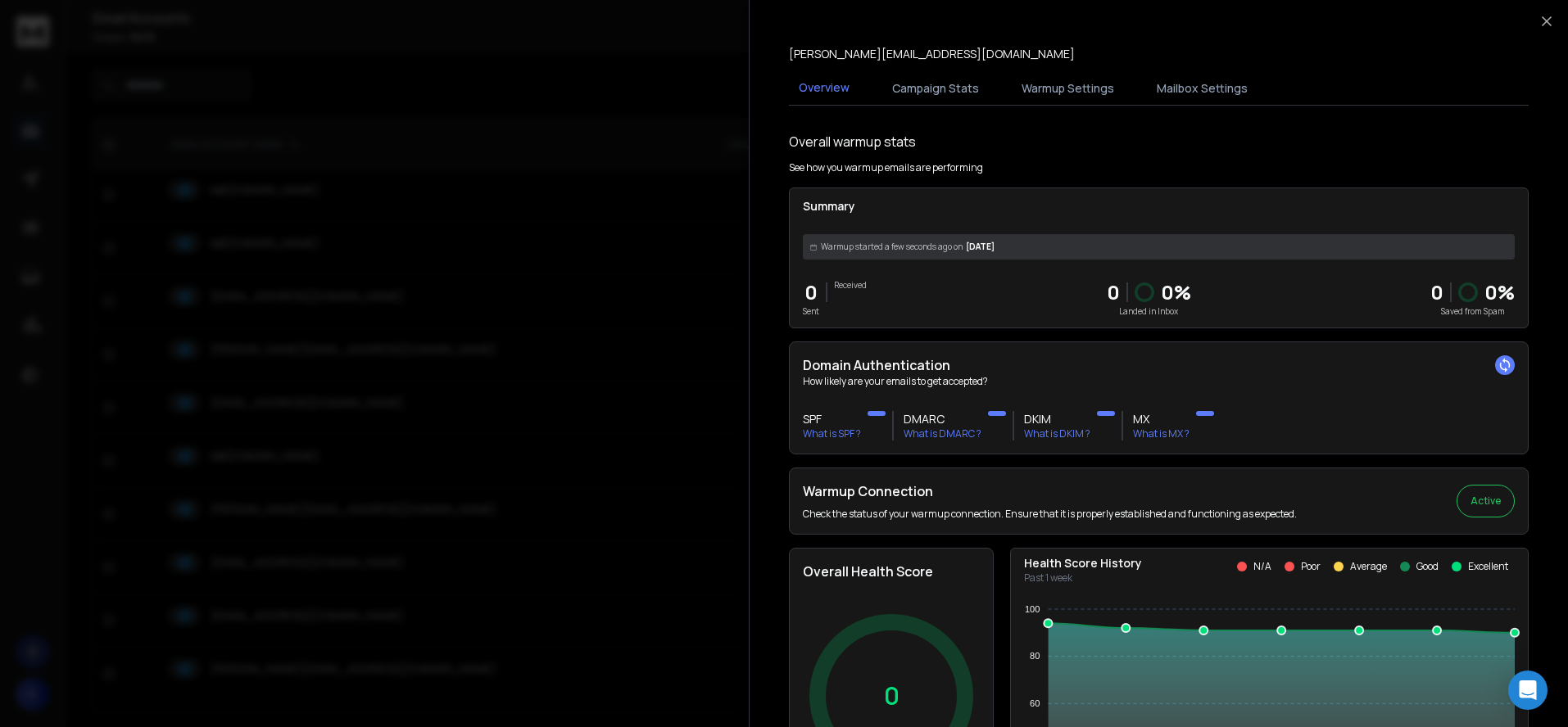
drag, startPoint x: 218, startPoint y: 494, endPoint x: 202, endPoint y: 451, distance: 45.9
click at [218, 494] on div at bounding box center [784, 363] width 1568 height 727
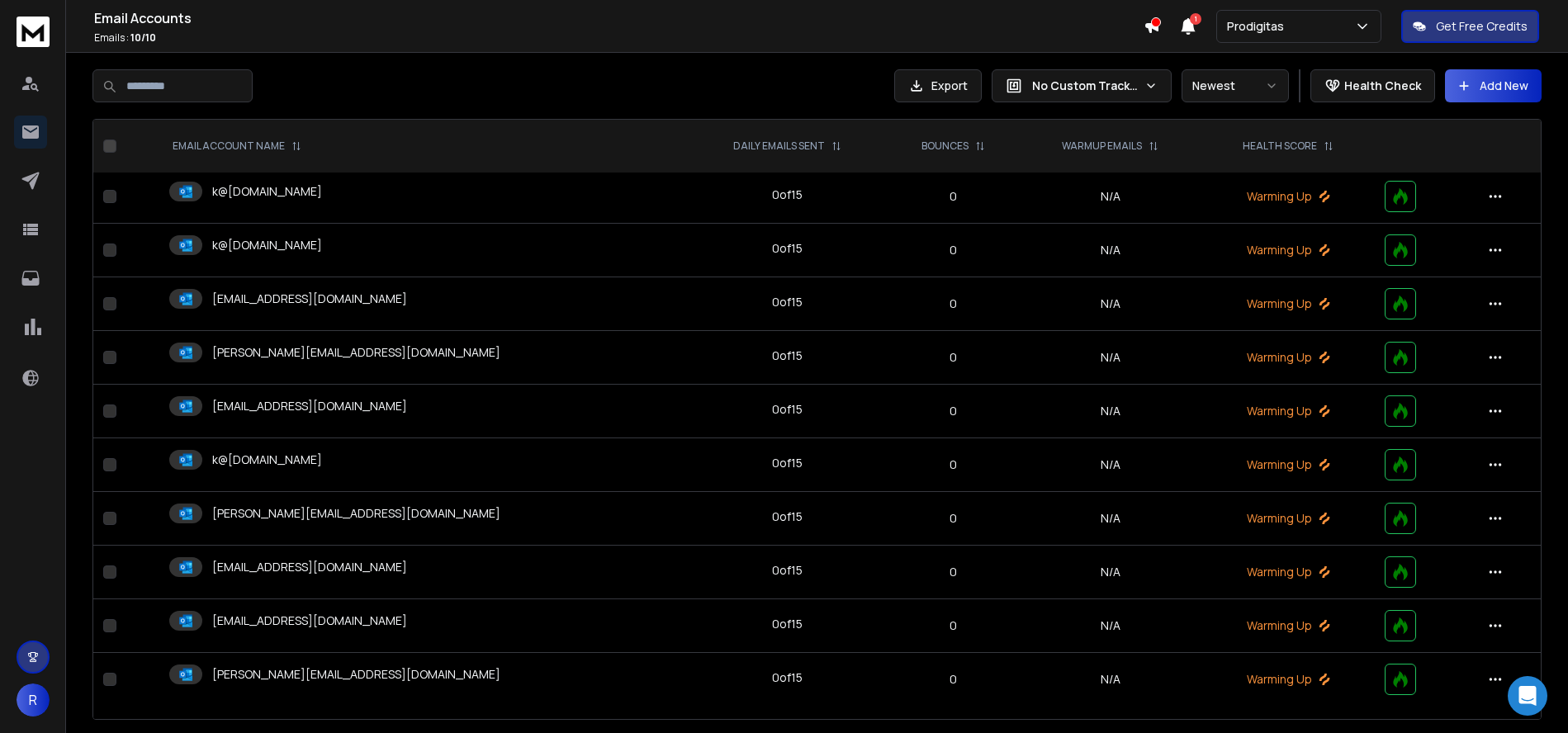
click at [114, 685] on div at bounding box center [131, 679] width 56 height 13
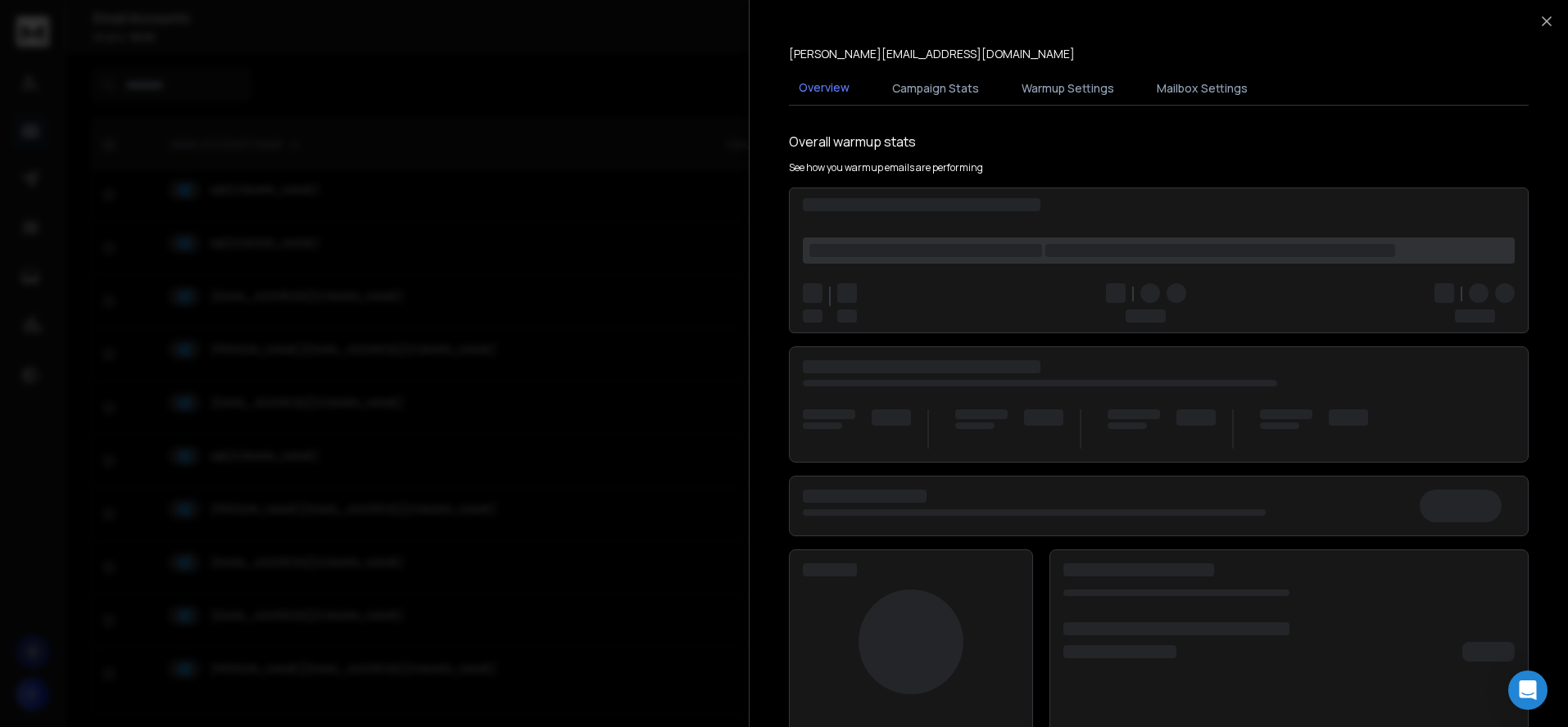
drag, startPoint x: 107, startPoint y: 638, endPoint x: 109, endPoint y: 657, distance: 19.1
click at [107, 638] on div at bounding box center [784, 363] width 1568 height 727
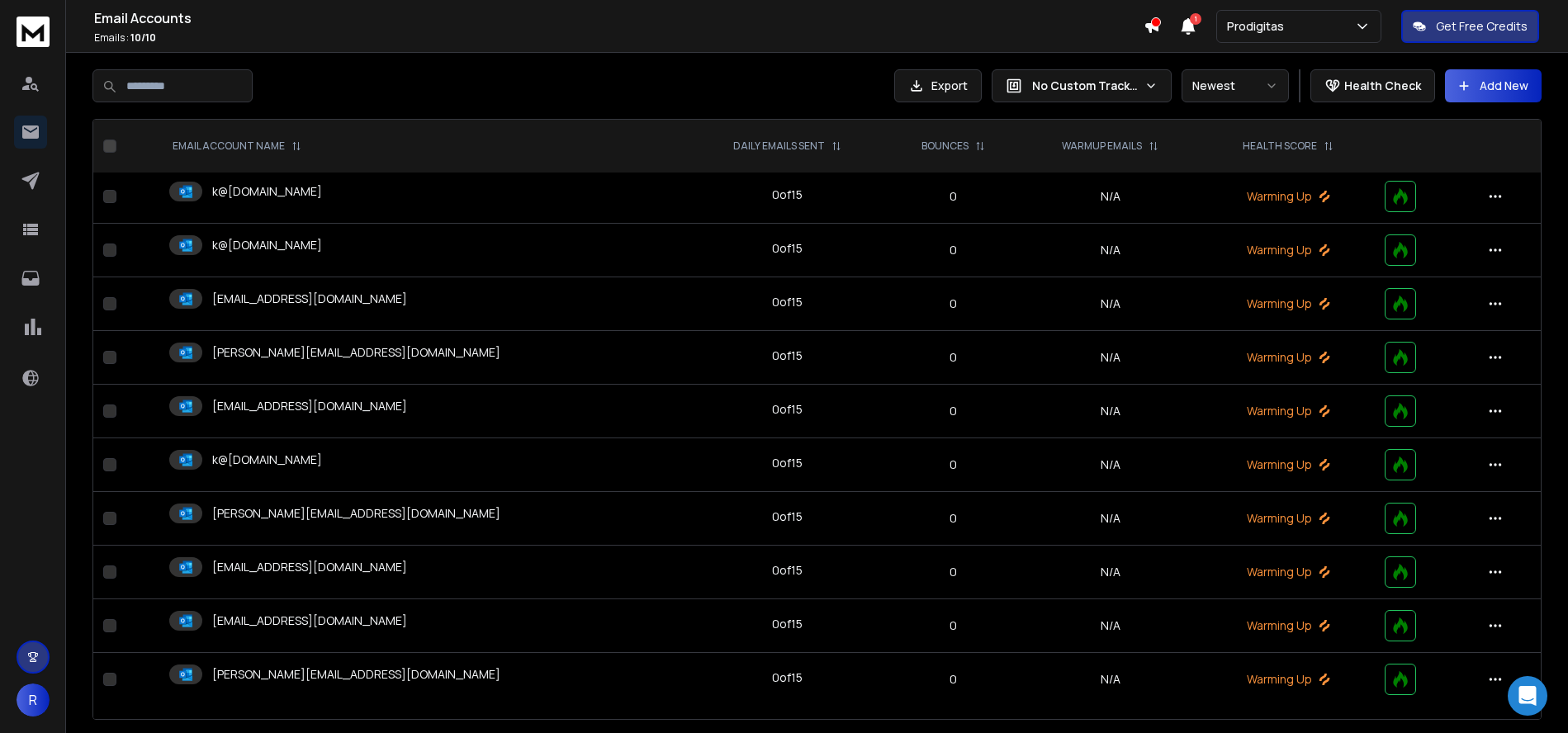
click at [110, 685] on button "button" at bounding box center [110, 679] width 13 height 13
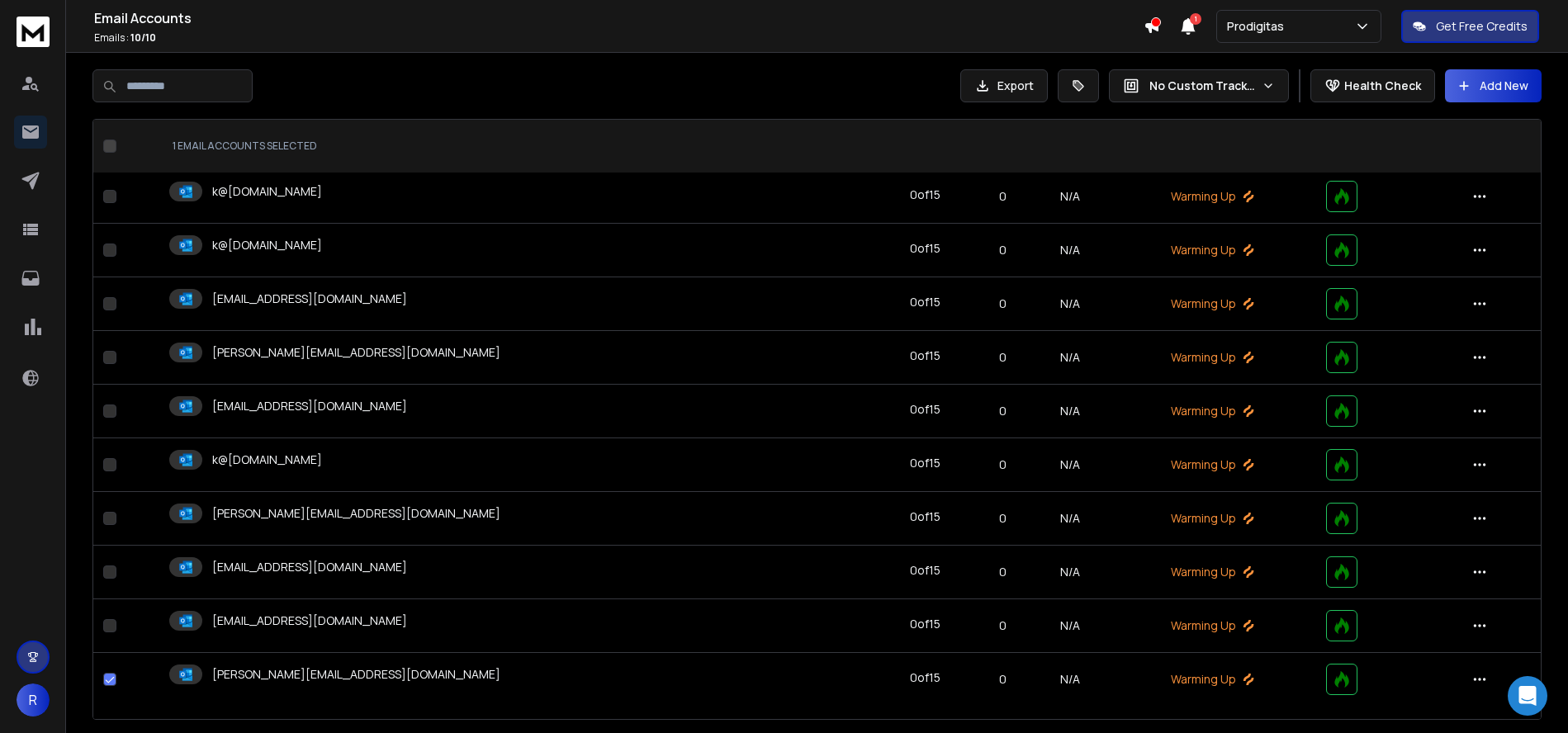
click at [108, 617] on td at bounding box center [126, 627] width 66 height 54
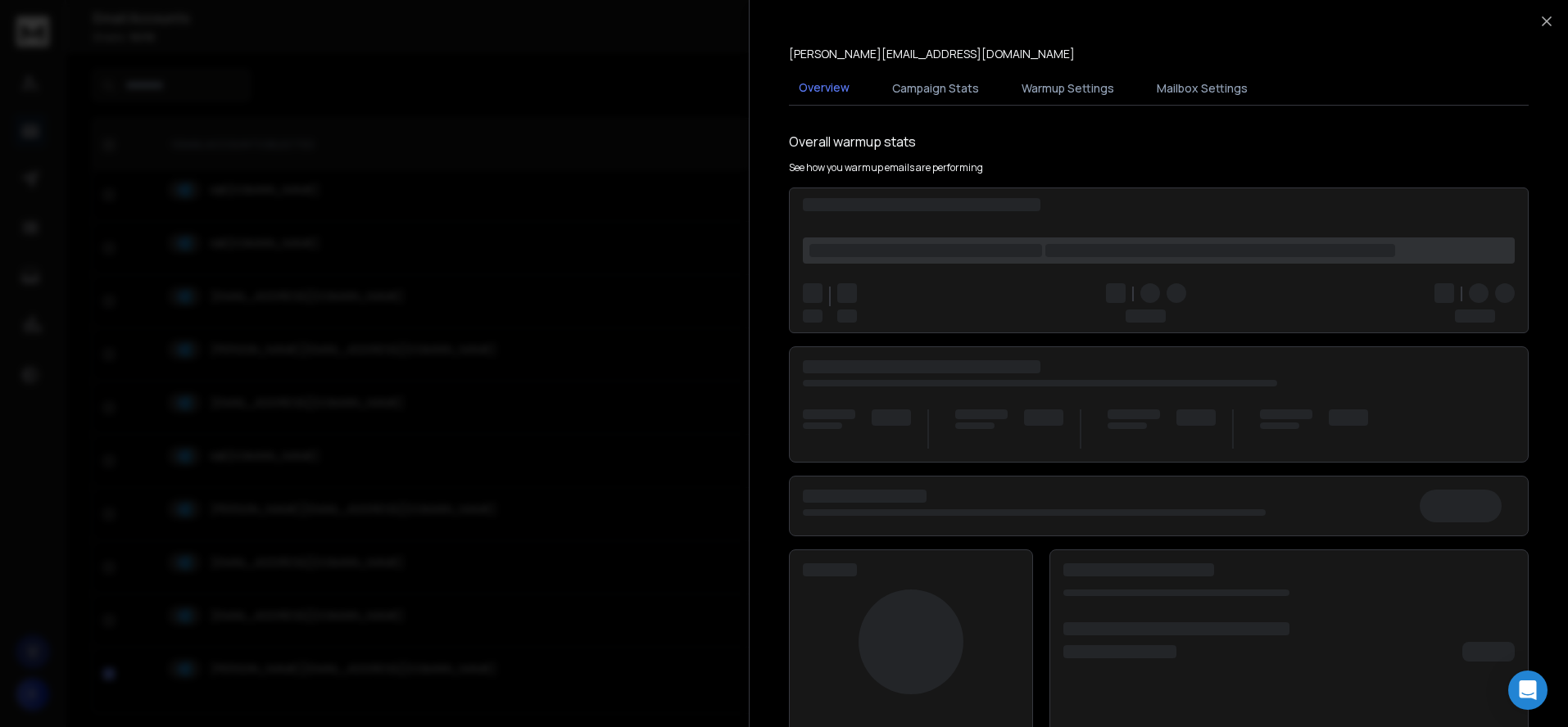
click at [111, 621] on div at bounding box center [784, 363] width 1568 height 727
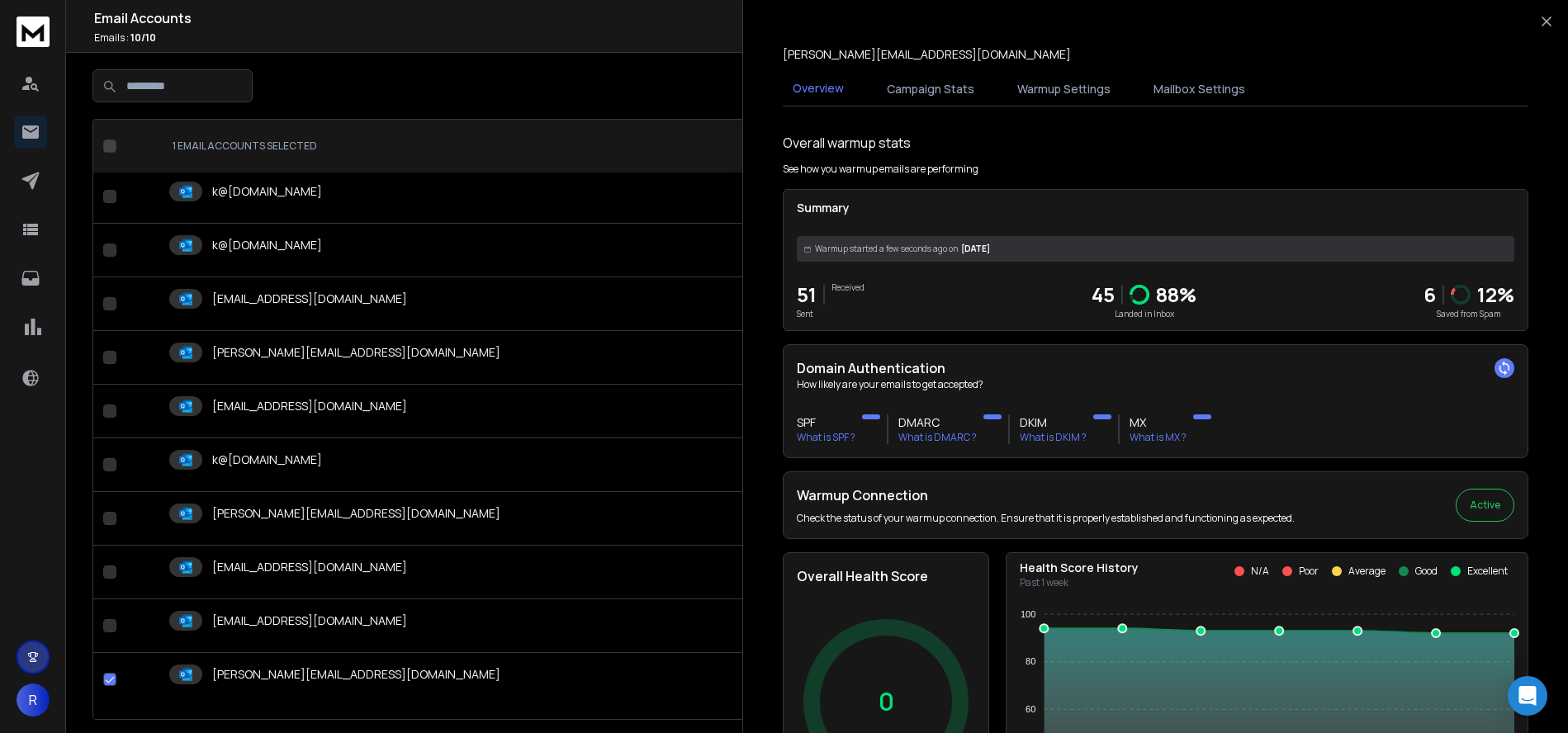
click at [112, 629] on button "button" at bounding box center [110, 626] width 13 height 13
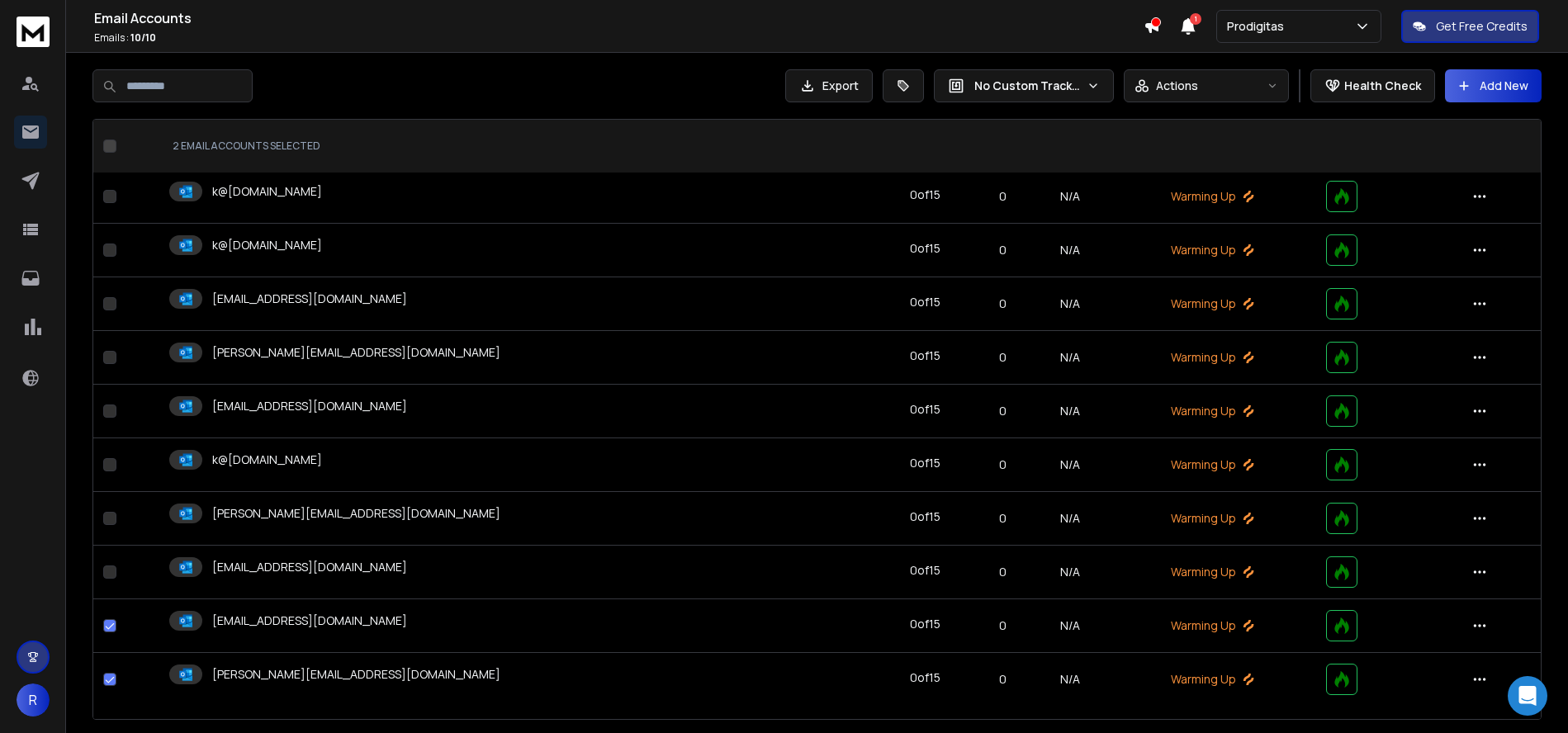
click at [106, 574] on button "button" at bounding box center [110, 572] width 13 height 13
click at [109, 360] on button "button" at bounding box center [110, 358] width 13 height 13
click at [112, 306] on button "button" at bounding box center [110, 304] width 13 height 13
click at [110, 246] on button "button" at bounding box center [110, 250] width 13 height 13
click at [1191, 96] on button "Actions" at bounding box center [1207, 86] width 165 height 33
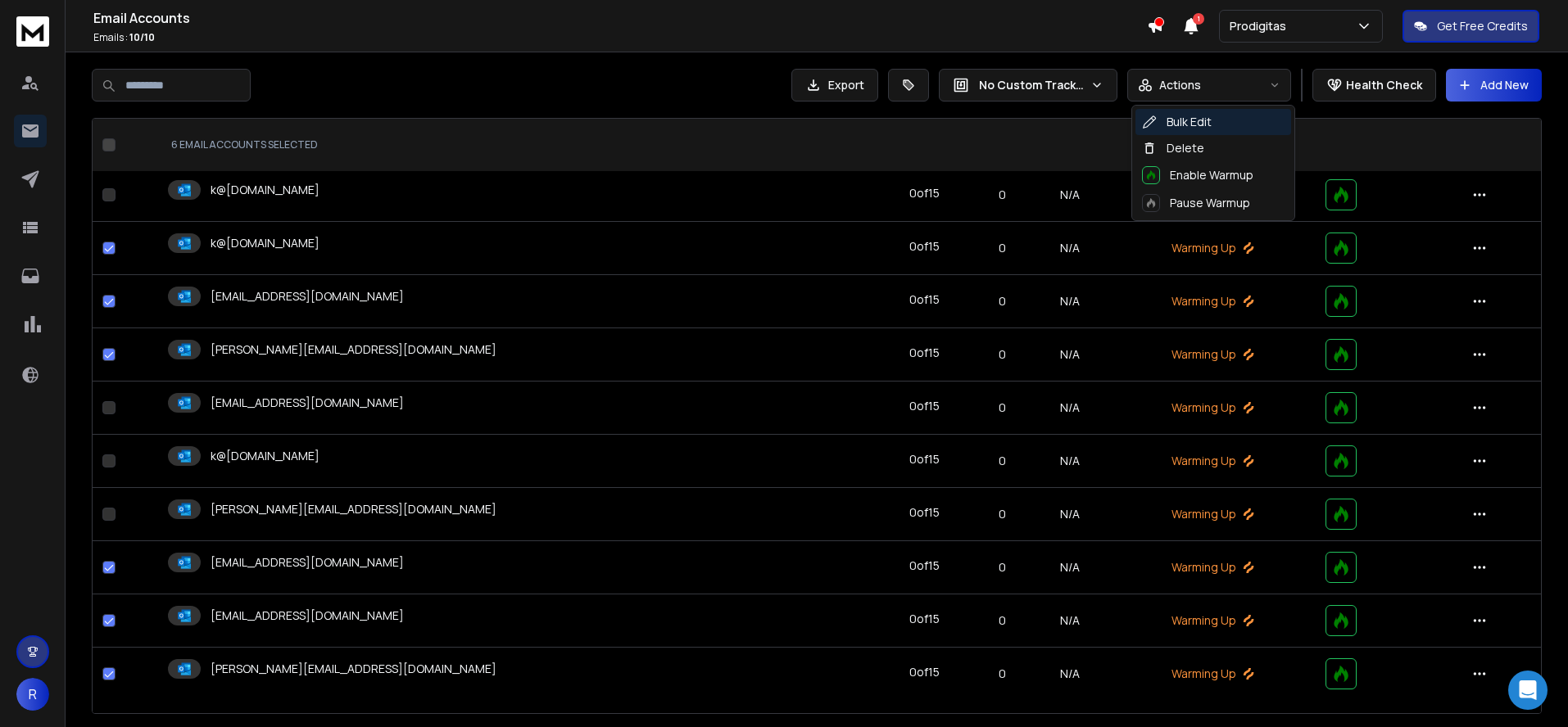
click at [1180, 128] on div "Bulk Edit" at bounding box center [1176, 122] width 70 height 17
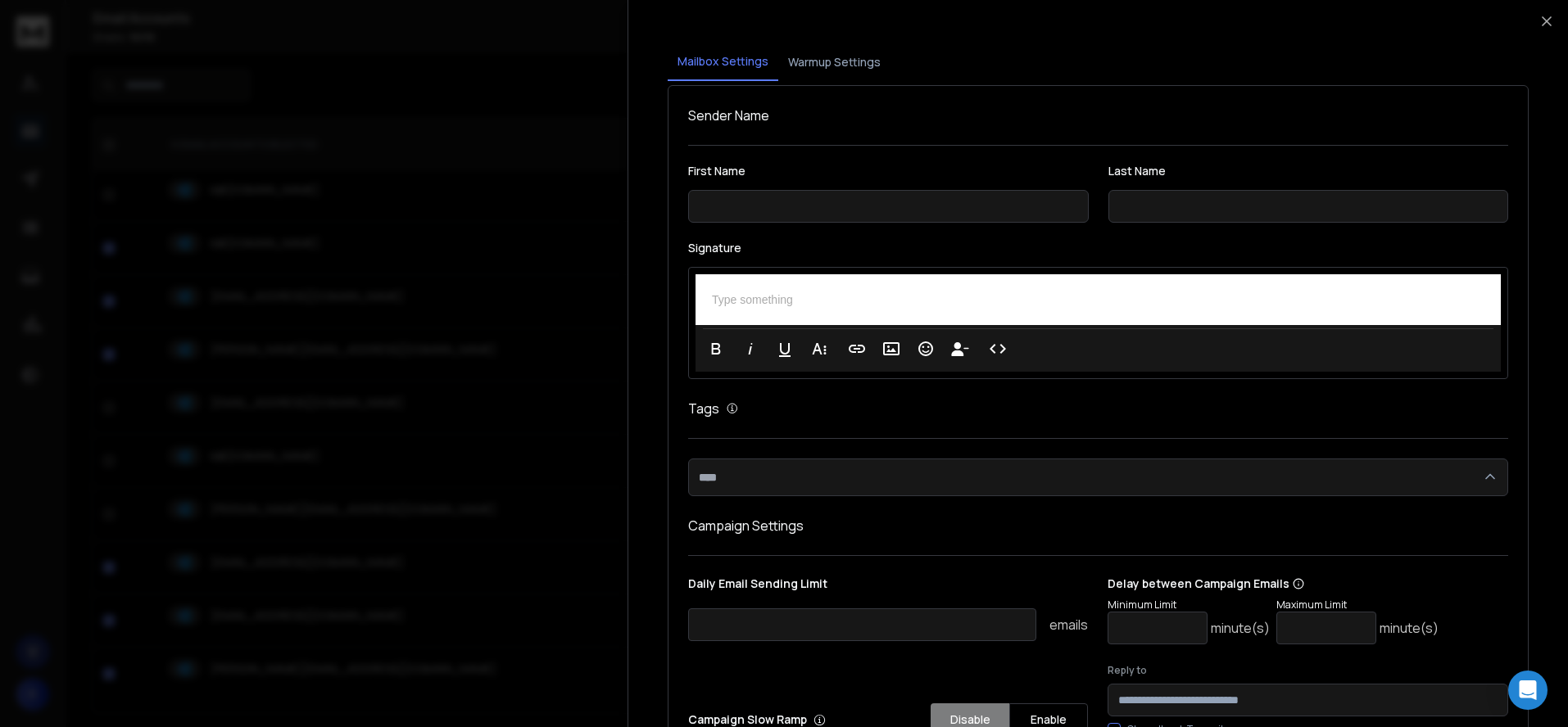
scroll to position [240, 0]
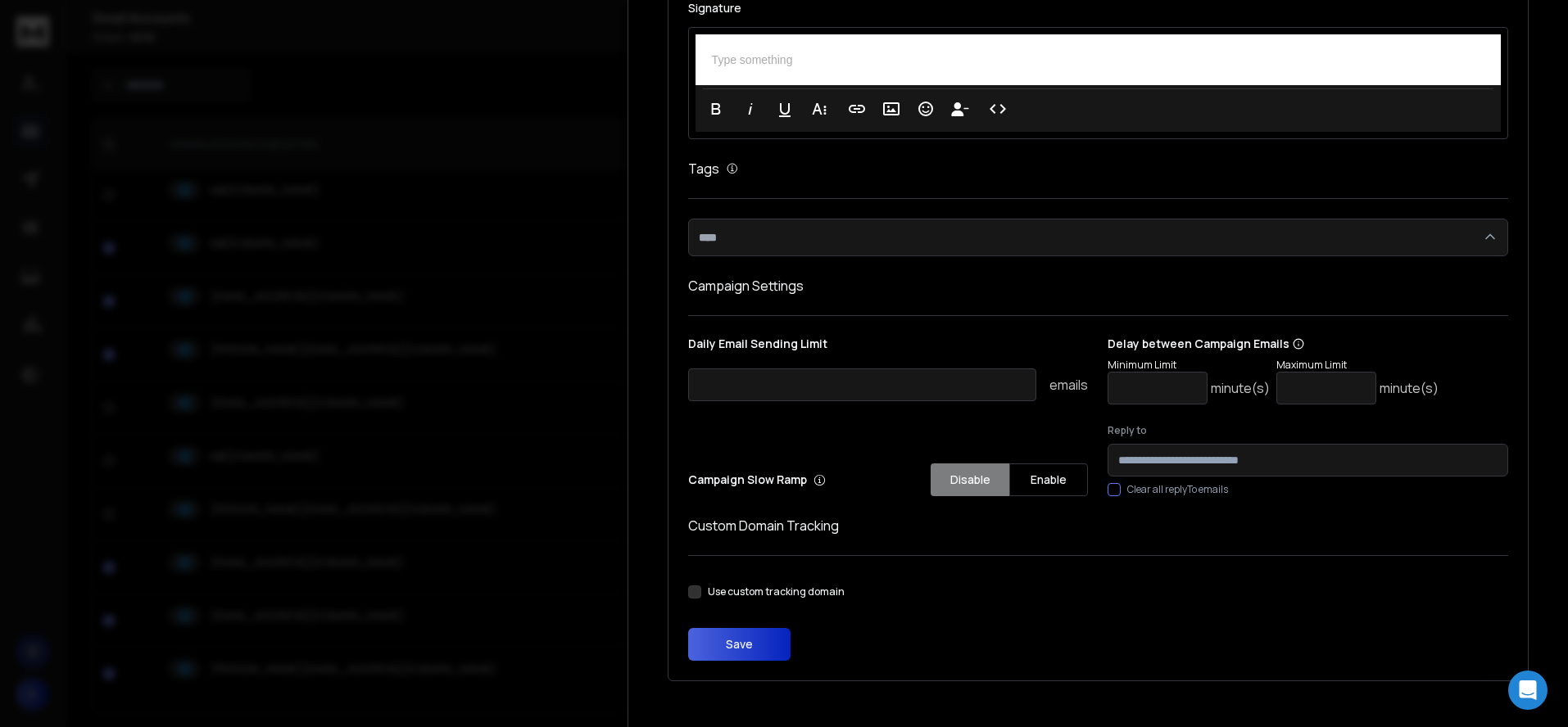
click at [694, 593] on button "Reply to" at bounding box center [694, 592] width 13 height 13
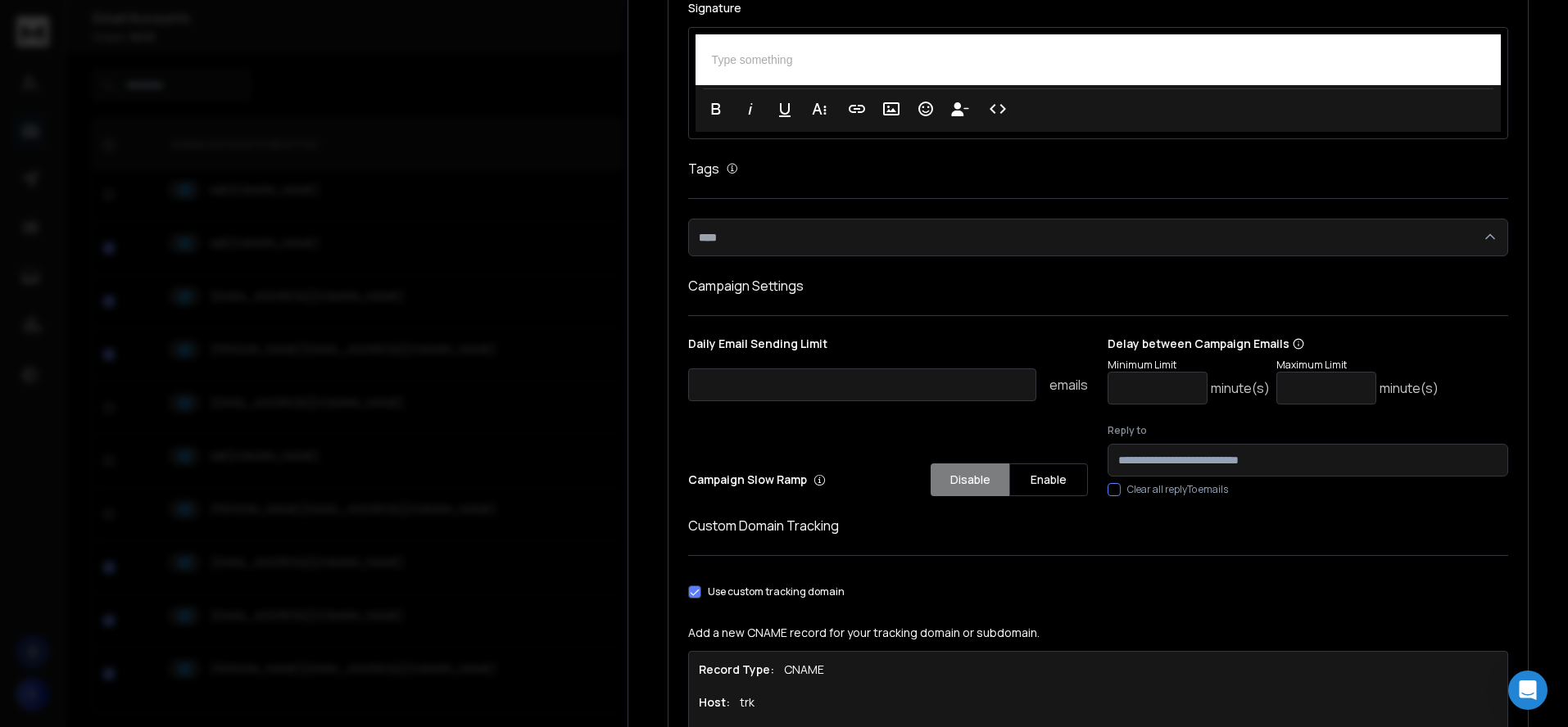
scroll to position [505, 0]
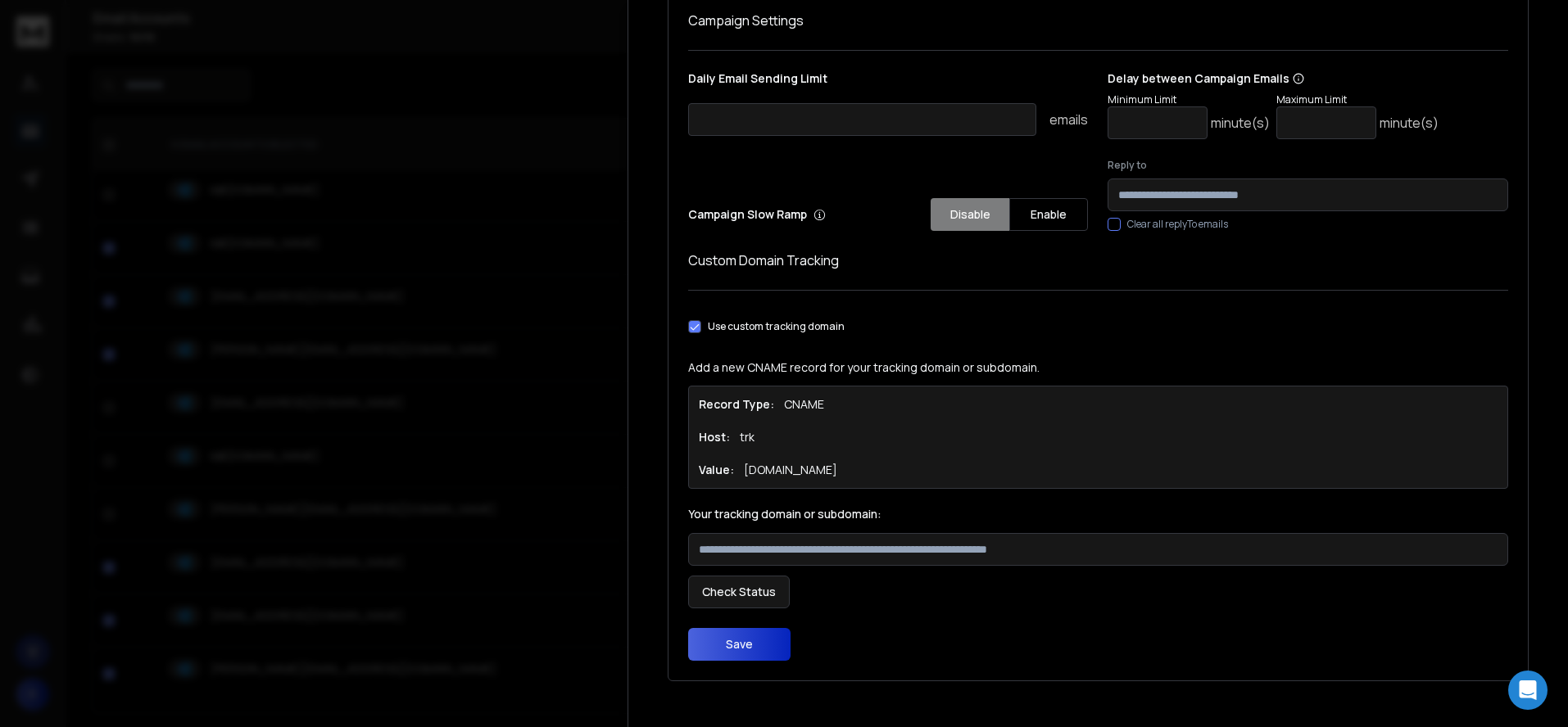
click at [766, 558] on input at bounding box center [1098, 550] width 820 height 33
paste input "**********"
type input "**********"
click at [749, 595] on button "Check Status" at bounding box center [738, 592] width 102 height 33
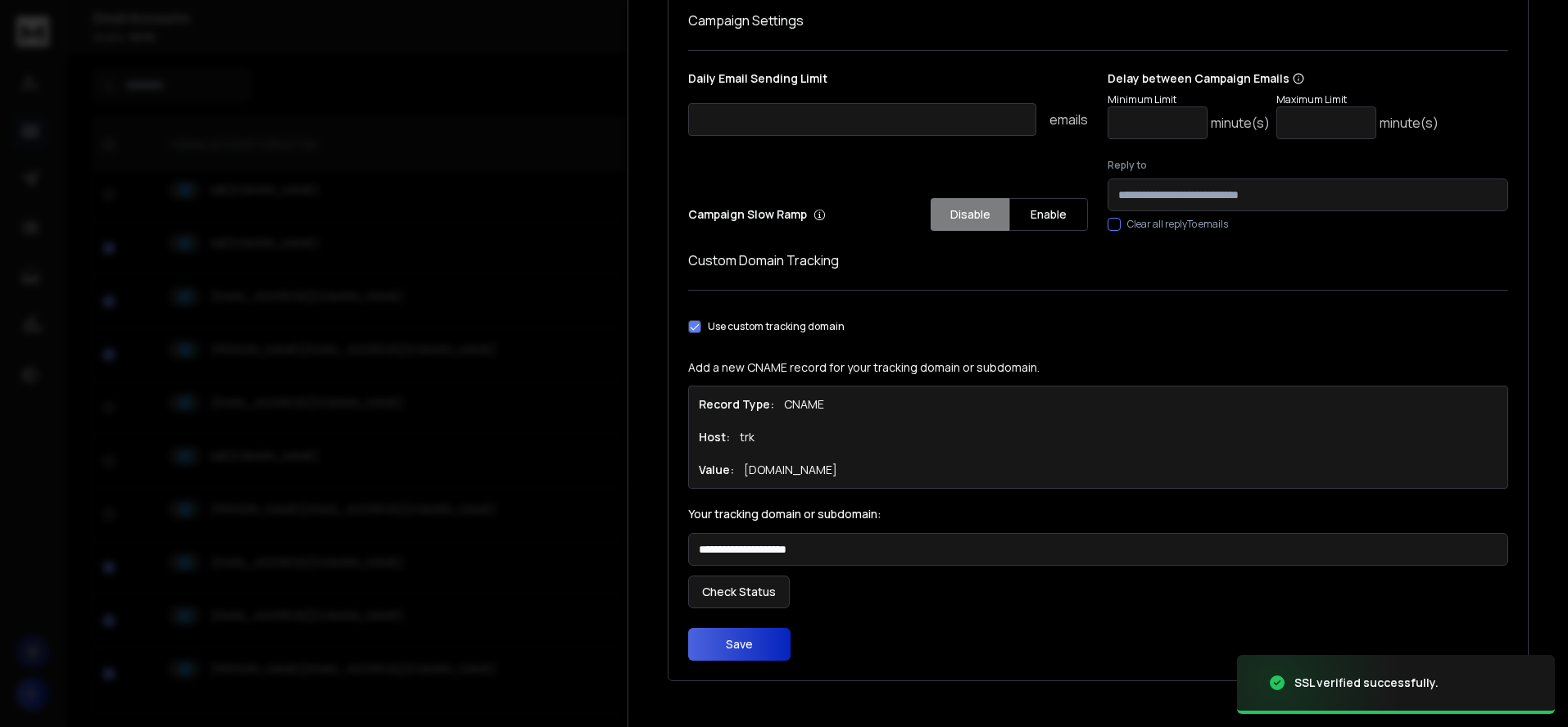
click at [737, 646] on button "Save" at bounding box center [739, 644] width 103 height 33
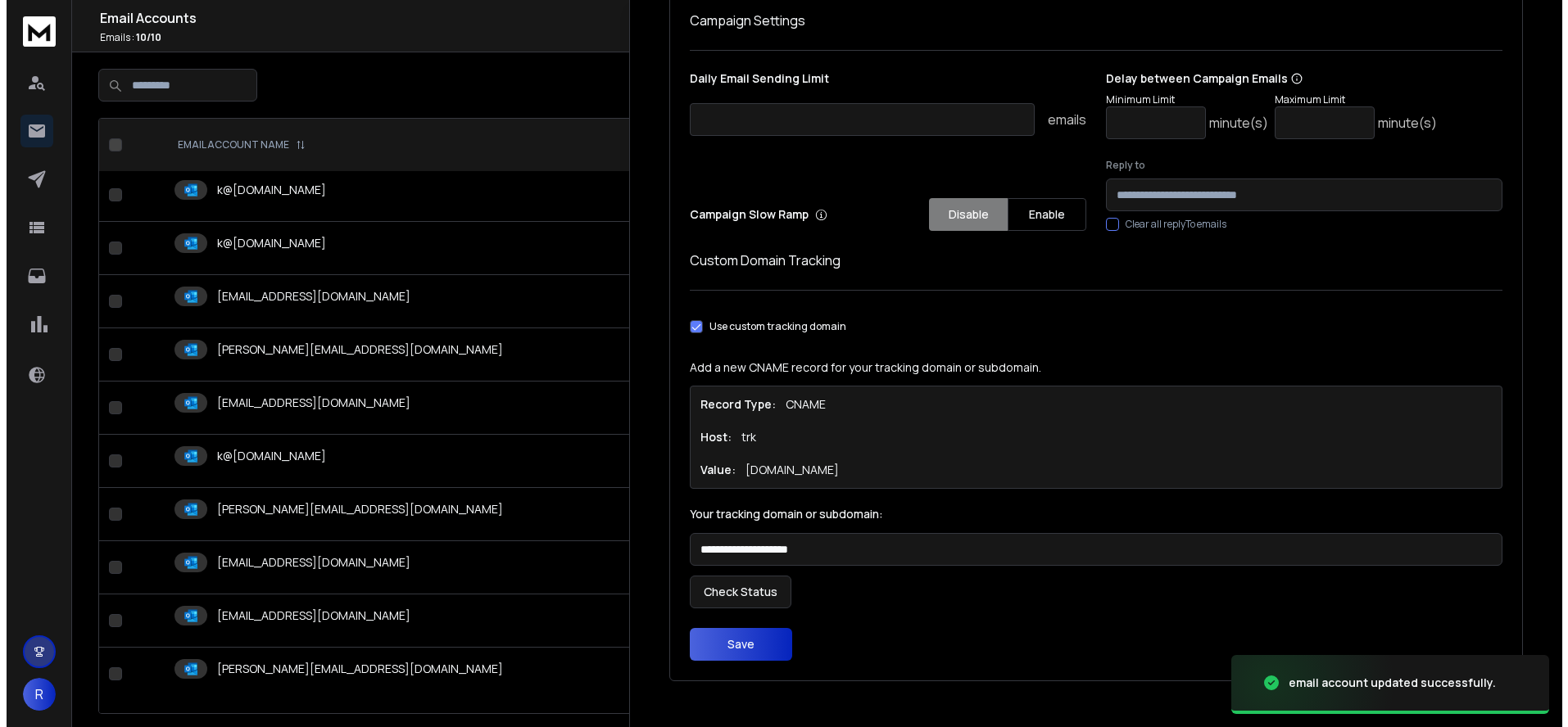
scroll to position [0, 0]
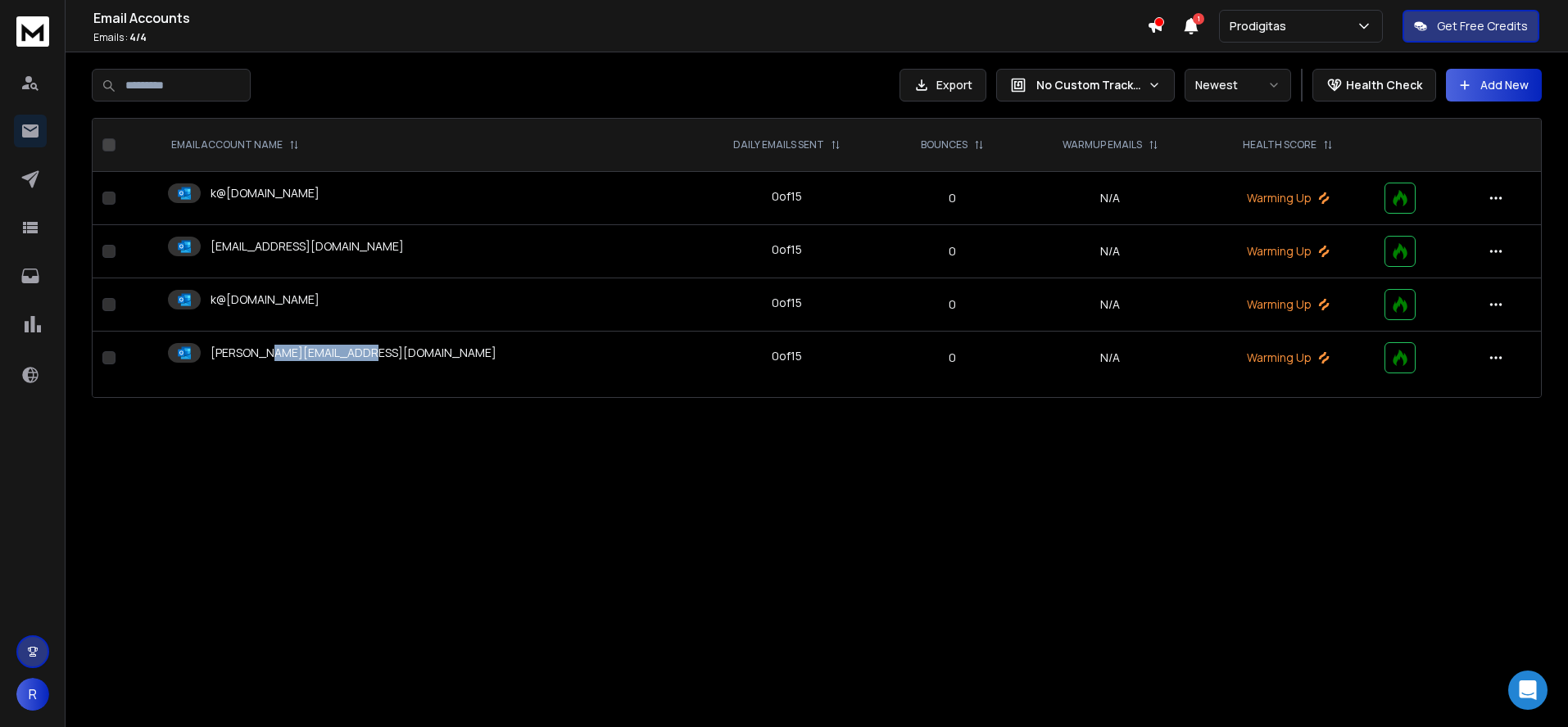
drag, startPoint x: 328, startPoint y: 365, endPoint x: 268, endPoint y: 357, distance: 60.5
click at [268, 357] on td "kaustubh@proddigitas.com" at bounding box center [422, 358] width 529 height 53
copy p "proddigitas.com"
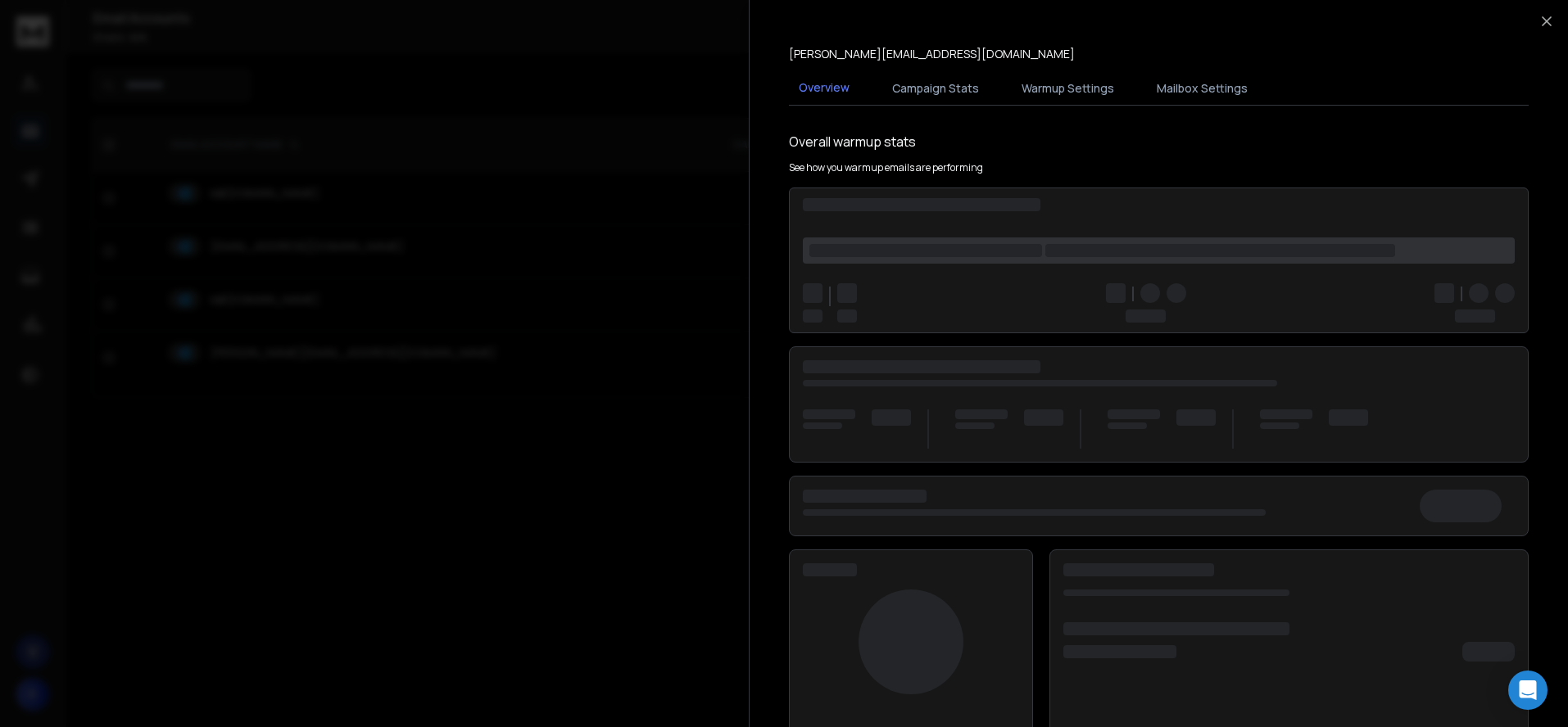
click at [229, 554] on div at bounding box center [784, 363] width 1568 height 727
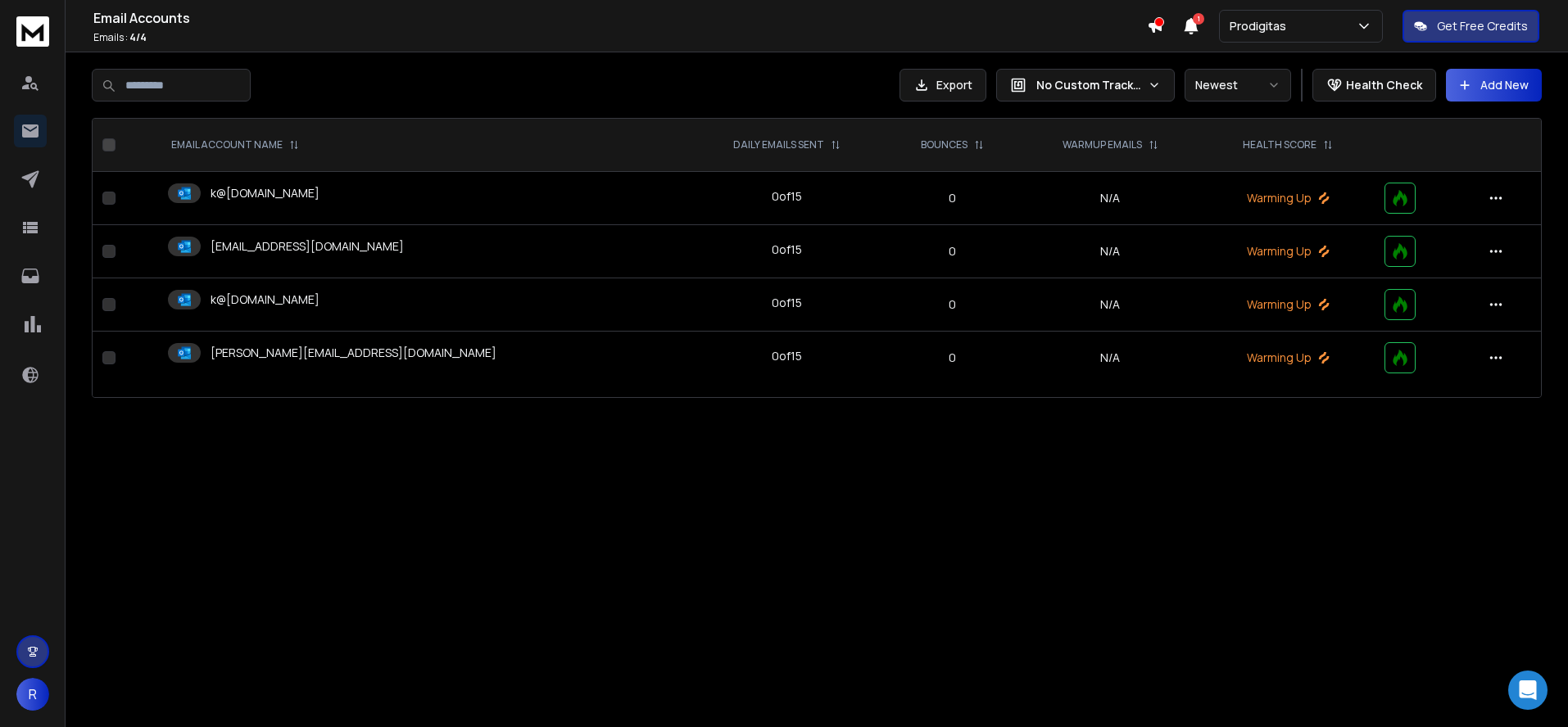
click at [104, 154] on th at bounding box center [125, 146] width 65 height 53
click at [105, 151] on th at bounding box center [125, 146] width 65 height 53
click at [108, 147] on button "Select this Page" at bounding box center [109, 145] width 13 height 13
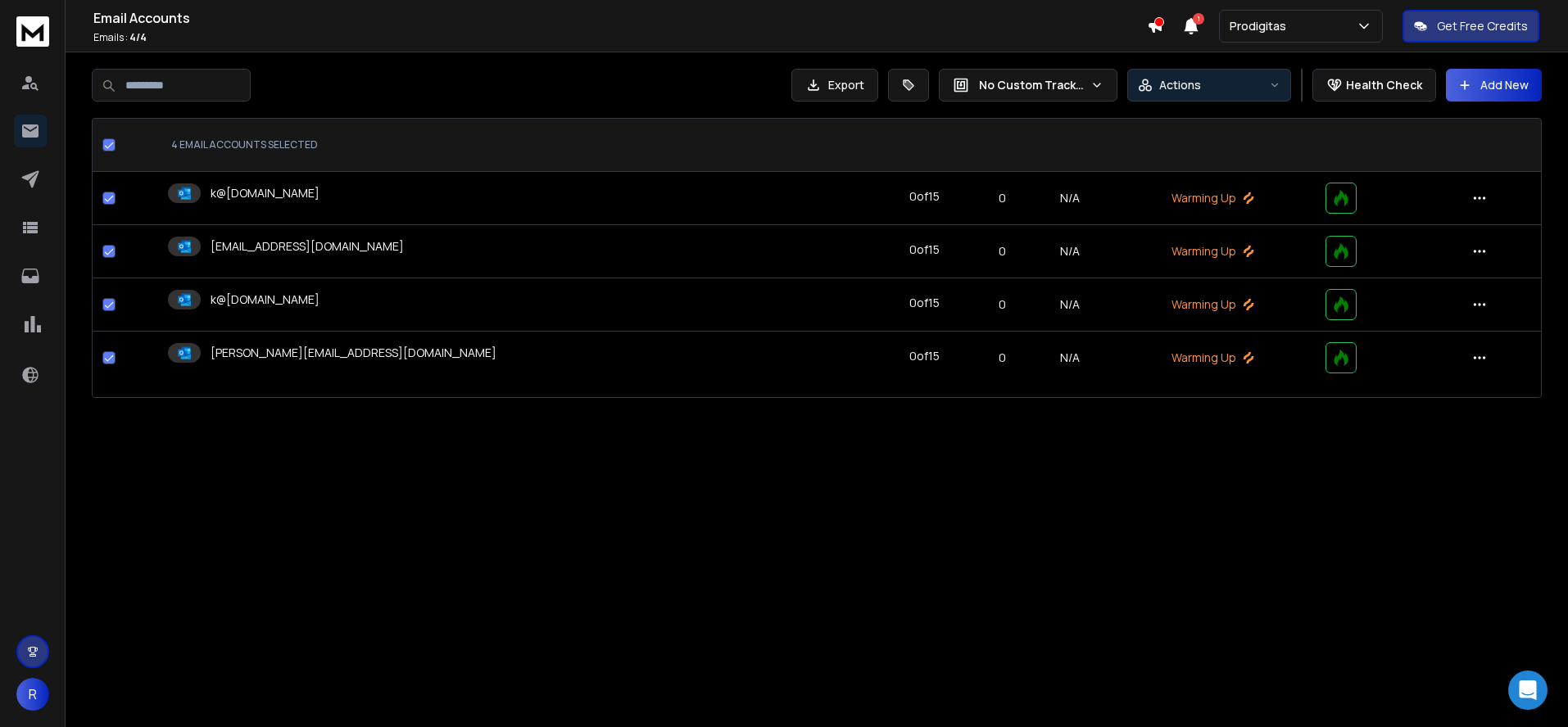
click at [1247, 95] on button "Actions" at bounding box center [1209, 85] width 164 height 33
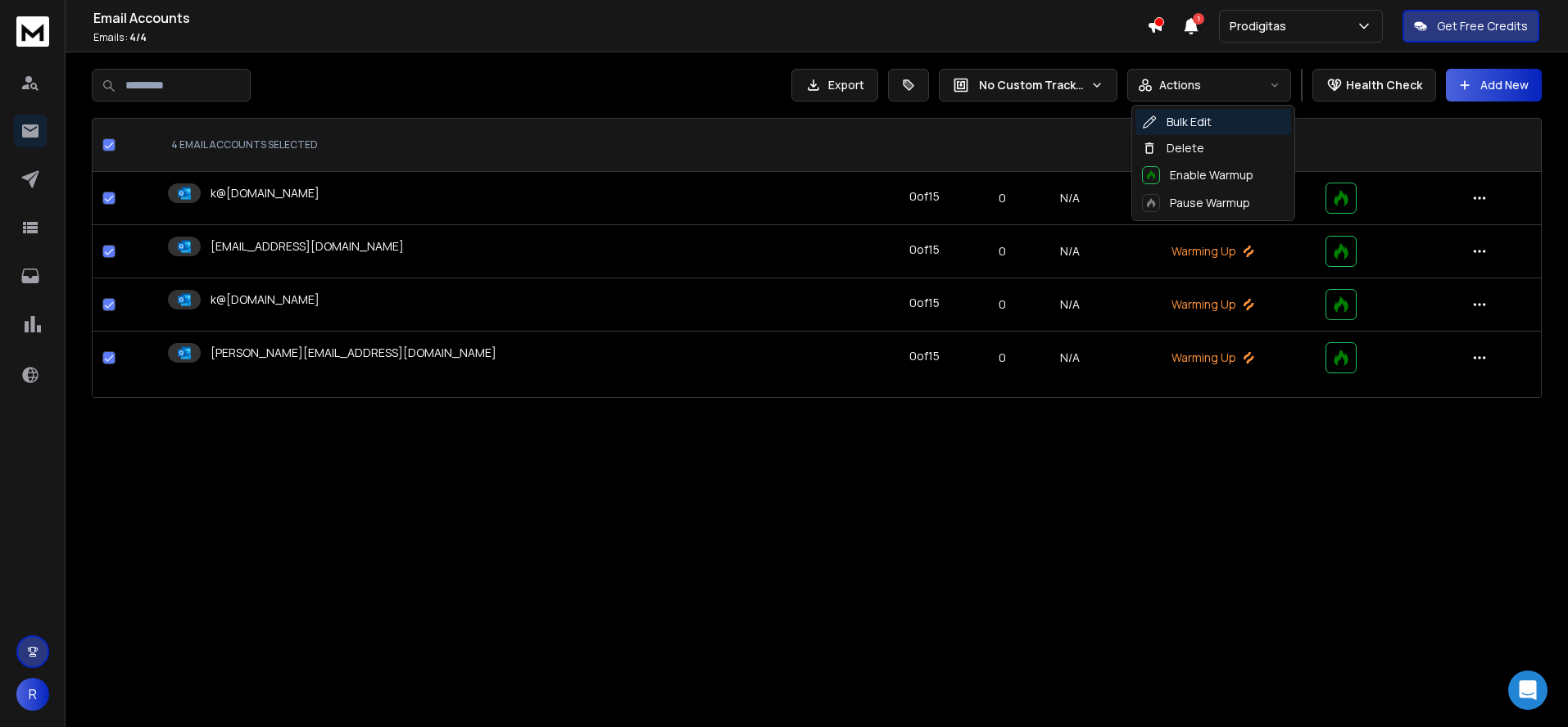
click at [1214, 119] on div "Bulk Edit" at bounding box center [1213, 122] width 156 height 27
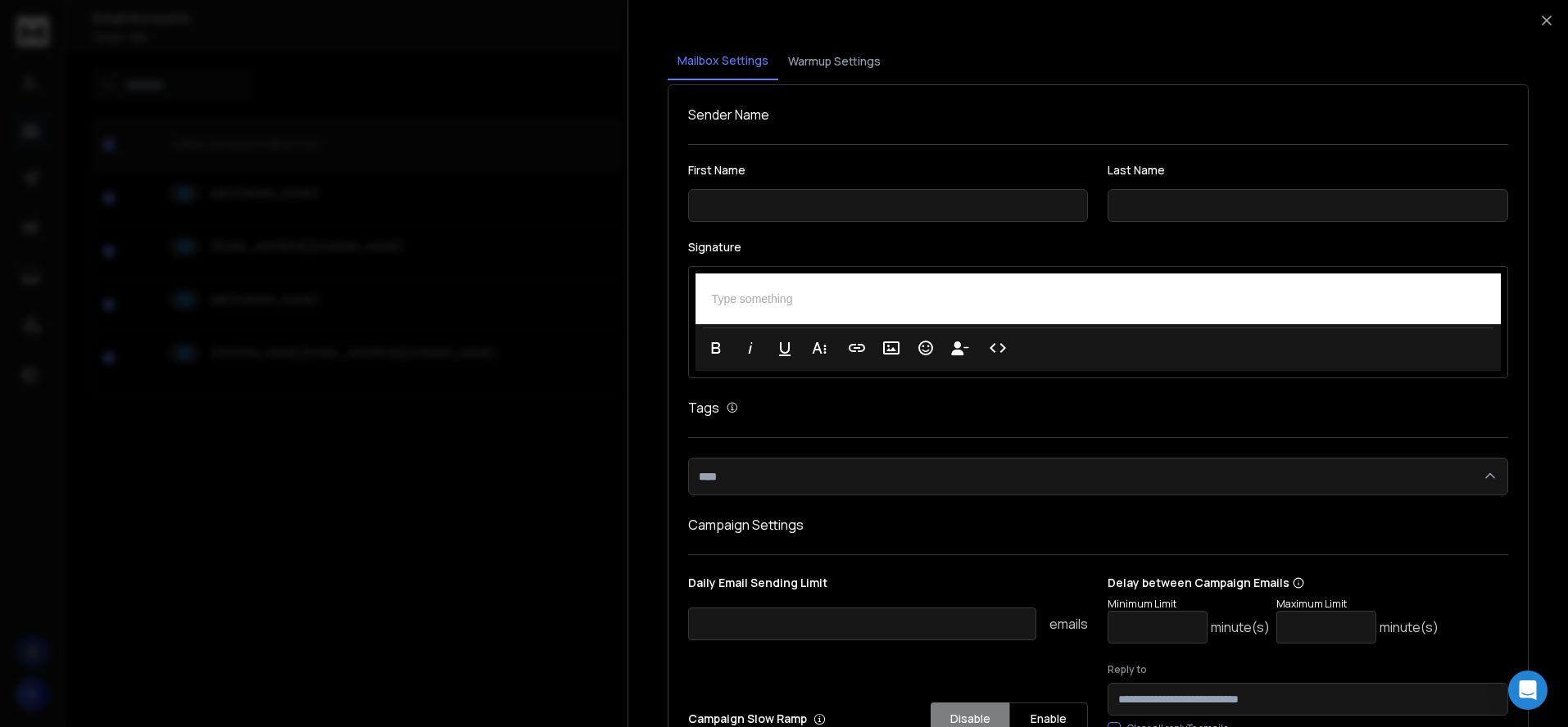
scroll to position [240, 0]
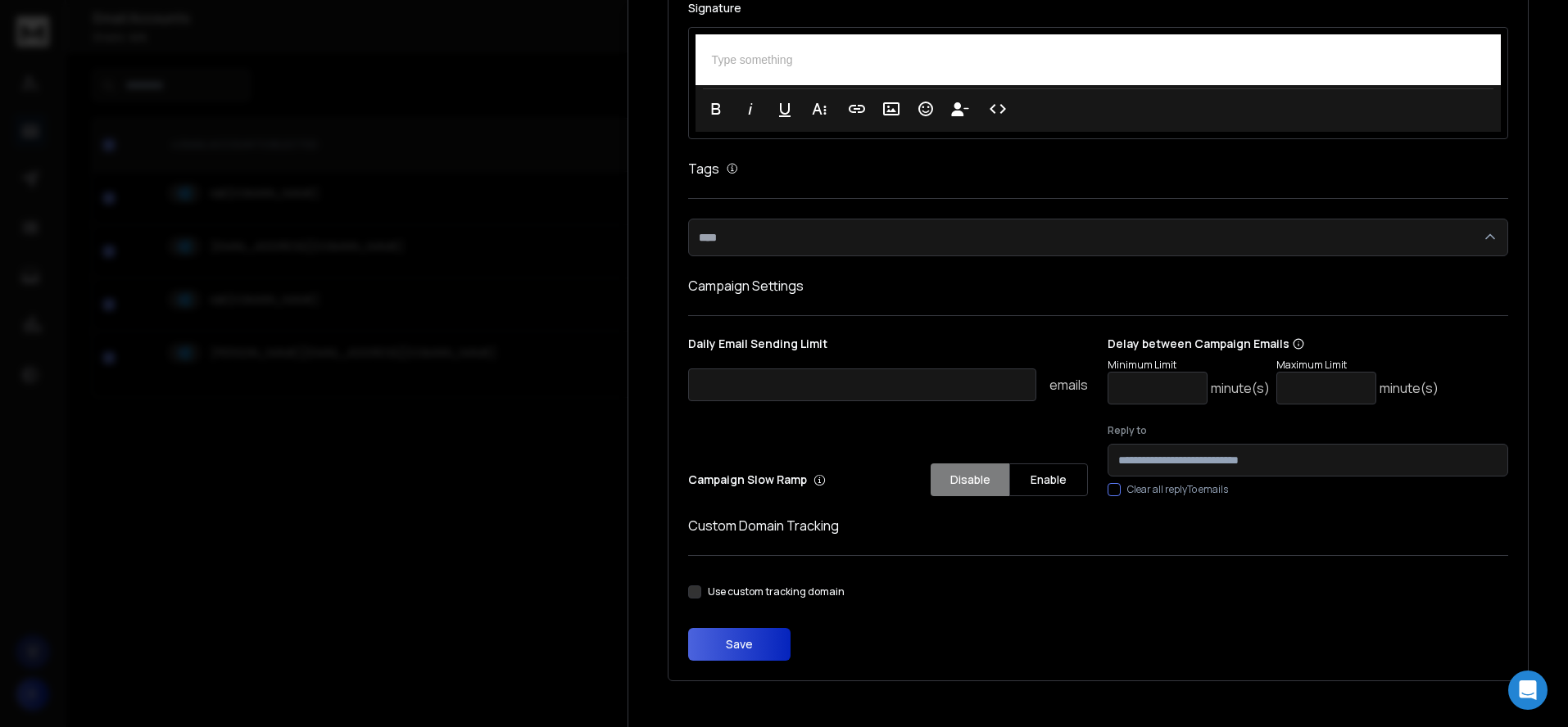
click at [695, 592] on button "Reply to" at bounding box center [694, 592] width 13 height 13
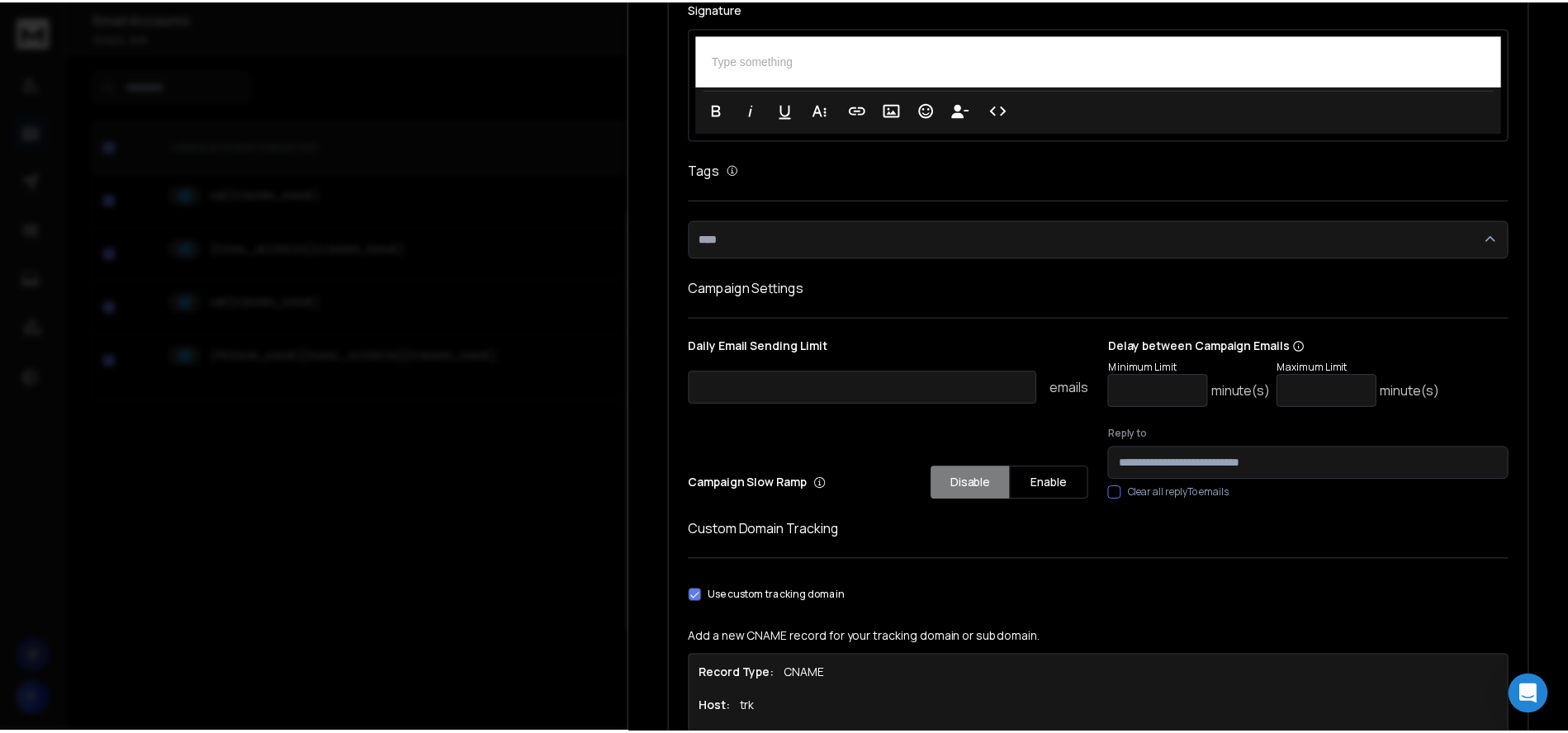
scroll to position [509, 0]
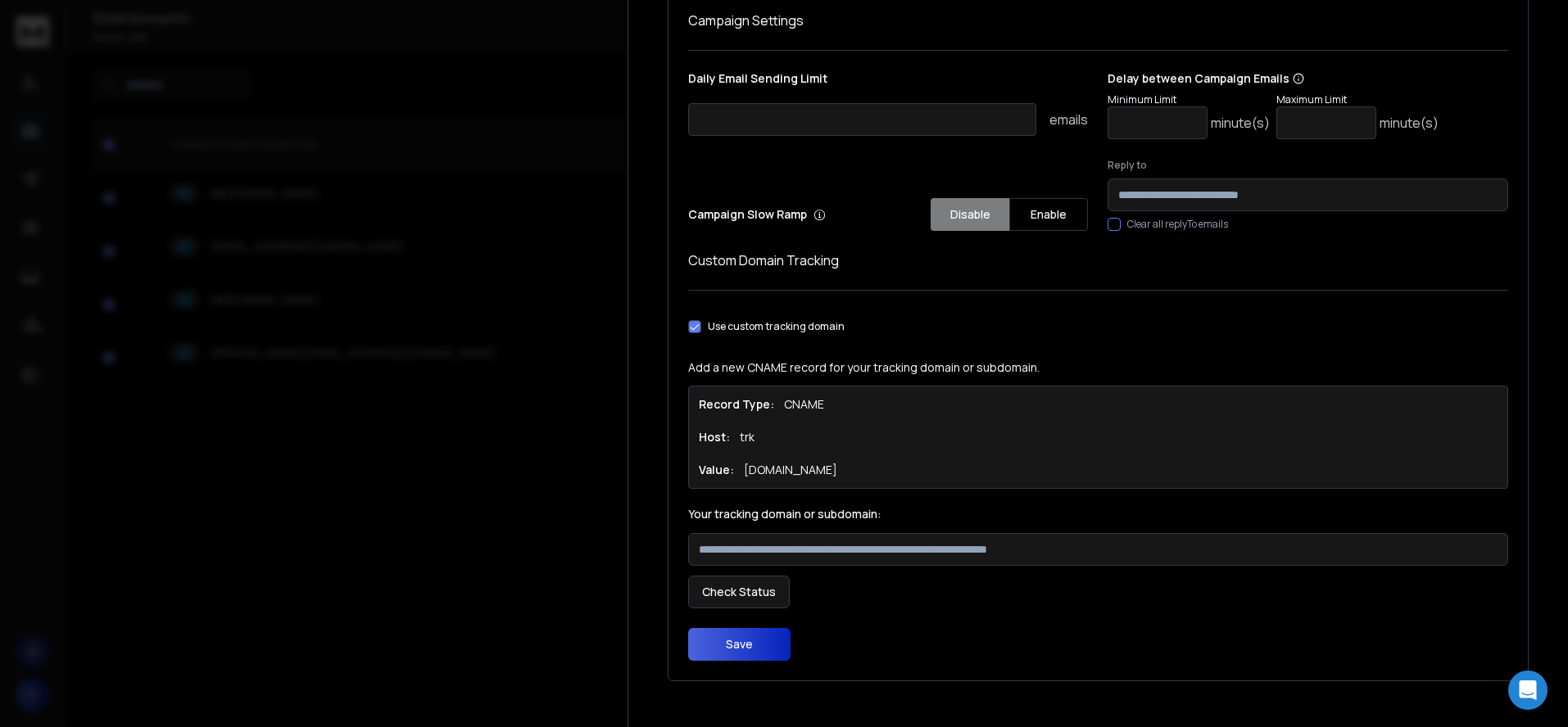
click at [773, 545] on input at bounding box center [1098, 550] width 820 height 33
paste input "**********"
type input "**********"
click at [741, 582] on button "Check Status" at bounding box center [738, 592] width 102 height 33
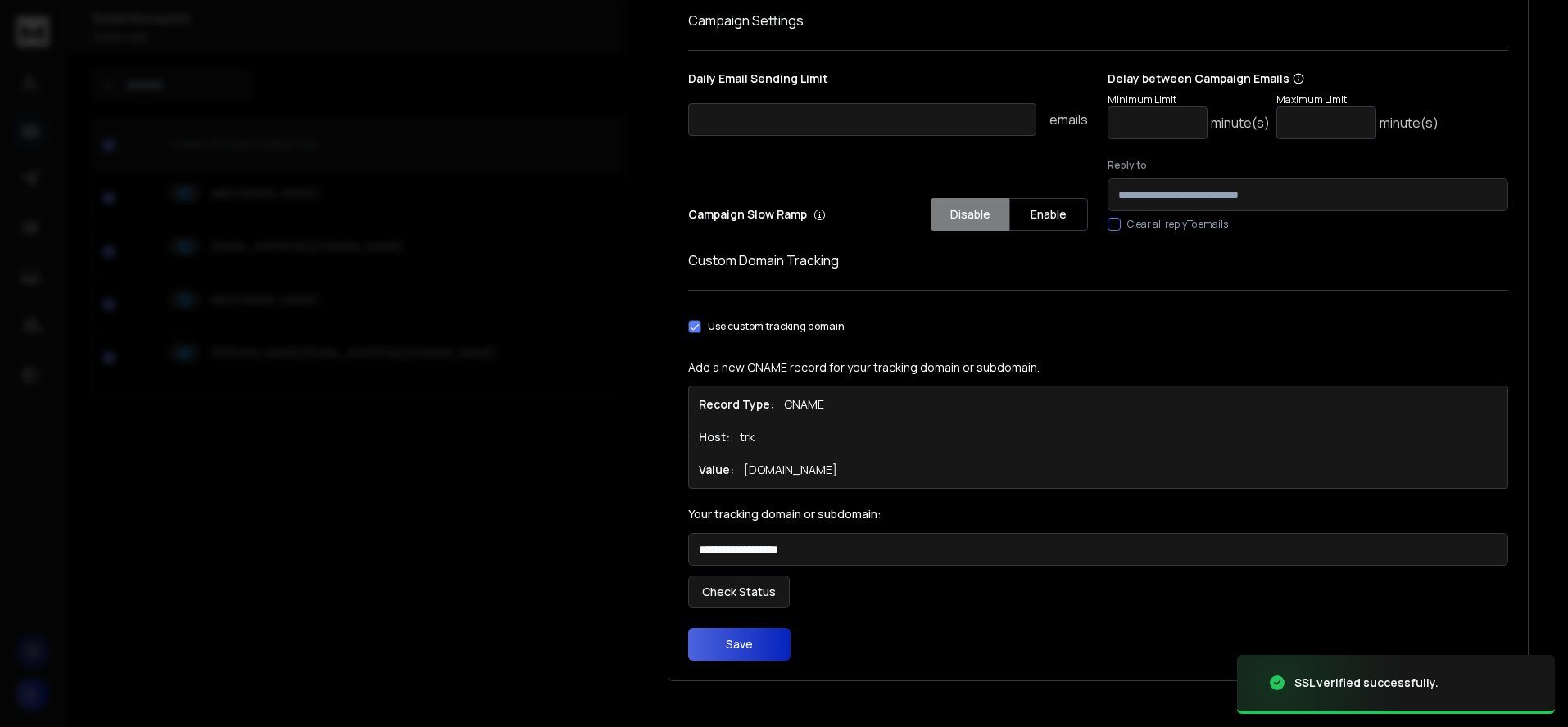
click at [733, 645] on button "Save" at bounding box center [739, 644] width 103 height 33
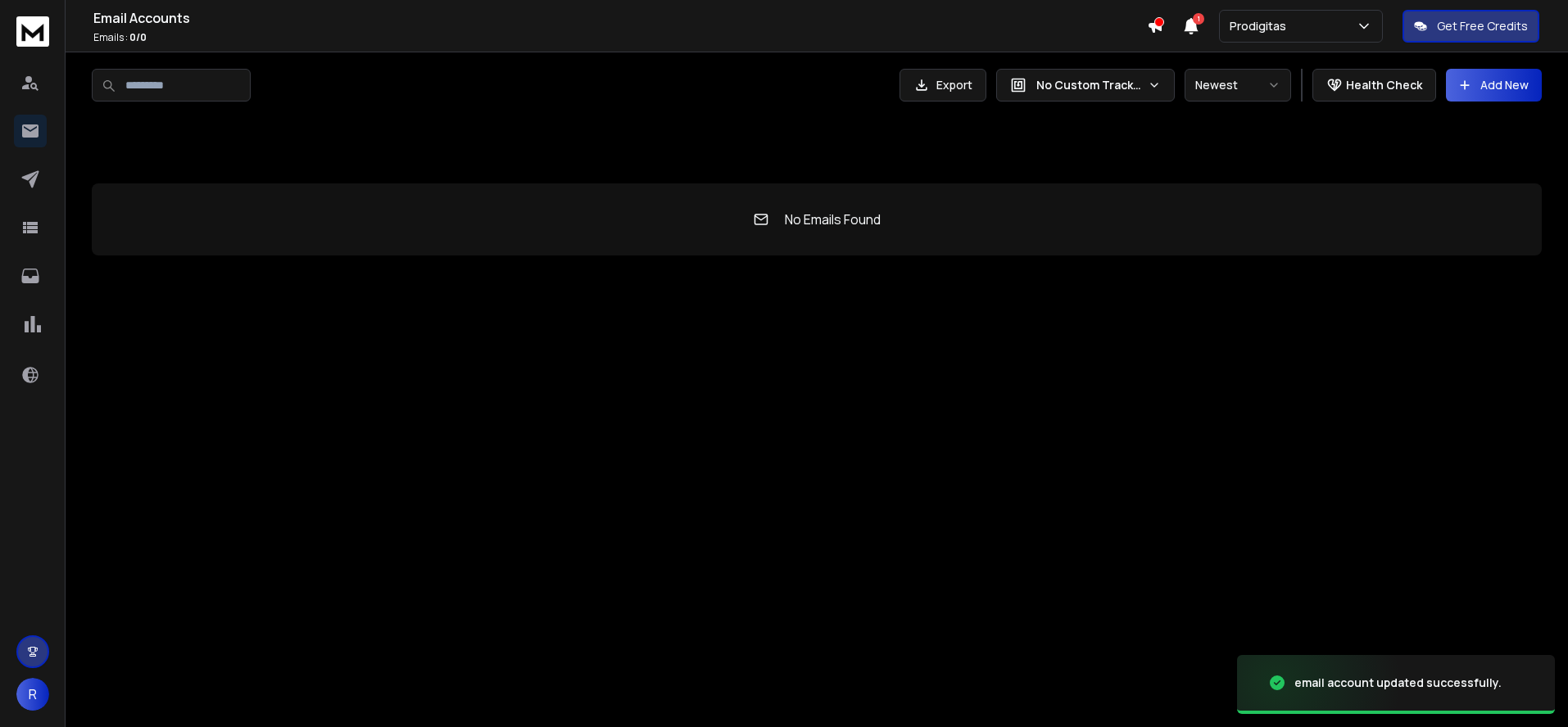
drag, startPoint x: 1118, startPoint y: 78, endPoint x: 1116, endPoint y: 87, distance: 9.2
click at [1118, 78] on p "No Custom Tracking Domain" at bounding box center [1088, 85] width 105 height 17
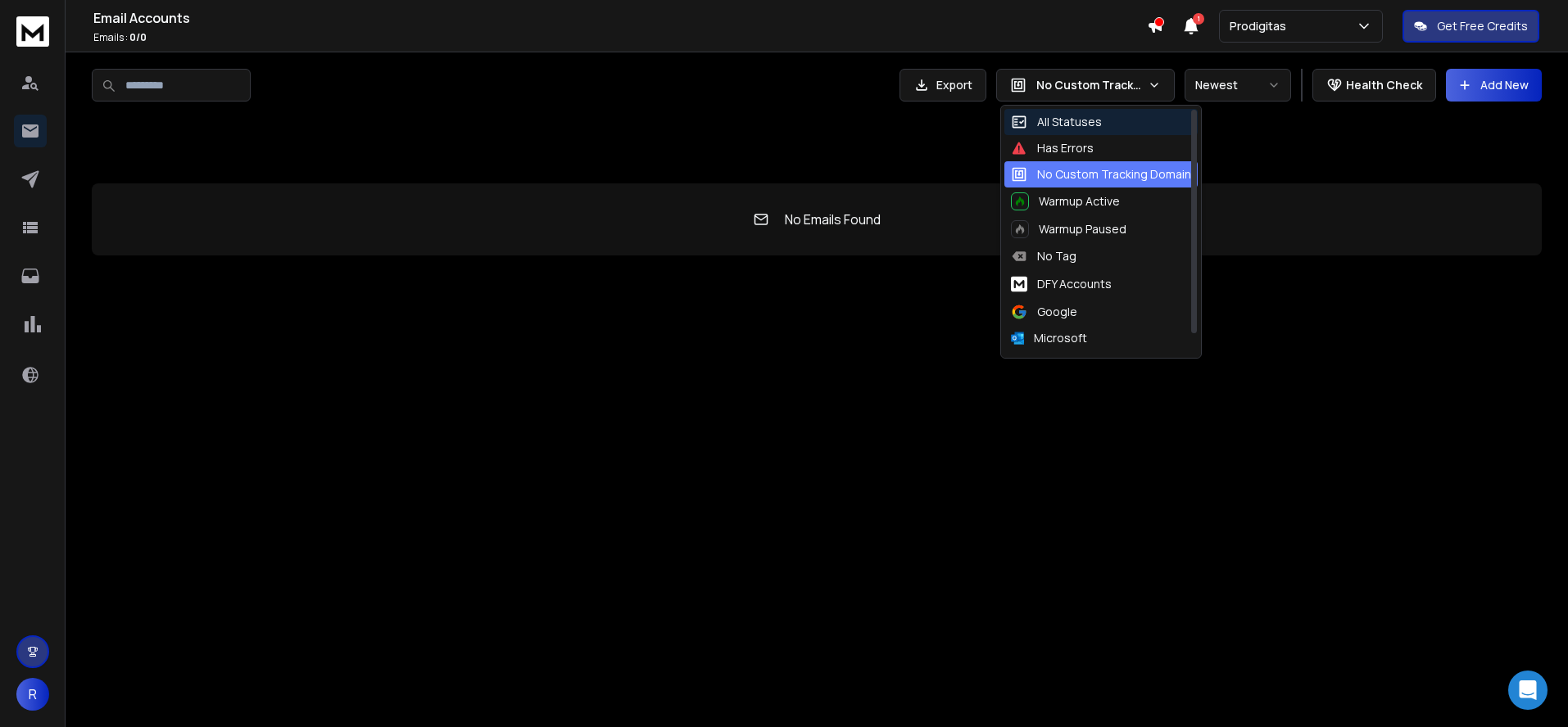
click at [1114, 117] on div "All Statuses" at bounding box center [1100, 122] width 193 height 27
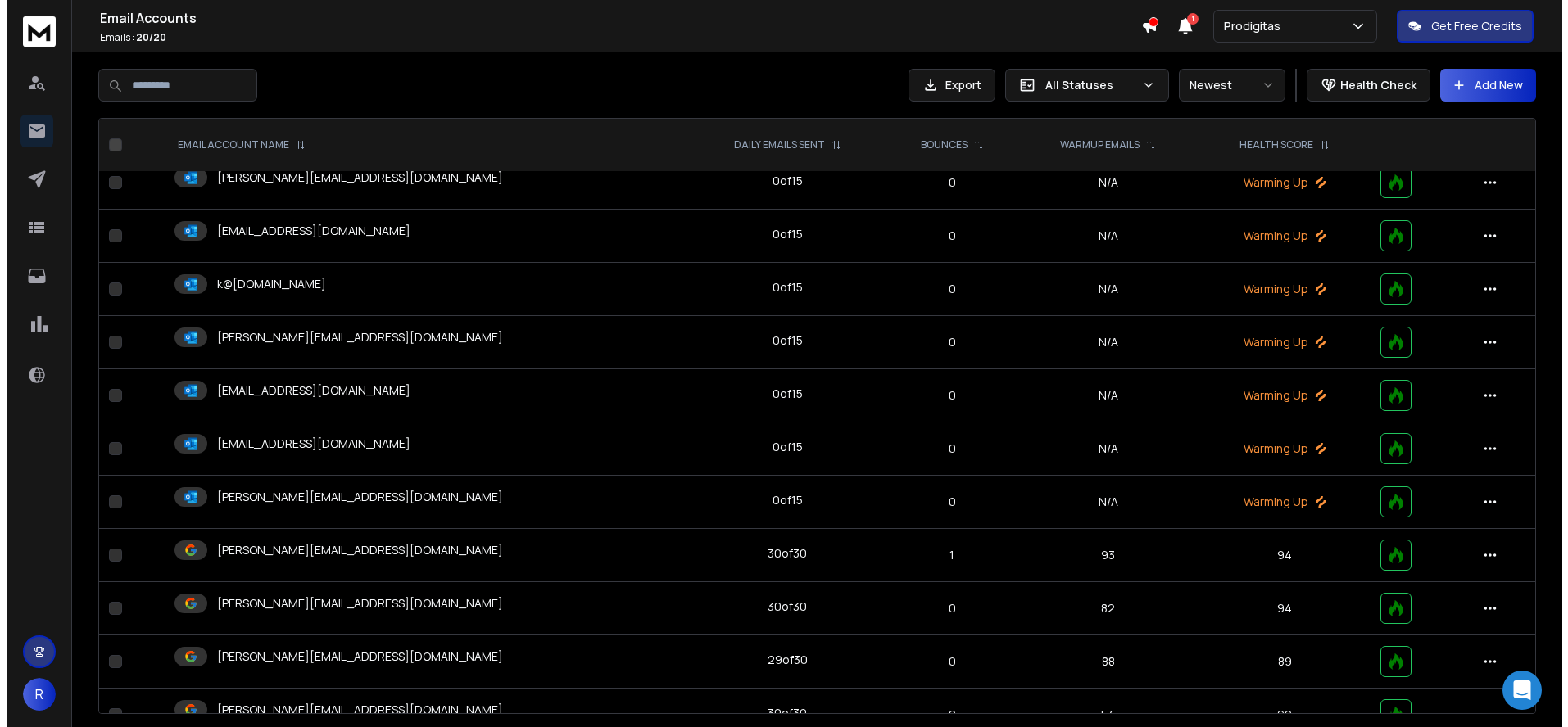
scroll to position [535, 0]
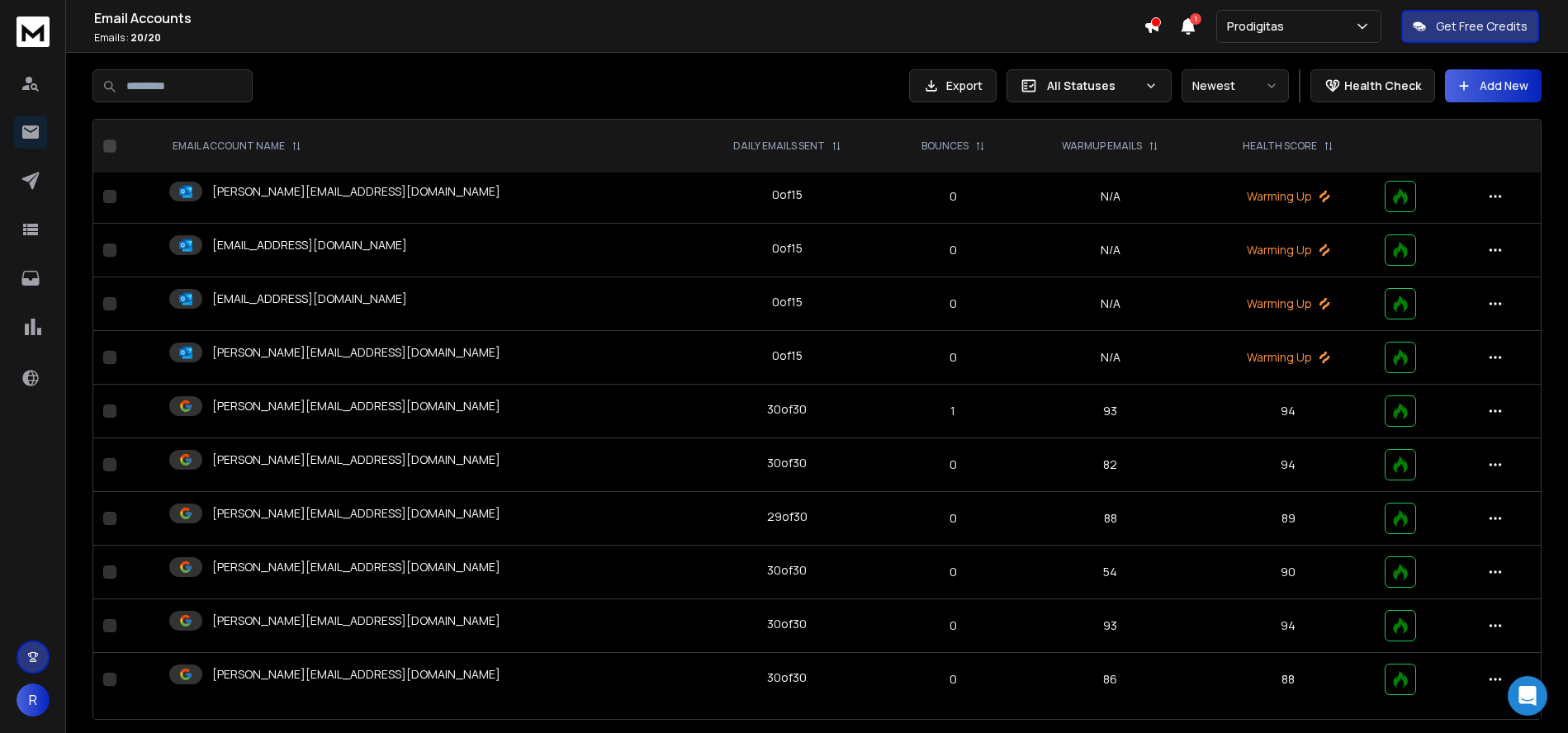
click at [331, 559] on p "k.deshmukh@prodigitasgroup.com" at bounding box center [357, 568] width 288 height 17
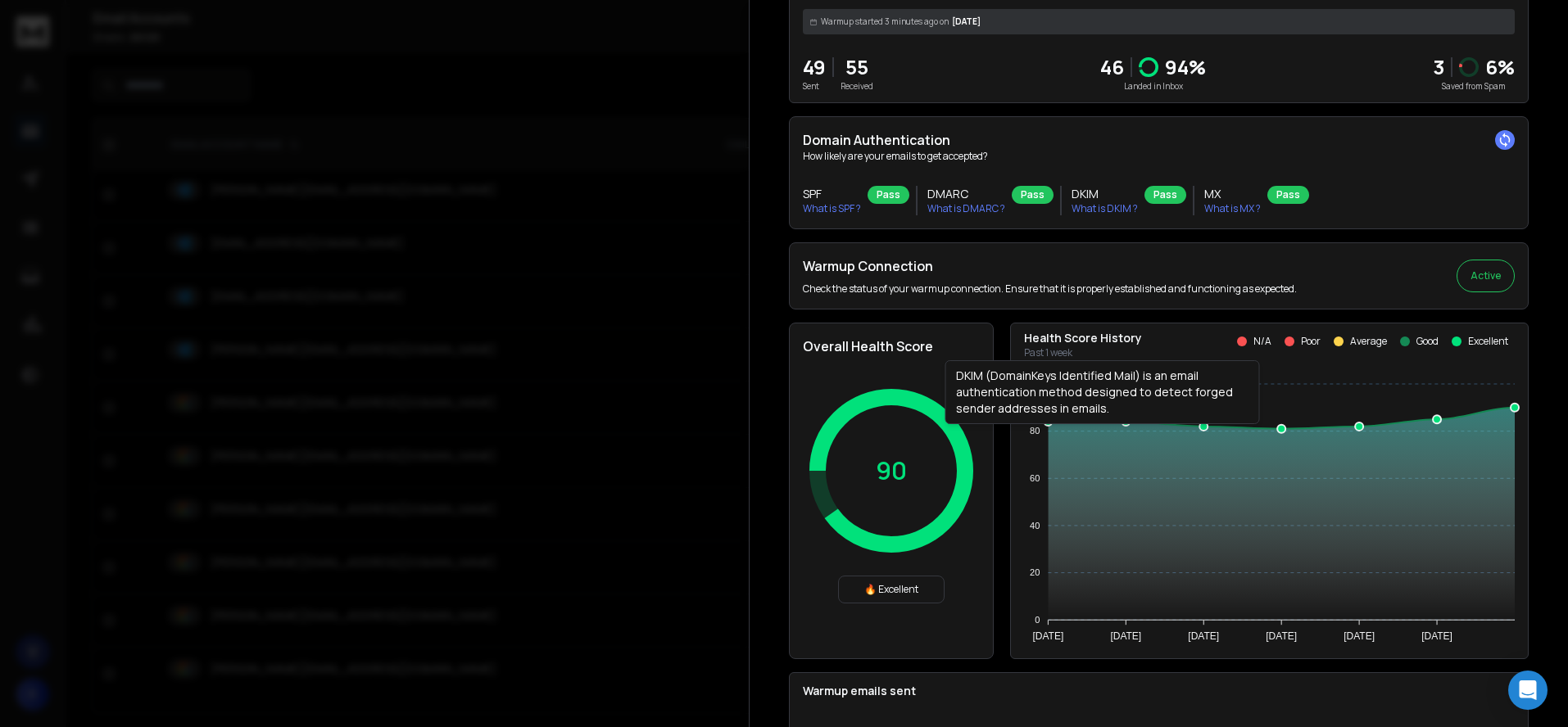
scroll to position [0, 0]
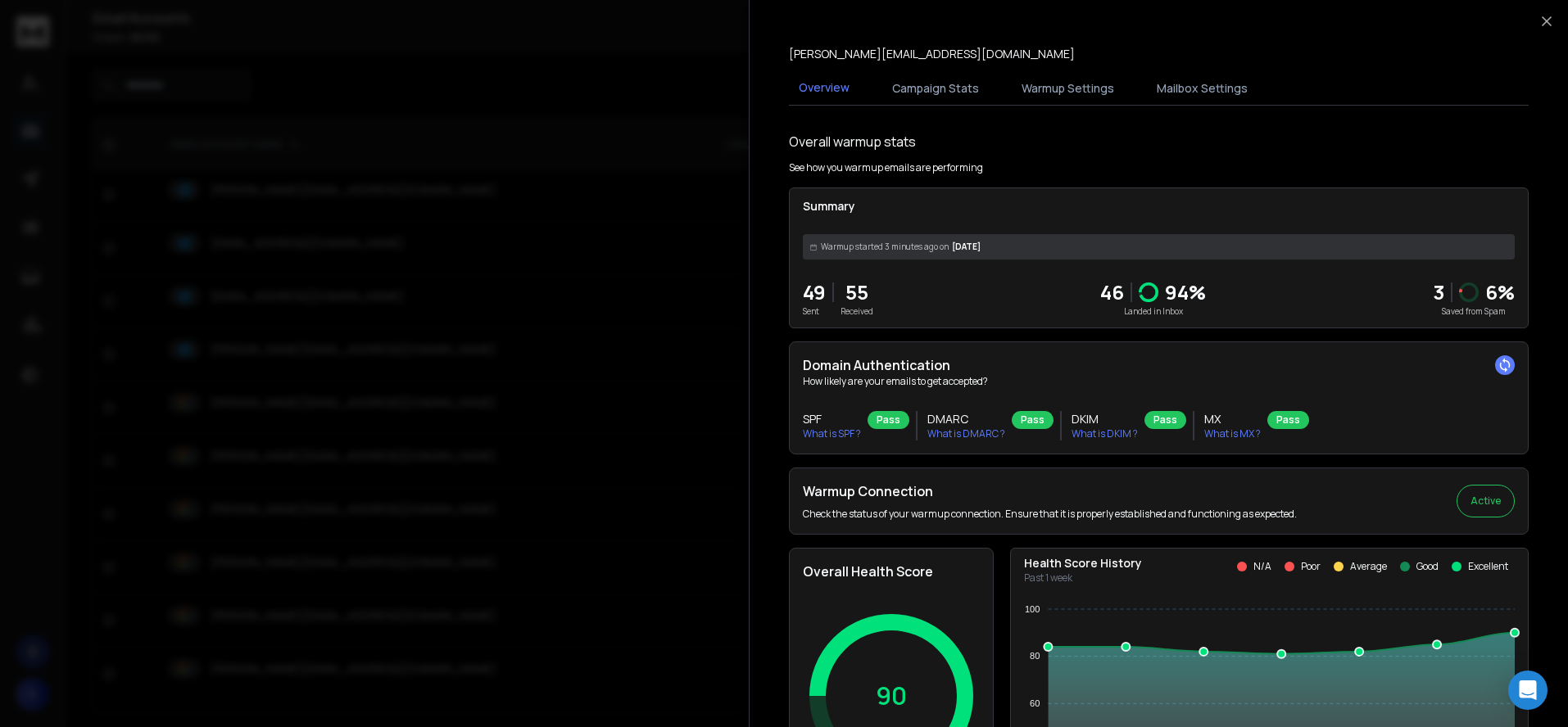
click at [1176, 81] on button "Mailbox Settings" at bounding box center [1202, 88] width 111 height 36
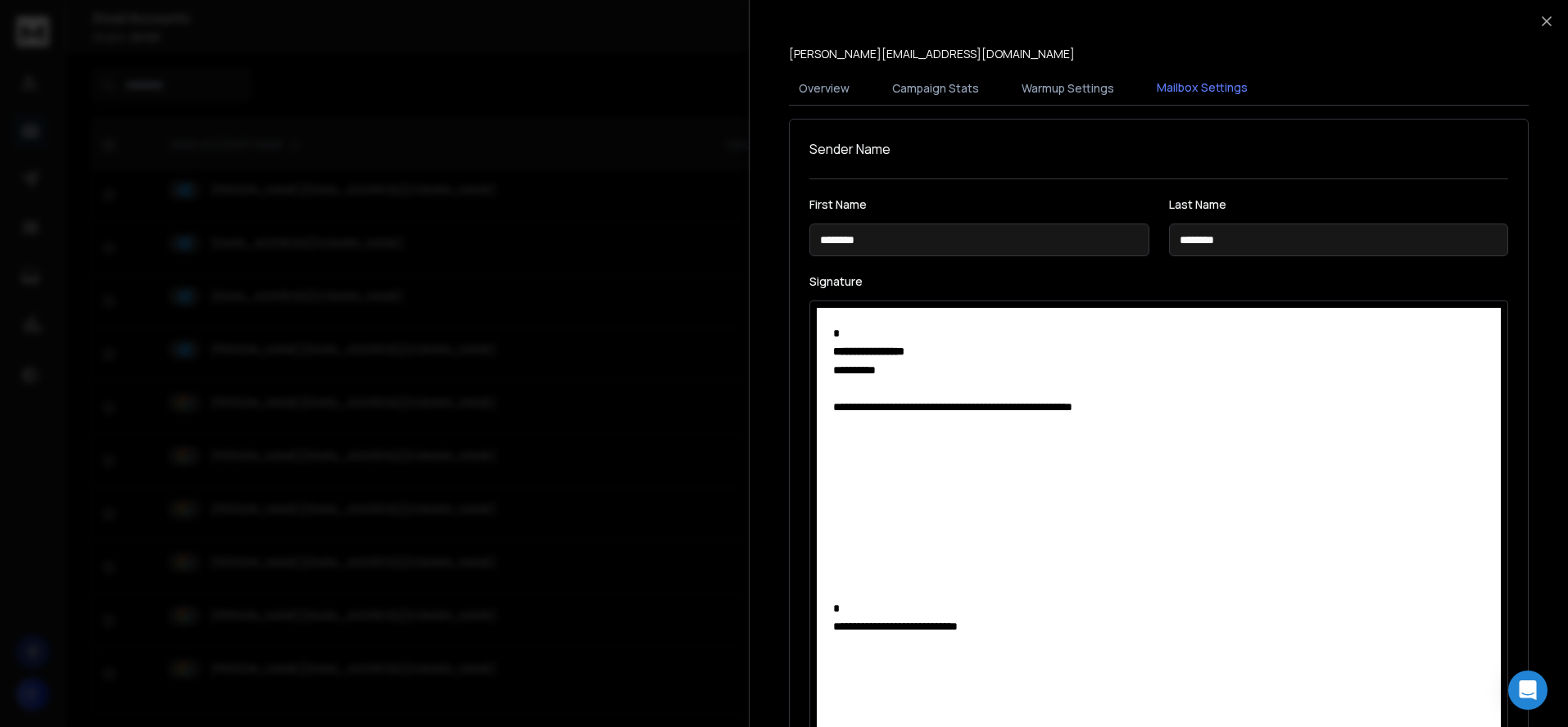
scroll to position [459, 0]
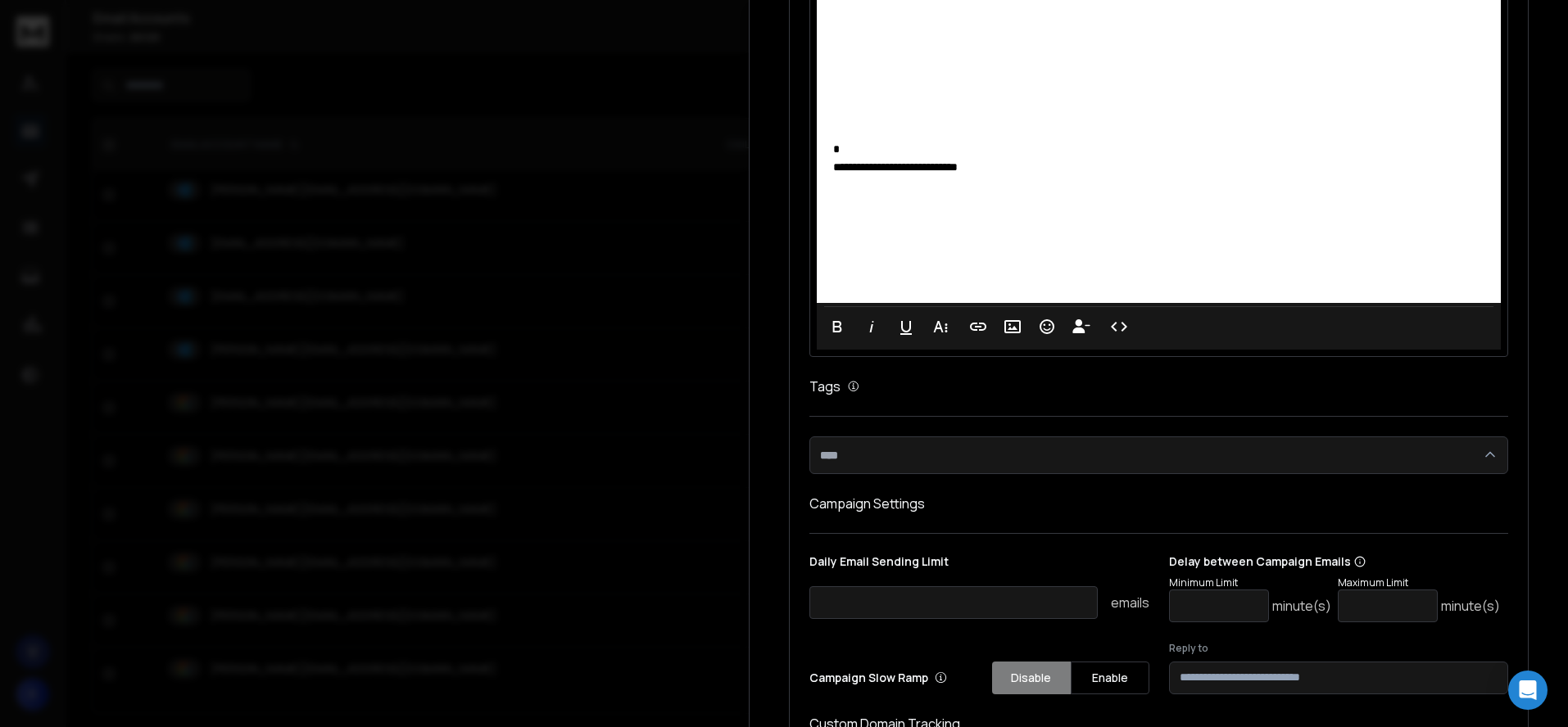
click at [979, 268] on div at bounding box center [1159, 259] width 651 height 18
copy div "**********"
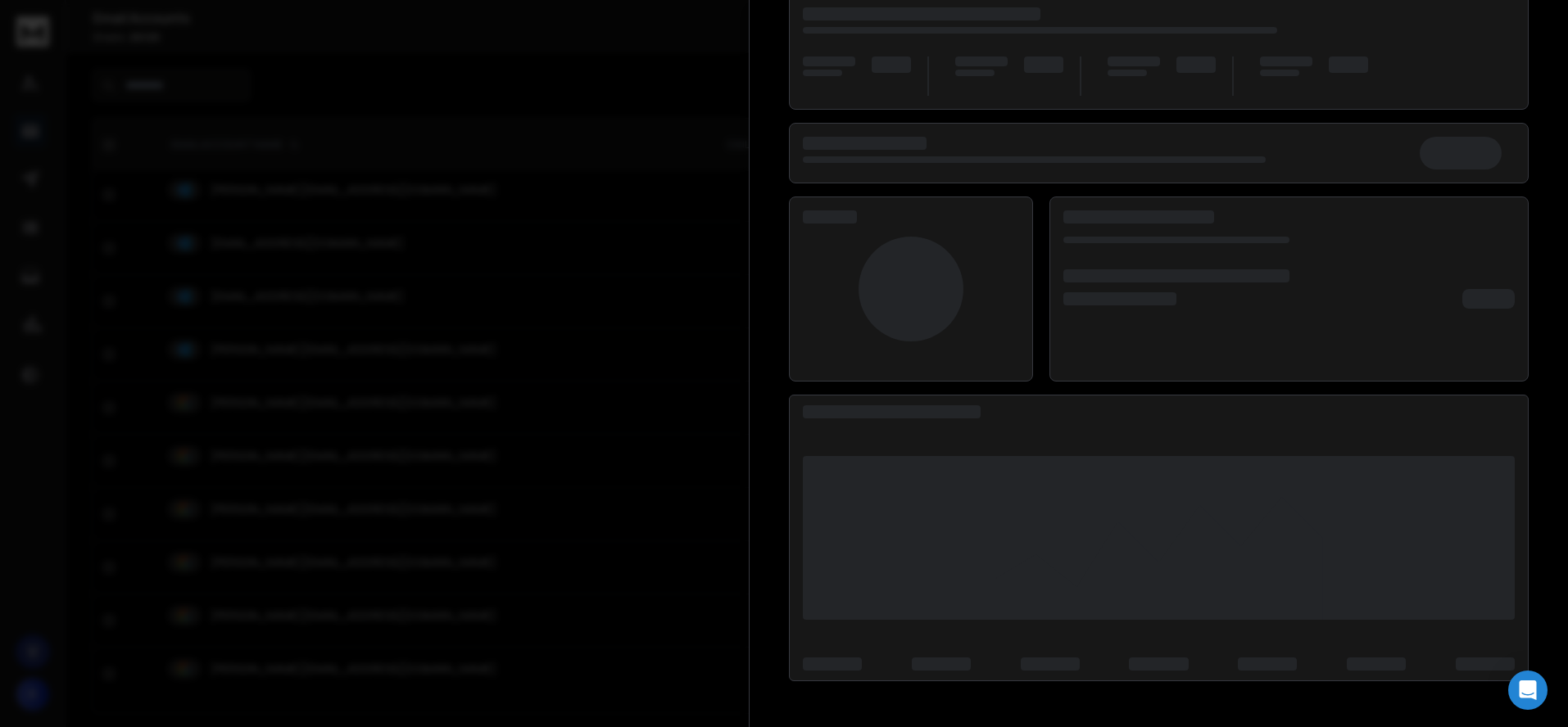
click at [500, 410] on div at bounding box center [784, 363] width 1568 height 727
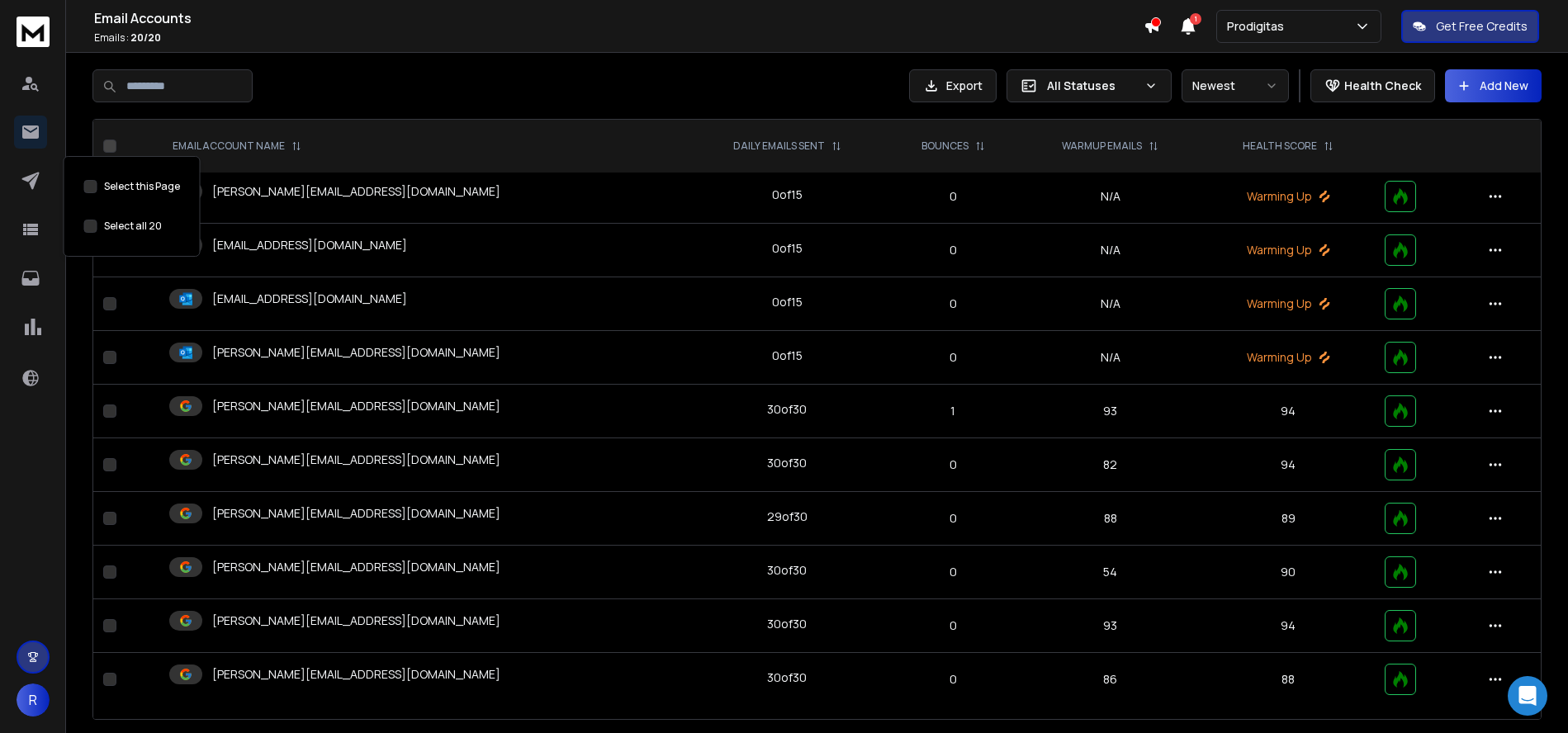
click at [113, 149] on button "Select this Page" at bounding box center [110, 146] width 13 height 13
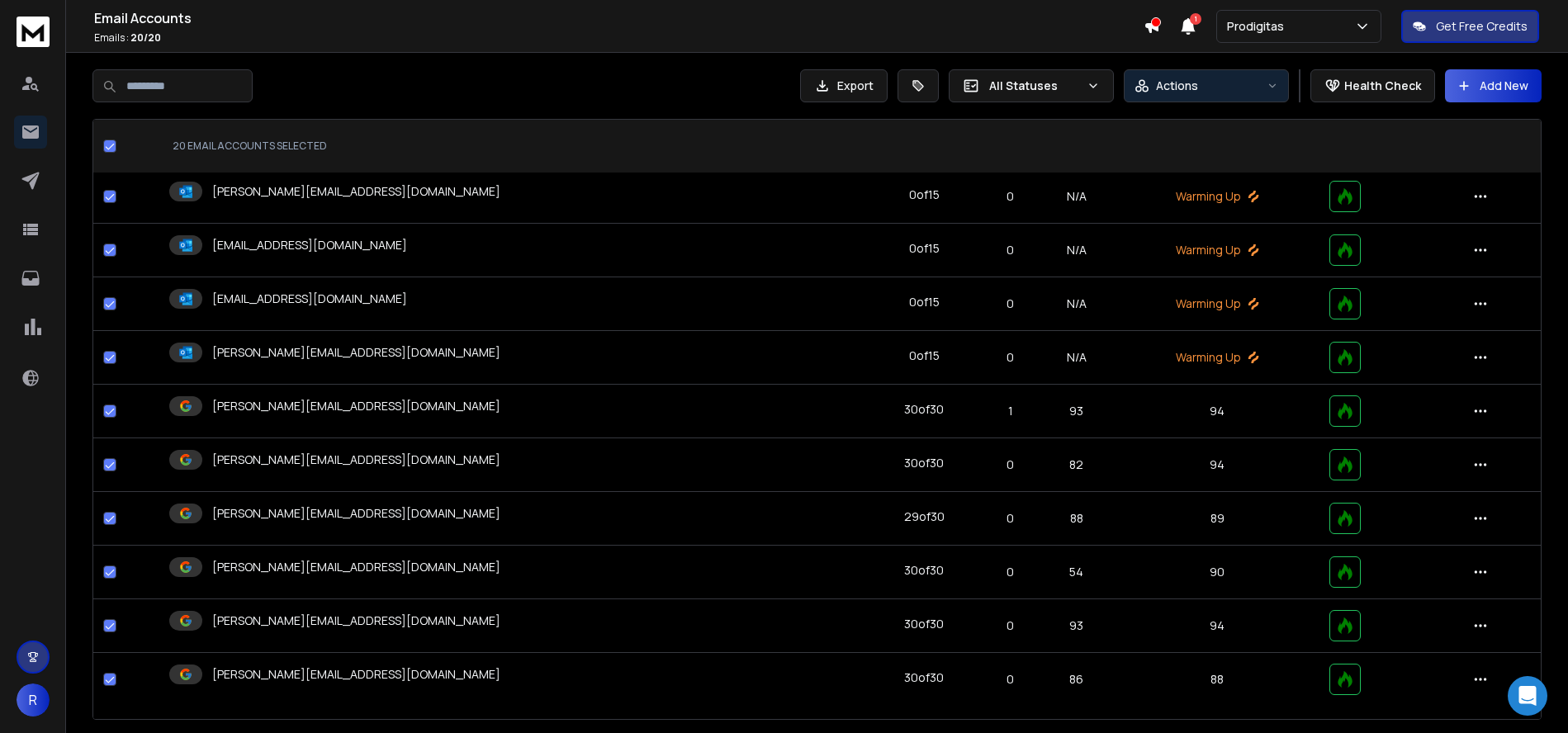
click at [1249, 86] on div "Actions" at bounding box center [1197, 86] width 126 height 17
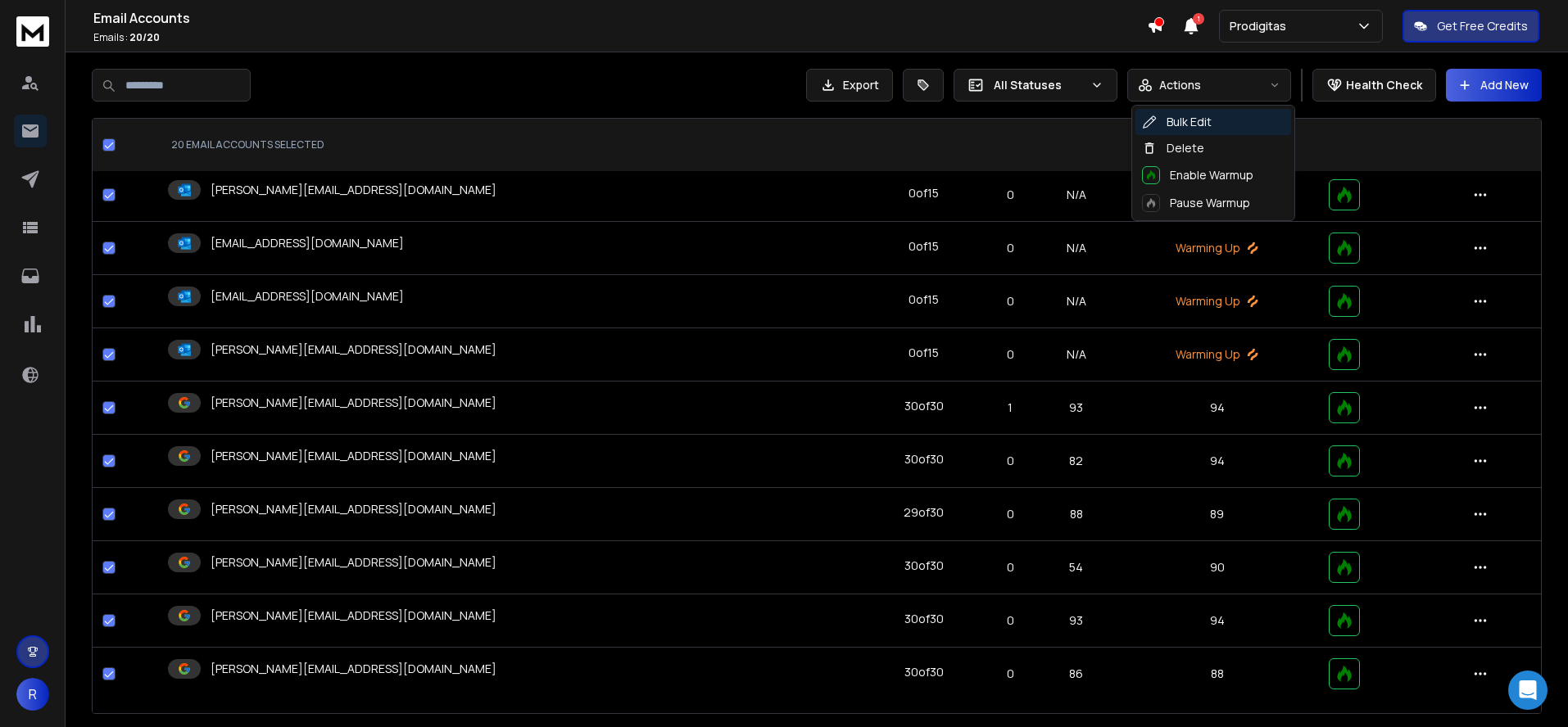
click at [1225, 109] on div "Bulk Edit" at bounding box center [1213, 122] width 156 height 27
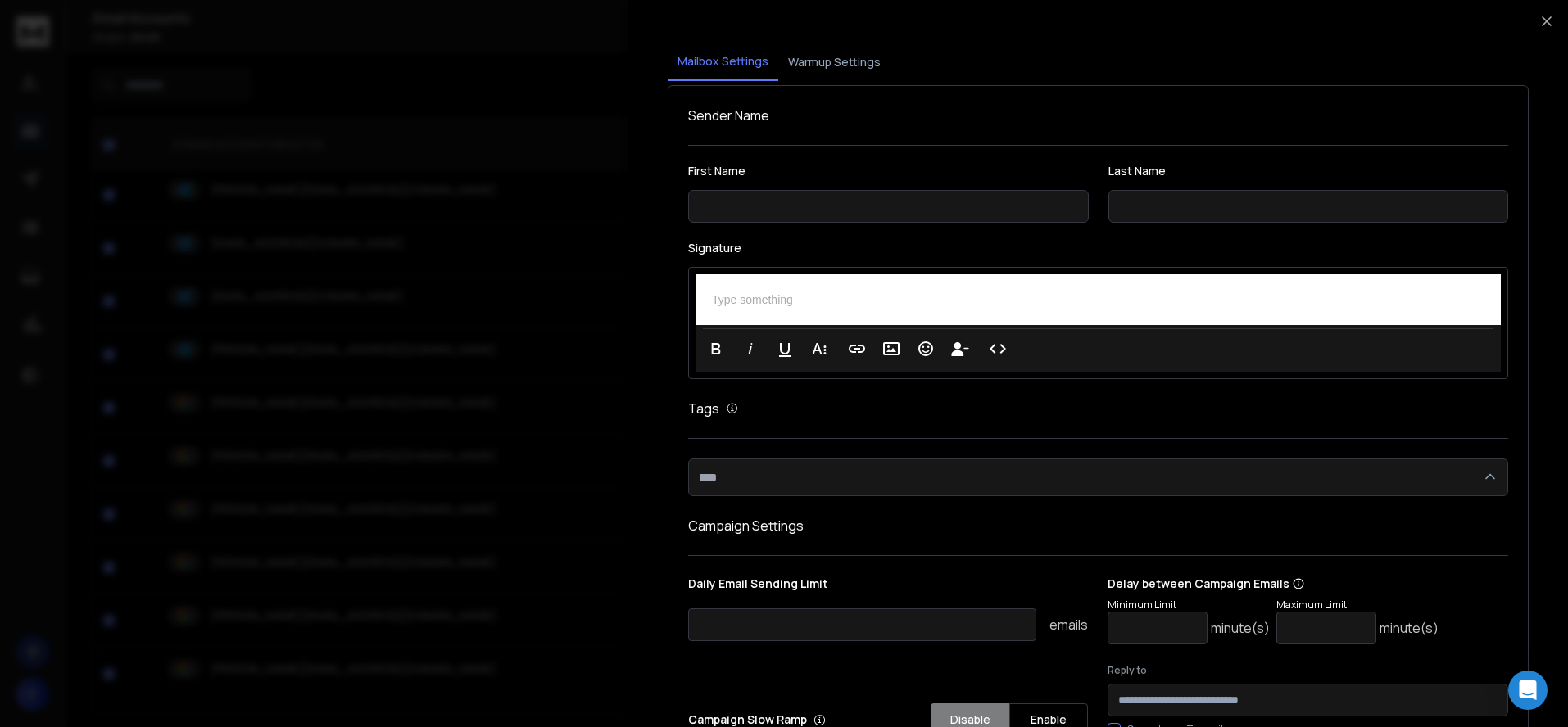
click at [915, 275] on div at bounding box center [1098, 299] width 805 height 50
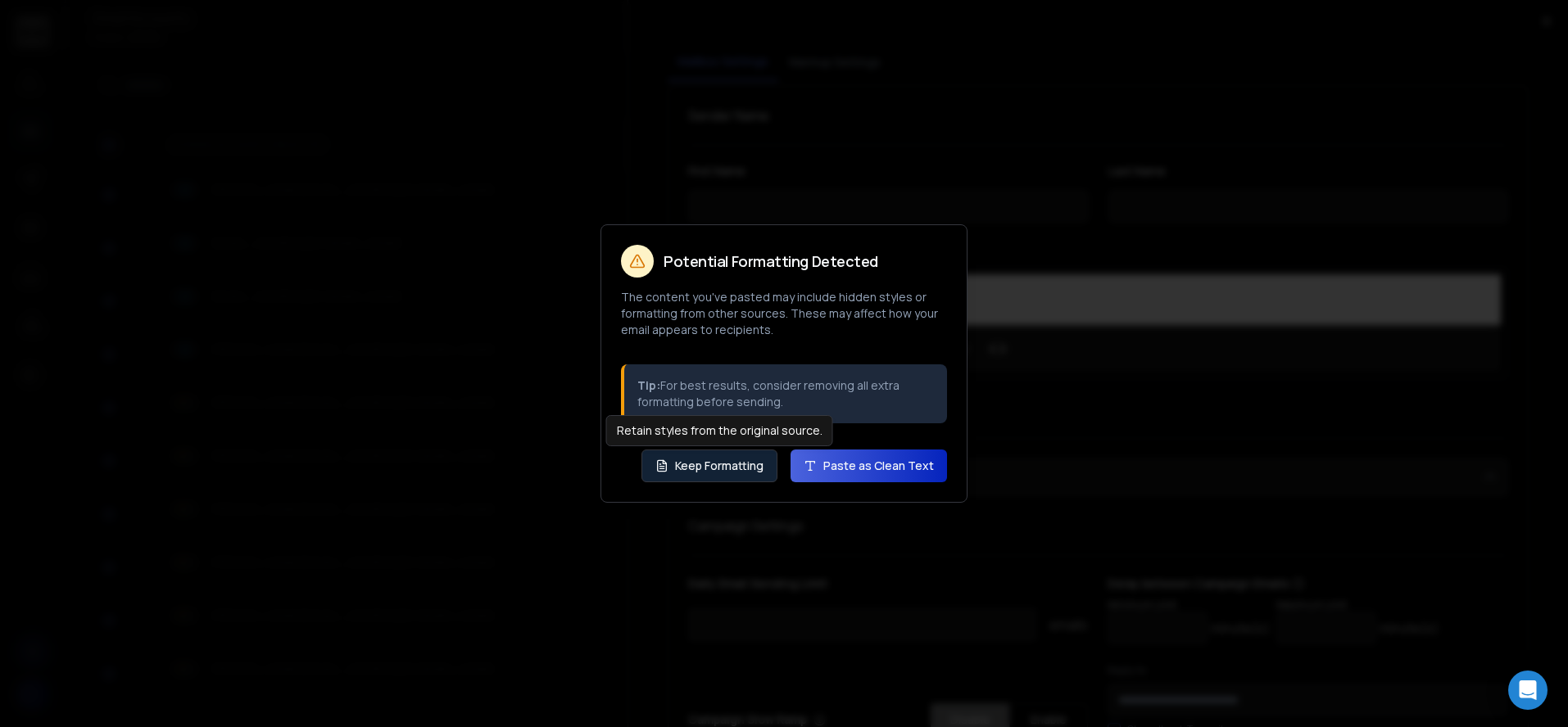
click at [707, 464] on button "Keep Formatting" at bounding box center [710, 466] width 136 height 33
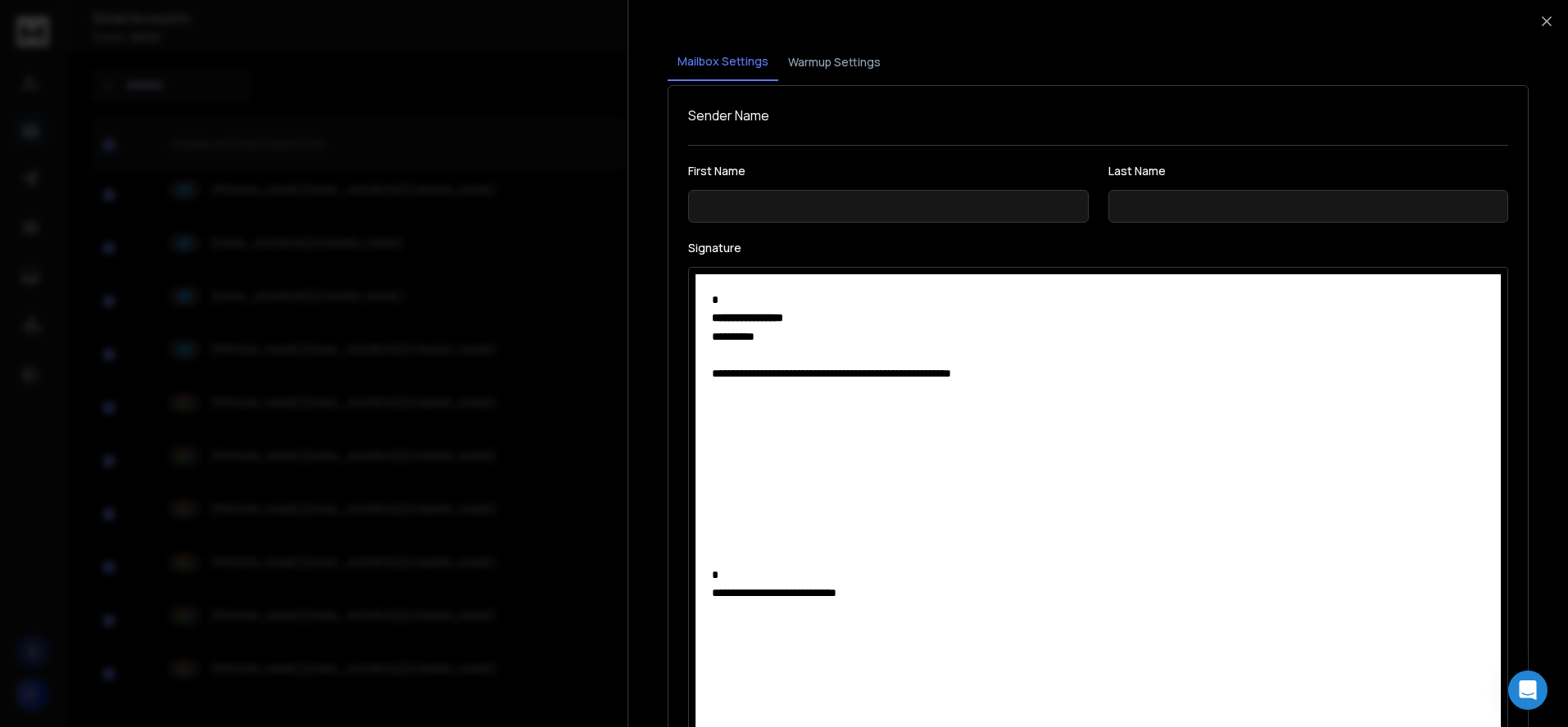
click at [867, 405] on div at bounding box center [1098, 410] width 772 height 18
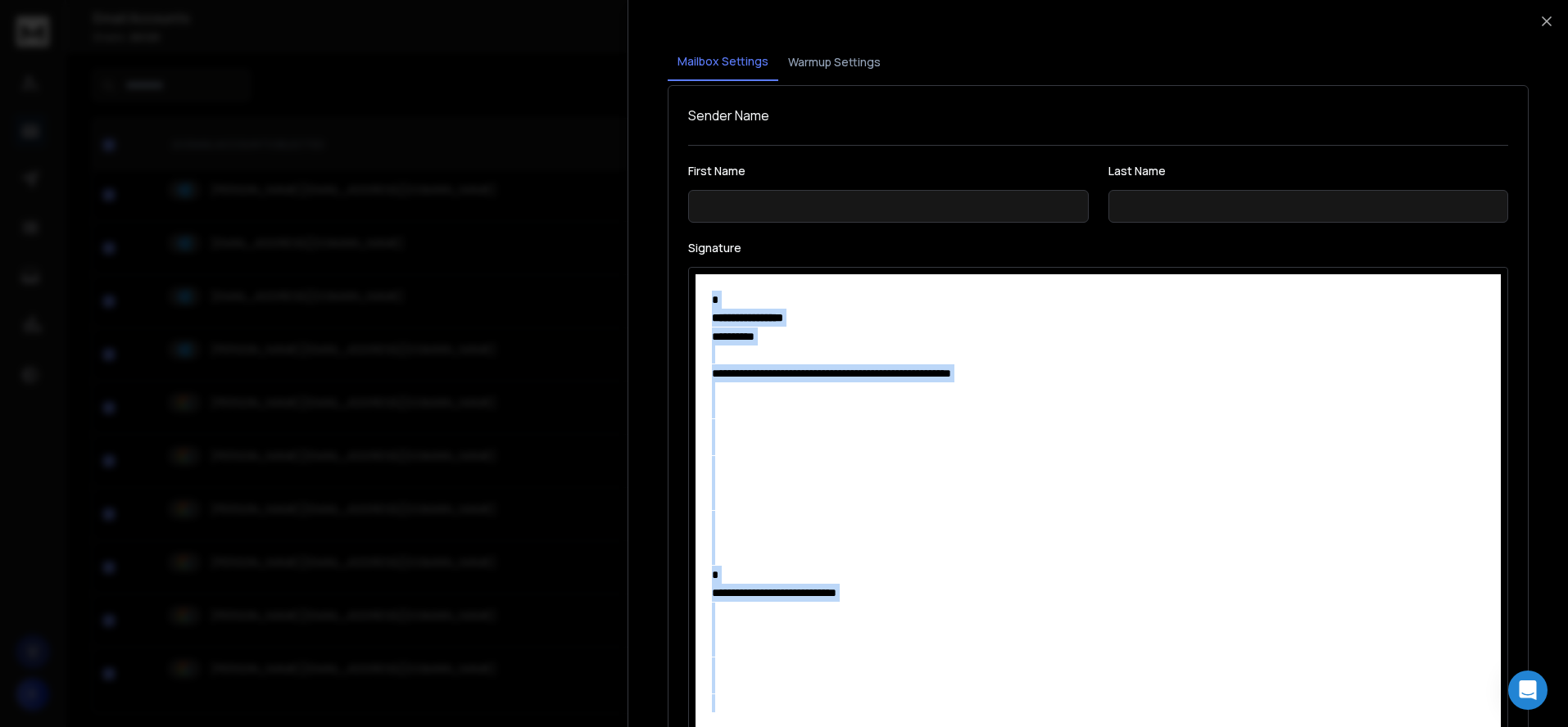
scroll to position [564, 0]
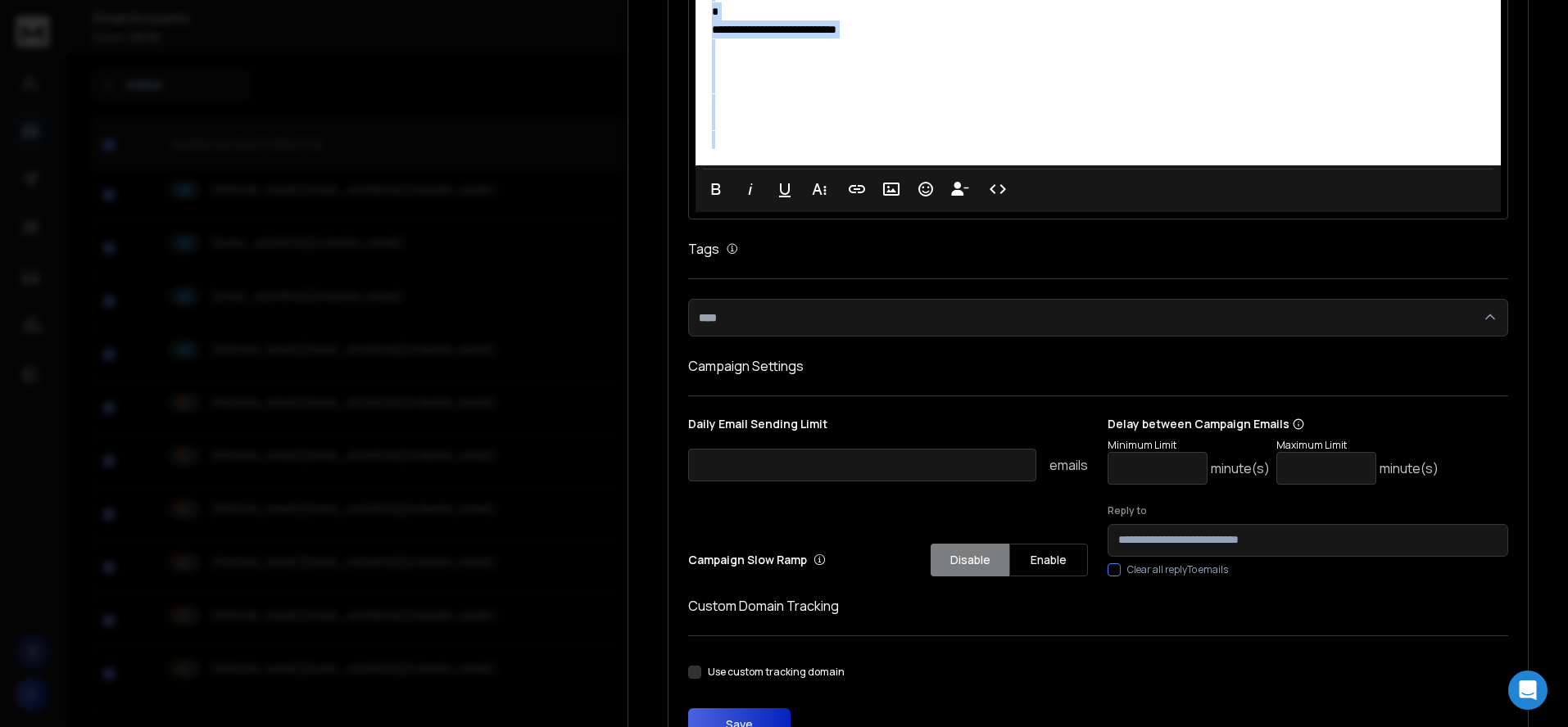
click at [834, 204] on div "Bold Italic Underline More Text" at bounding box center [767, 189] width 138 height 39
click at [828, 204] on button "More Text" at bounding box center [819, 189] width 31 height 33
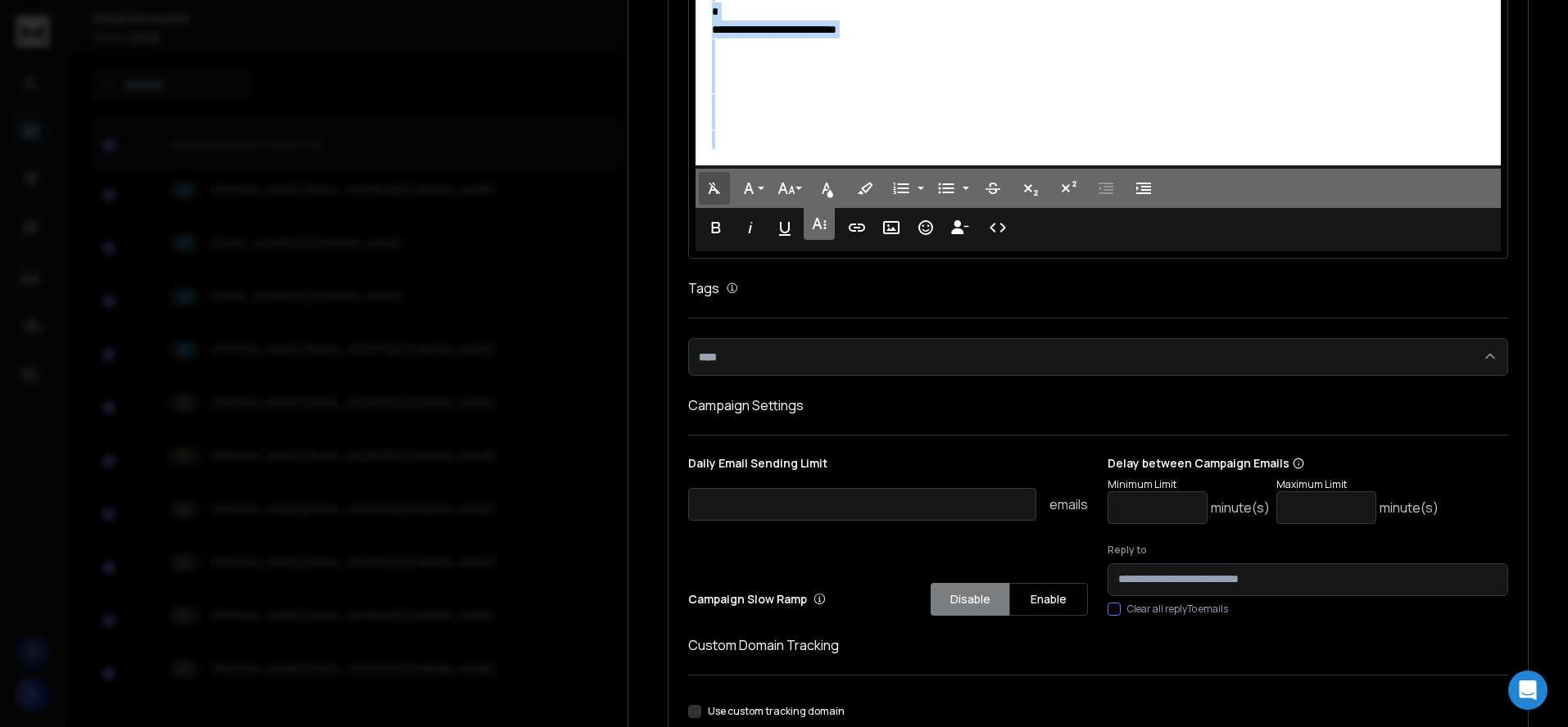
click at [712, 194] on icon "button" at bounding box center [713, 188] width 12 height 12
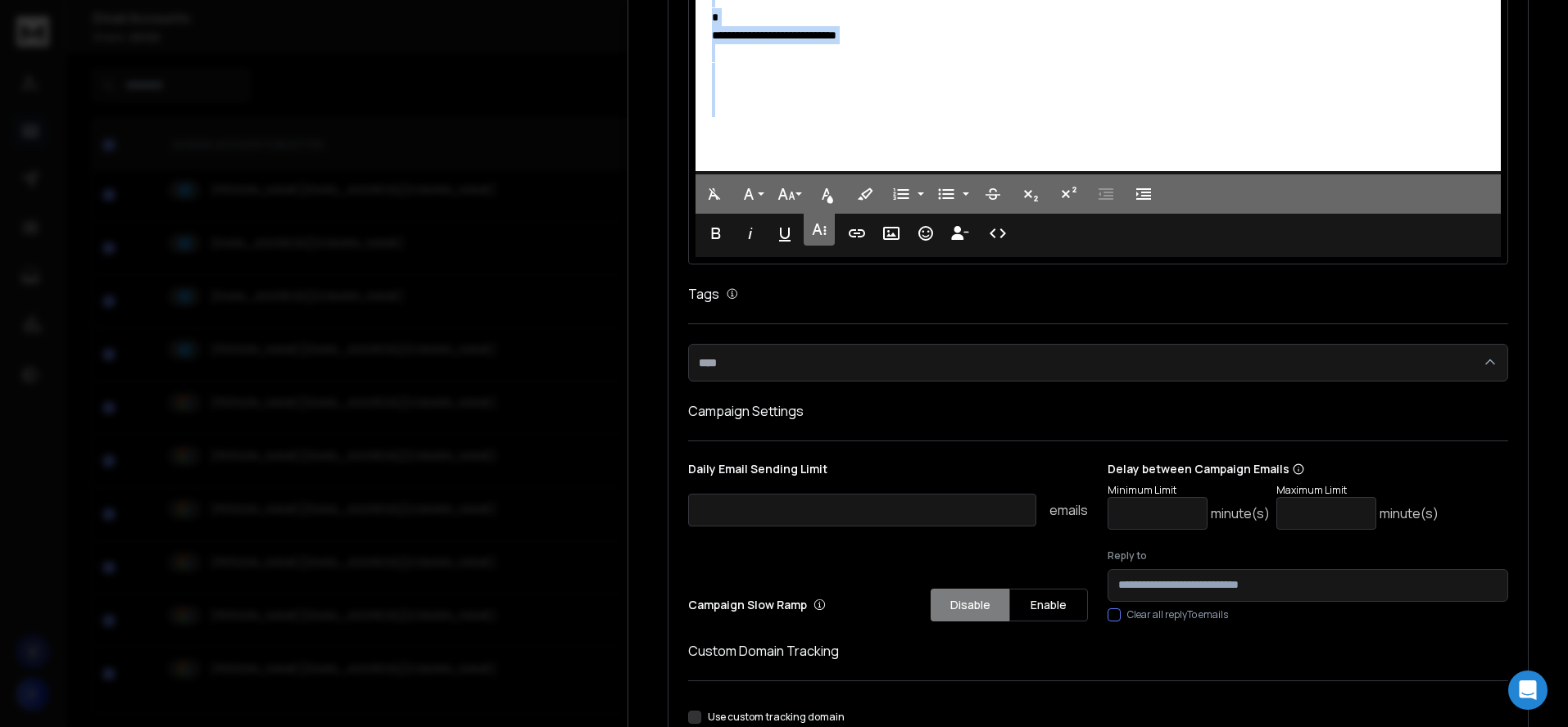
scroll to position [148, 0]
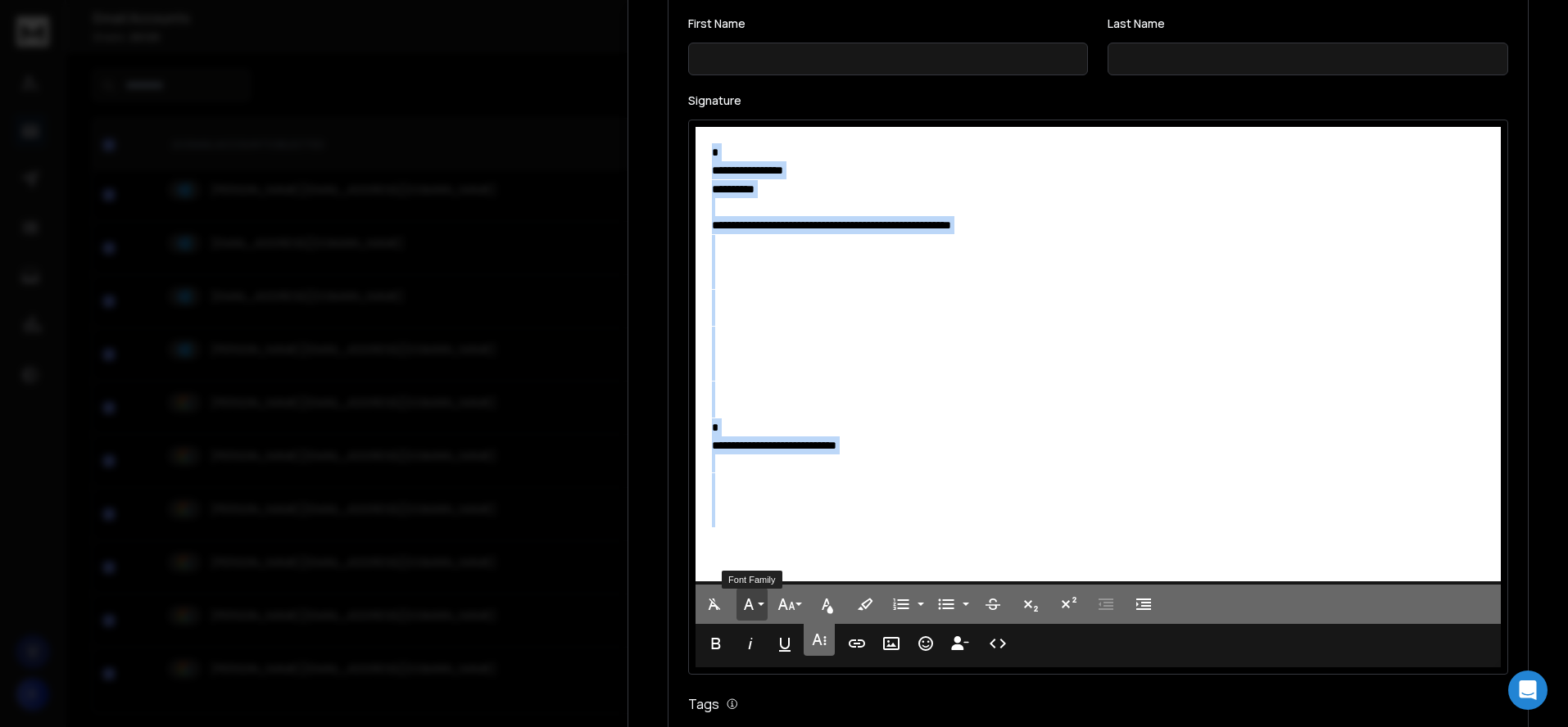
click at [745, 609] on icon "button" at bounding box center [748, 604] width 10 height 12
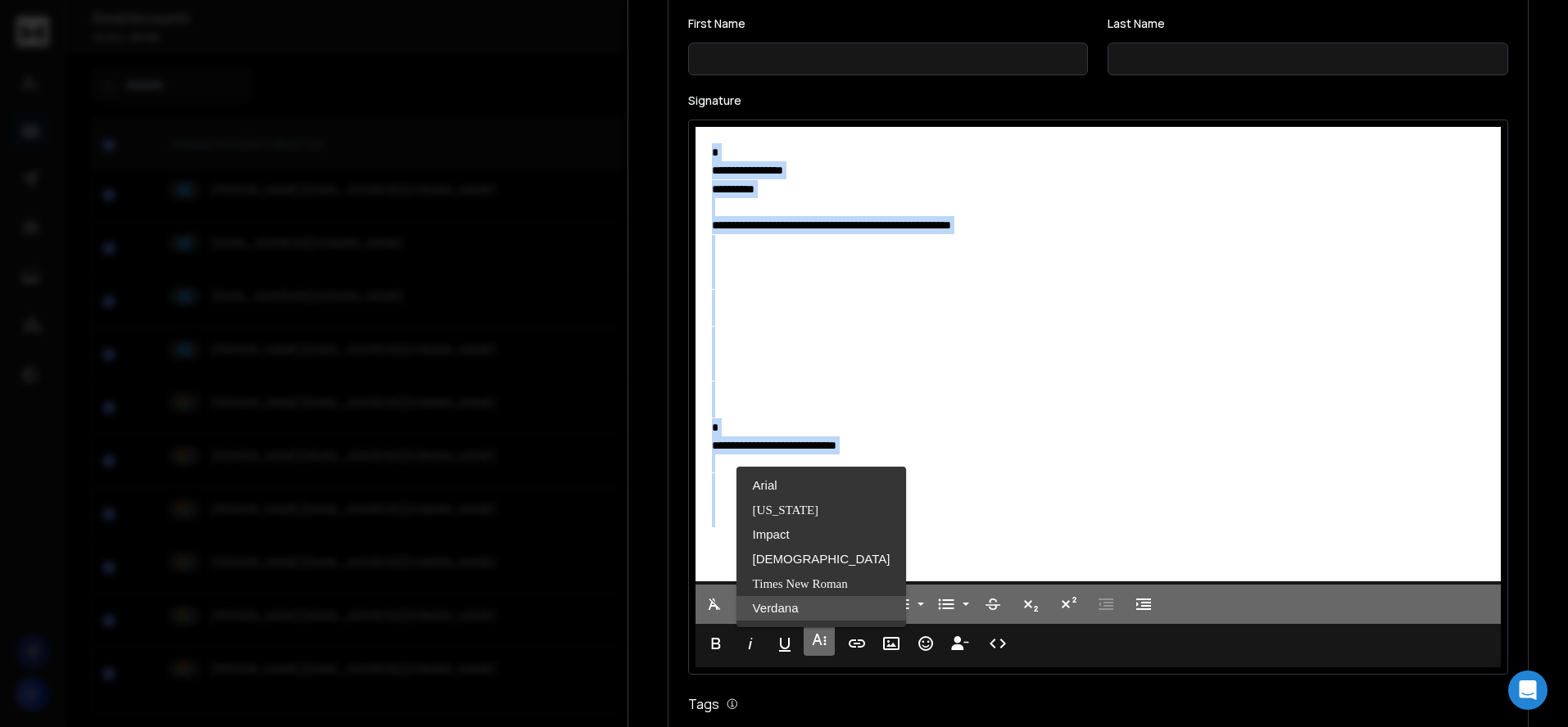
click at [768, 618] on link "Verdana" at bounding box center [822, 608] width 171 height 25
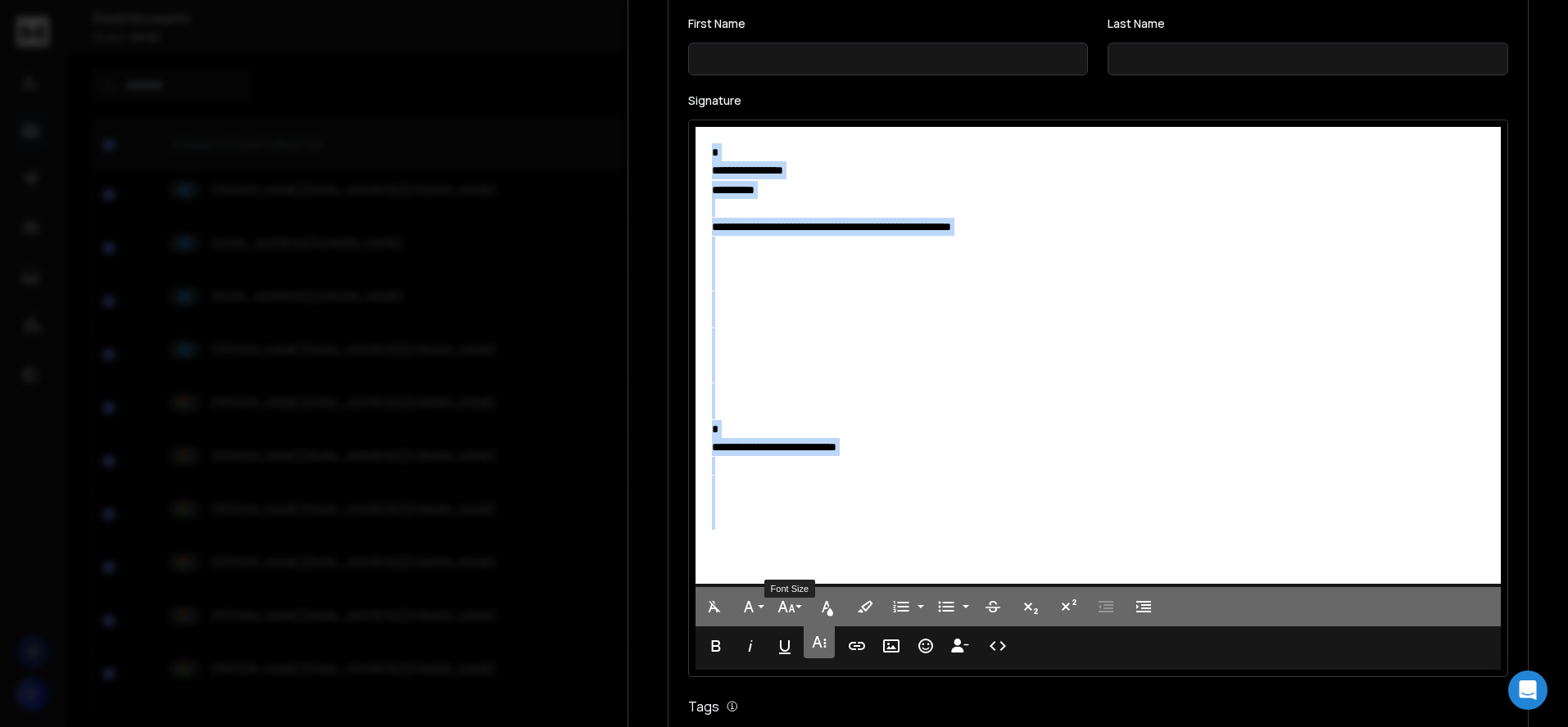
drag, startPoint x: 778, startPoint y: 618, endPoint x: 795, endPoint y: 585, distance: 37.1
click at [778, 617] on icon "button" at bounding box center [786, 606] width 19 height 19
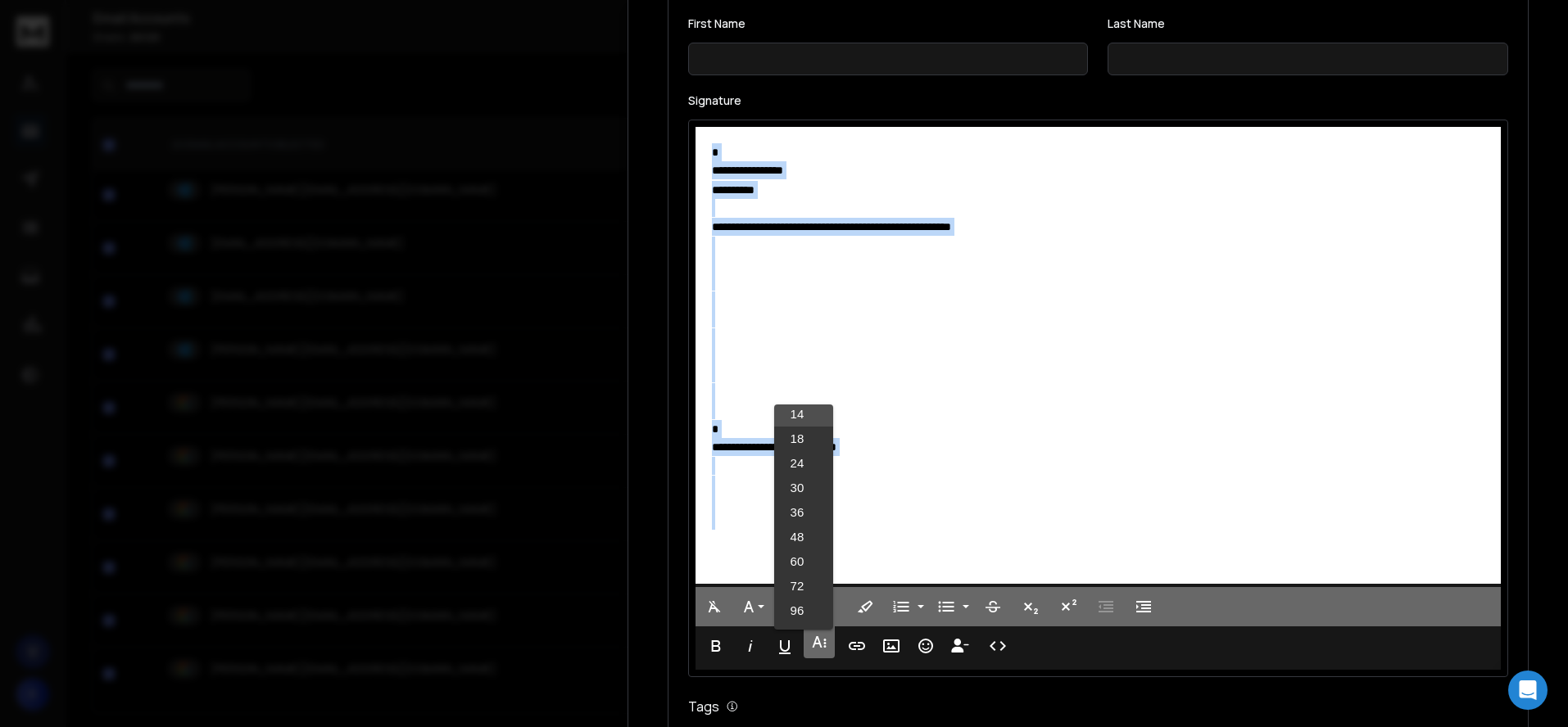
scroll to position [132, 0]
click at [815, 425] on link "14" at bounding box center [803, 414] width 59 height 25
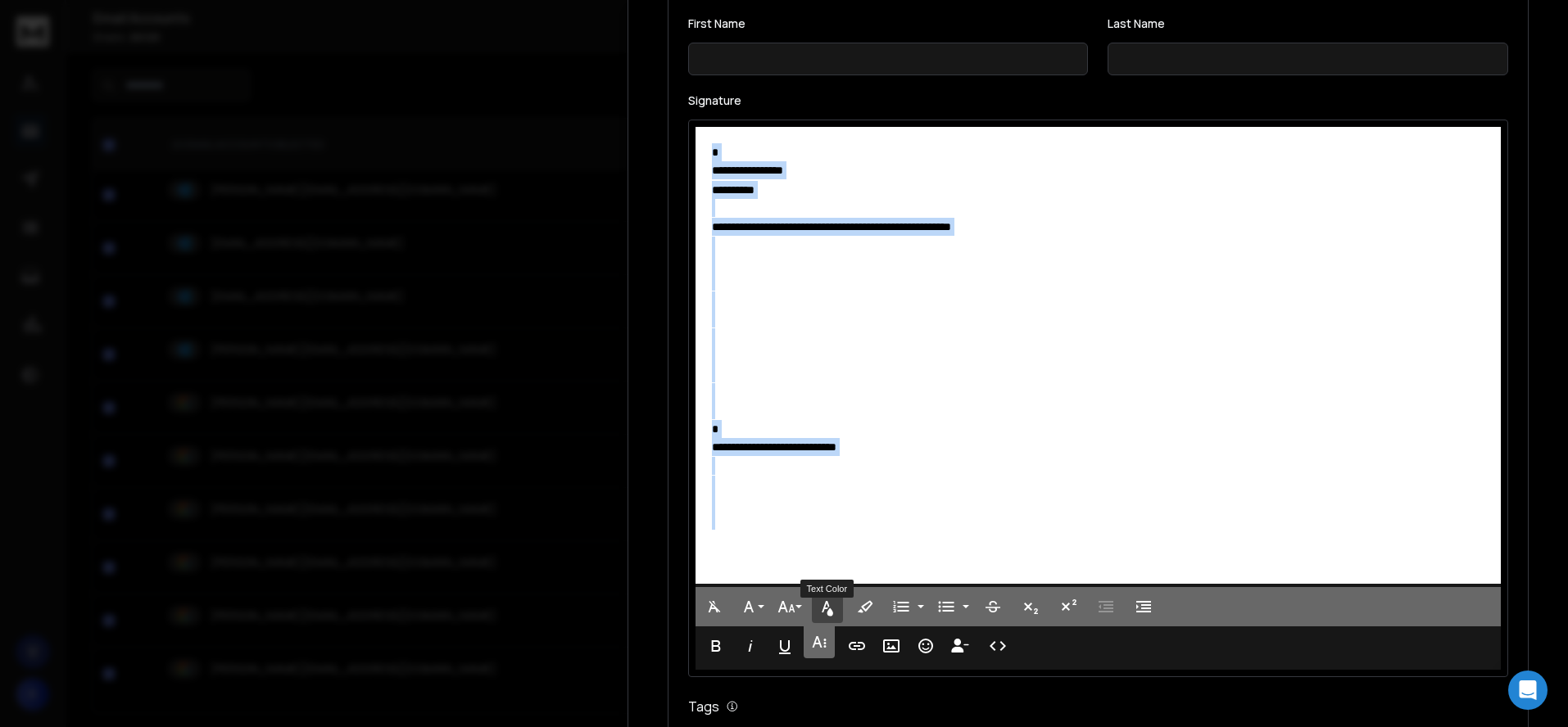
click at [823, 617] on icon "button" at bounding box center [827, 606] width 19 height 19
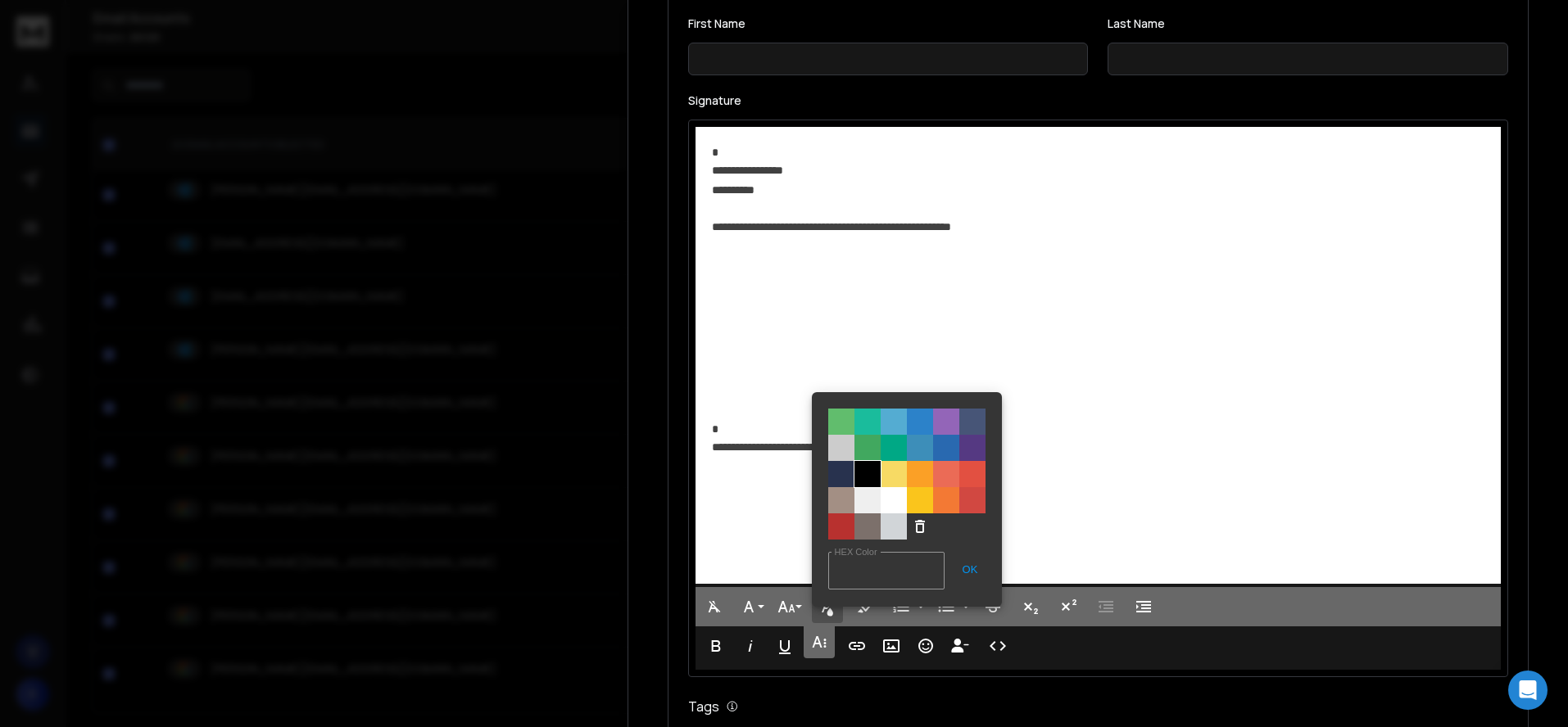
click at [870, 482] on span "Color#000000" at bounding box center [867, 474] width 27 height 27
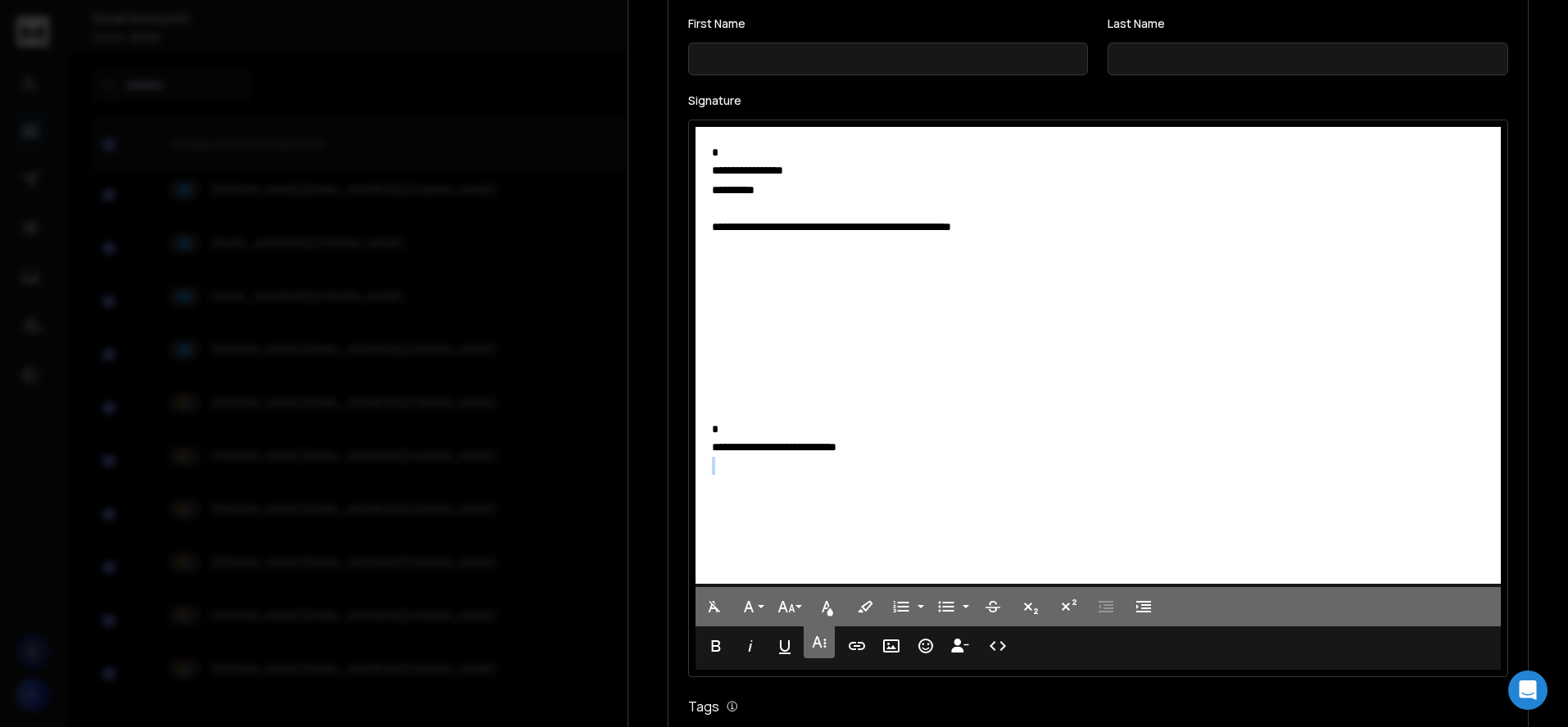
click at [863, 480] on div "**********" at bounding box center [1098, 355] width 805 height 457
drag, startPoint x: 853, startPoint y: 168, endPoint x: 703, endPoint y: 172, distance: 150.1
click at [705, 170] on div "**********" at bounding box center [1098, 355] width 805 height 457
drag, startPoint x: 849, startPoint y: 197, endPoint x: 846, endPoint y: 181, distance: 16.3
click at [849, 197] on div "**********" at bounding box center [1095, 190] width 767 height 19
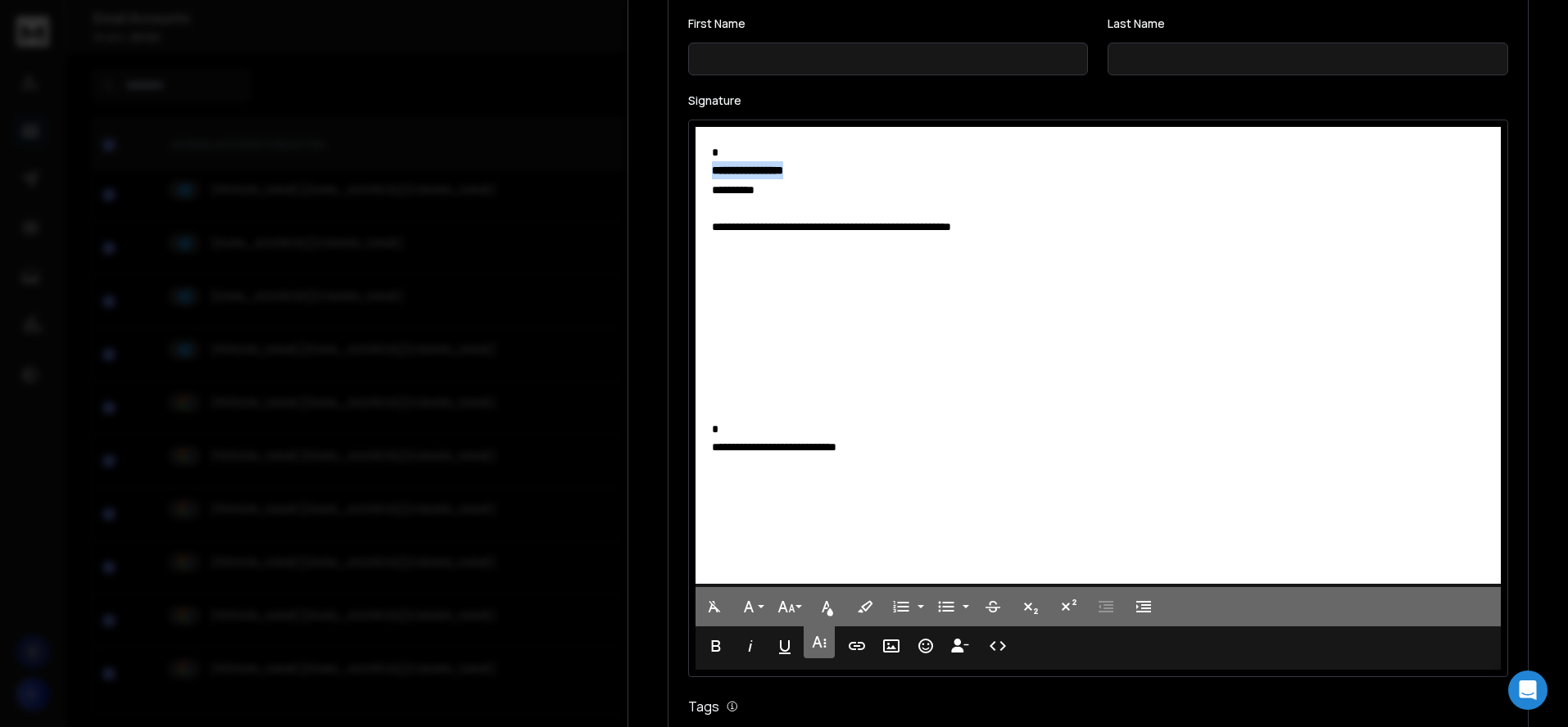
copy strong "**********"
drag, startPoint x: 849, startPoint y: 175, endPoint x: 711, endPoint y: 168, distance: 138.2
click at [709, 171] on div "**********" at bounding box center [1098, 355] width 805 height 457
click at [805, 64] on input "text" at bounding box center [888, 59] width 401 height 33
paste input "**********"
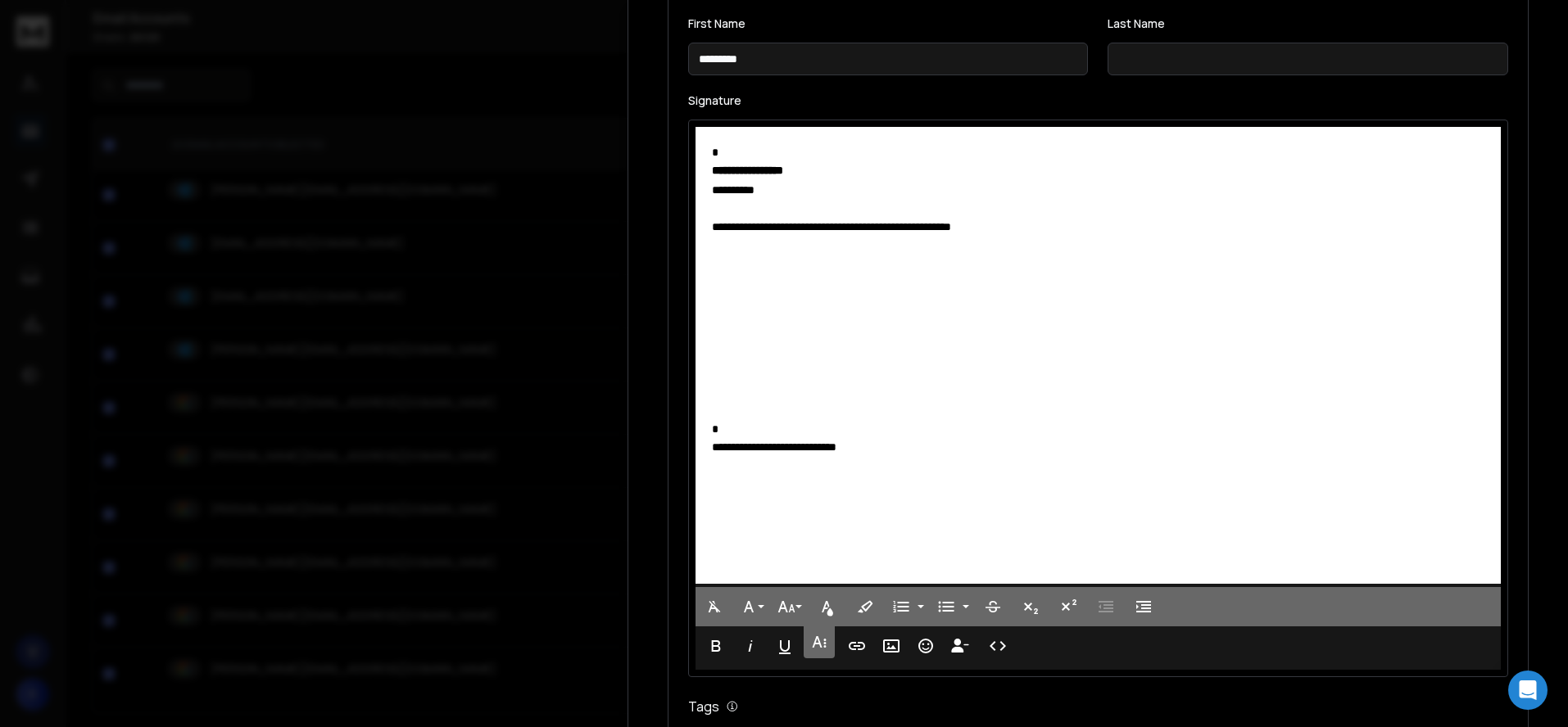
drag, startPoint x: 849, startPoint y: 56, endPoint x: 752, endPoint y: 61, distance: 97.1
click at [752, 60] on input "********" at bounding box center [888, 59] width 401 height 33
type input "********"
click at [1175, 54] on input "text" at bounding box center [1308, 59] width 401 height 33
paste input "********"
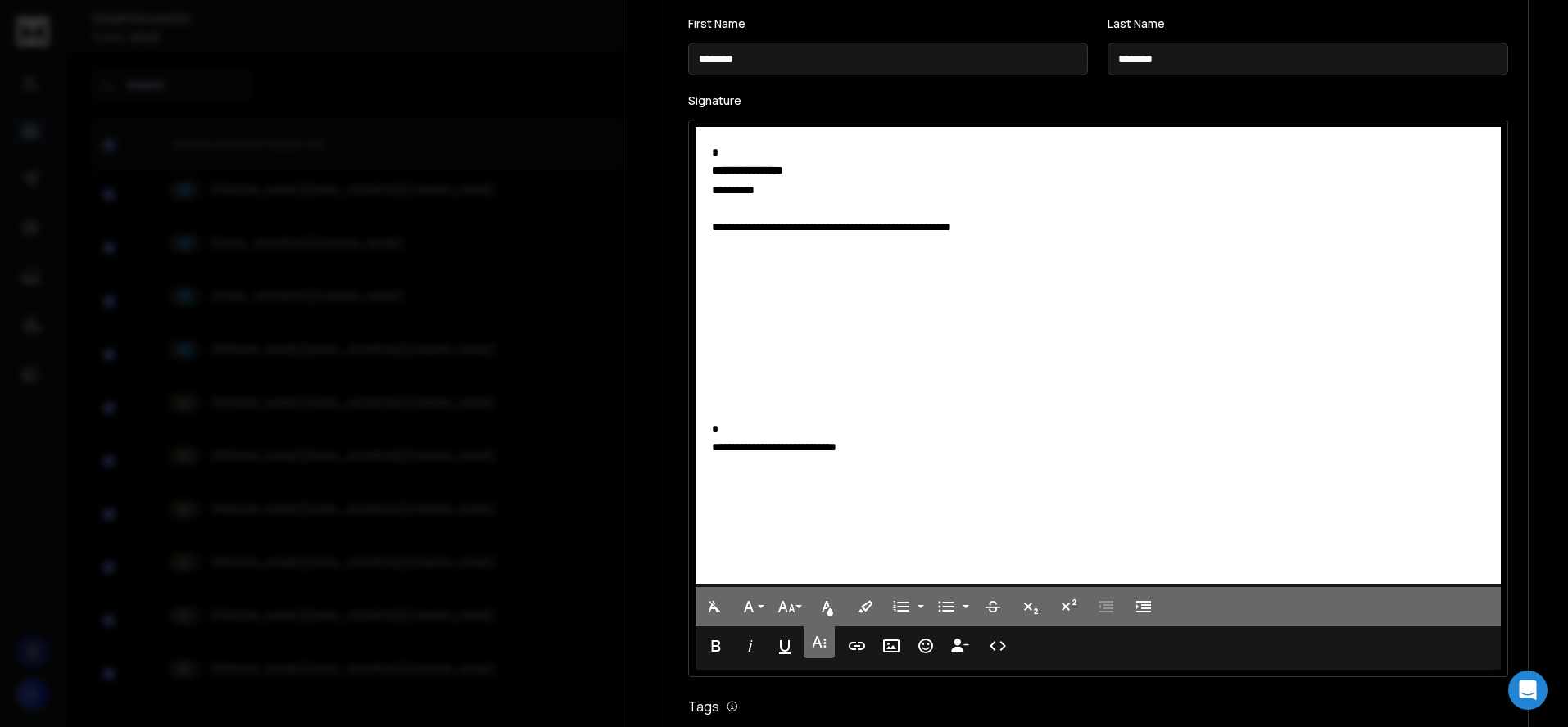
click at [1119, 57] on input "********" at bounding box center [1308, 59] width 401 height 33
type input "********"
drag, startPoint x: 1170, startPoint y: 418, endPoint x: 1168, endPoint y: 426, distance: 8.2
click at [1170, 419] on div at bounding box center [1098, 411] width 772 height 18
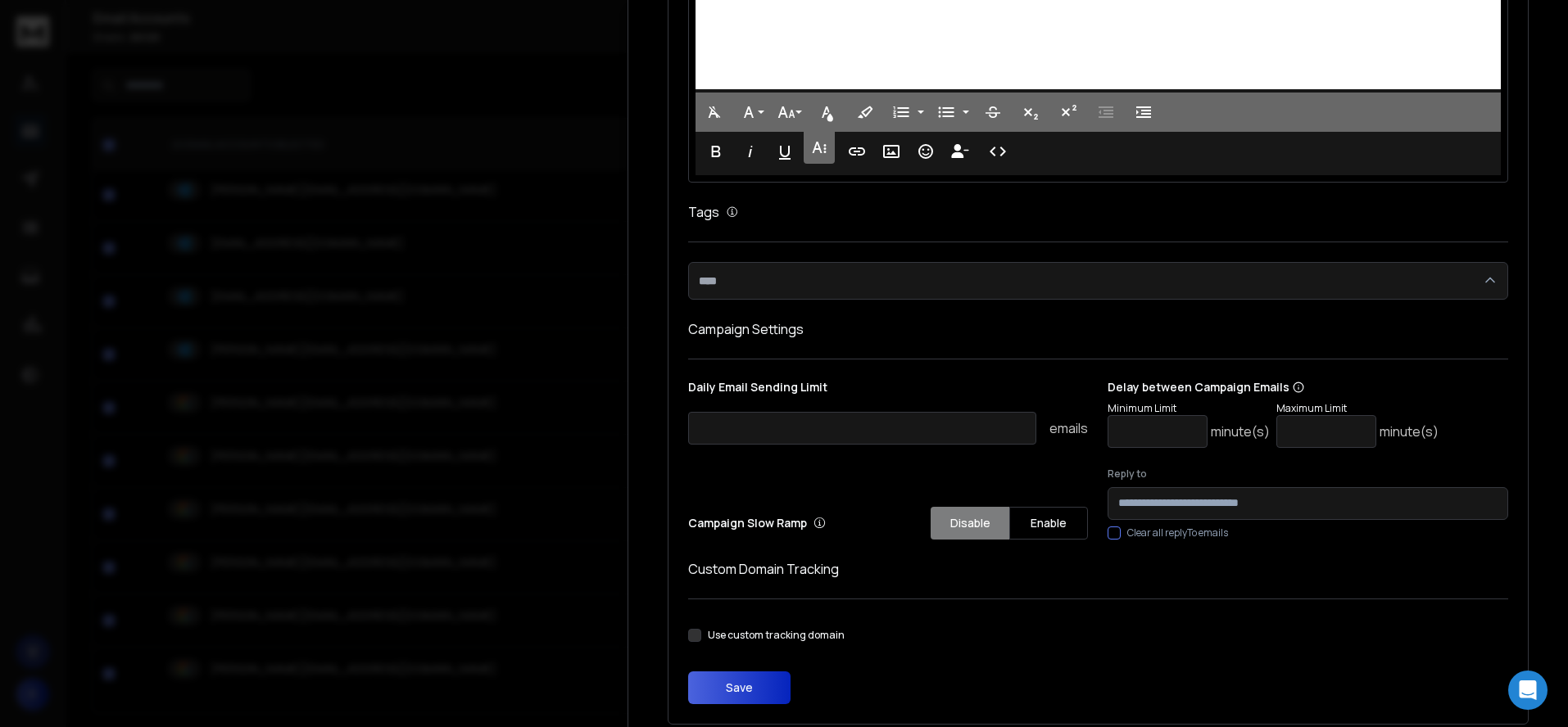
scroll to position [678, 0]
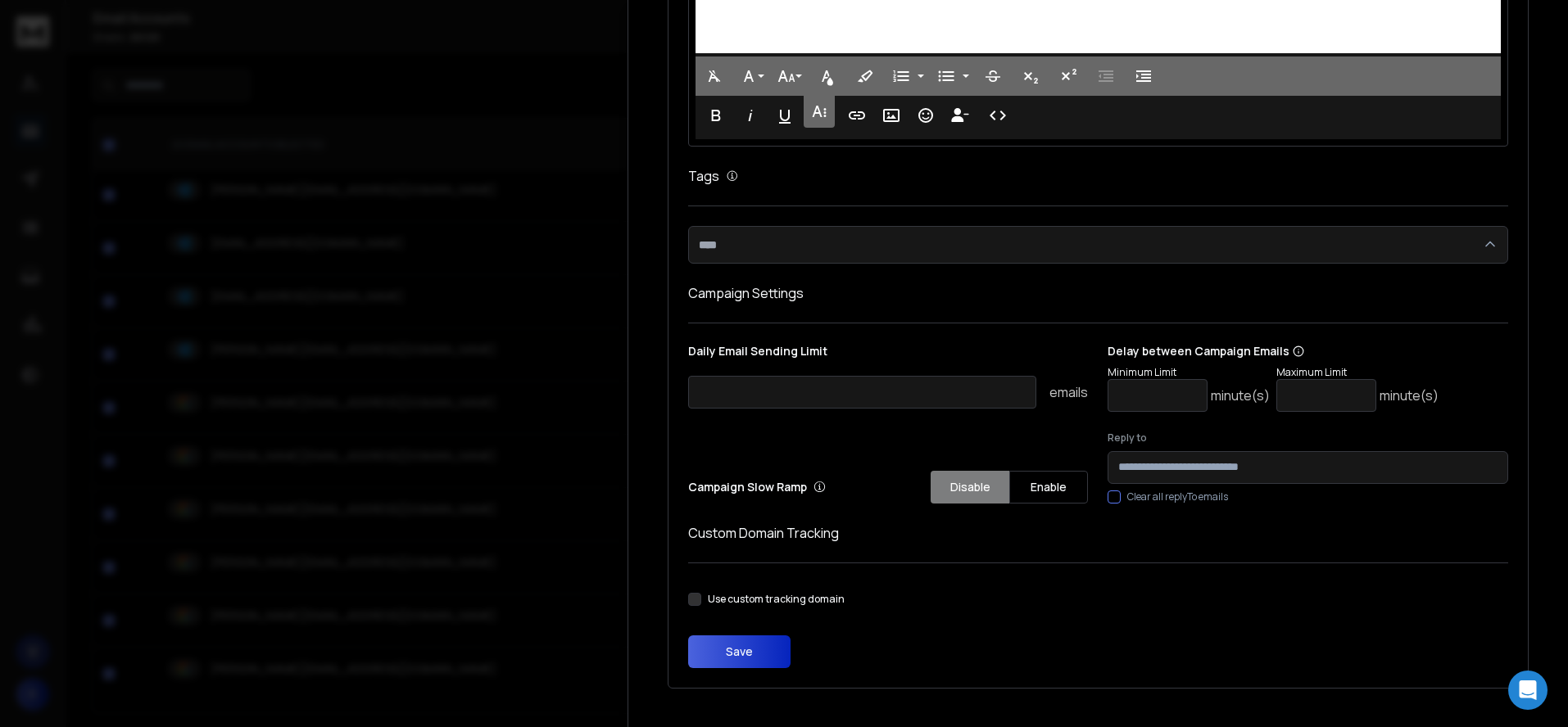
click at [1310, 397] on input "number" at bounding box center [1326, 396] width 100 height 33
click at [1311, 398] on input "number" at bounding box center [1326, 396] width 100 height 33
type input "**"
click at [1171, 412] on input "number" at bounding box center [1157, 396] width 100 height 33
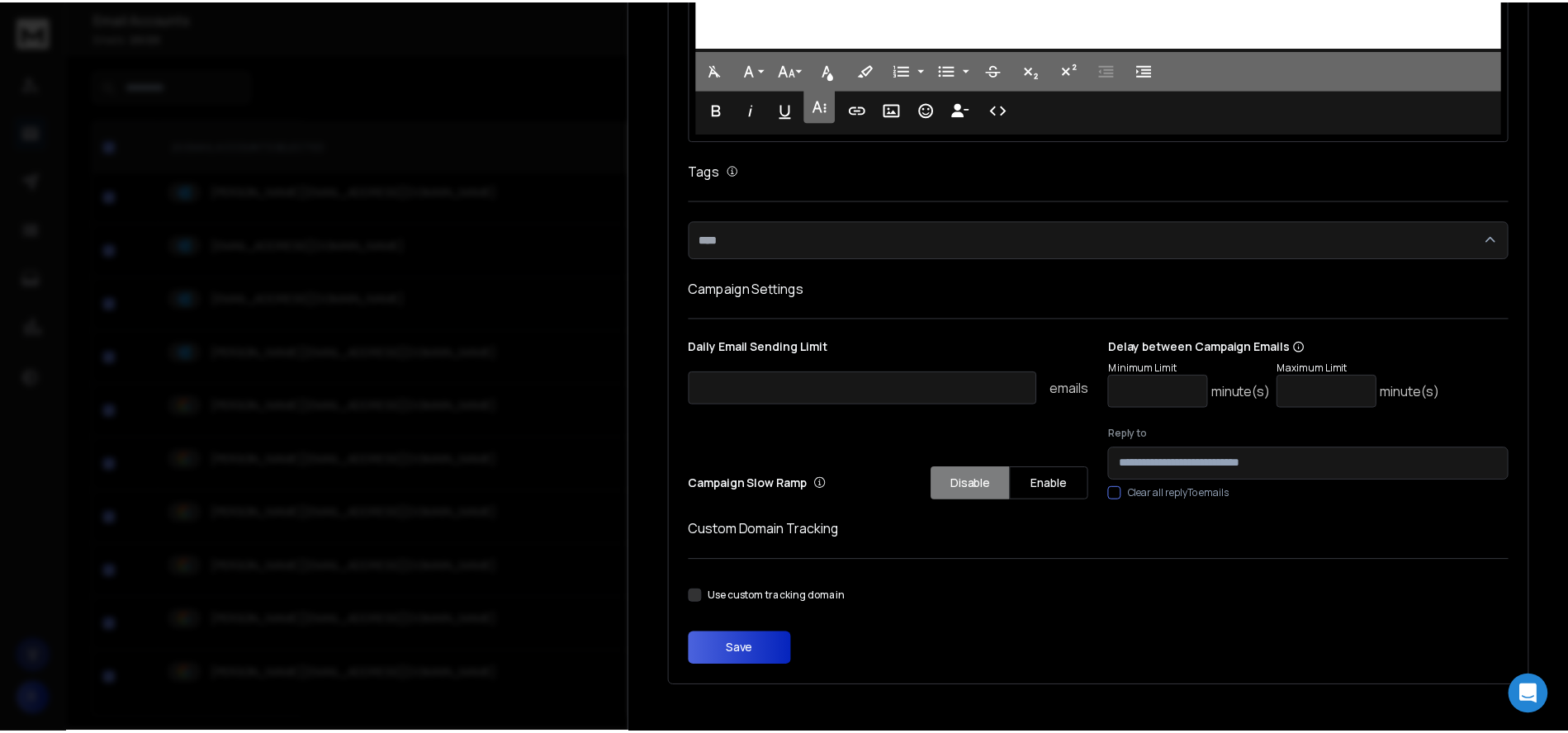
scroll to position [692, 0]
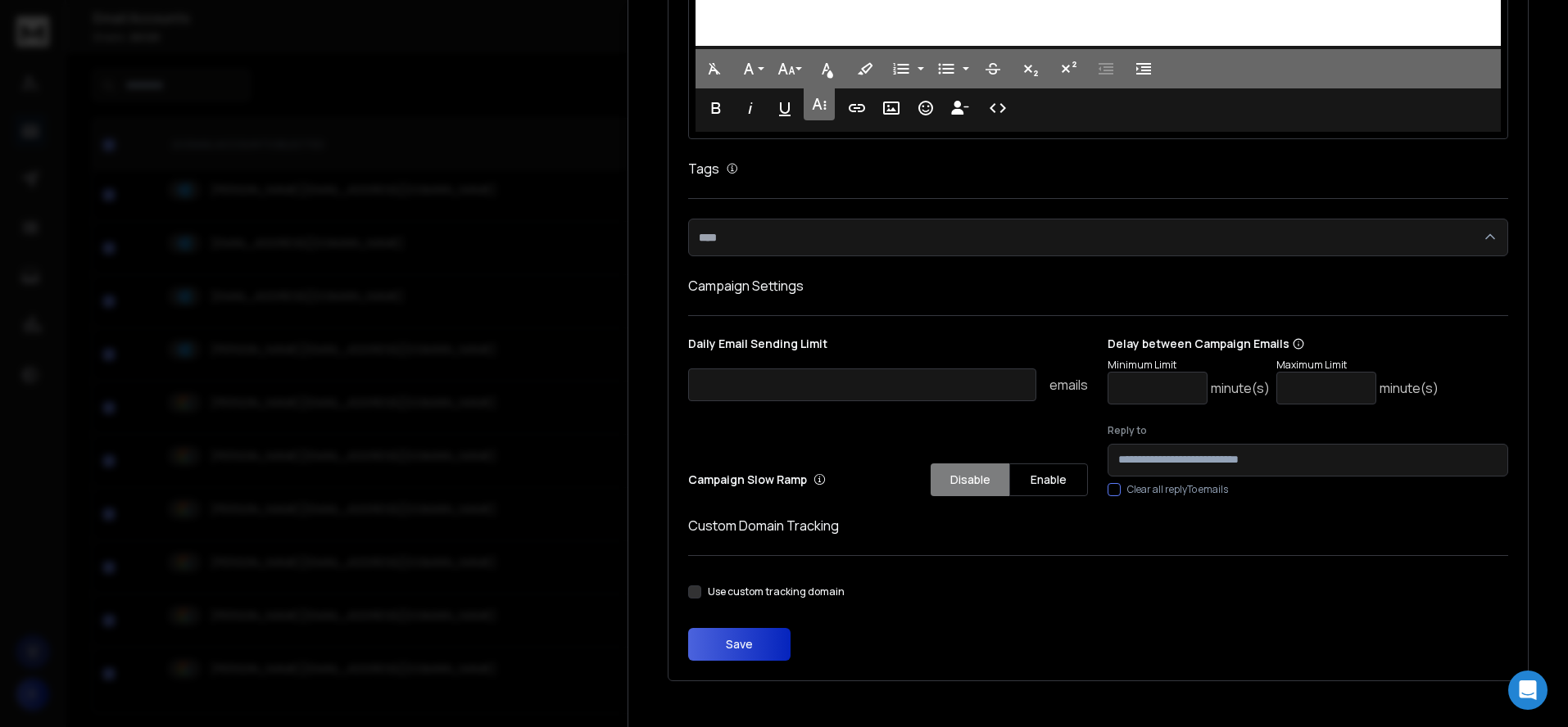
type input "*"
click at [735, 657] on button "Save" at bounding box center [739, 644] width 103 height 33
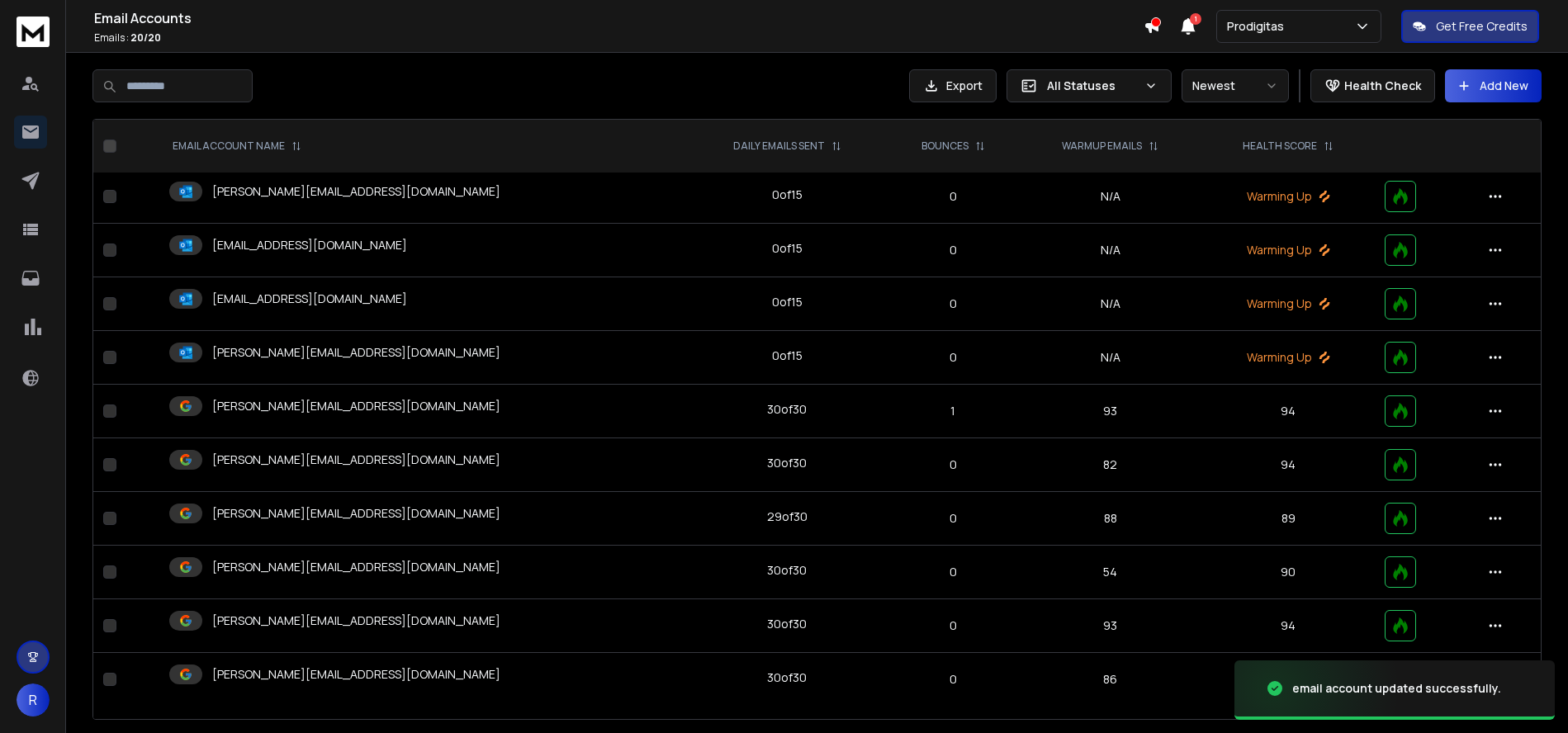
click at [274, 202] on td "kaustubh@proddigitas.com" at bounding box center [423, 197] width 529 height 54
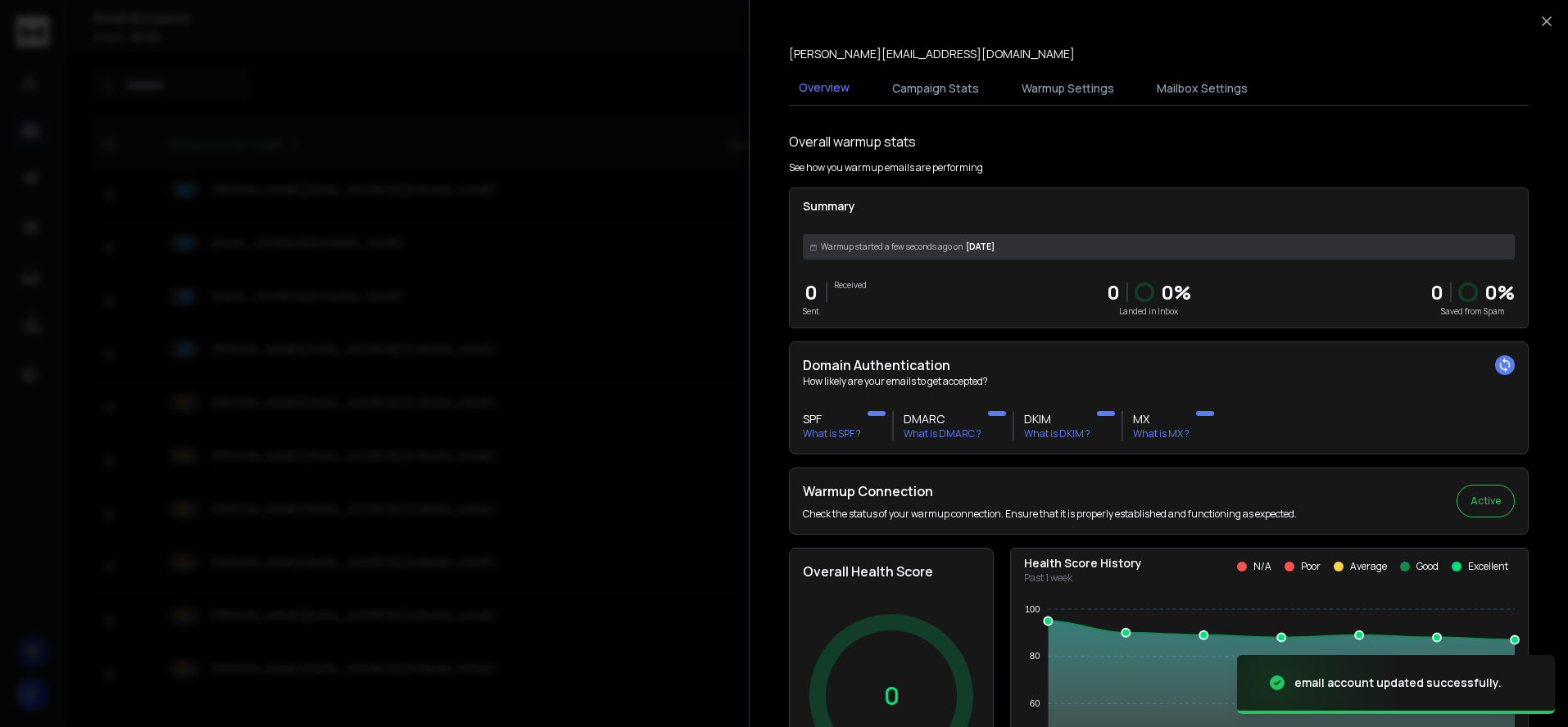
click at [1202, 87] on button "Mailbox Settings" at bounding box center [1202, 88] width 111 height 36
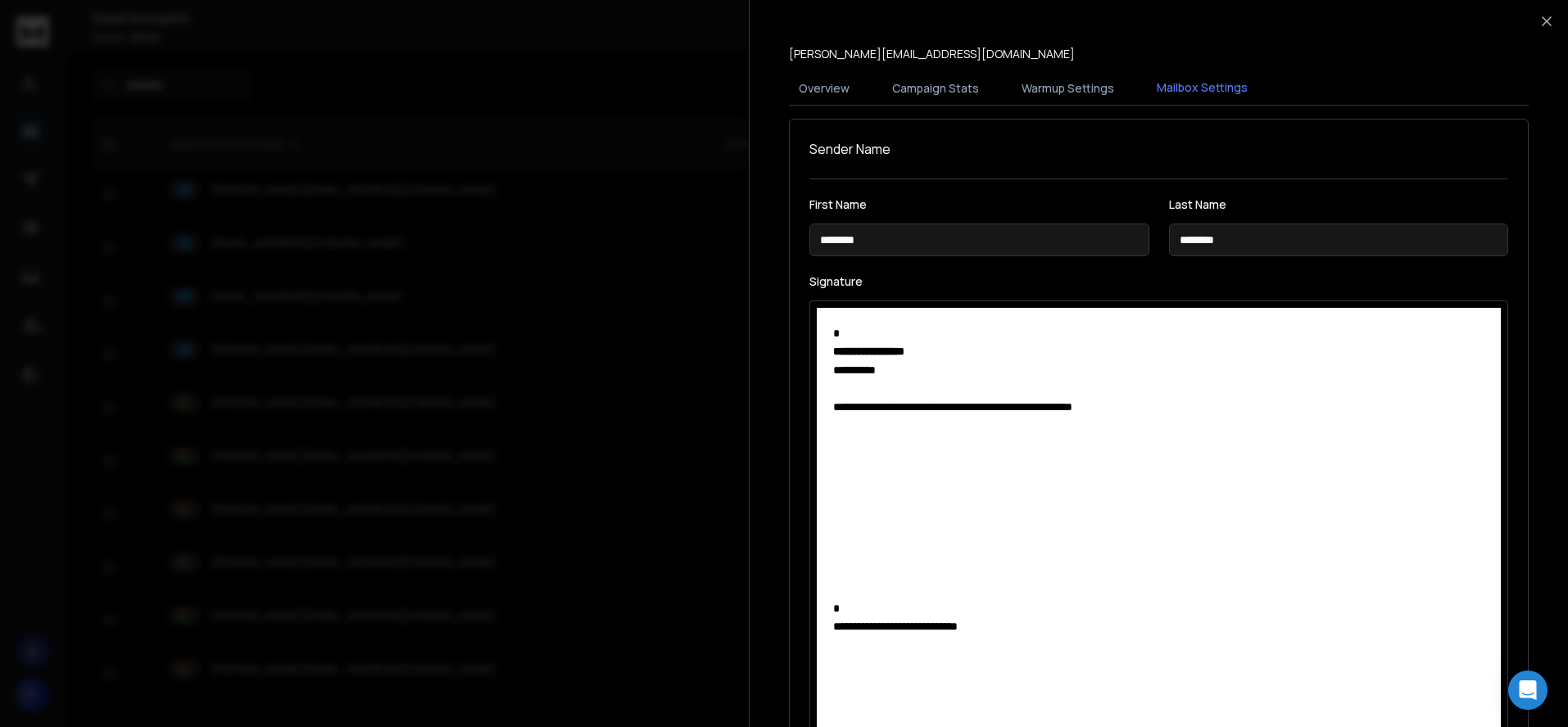
click at [954, 457] on div at bounding box center [1159, 462] width 651 height 18
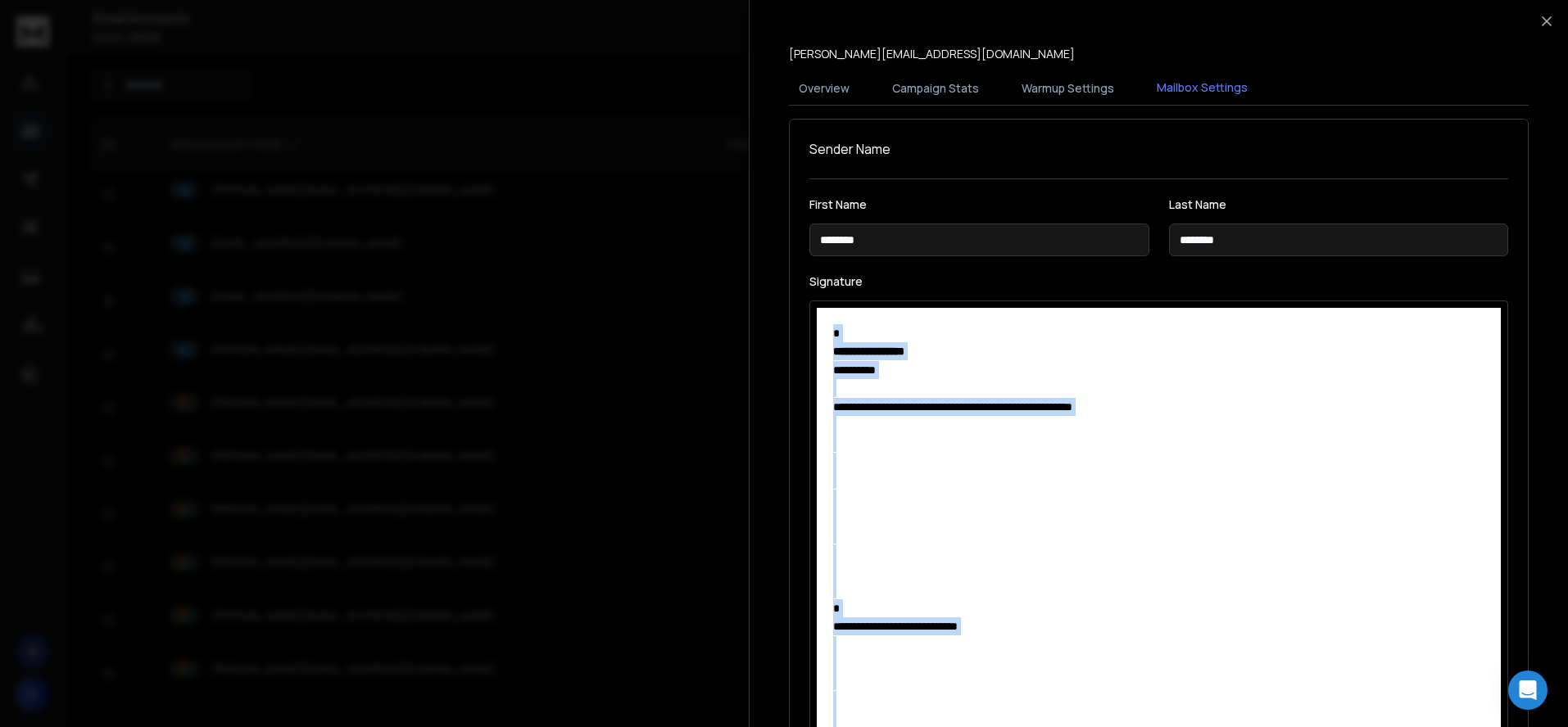
copy div "**********"
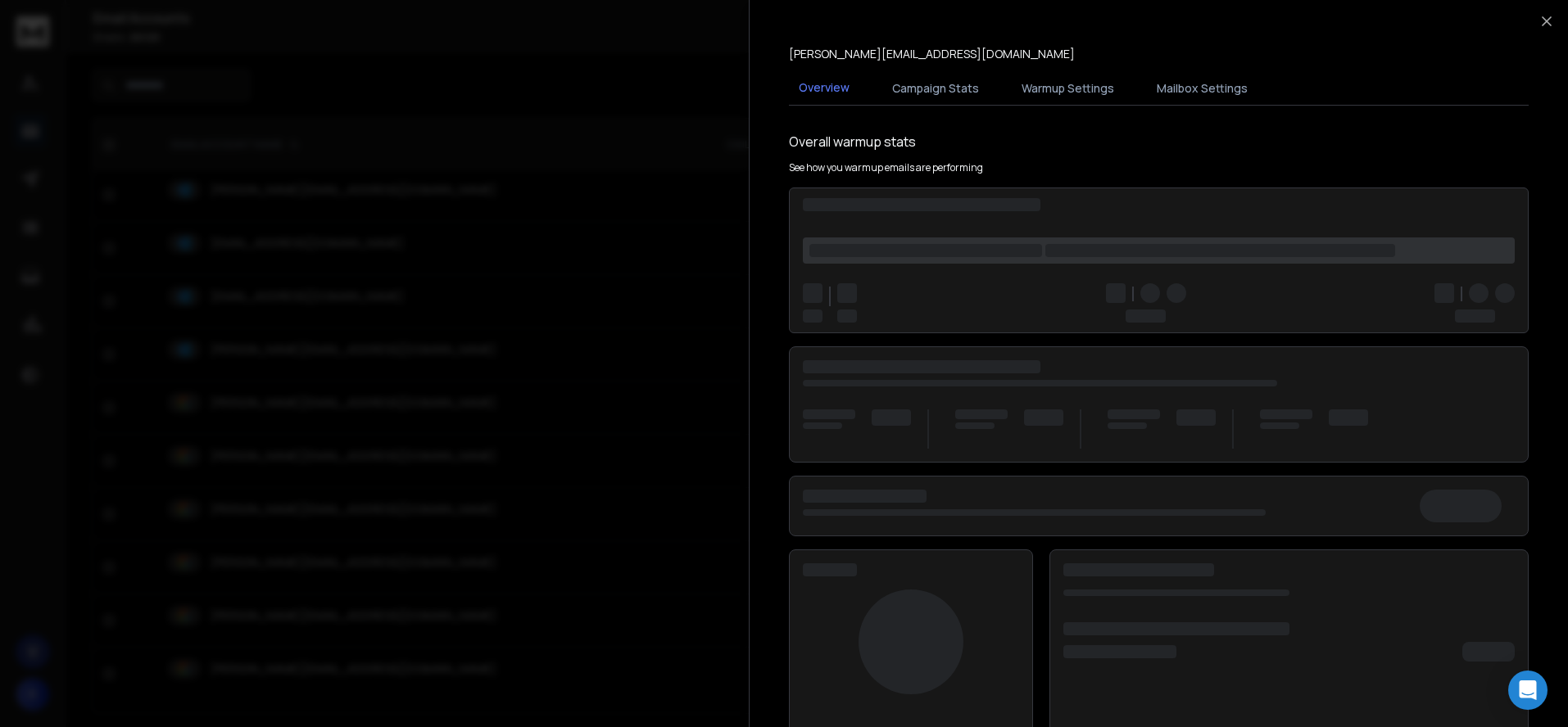
click at [458, 411] on div at bounding box center [784, 363] width 1568 height 727
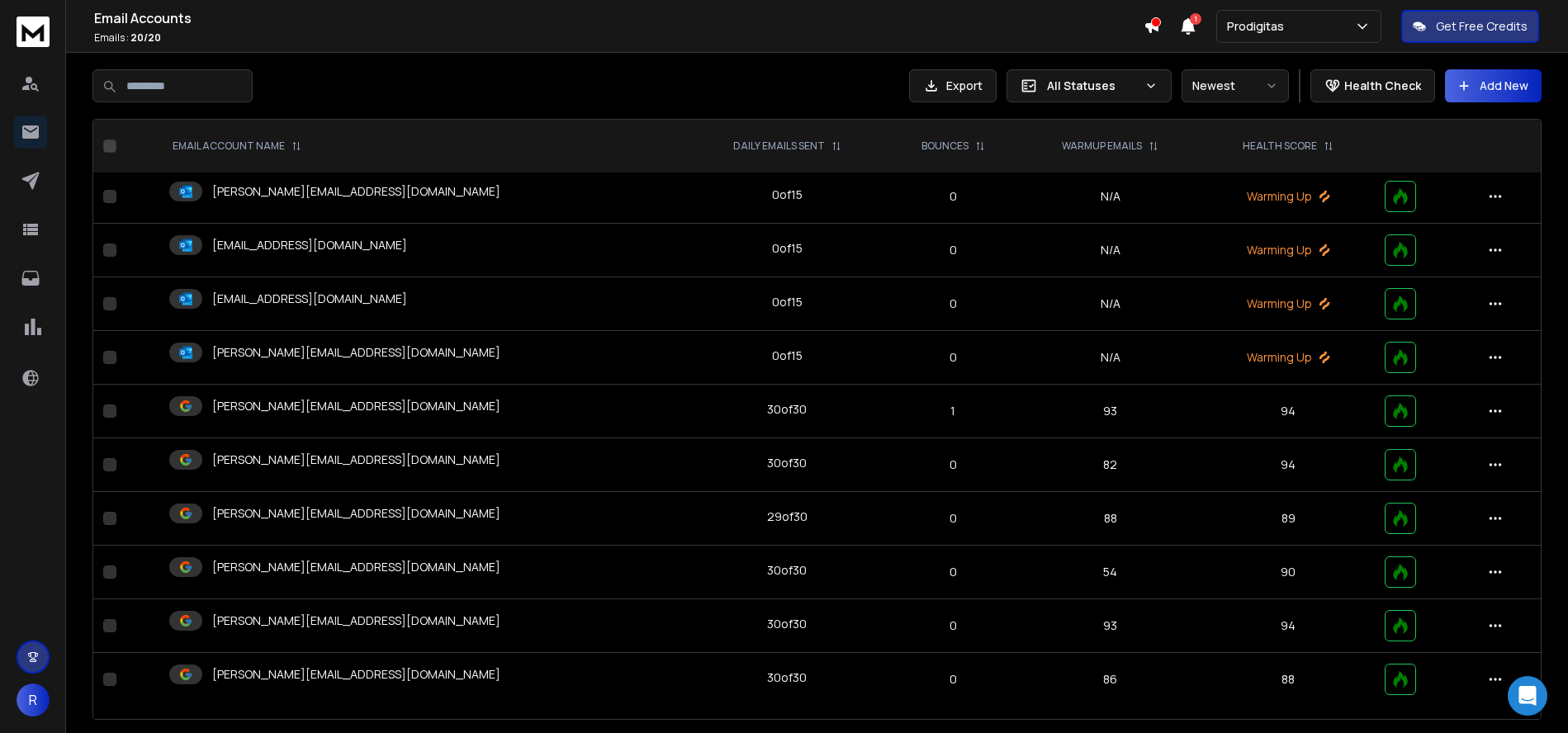
click at [212, 303] on div "kdeshmukh@getprodigitas.com" at bounding box center [288, 299] width 238 height 19
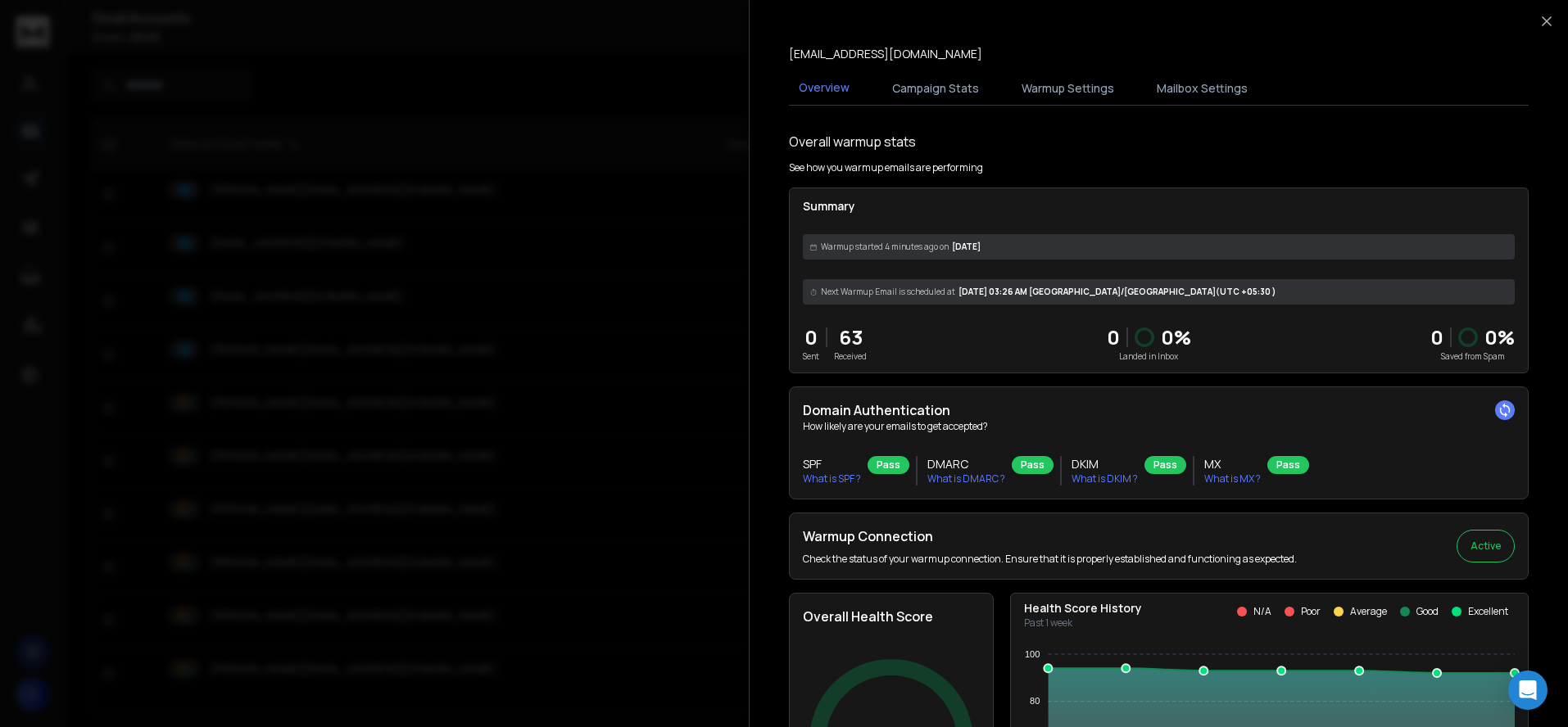
click at [1171, 73] on button "Mailbox Settings" at bounding box center [1202, 88] width 111 height 36
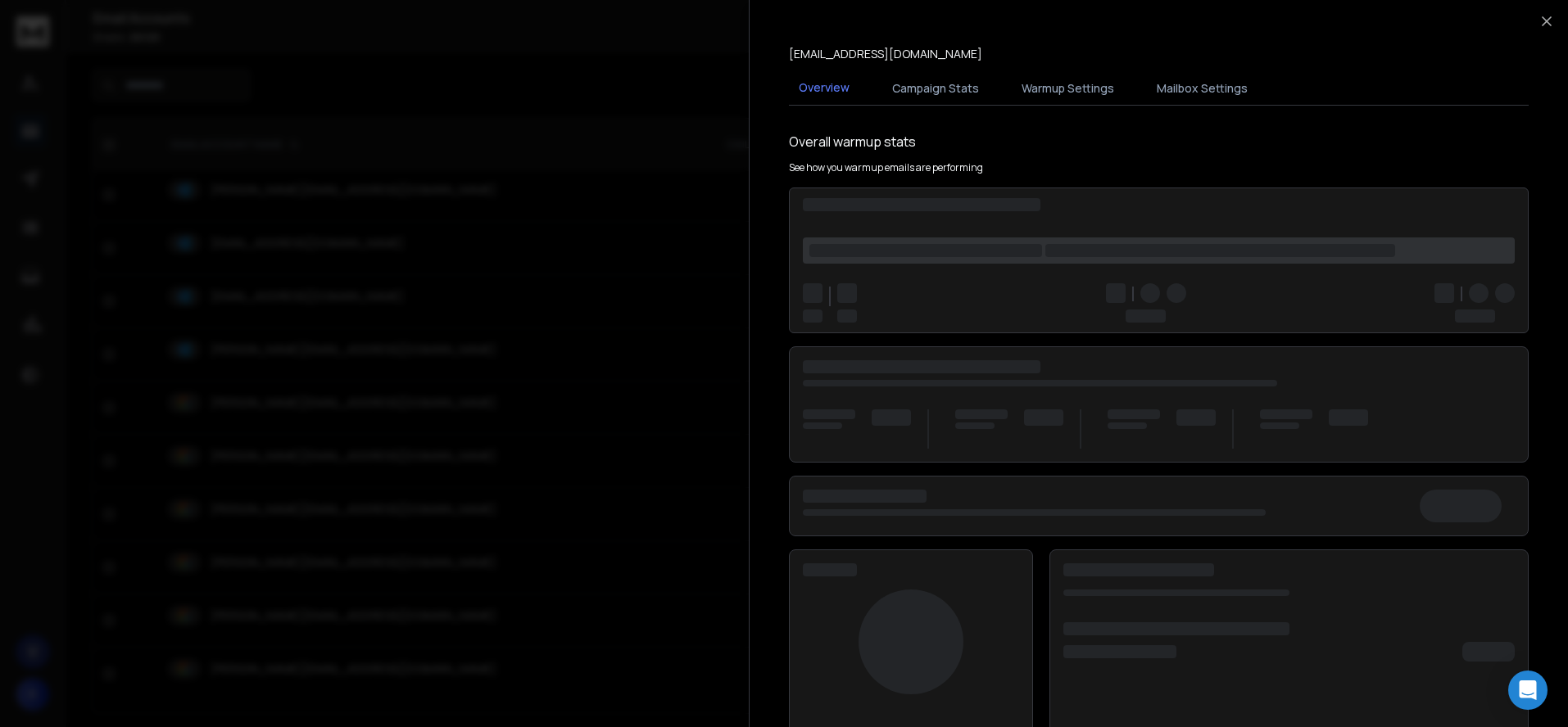
click at [377, 461] on div at bounding box center [784, 363] width 1568 height 727
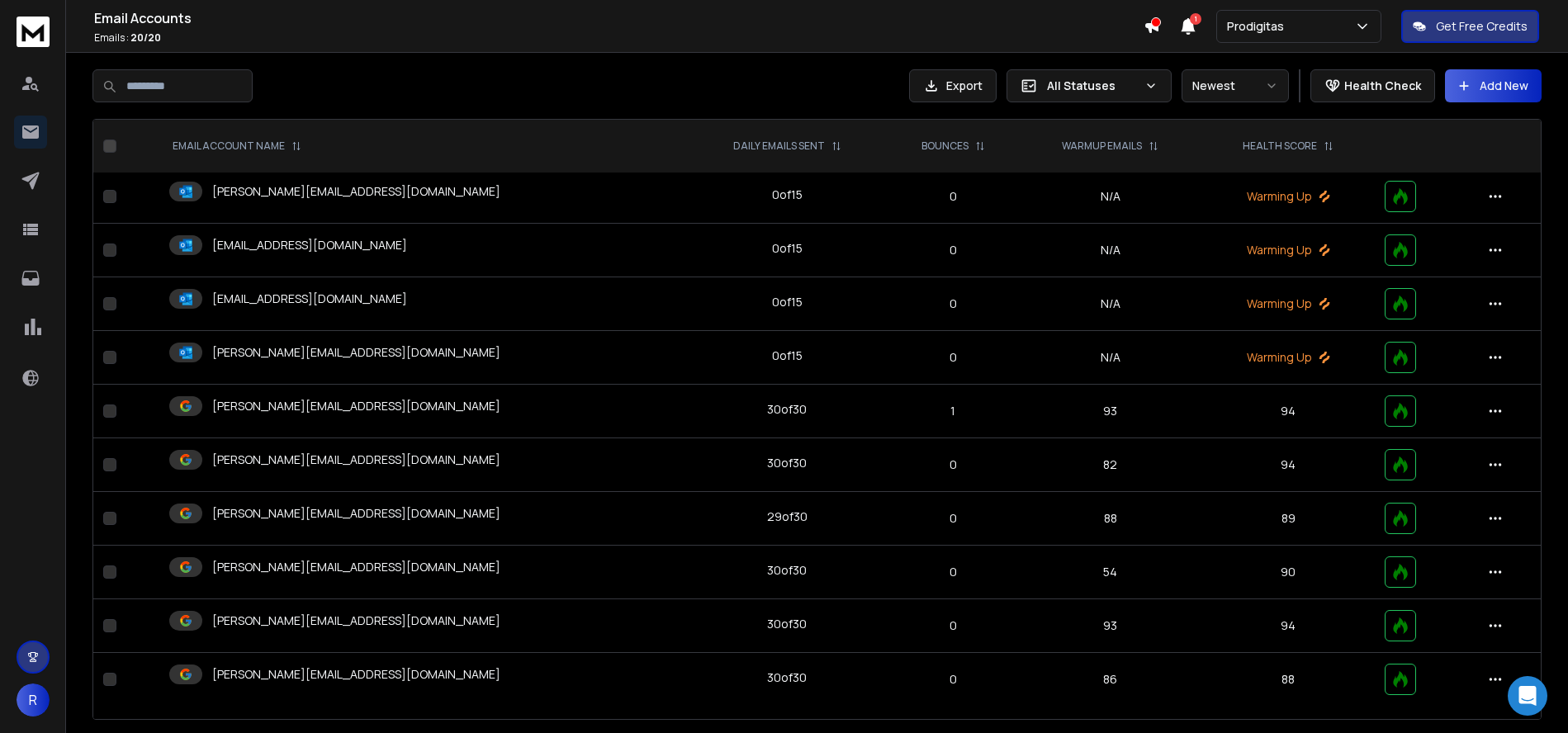
click at [382, 455] on p "kaustubh.deshmukh@prodigitasgroup.com" at bounding box center [357, 460] width 288 height 17
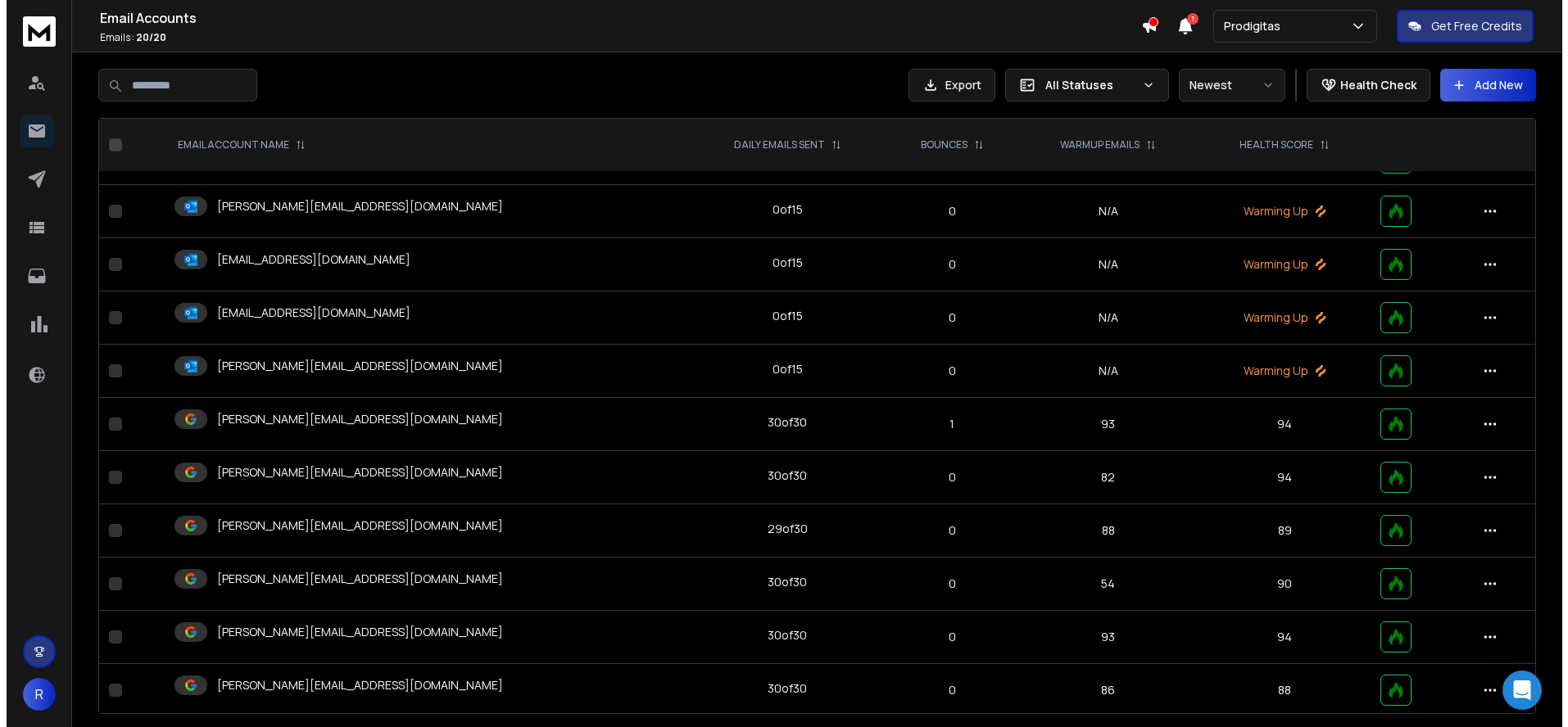
scroll to position [0, 0]
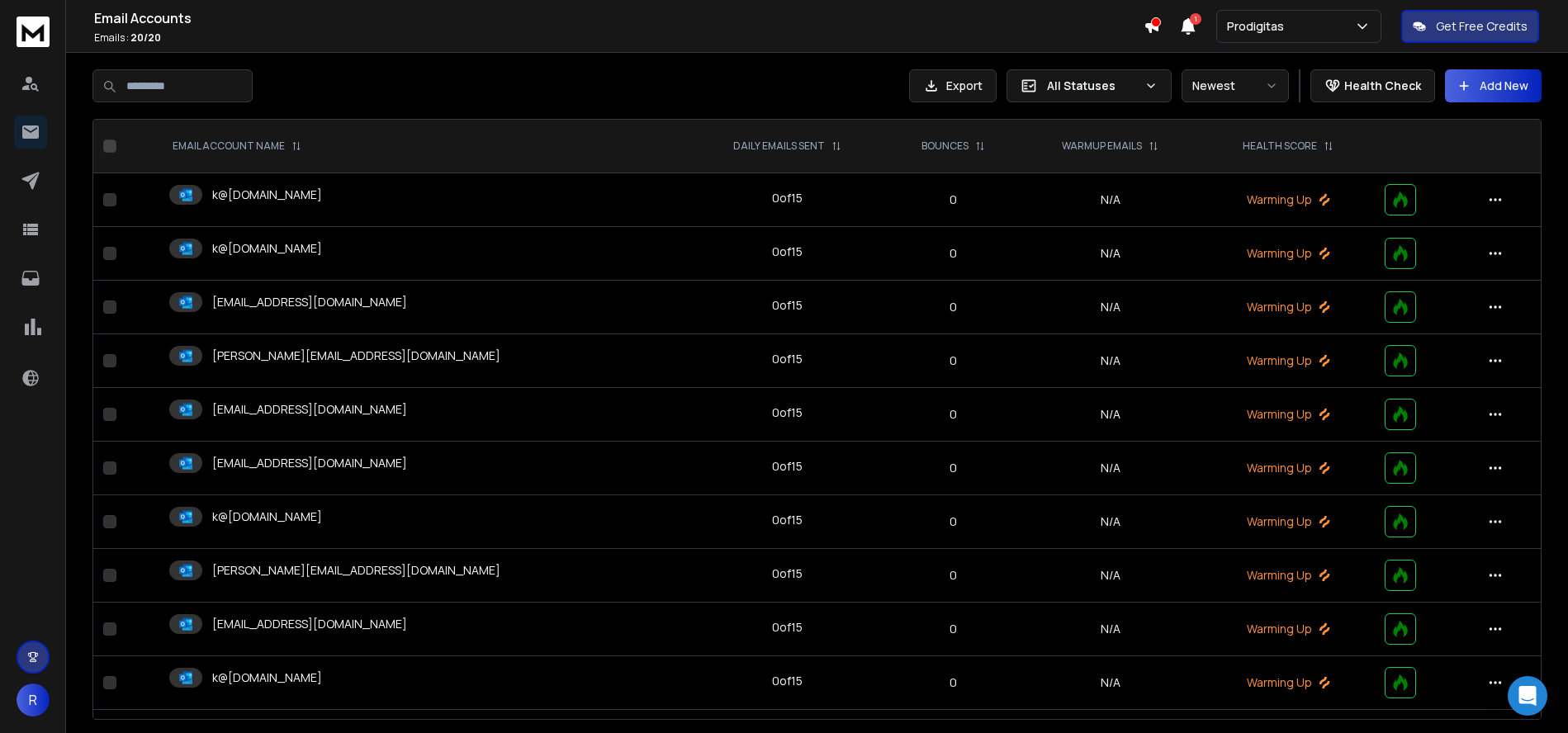
click at [448, 397] on td "kdeshmukh@useprodigitas.com" at bounding box center [423, 415] width 529 height 54
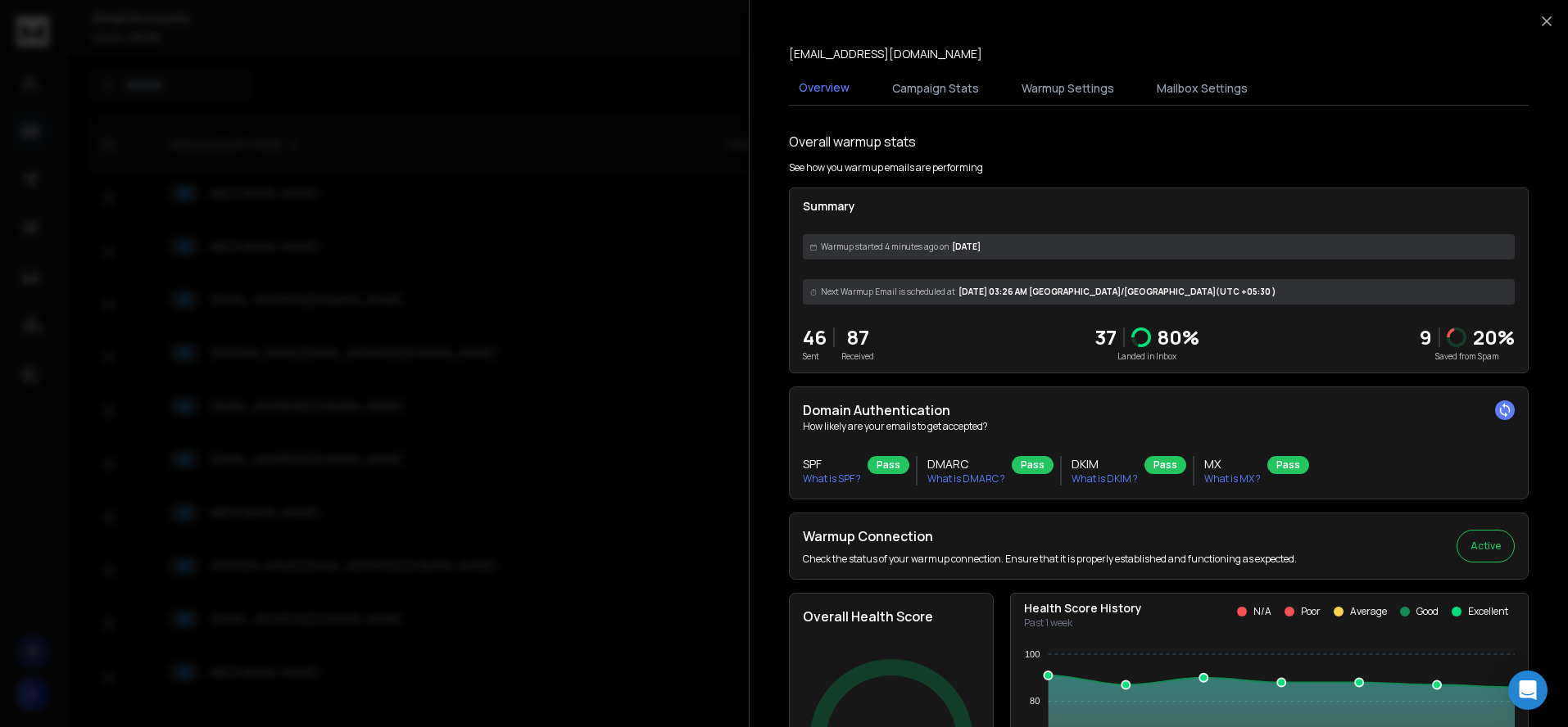
drag, startPoint x: 1209, startPoint y: 82, endPoint x: 1200, endPoint y: 102, distance: 21.9
click at [1209, 83] on button "Mailbox Settings" at bounding box center [1202, 88] width 111 height 36
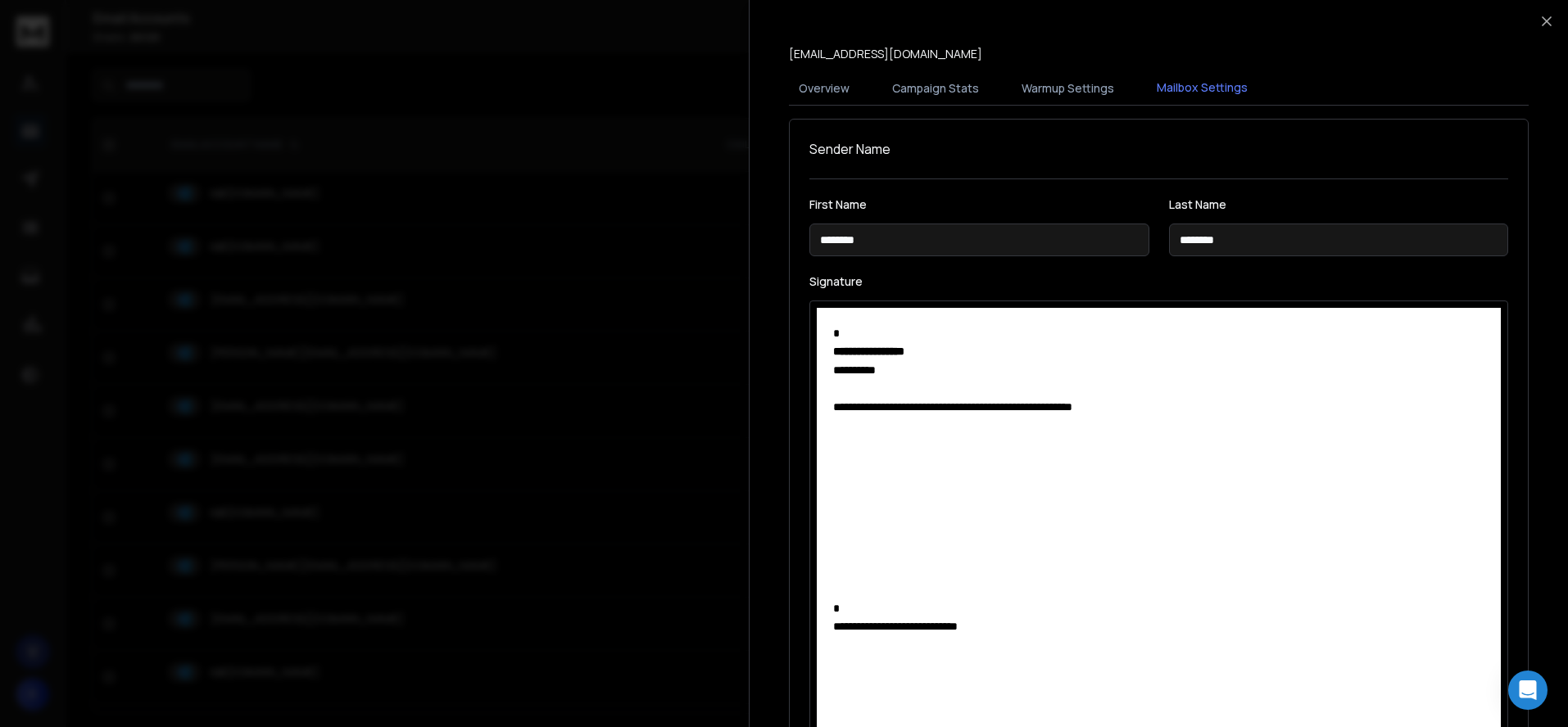
scroll to position [234, 0]
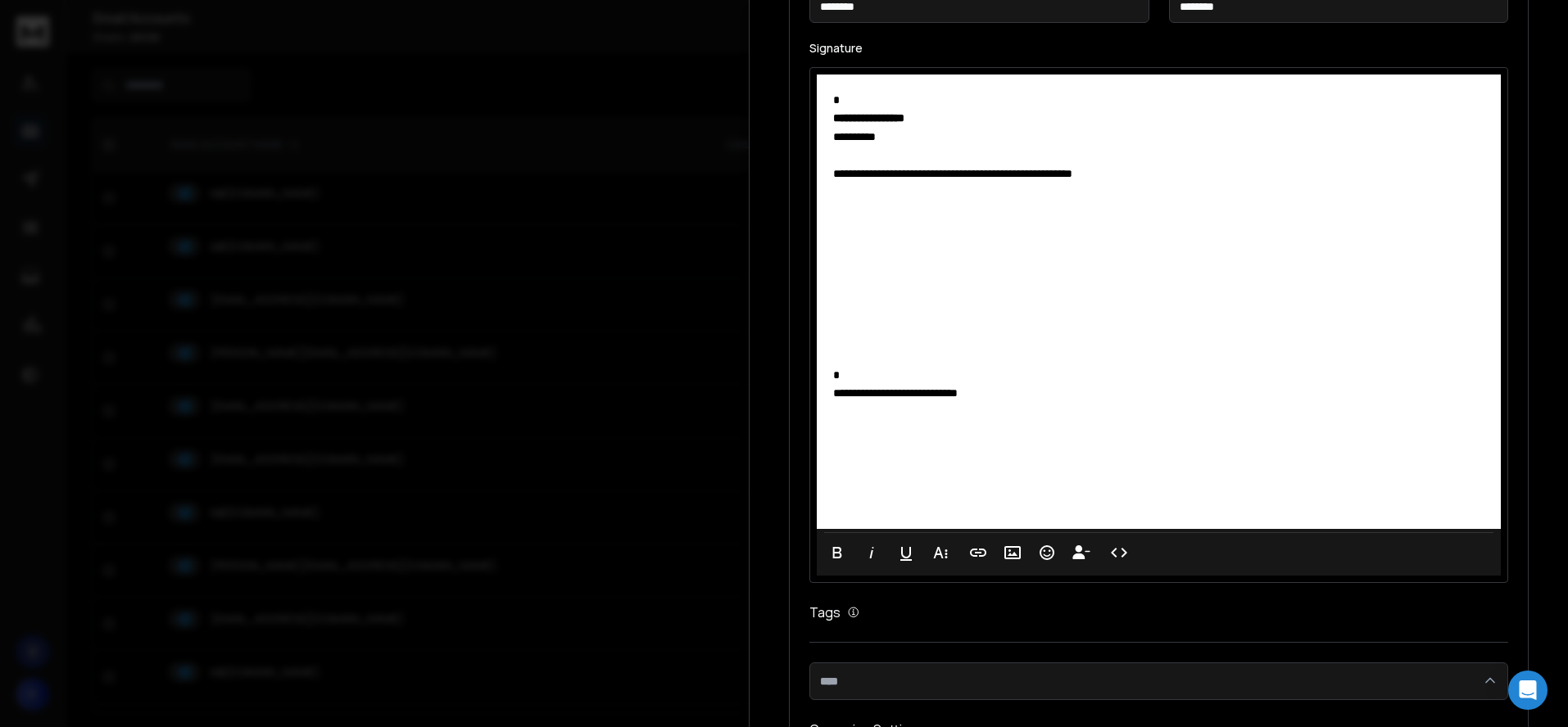
click at [966, 485] on div at bounding box center [1159, 485] width 651 height 18
click at [377, 468] on div at bounding box center [784, 363] width 1568 height 727
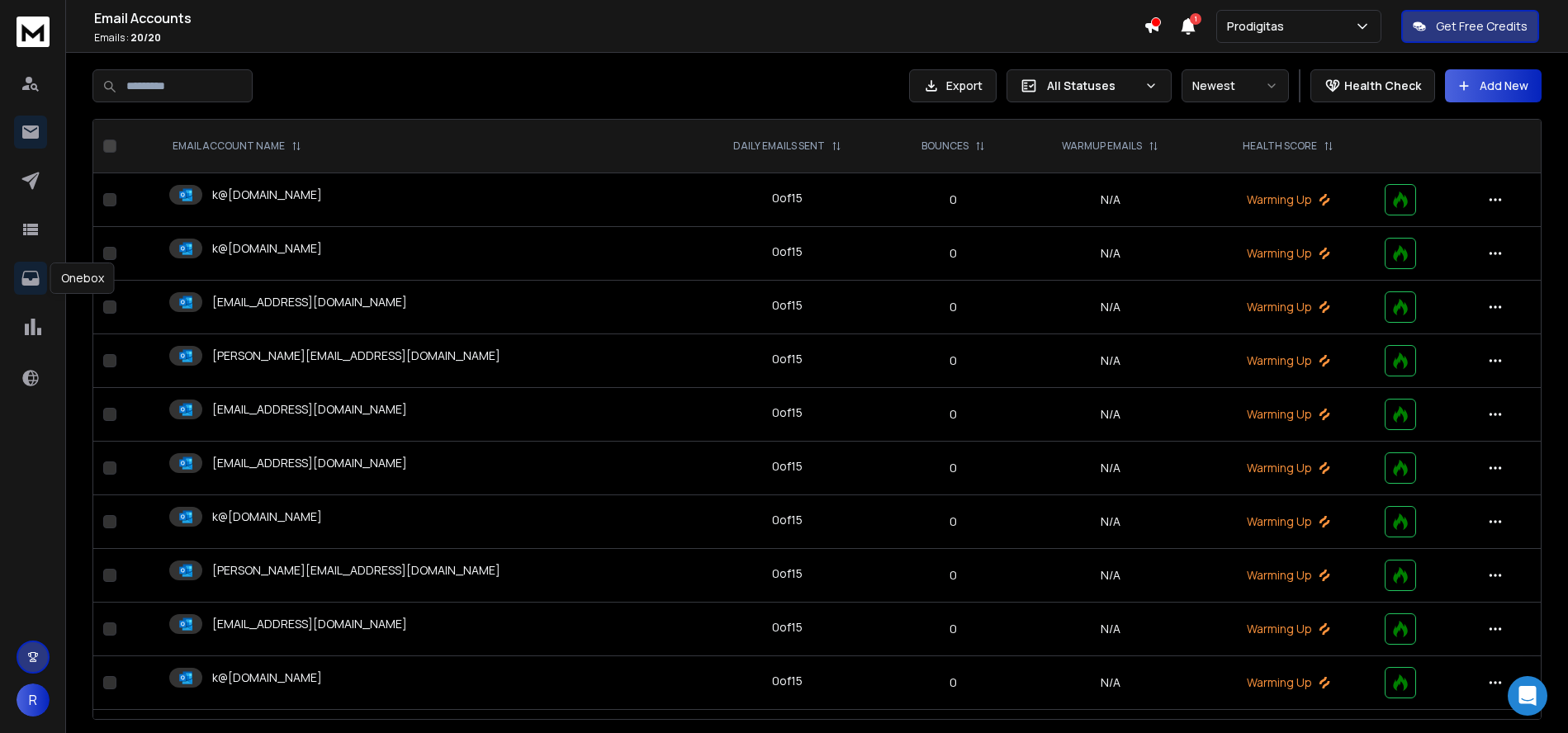
click at [33, 273] on icon at bounding box center [30, 277] width 19 height 19
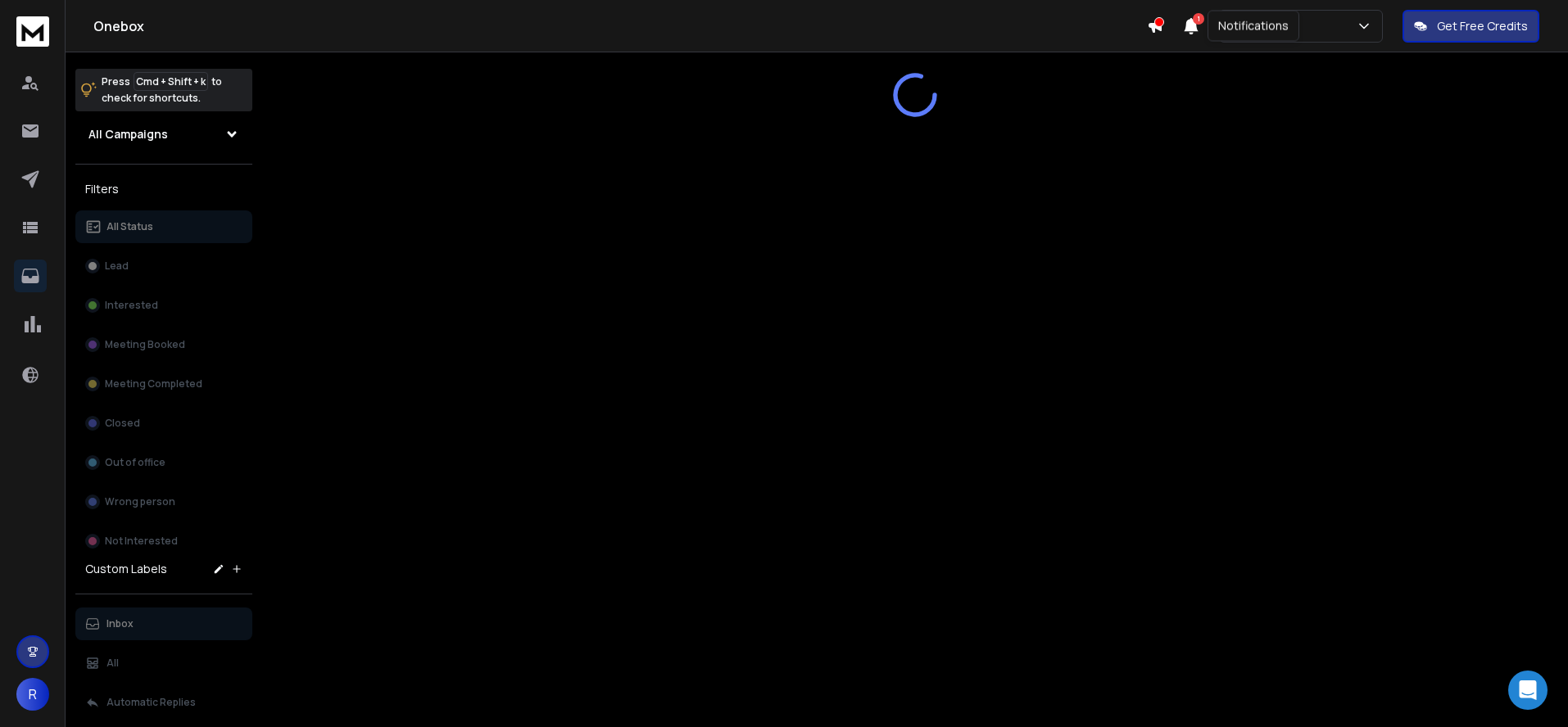
click at [1187, 23] on icon at bounding box center [1191, 27] width 17 height 17
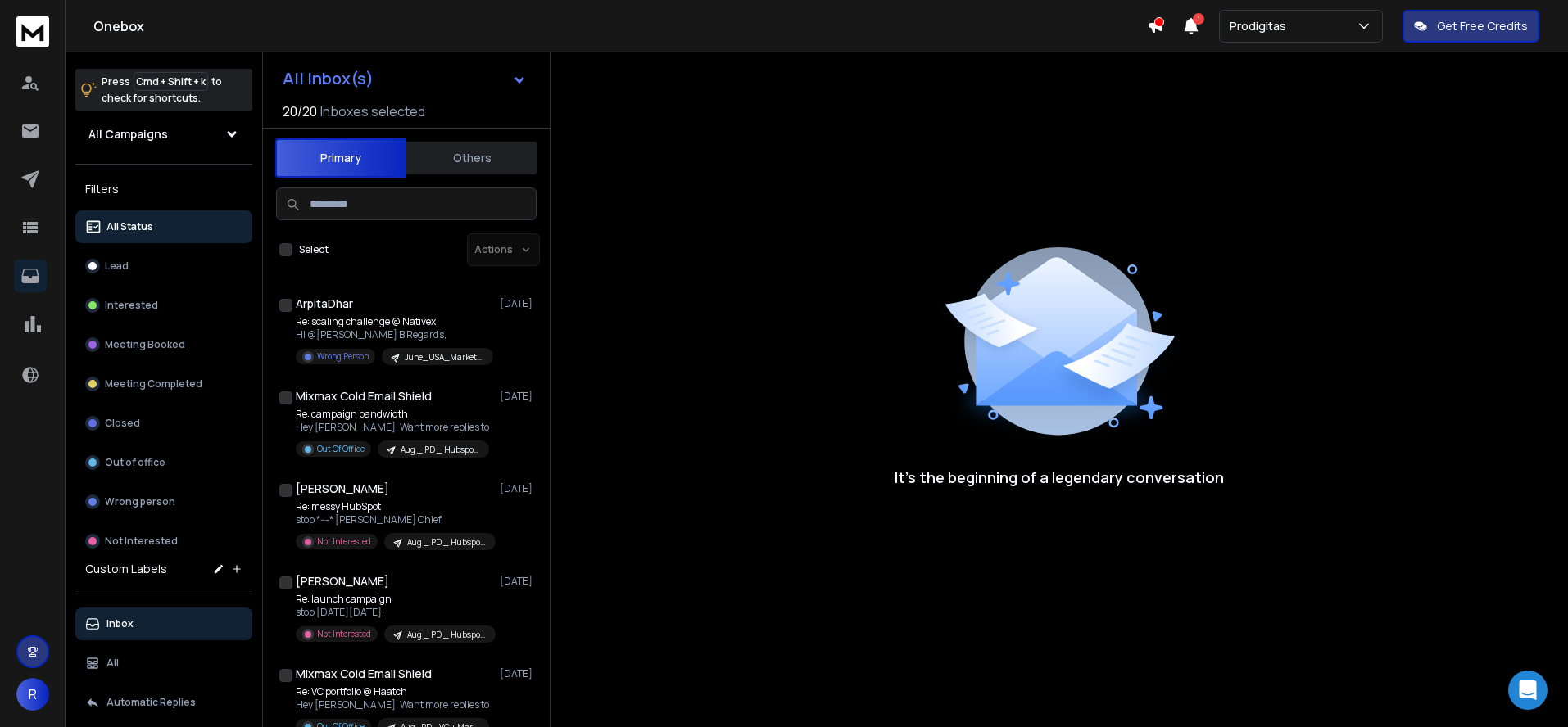
click at [505, 136] on div "All Inbox(s) 20 / 20 Inboxes selected Primary Others Select Actions ArpitaDhar …" at bounding box center [406, 415] width 287 height 727
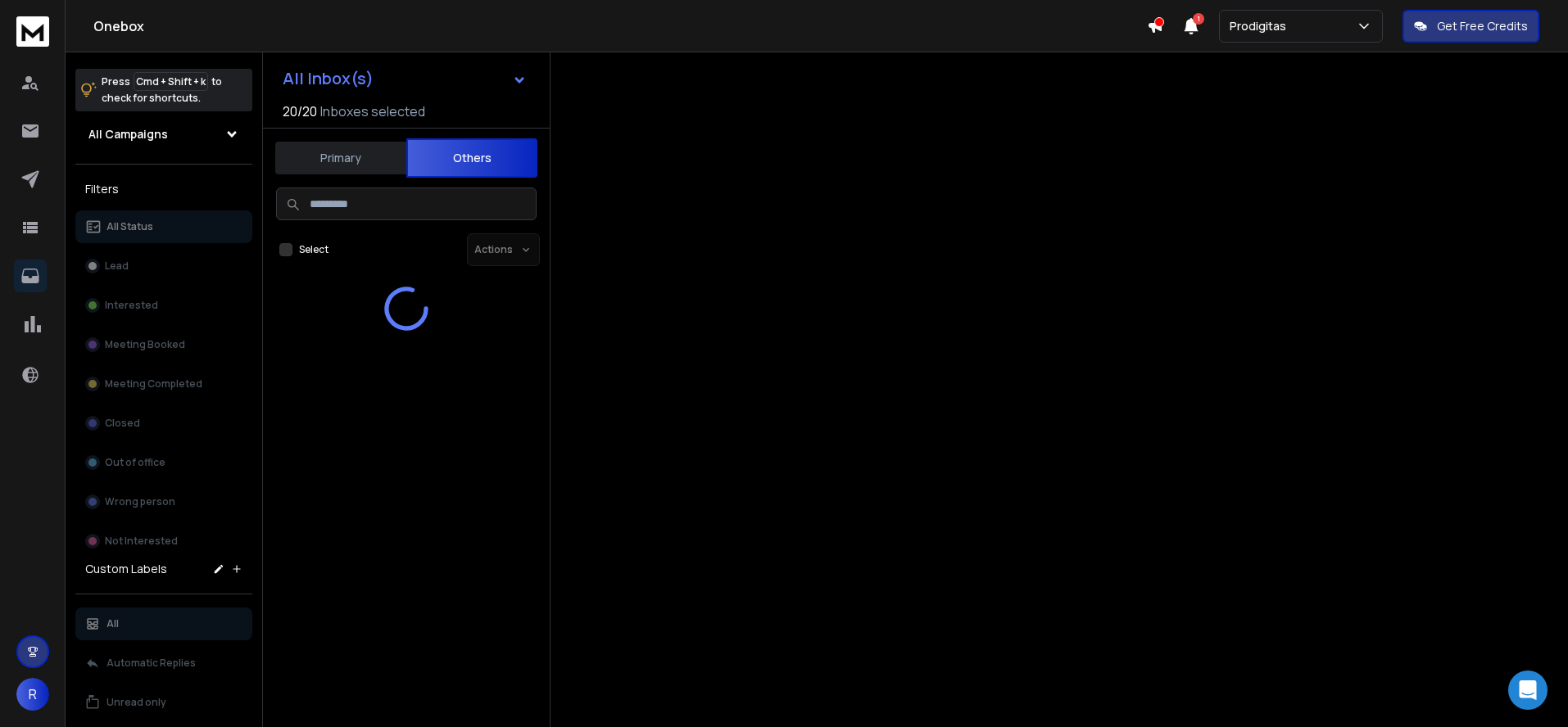
click at [476, 169] on button "Others" at bounding box center [471, 158] width 131 height 39
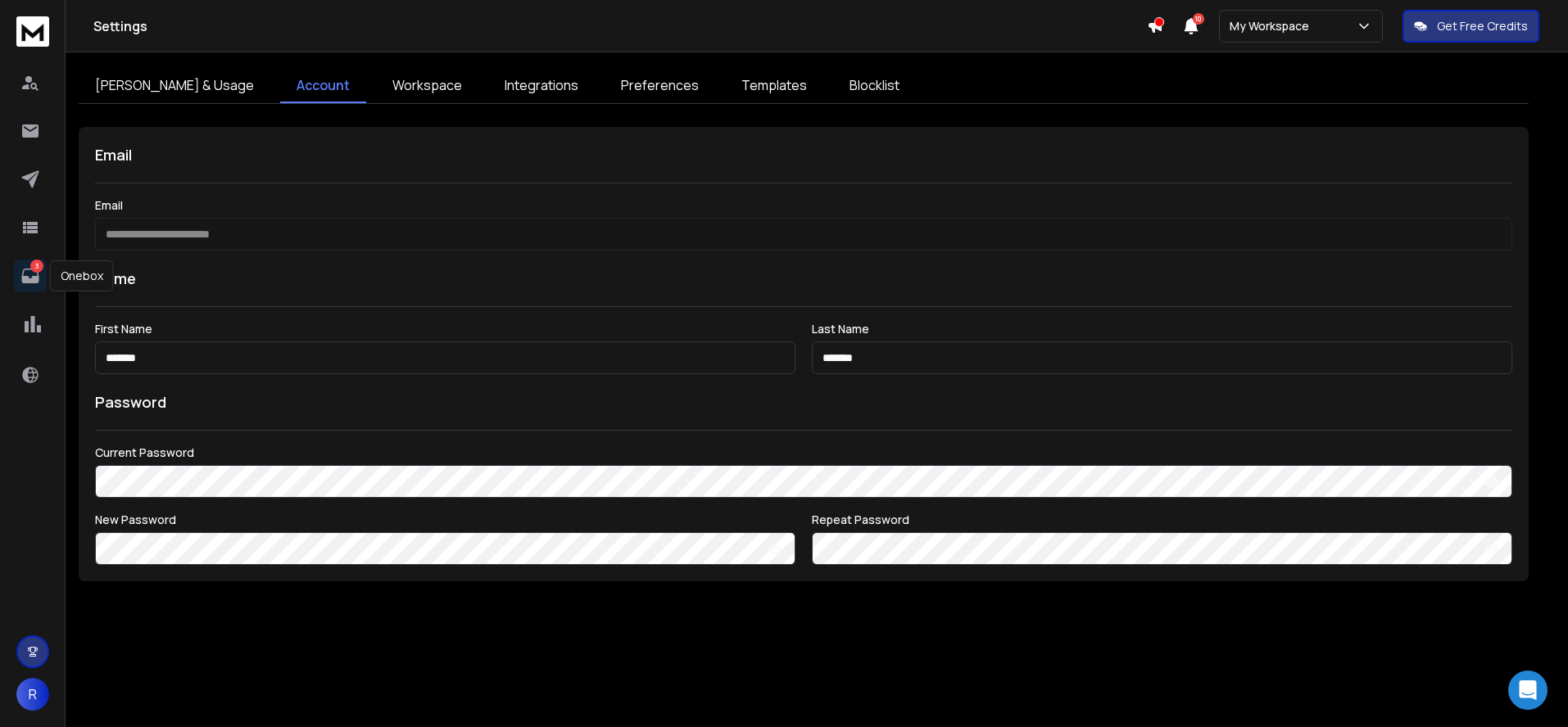
click at [24, 281] on icon at bounding box center [29, 276] width 17 height 15
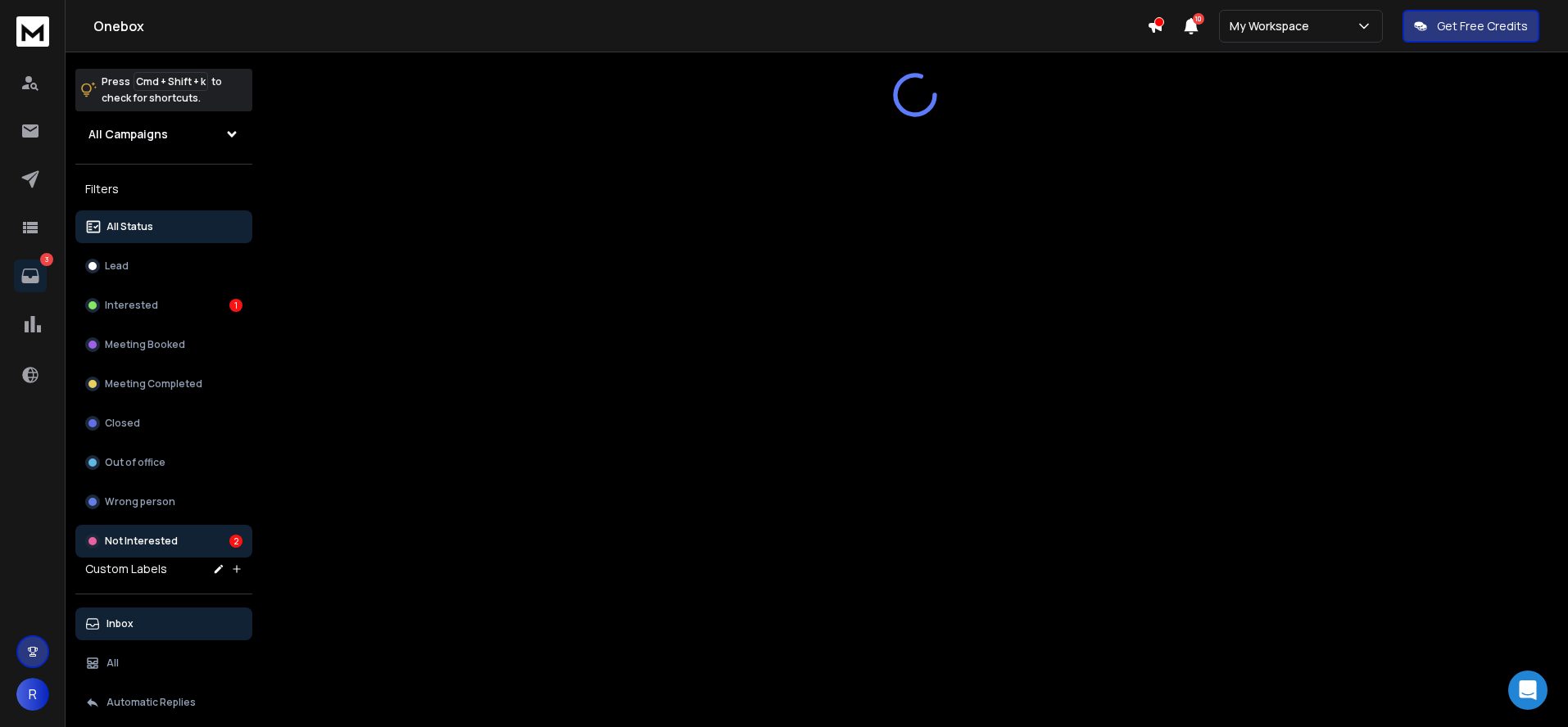
click at [160, 534] on div "Not Interested" at bounding box center [131, 541] width 93 height 15
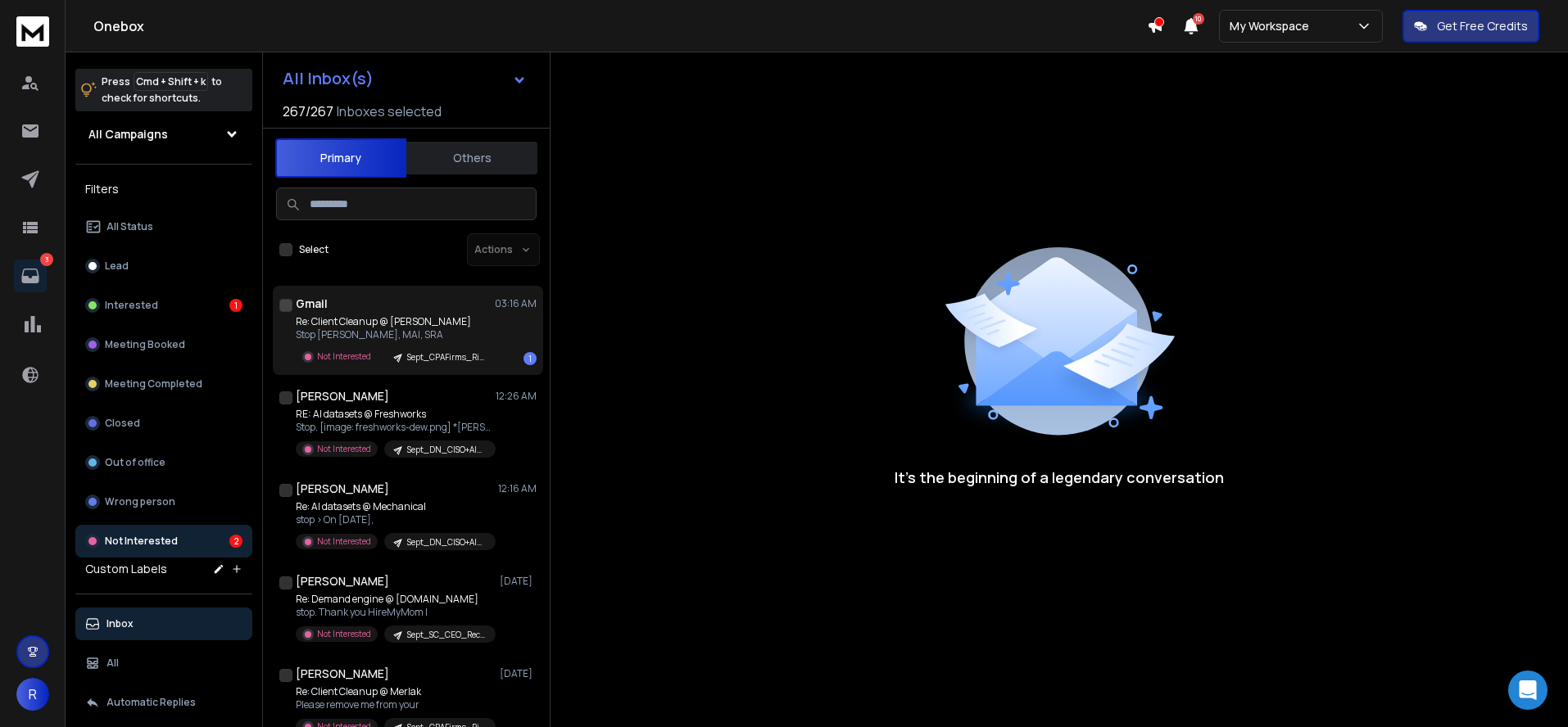
click at [402, 311] on div "Gmail 03:16 AM" at bounding box center [416, 304] width 241 height 17
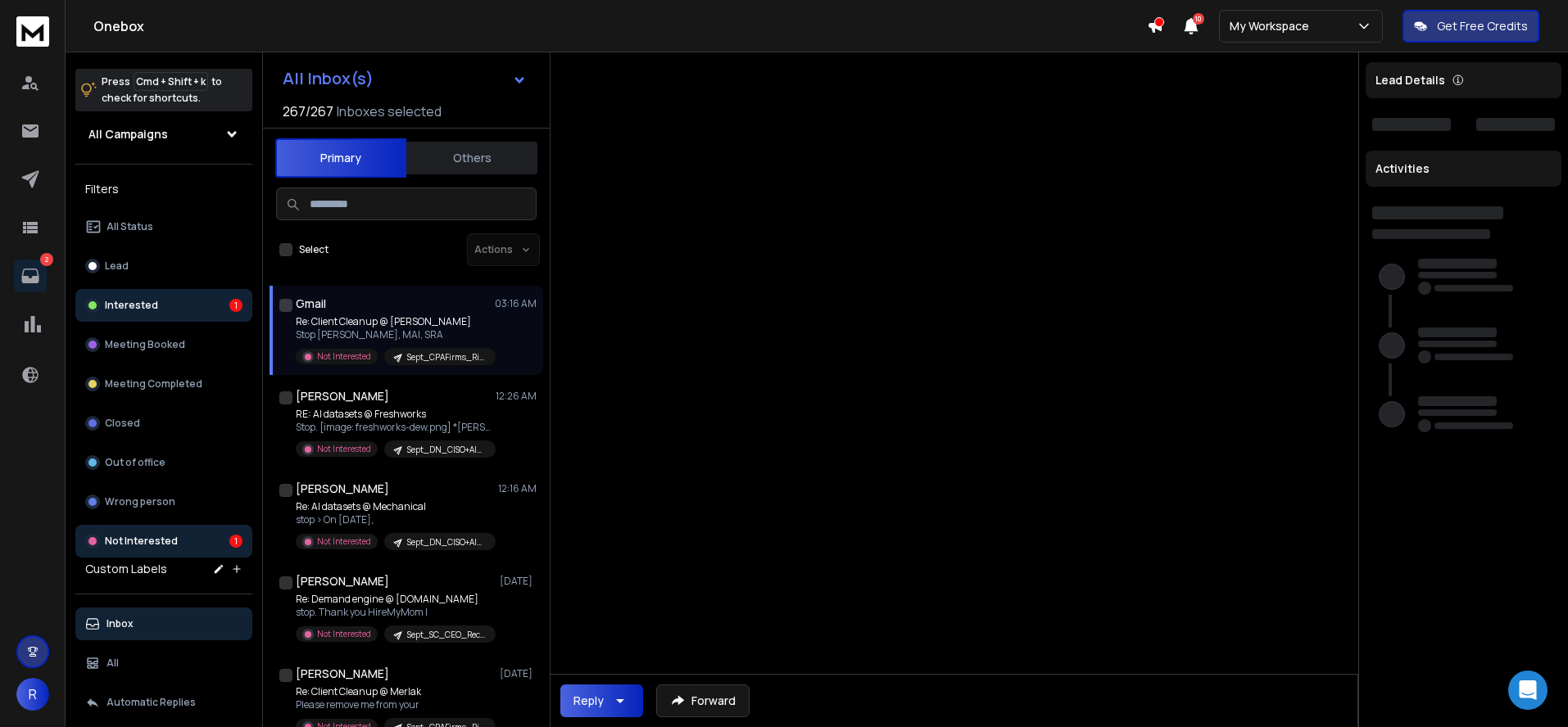
click at [142, 303] on p "Interested" at bounding box center [131, 305] width 53 height 13
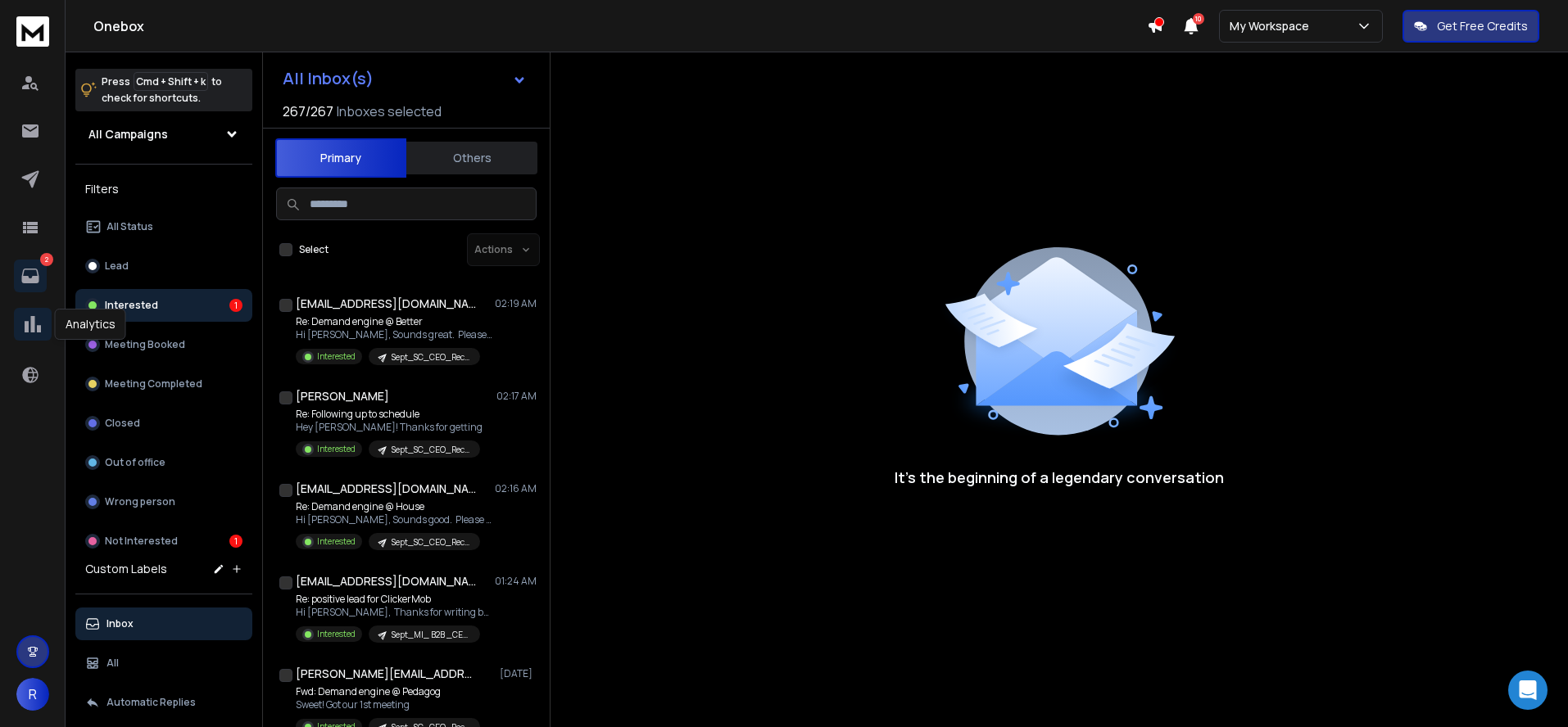
click at [25, 329] on icon at bounding box center [33, 325] width 17 height 17
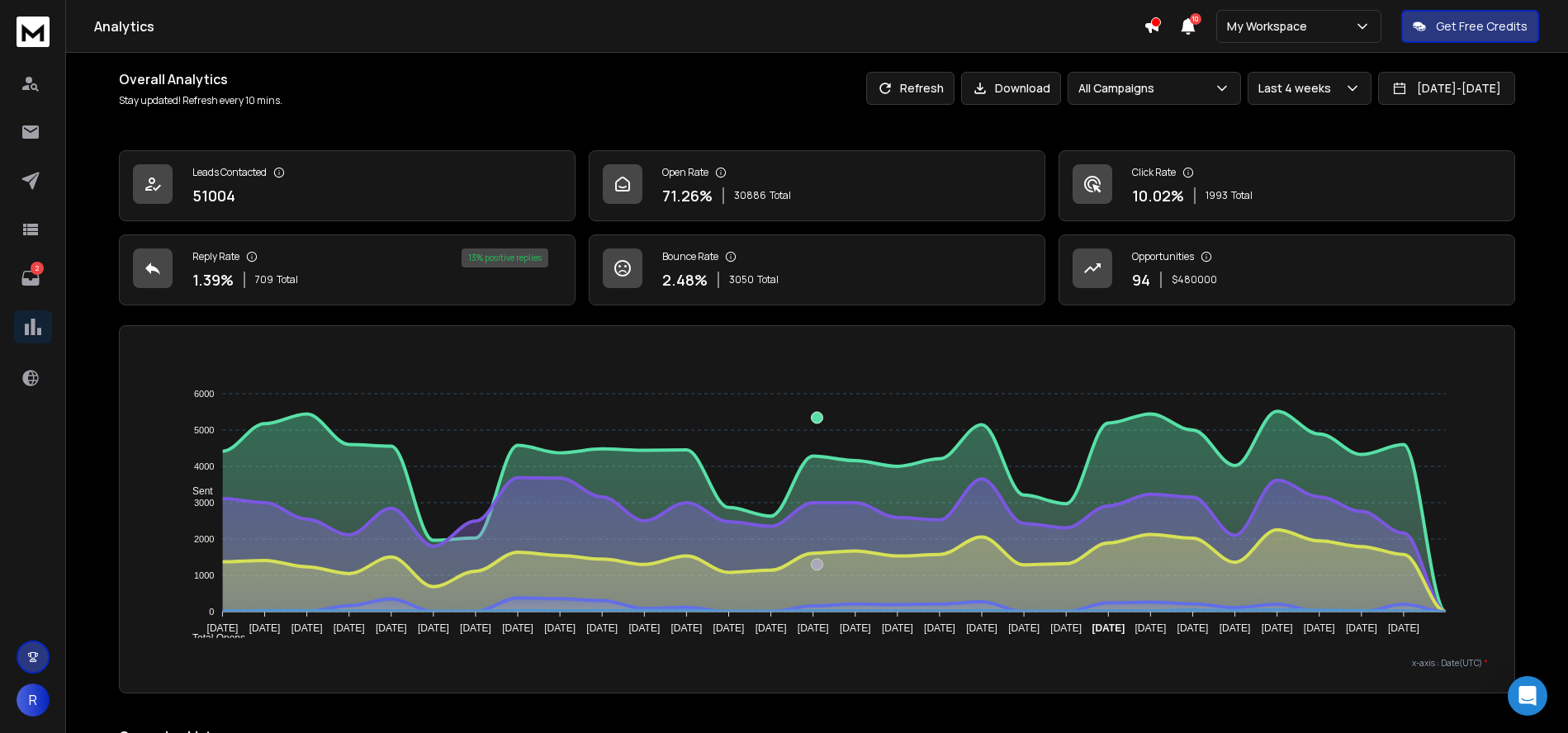
click at [1320, 93] on div "Refresh Download All Campaigns Last 4 weeks [DATE] - [DATE]" at bounding box center [1191, 89] width 649 height 33
drag, startPoint x: 1401, startPoint y: 80, endPoint x: 1397, endPoint y: 88, distance: 8.9
click at [1400, 80] on button "[DATE] - [DATE]" at bounding box center [1447, 89] width 137 height 33
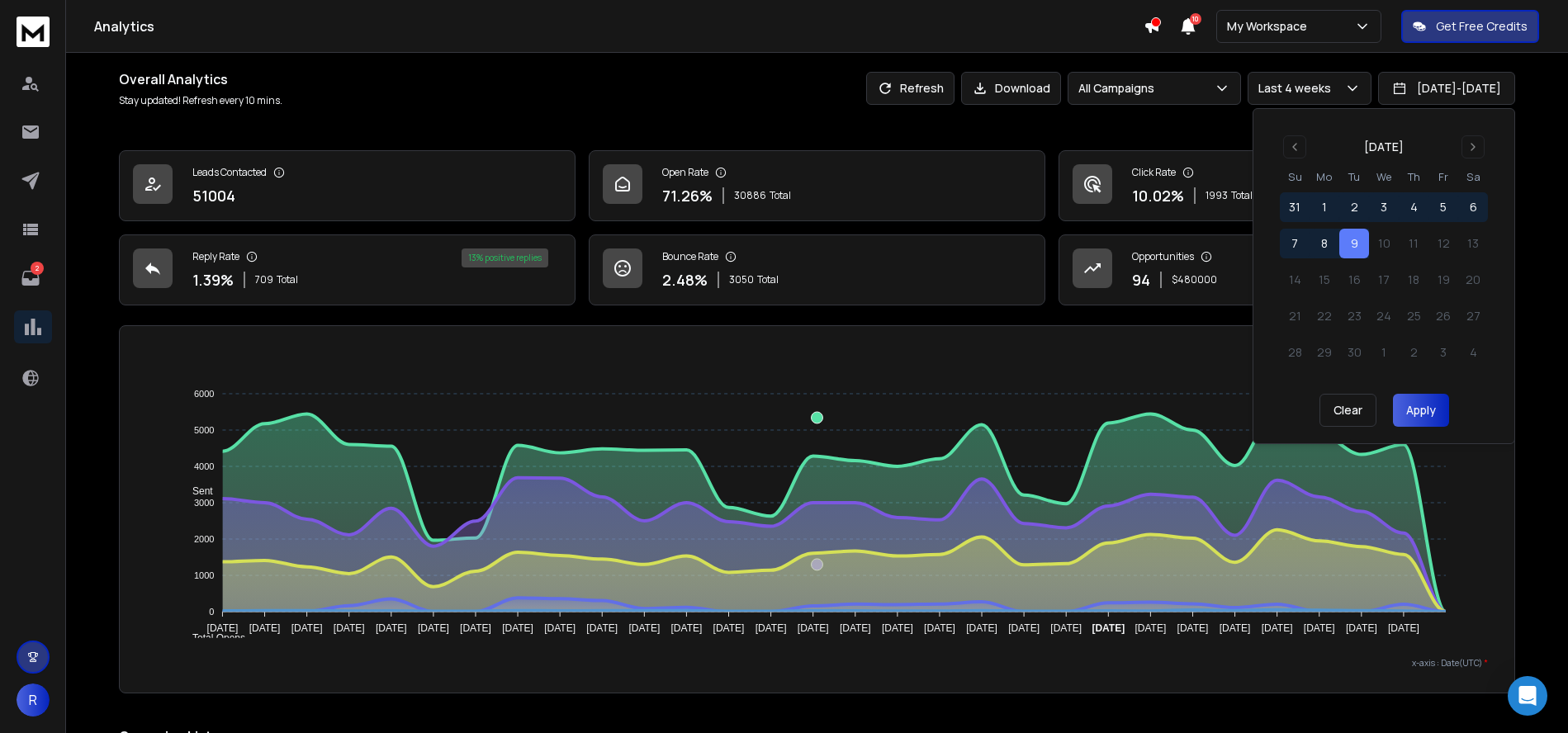
click at [1323, 201] on button "1" at bounding box center [1325, 207] width 30 height 30
click at [1349, 238] on button "9" at bounding box center [1354, 243] width 30 height 30
click at [1320, 205] on button "1" at bounding box center [1325, 207] width 30 height 30
click at [1340, 244] on button "9" at bounding box center [1354, 243] width 30 height 30
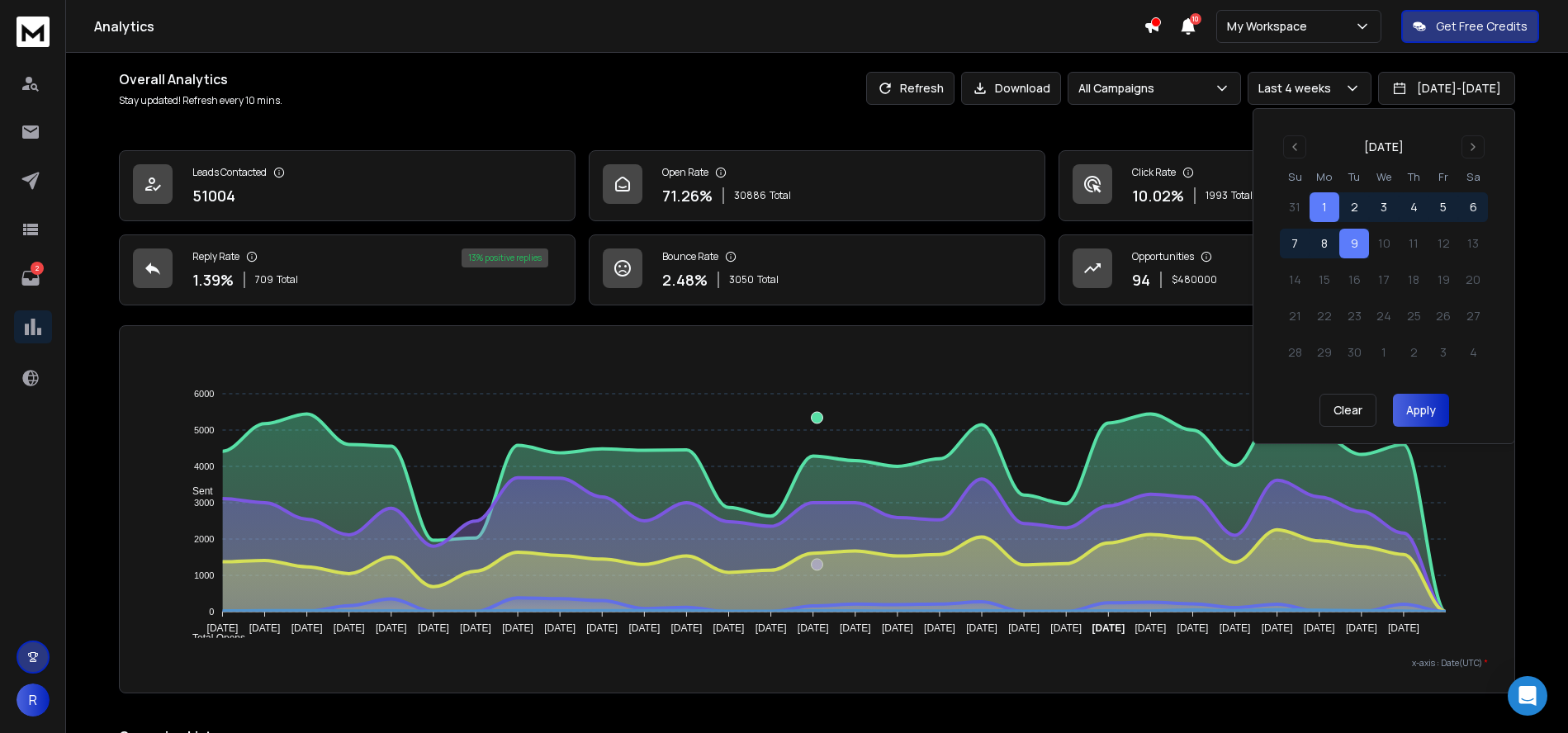
click at [1413, 422] on button "Apply" at bounding box center [1421, 410] width 56 height 33
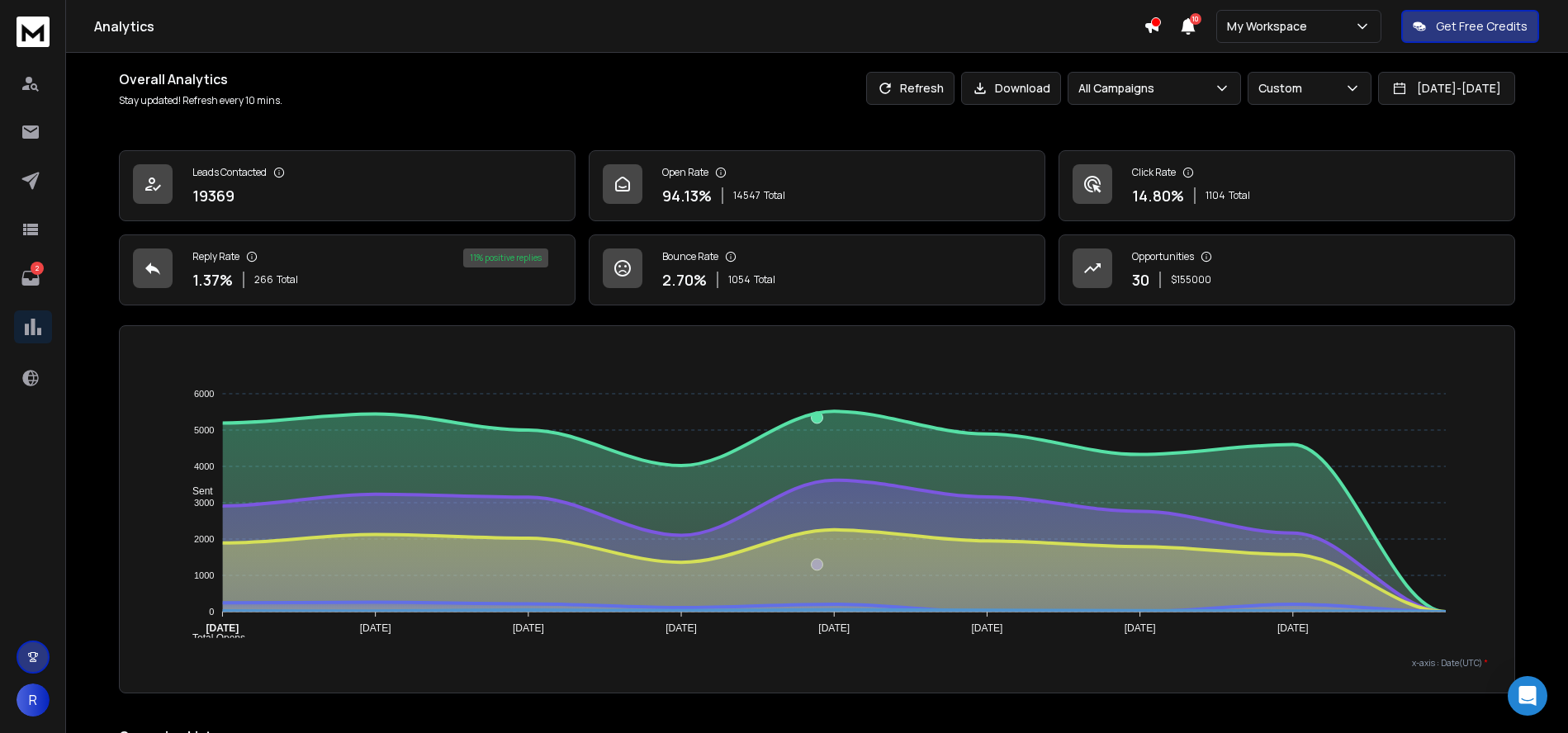
click at [1276, 43] on div "Analytics 10 My Workspace Get Free Credits" at bounding box center [784, 26] width 1568 height 53
click at [1276, 39] on button "My Workspace" at bounding box center [1299, 27] width 165 height 33
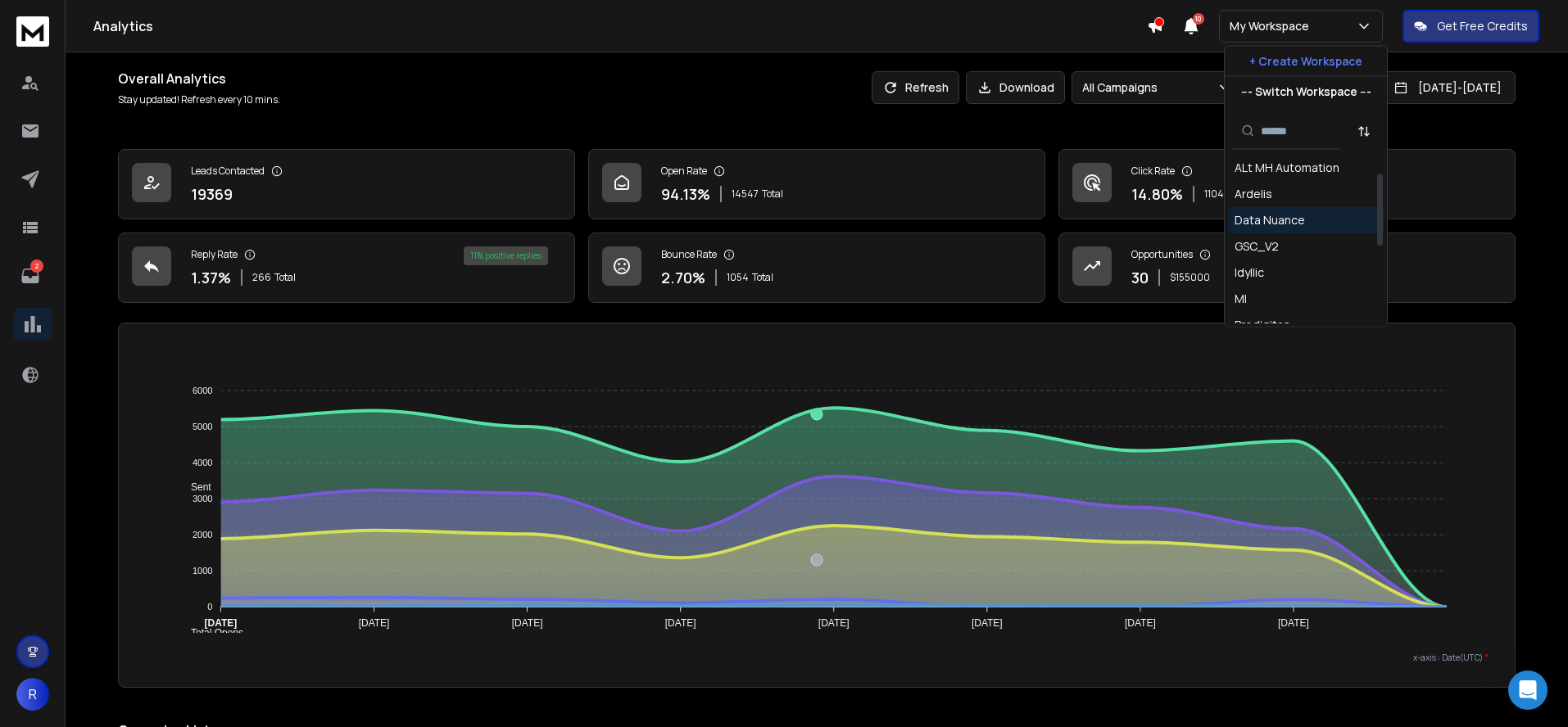
scroll to position [14, 0]
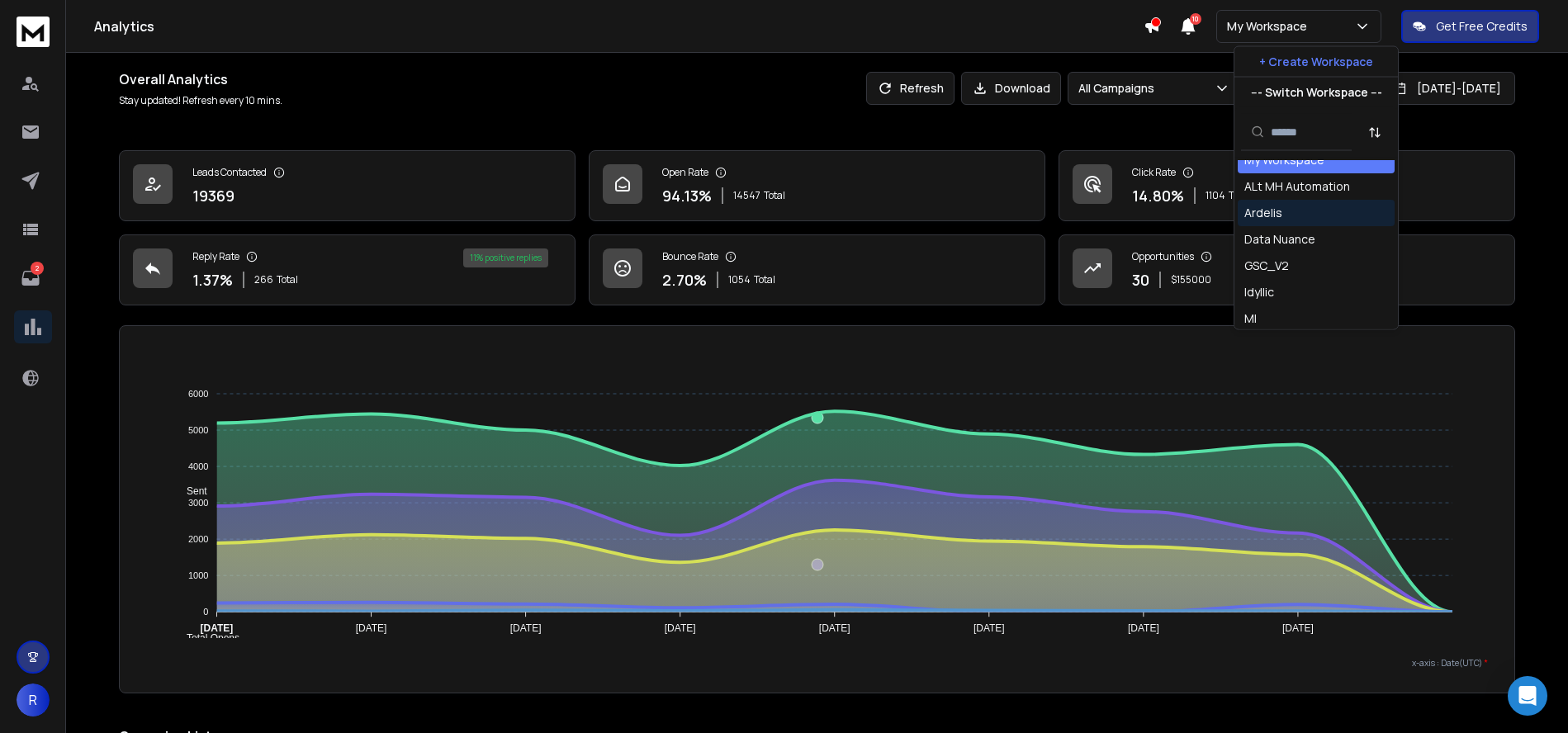
click at [553, 31] on h1 "Analytics" at bounding box center [619, 26] width 1049 height 19
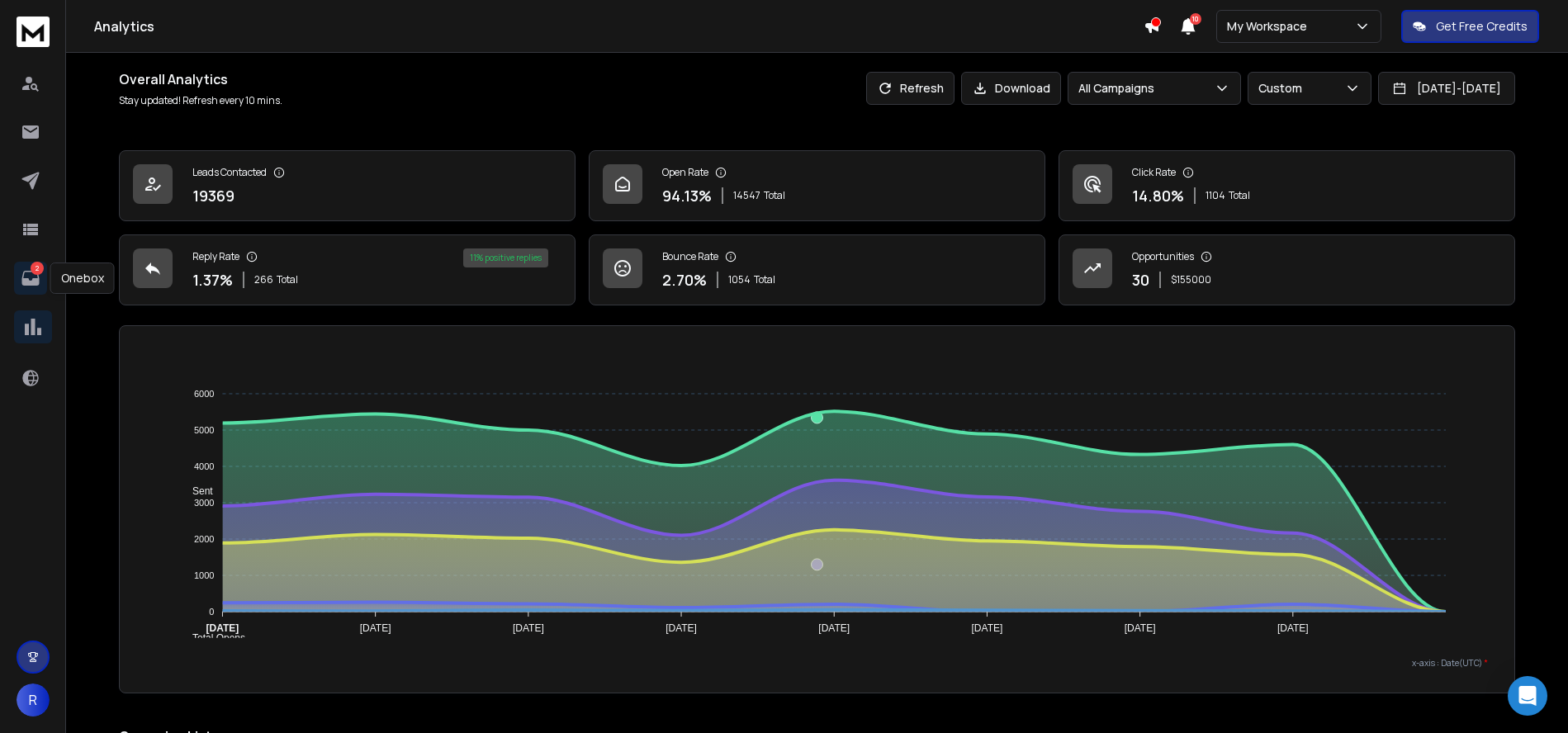
click at [40, 265] on p "2" at bounding box center [37, 268] width 13 height 13
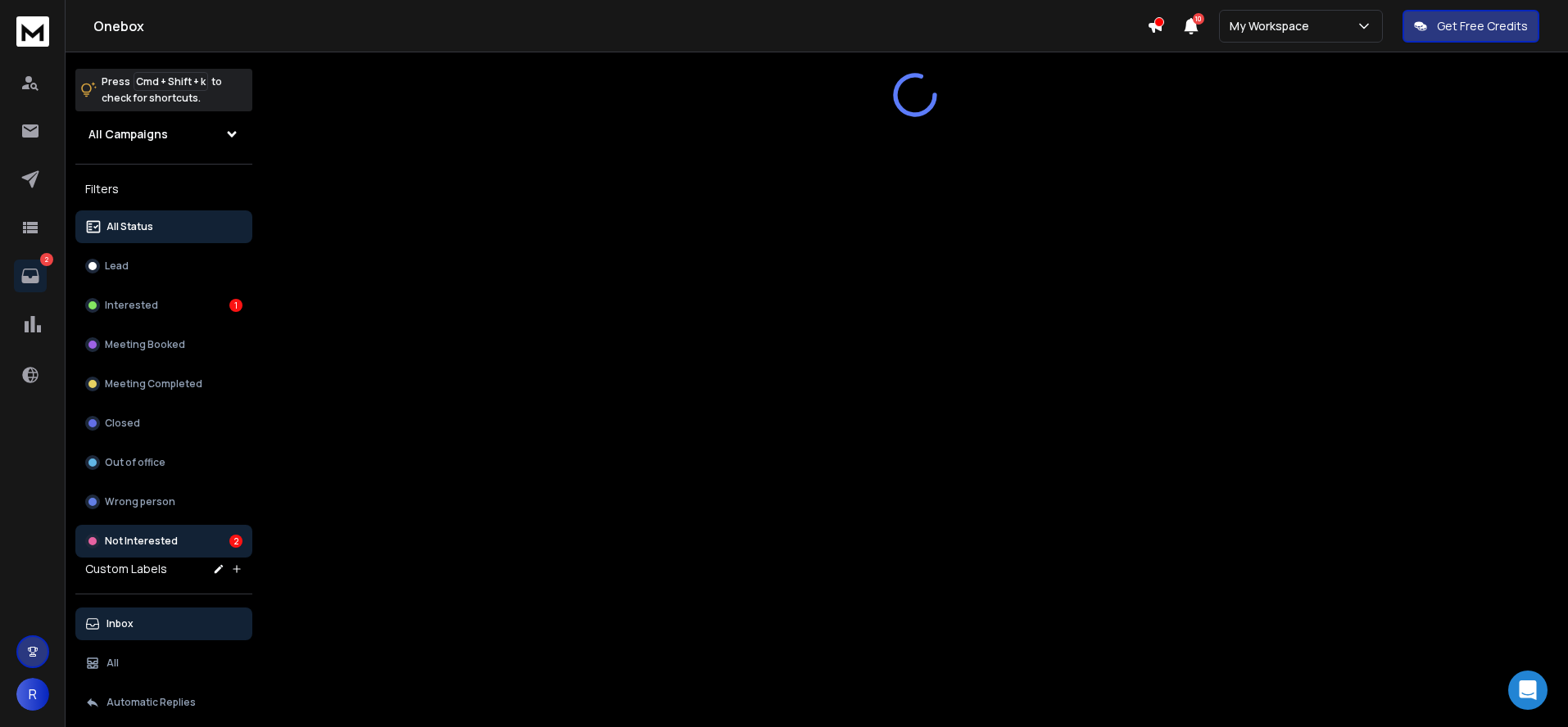
click at [186, 538] on button "Not Interested 2" at bounding box center [163, 542] width 177 height 33
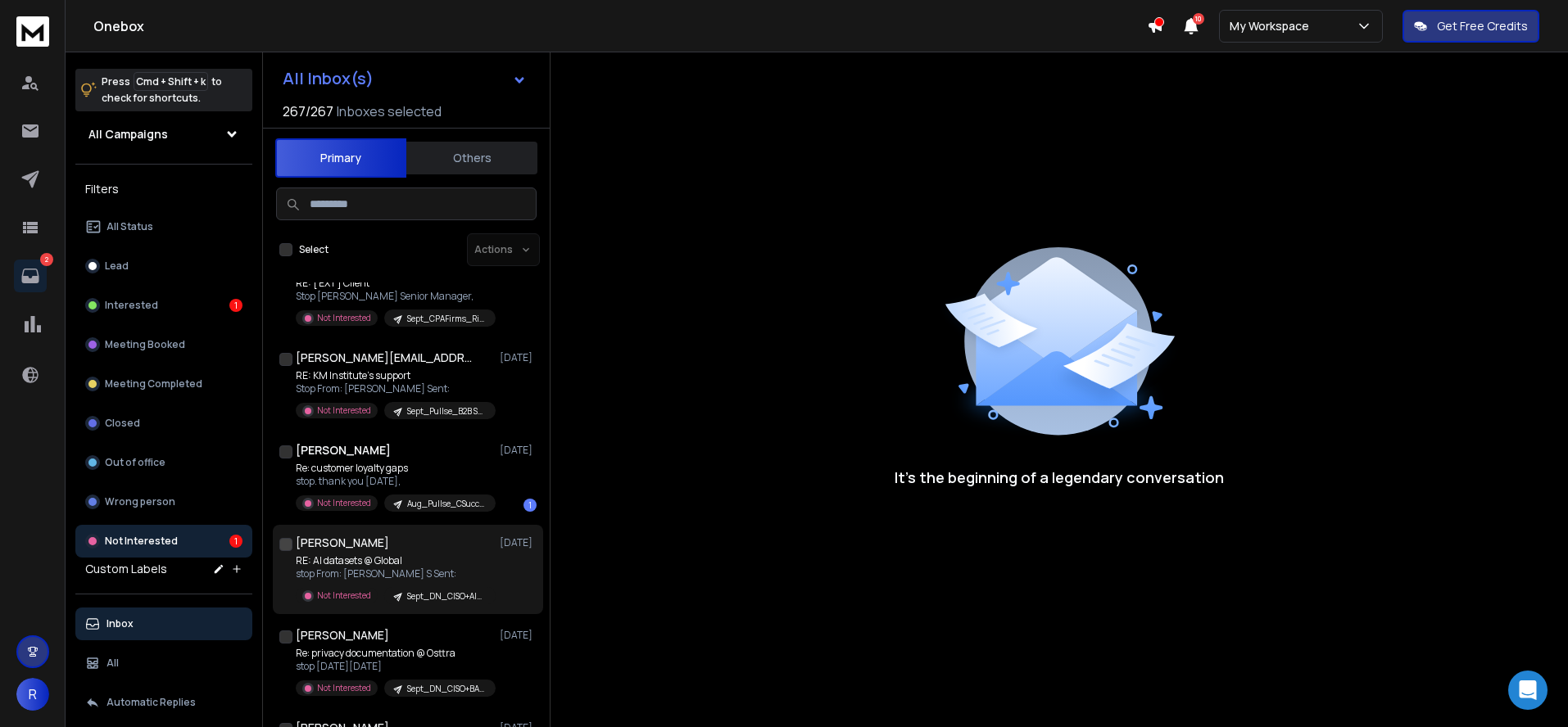
scroll to position [913, 0]
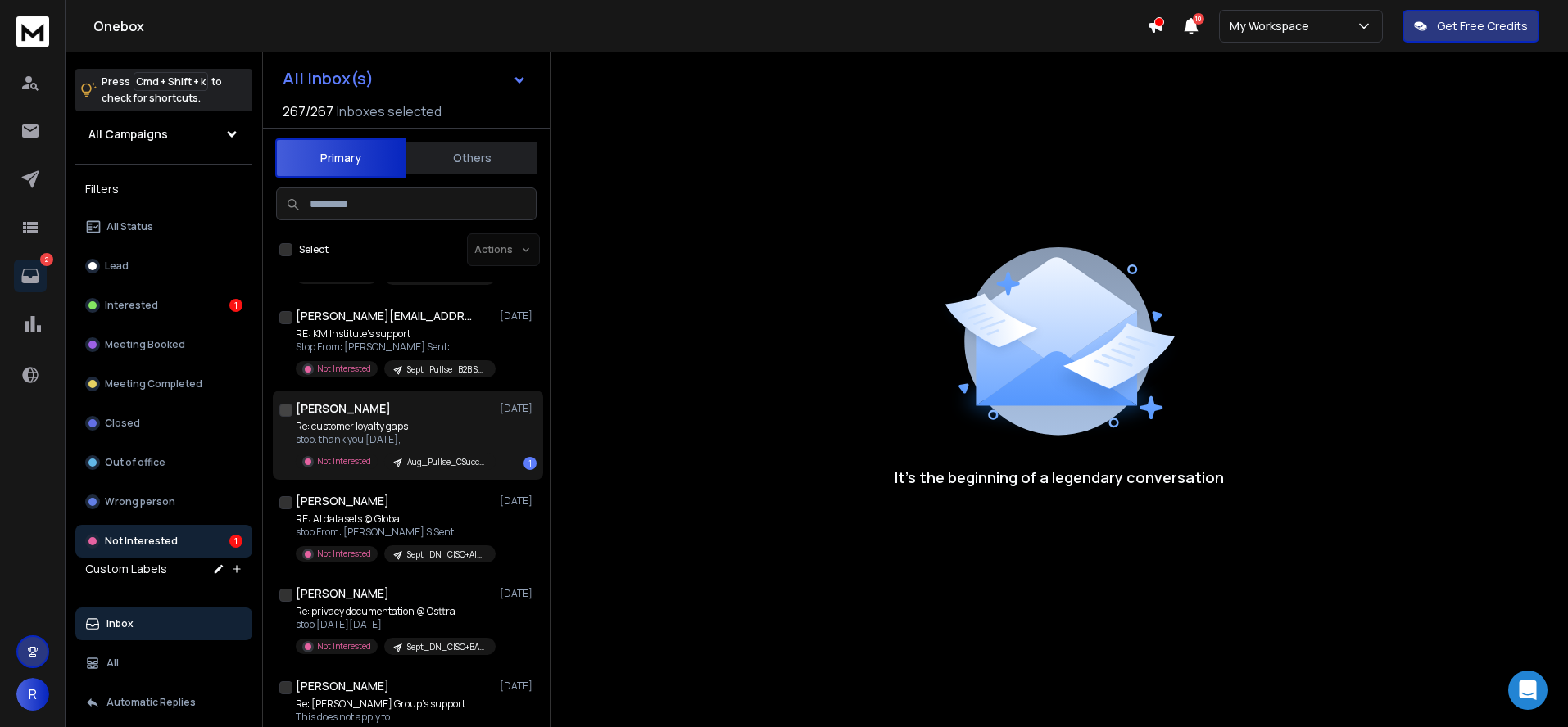
click at [418, 455] on div "Aug_Pullse_CSuccess_ECOM_40-500_USA++" at bounding box center [439, 461] width 111 height 17
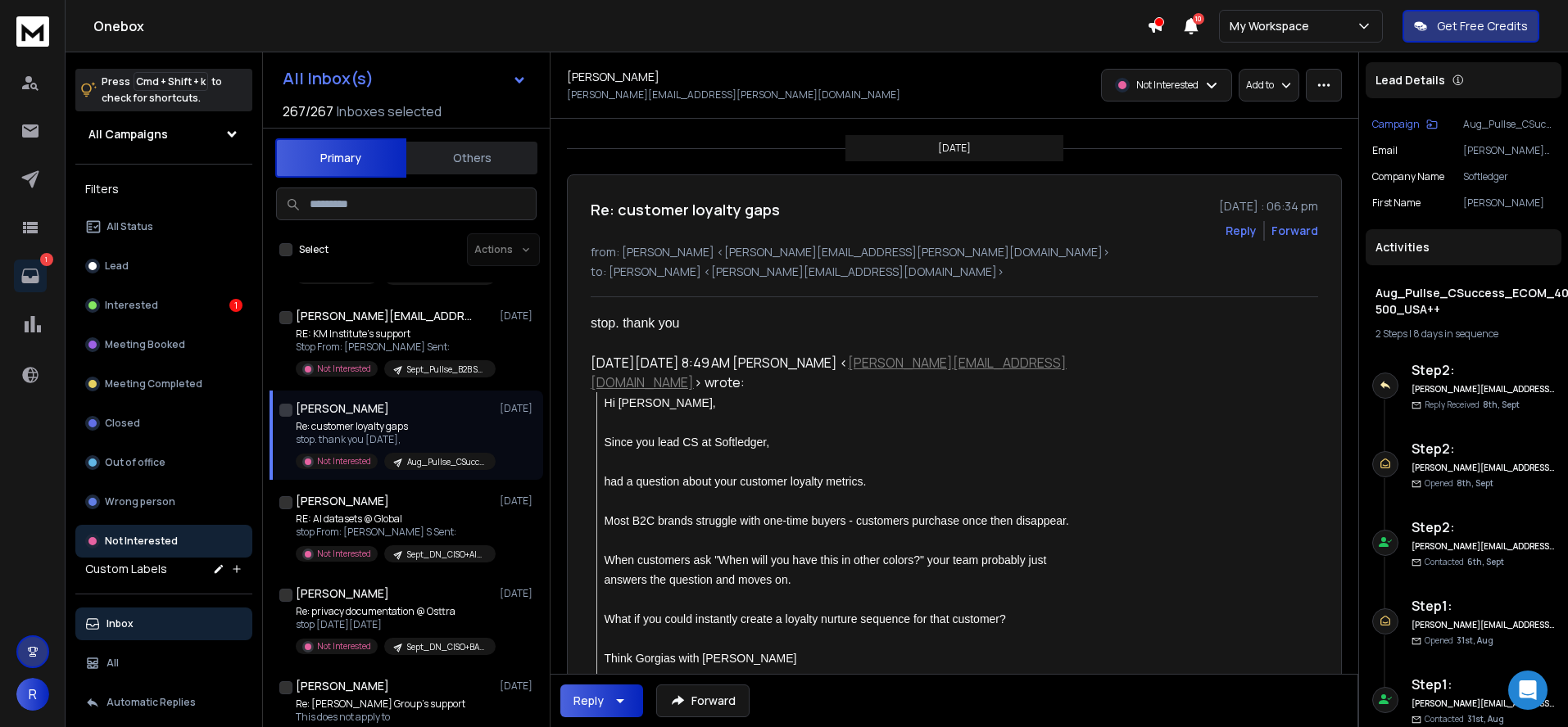
click at [439, 178] on div "Primary Others Select Actions Gmail 03:16 AM Re: Client Cleanup @ Kenny Stop Ri…" at bounding box center [406, 481] width 287 height 679
click at [449, 159] on button "Others" at bounding box center [471, 158] width 131 height 36
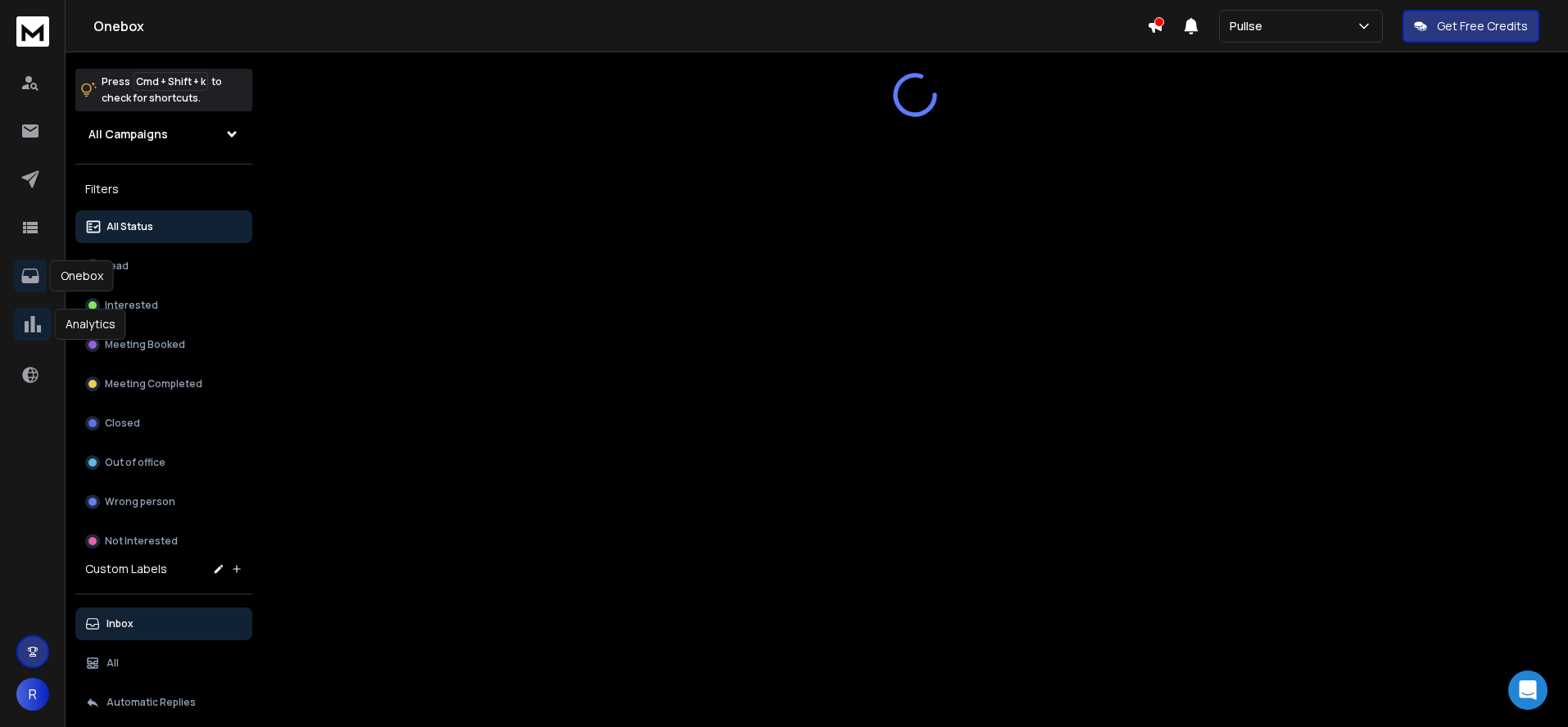
click at [22, 305] on link at bounding box center [32, 324] width 38 height 38
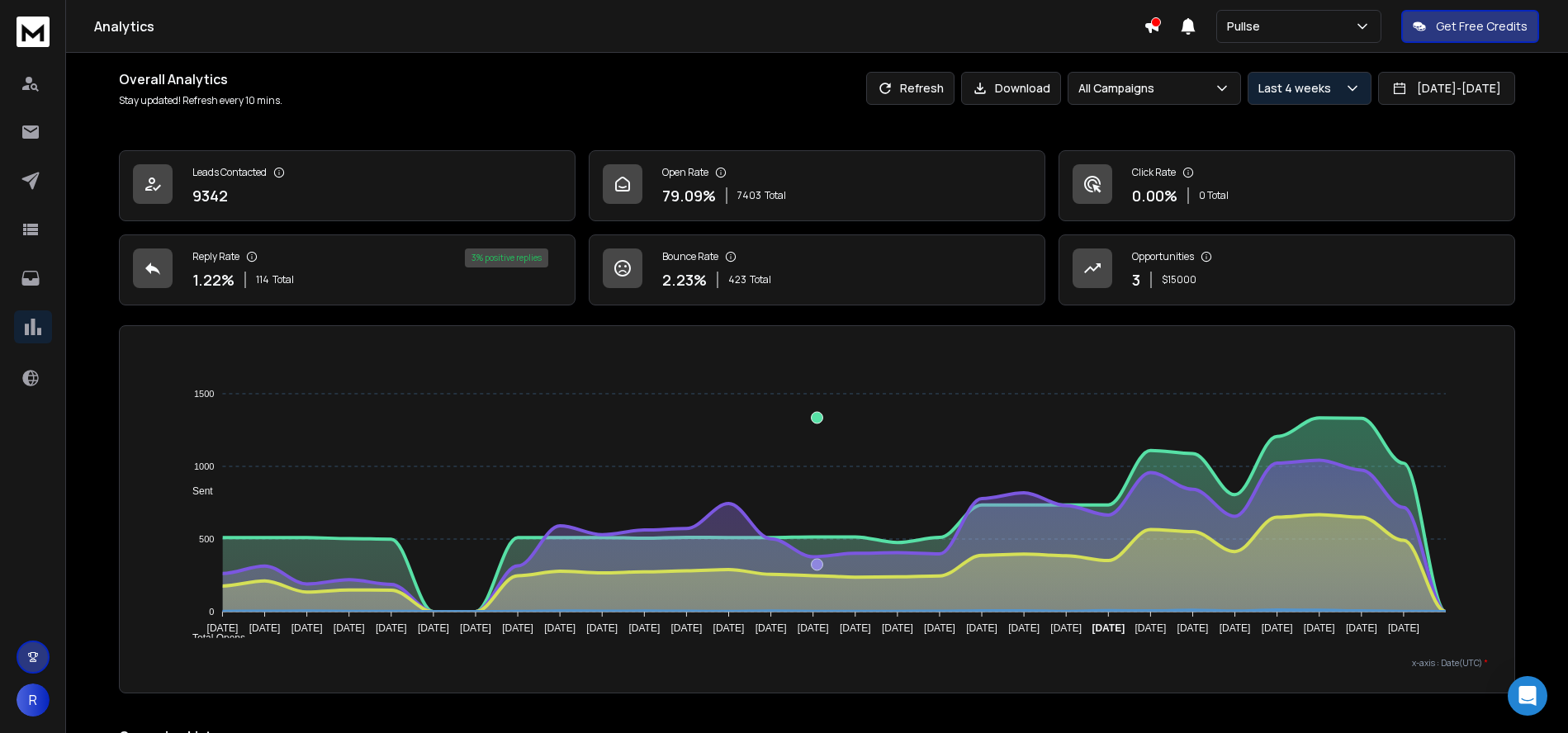
click at [1269, 78] on button "Last 4 weeks" at bounding box center [1310, 89] width 124 height 33
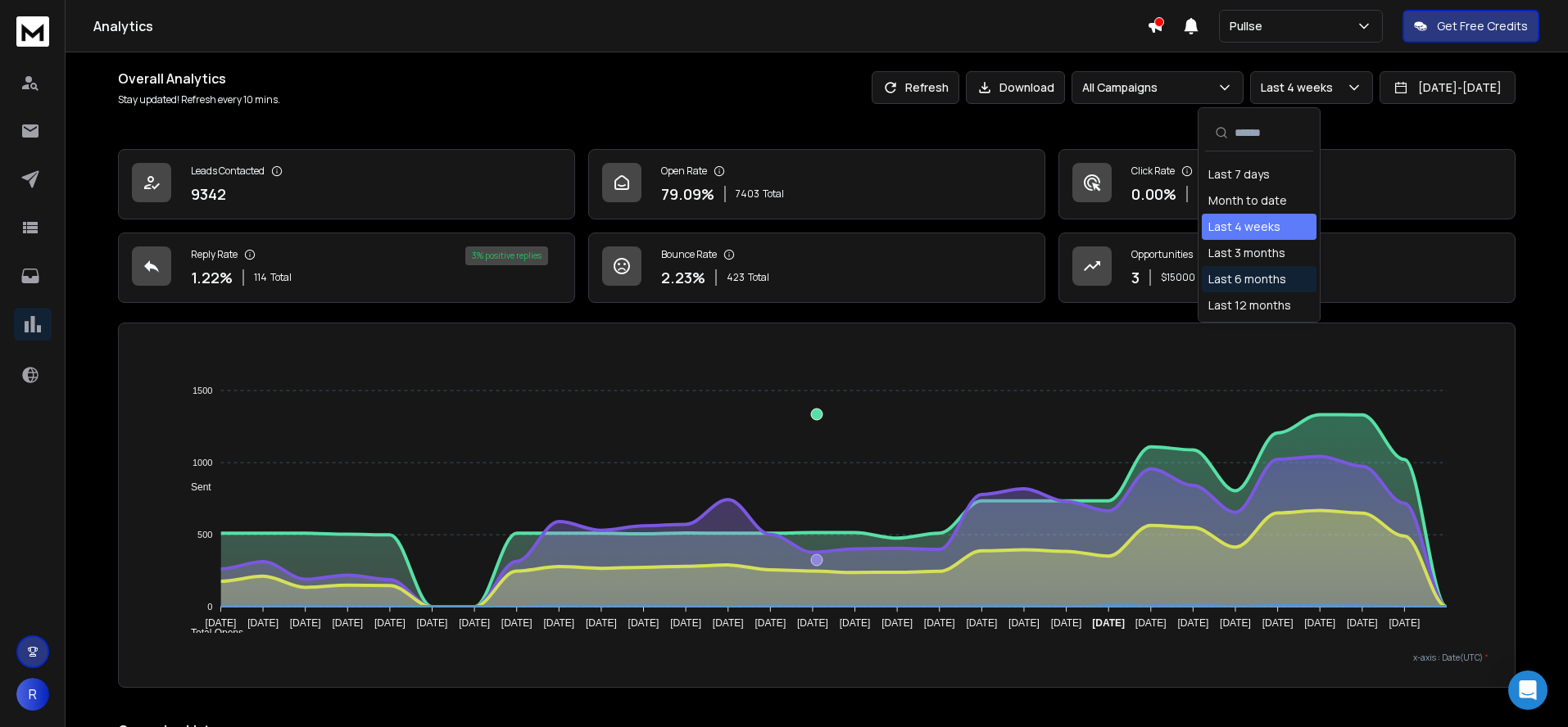
click at [1267, 271] on div "Last 6 months" at bounding box center [1247, 280] width 78 height 17
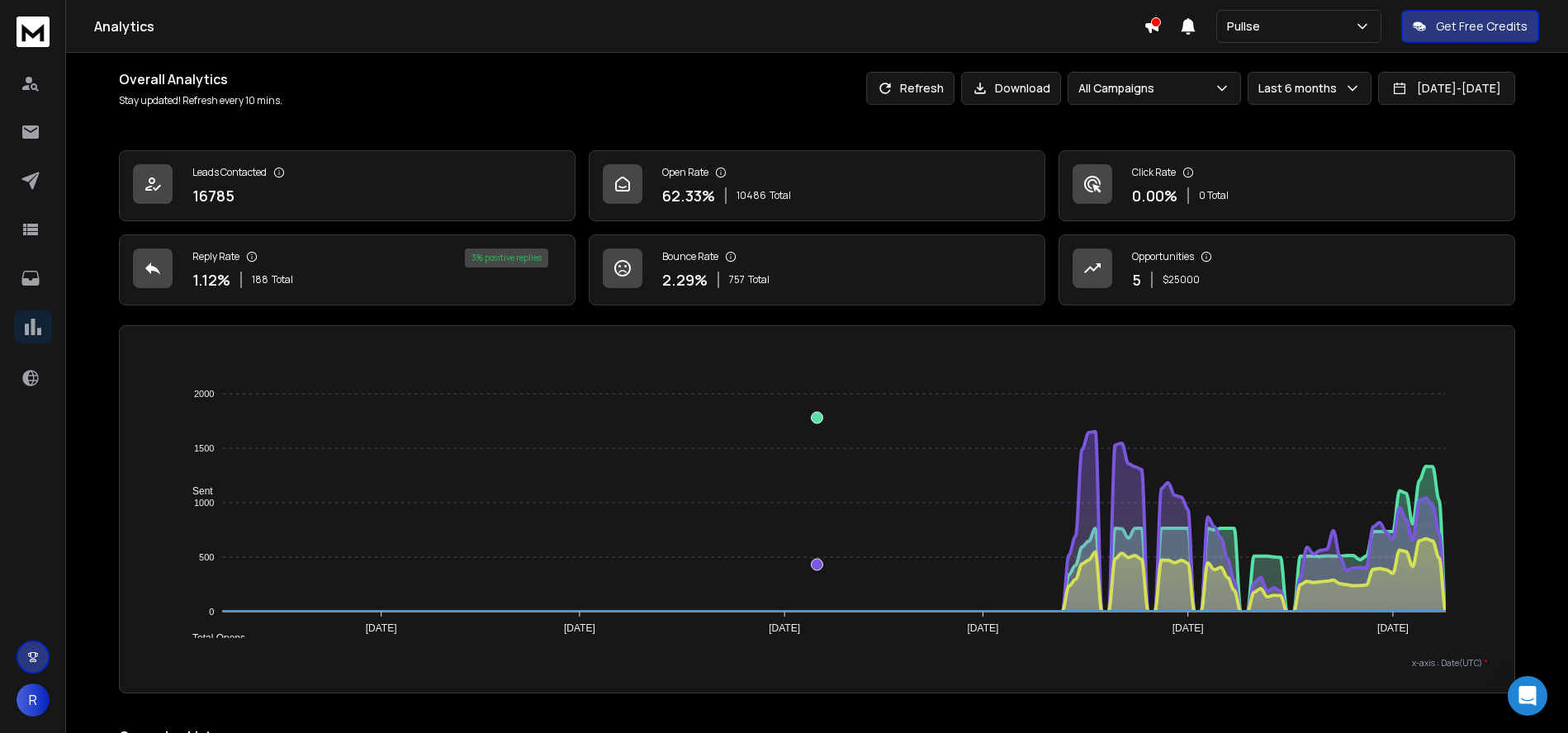
drag, startPoint x: 1068, startPoint y: 602, endPoint x: 1091, endPoint y: 664, distance: 66.1
click at [1091, 664] on div "Sent Total Opens Unique Opens Links Clicked Total Replies 2000 2000 1500 1500 1…" at bounding box center [817, 509] width 1397 height 368
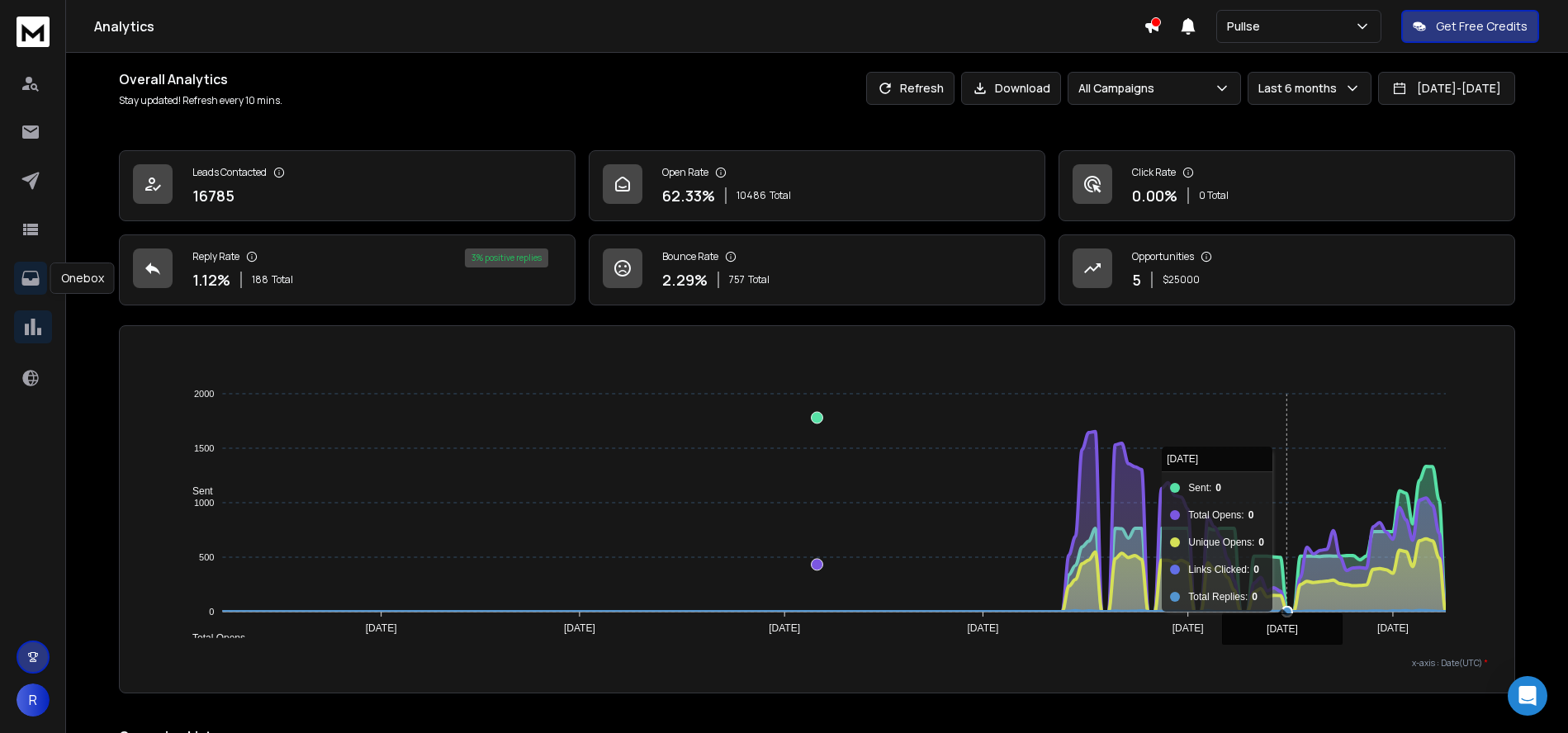
click at [46, 276] on link at bounding box center [31, 278] width 33 height 33
click at [43, 275] on link at bounding box center [31, 278] width 33 height 33
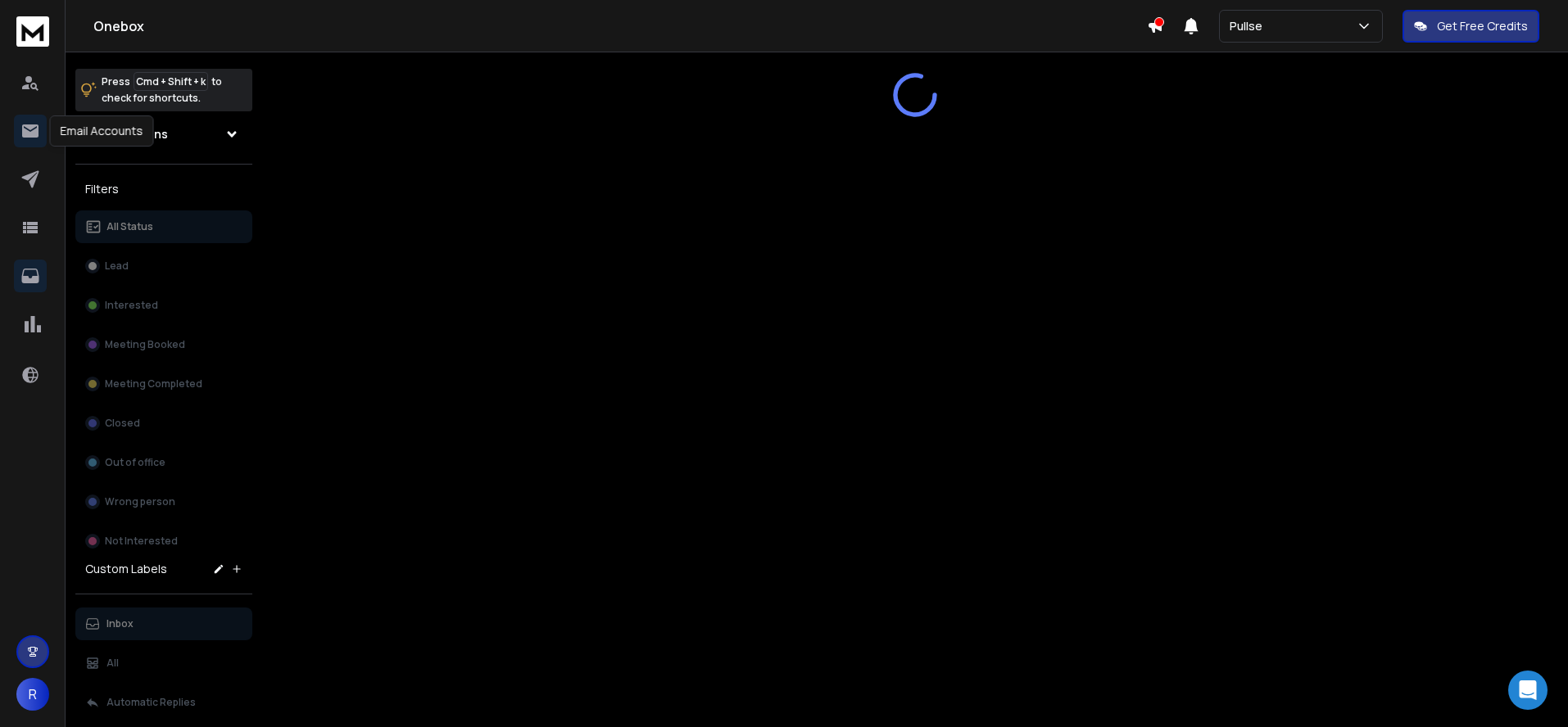
click at [33, 140] on icon at bounding box center [29, 130] width 19 height 19
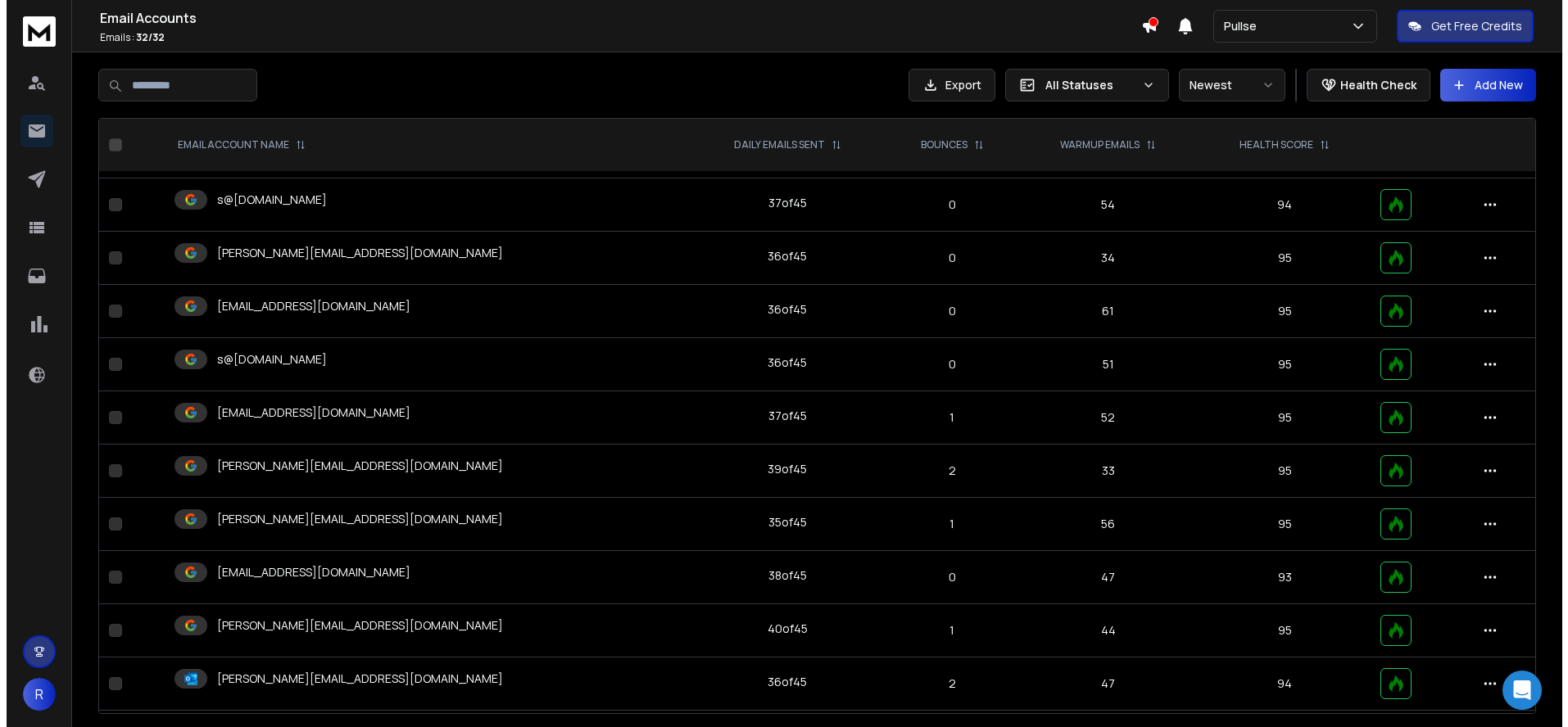
scroll to position [1174, 0]
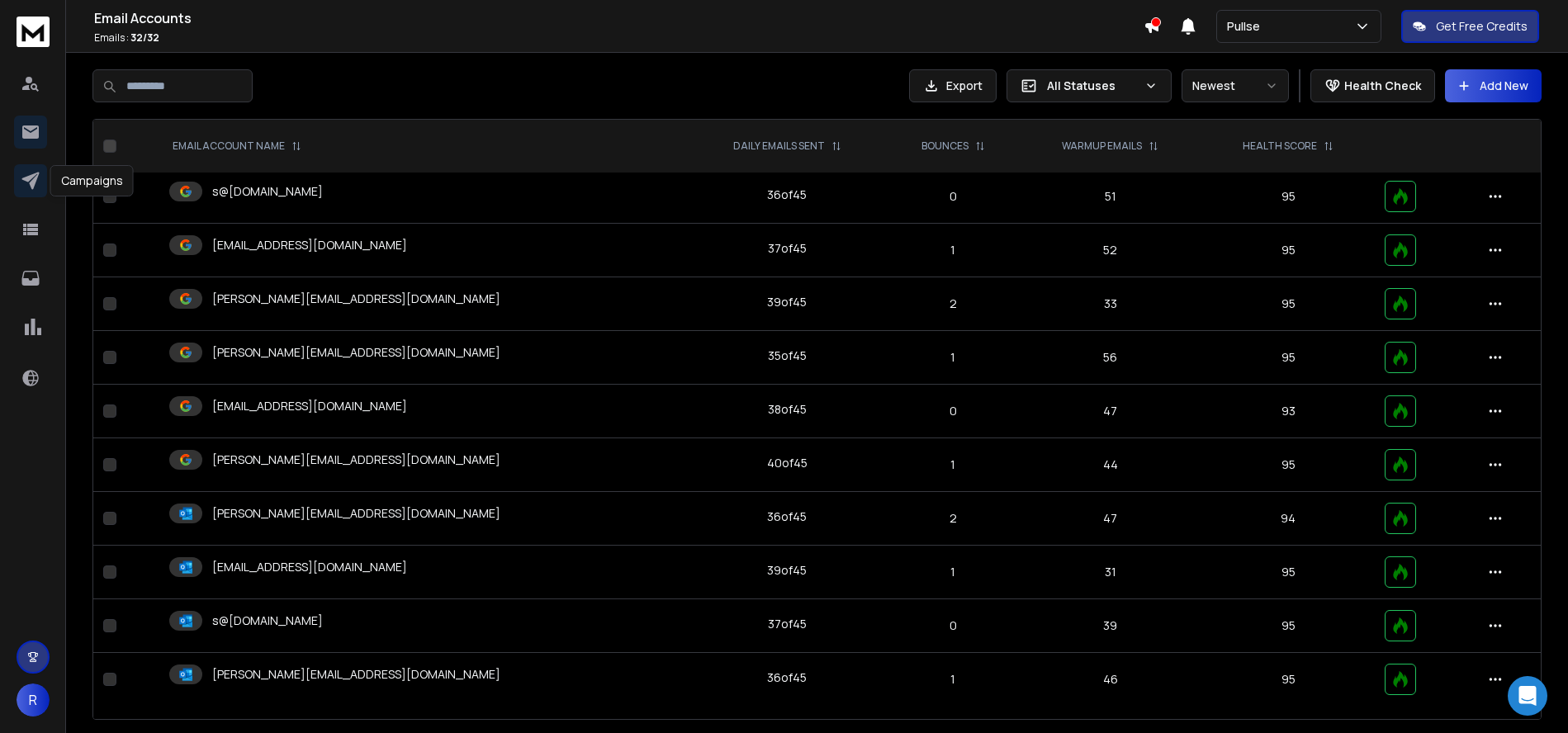
click at [34, 177] on icon at bounding box center [30, 180] width 18 height 18
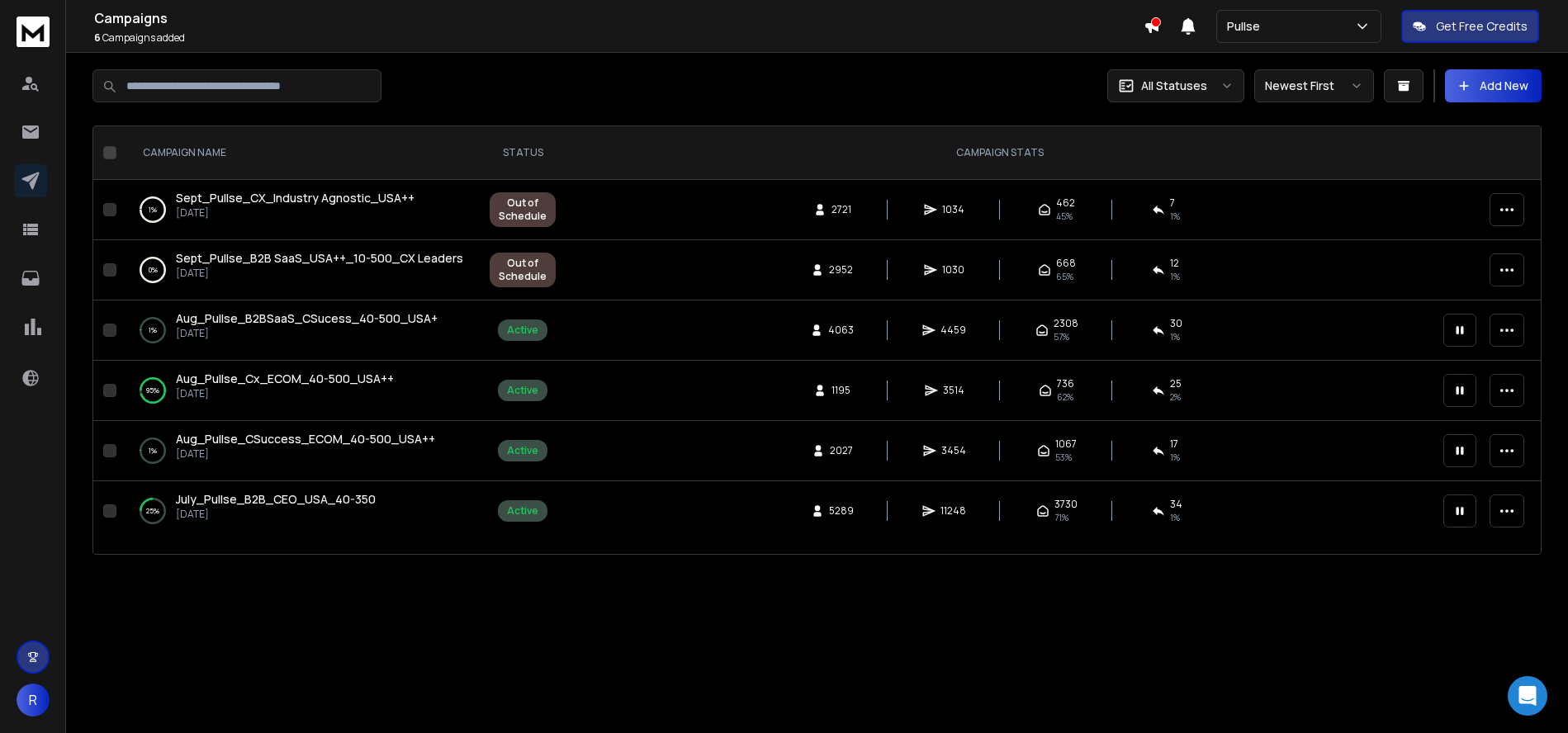
click at [303, 260] on span "Sept_Pullse_B2B SaaS_USA++_10-500_CX Leaders" at bounding box center [319, 258] width 288 height 16
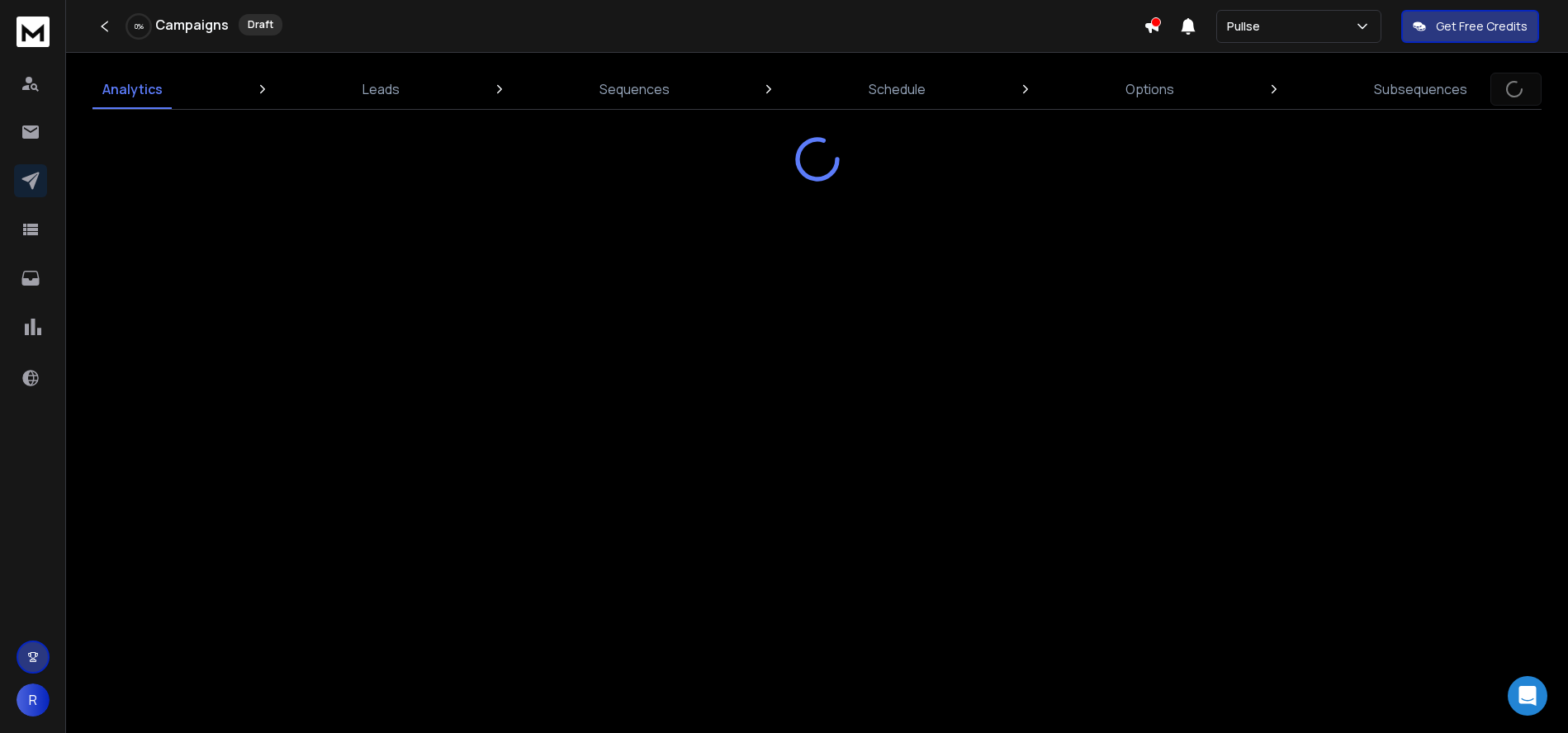
drag, startPoint x: 600, startPoint y: 88, endPoint x: 679, endPoint y: 78, distance: 79.6
click at [600, 88] on p "Sequences" at bounding box center [635, 89] width 70 height 19
click at [860, 78] on link "Schedule" at bounding box center [897, 89] width 77 height 40
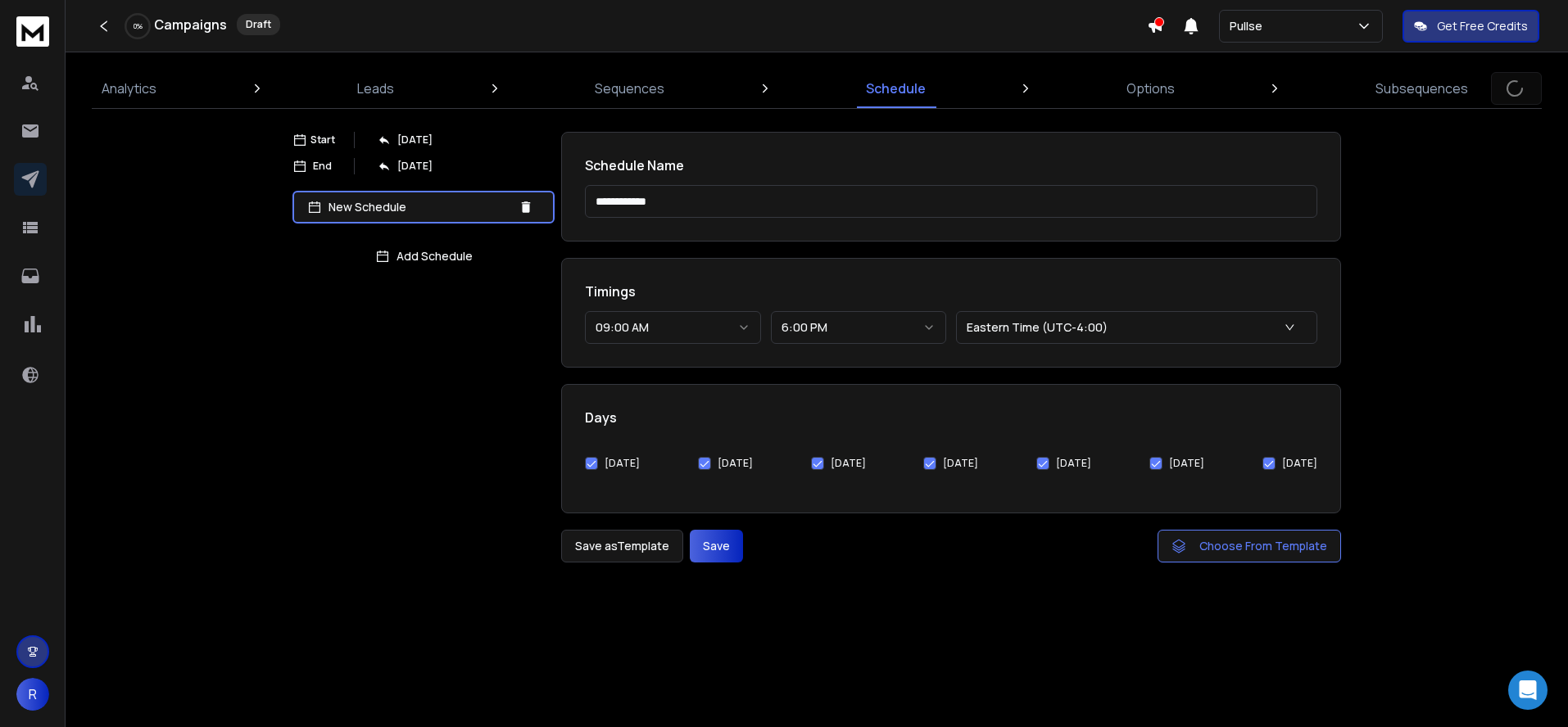
click at [433, 167] on p "Sun Sep 07 2025" at bounding box center [414, 166] width 35 height 13
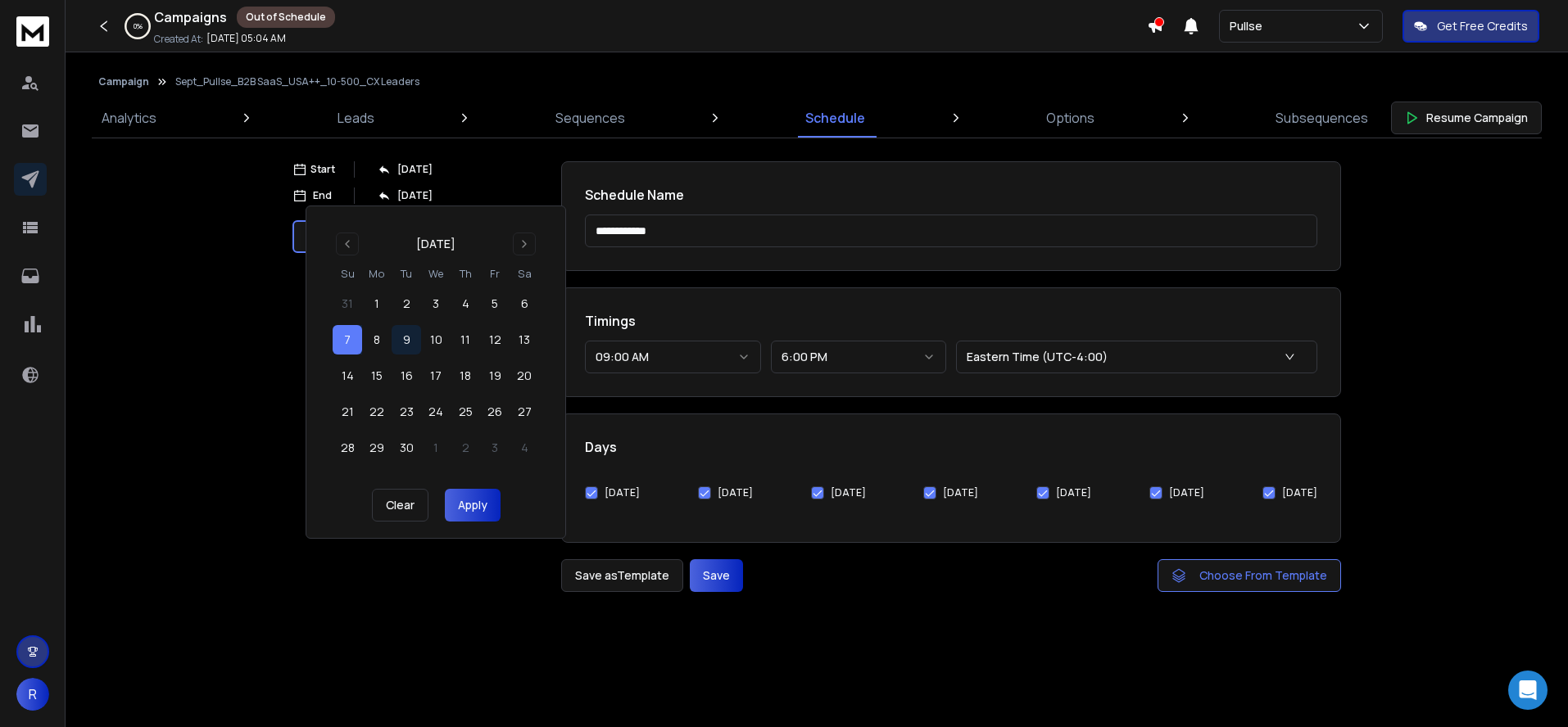
click at [526, 207] on div "September 2025 Su Mo Tu We Th Fr Sa 31 1 2 3 4 5 6 7 8 9 10 11 12 13 14 15 16 1…" at bounding box center [436, 372] width 259 height 332
click at [525, 244] on icon "Go to next month" at bounding box center [525, 244] width 4 height 6
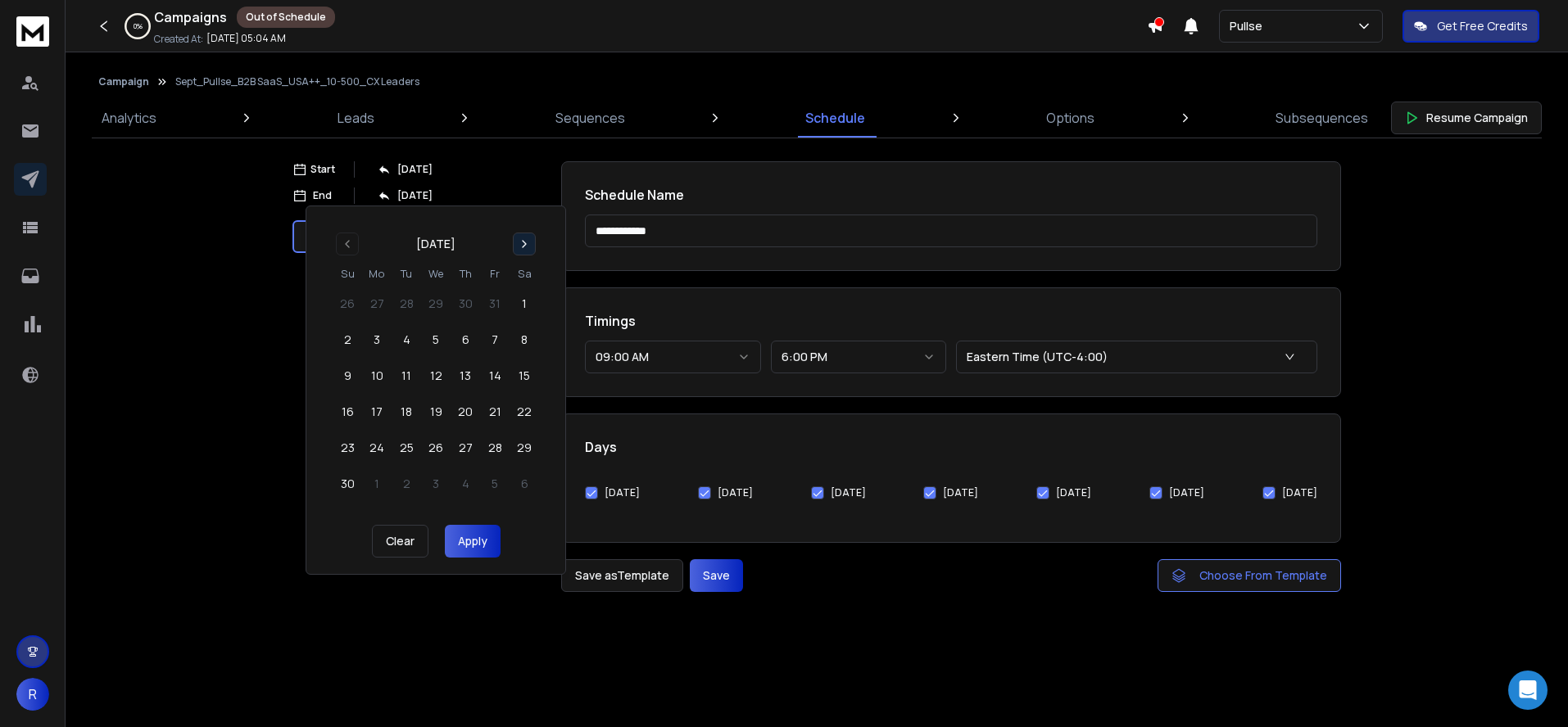
click at [525, 245] on icon "Go to next month" at bounding box center [525, 244] width 4 height 6
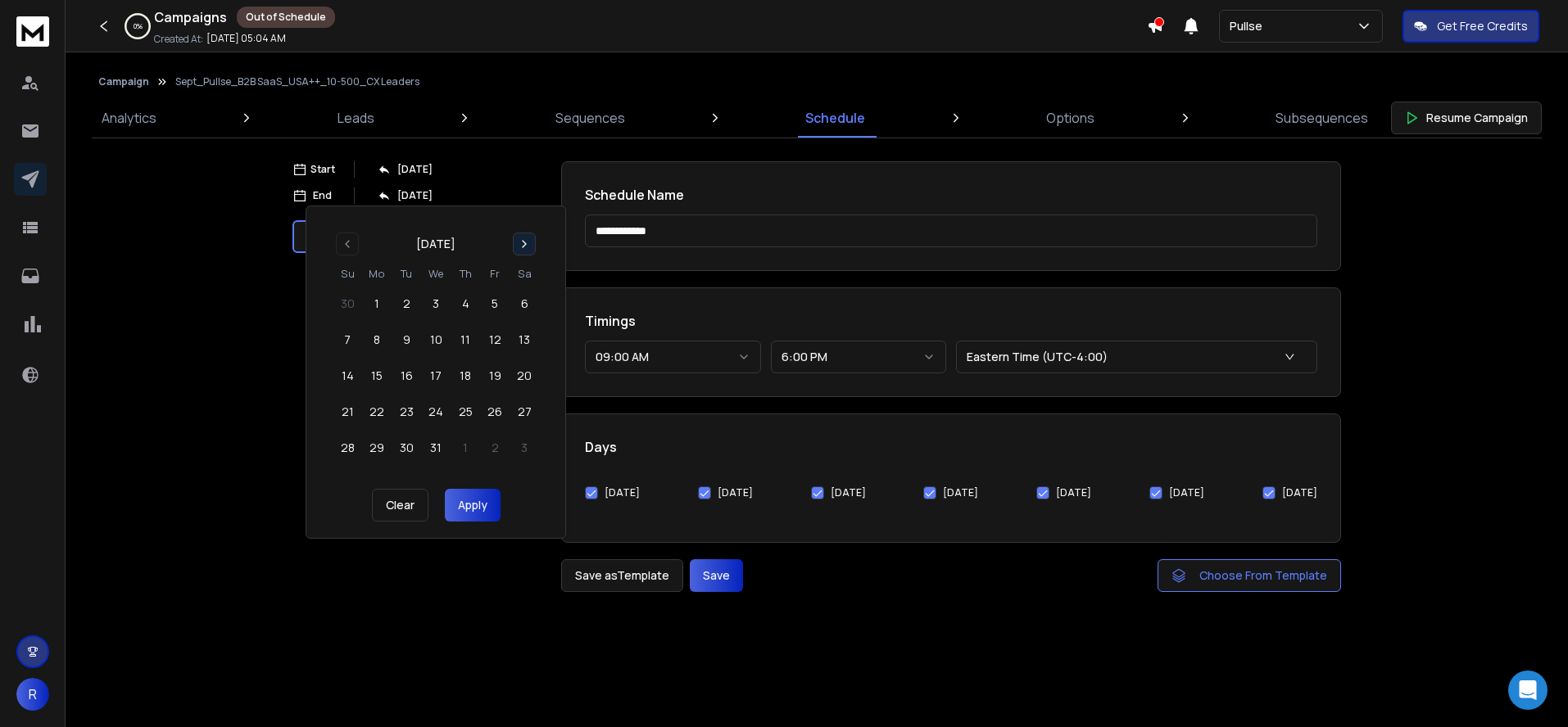
click at [525, 245] on icon "Go to next month" at bounding box center [525, 244] width 4 height 6
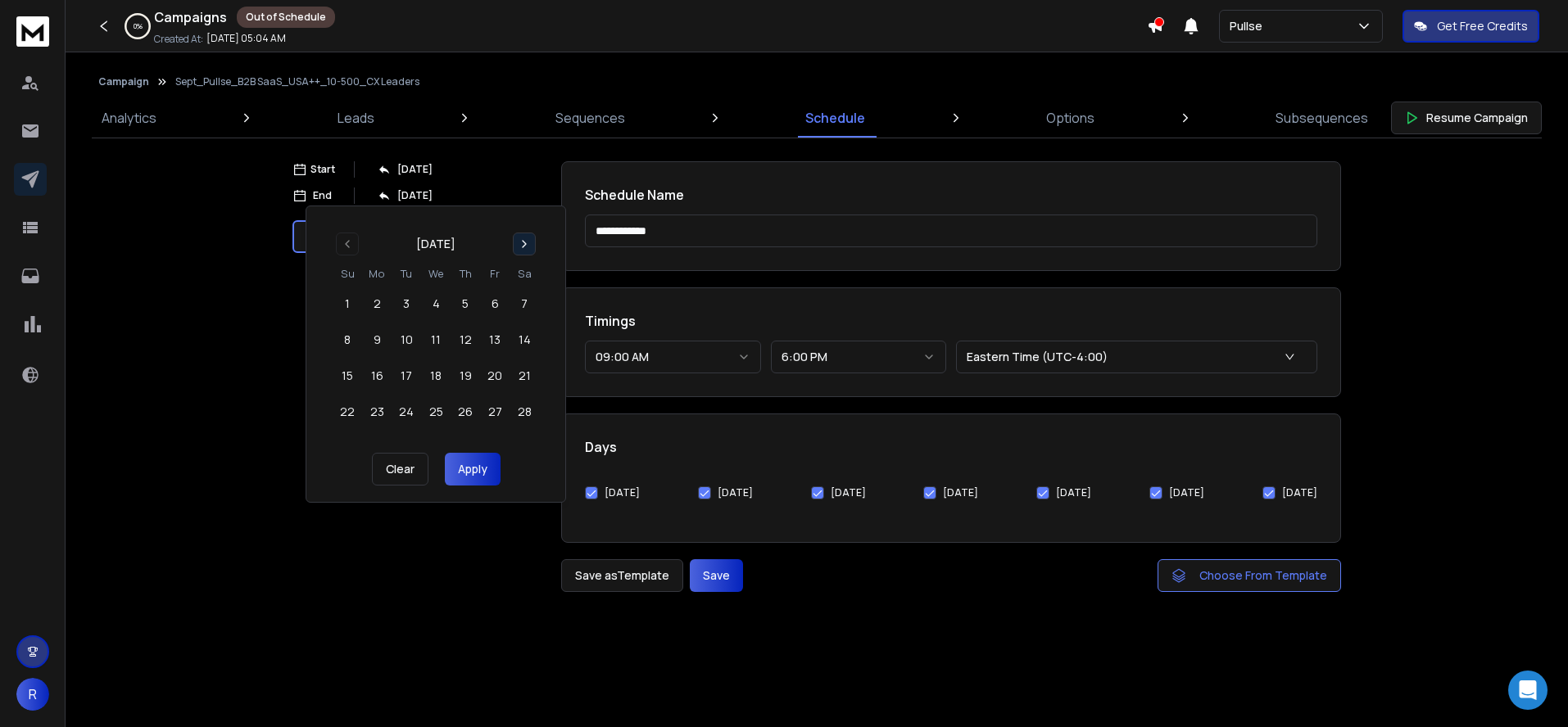
click at [525, 245] on icon "Go to next month" at bounding box center [525, 244] width 4 height 6
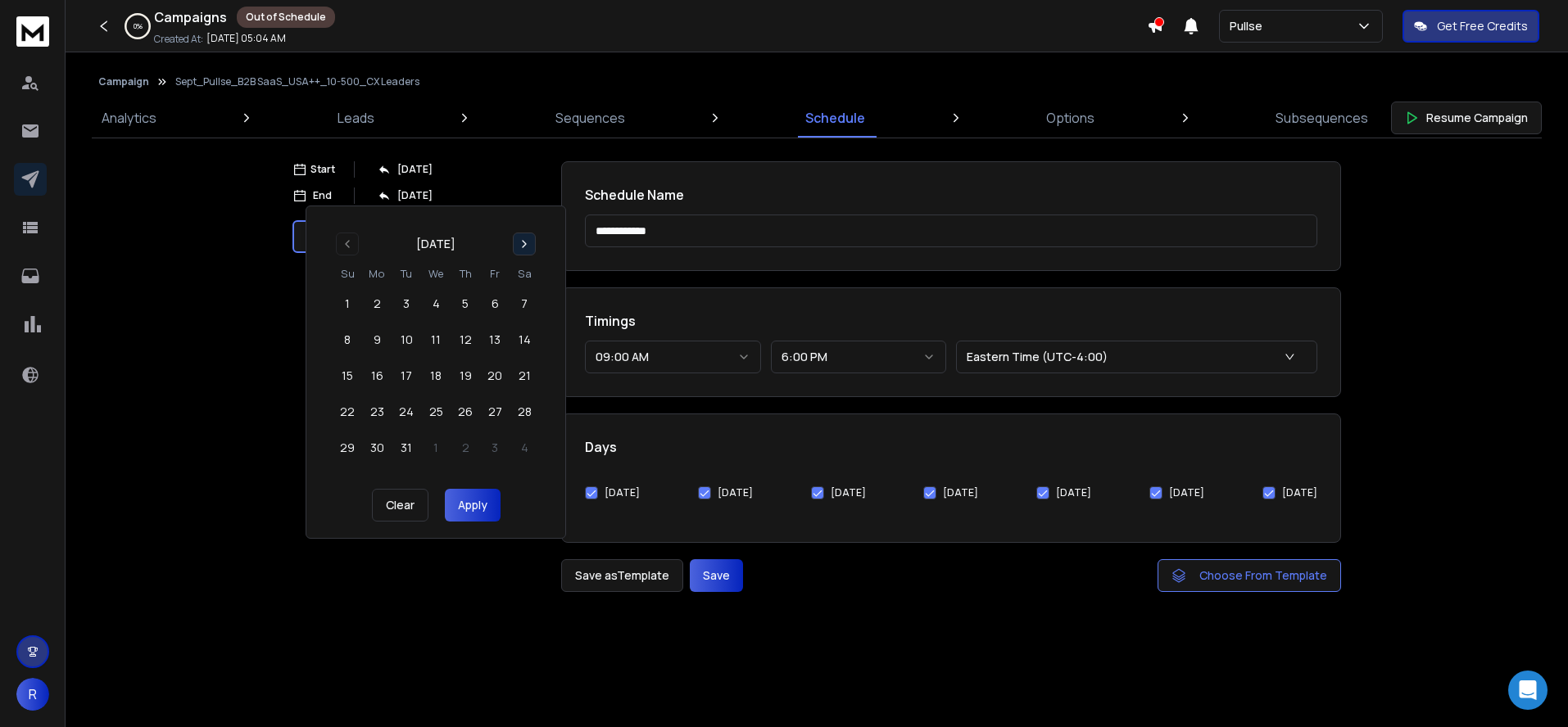
click at [525, 245] on icon "Go to next month" at bounding box center [525, 244] width 4 height 6
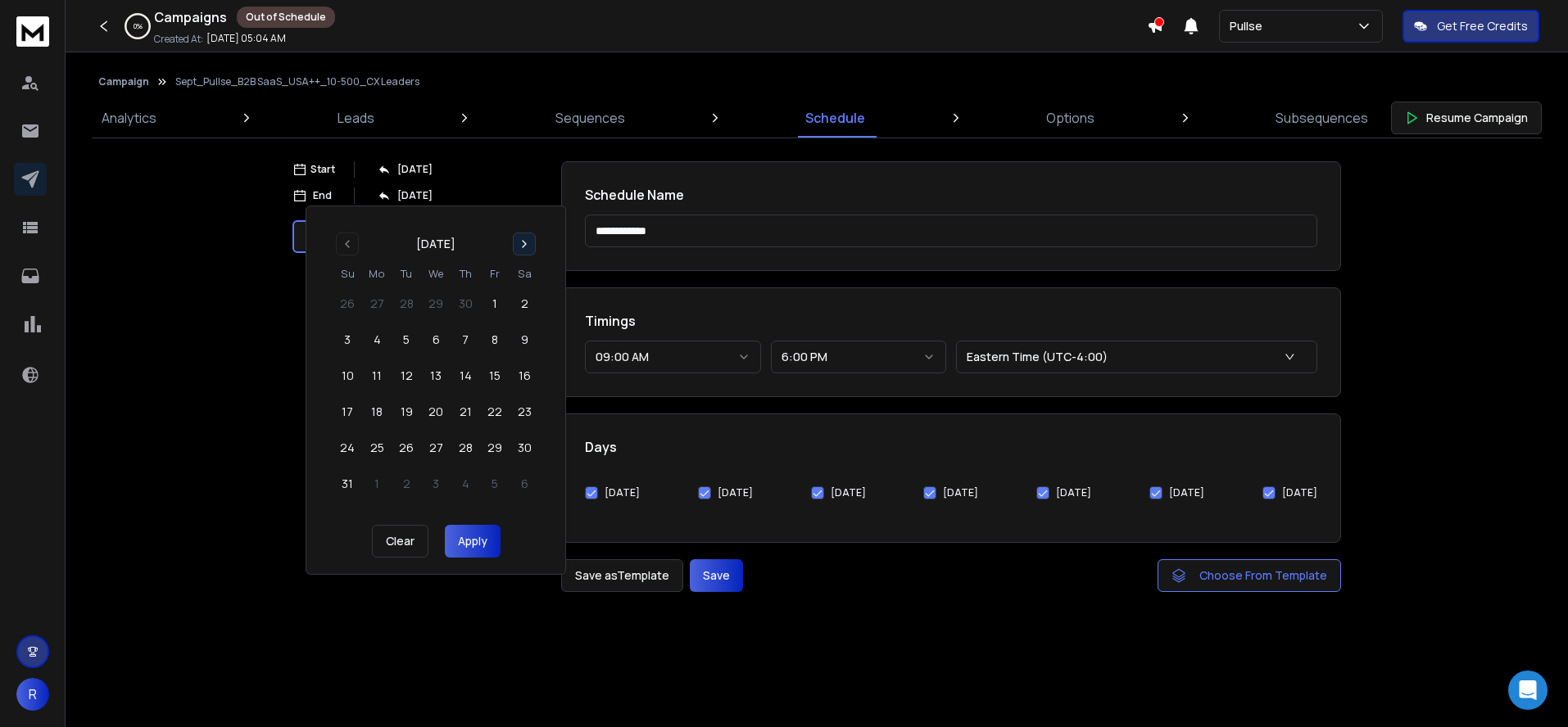
click at [525, 245] on icon "Go to next month" at bounding box center [525, 244] width 4 height 6
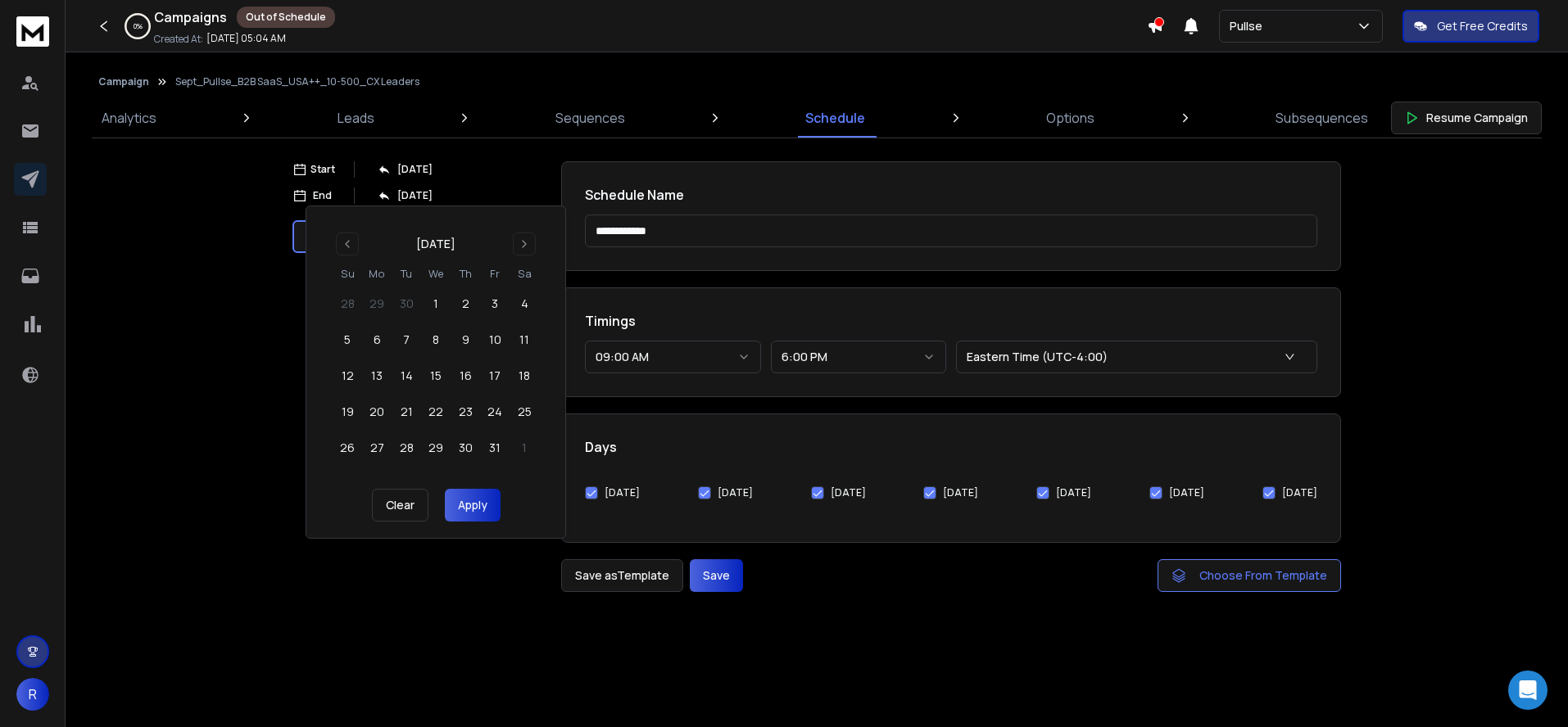
click at [463, 384] on button "16" at bounding box center [465, 376] width 29 height 29
click at [472, 517] on button "Apply" at bounding box center [472, 505] width 56 height 33
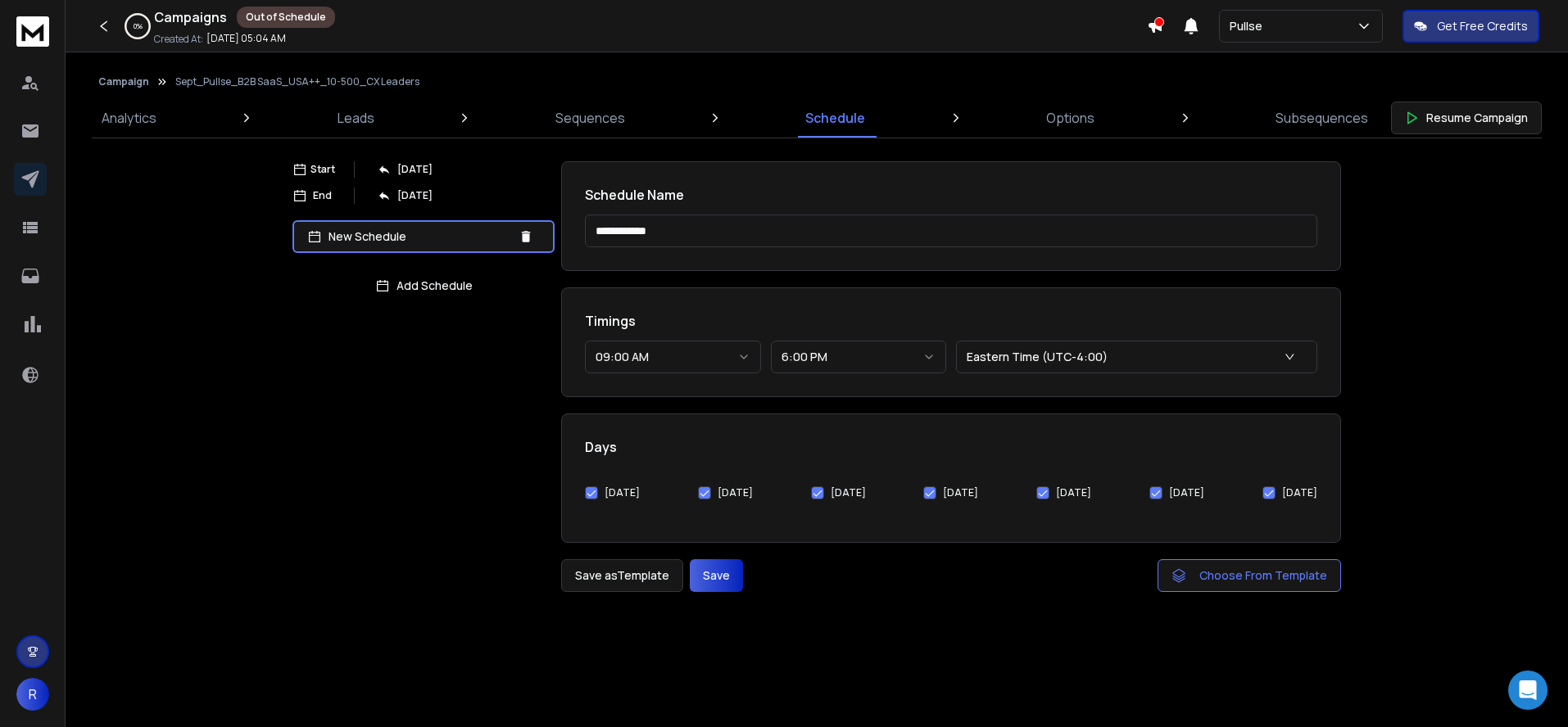
click at [731, 587] on button "Save" at bounding box center [716, 576] width 53 height 33
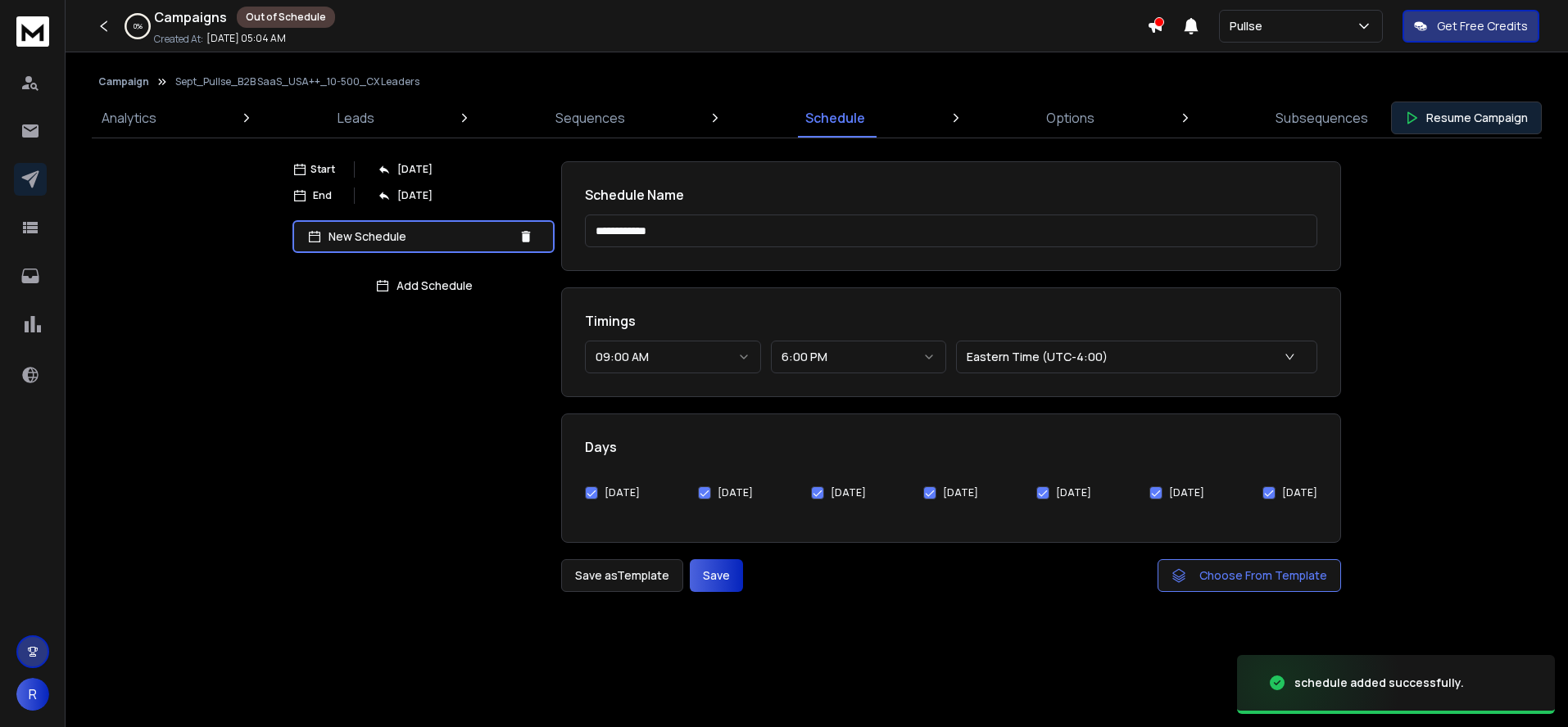
click at [1430, 127] on button "Resume Campaign" at bounding box center [1466, 118] width 150 height 33
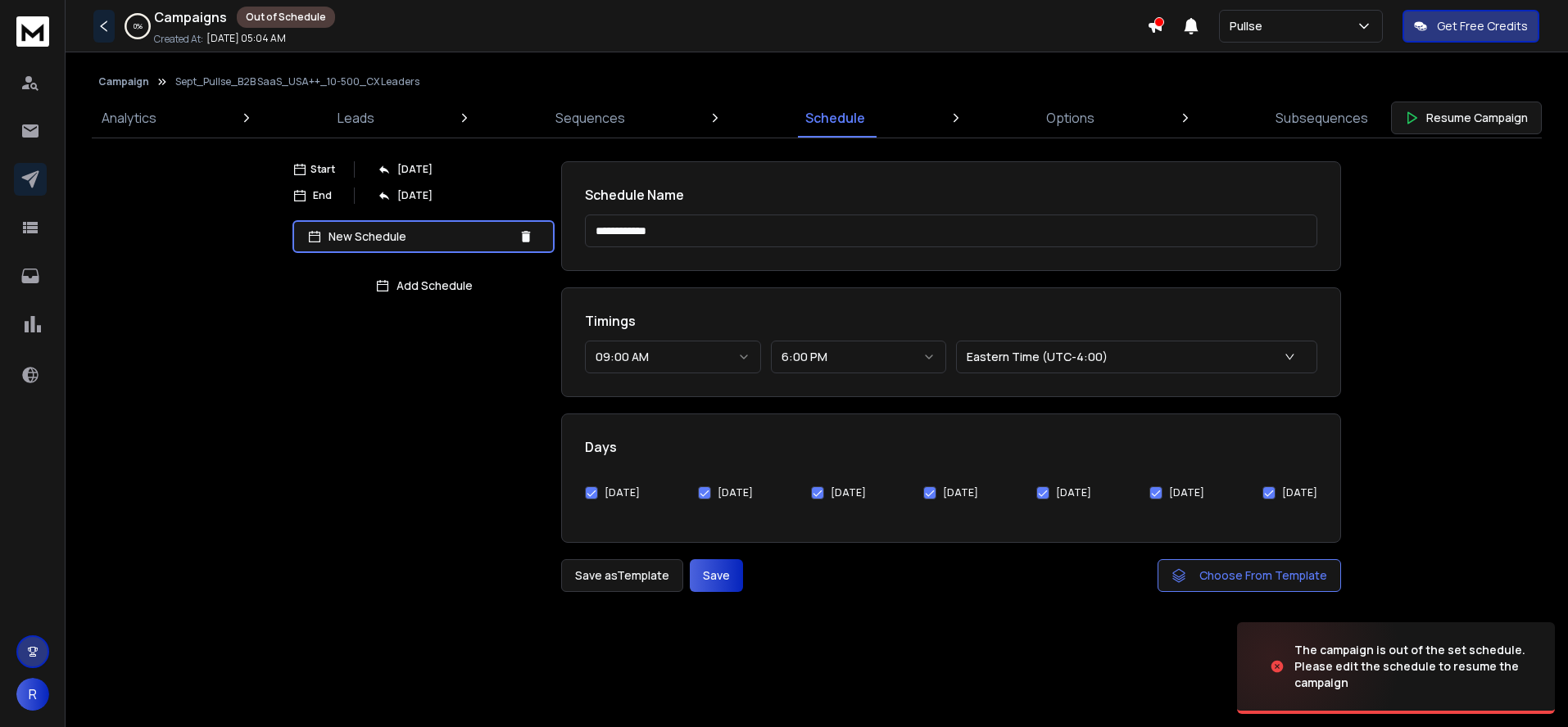
click at [107, 20] on icon at bounding box center [104, 27] width 15 height 15
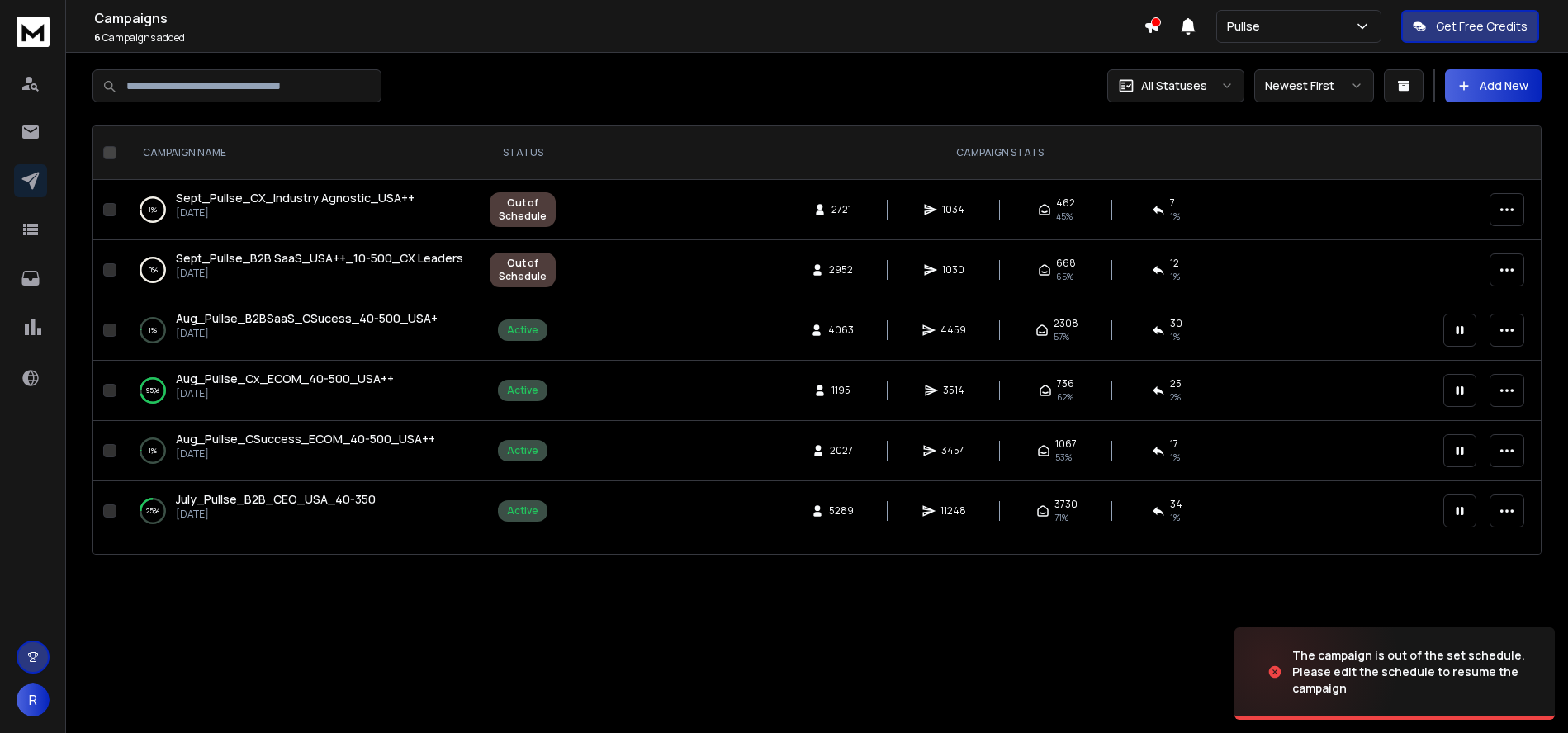
click at [284, 203] on span "Sept_Pullse_CX_Industry Agnostic_USA++" at bounding box center [295, 197] width 239 height 16
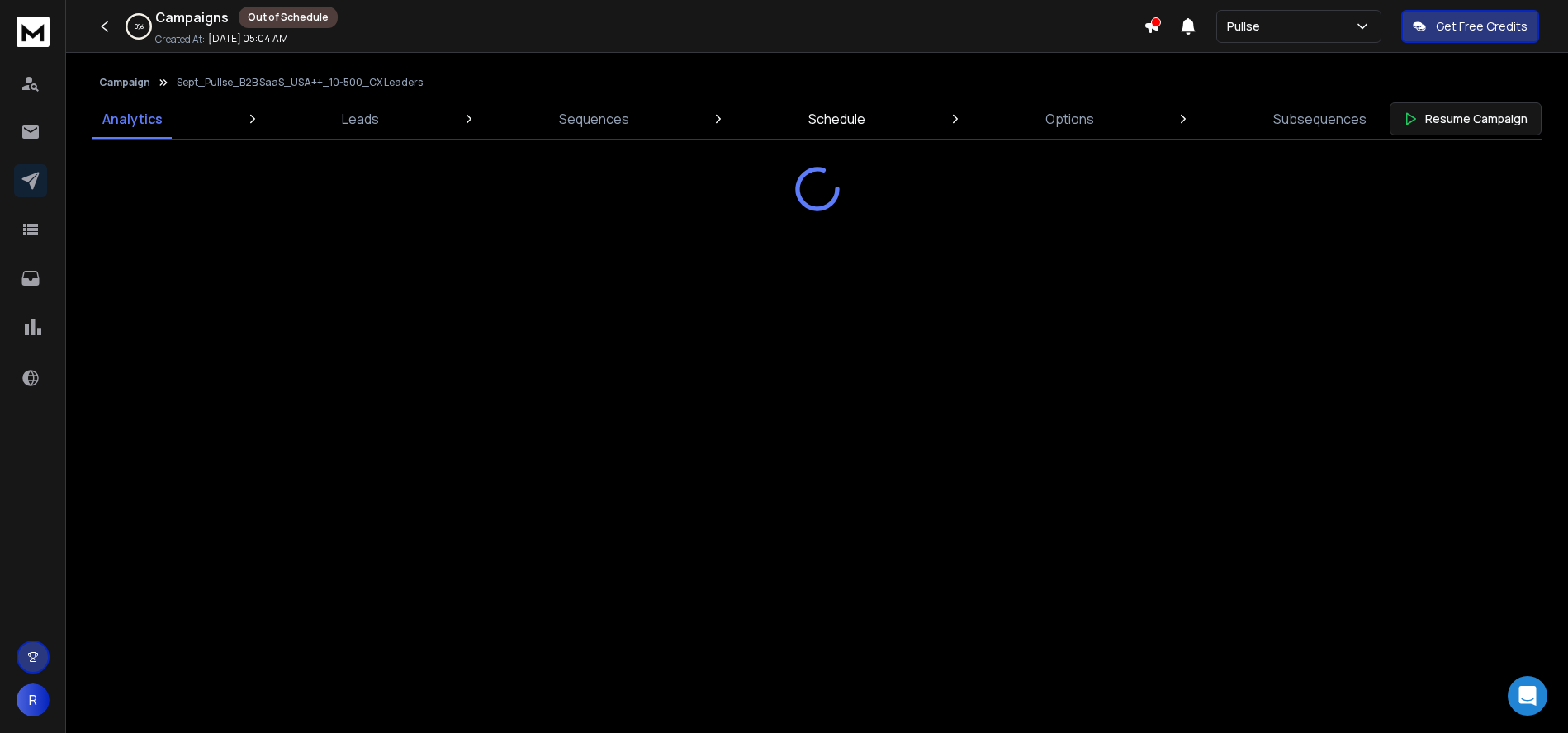
click at [856, 127] on p "Schedule" at bounding box center [838, 118] width 57 height 19
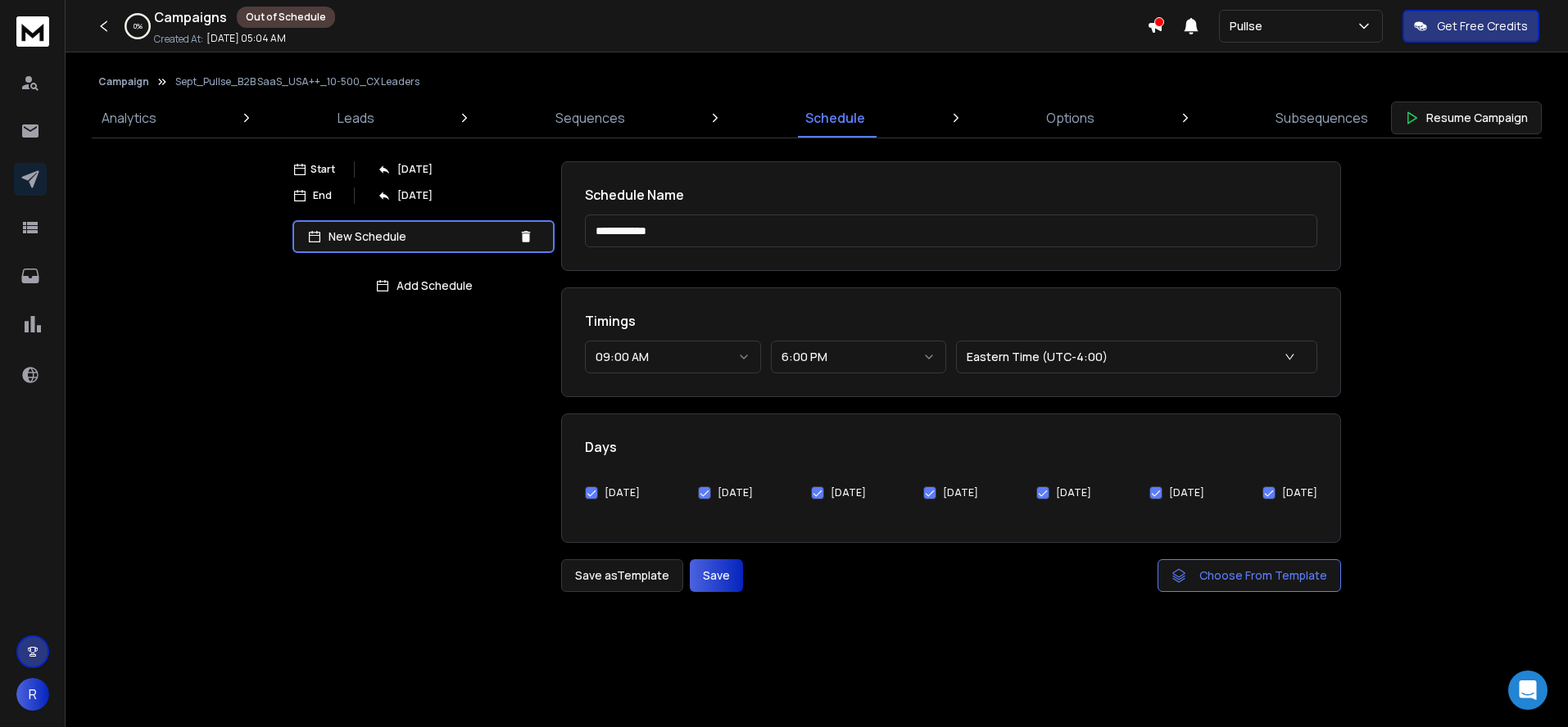
click at [417, 198] on p "Sun Sep 07 2025" at bounding box center [414, 195] width 35 height 13
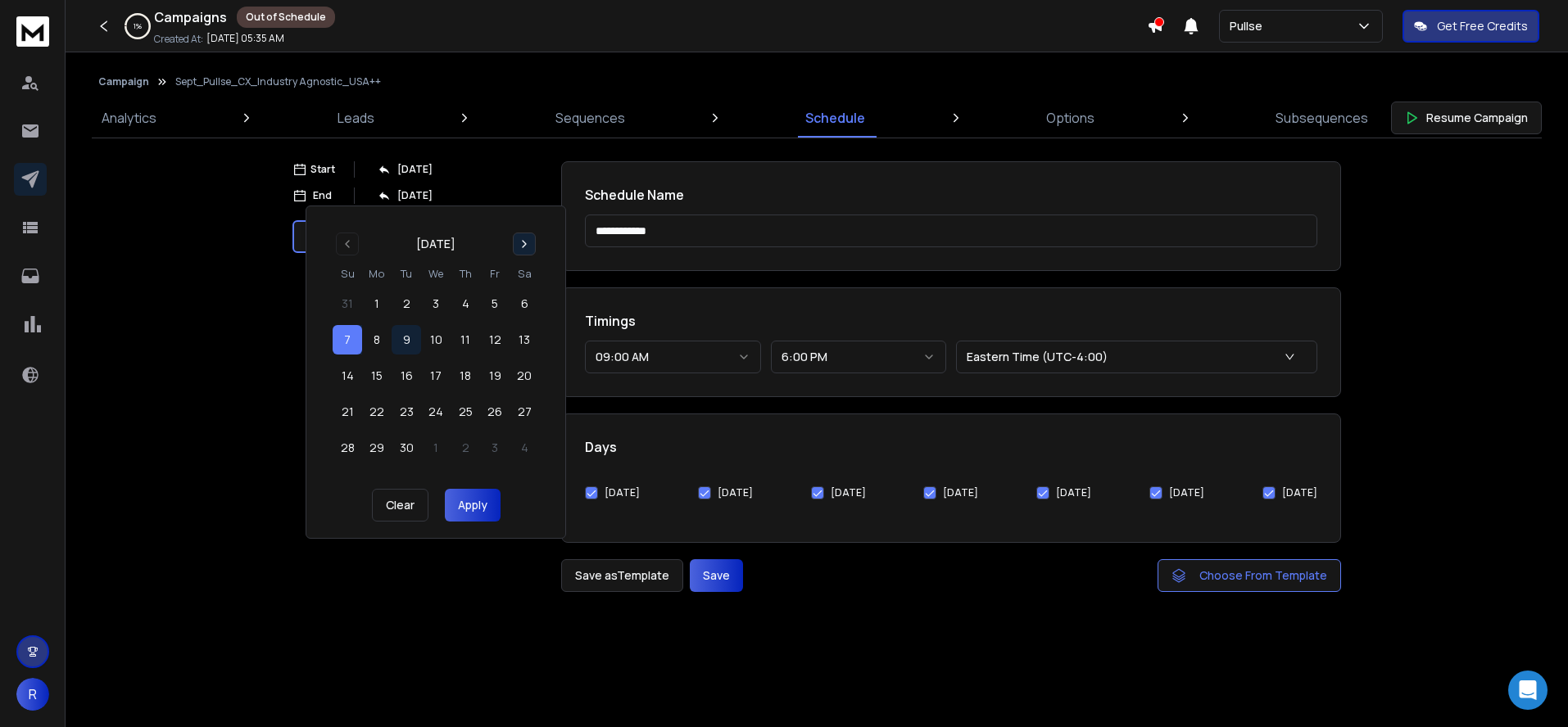
click at [530, 241] on button "Go to next month" at bounding box center [524, 244] width 23 height 23
click at [530, 242] on icon "Go to next month" at bounding box center [525, 244] width 13 height 13
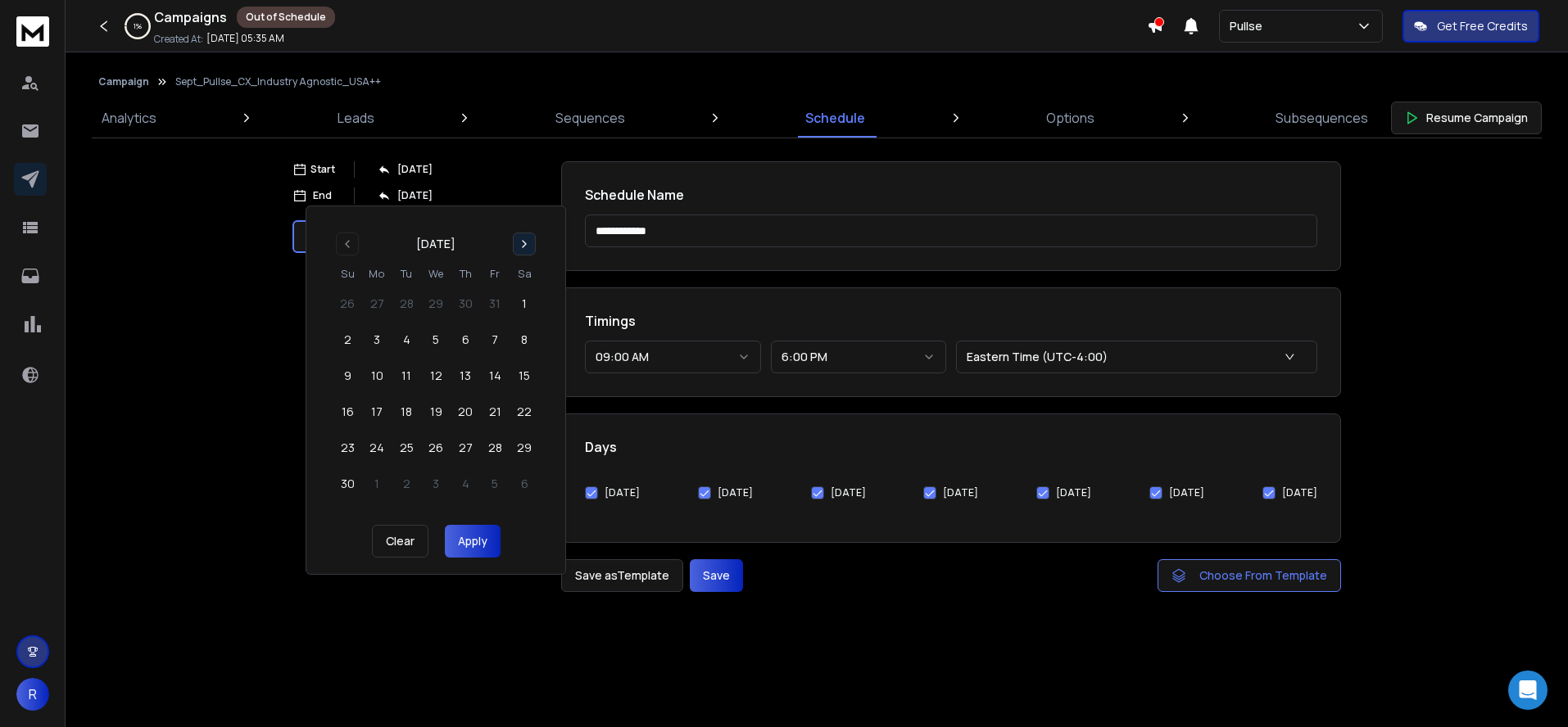
click at [530, 241] on icon "Go to next month" at bounding box center [525, 244] width 13 height 13
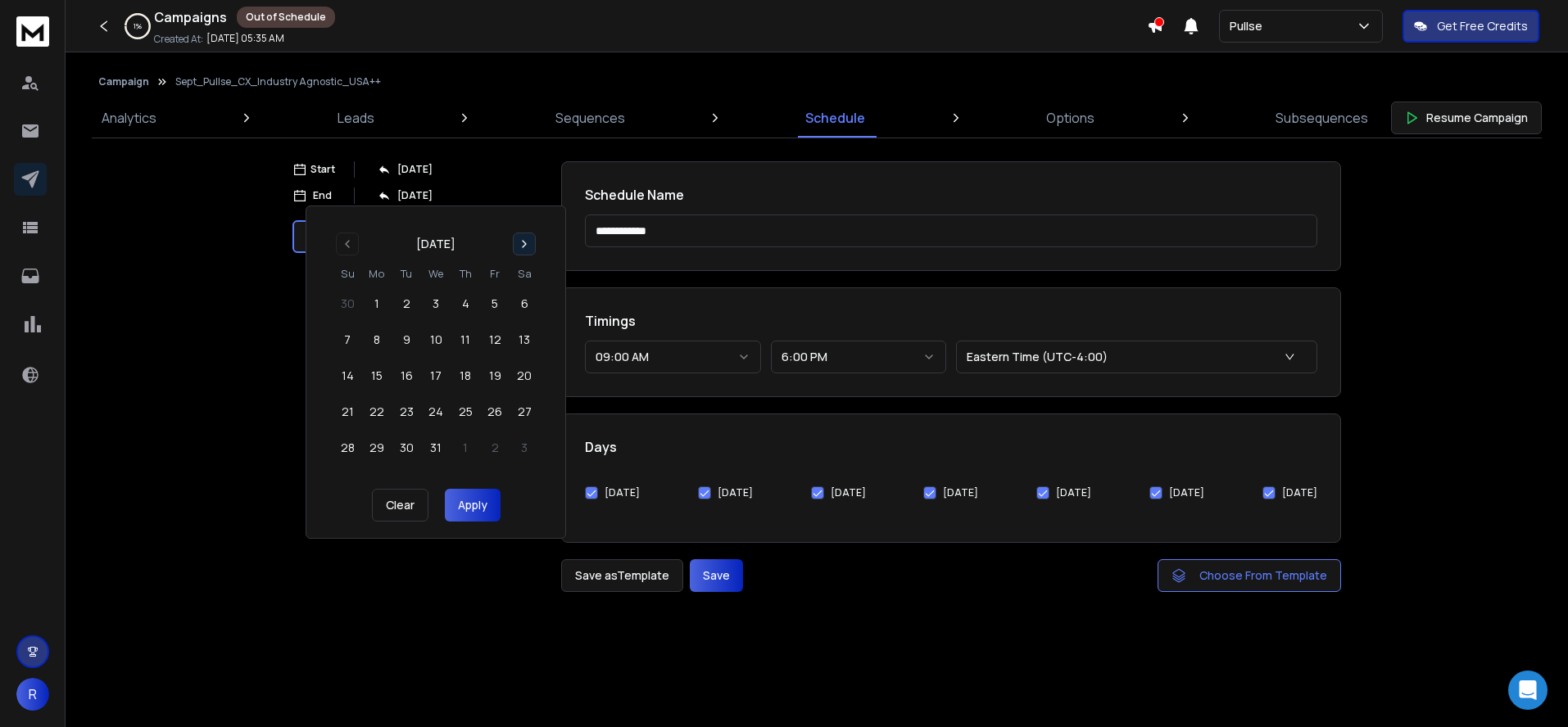
click at [530, 241] on icon "Go to next month" at bounding box center [525, 244] width 13 height 13
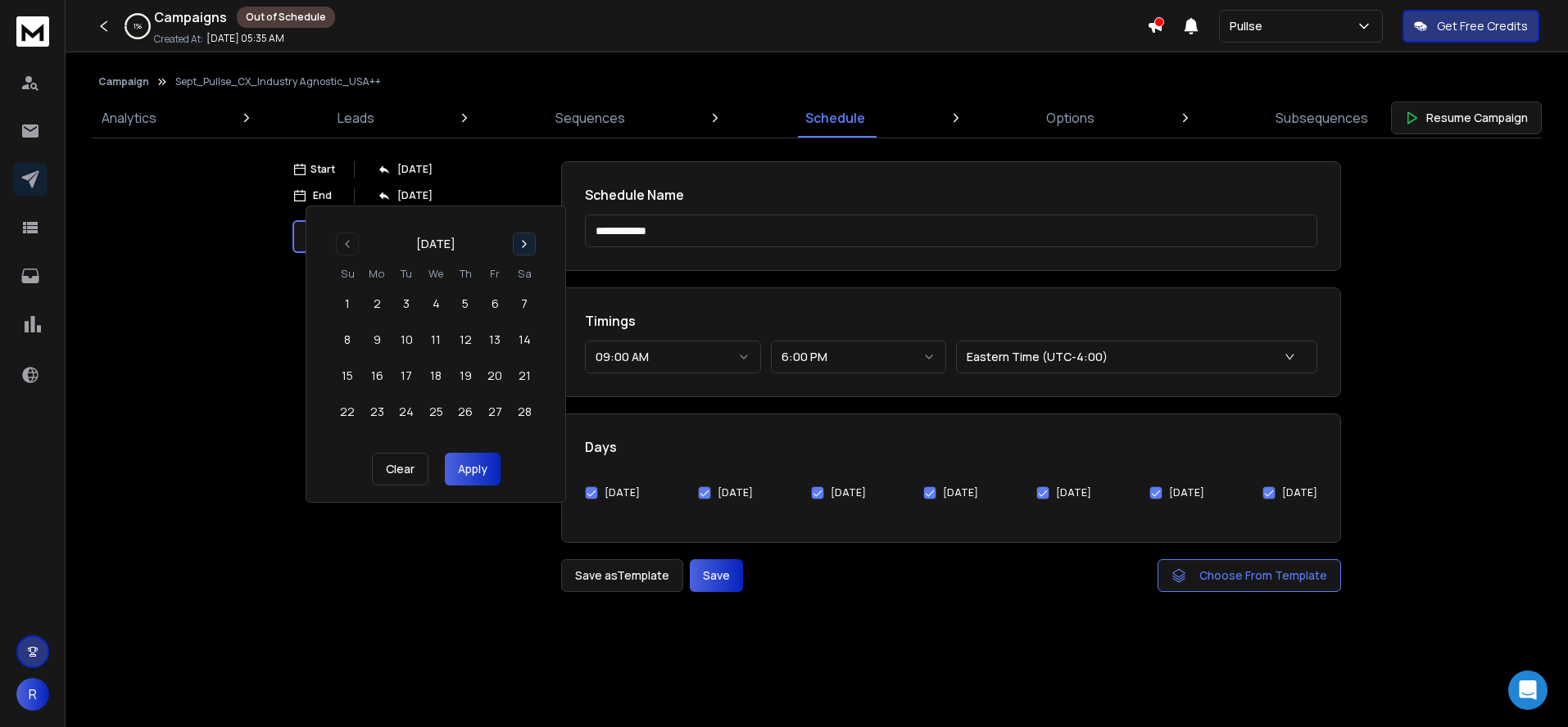
click at [530, 241] on icon "Go to next month" at bounding box center [525, 244] width 13 height 13
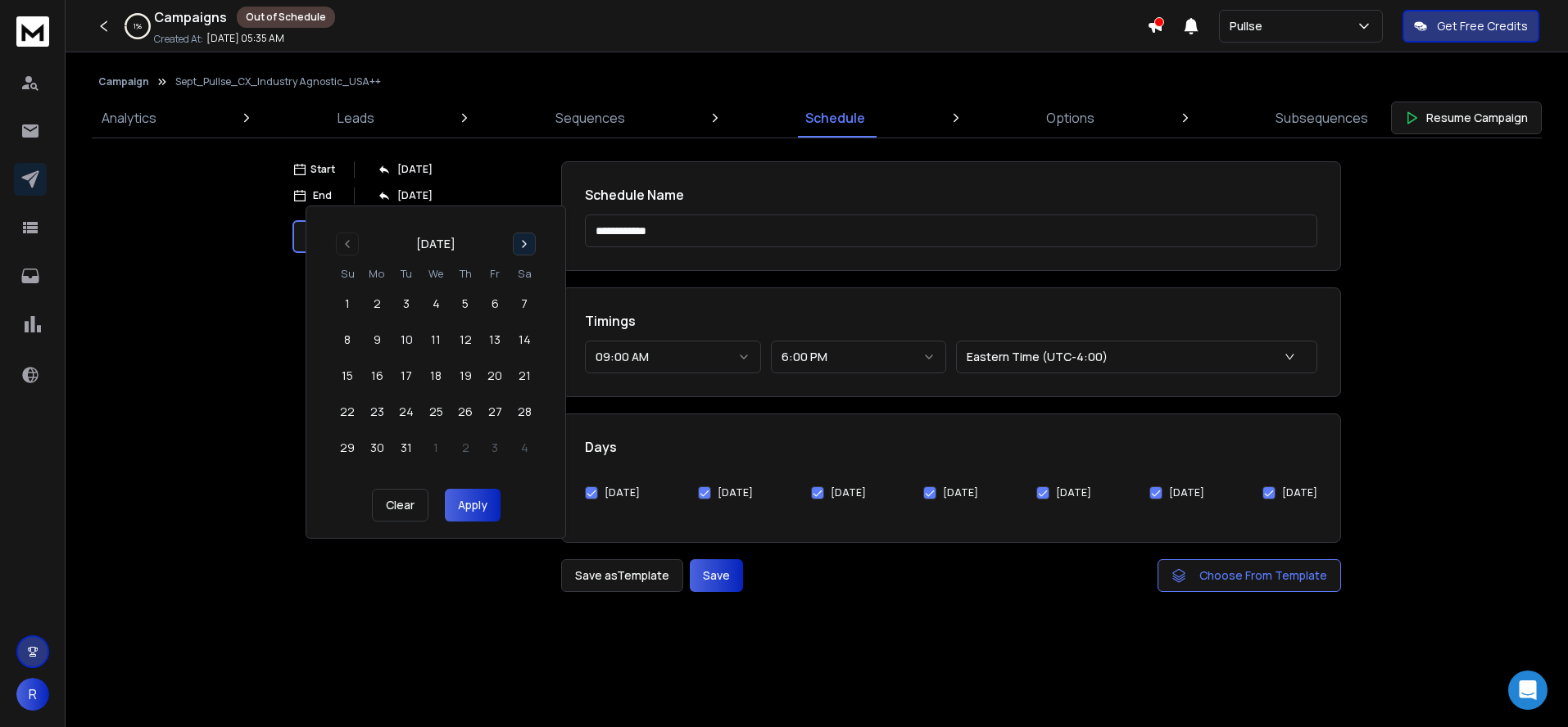
click at [530, 240] on icon "Go to next month" at bounding box center [525, 244] width 13 height 13
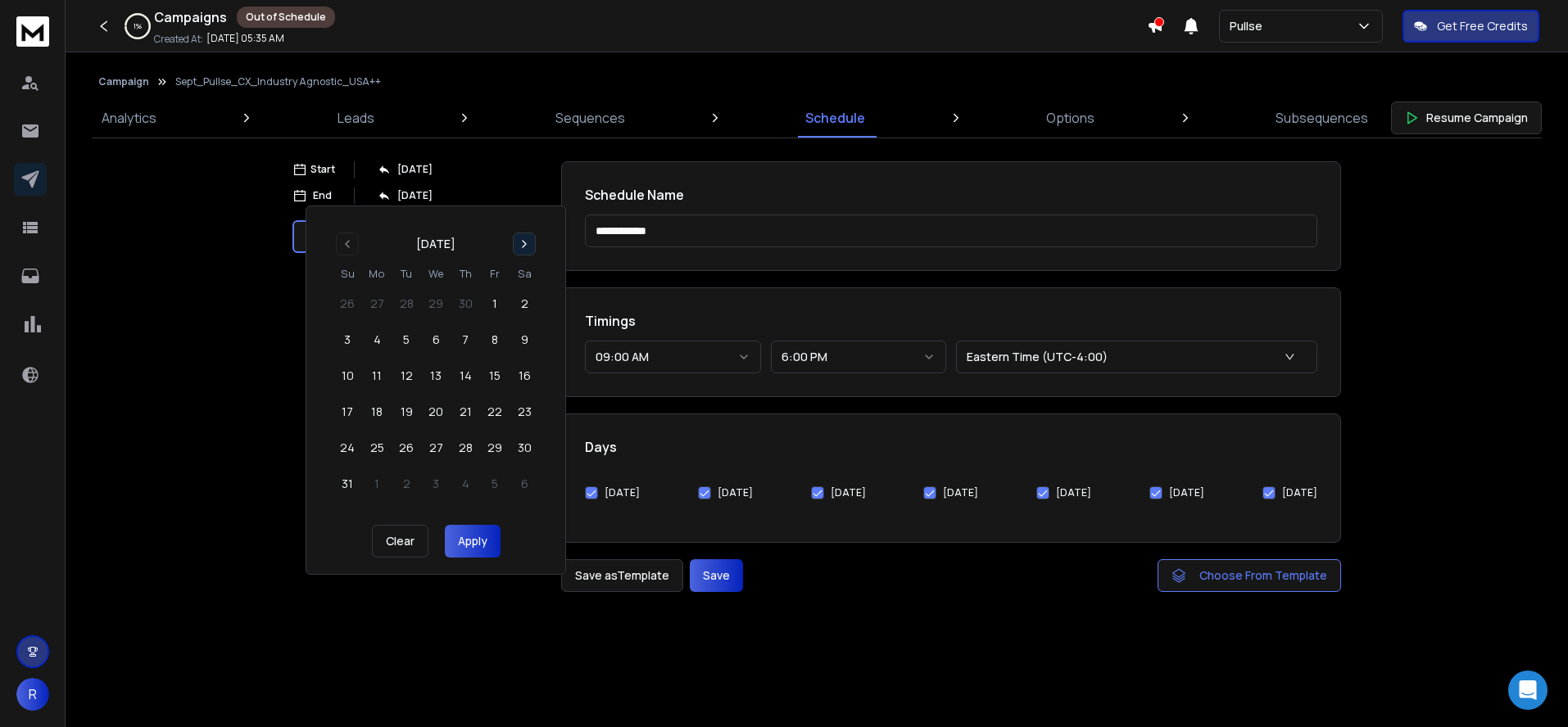
click at [530, 240] on icon "Go to next month" at bounding box center [525, 244] width 13 height 13
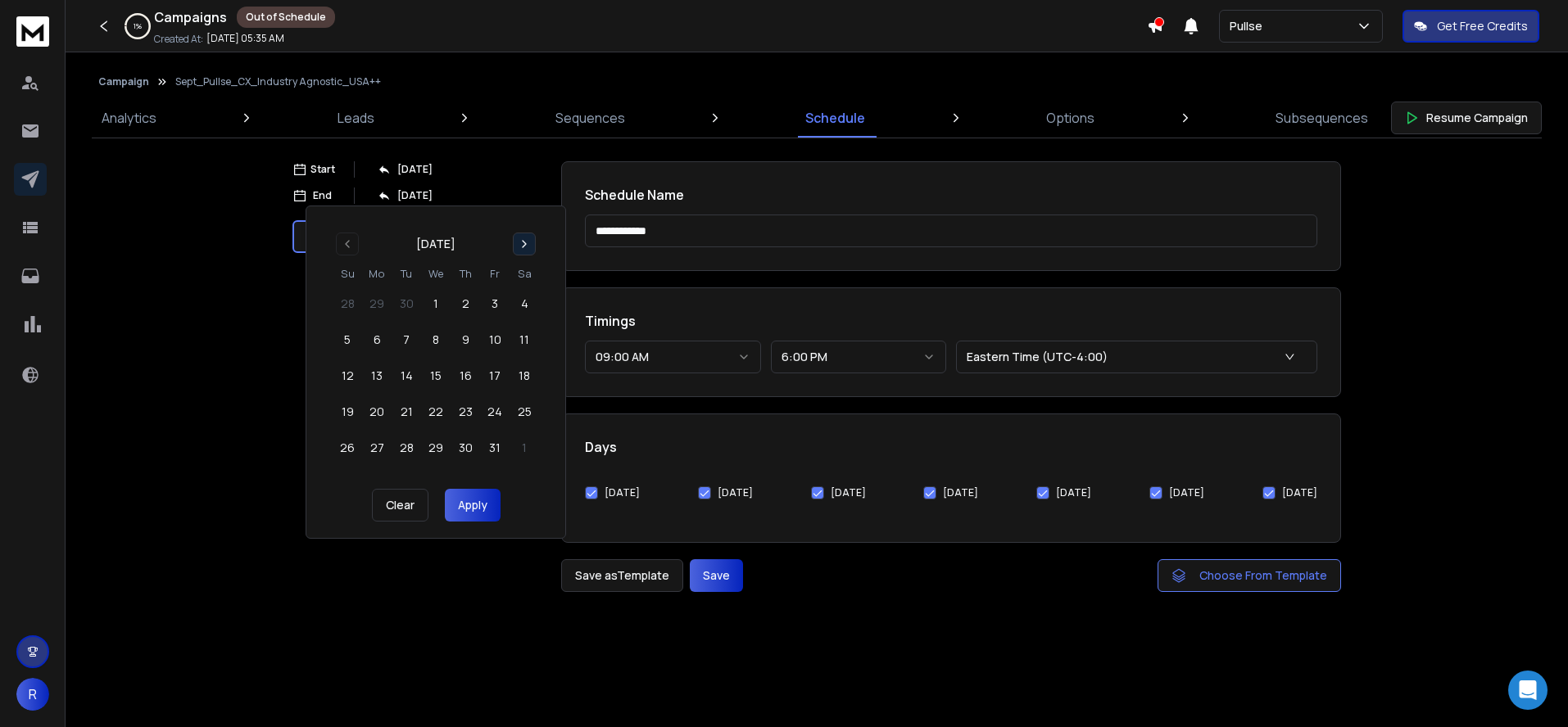
click at [530, 240] on icon "Go to next month" at bounding box center [525, 244] width 13 height 13
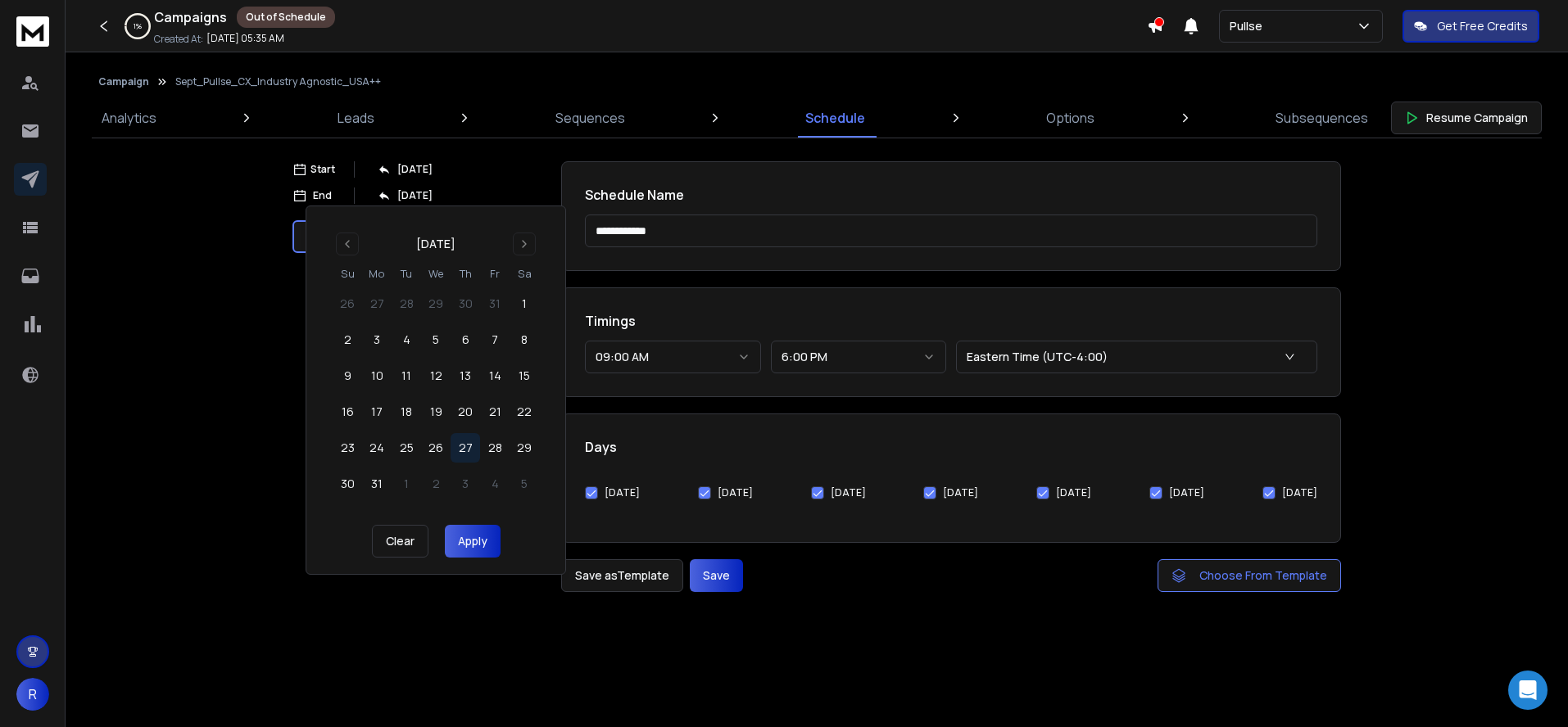
click at [461, 454] on button "27" at bounding box center [465, 448] width 29 height 29
click at [477, 553] on button "Apply" at bounding box center [472, 542] width 56 height 33
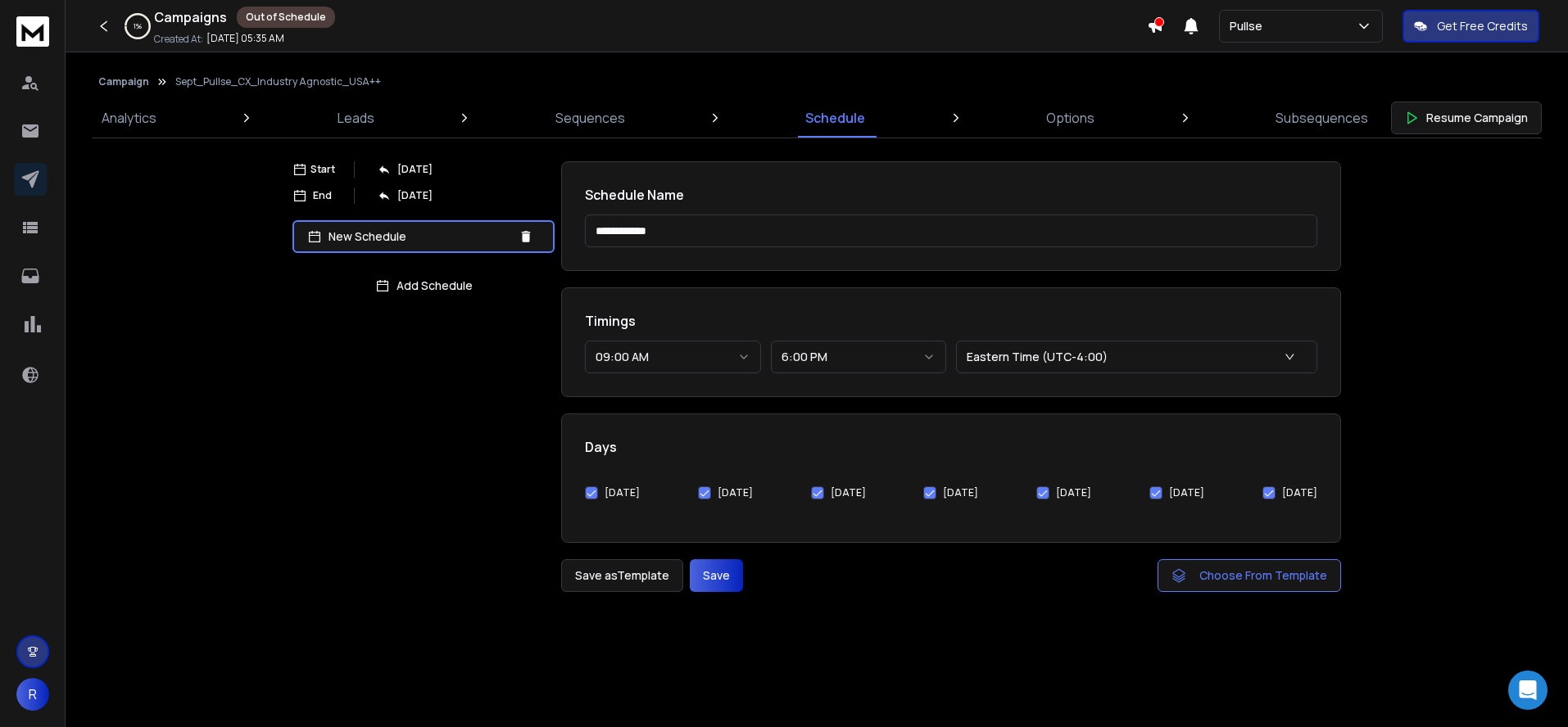
click at [704, 587] on button "Save" at bounding box center [716, 576] width 53 height 33
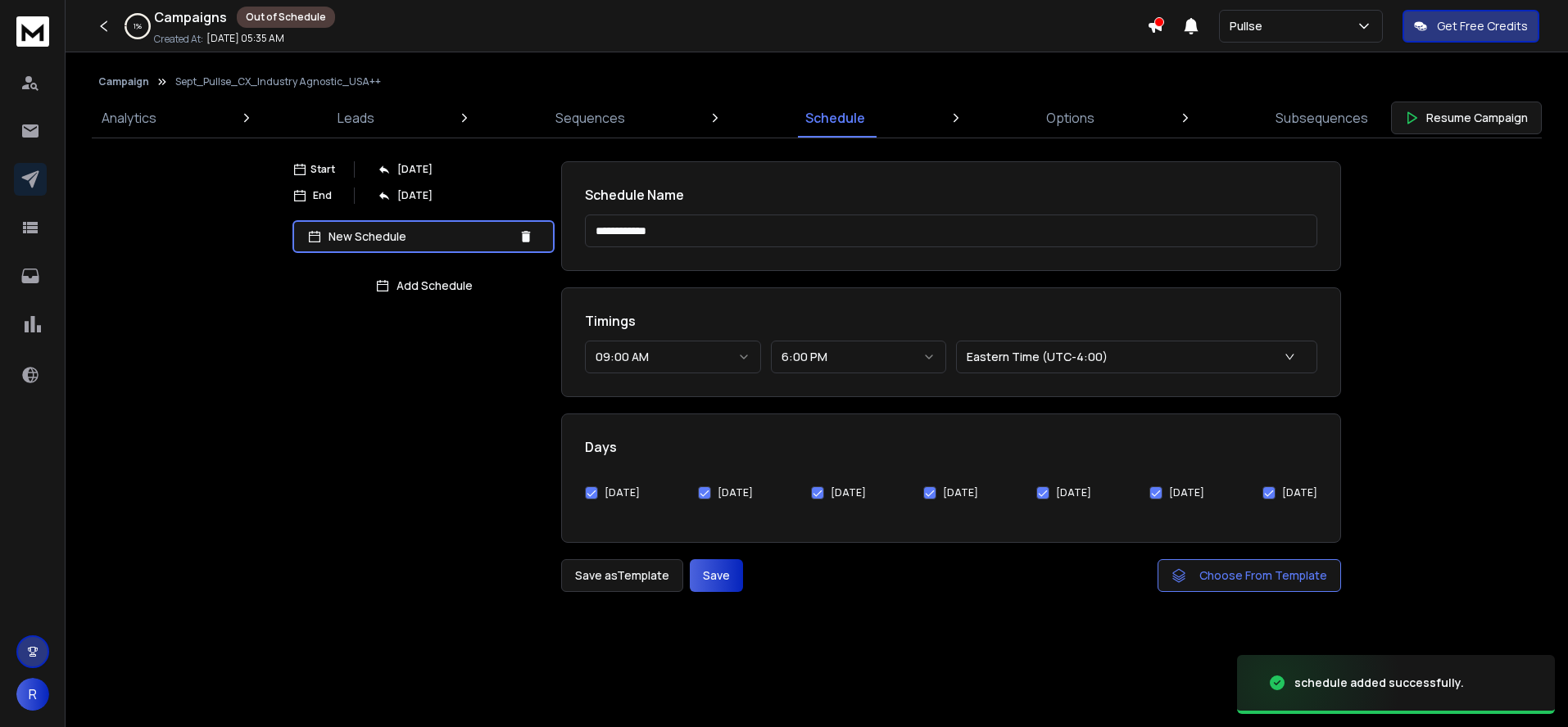
click at [87, 25] on div "1 % Campaigns Out of Schedule Created At: Sep 04, 2025, 05:35 AM Pullse Get Fre…" at bounding box center [784, 26] width 1568 height 52
click at [104, 21] on icon at bounding box center [104, 27] width 15 height 15
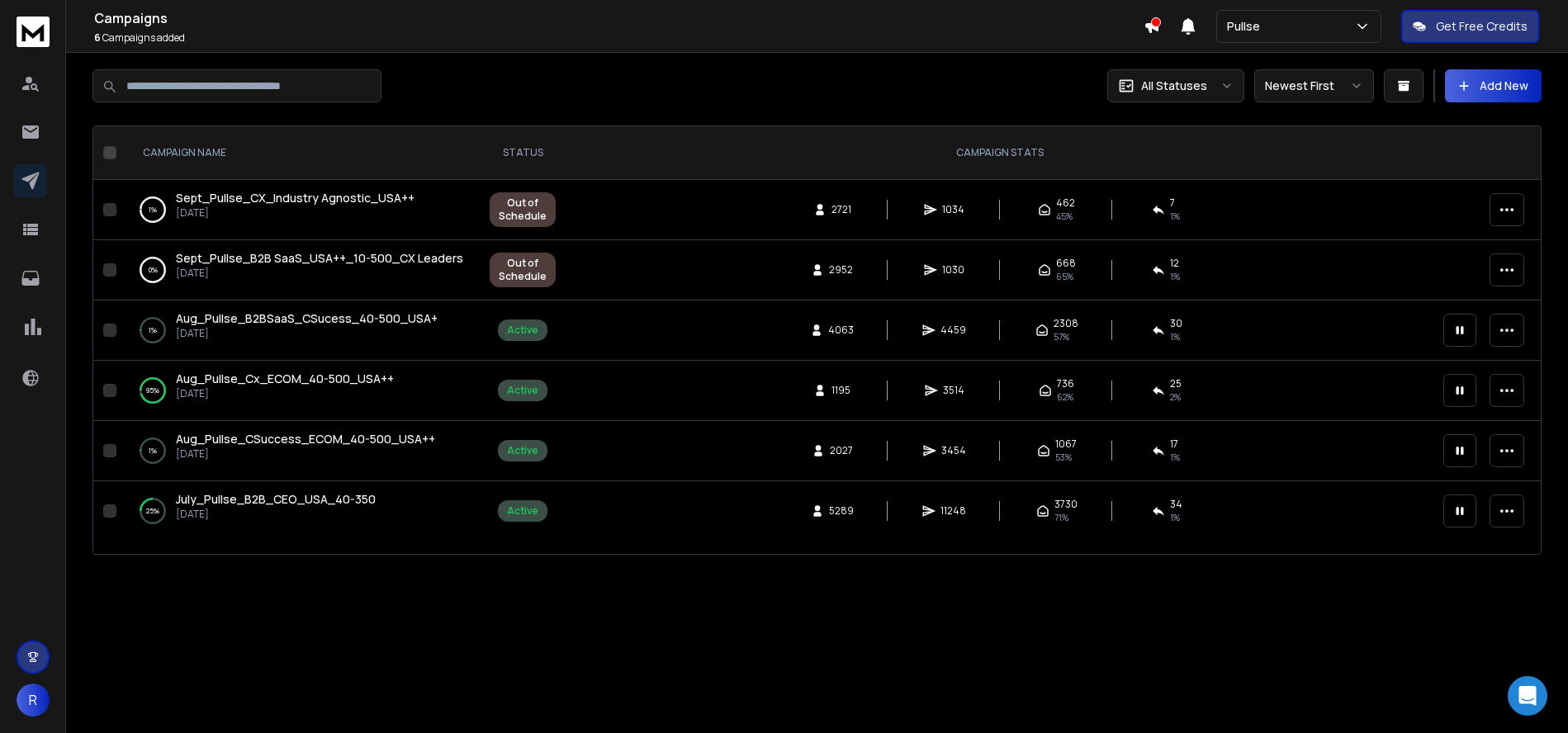
click at [271, 266] on div "Sept_Pullse_B2B SaaS_USA++_10-500_CX Leaders 5 days ago" at bounding box center [319, 270] width 288 height 40
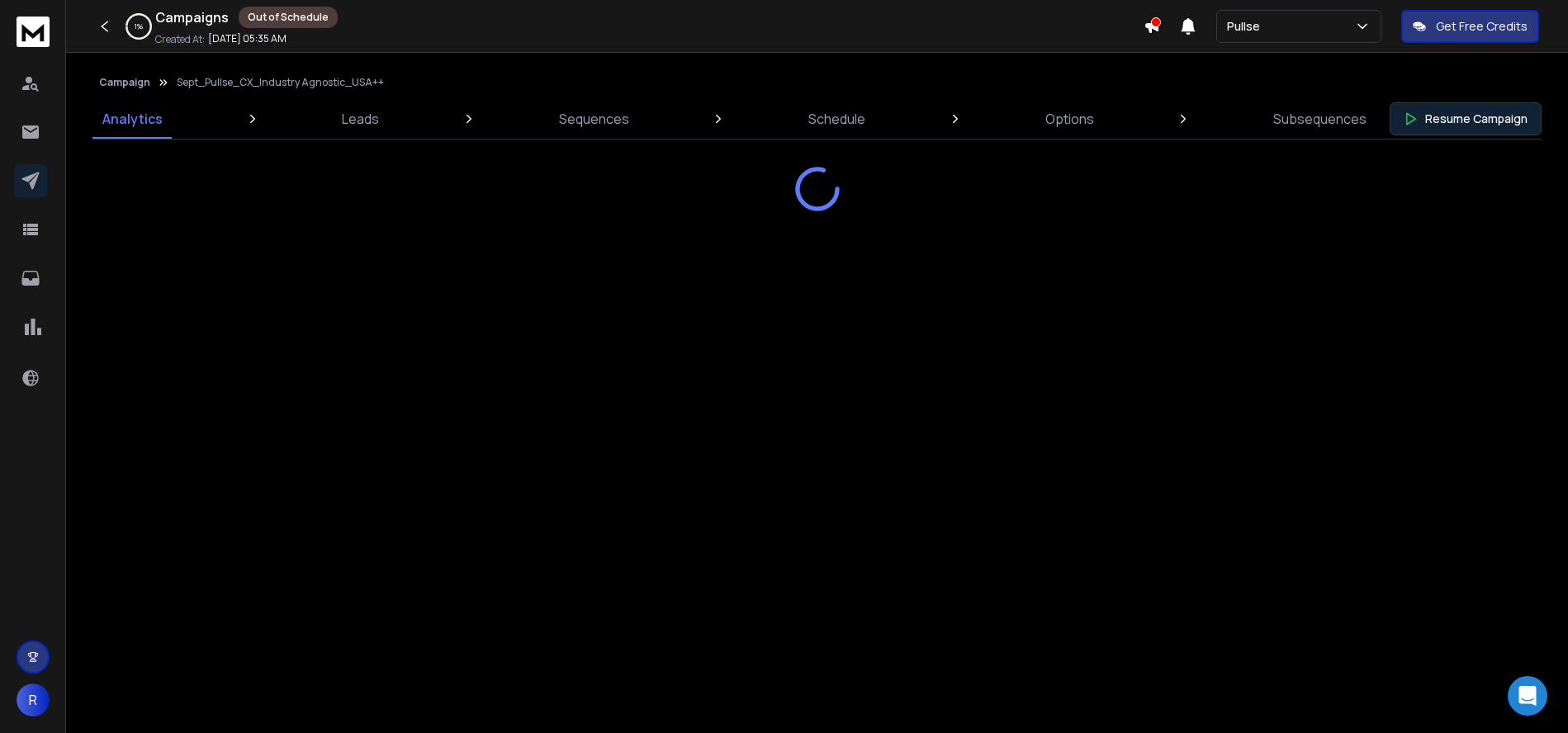
click at [1476, 123] on button "Resume Campaign" at bounding box center [1466, 119] width 152 height 33
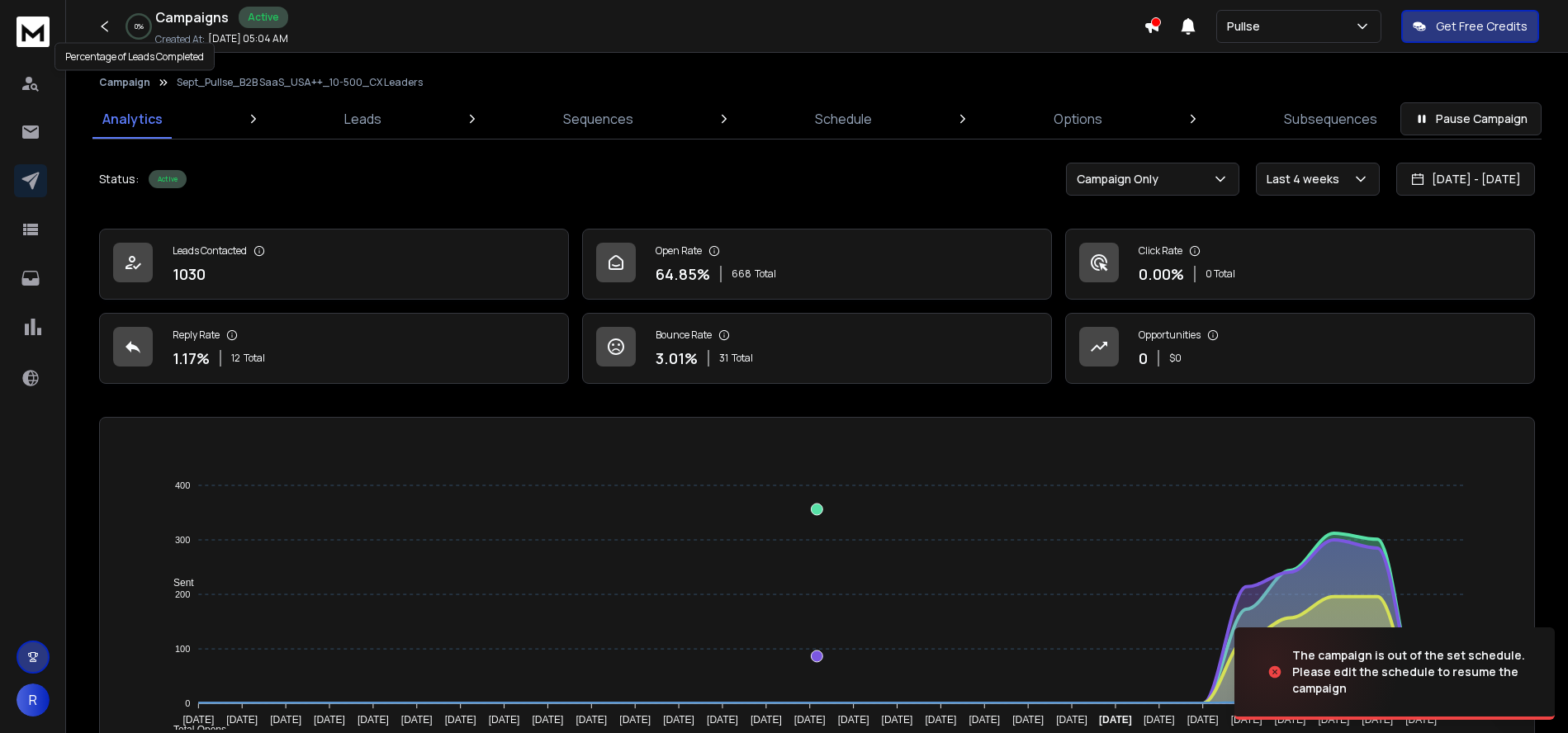
click at [127, 27] on div "0 %" at bounding box center [139, 26] width 27 height 27
click at [98, 23] on icon at bounding box center [104, 27] width 15 height 15
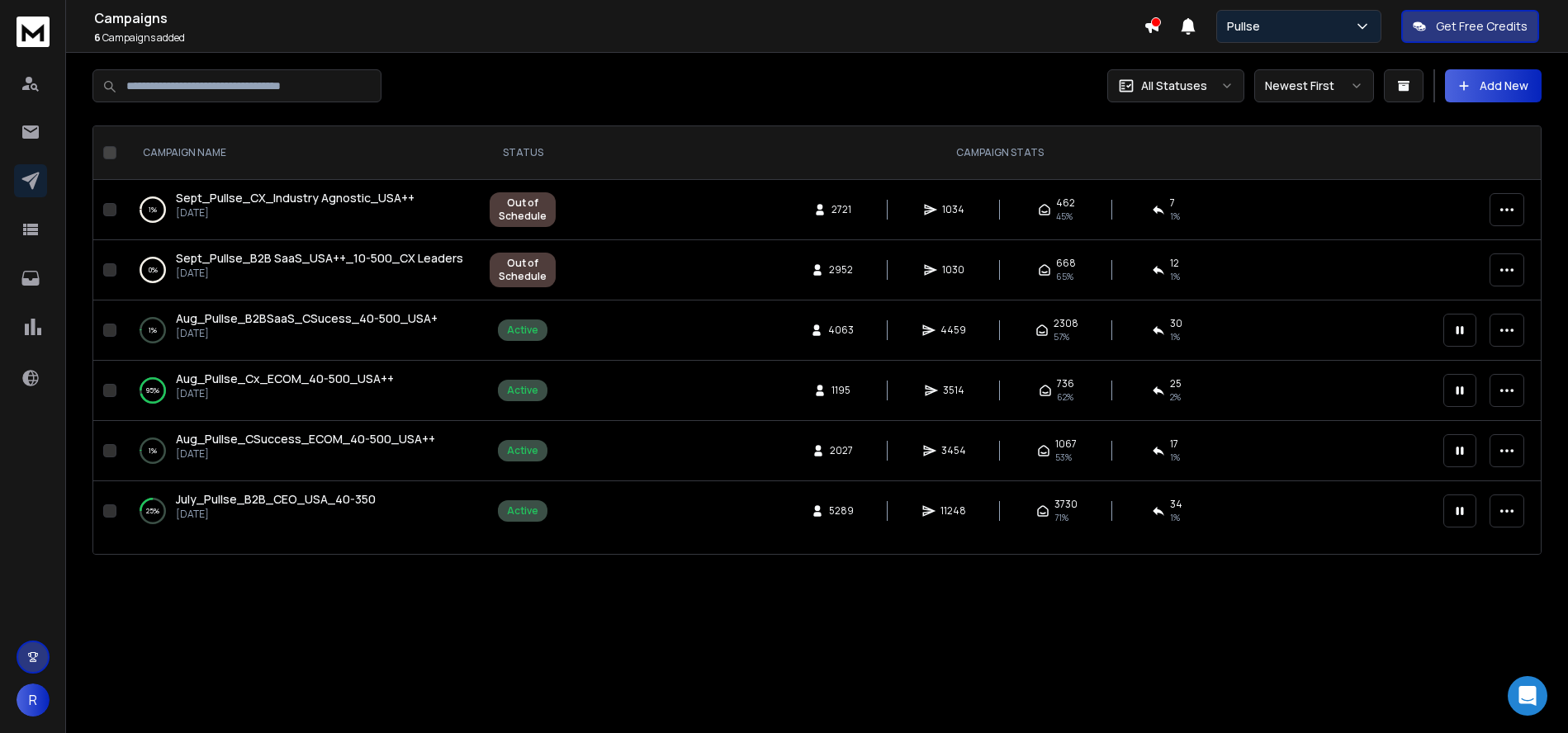
click at [1302, 10] on button "Pullse" at bounding box center [1299, 27] width 165 height 33
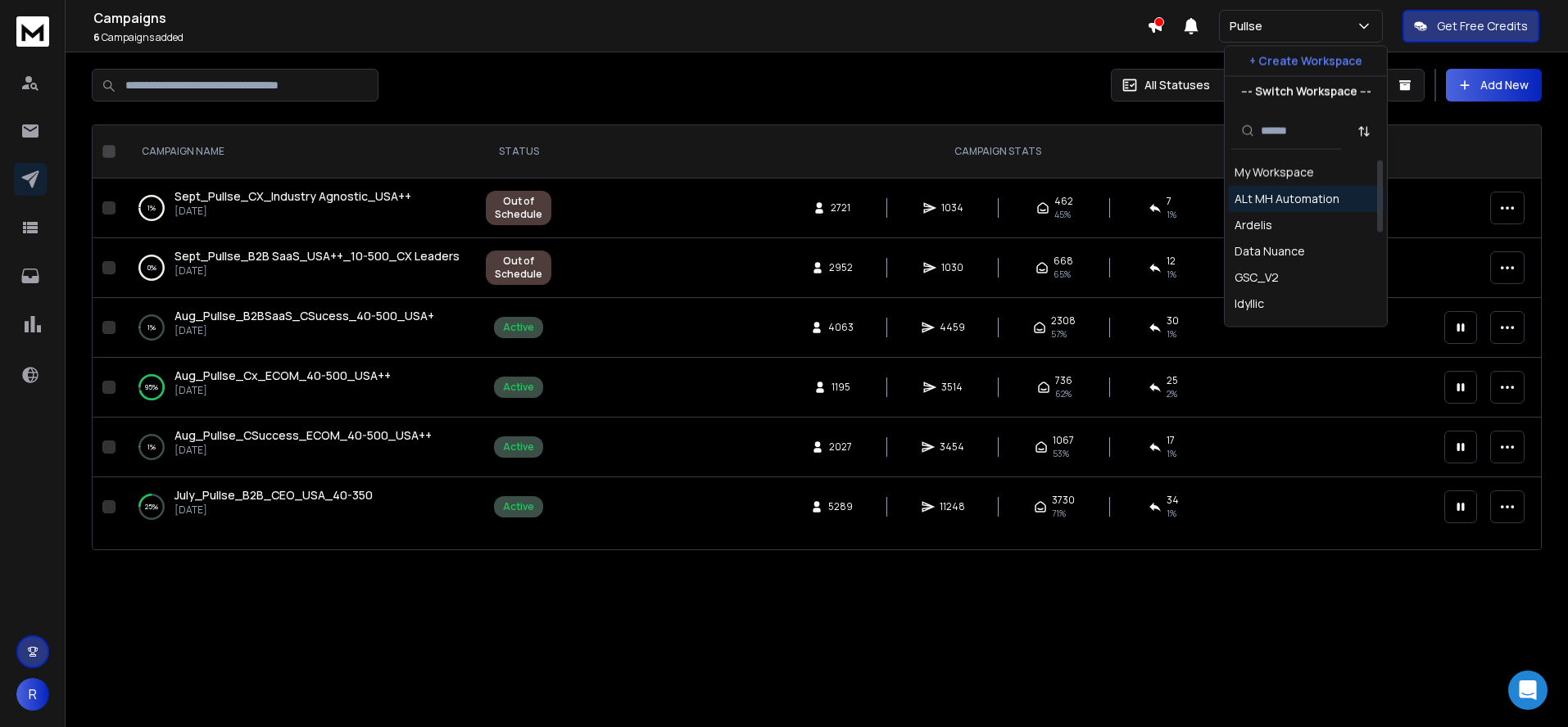
click at [1264, 205] on div "ALt MH Automation" at bounding box center [1286, 199] width 105 height 17
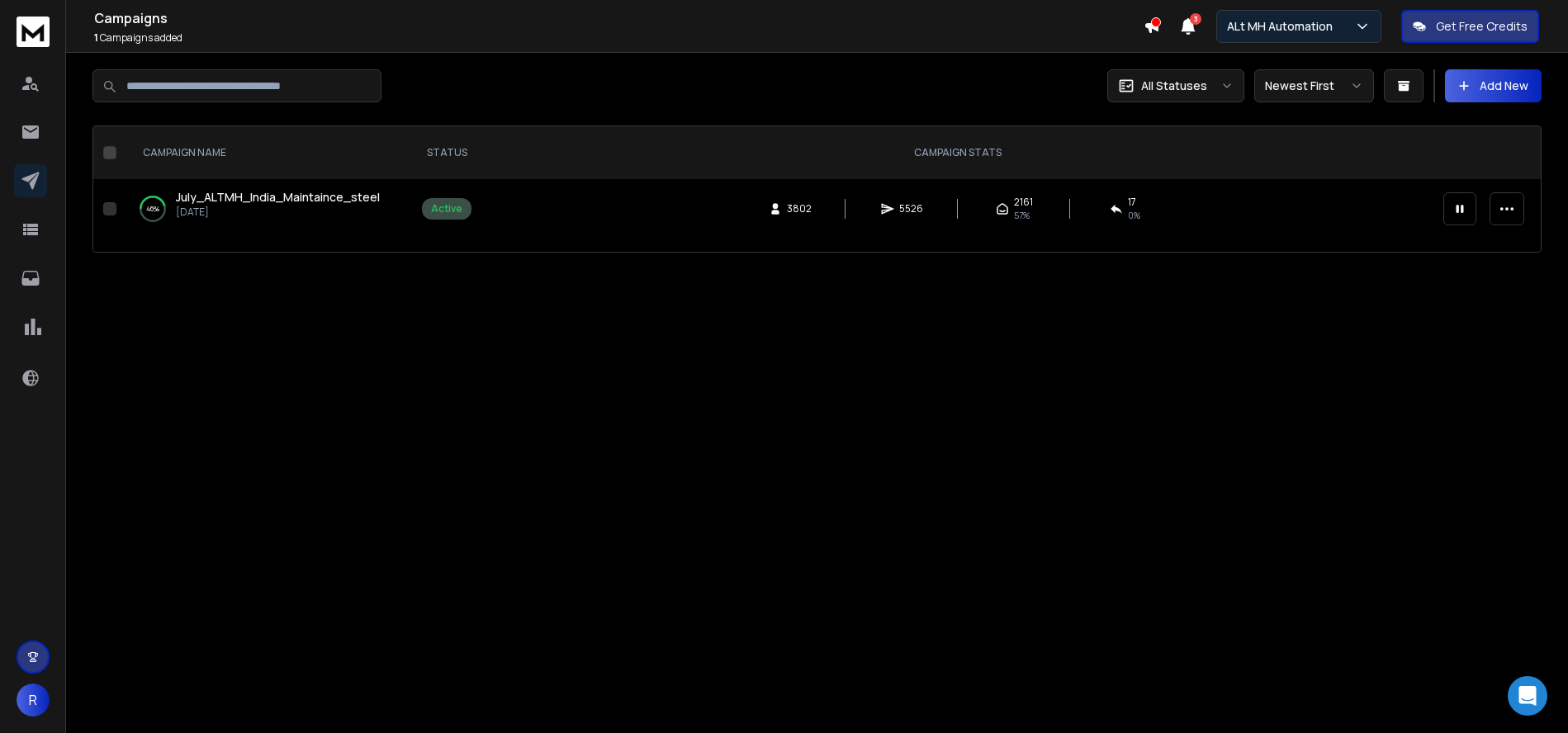
click at [1340, 7] on div "Campaigns 1 Campaigns added 3 ALt MH Automation Get Free Credits" at bounding box center [784, 26] width 1568 height 53
click at [1336, 21] on p "ALt MH Automation" at bounding box center [1283, 27] width 112 height 17
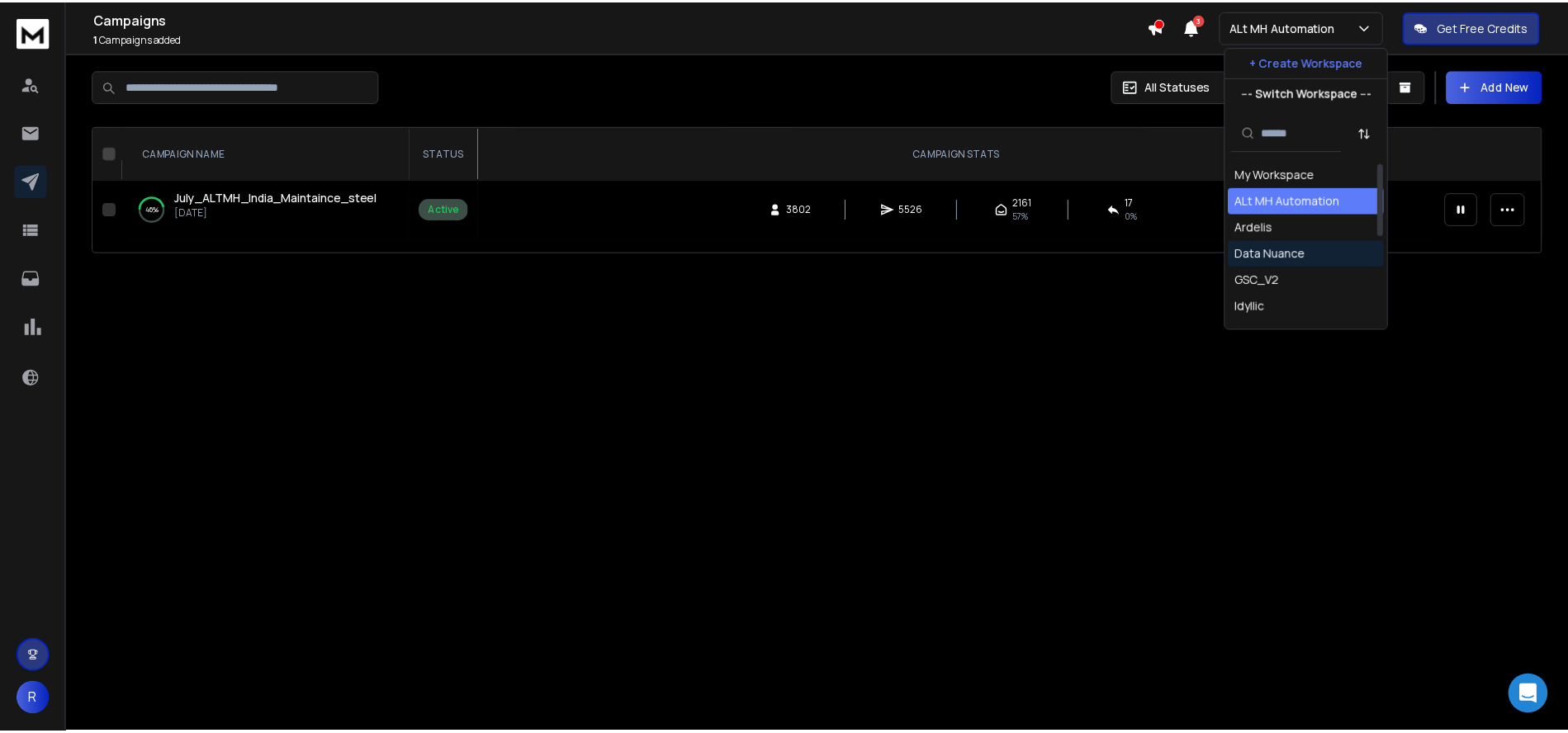
scroll to position [13, 0]
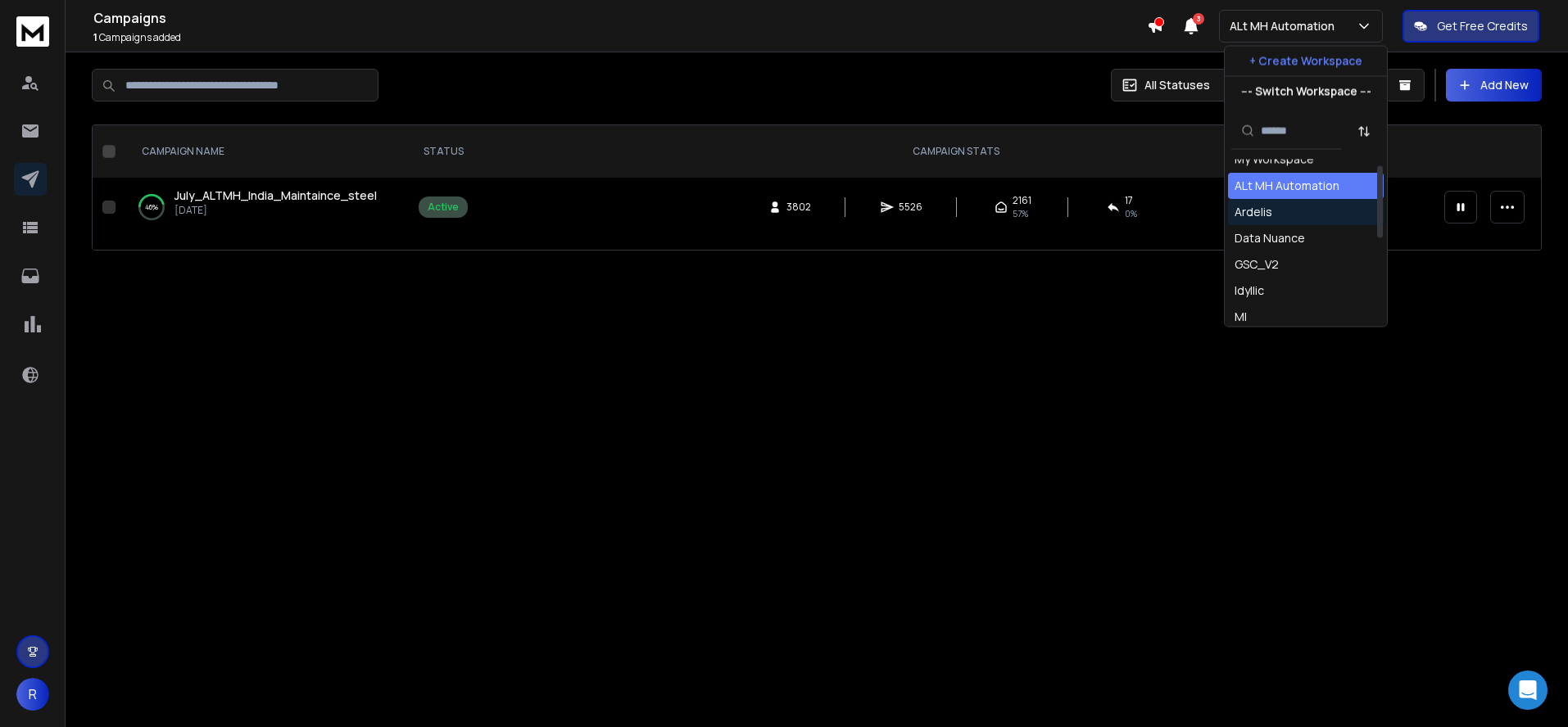
click at [1274, 220] on div "Ardelis" at bounding box center [1306, 212] width 156 height 27
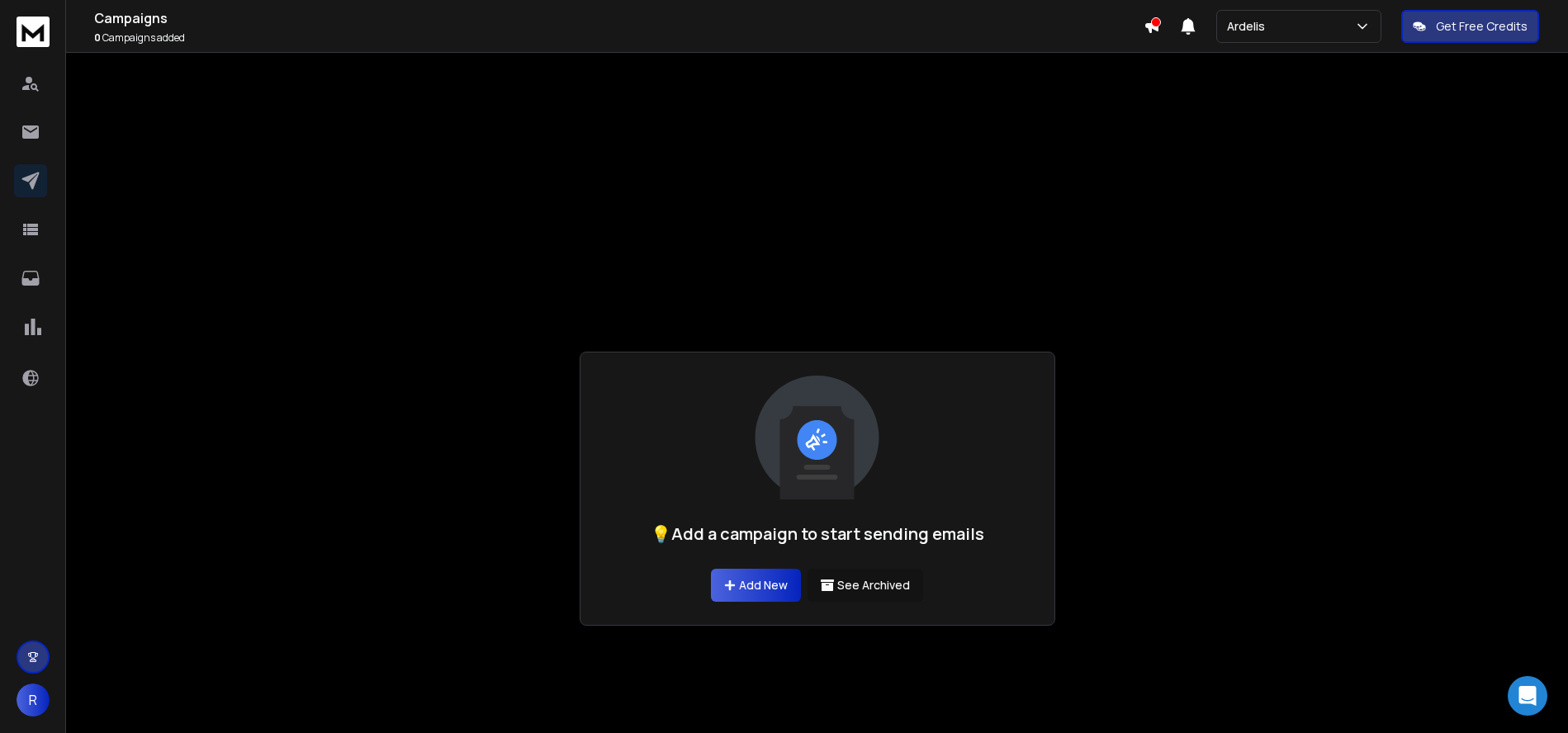
click at [834, 572] on button "See Archived" at bounding box center [865, 586] width 116 height 33
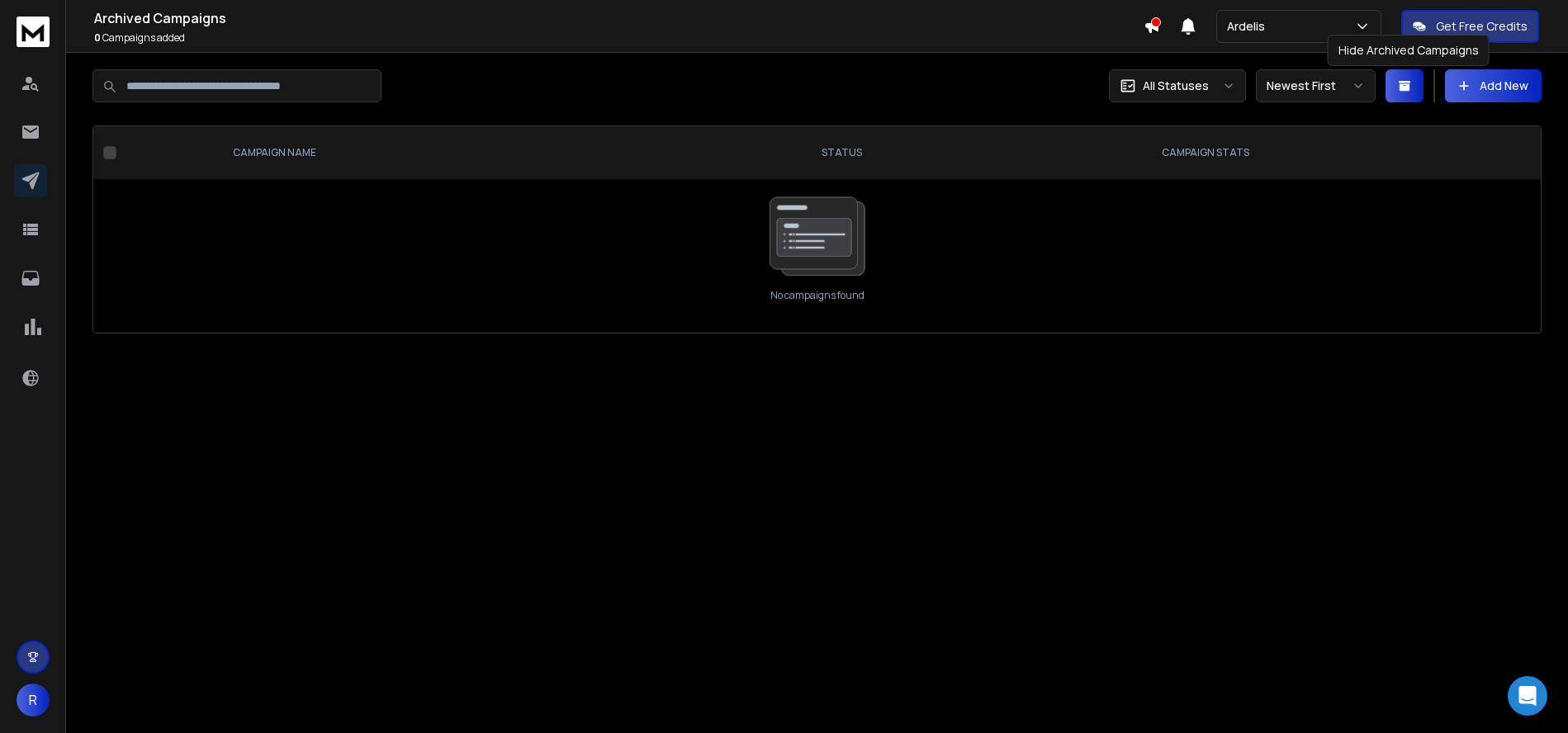
drag, startPoint x: 1404, startPoint y: 77, endPoint x: 1375, endPoint y: 88, distance: 31.0
click at [1404, 77] on button at bounding box center [1404, 86] width 38 height 33
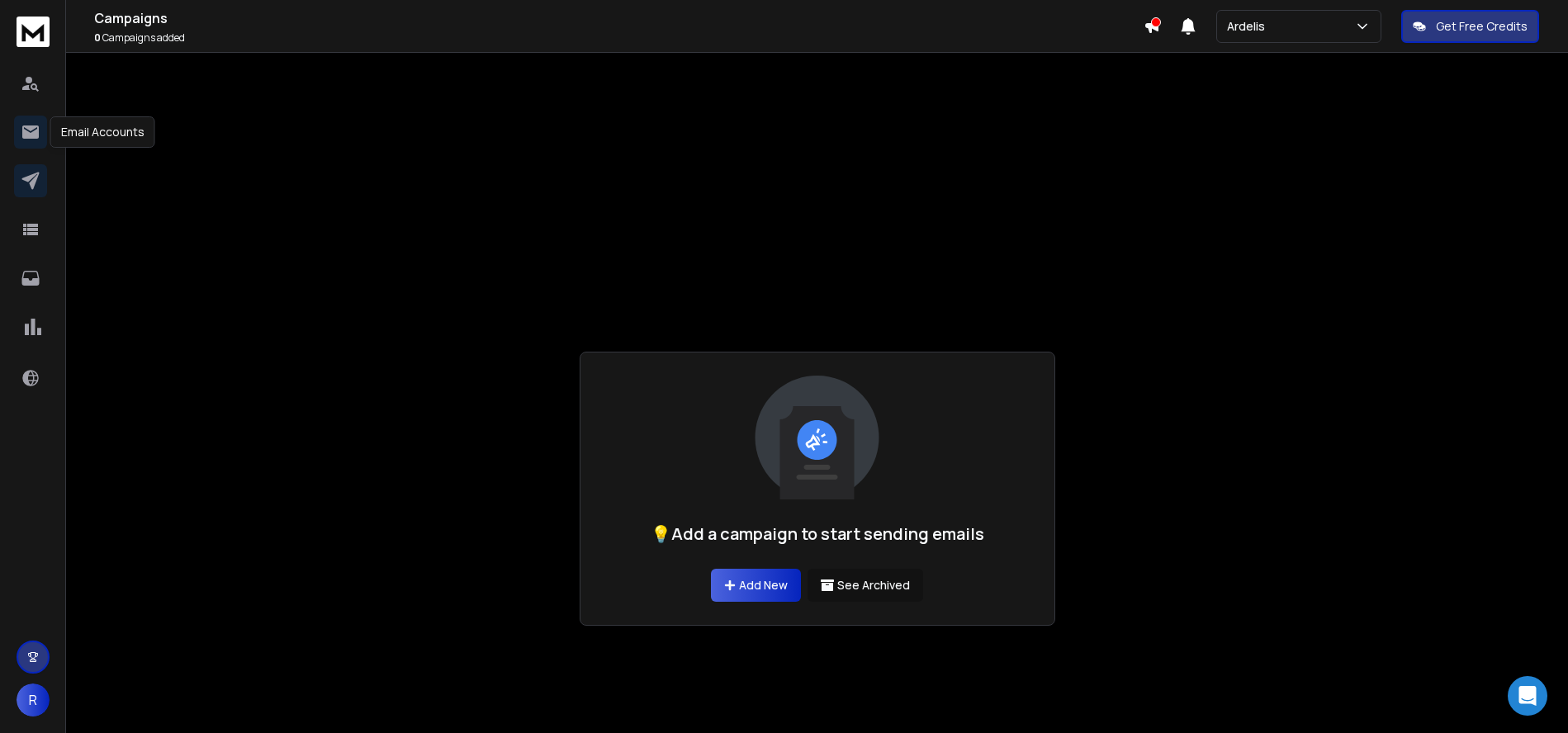
click at [38, 129] on icon at bounding box center [30, 131] width 19 height 19
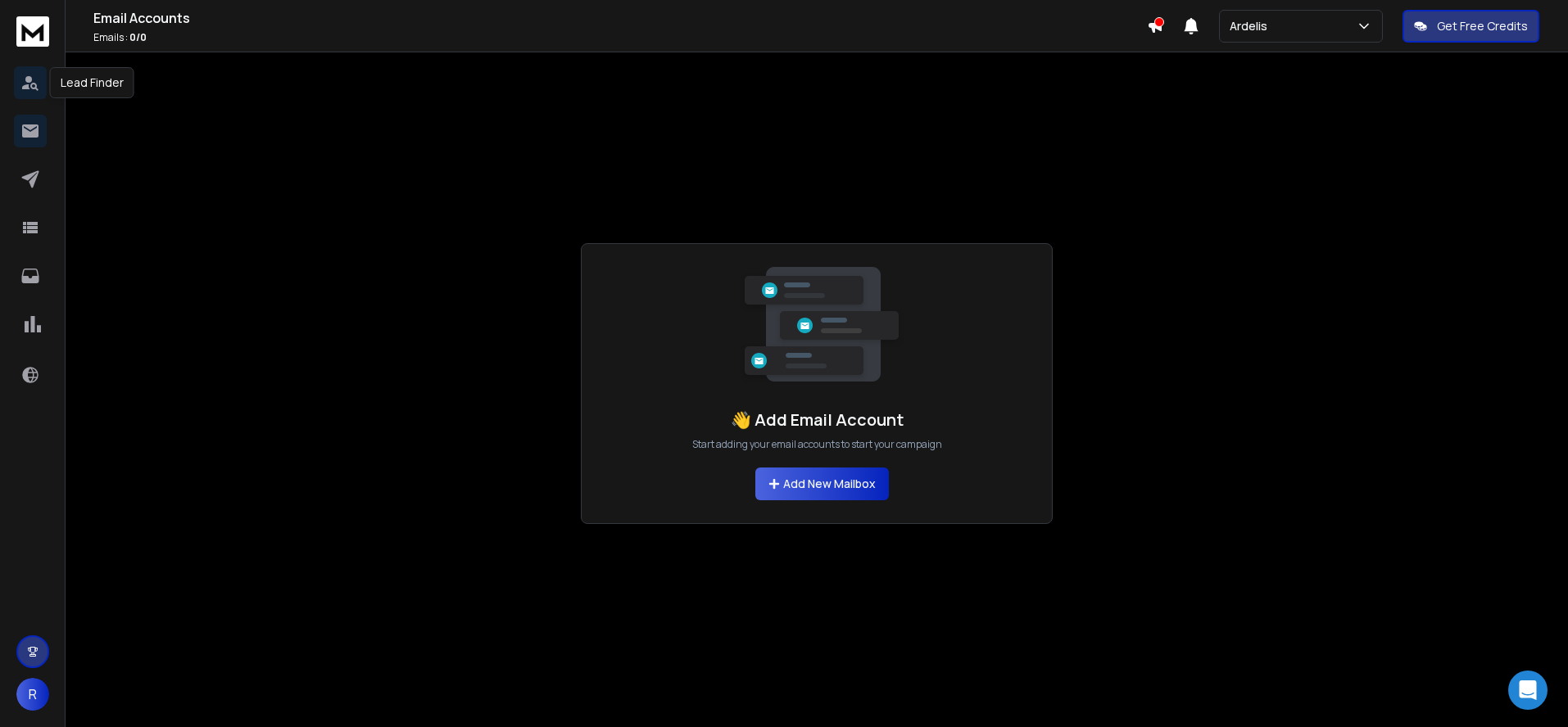
drag, startPoint x: 23, startPoint y: 69, endPoint x: 28, endPoint y: 89, distance: 20.6
click at [24, 70] on link at bounding box center [30, 83] width 33 height 33
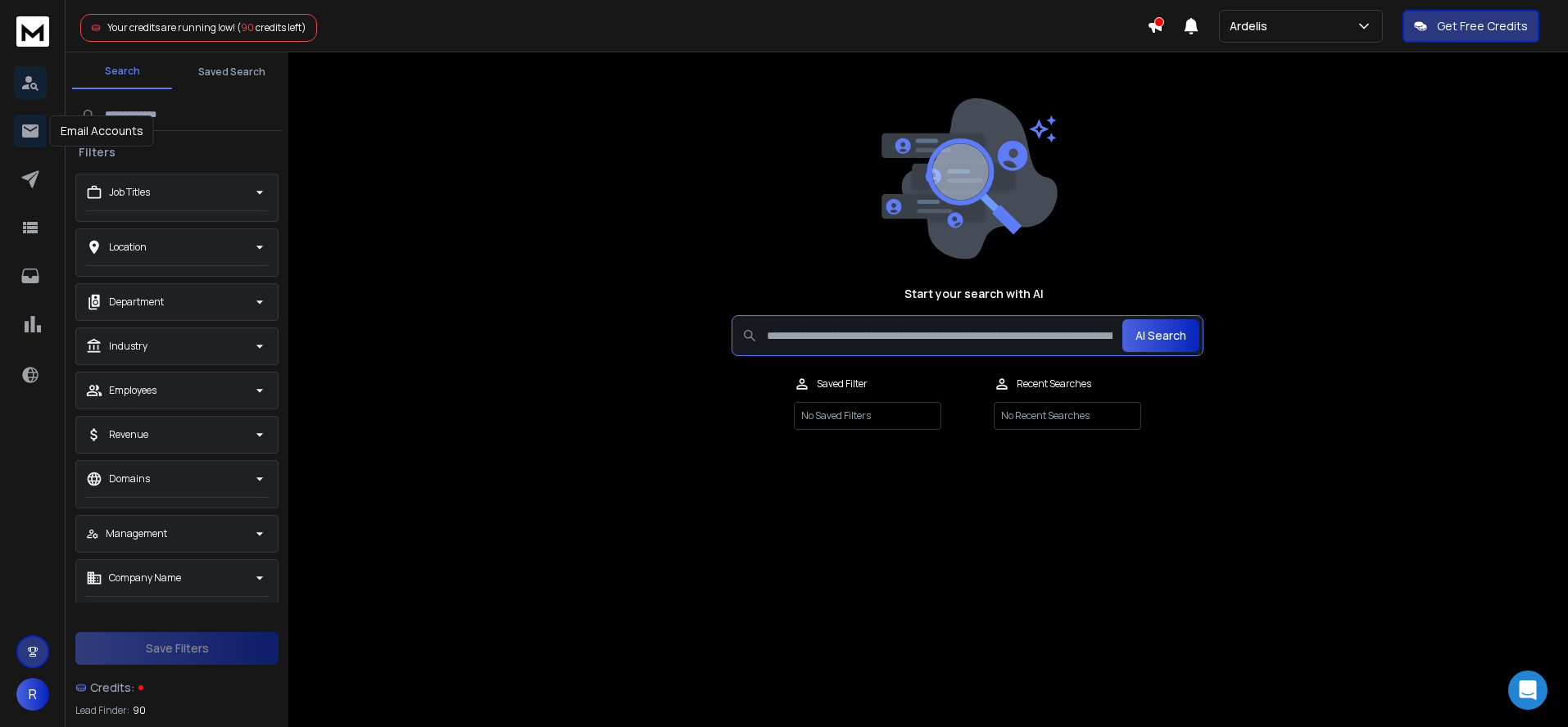
click at [30, 143] on link at bounding box center [30, 131] width 33 height 33
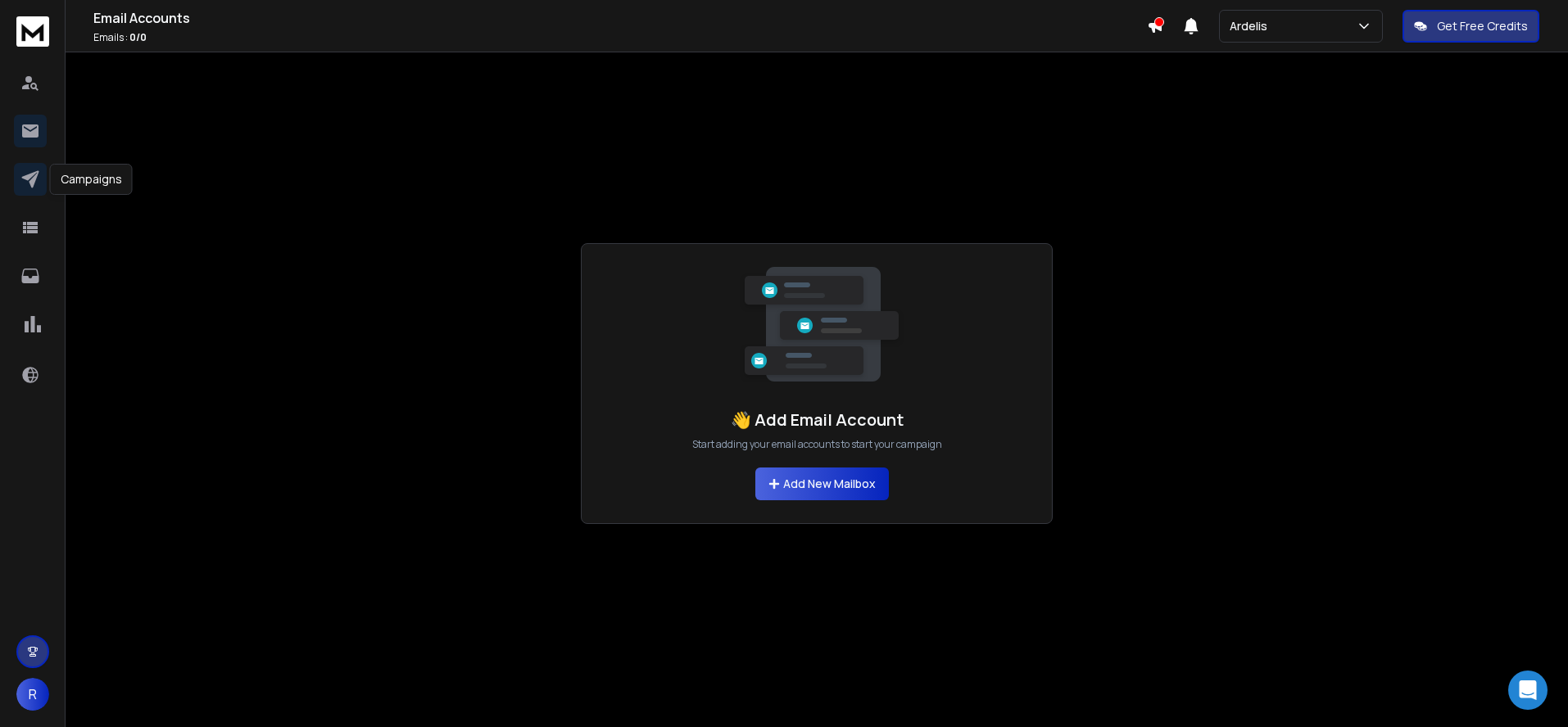
click at [34, 186] on icon at bounding box center [29, 179] width 19 height 19
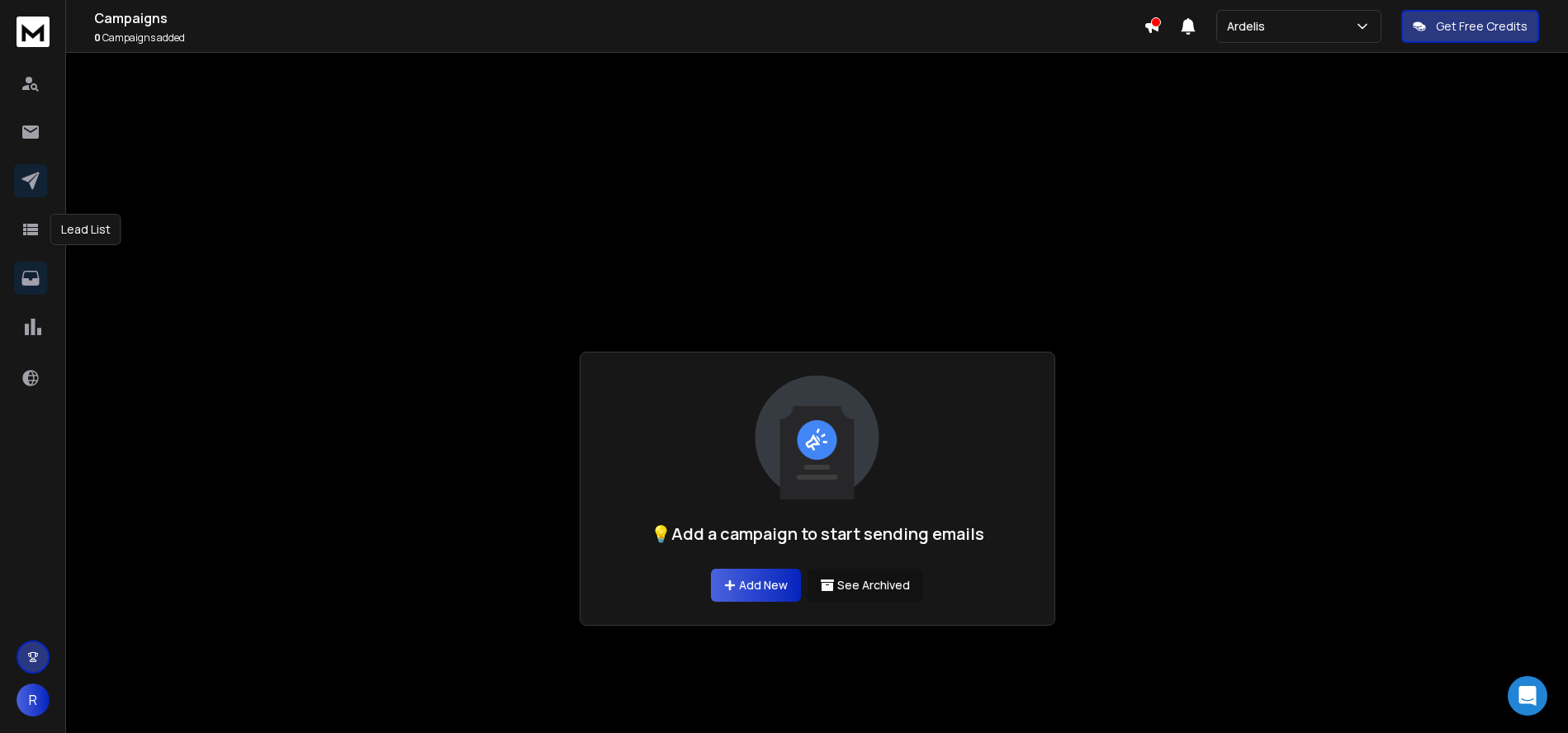
click at [43, 277] on link at bounding box center [31, 278] width 33 height 33
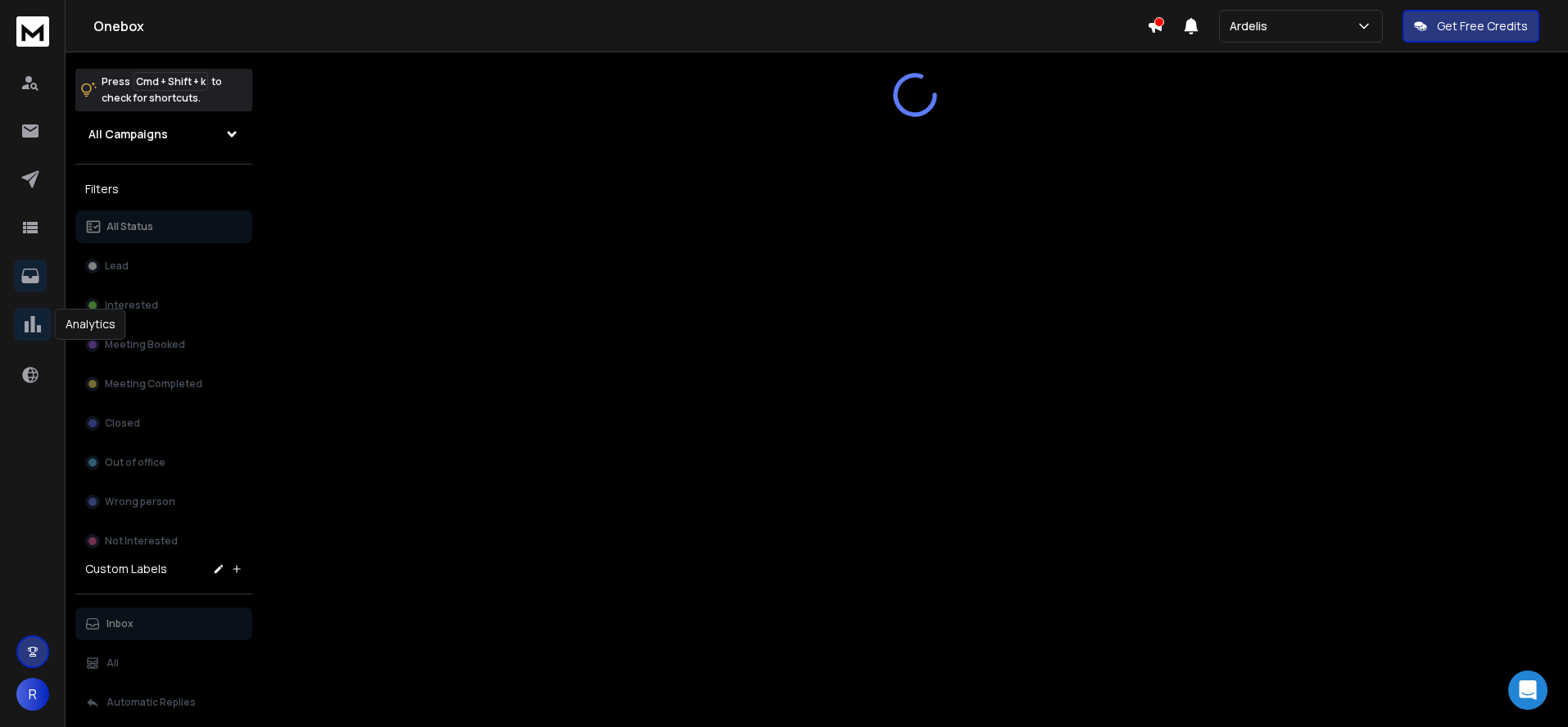
click at [37, 308] on link at bounding box center [32, 324] width 38 height 38
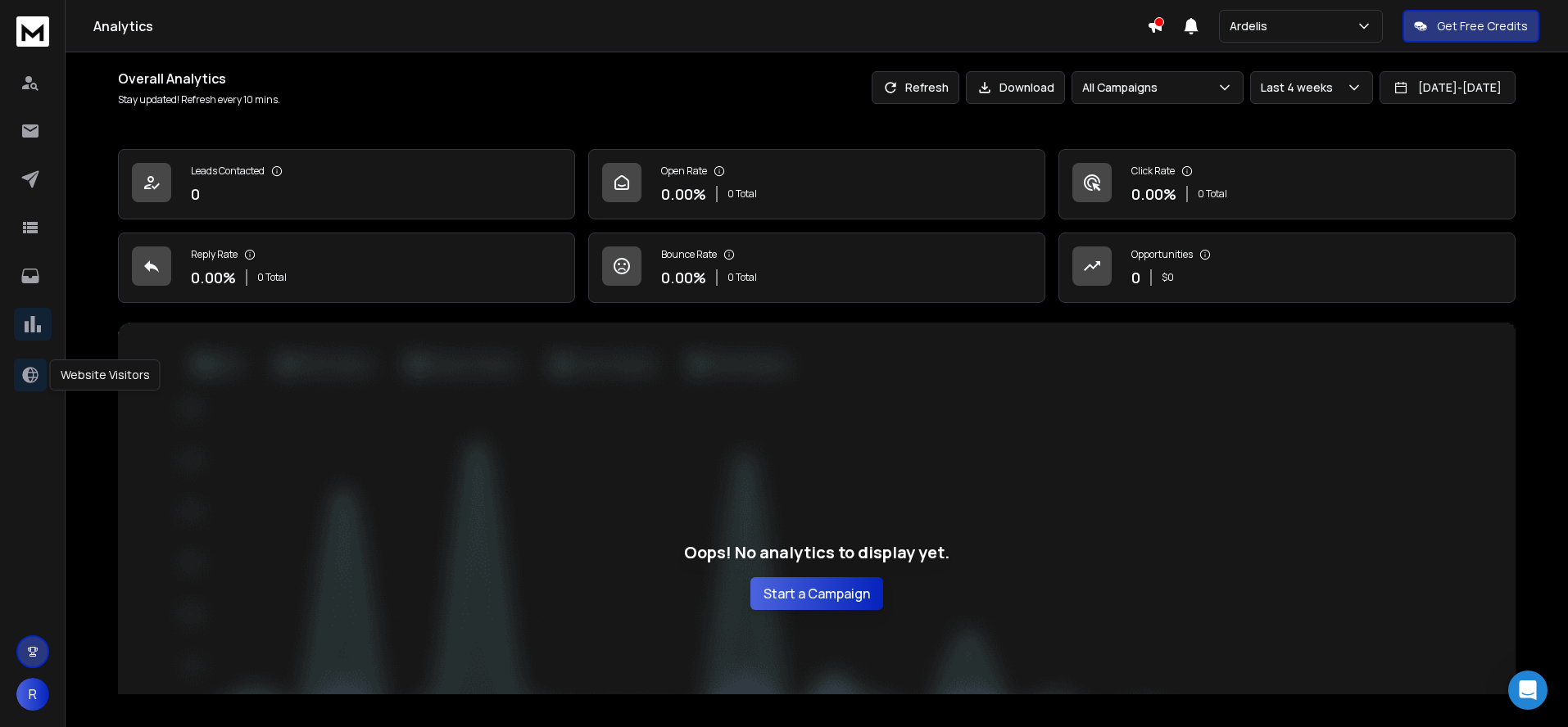
click at [35, 365] on icon at bounding box center [29, 374] width 19 height 19
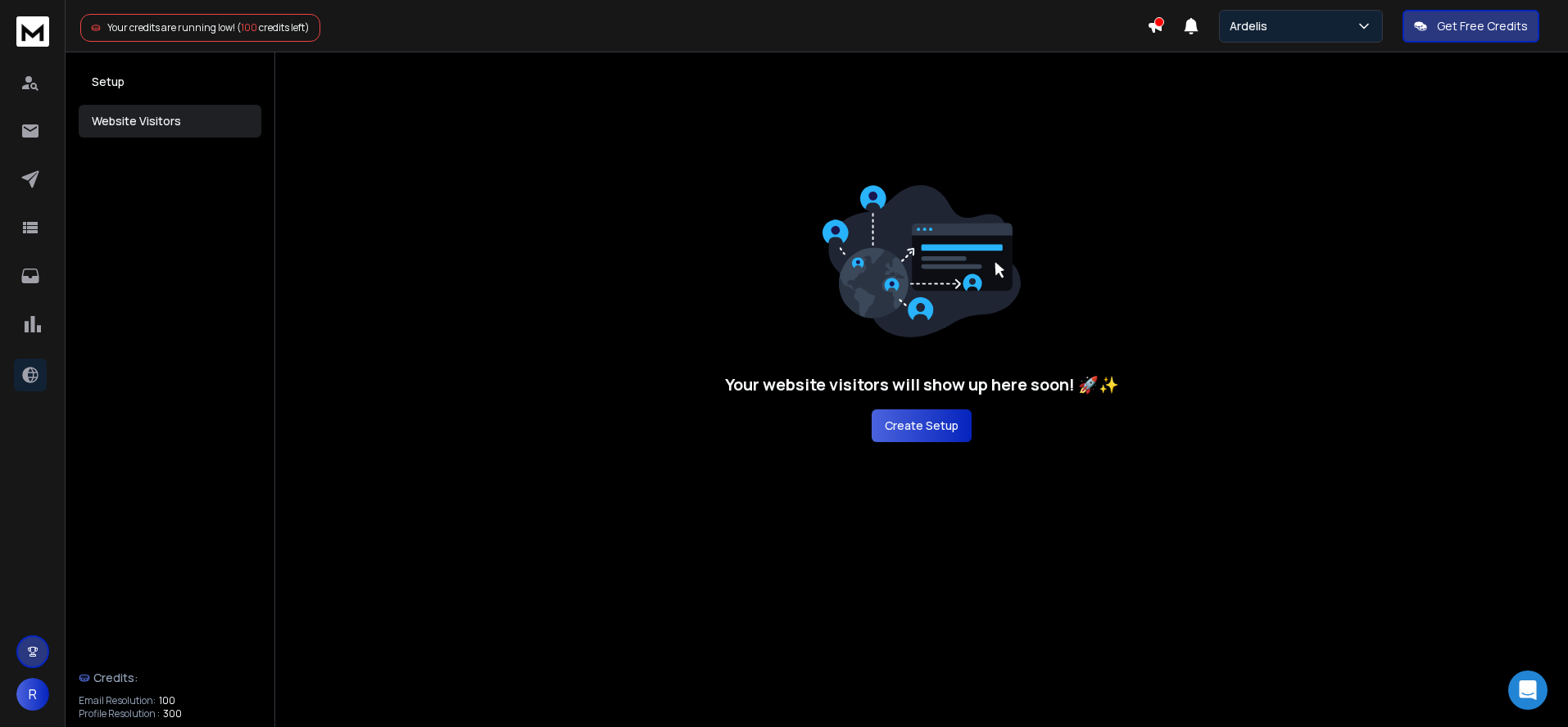
click at [1363, 32] on icon "button" at bounding box center [1364, 27] width 17 height 17
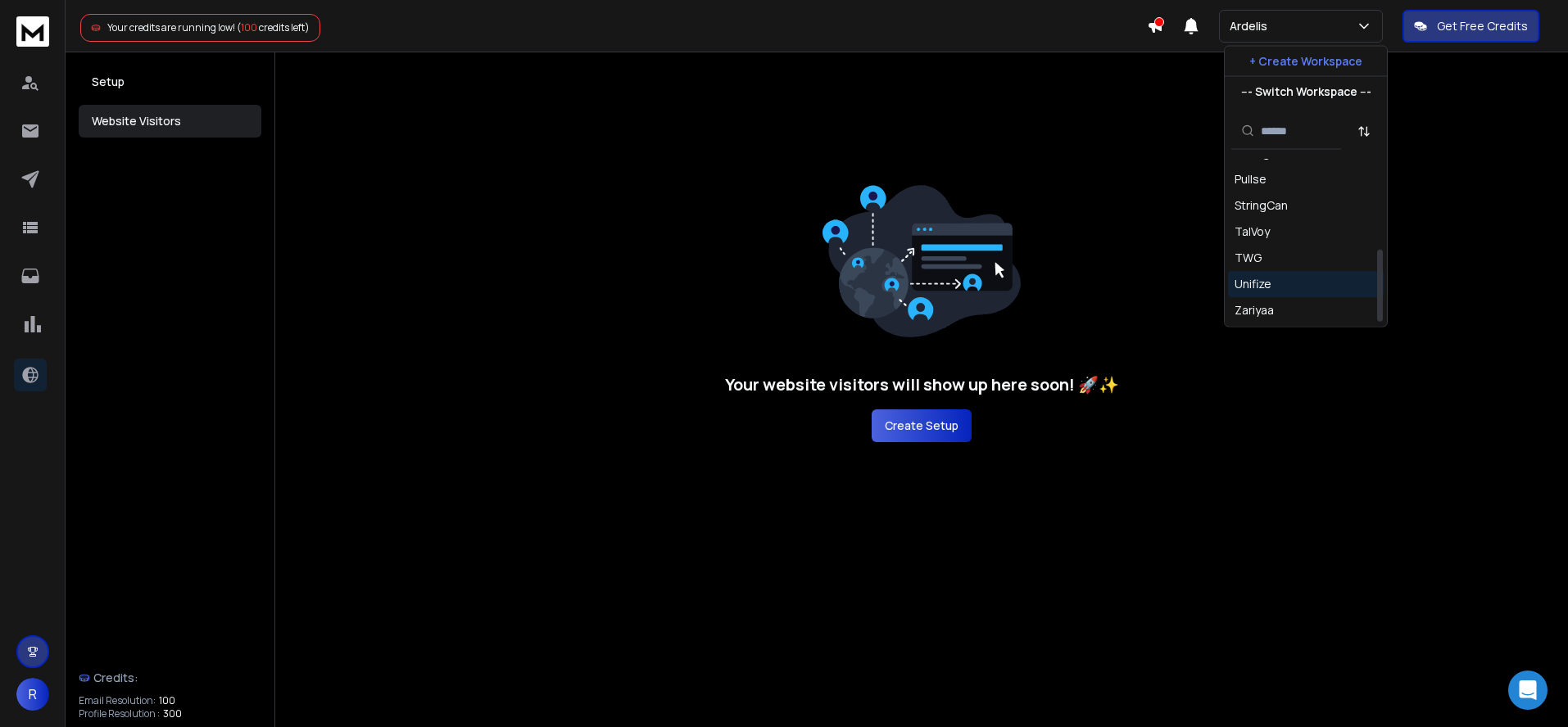
scroll to position [195, 0]
click at [415, 98] on div "Your website visitors will show up here soon! 🚀✨ Create Setup" at bounding box center [922, 301] width 1253 height 472
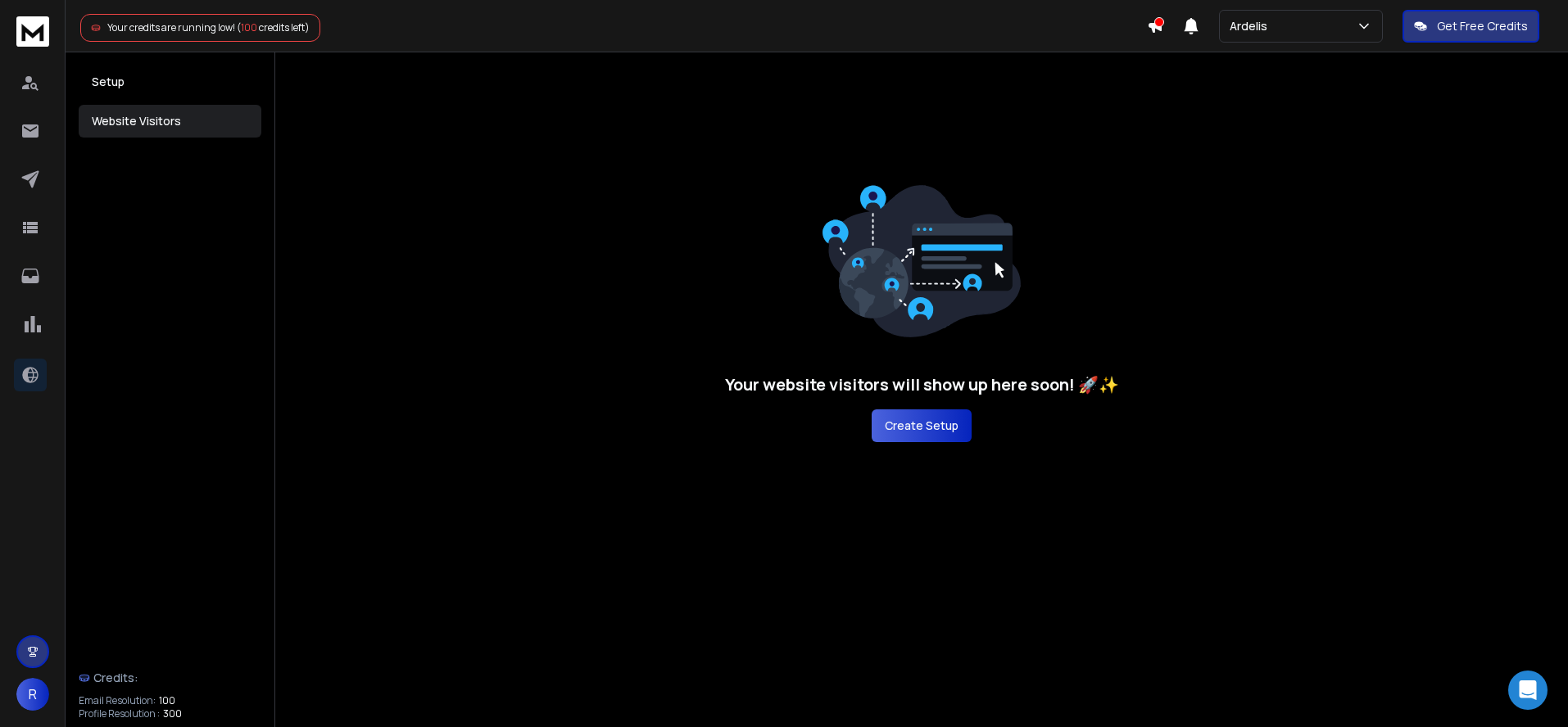
click at [1282, 4] on div "Your credits are running low! ( 100 credits left) Ardelis Get Free Credits" at bounding box center [784, 26] width 1568 height 52
drag, startPoint x: 1282, startPoint y: 18, endPoint x: 1281, endPoint y: 41, distance: 23.0
click at [1282, 18] on div "Ardelis" at bounding box center [1300, 27] width 142 height 17
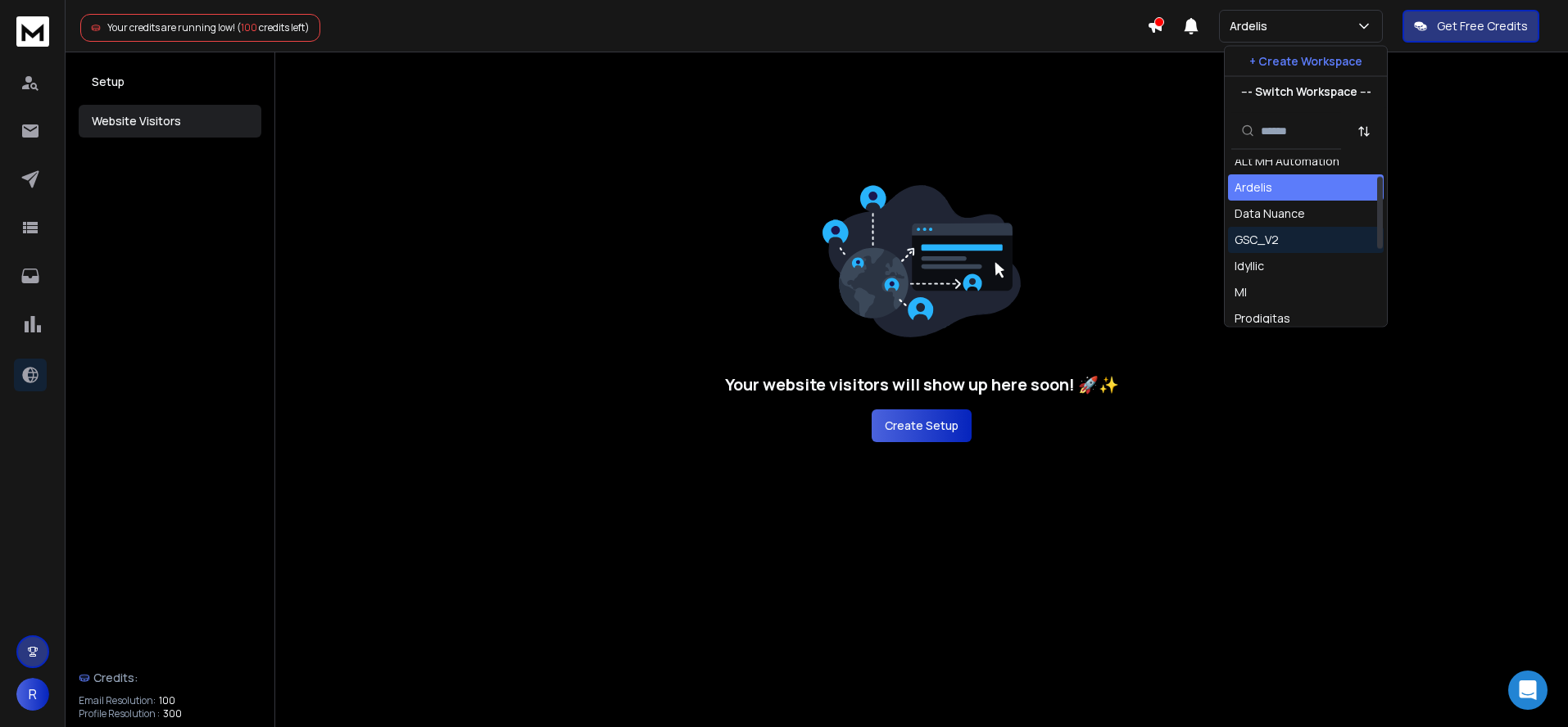
scroll to position [57, 0]
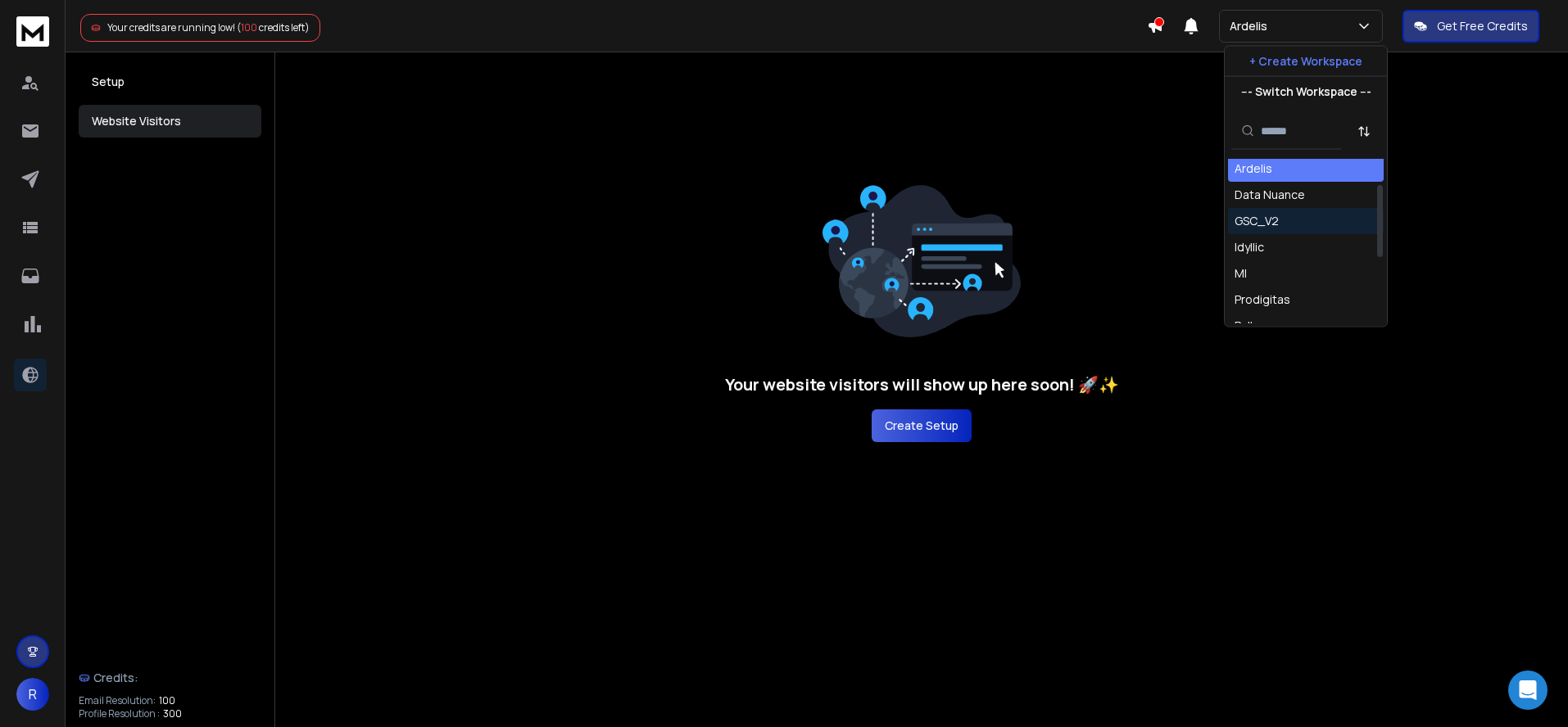
click at [1276, 215] on div "GSC_V2" at bounding box center [1256, 221] width 44 height 17
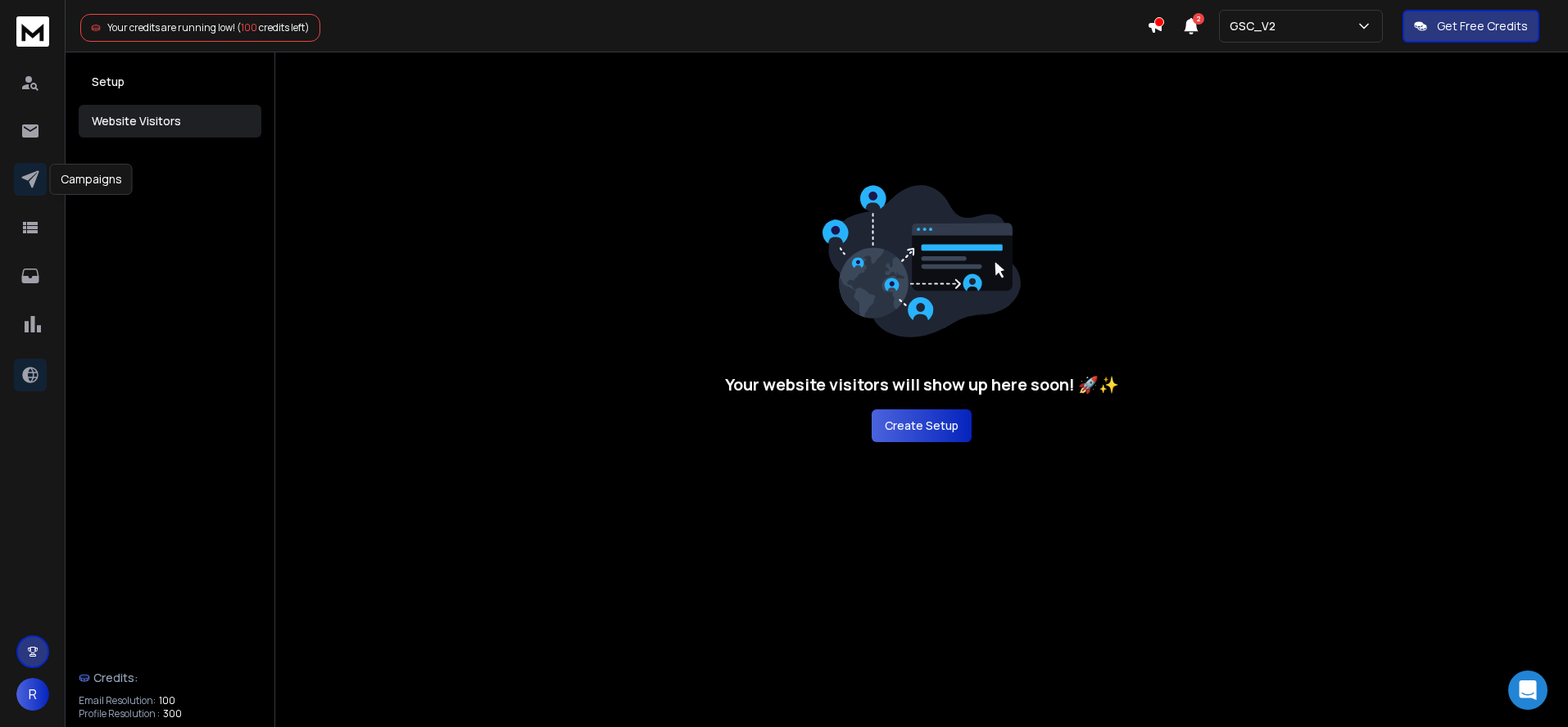
click at [18, 173] on link at bounding box center [30, 180] width 33 height 33
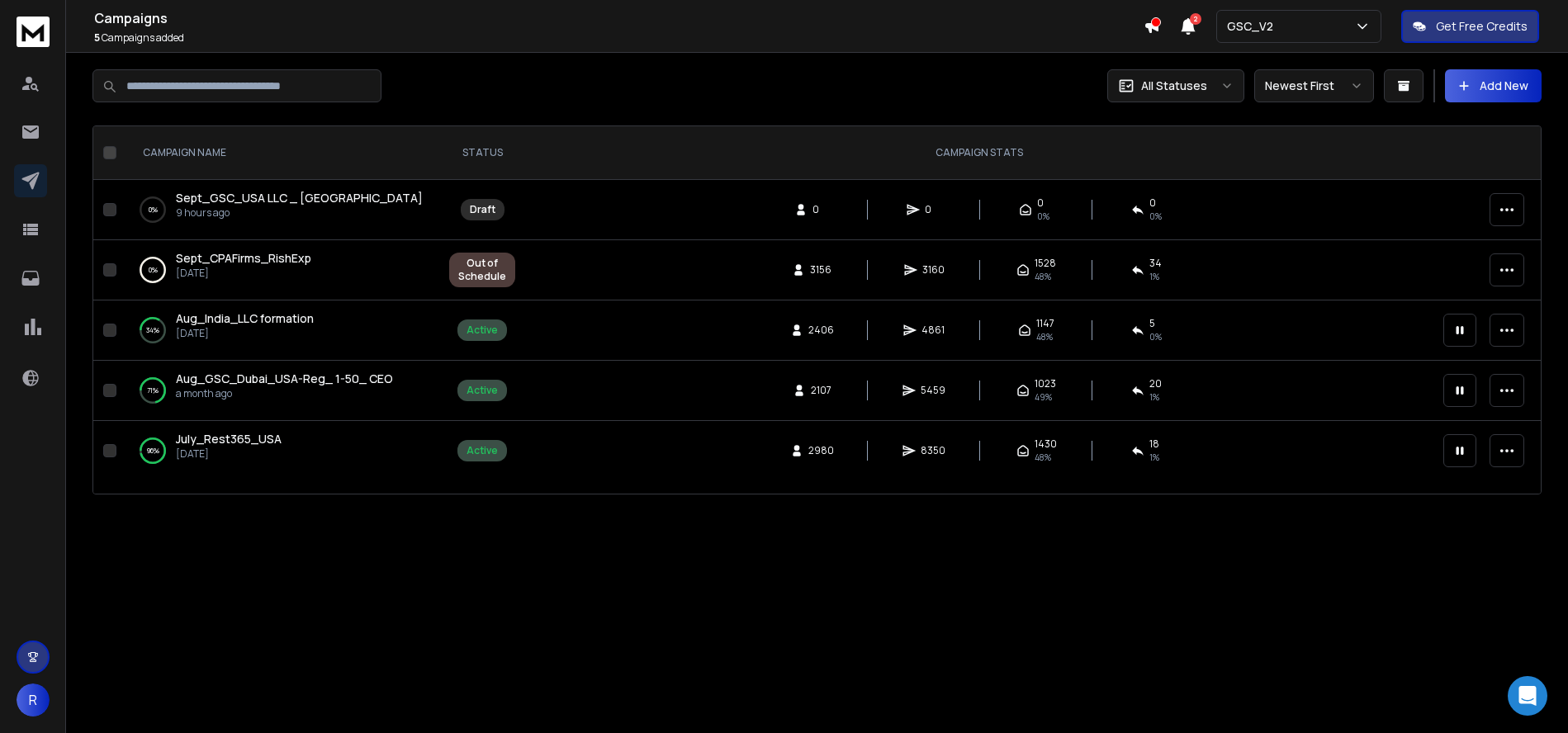
click at [255, 250] on span "Sept_CPAFirms_RishExp" at bounding box center [243, 258] width 136 height 16
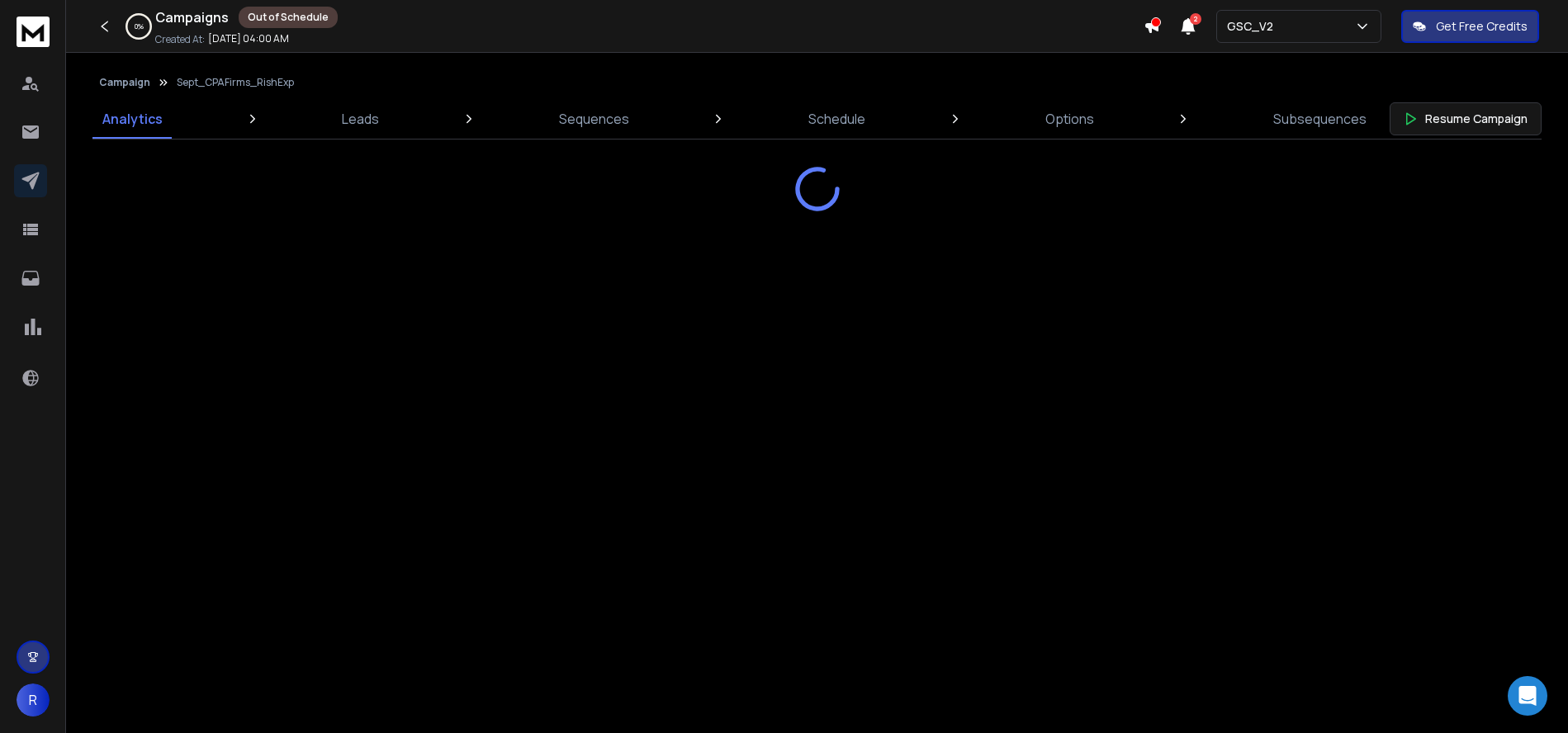
click at [888, 99] on div "Analytics Leads Sequences Schedule Options Subsequences" at bounding box center [734, 118] width 1284 height 40
click at [820, 115] on p "Schedule" at bounding box center [838, 118] width 57 height 19
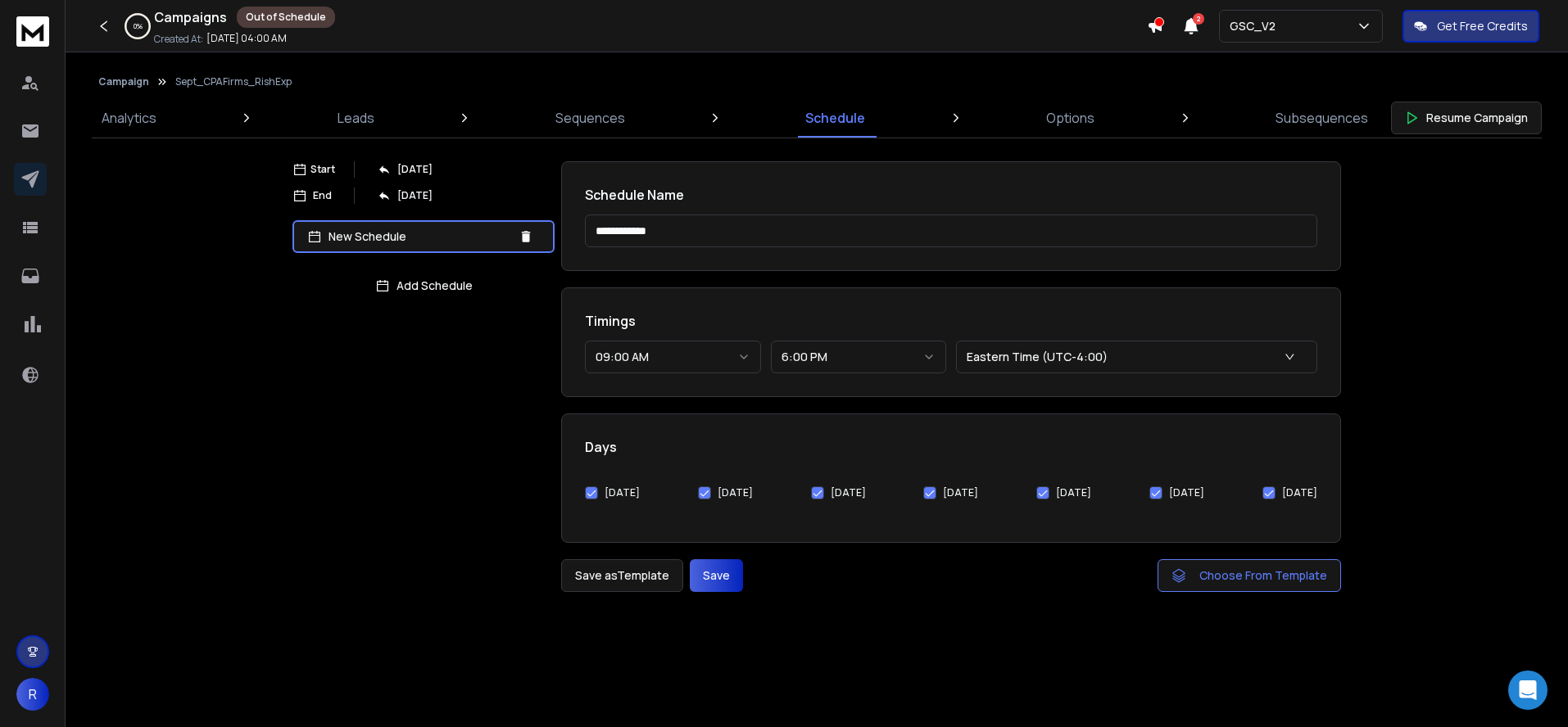
click at [433, 195] on p "[DATE]" at bounding box center [414, 195] width 35 height 13
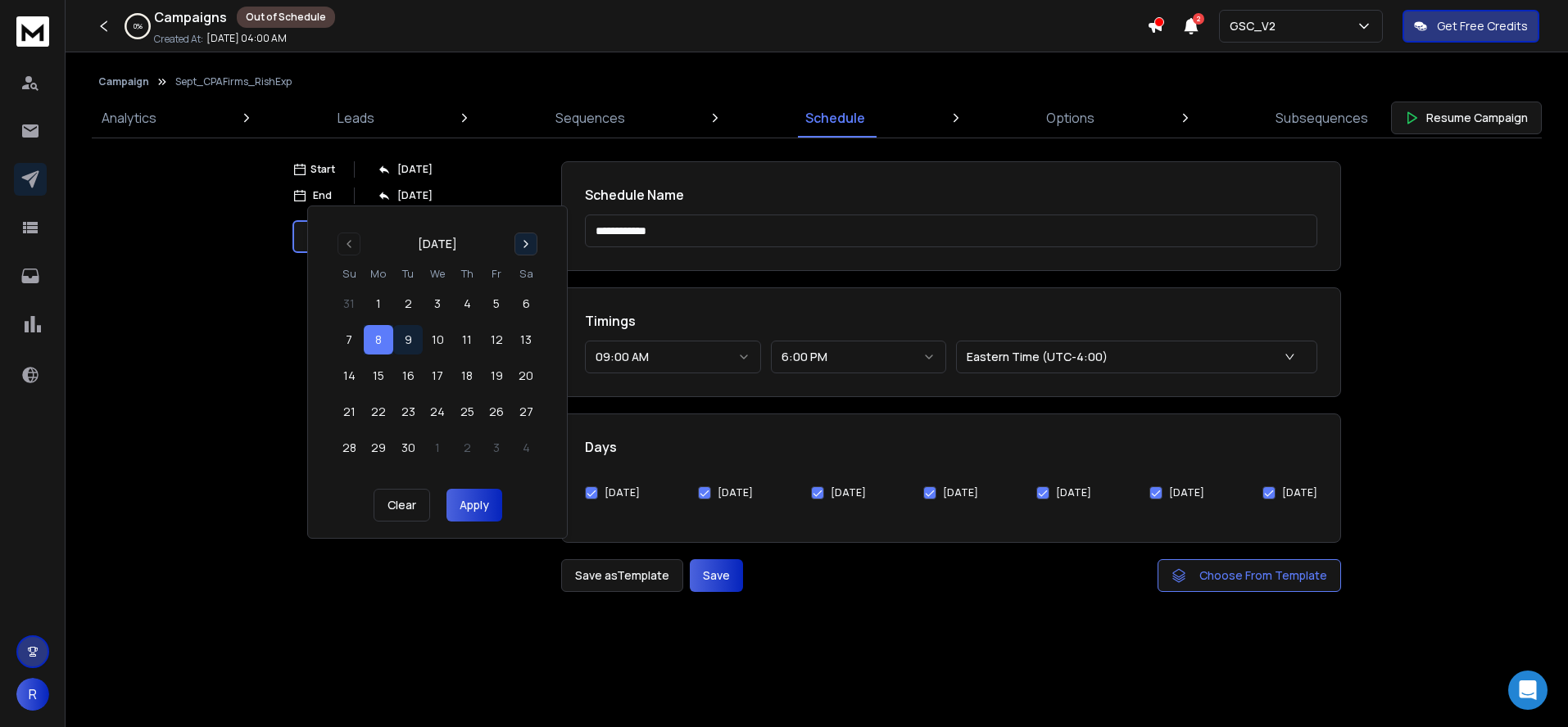
click at [536, 236] on button "Go to next month" at bounding box center [525, 244] width 23 height 23
click at [531, 241] on icon "Go to next month" at bounding box center [525, 244] width 13 height 13
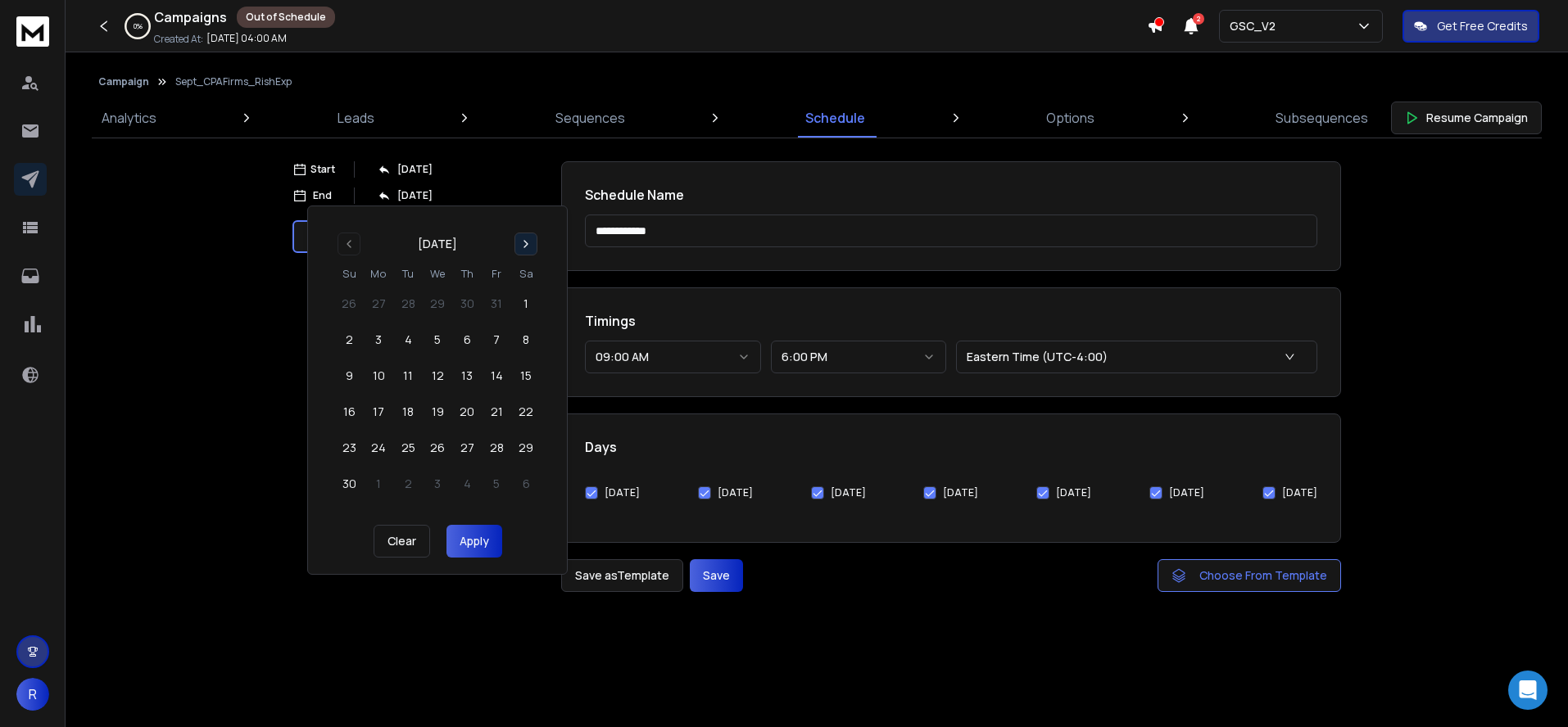
click at [531, 241] on icon "Go to next month" at bounding box center [525, 244] width 13 height 13
click at [531, 242] on icon "Go to next month" at bounding box center [525, 244] width 13 height 13
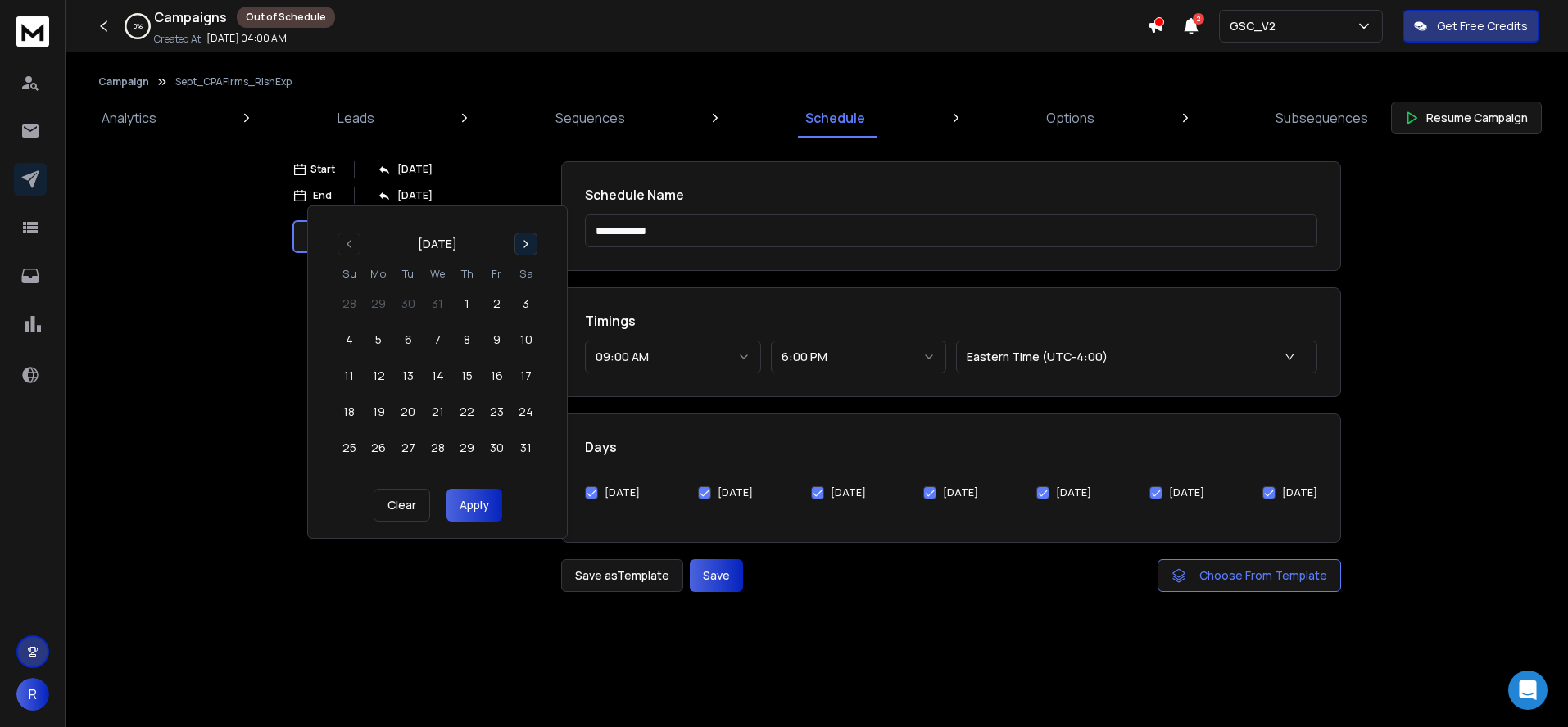
click at [530, 249] on icon "Go to next month" at bounding box center [525, 244] width 13 height 13
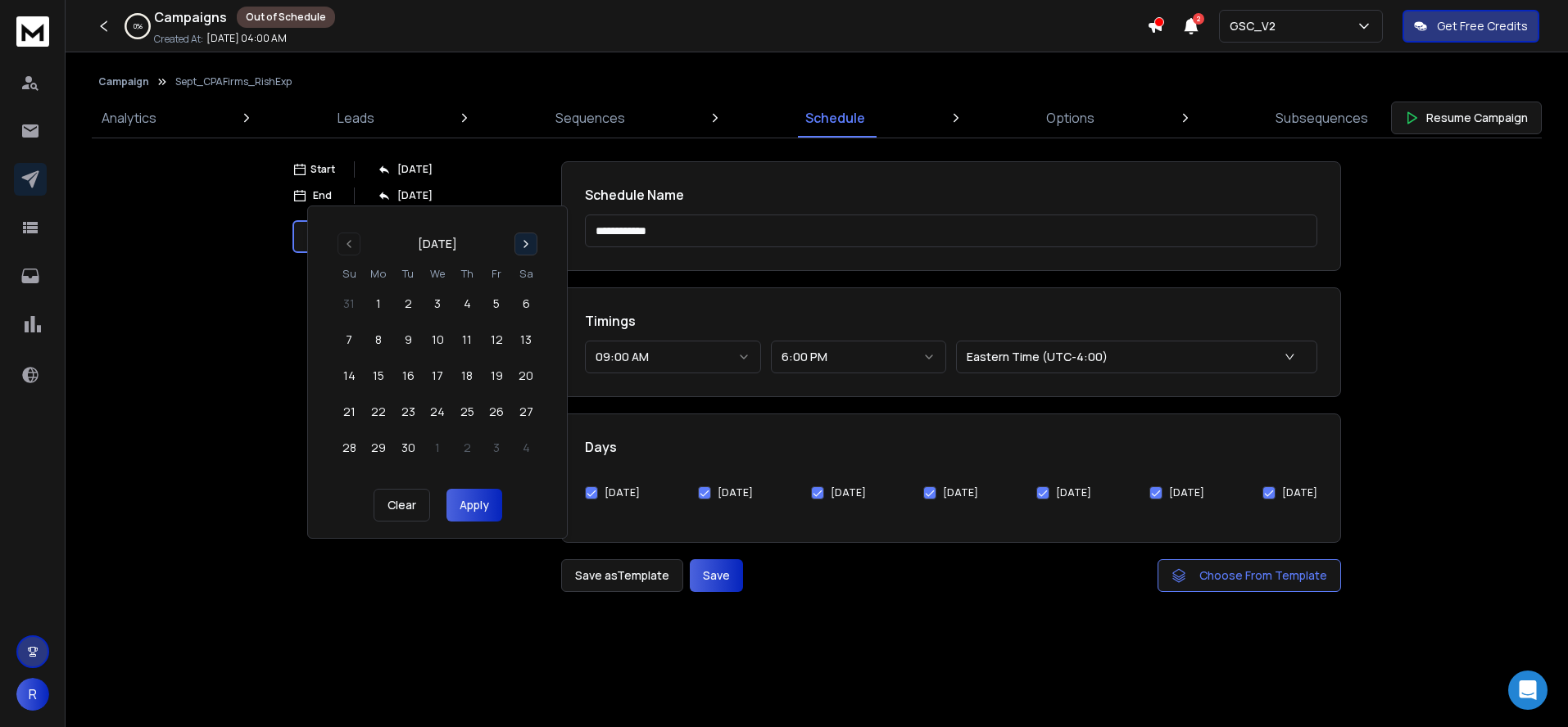
click at [530, 249] on icon "Go to next month" at bounding box center [525, 244] width 13 height 13
drag, startPoint x: 495, startPoint y: 413, endPoint x: 485, endPoint y: 486, distance: 73.7
click at [495, 413] on button "24" at bounding box center [496, 412] width 29 height 29
click at [482, 512] on button "Apply" at bounding box center [474, 505] width 56 height 33
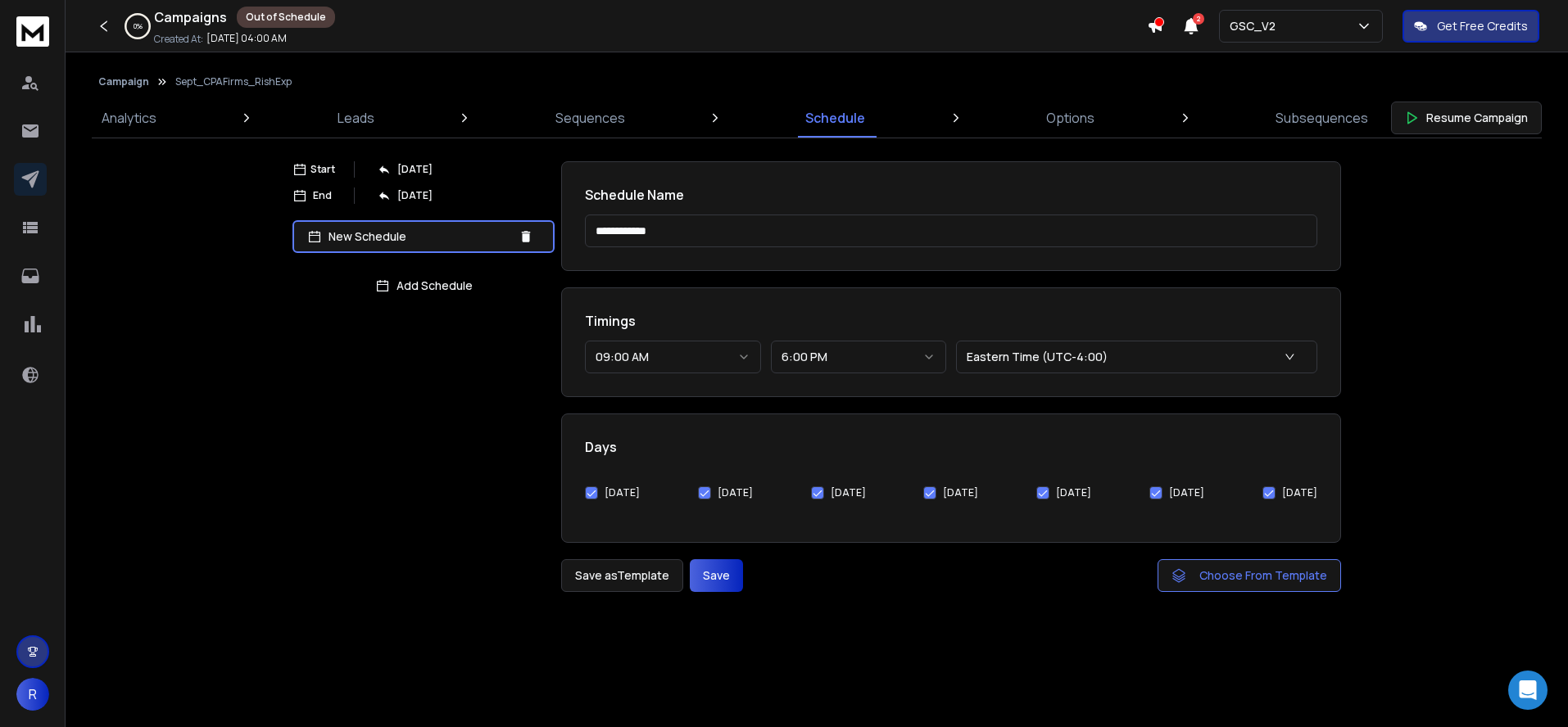
click at [701, 585] on button "Save" at bounding box center [716, 576] width 53 height 33
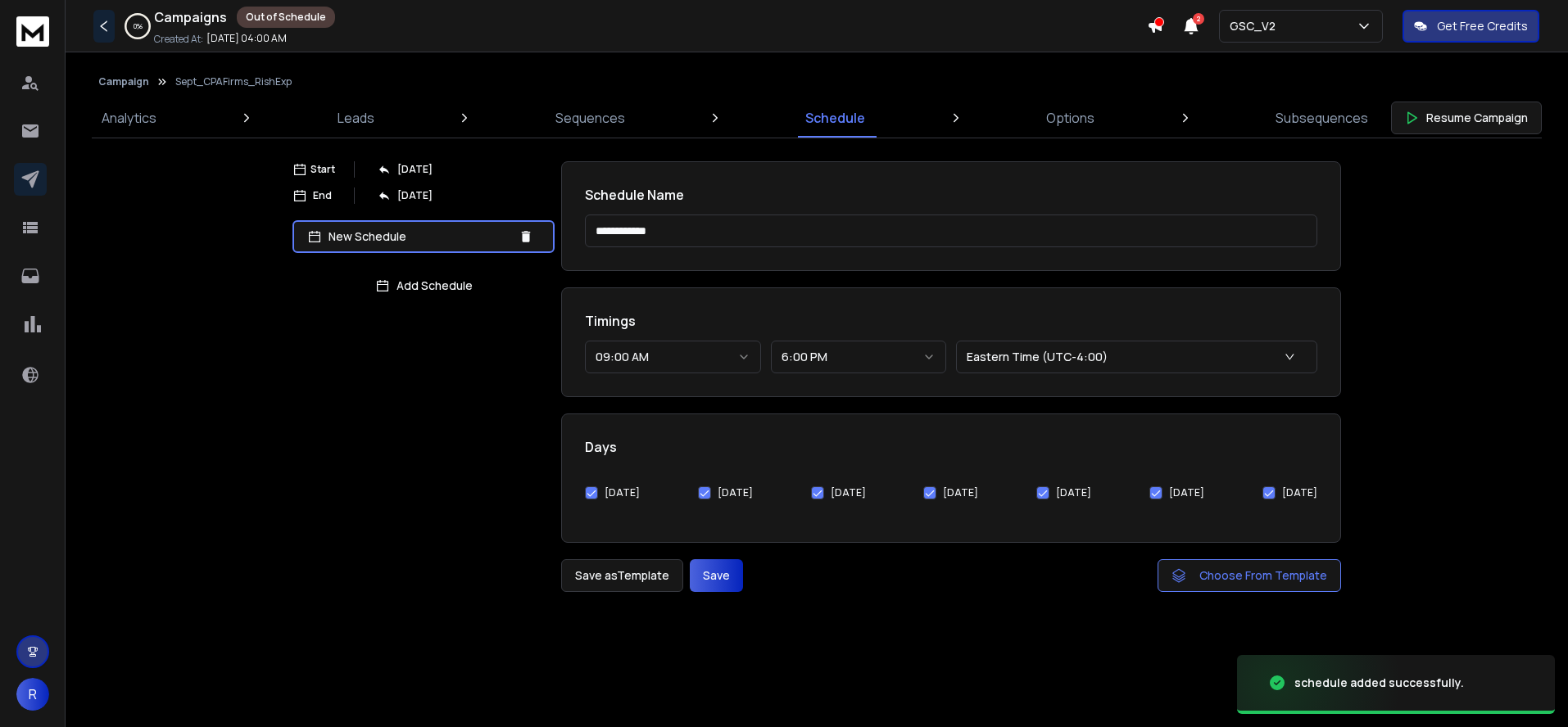
click at [108, 21] on icon at bounding box center [104, 27] width 15 height 15
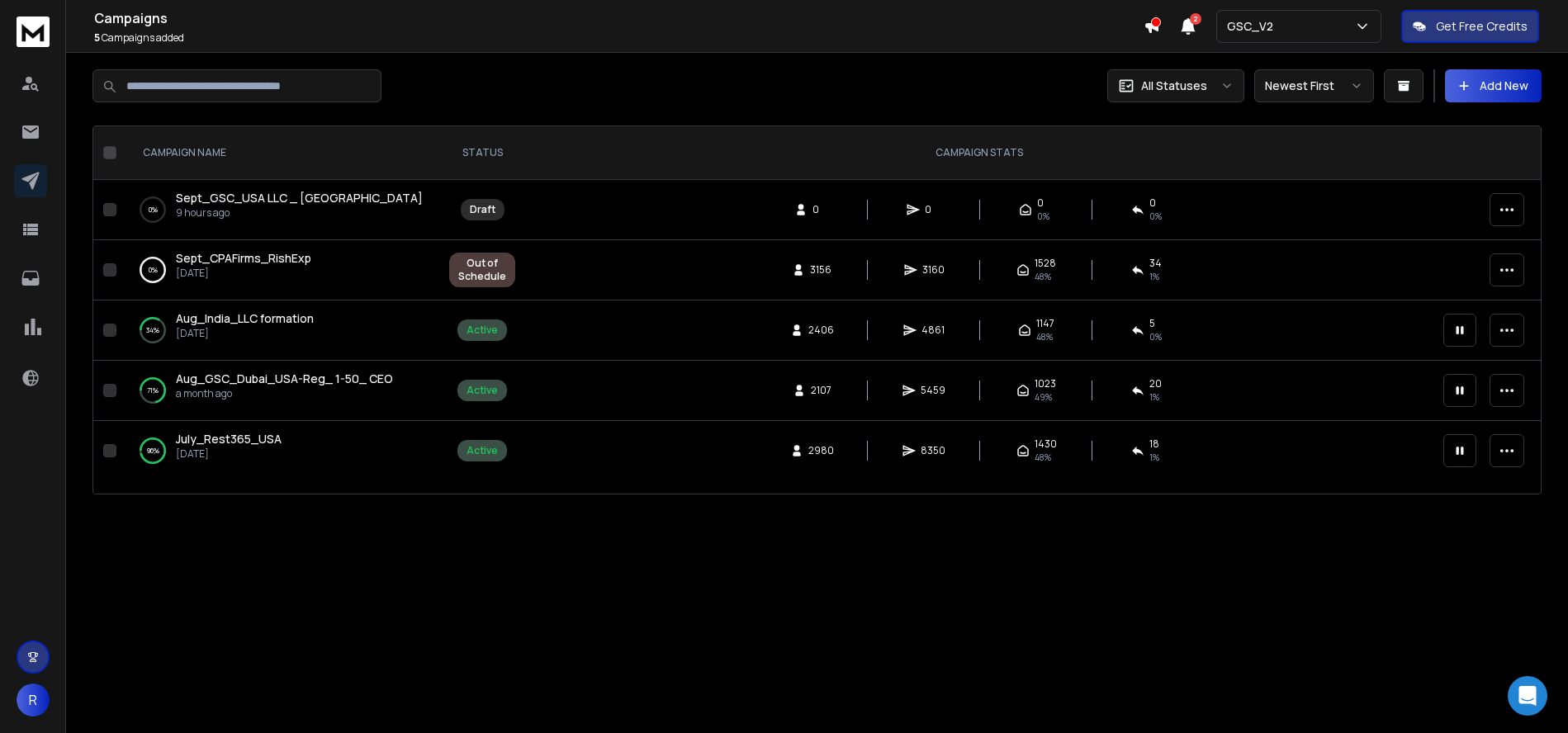
click at [235, 198] on span "Sept_GSC_USA LLC _ [GEOGRAPHIC_DATA]" at bounding box center [299, 197] width 247 height 16
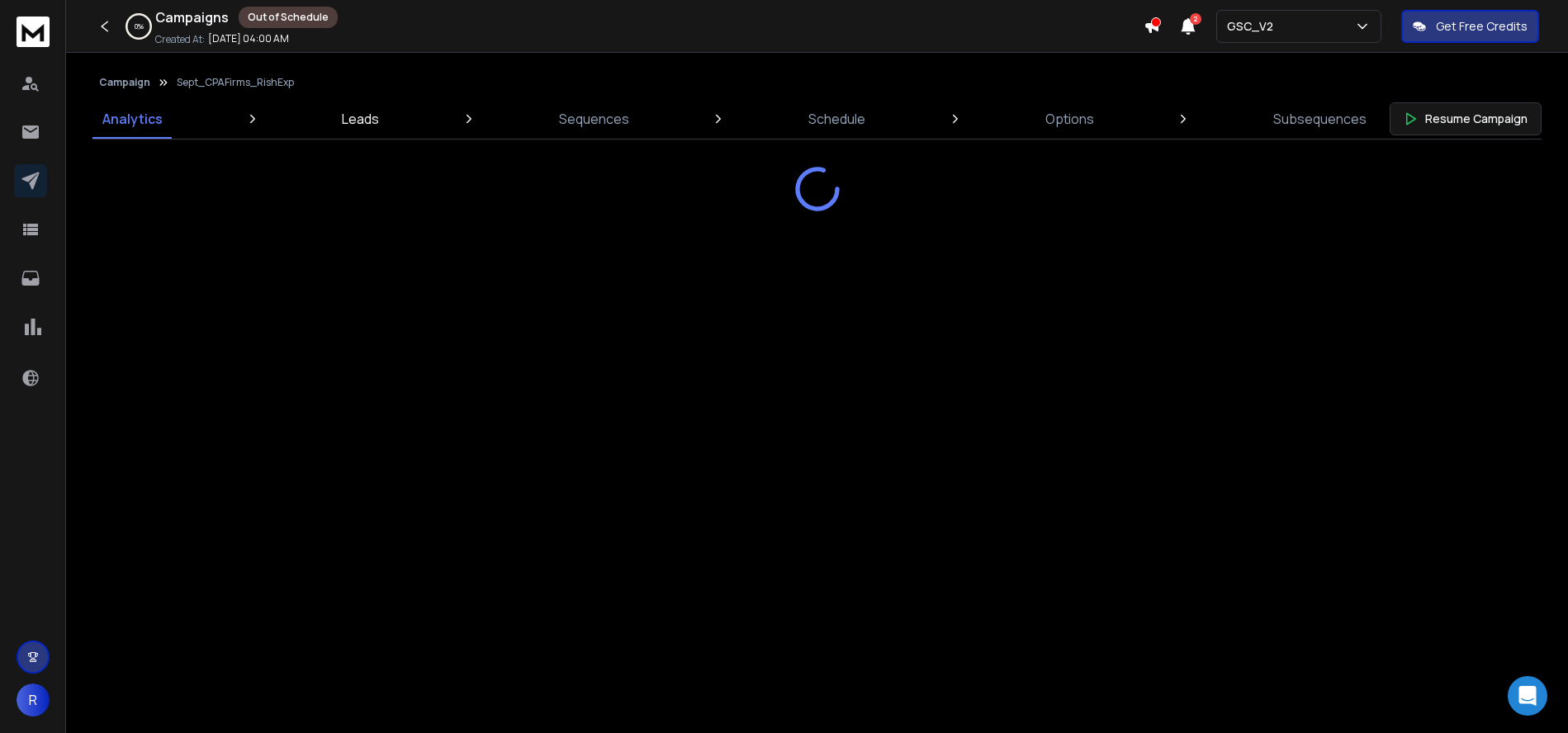
click at [365, 112] on p "Leads" at bounding box center [361, 118] width 37 height 19
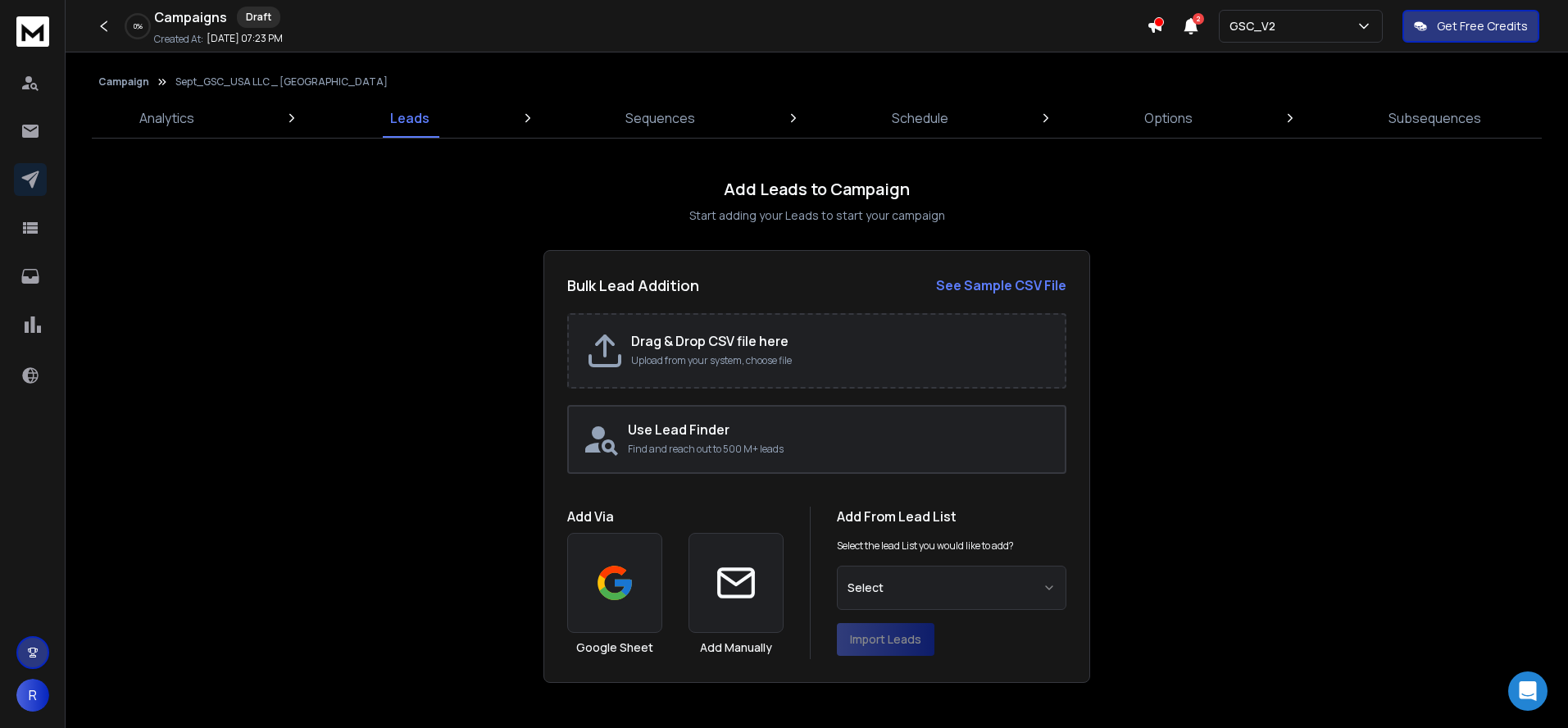
drag, startPoint x: 1296, startPoint y: 61, endPoint x: 1301, endPoint y: 46, distance: 15.8
click at [1297, 56] on div "Campaign Sept_GSC_USA LLC _ India Analytics Leads Sequences Schedule Options Su…" at bounding box center [817, 379] width 1503 height 654
click at [1301, 45] on div "0 % Campaigns Draft Created At: Sep 08, 2025, 07:23 PM 2 GSC_V2 Get Free Credits" at bounding box center [784, 26] width 1568 height 52
click at [1302, 37] on button "GSC_V2" at bounding box center [1300, 27] width 164 height 33
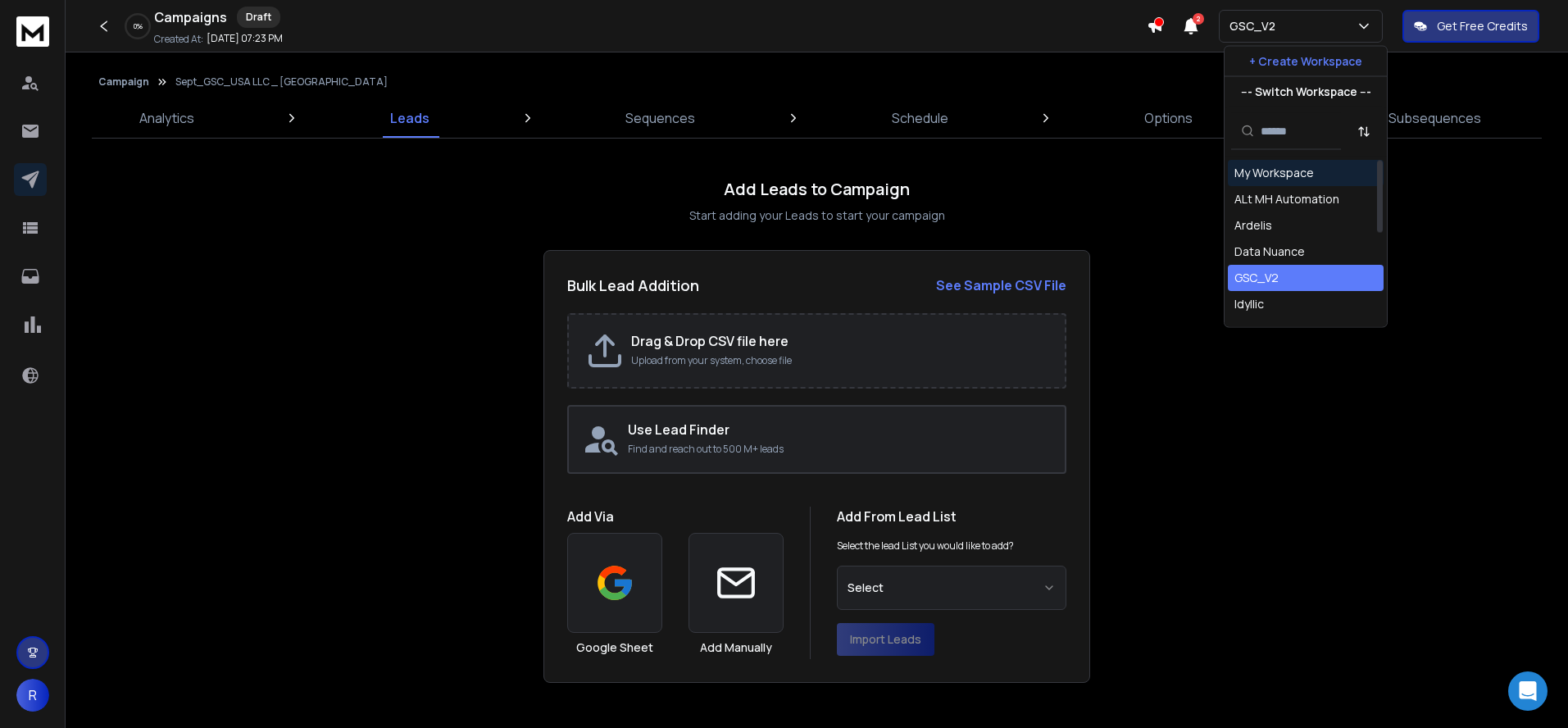
click at [1268, 169] on div "My Workspace" at bounding box center [1273, 174] width 80 height 17
